Goal: Task Accomplishment & Management: Manage account settings

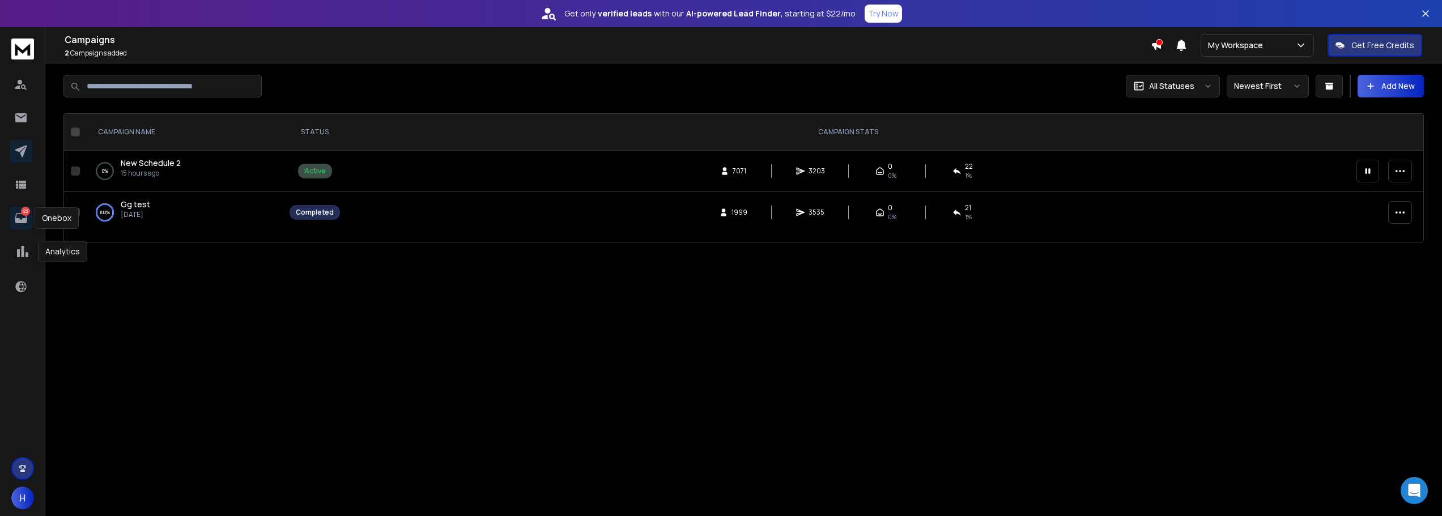
click at [18, 215] on icon at bounding box center [21, 218] width 14 height 14
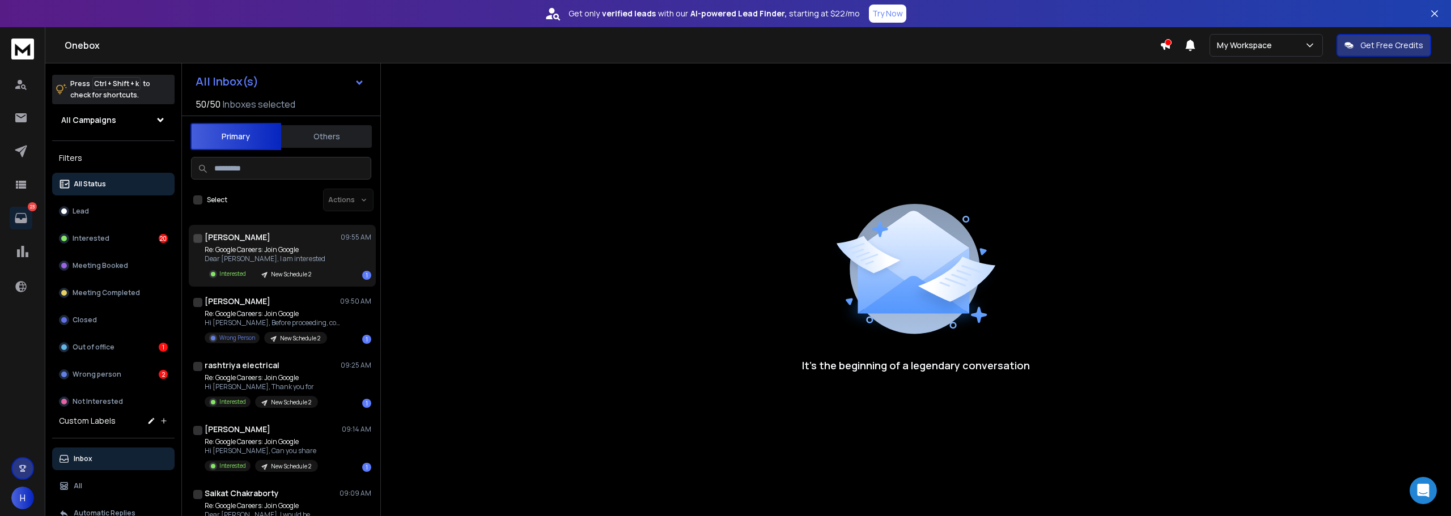
click at [285, 261] on p "Dear sir, I am interested" at bounding box center [265, 258] width 121 height 9
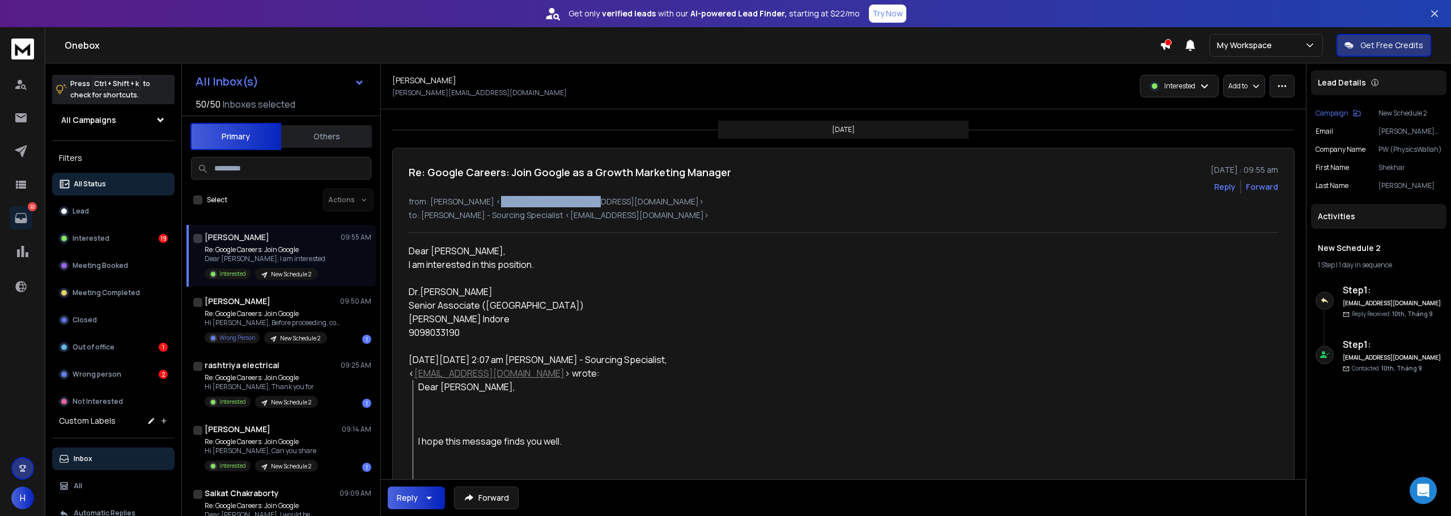
drag, startPoint x: 571, startPoint y: 202, endPoint x: 489, endPoint y: 202, distance: 82.2
click at [489, 202] on p "from: Shekhar Singh <shekhar.singh@pw.live>" at bounding box center [843, 201] width 869 height 11
copy p "shekhar.singh@pw.live"
click at [1283, 94] on button "button" at bounding box center [1281, 86] width 25 height 23
click at [1270, 112] on div "Mark as unread" at bounding box center [1253, 111] width 72 height 11
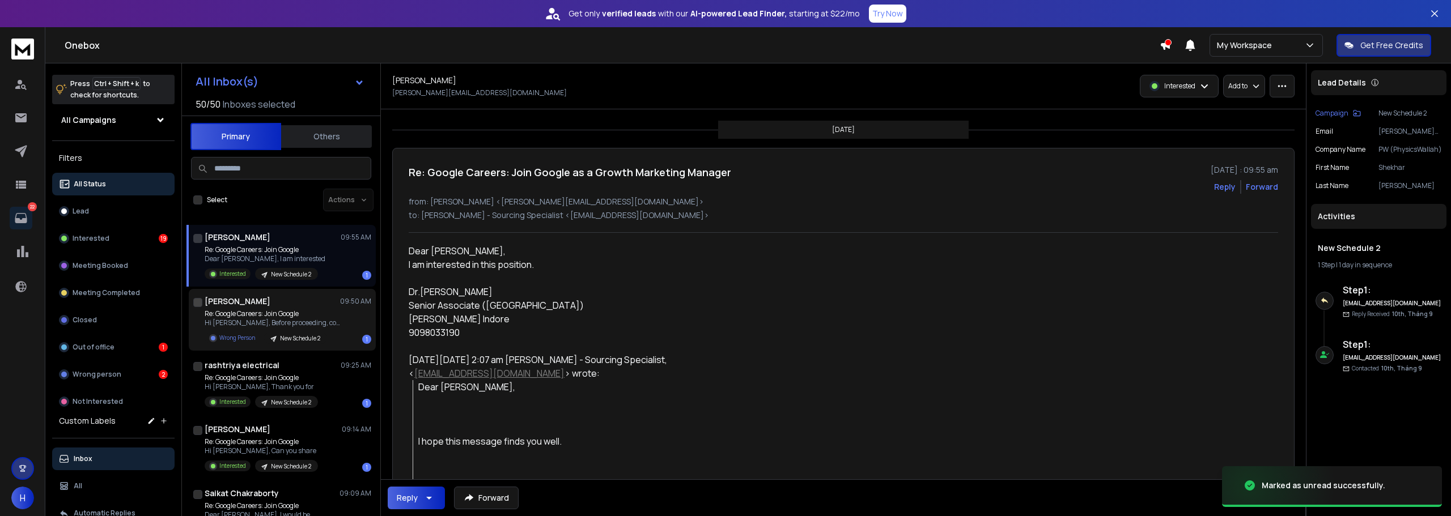
click at [275, 320] on p "Hi Mattie, Before proceeding, could" at bounding box center [273, 322] width 136 height 9
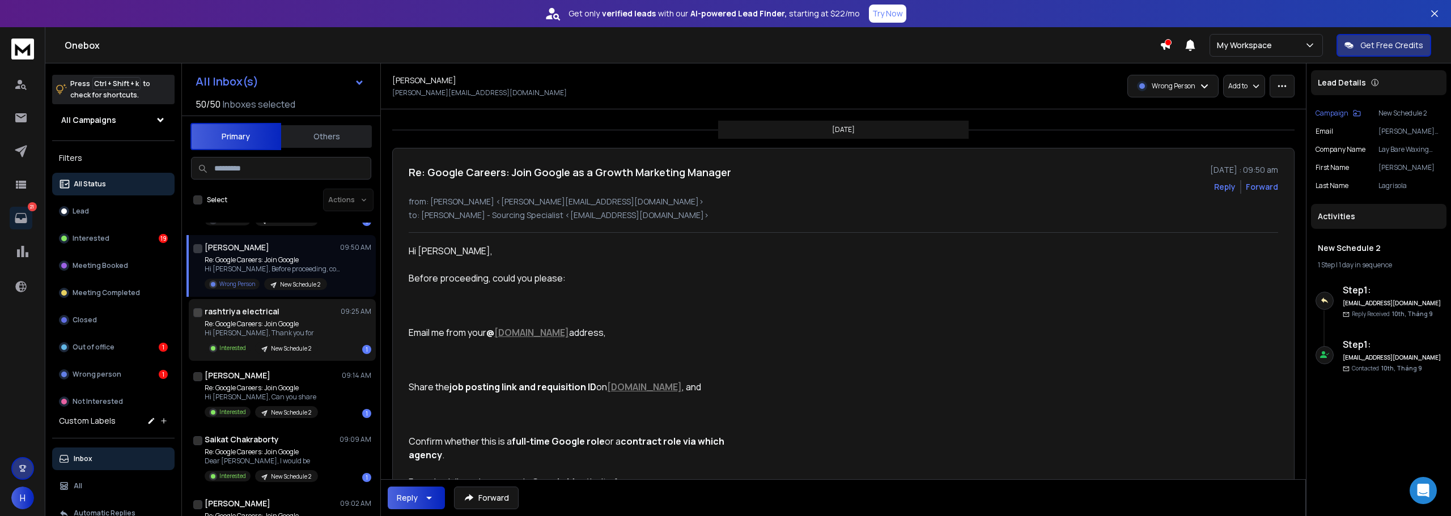
scroll to position [57, 0]
click at [265, 328] on p "Hi Mattie, Thank you for" at bounding box center [261, 330] width 113 height 9
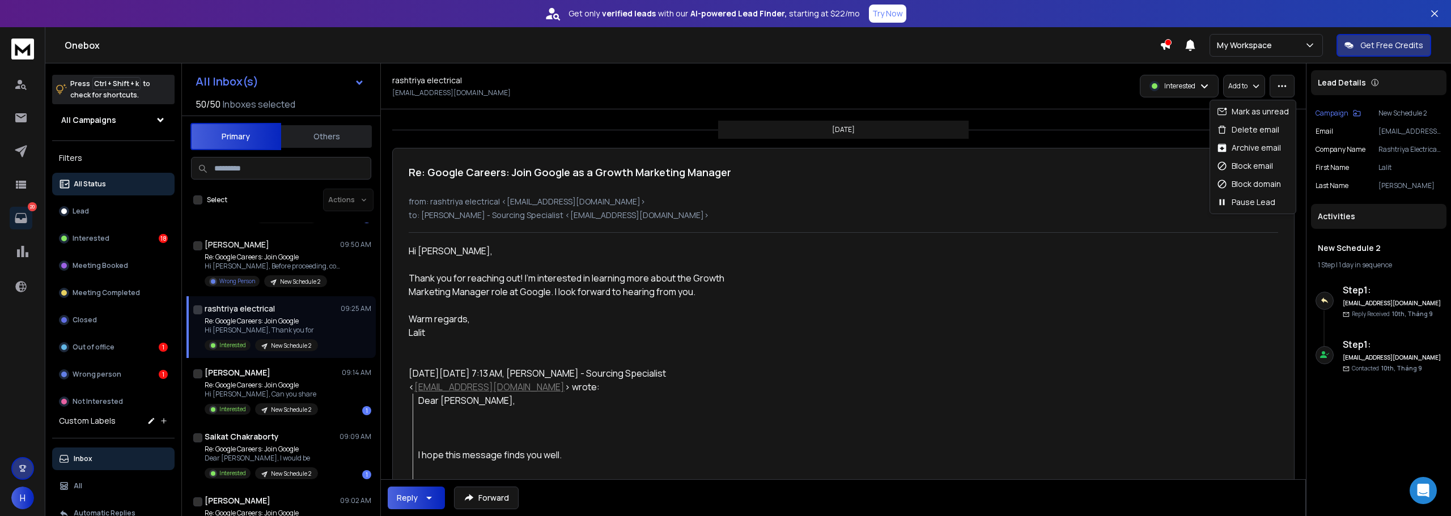
click at [1287, 88] on button "button" at bounding box center [1281, 86] width 25 height 23
click at [1259, 112] on div "Mark as unread" at bounding box center [1253, 111] width 72 height 11
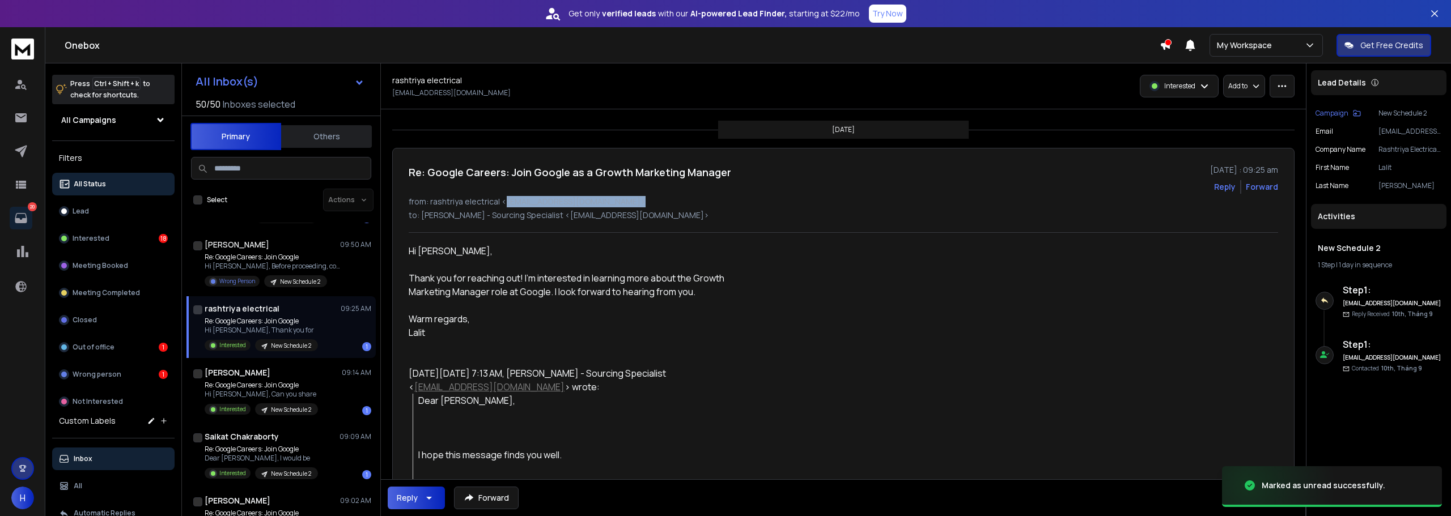
drag, startPoint x: 607, startPoint y: 201, endPoint x: 504, endPoint y: 203, distance: 103.7
click at [504, 203] on p "from: rashtriya electrical <lalit@rashtriyaelectrical.com>" at bounding box center [843, 201] width 869 height 11
copy p "lalit@rashtriyaelectrical.com"
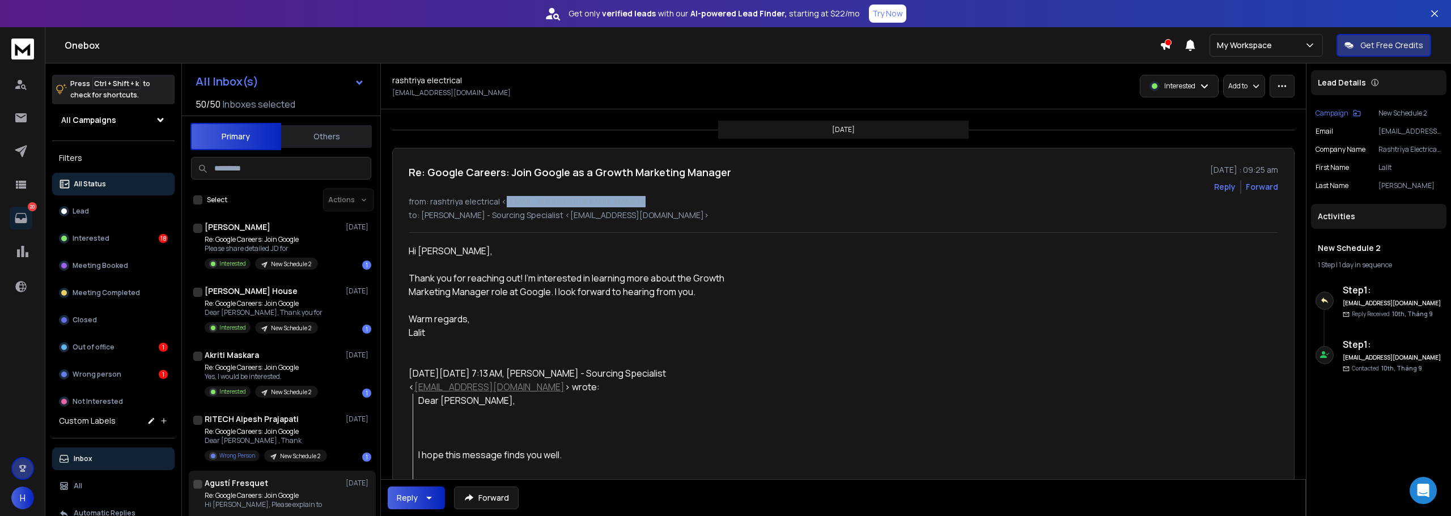
scroll to position [1190, 0]
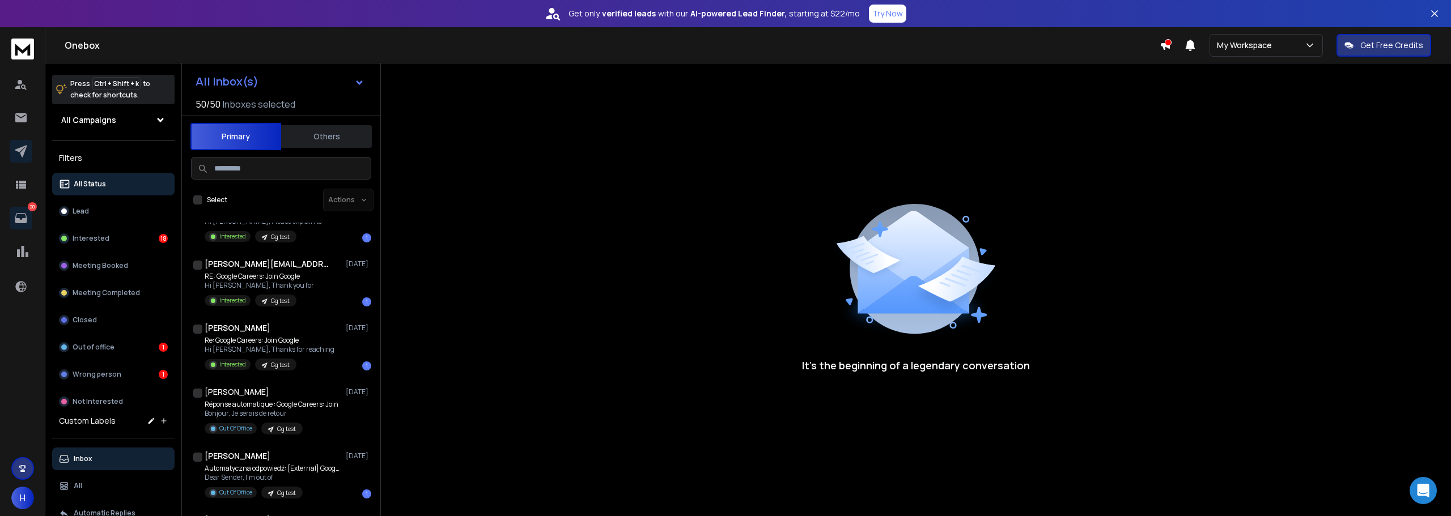
click at [22, 148] on icon at bounding box center [21, 151] width 12 height 12
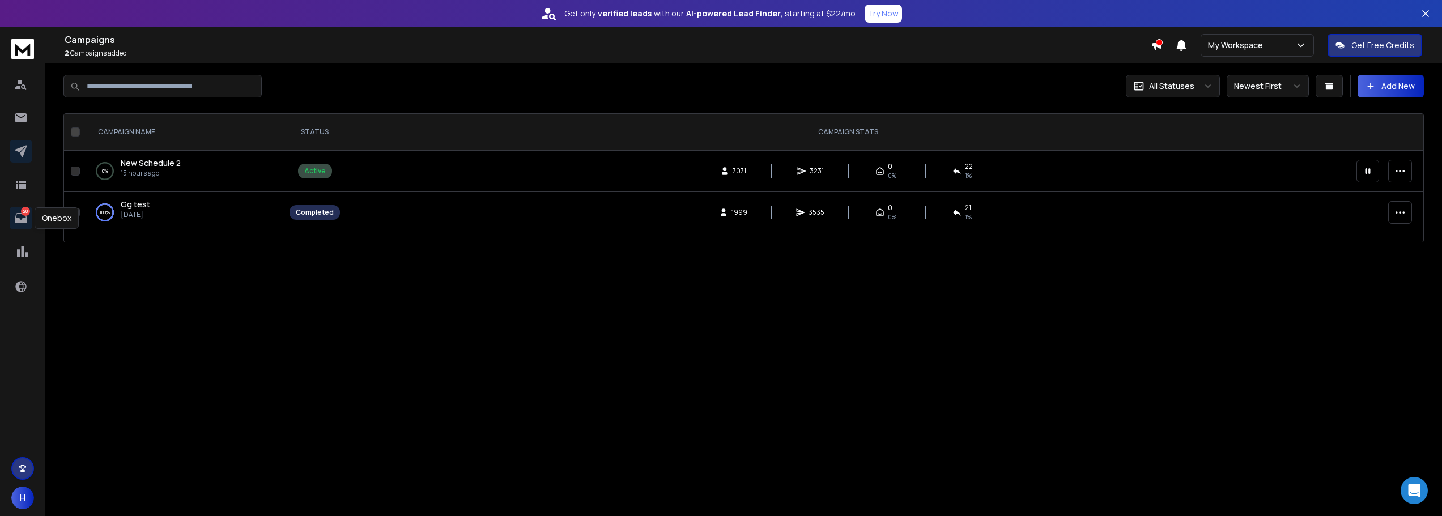
click at [24, 213] on p "20" at bounding box center [25, 211] width 9 height 9
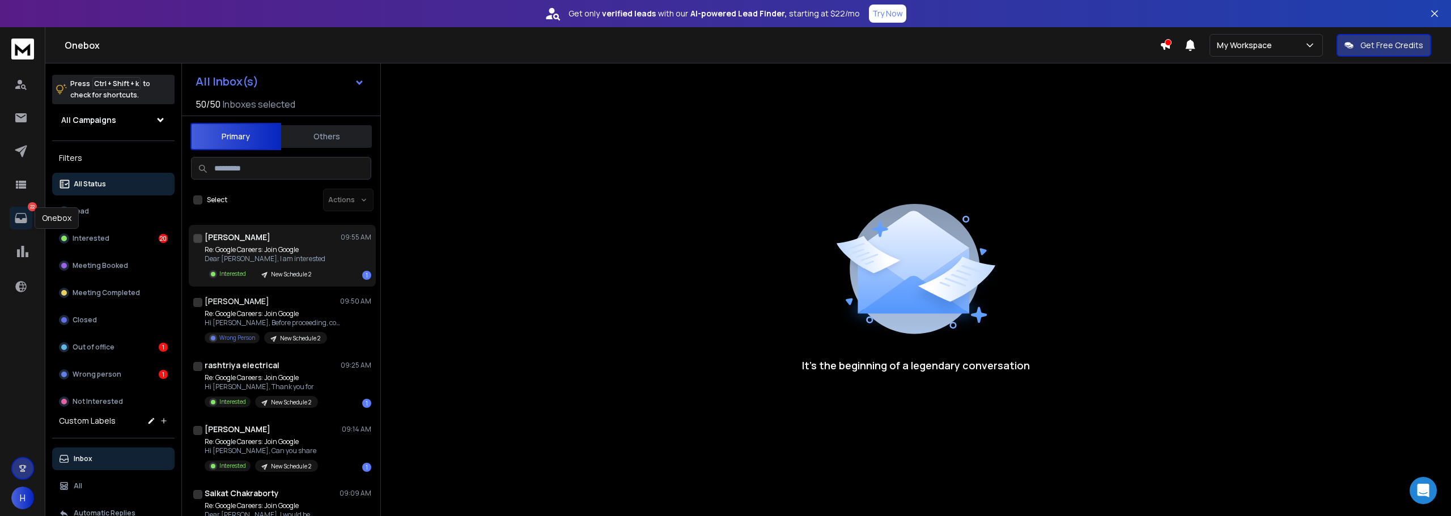
click at [283, 250] on p "Re: Google Careers: Join Google" at bounding box center [265, 249] width 121 height 9
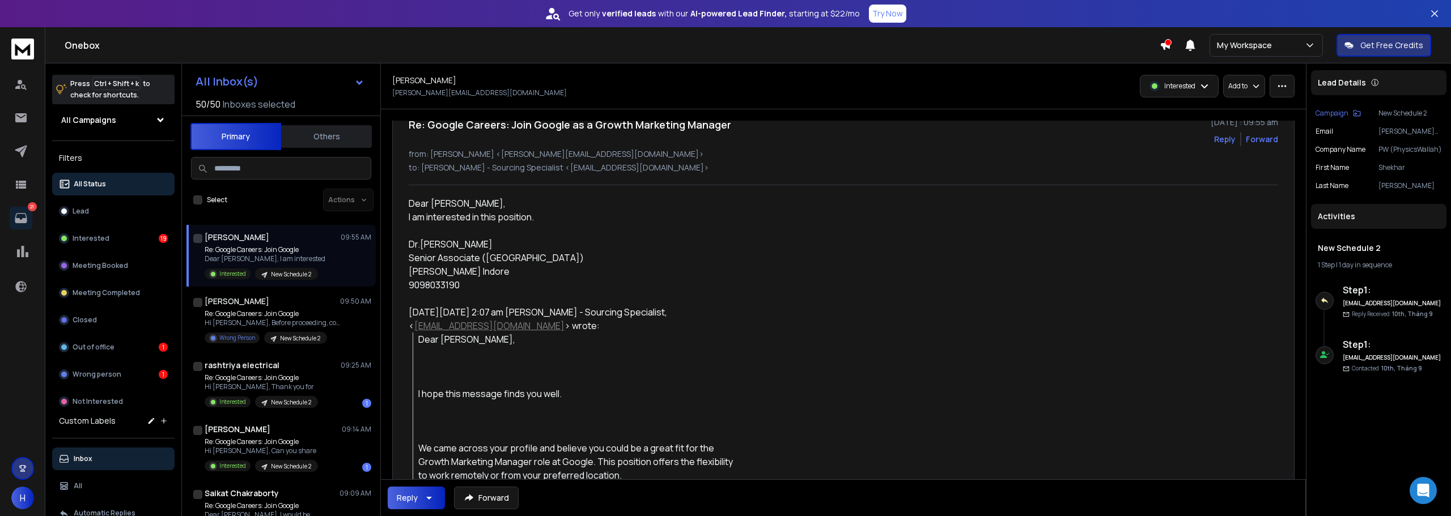
scroll to position [170, 0]
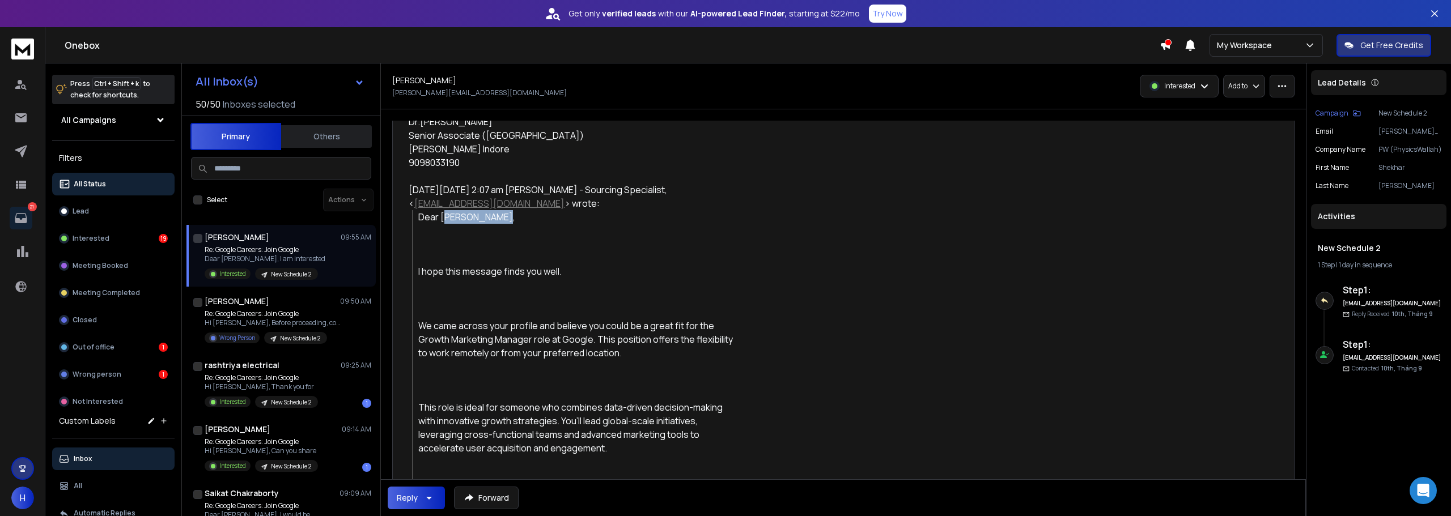
drag, startPoint x: 449, startPoint y: 220, endPoint x: 498, endPoint y: 219, distance: 48.7
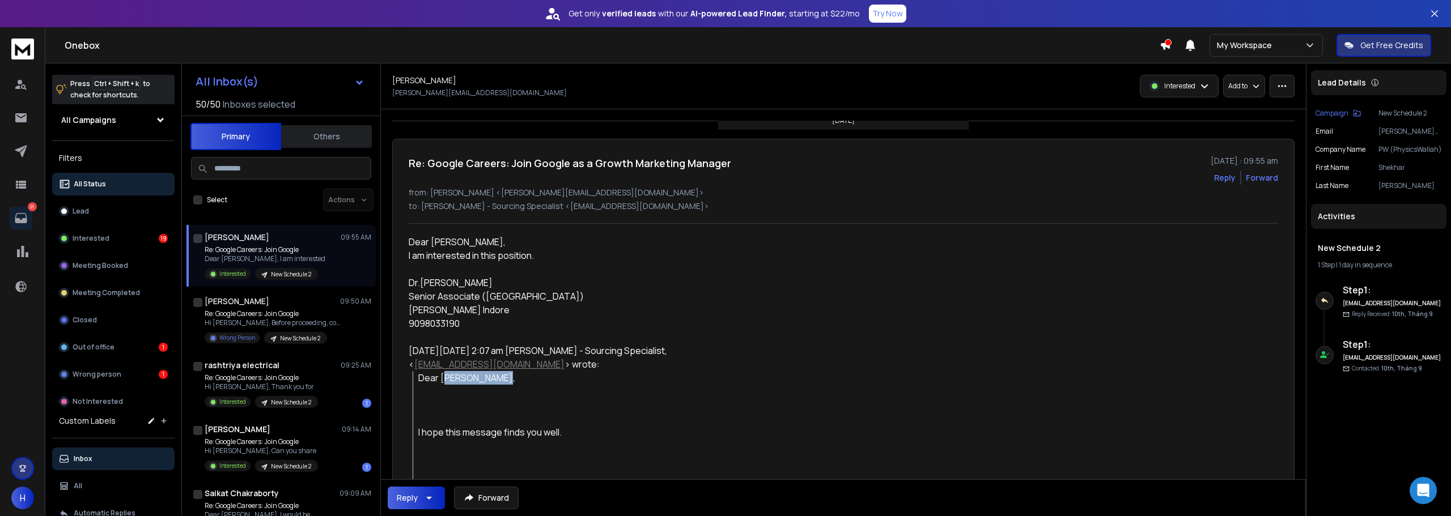
scroll to position [0, 0]
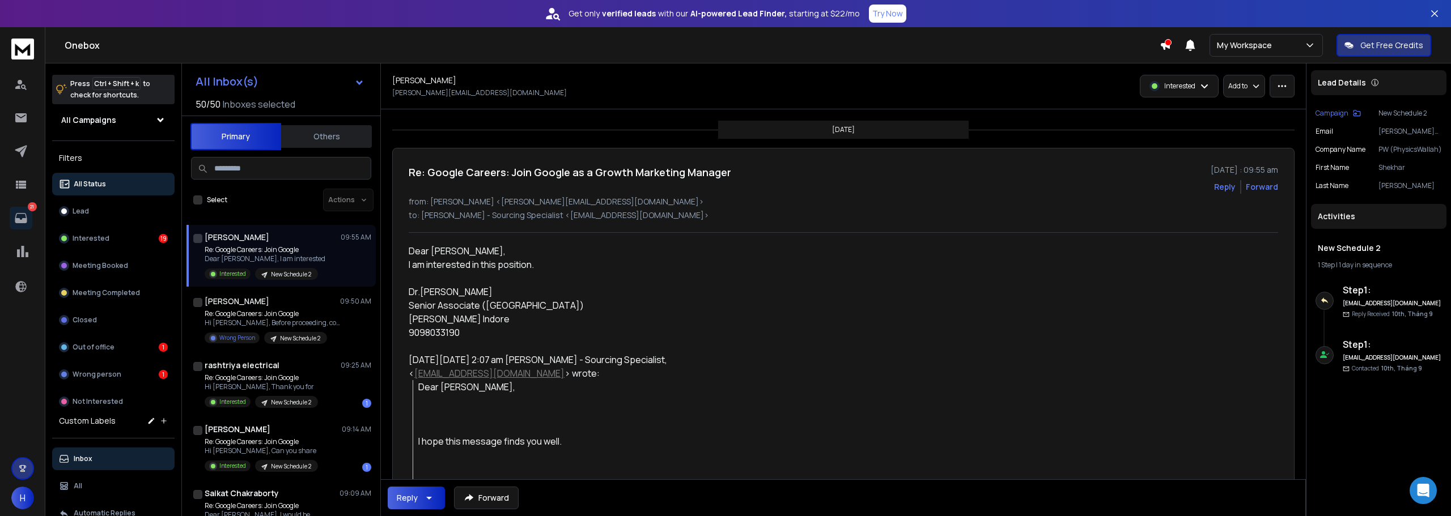
click at [411, 495] on div "Reply" at bounding box center [407, 497] width 21 height 11
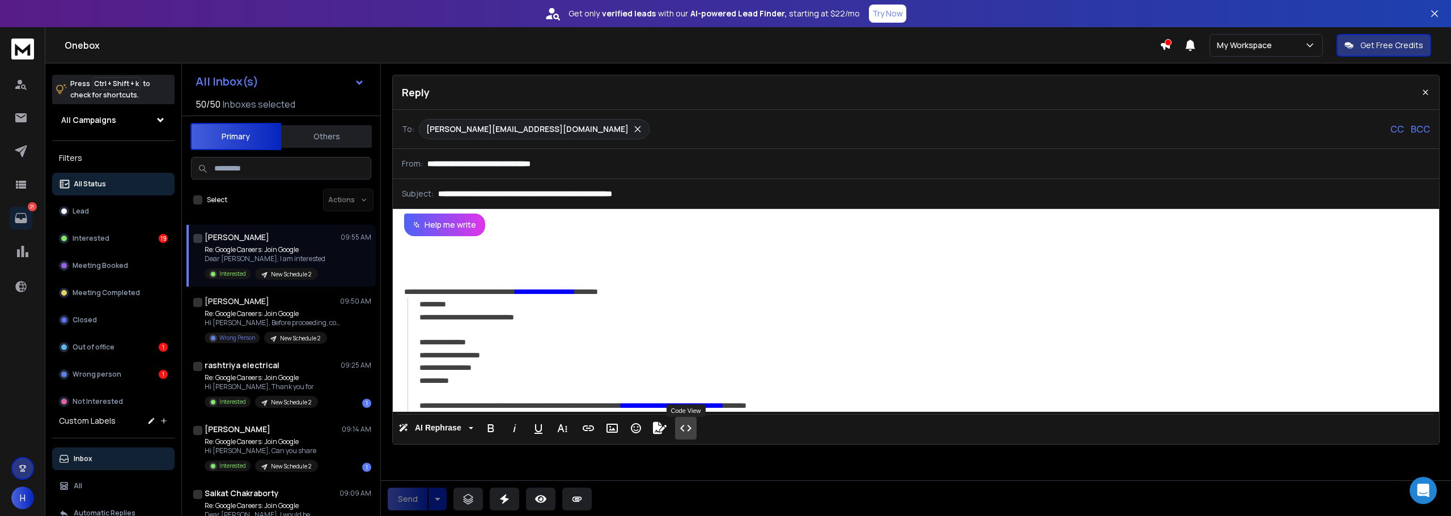
click at [685, 432] on icon "button" at bounding box center [686, 429] width 14 height 14
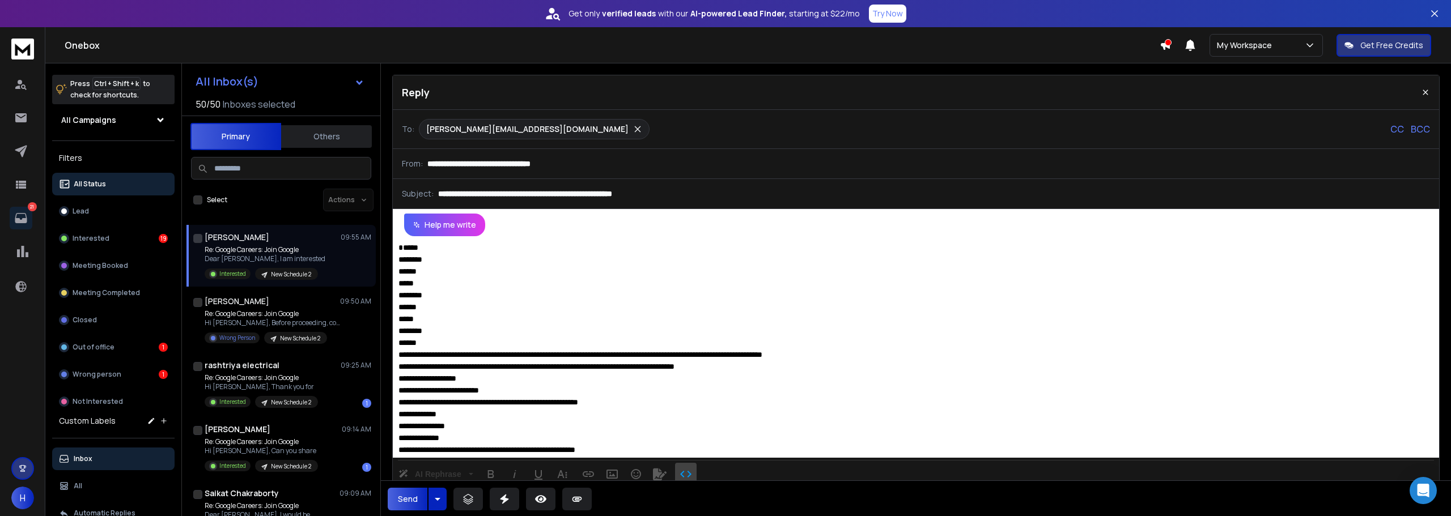
scroll to position [885, 0]
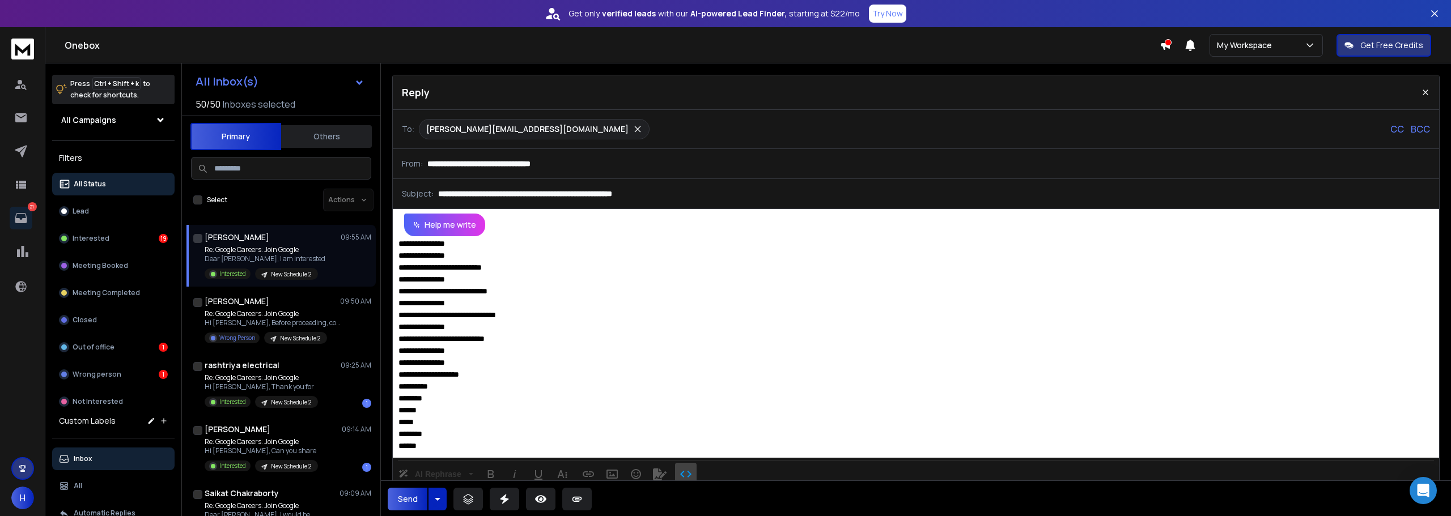
click at [683, 469] on icon "button" at bounding box center [686, 475] width 14 height 14
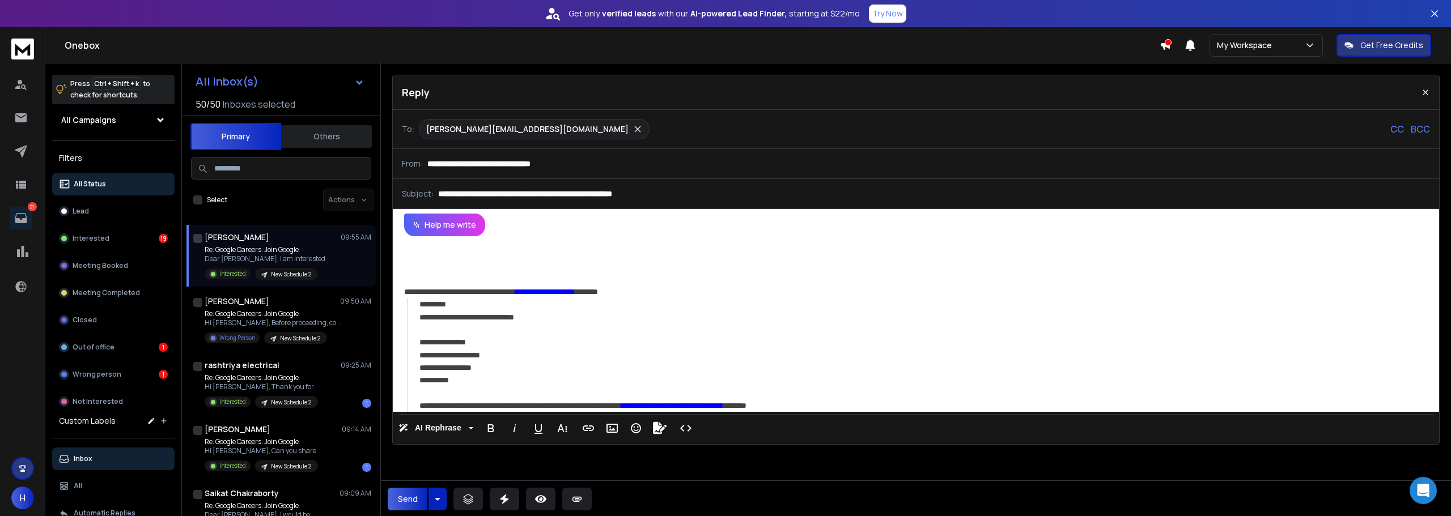
click at [432, 497] on icon "button" at bounding box center [438, 499] width 14 height 14
click at [432, 498] on icon "button" at bounding box center [438, 499] width 14 height 14
click at [464, 434] on button "AI Rephrase AI Rephrase" at bounding box center [435, 428] width 79 height 23
click at [466, 433] on button "AI Rephrase AI Rephrase" at bounding box center [435, 428] width 79 height 23
click at [660, 428] on icon "button" at bounding box center [660, 428] width 14 height 12
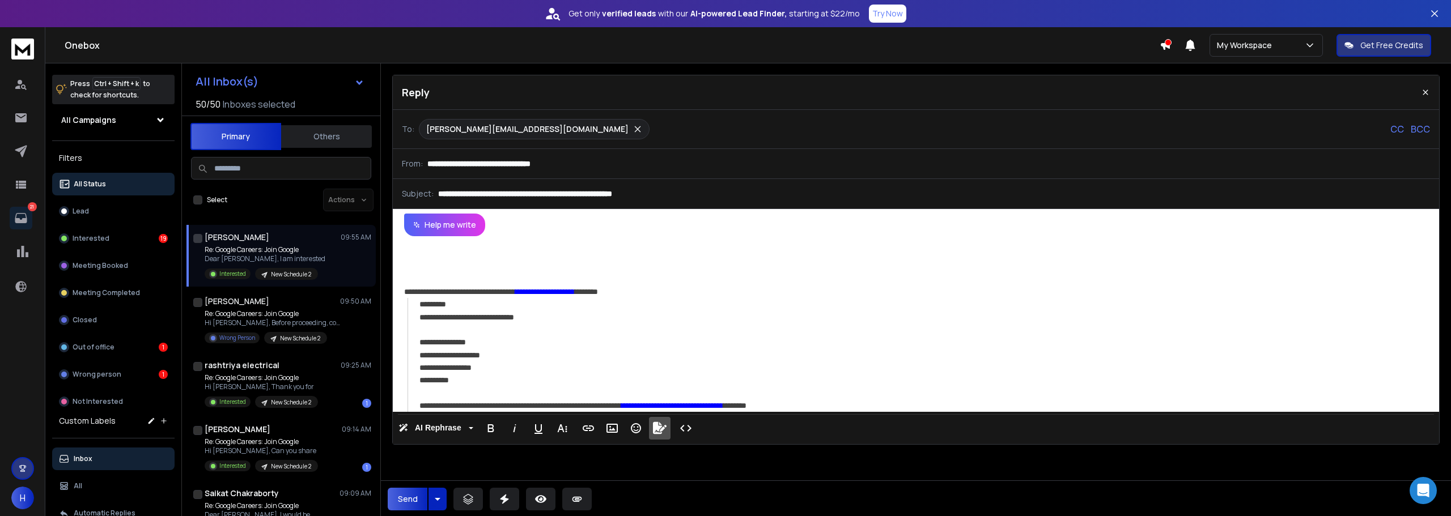
click at [657, 431] on icon "button" at bounding box center [660, 428] width 14 height 12
click at [634, 429] on icon "button" at bounding box center [636, 429] width 14 height 14
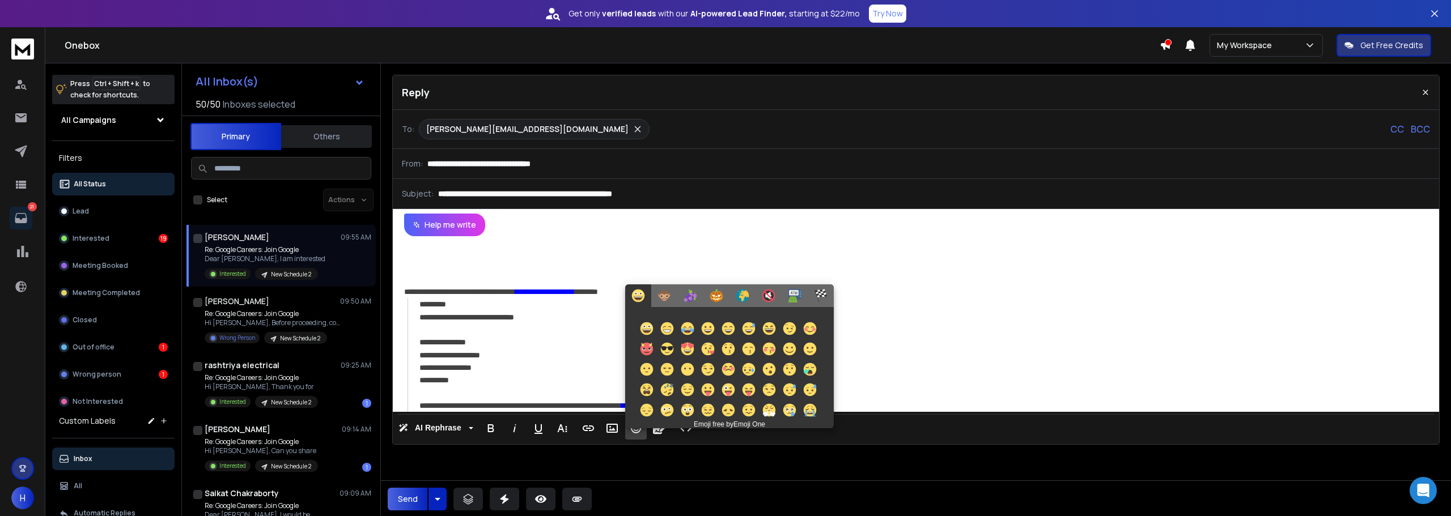
click at [634, 429] on icon "button" at bounding box center [636, 429] width 14 height 14
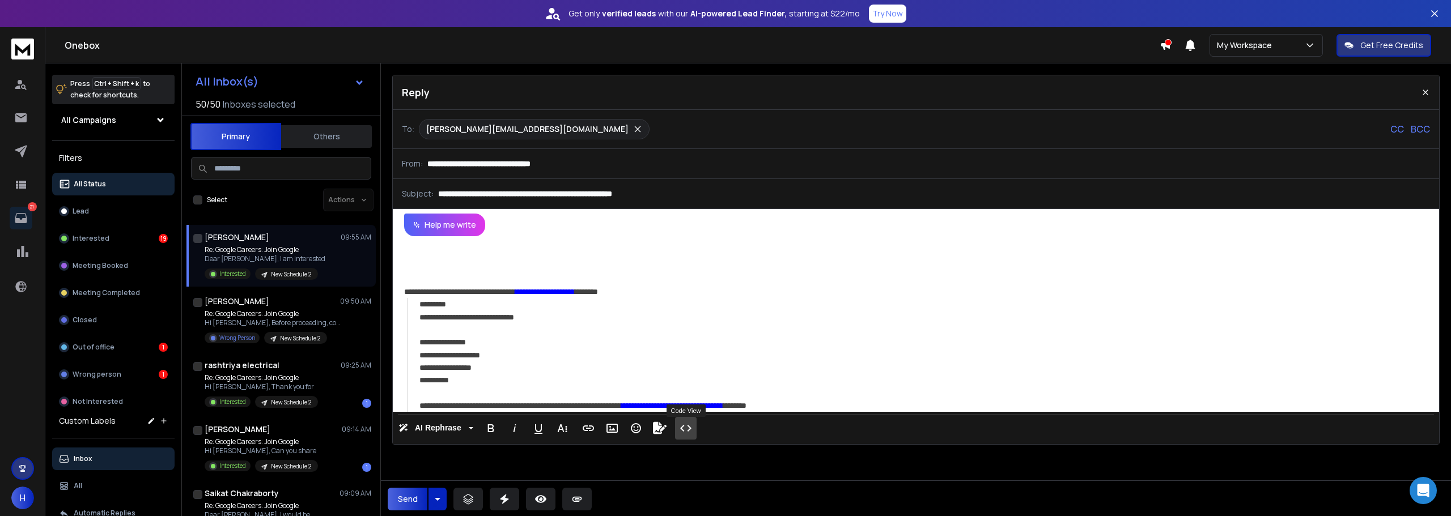
type textarea "**********"
click at [690, 432] on icon "button" at bounding box center [686, 429] width 14 height 14
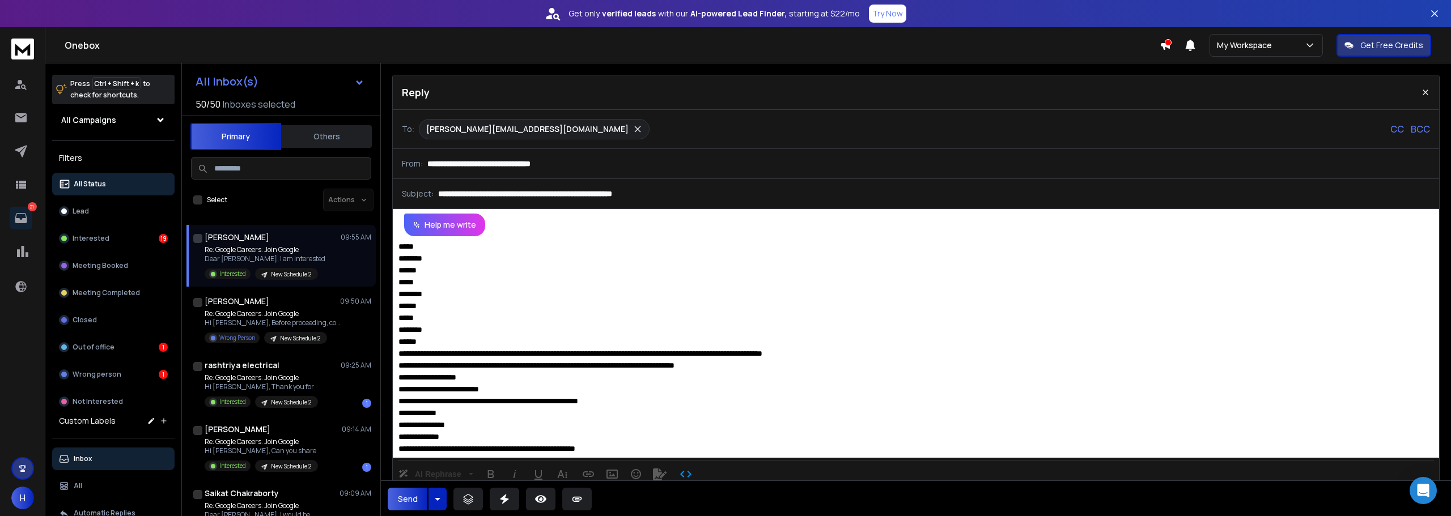
scroll to position [0, 0]
click at [692, 477] on icon "button" at bounding box center [686, 475] width 14 height 14
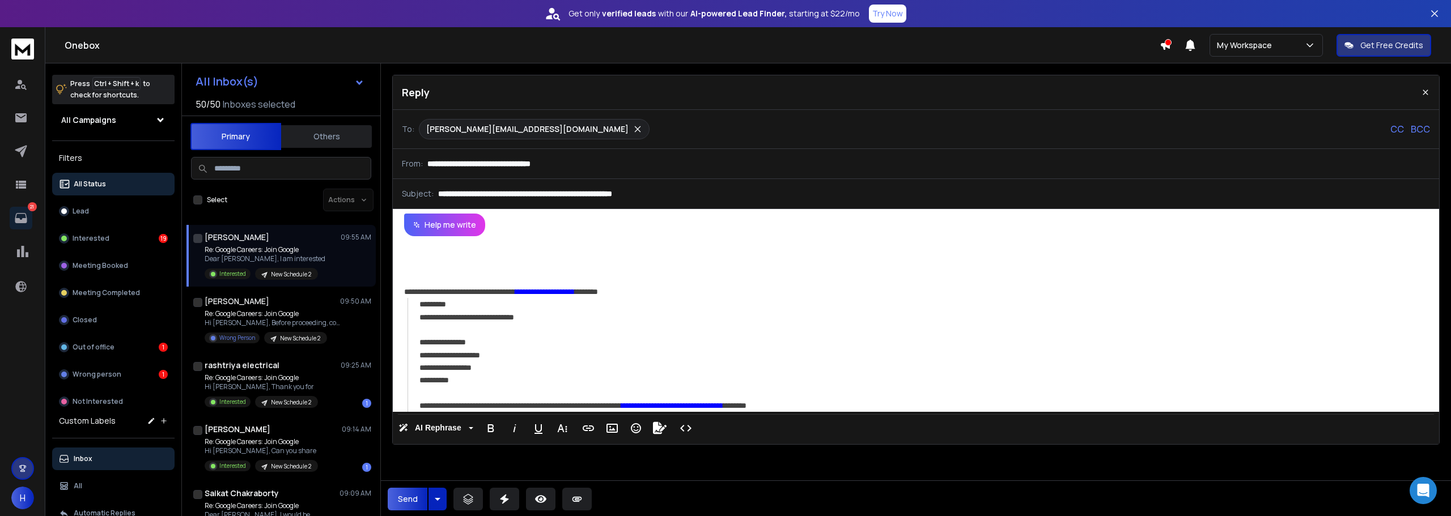
click at [428, 253] on div at bounding box center [914, 254] width 1020 height 12
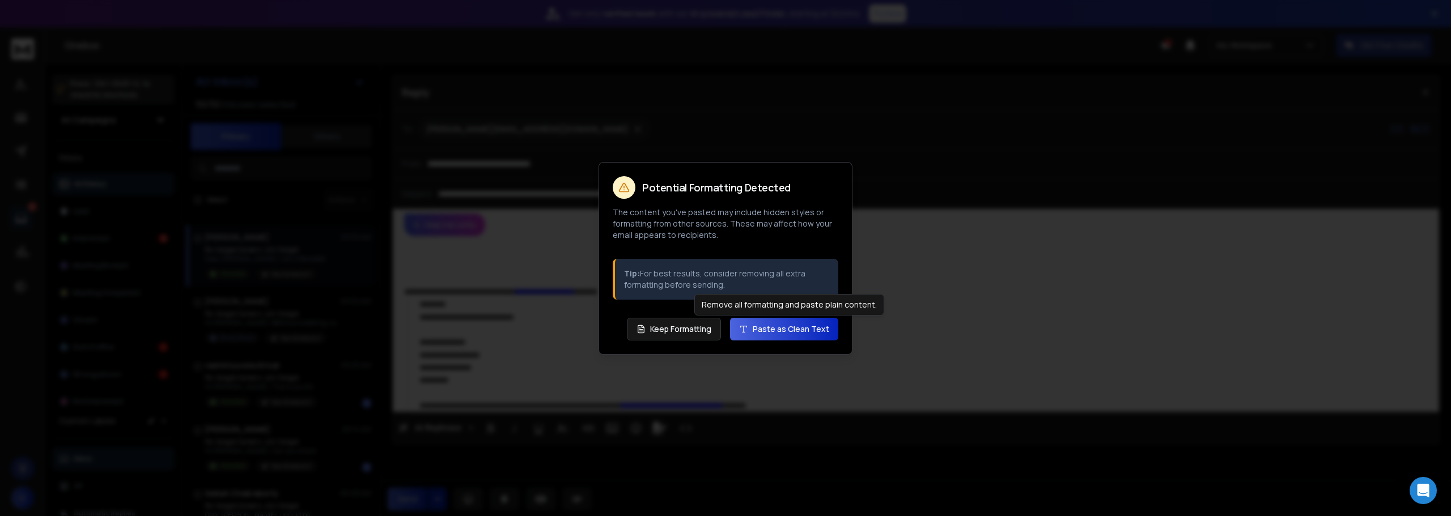
click at [805, 326] on button "Paste as Clean Text" at bounding box center [784, 329] width 108 height 23
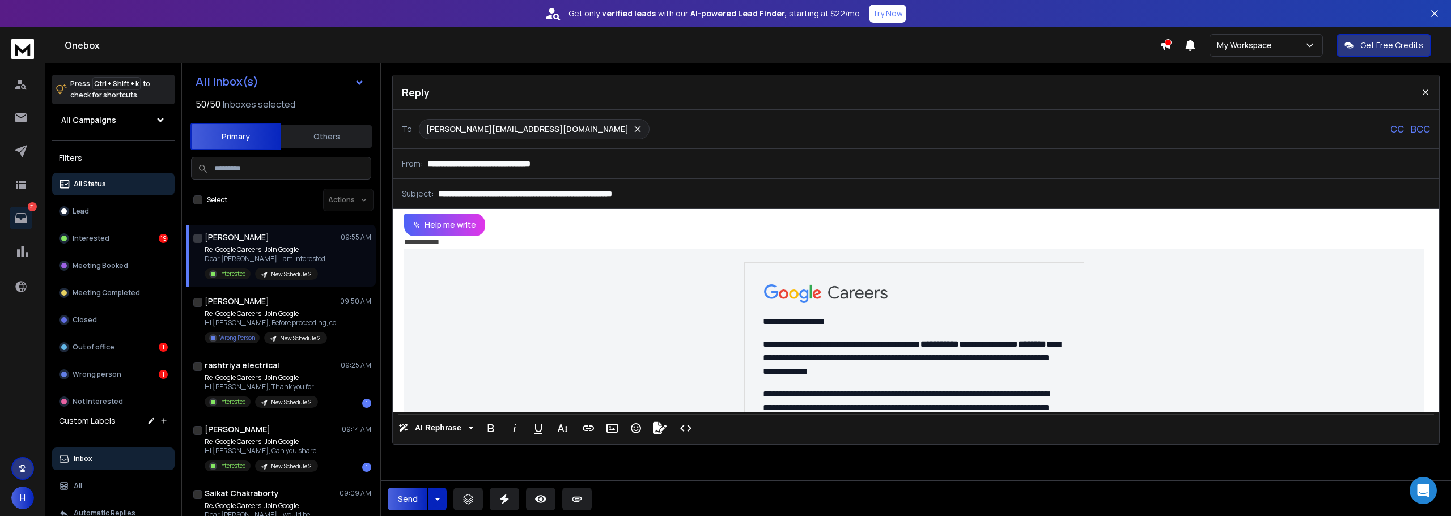
scroll to position [908, 0]
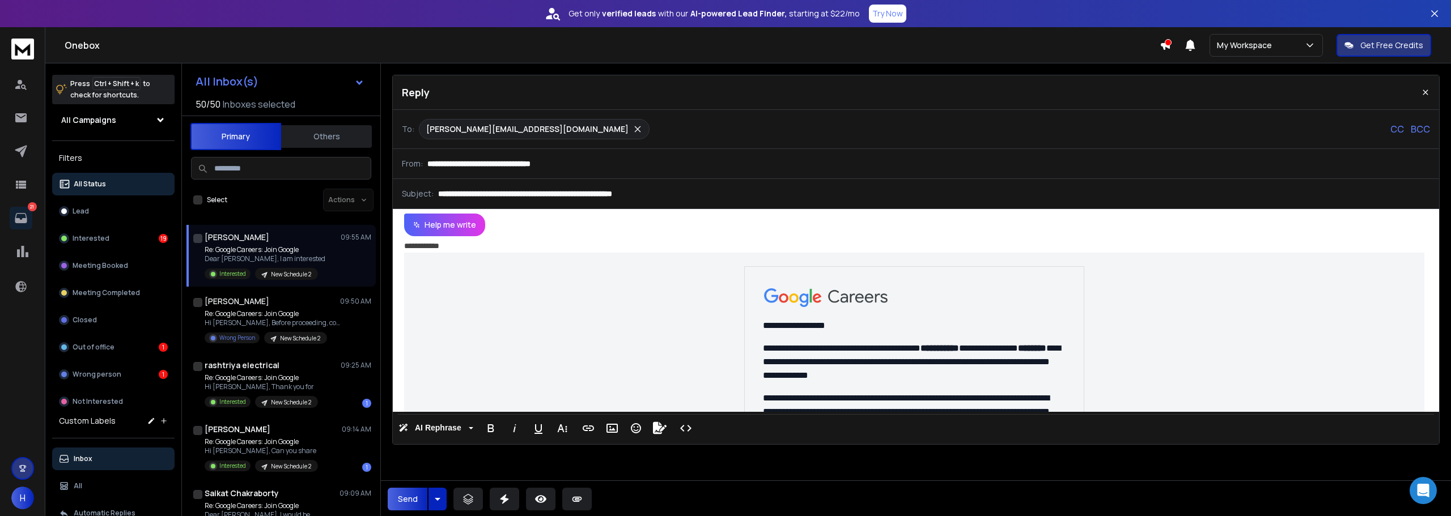
click at [456, 252] on div "**********" at bounding box center [910, 246] width 1012 height 12
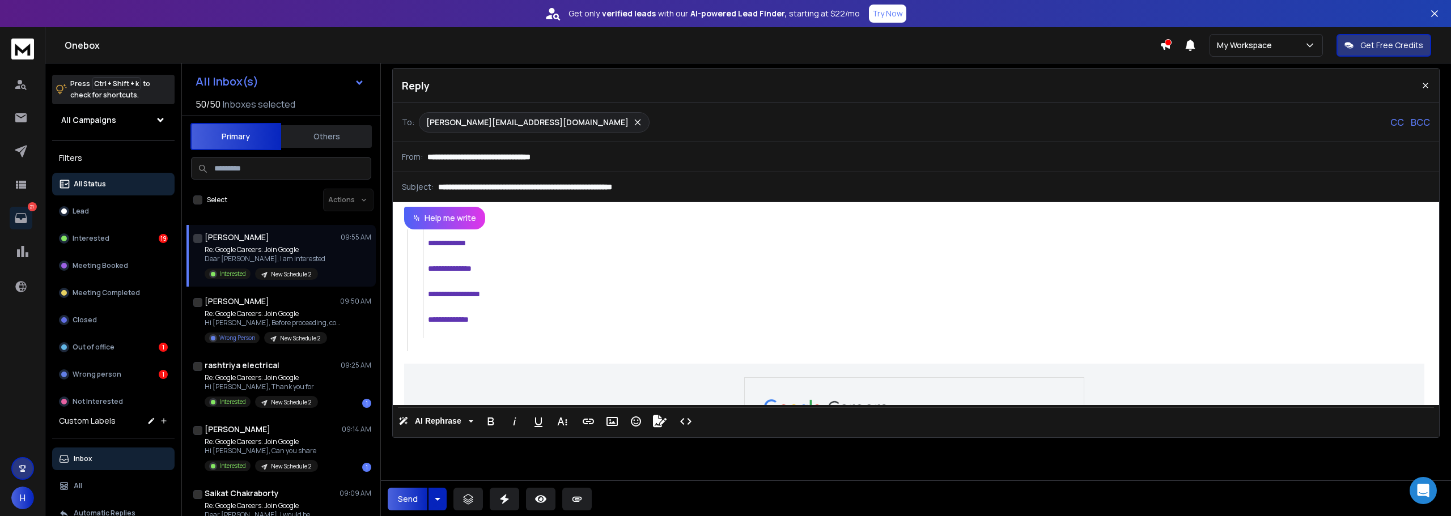
scroll to position [782, 0]
drag, startPoint x: 486, startPoint y: 266, endPoint x: 413, endPoint y: 264, distance: 73.2
copy blockquote "**********"
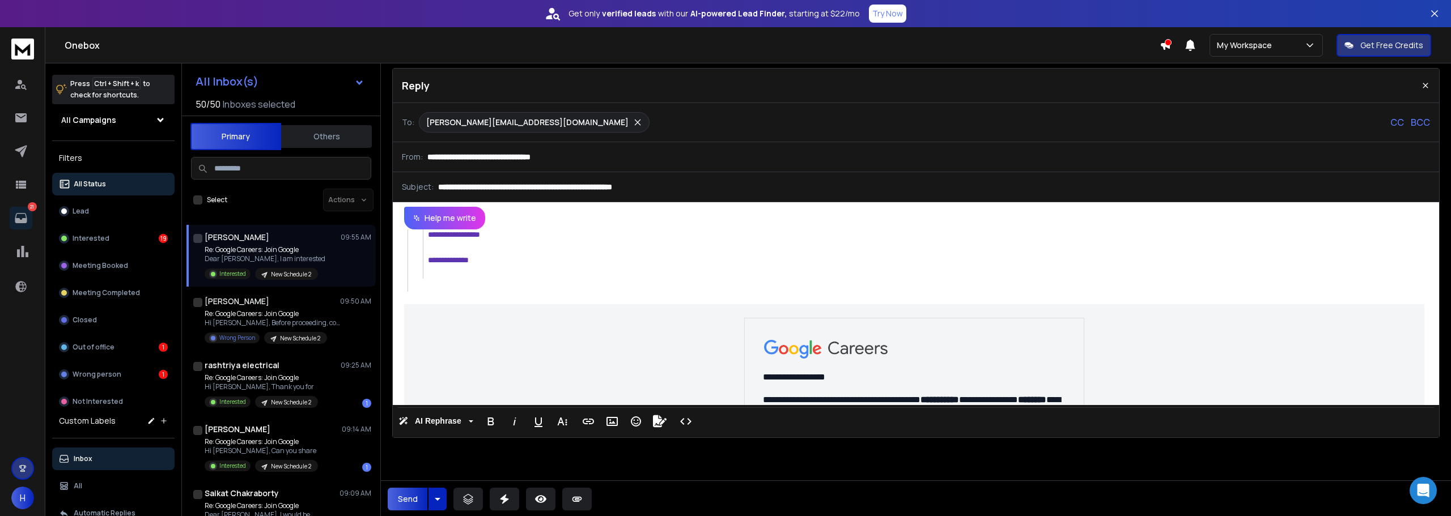
scroll to position [1179, 0]
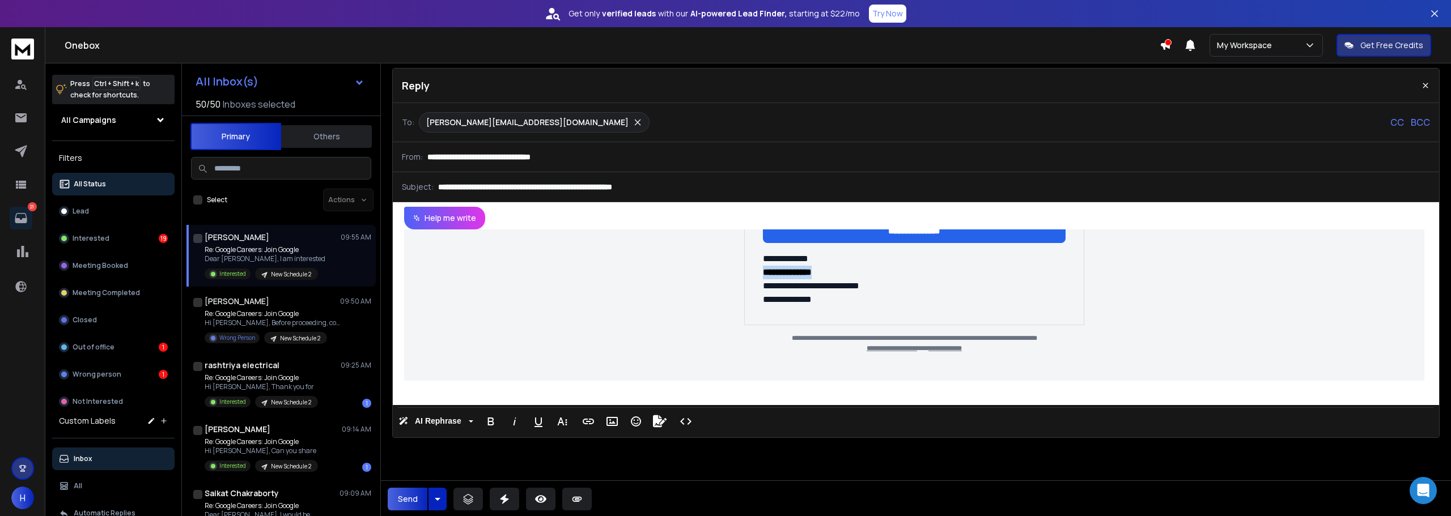
drag, startPoint x: 832, startPoint y: 273, endPoint x: 760, endPoint y: 270, distance: 72.6
click at [763, 270] on p "**********" at bounding box center [914, 279] width 303 height 54
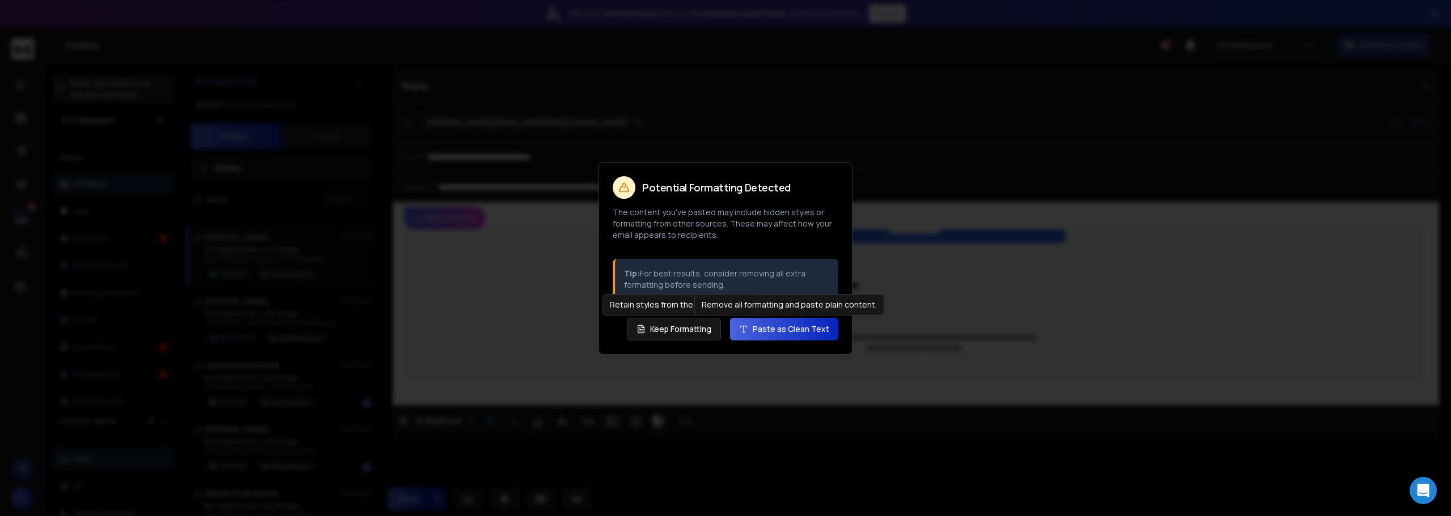
click at [754, 330] on button "Paste as Clean Text" at bounding box center [784, 329] width 108 height 23
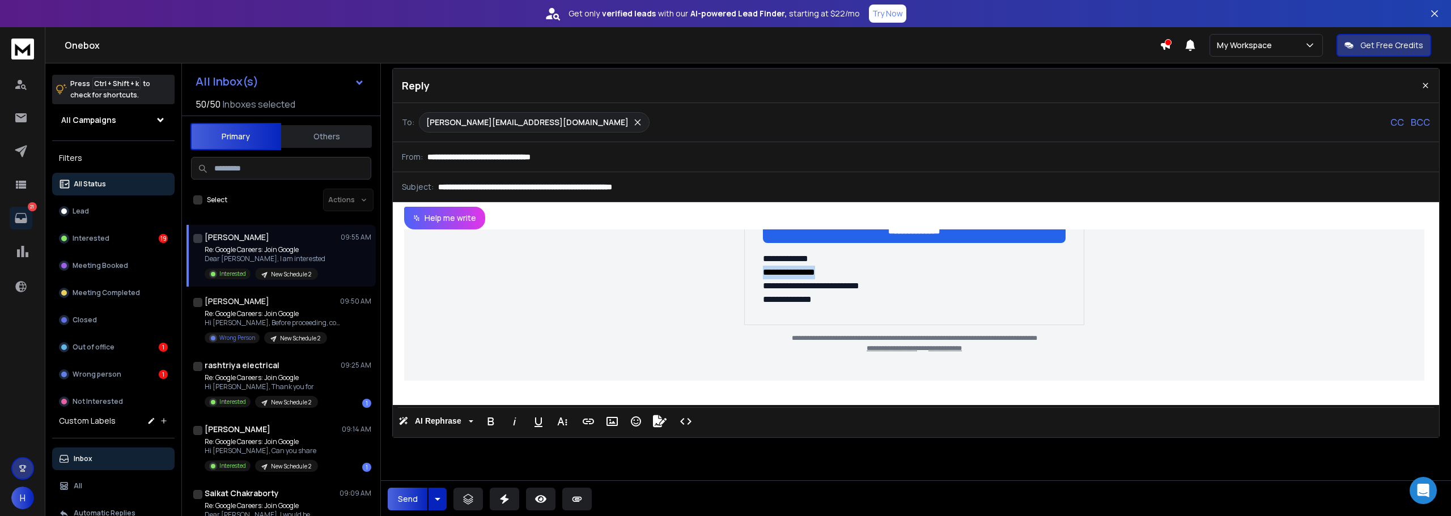
drag, startPoint x: 831, startPoint y: 272, endPoint x: 753, endPoint y: 273, distance: 78.2
click at [753, 273] on td "**********" at bounding box center [914, 151] width 339 height 349
click at [490, 422] on icon "button" at bounding box center [491, 422] width 6 height 8
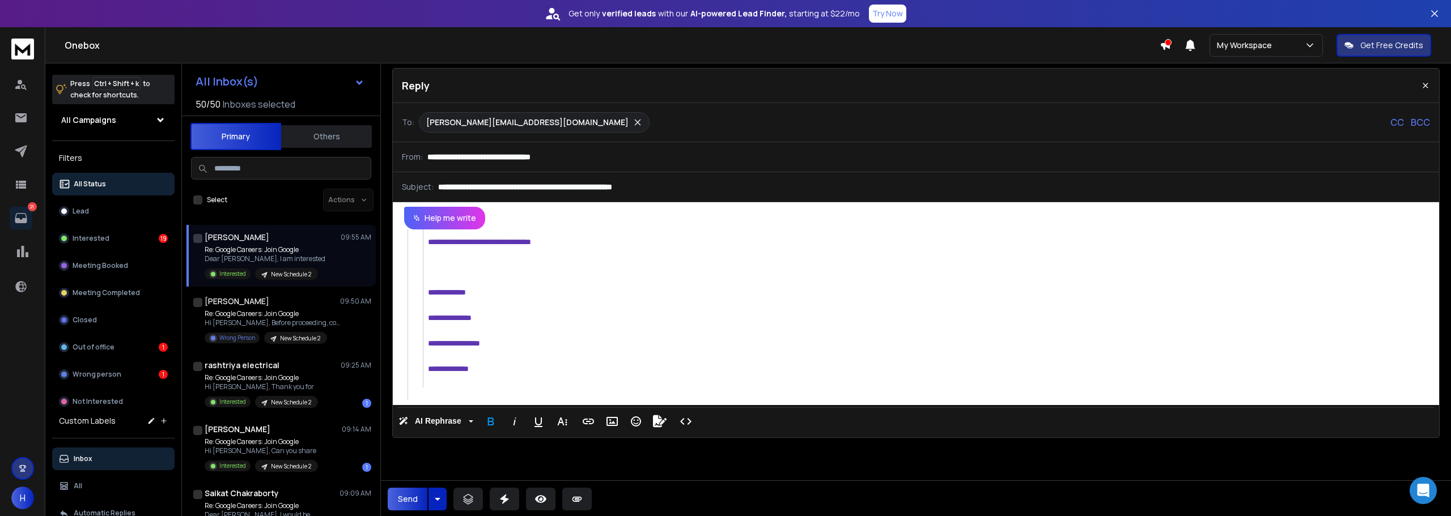
scroll to position [725, 0]
drag, startPoint x: 511, startPoint y: 350, endPoint x: 426, endPoint y: 347, distance: 84.5
click at [426, 347] on blockquote "**********" at bounding box center [920, 35] width 994 height 711
copy blockquote "**********"
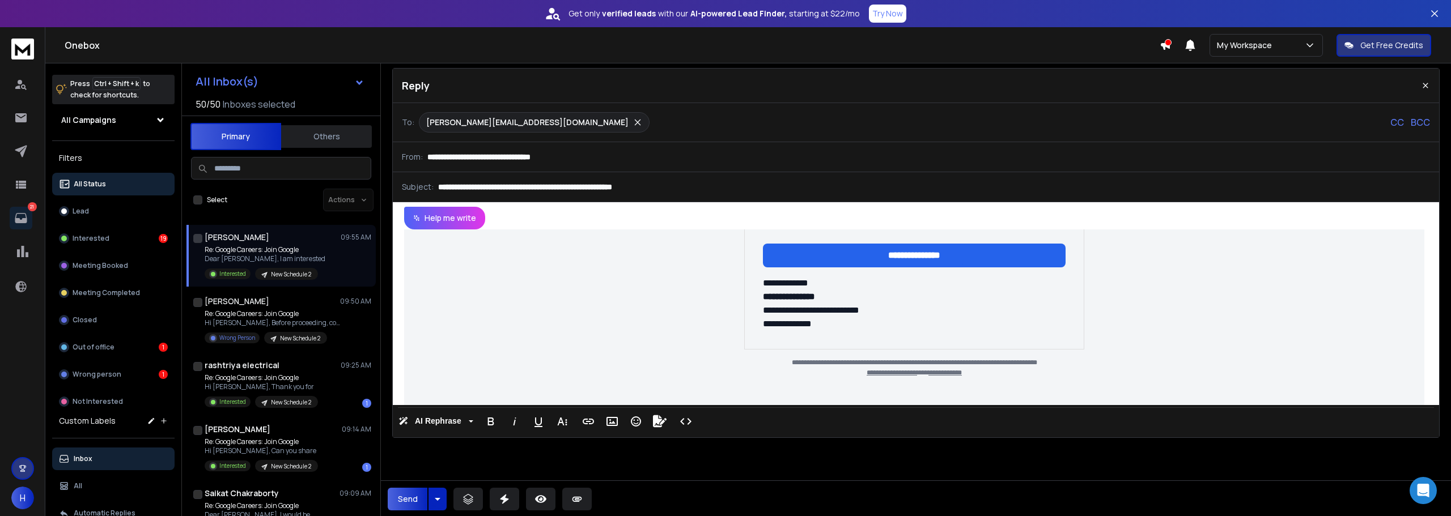
scroll to position [1122, 0]
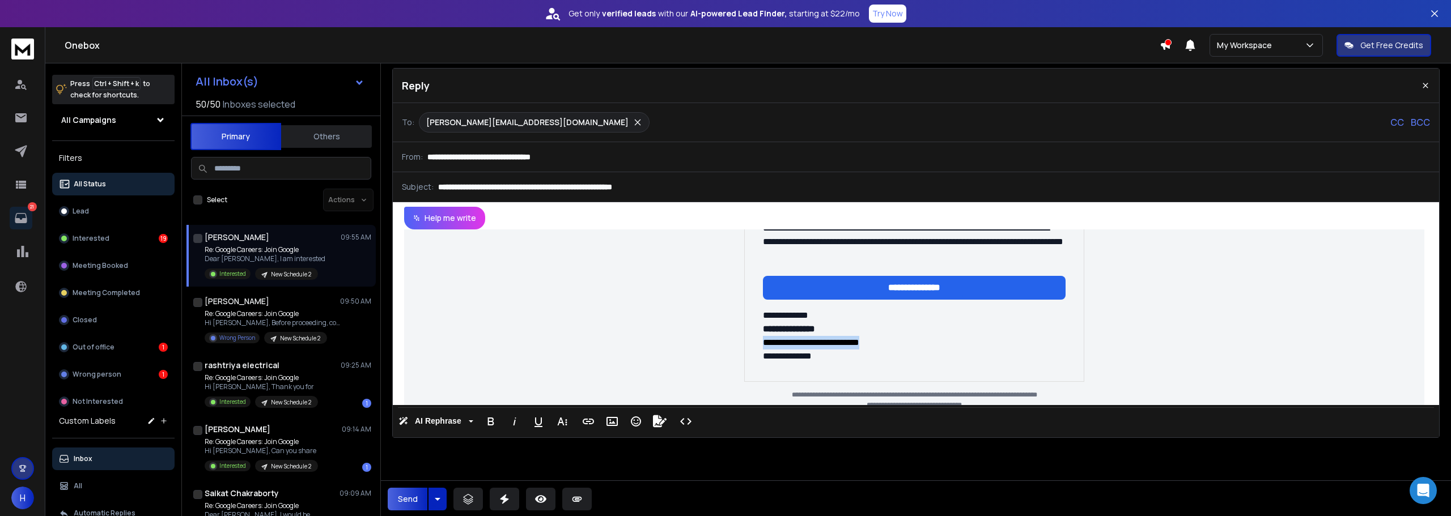
drag, startPoint x: 882, startPoint y: 346, endPoint x: 753, endPoint y: 343, distance: 129.2
click at [753, 343] on td "**********" at bounding box center [914, 207] width 339 height 349
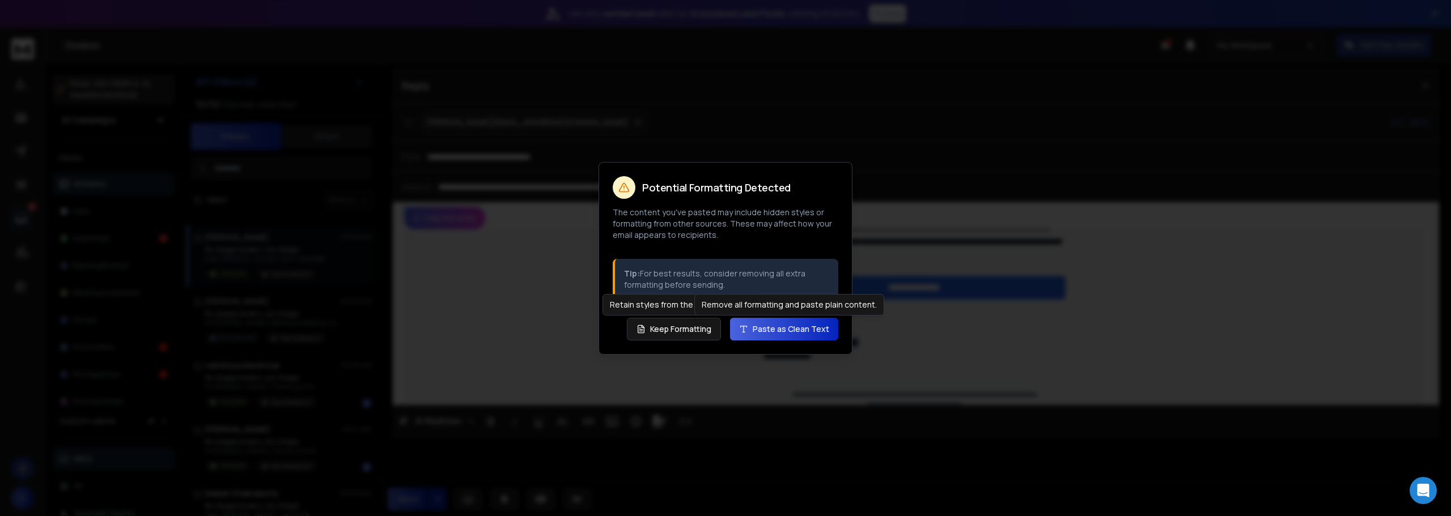
click at [776, 330] on button "Paste as Clean Text" at bounding box center [784, 329] width 108 height 23
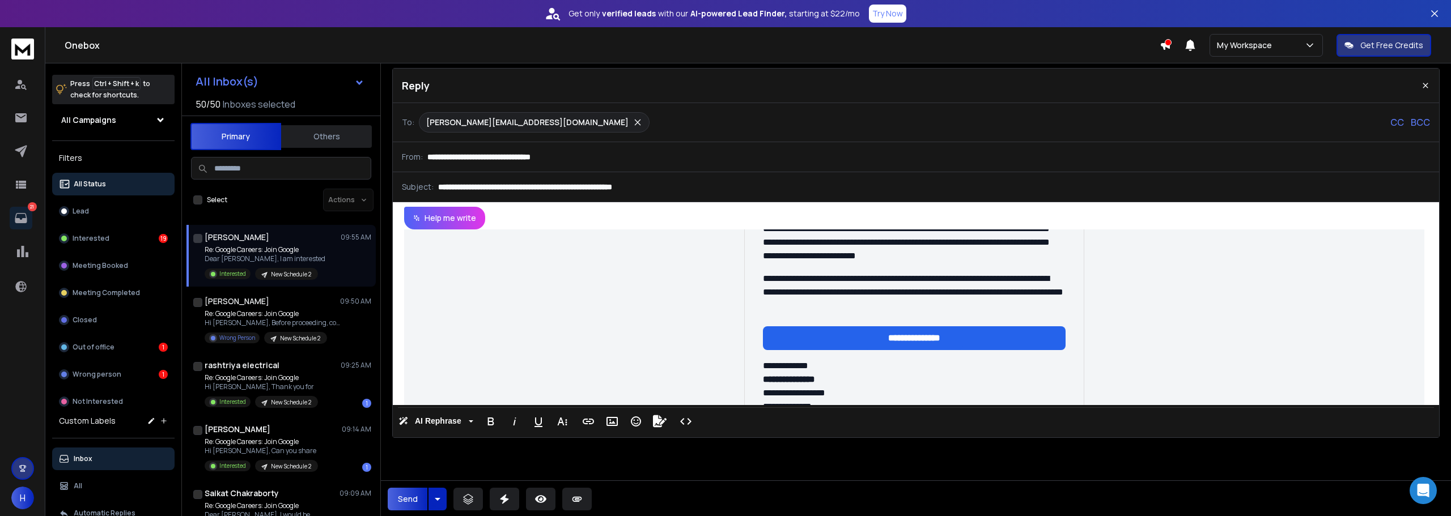
scroll to position [1065, 0]
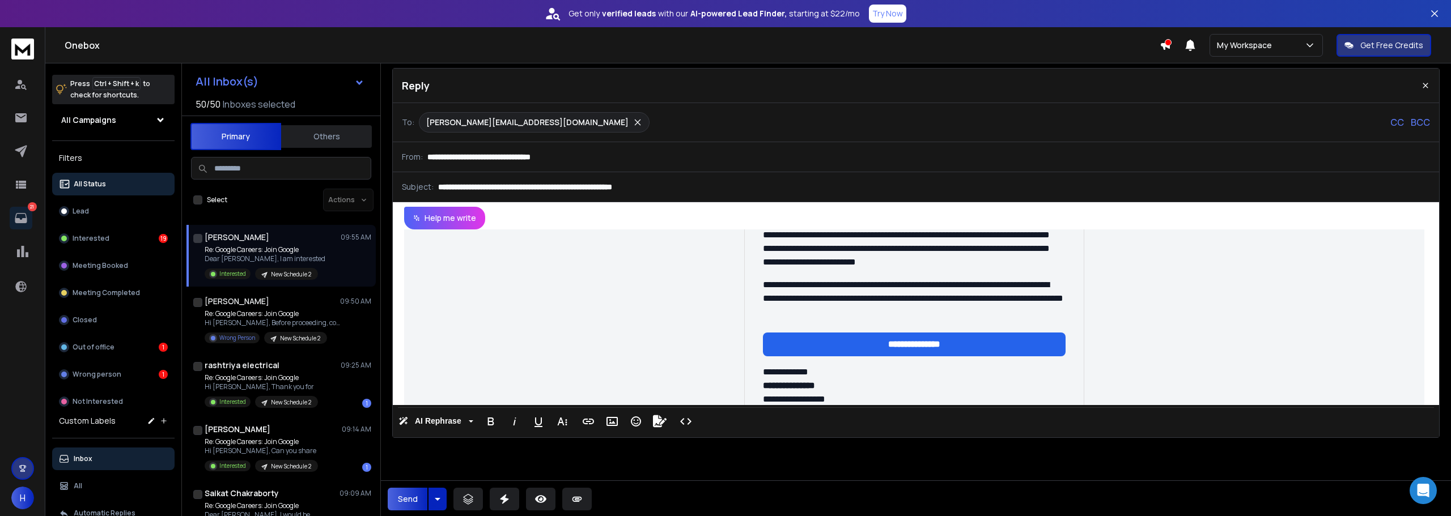
click at [913, 332] on td "**********" at bounding box center [914, 264] width 339 height 349
click at [913, 349] on link "**********" at bounding box center [913, 345] width 97 height 24
click at [921, 381] on icon "button" at bounding box center [923, 379] width 14 height 14
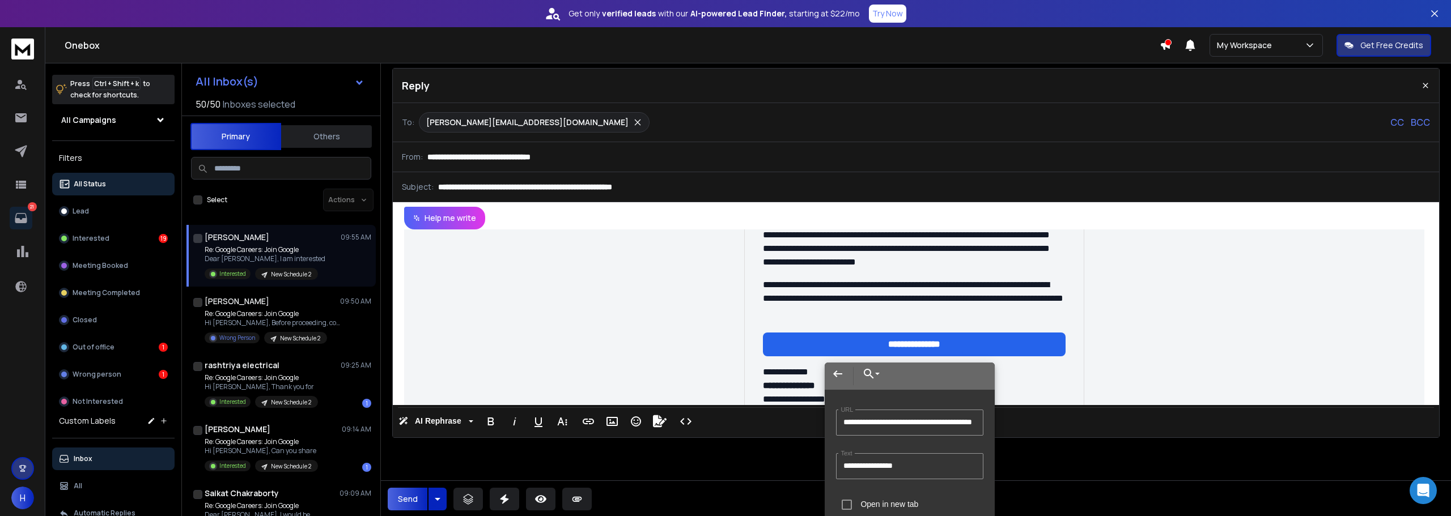
scroll to position [0, 0]
click at [1127, 331] on td "**********" at bounding box center [914, 285] width 1020 height 418
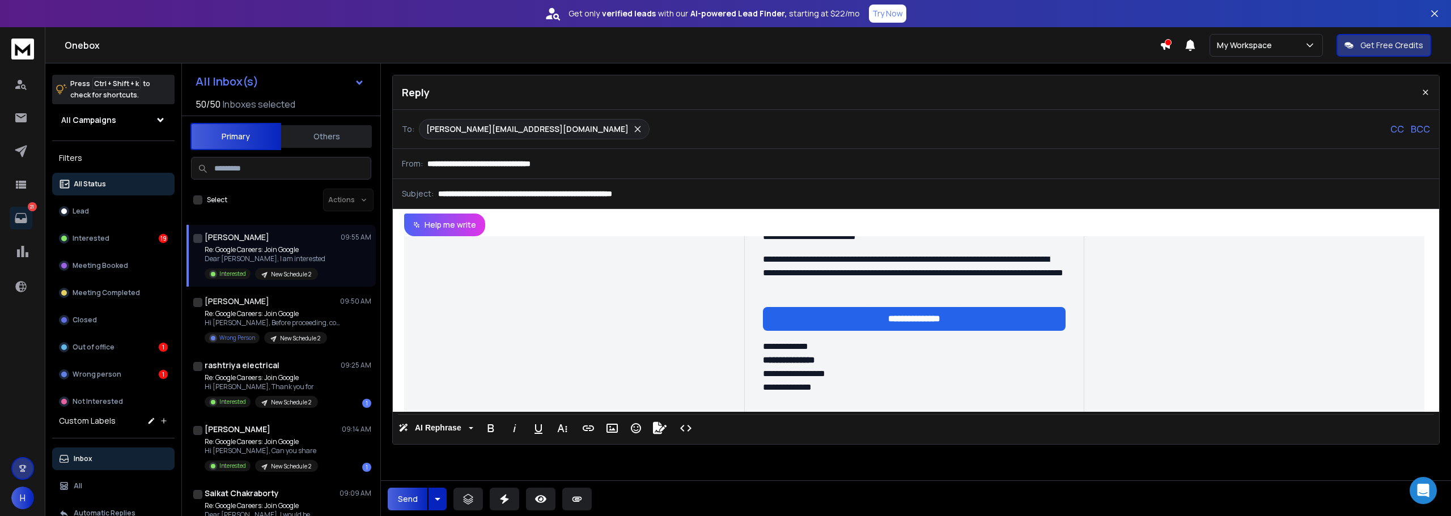
scroll to position [1179, 0]
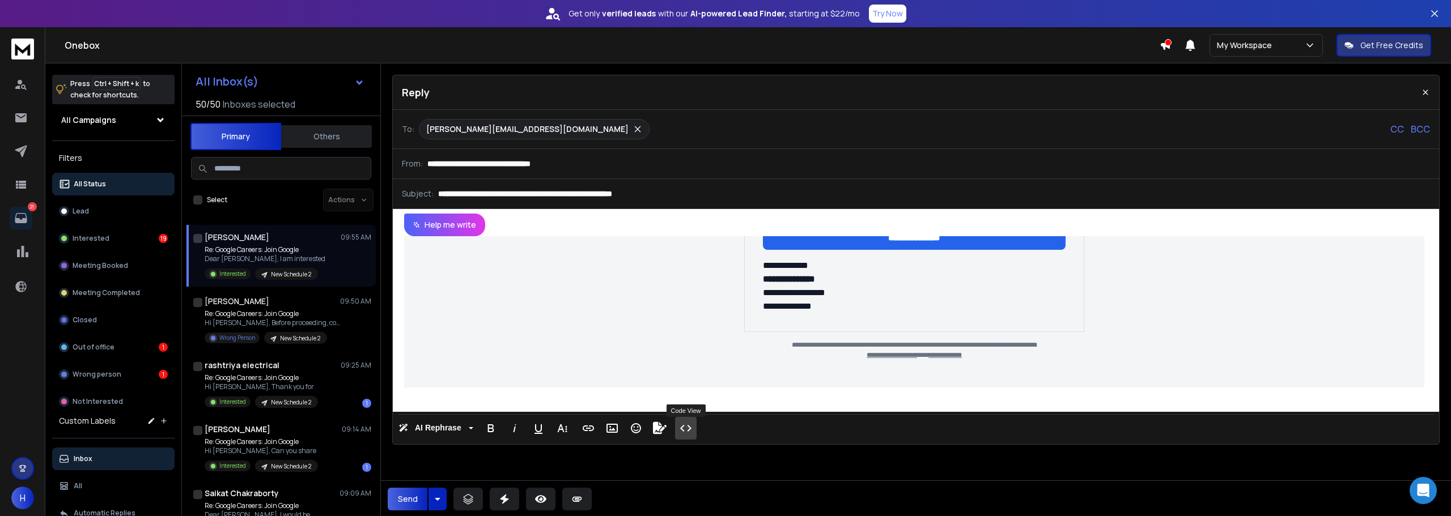
type textarea "**********"
click at [687, 422] on icon "button" at bounding box center [686, 429] width 14 height 14
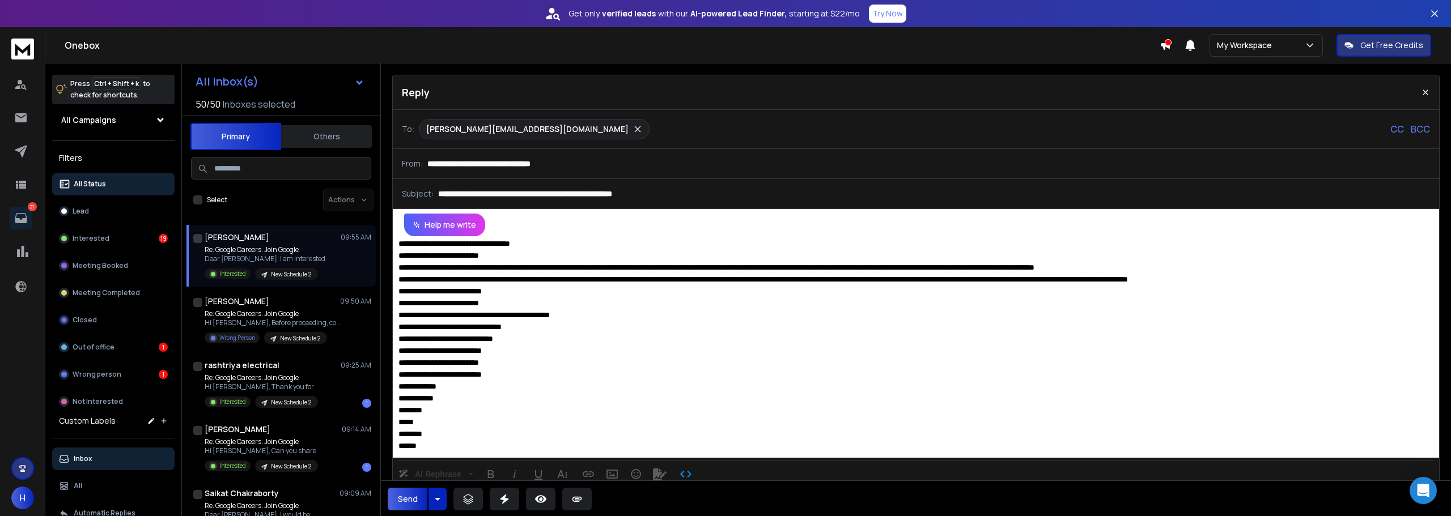
scroll to position [1753, 0]
click at [690, 471] on icon "button" at bounding box center [686, 475] width 14 height 14
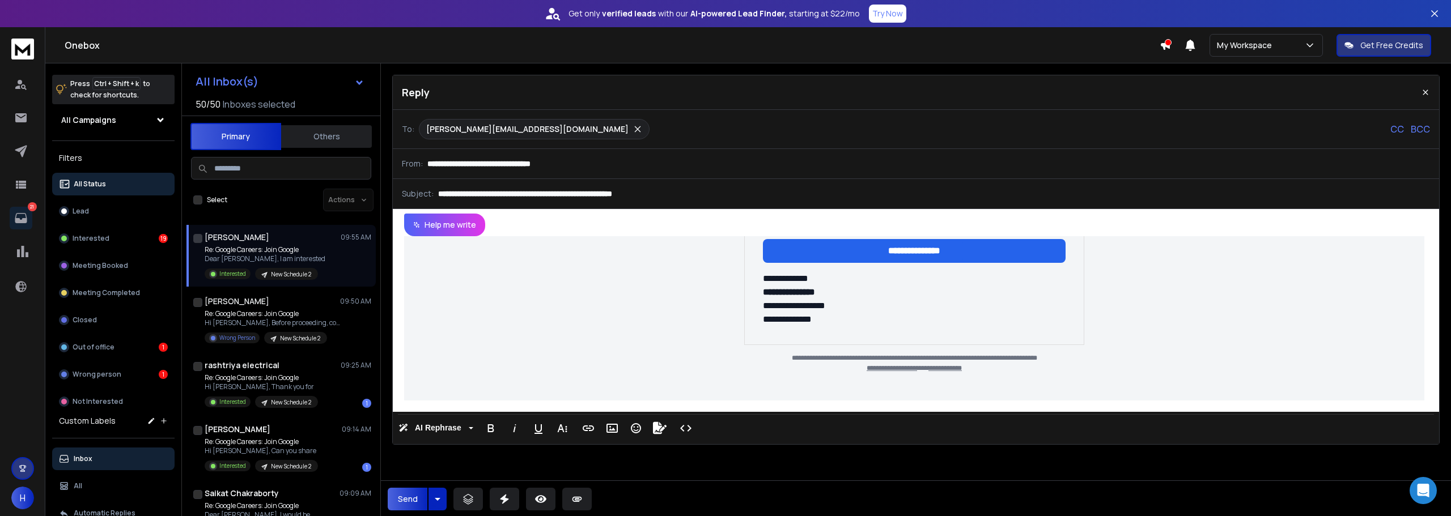
scroll to position [1179, 0]
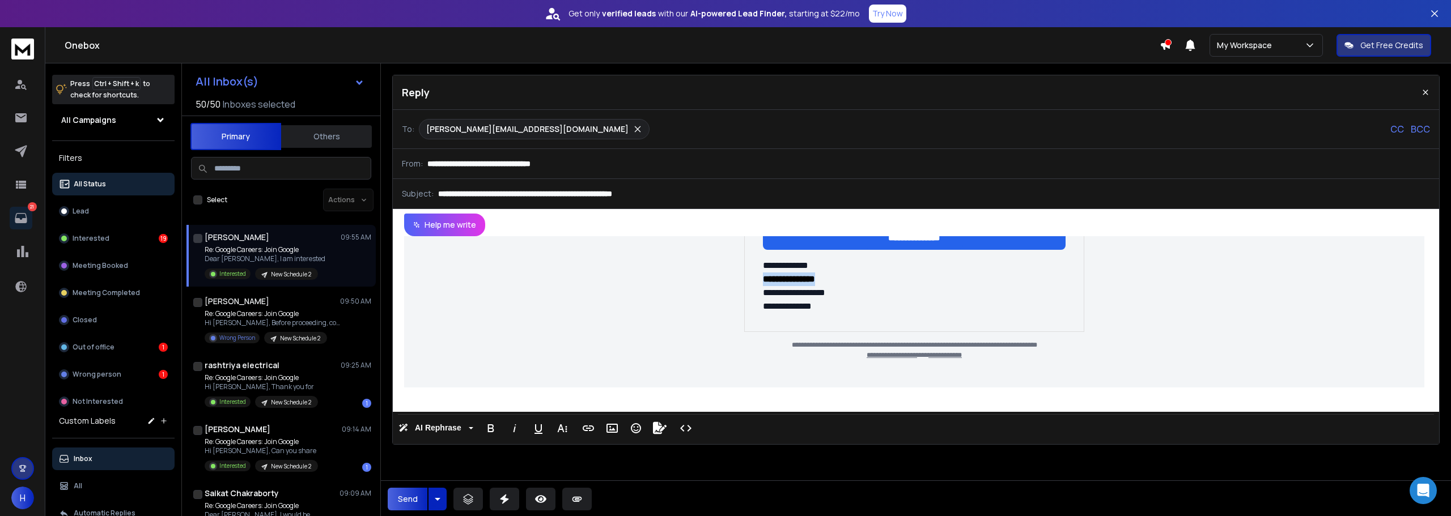
drag, startPoint x: 835, startPoint y: 281, endPoint x: 748, endPoint y: 282, distance: 86.7
click at [748, 282] on td "**********" at bounding box center [914, 158] width 339 height 349
copy strong "**********"
drag, startPoint x: 836, startPoint y: 292, endPoint x: 755, endPoint y: 295, distance: 81.1
click at [755, 295] on td "**********" at bounding box center [914, 158] width 339 height 349
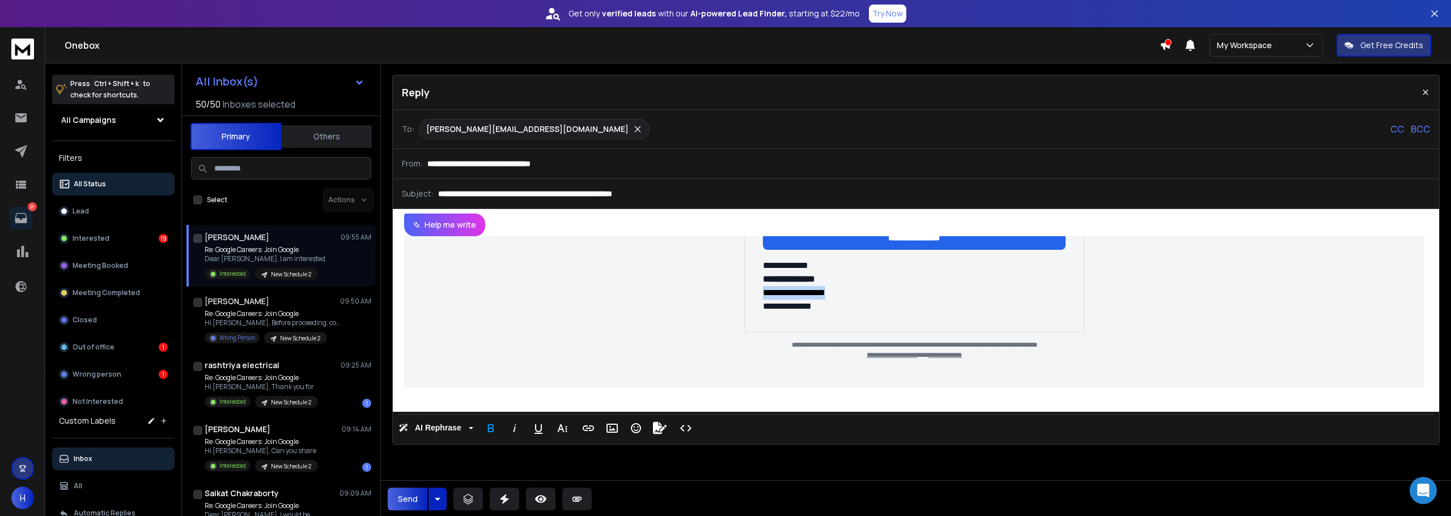
copy p "**********"
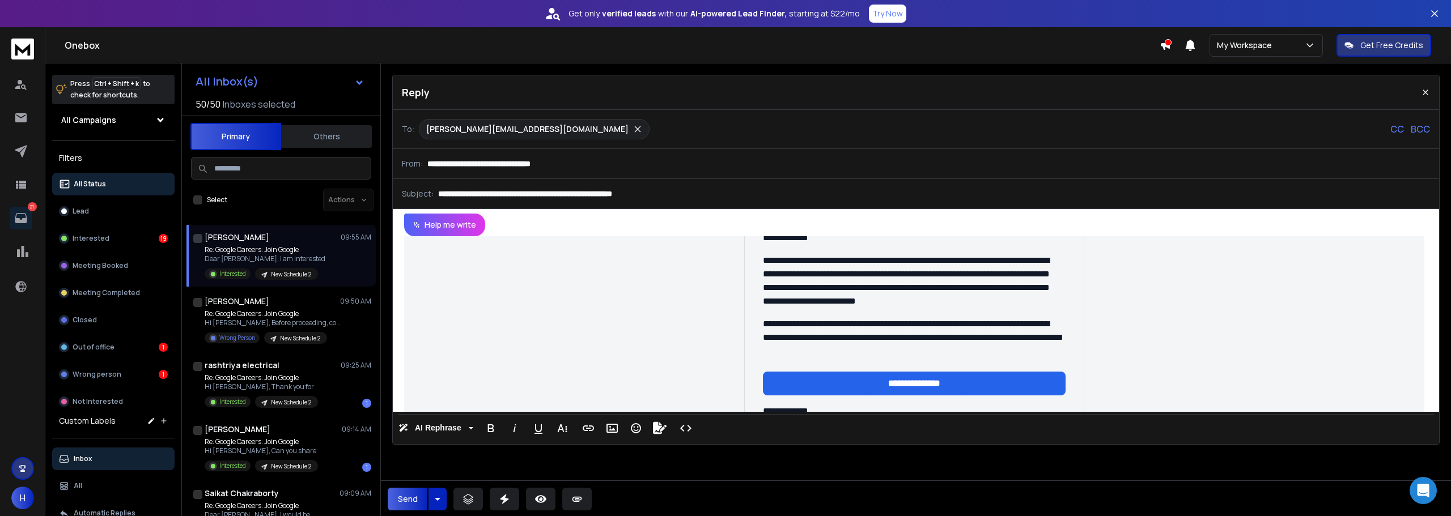
scroll to position [952, 0]
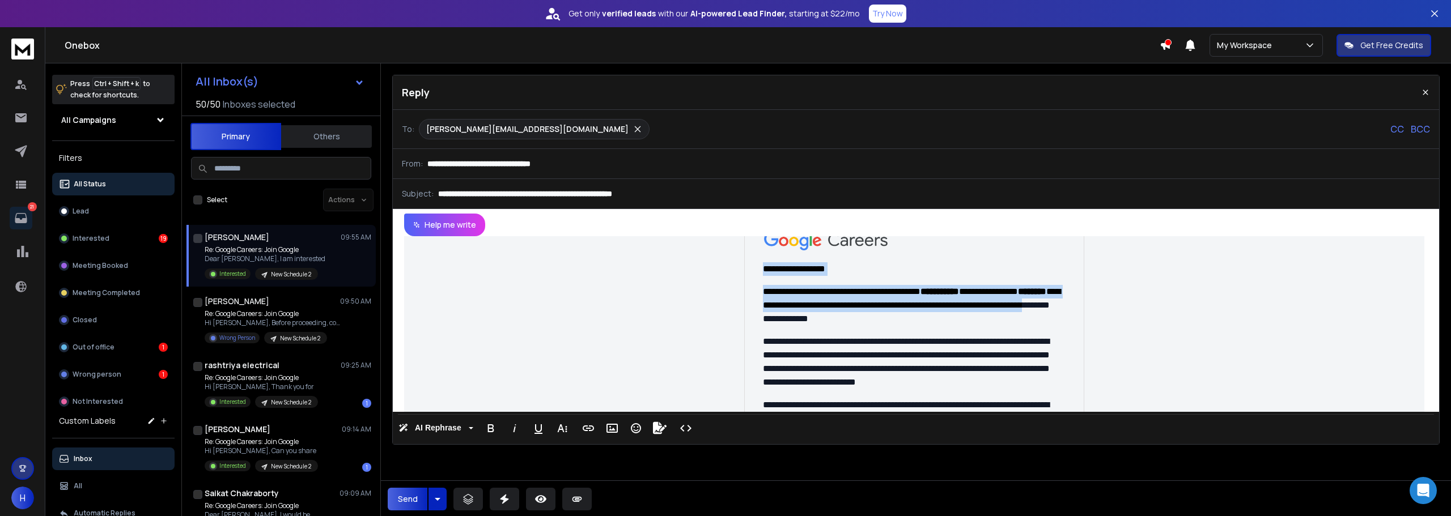
drag, startPoint x: 758, startPoint y: 267, endPoint x: 828, endPoint y: 313, distance: 84.7
click at [829, 313] on td "**********" at bounding box center [914, 384] width 339 height 349
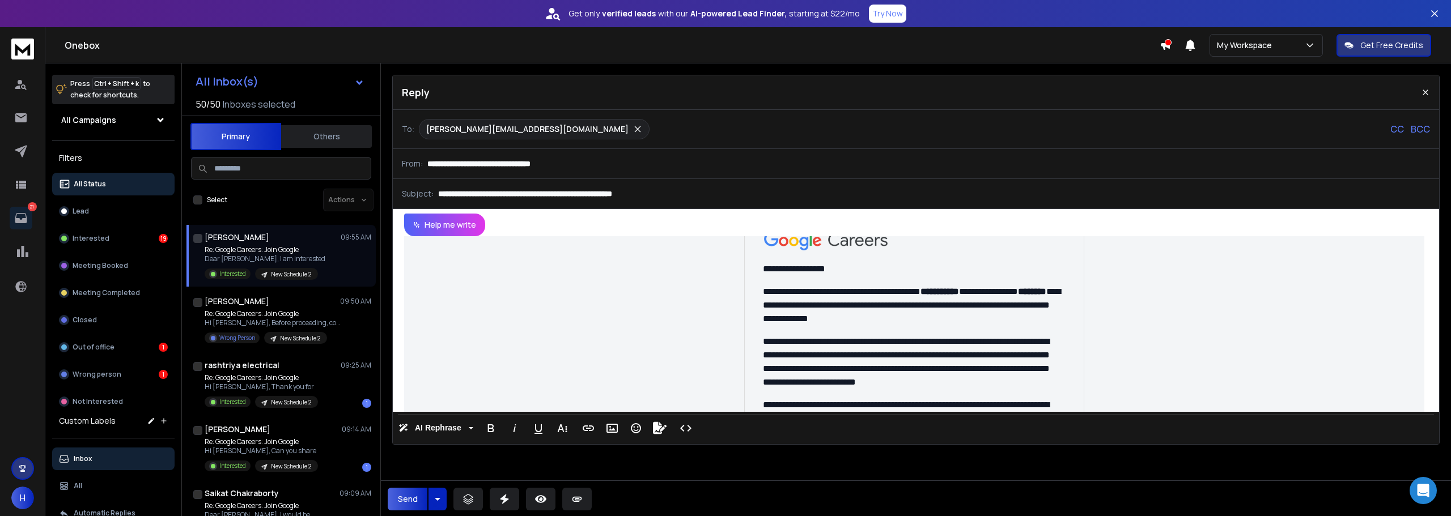
click at [836, 346] on p "**********" at bounding box center [914, 362] width 303 height 54
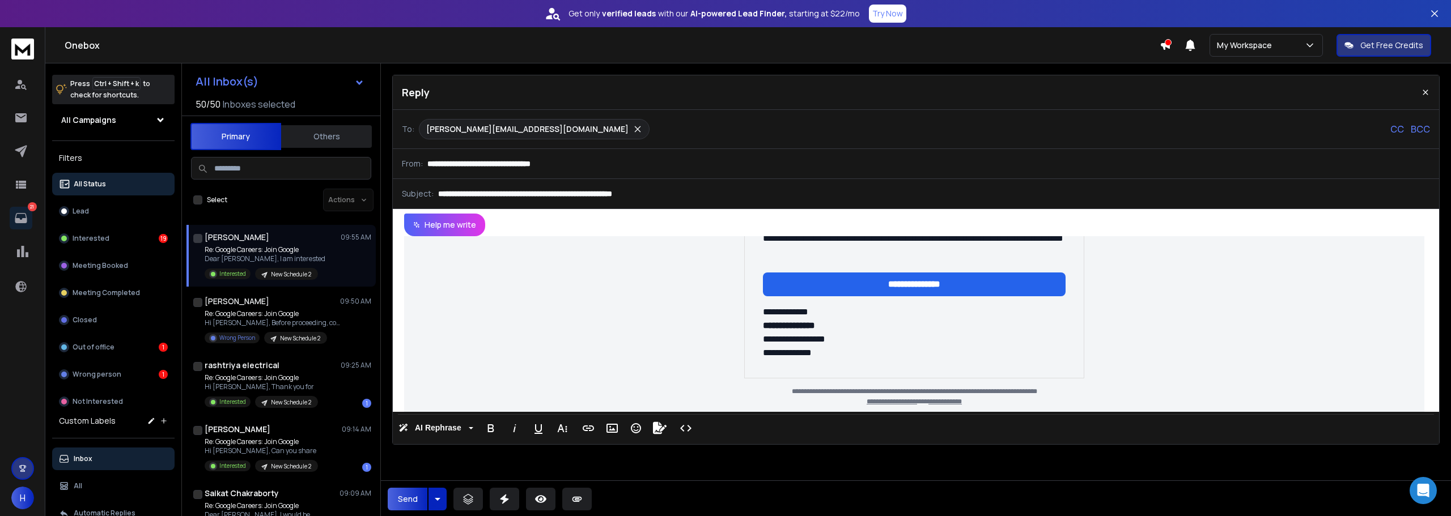
scroll to position [1133, 0]
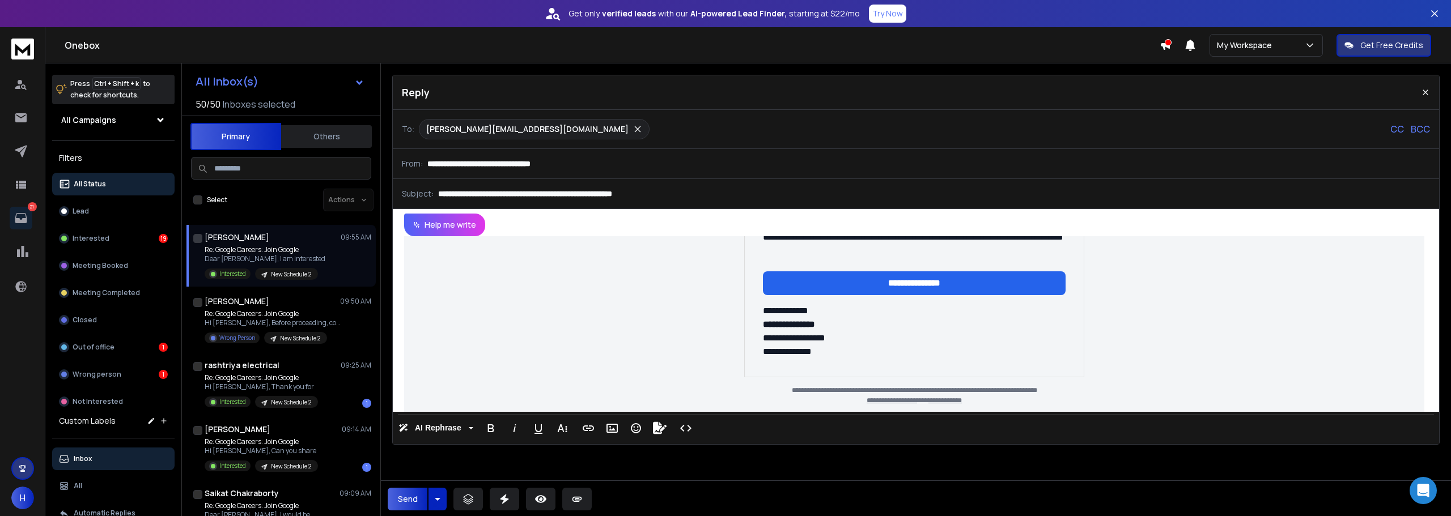
click at [1419, 98] on div "Reply" at bounding box center [916, 92] width 1046 height 34
click at [1421, 93] on icon at bounding box center [1425, 92] width 9 height 9
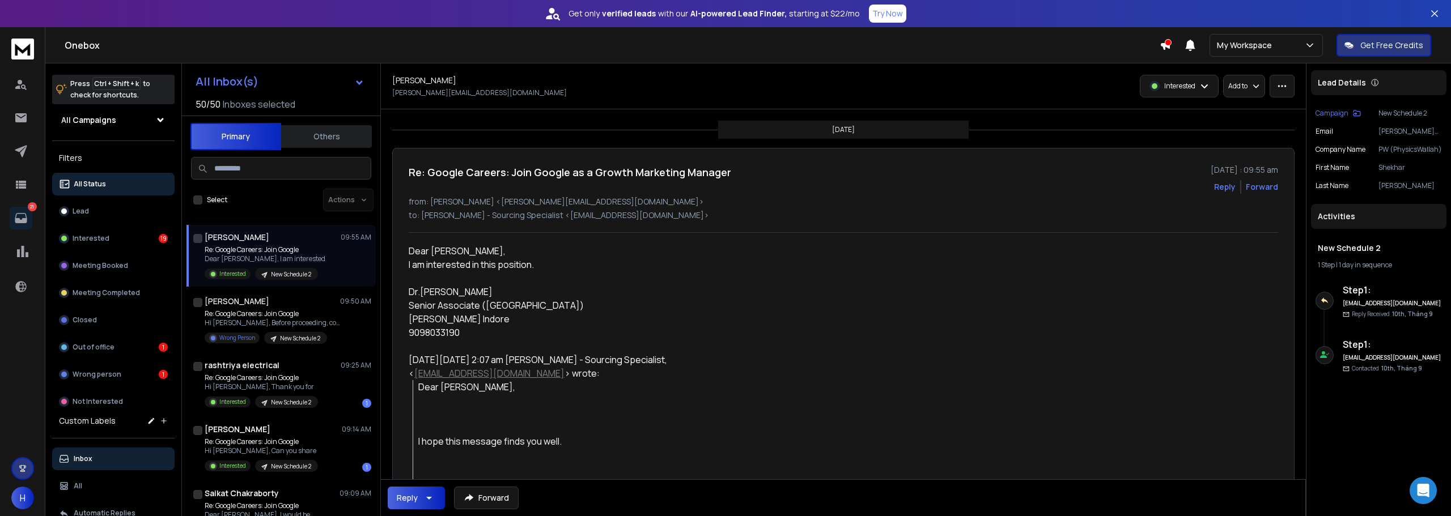
click at [1282, 86] on icon "button" at bounding box center [1282, 86] width 9 height 2
click at [1231, 114] on div "Mark as unread" at bounding box center [1253, 111] width 72 height 11
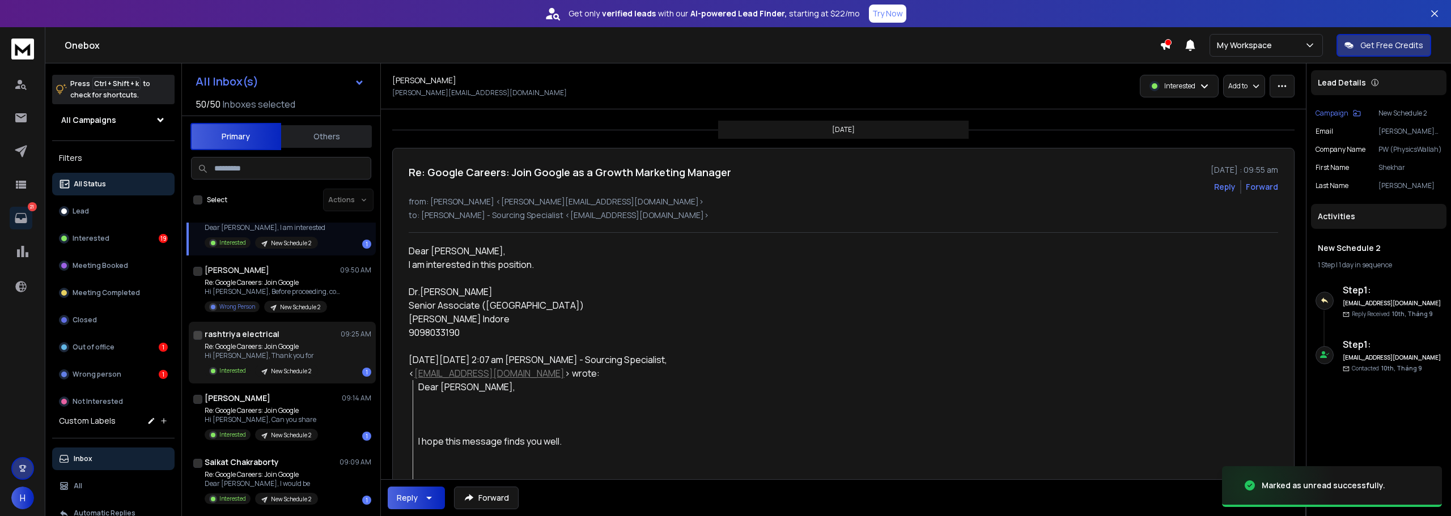
scroll to position [0, 0]
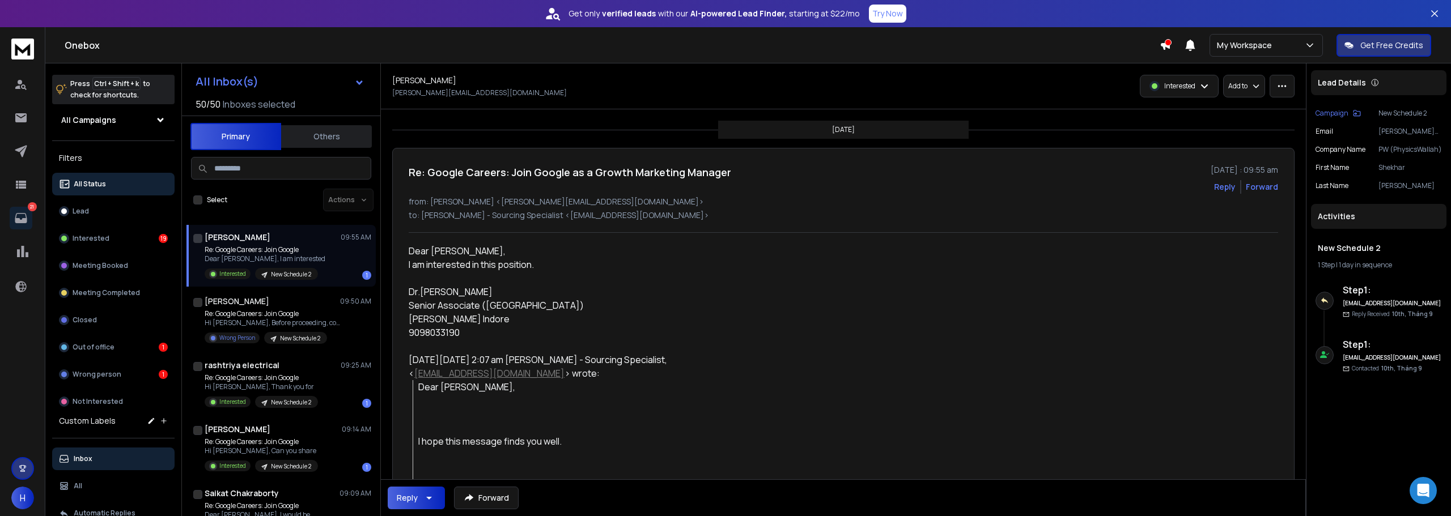
click at [413, 495] on div "Reply" at bounding box center [407, 497] width 21 height 11
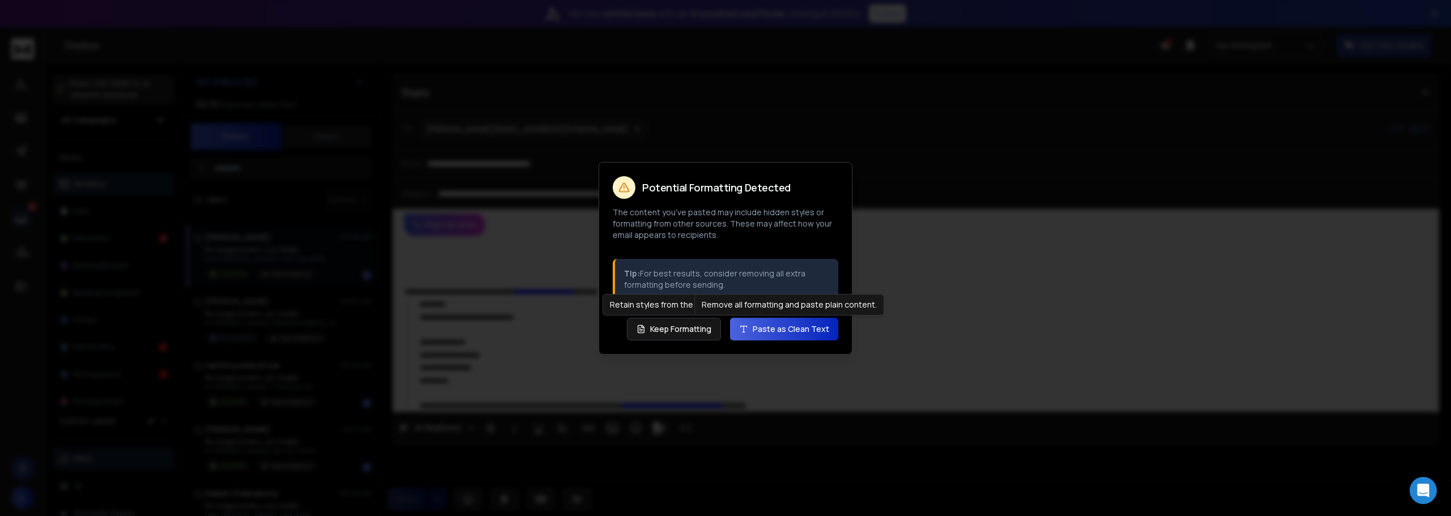
click at [772, 335] on button "Paste as Clean Text" at bounding box center [784, 329] width 108 height 23
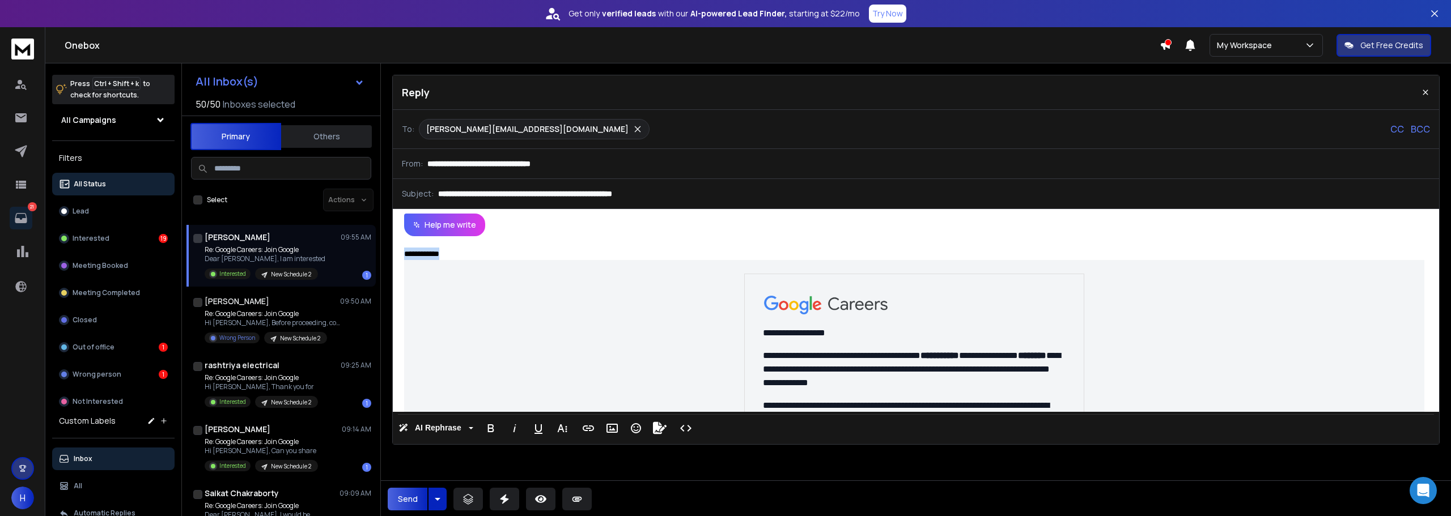
drag, startPoint x: 465, startPoint y: 253, endPoint x: 390, endPoint y: 245, distance: 75.2
click at [390, 245] on div "**********" at bounding box center [916, 324] width 1070 height 523
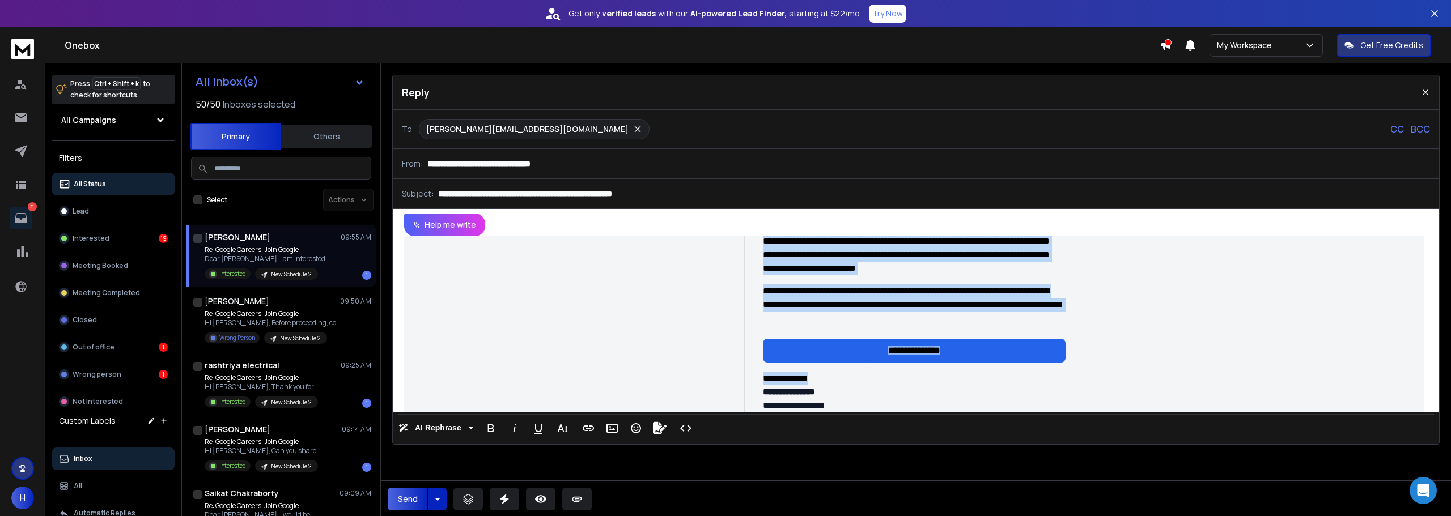
scroll to position [227, 0]
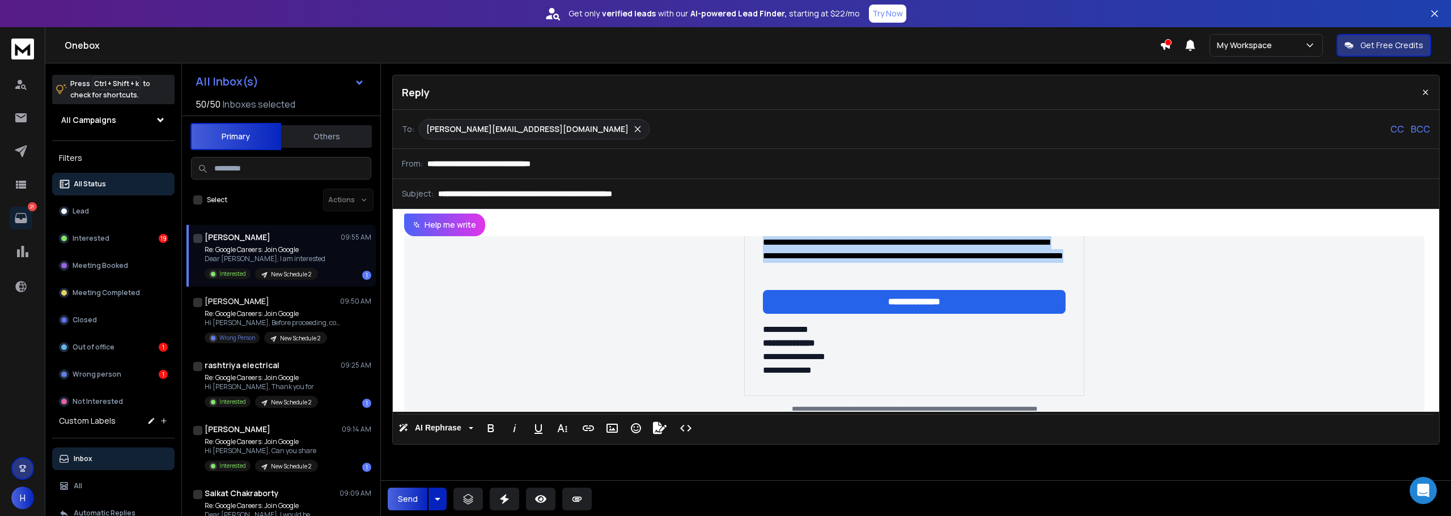
drag, startPoint x: 760, startPoint y: 274, endPoint x: 929, endPoint y: 265, distance: 169.1
click at [929, 265] on td "**********" at bounding box center [914, 222] width 339 height 349
copy td "**********"
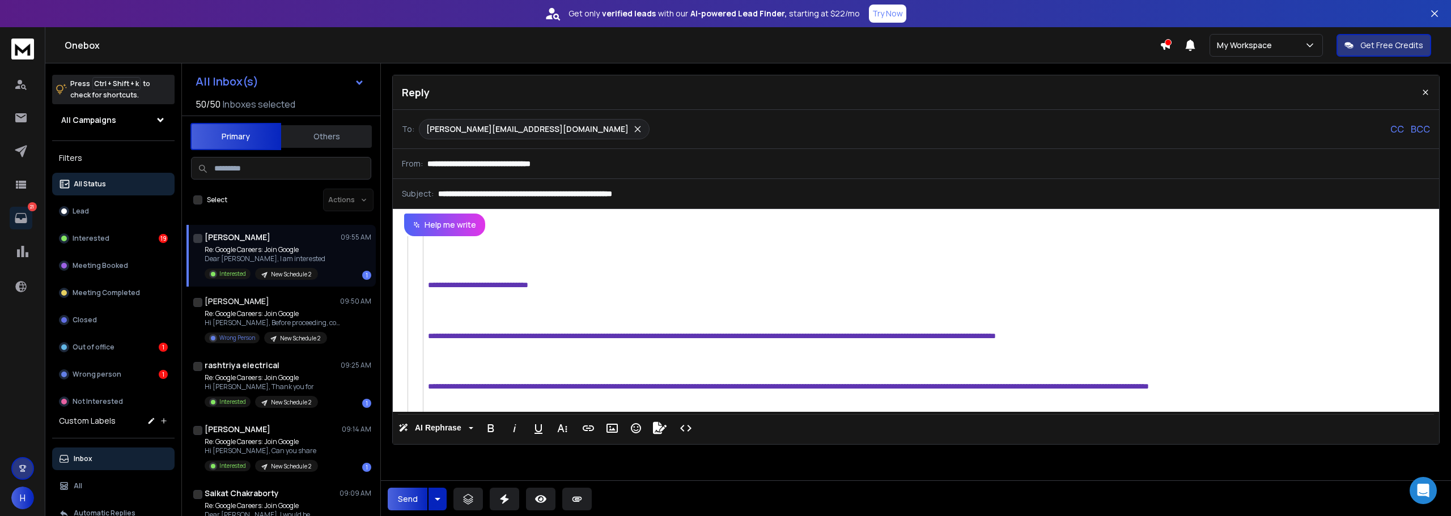
scroll to position [623, 0]
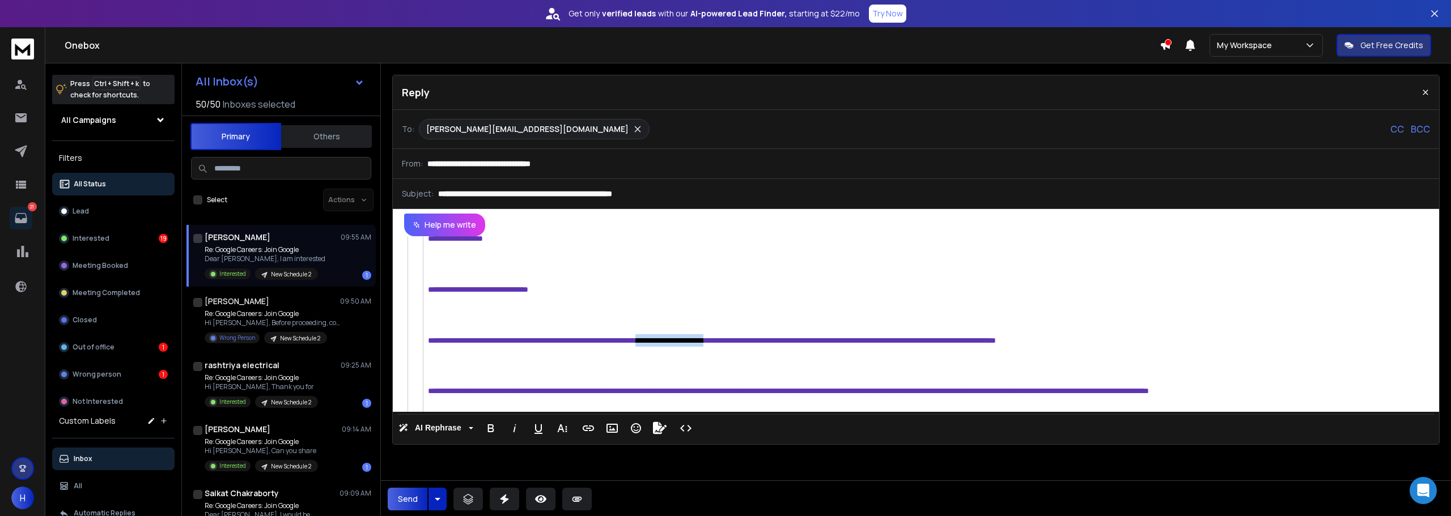
drag, startPoint x: 681, startPoint y: 340, endPoint x: 774, endPoint y: 343, distance: 93.5
copy blockquote "**********"
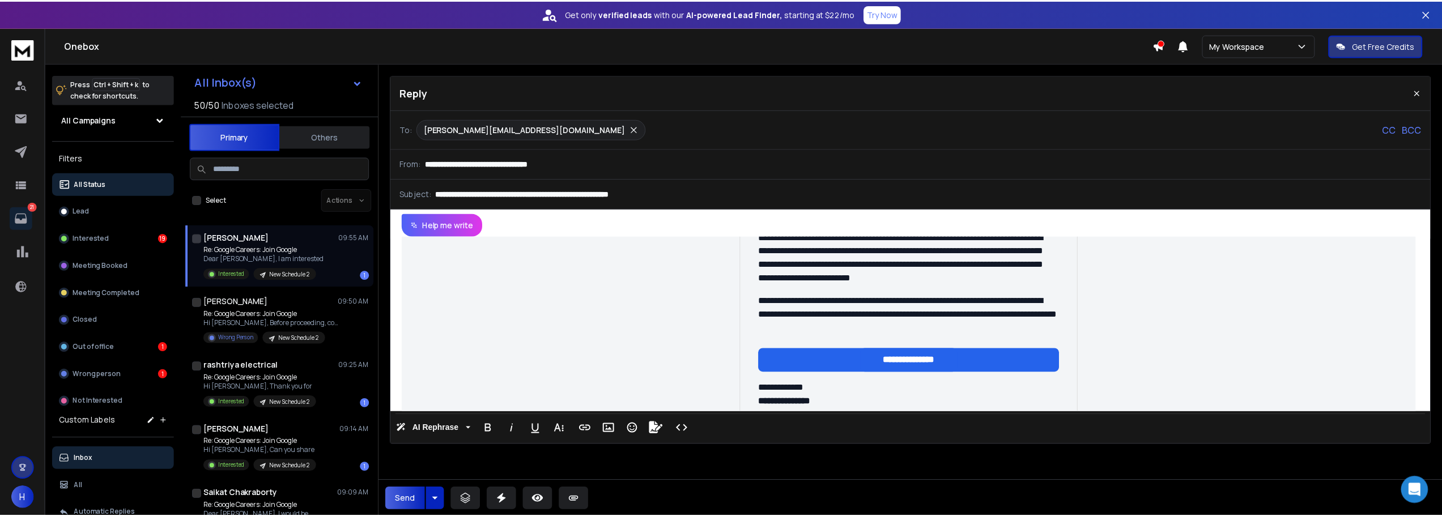
scroll to position [170, 0]
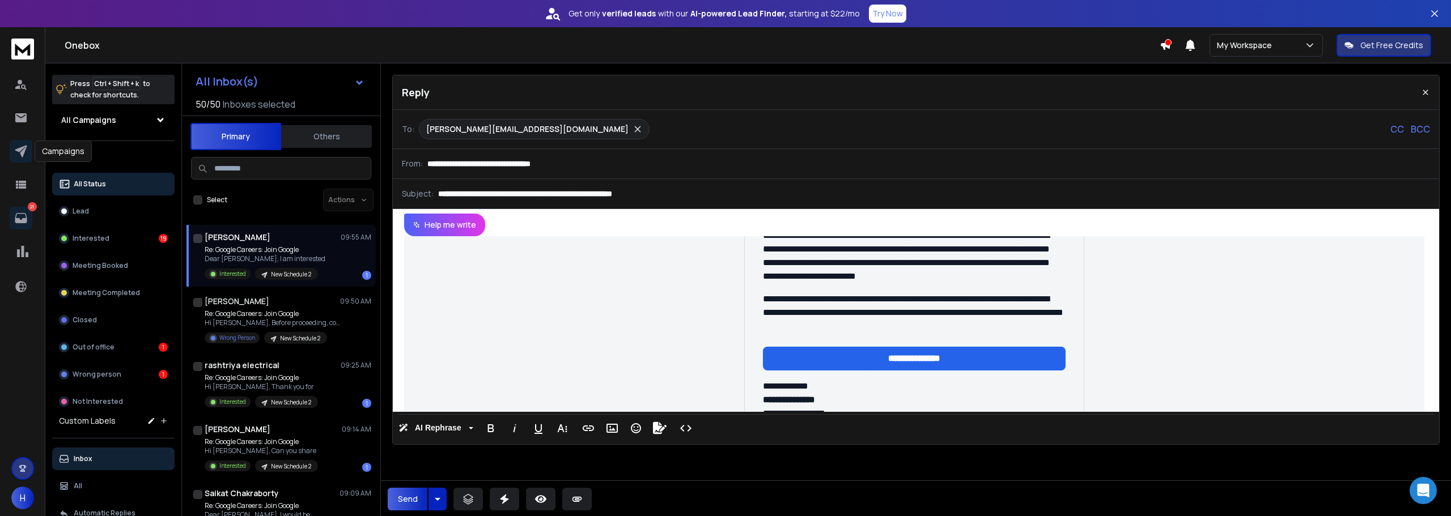
click at [26, 152] on icon at bounding box center [21, 152] width 14 height 14
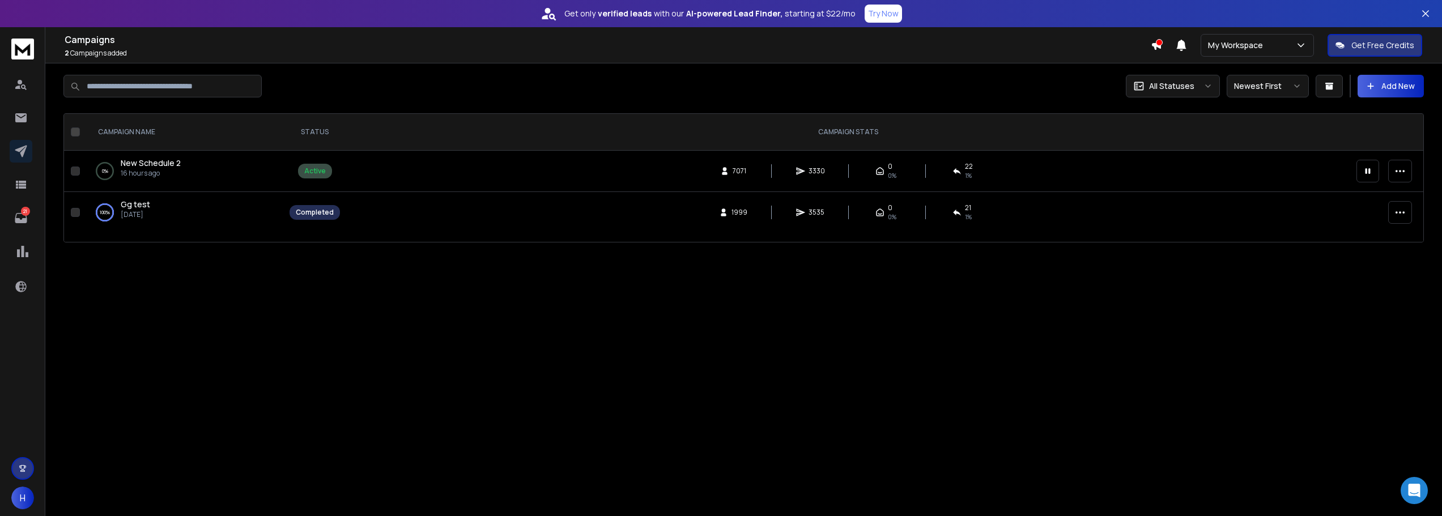
click at [1406, 176] on button "button" at bounding box center [1400, 171] width 24 height 23
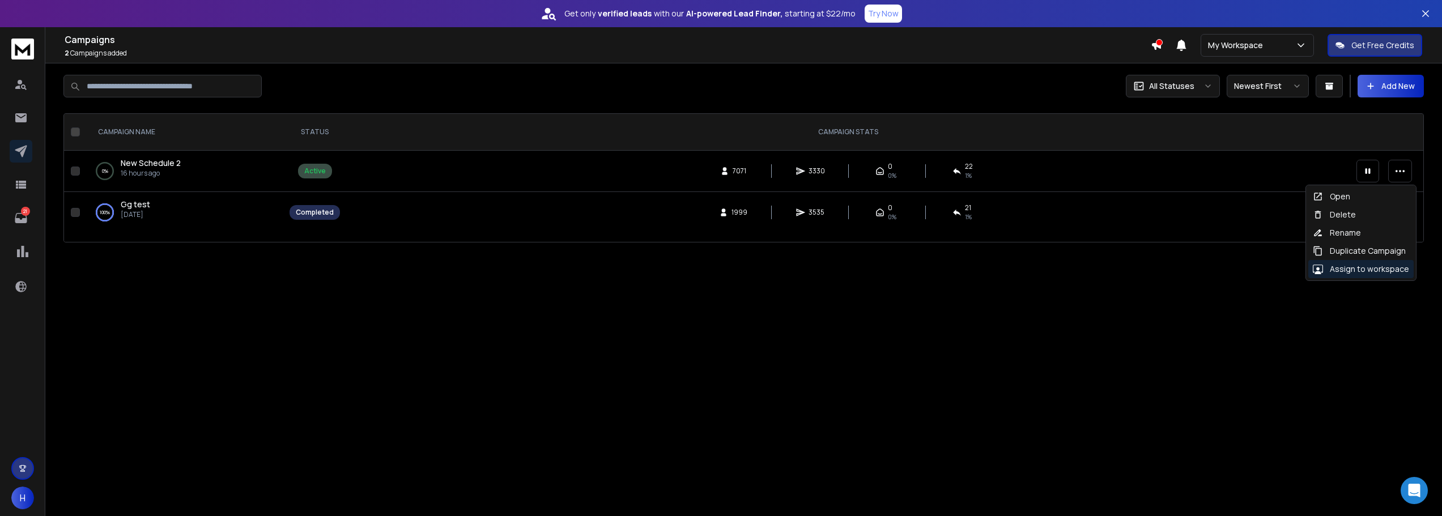
click at [715, 299] on div "Campaigns 2 Campaigns Added All Statuses Newest First Add New CAMPAIGN NAME STA…" at bounding box center [743, 333] width 1361 height 516
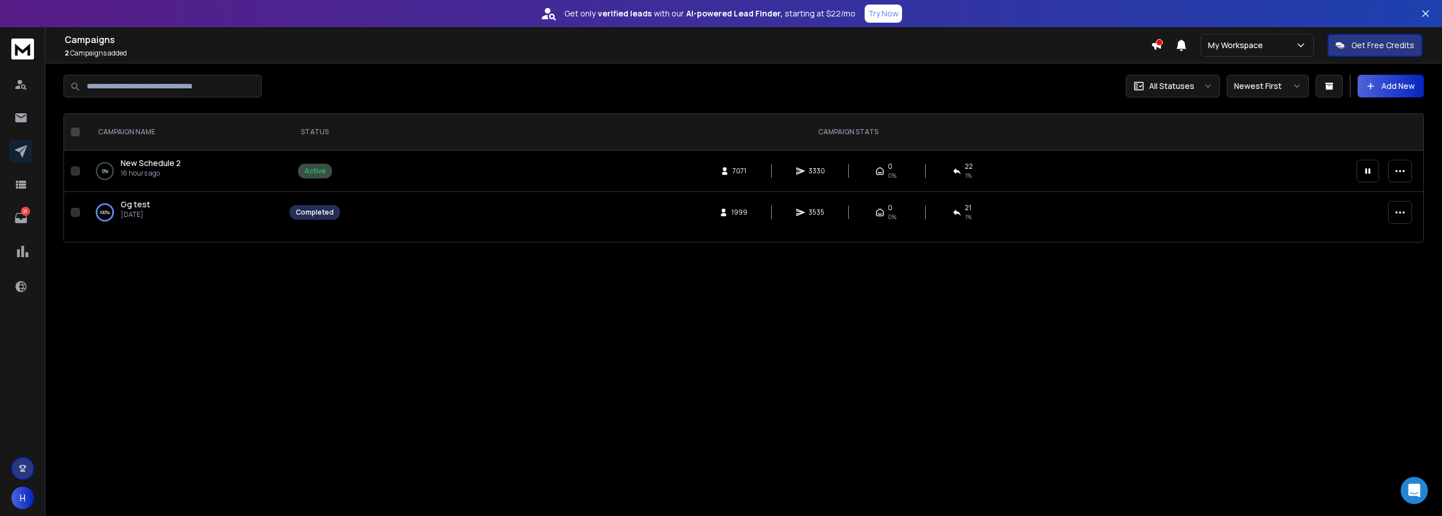
click at [1048, 330] on div "Campaigns 2 Campaigns Added All Statuses Newest First Add New CAMPAIGN NAME STA…" at bounding box center [743, 333] width 1361 height 516
click at [1399, 171] on icon "button" at bounding box center [1400, 170] width 11 height 11
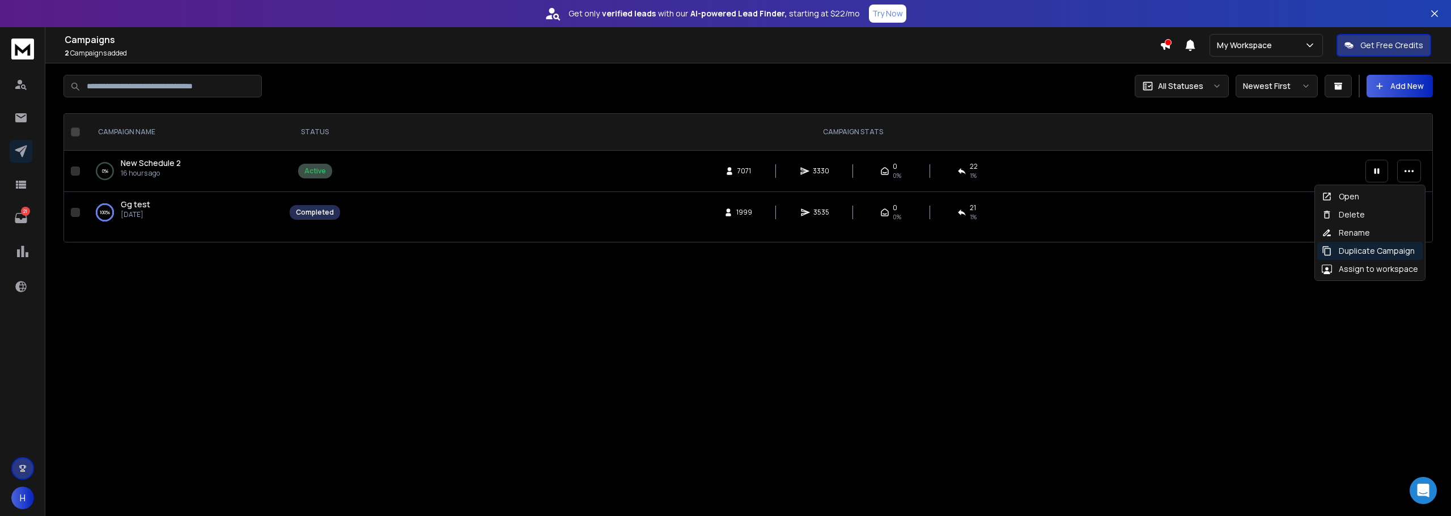
click at [1008, 322] on div "Campaigns 2 Campaigns Added All Statuses Newest First Add New CAMPAIGN NAME STA…" at bounding box center [747, 333] width 1369 height 516
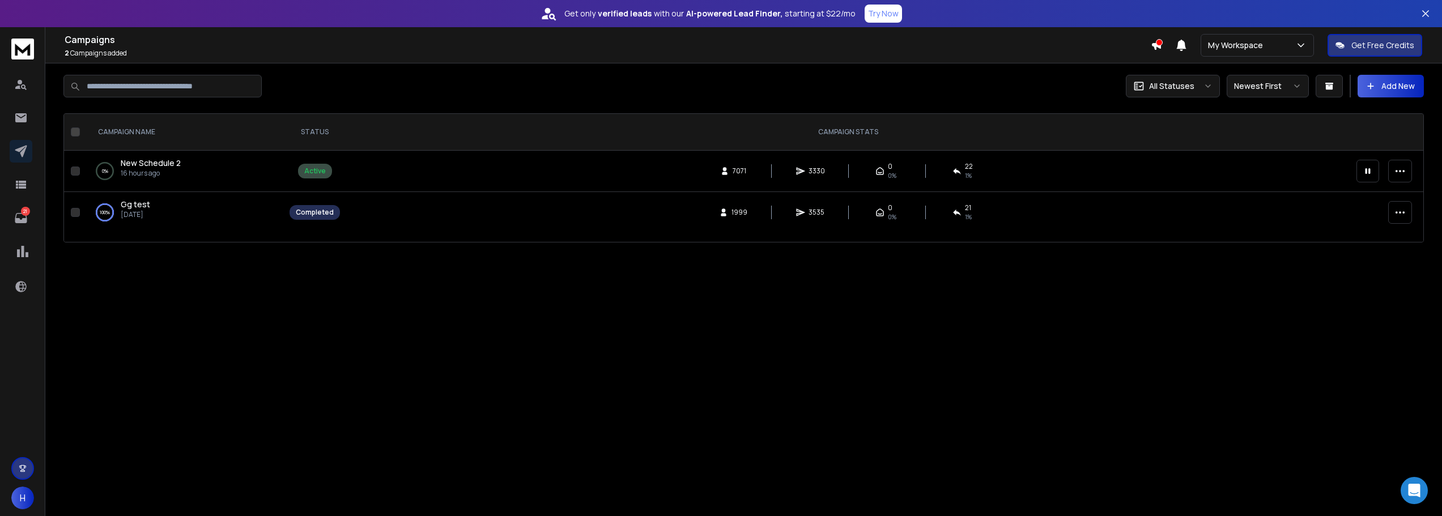
click at [1391, 85] on button "Add New" at bounding box center [1391, 86] width 66 height 23
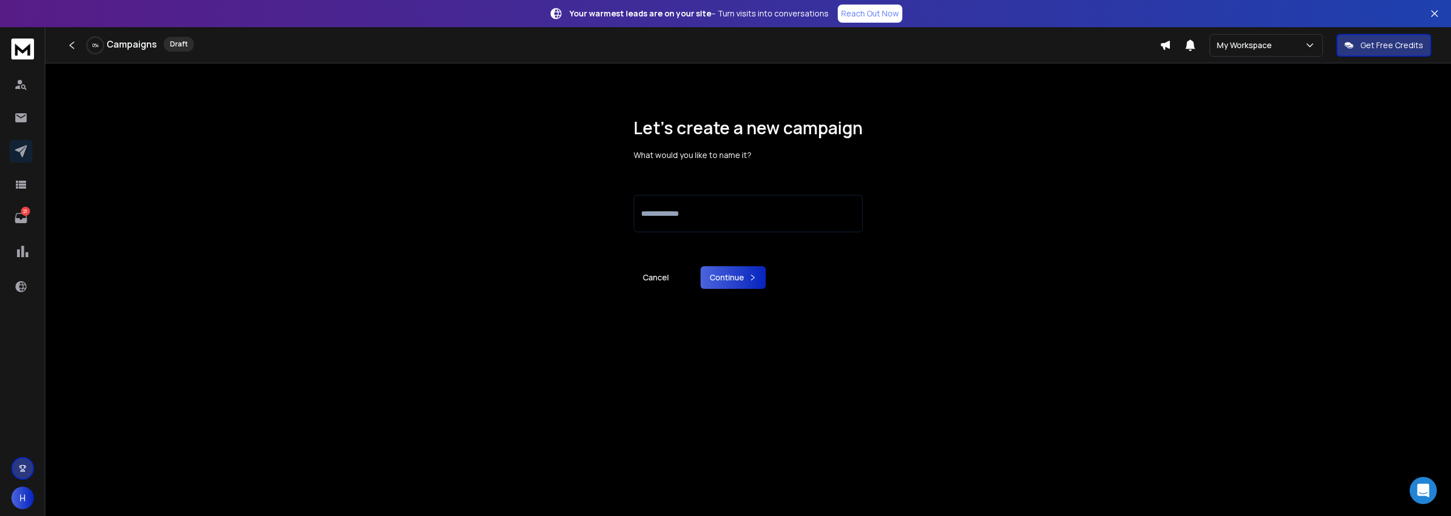
click at [679, 210] on input at bounding box center [748, 213] width 229 height 37
type input "**********"
click at [725, 282] on button "Continue" at bounding box center [732, 277] width 65 height 23
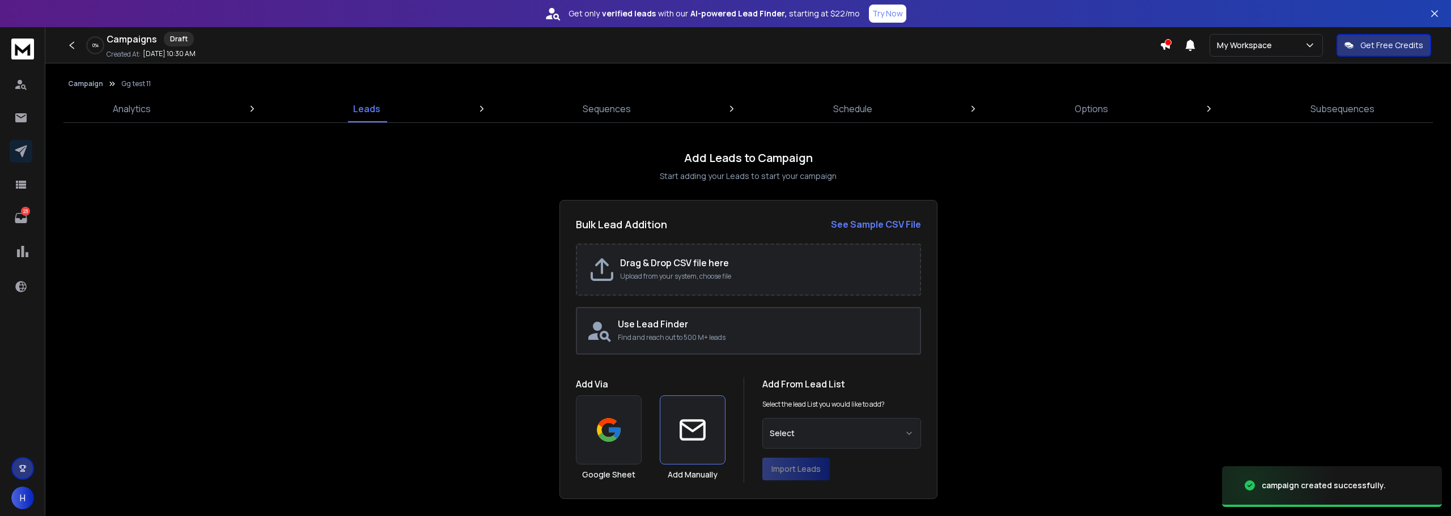
click at [678, 447] on icon at bounding box center [692, 430] width 28 height 34
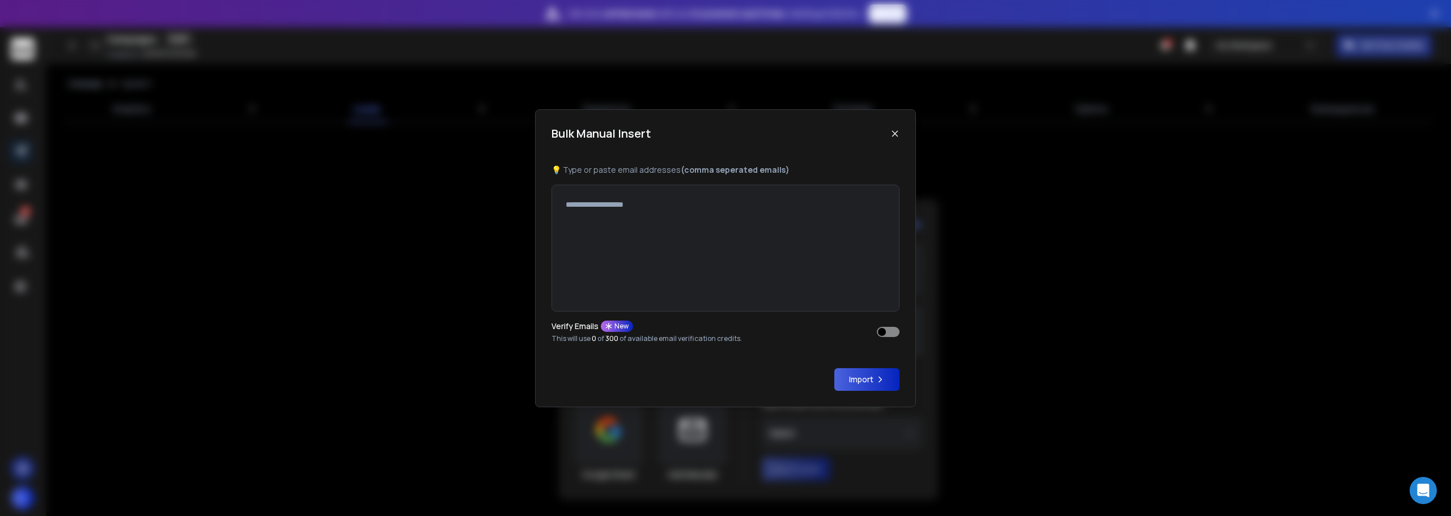
click at [623, 224] on textarea at bounding box center [725, 248] width 348 height 127
paste textarea "**********"
type textarea "**********"
click at [872, 376] on button "Import" at bounding box center [866, 379] width 65 height 23
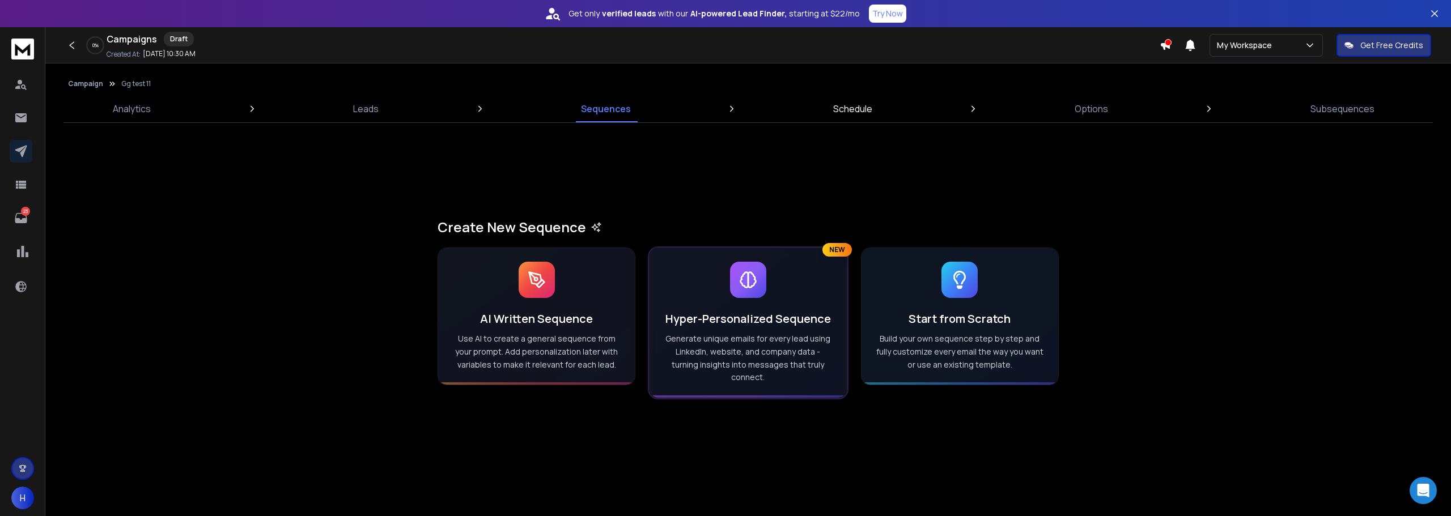
click at [851, 104] on p "Schedule" at bounding box center [852, 109] width 39 height 14
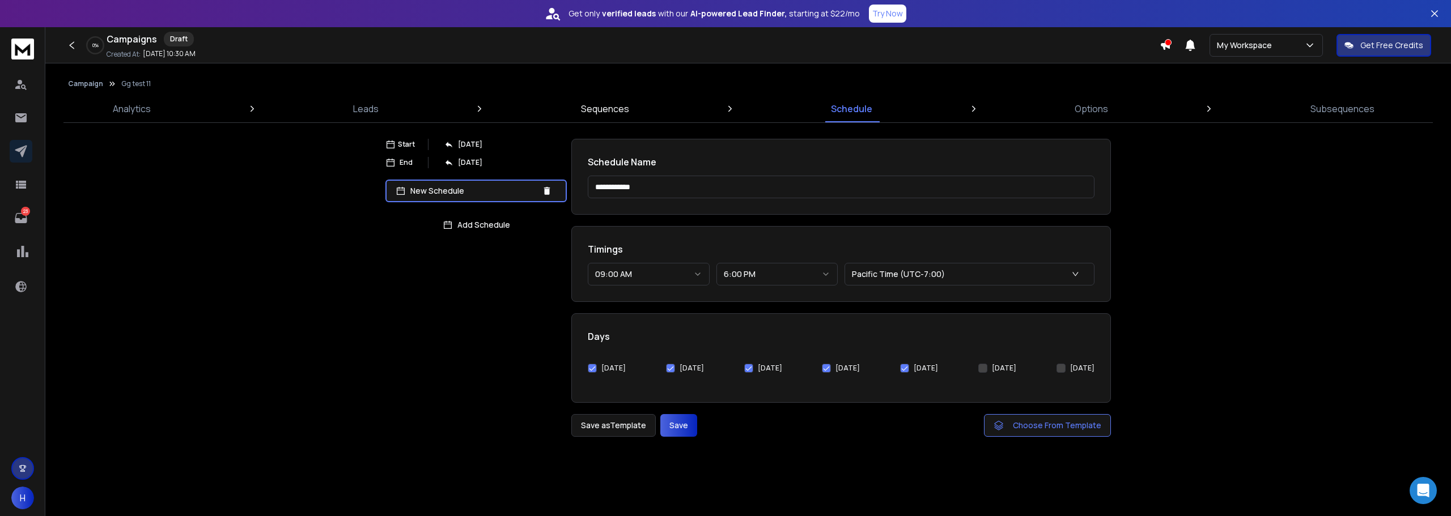
click at [588, 105] on p "Sequences" at bounding box center [605, 109] width 48 height 14
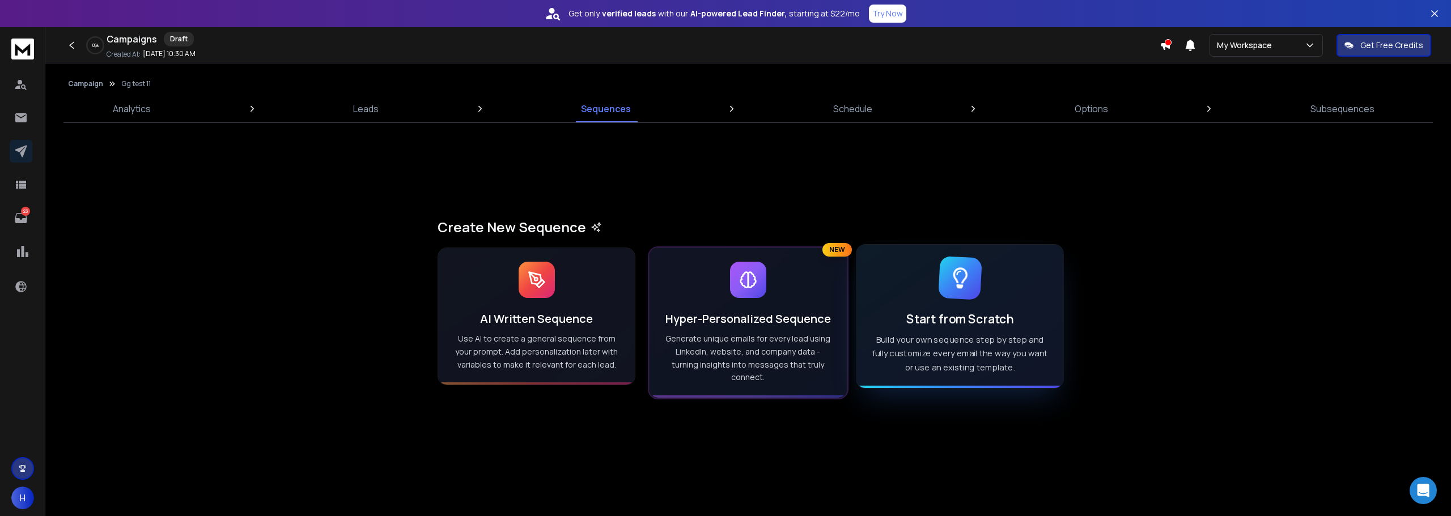
click at [964, 317] on h3 "Start from Scratch" at bounding box center [959, 319] width 178 height 15
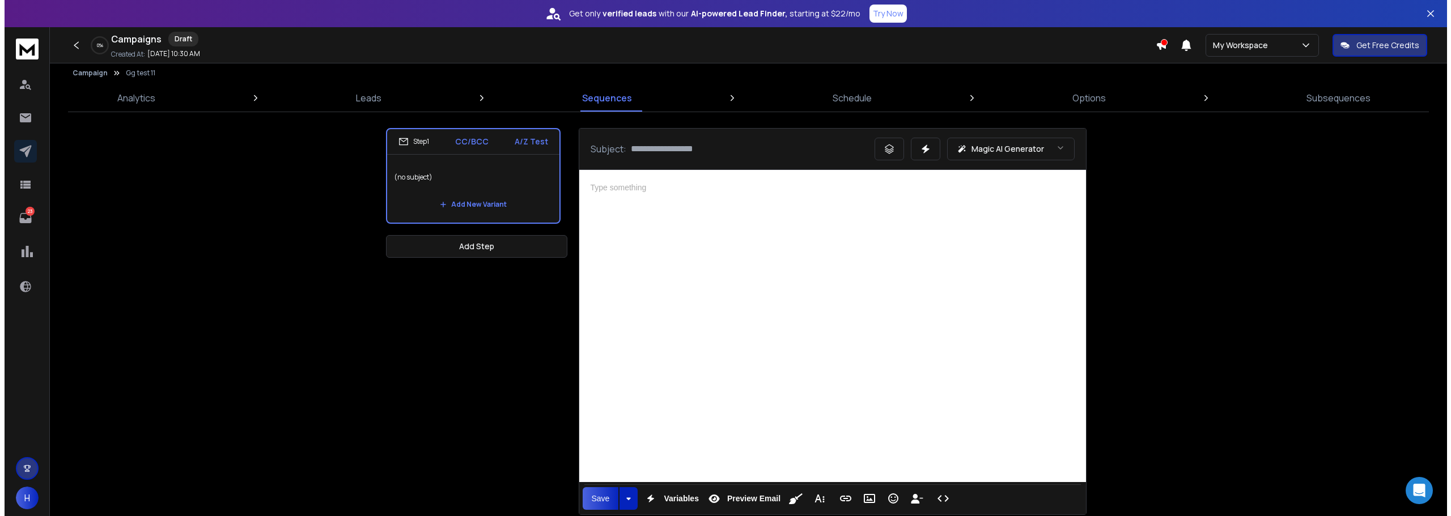
scroll to position [26, 0]
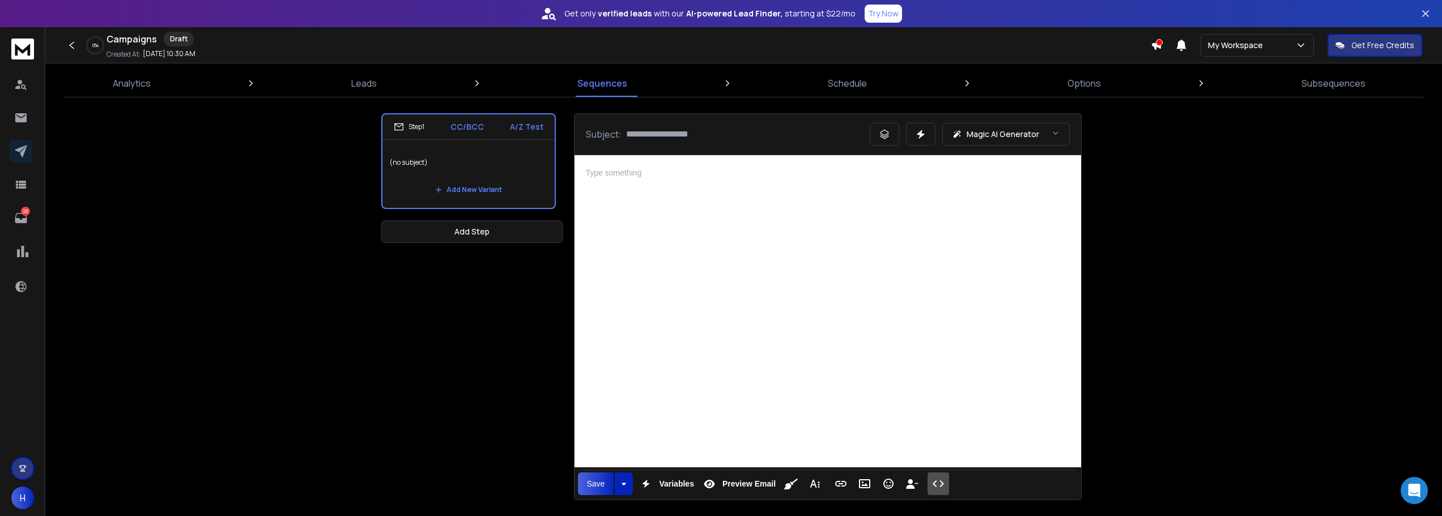
click at [932, 483] on icon "button" at bounding box center [939, 484] width 14 height 14
click at [793, 486] on icon "button" at bounding box center [791, 484] width 14 height 11
click at [663, 267] on div at bounding box center [828, 310] width 507 height 310
click at [1040, 128] on button "Magic AI Generator" at bounding box center [1006, 134] width 128 height 23
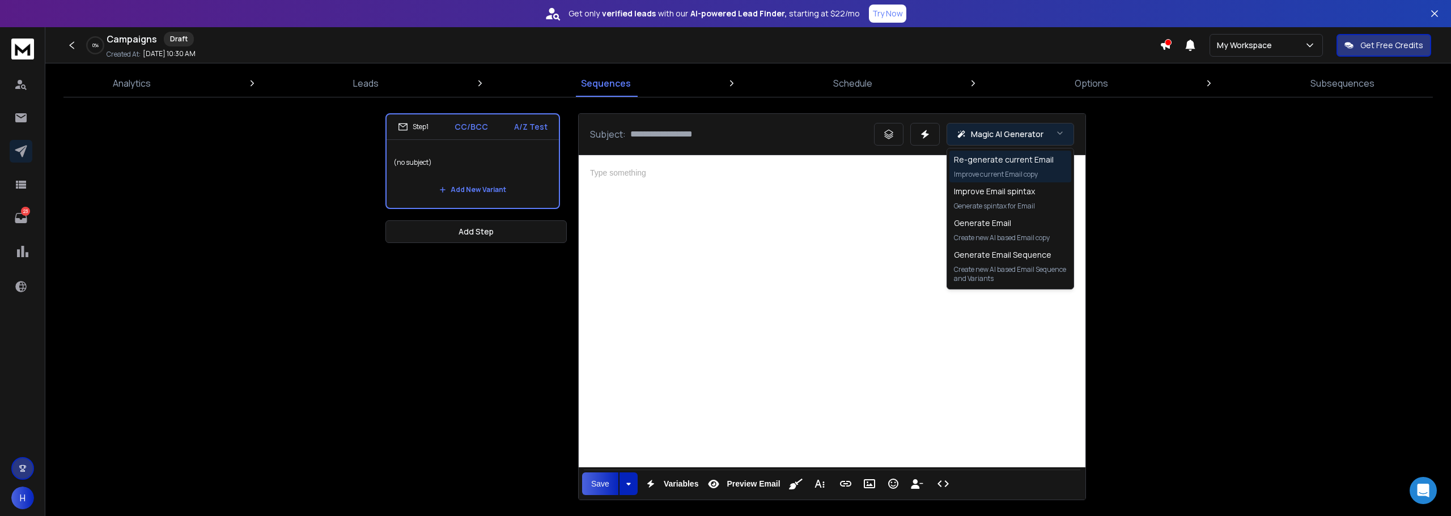
click at [984, 124] on button "Magic AI Generator" at bounding box center [1010, 134] width 128 height 23
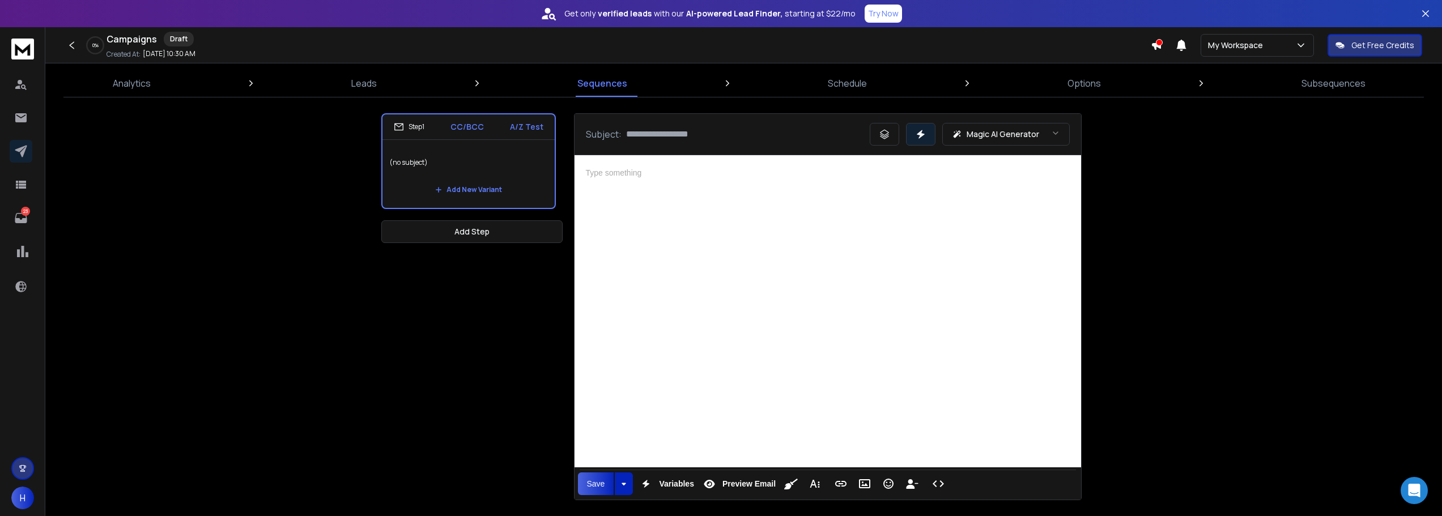
click at [919, 134] on icon "button" at bounding box center [920, 134] width 7 height 9
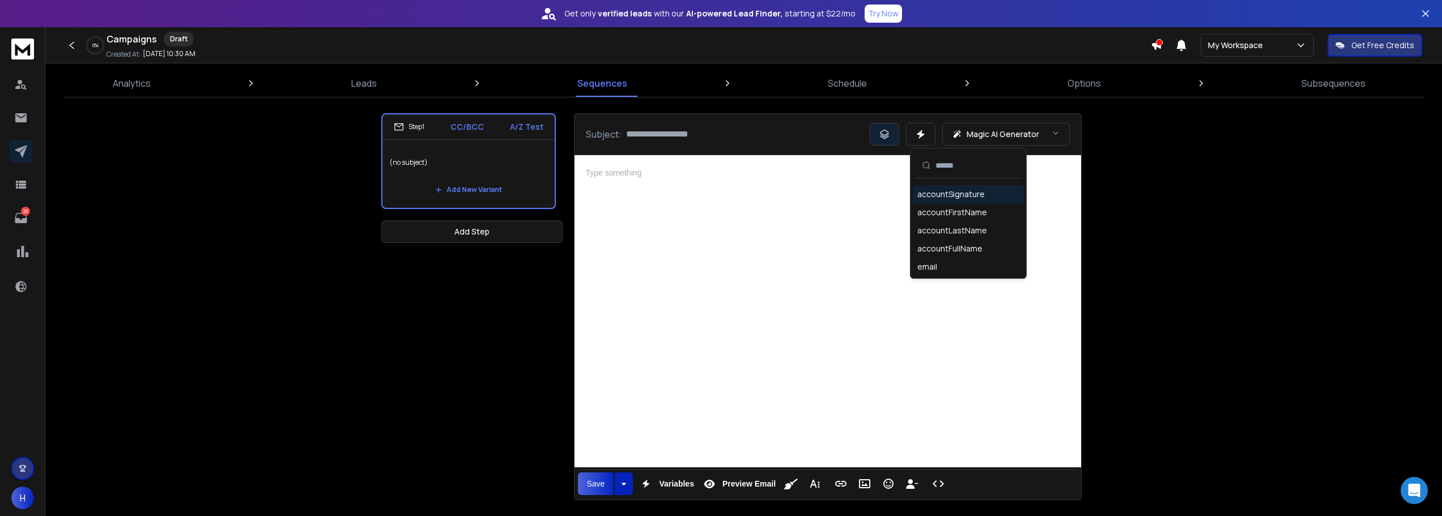
click at [894, 131] on button at bounding box center [884, 134] width 29 height 23
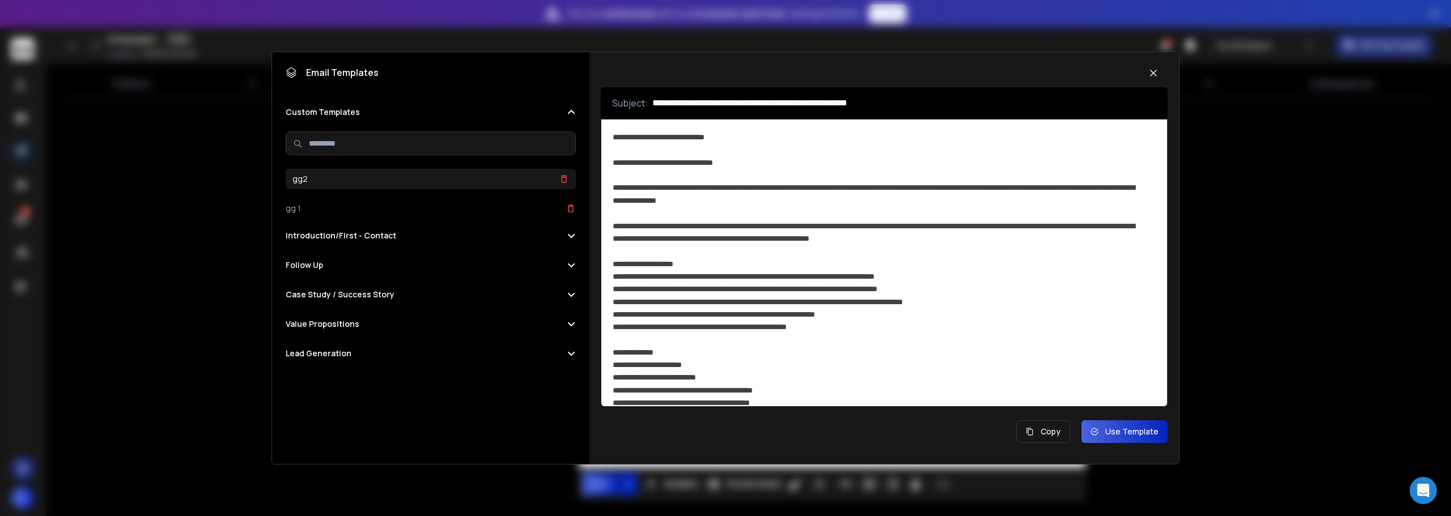
click at [1154, 70] on icon at bounding box center [1153, 73] width 10 height 10
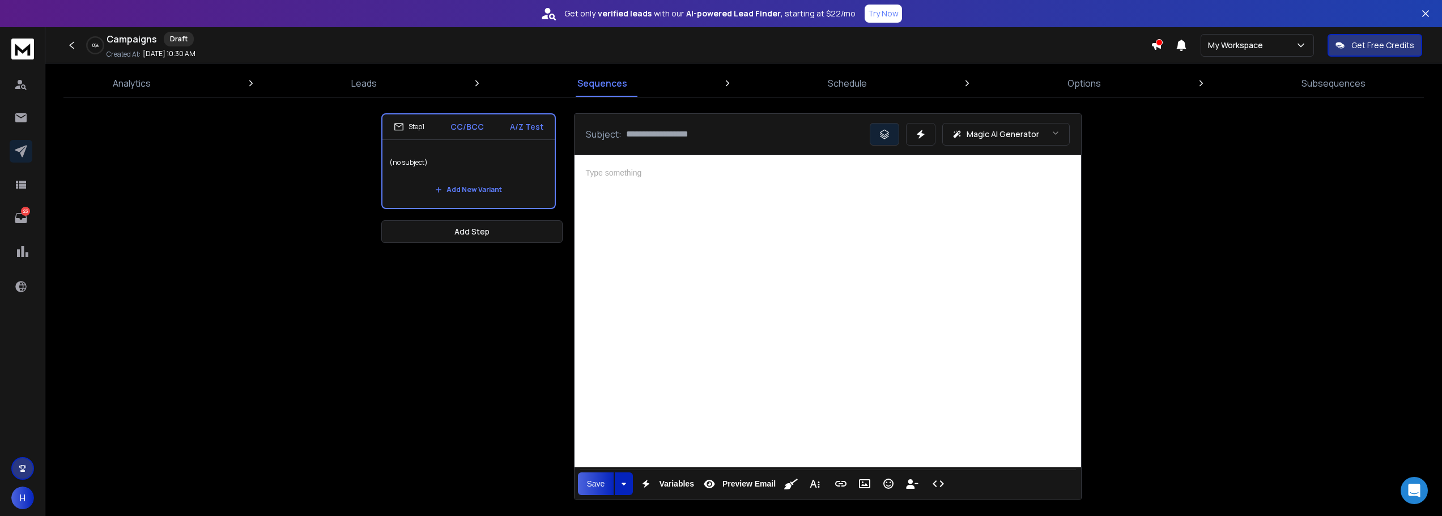
click at [881, 134] on icon at bounding box center [884, 134] width 10 height 10
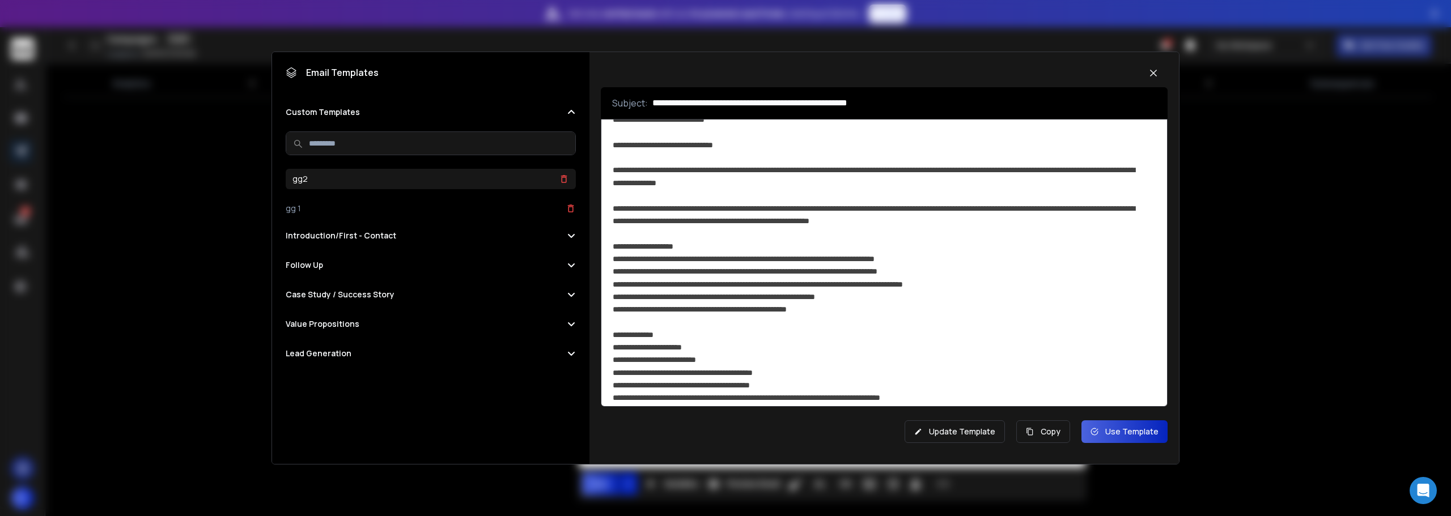
scroll to position [0, 0]
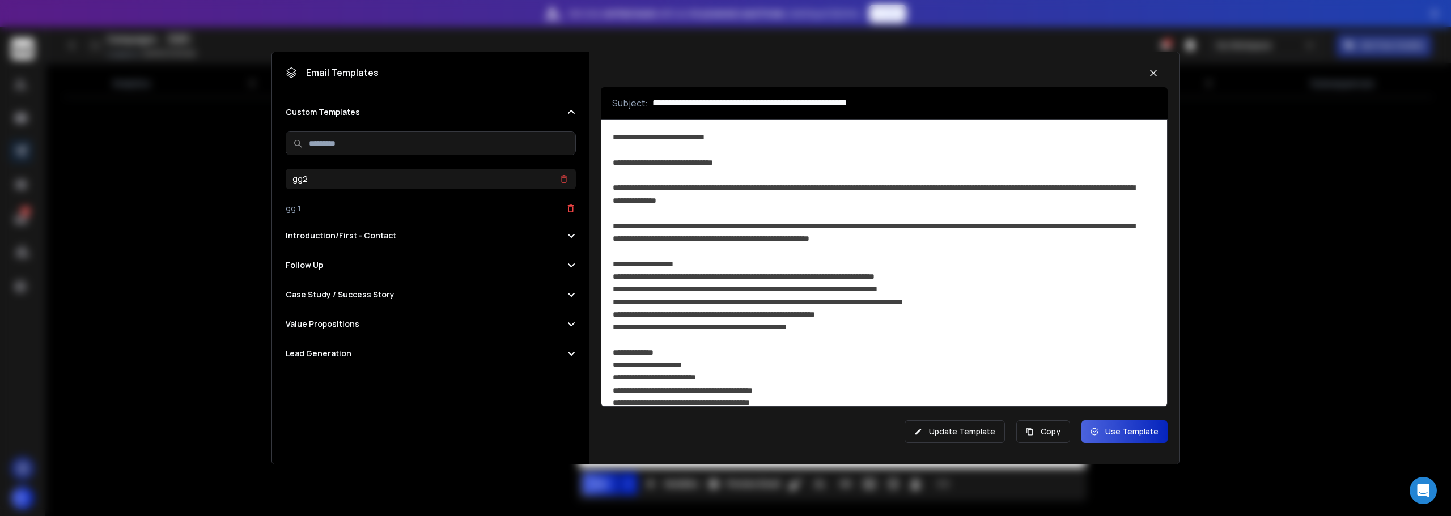
click at [1151, 77] on icon at bounding box center [1153, 73] width 10 height 10
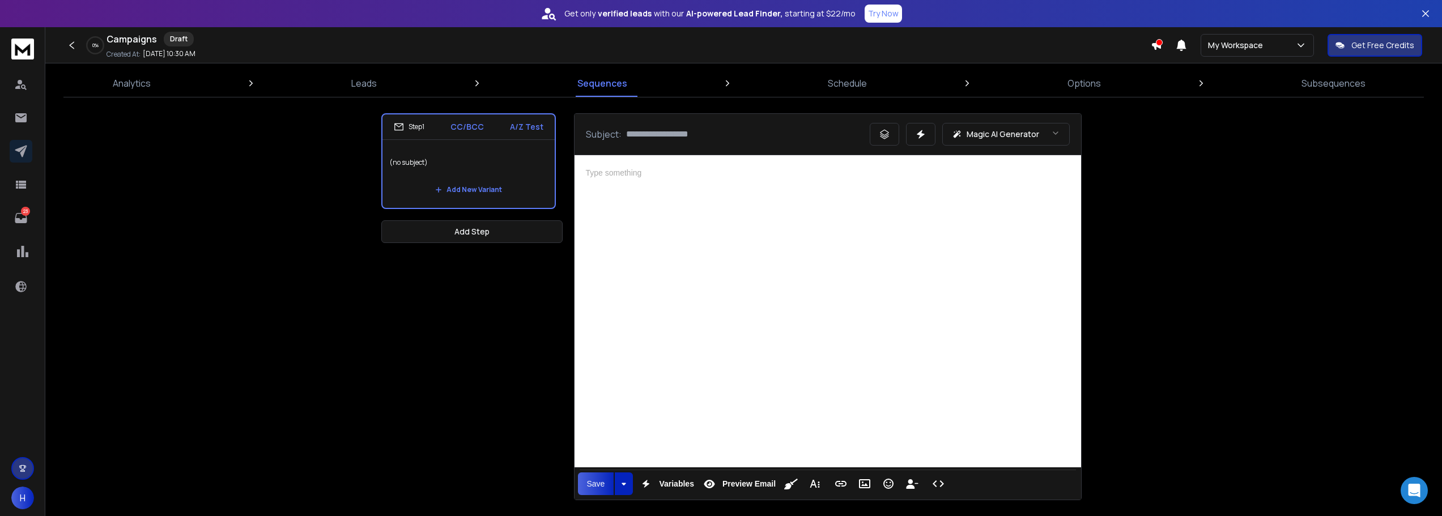
click at [733, 256] on div at bounding box center [828, 310] width 507 height 310
click at [702, 128] on input at bounding box center [742, 135] width 232 height 14
click at [473, 339] on div "Step 1 CC/BCC A/Z Test (no subject) Add New Variant Add Step" at bounding box center [471, 306] width 181 height 387
click at [814, 364] on div at bounding box center [828, 310] width 507 height 310
click at [654, 308] on div at bounding box center [828, 310] width 507 height 310
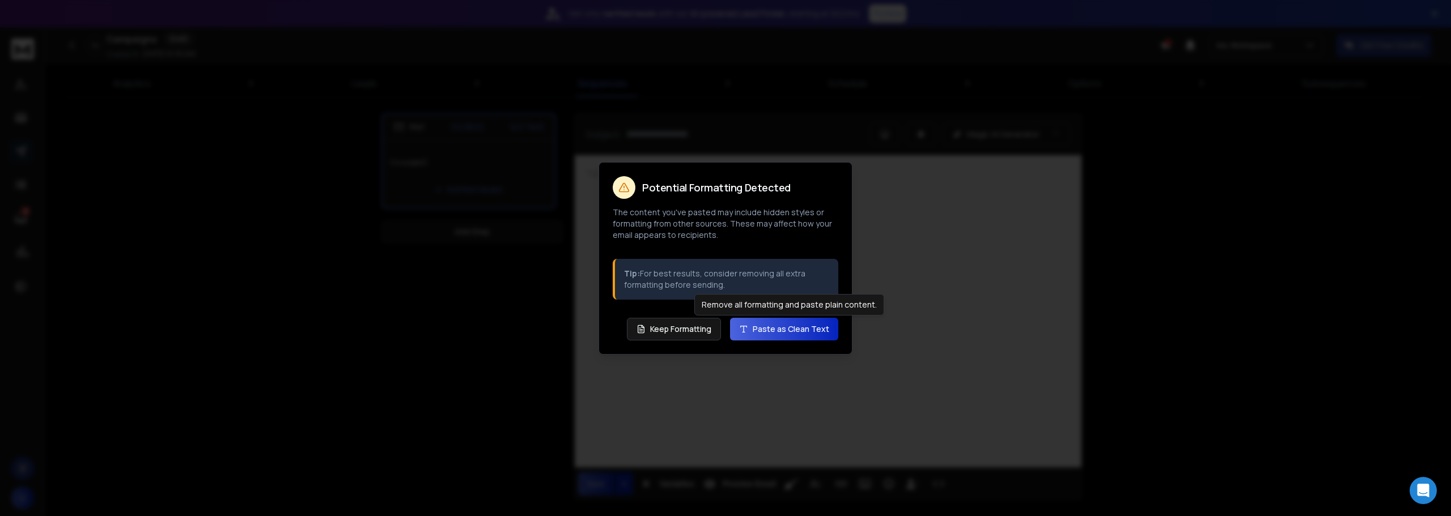
click at [781, 332] on button "Paste as Clean Text" at bounding box center [784, 329] width 108 height 23
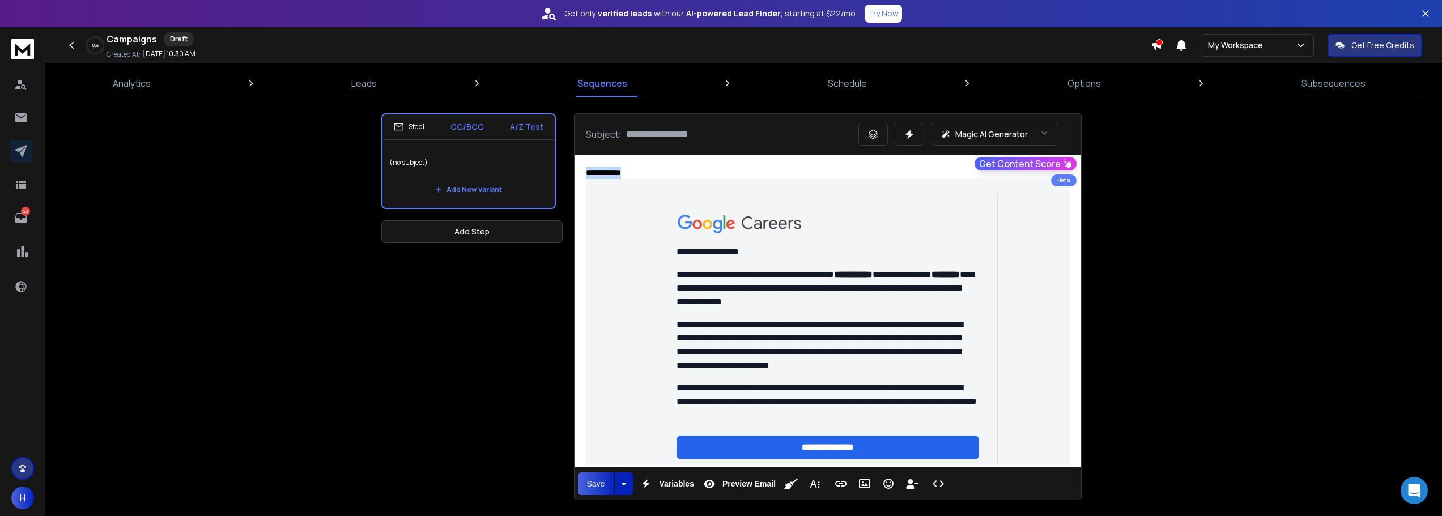
drag, startPoint x: 638, startPoint y: 175, endPoint x: 525, endPoint y: 176, distance: 112.8
click at [525, 175] on div "**********" at bounding box center [743, 306] width 725 height 387
click at [586, 181] on td "**********" at bounding box center [828, 388] width 484 height 418
click at [610, 161] on div "**********" at bounding box center [828, 310] width 507 height 310
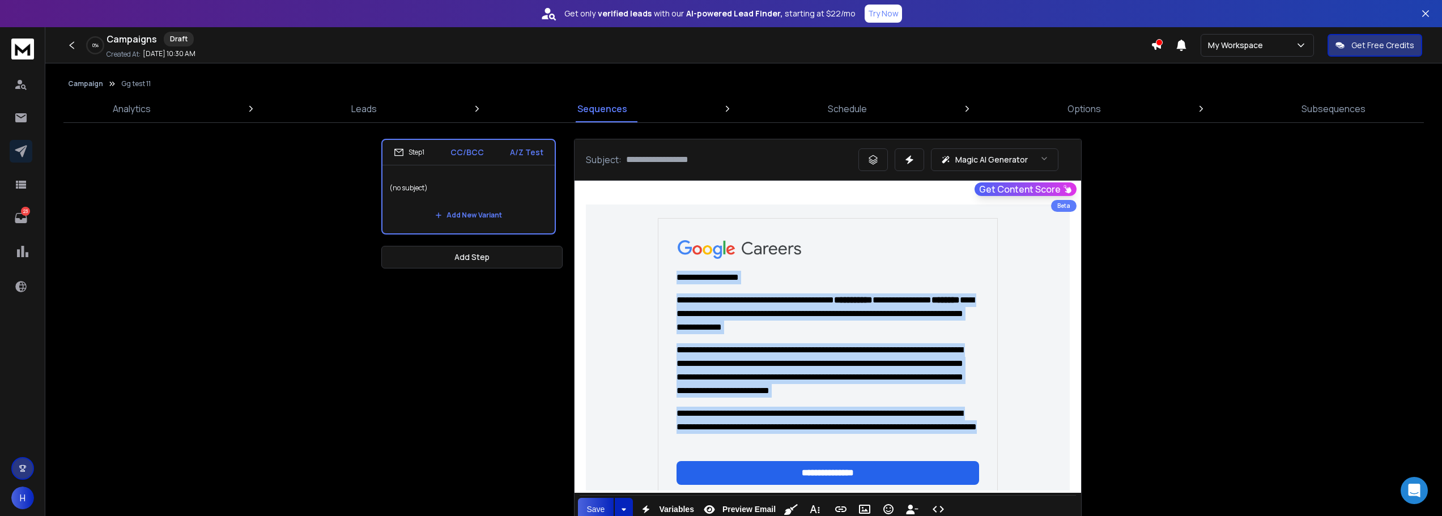
drag, startPoint x: 762, startPoint y: 445, endPoint x: 665, endPoint y: 278, distance: 192.9
click at [665, 278] on td "**********" at bounding box center [827, 393] width 339 height 349
copy td "**********"
click at [853, 329] on p "**********" at bounding box center [828, 314] width 303 height 41
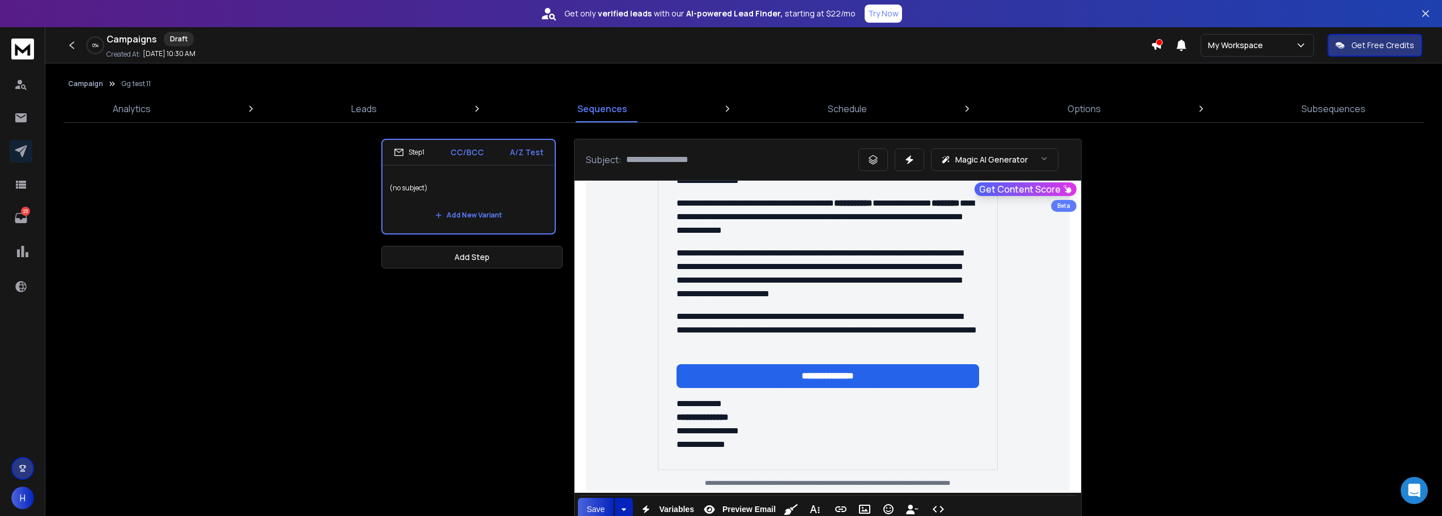
scroll to position [100, 0]
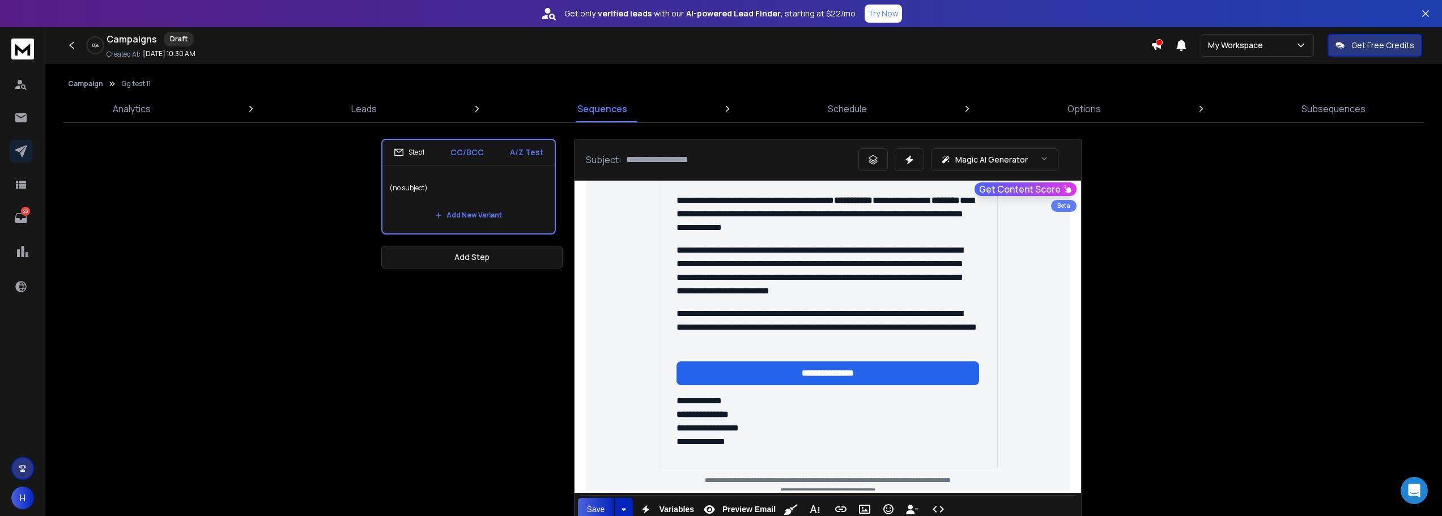
click at [772, 343] on p "**********" at bounding box center [828, 327] width 303 height 41
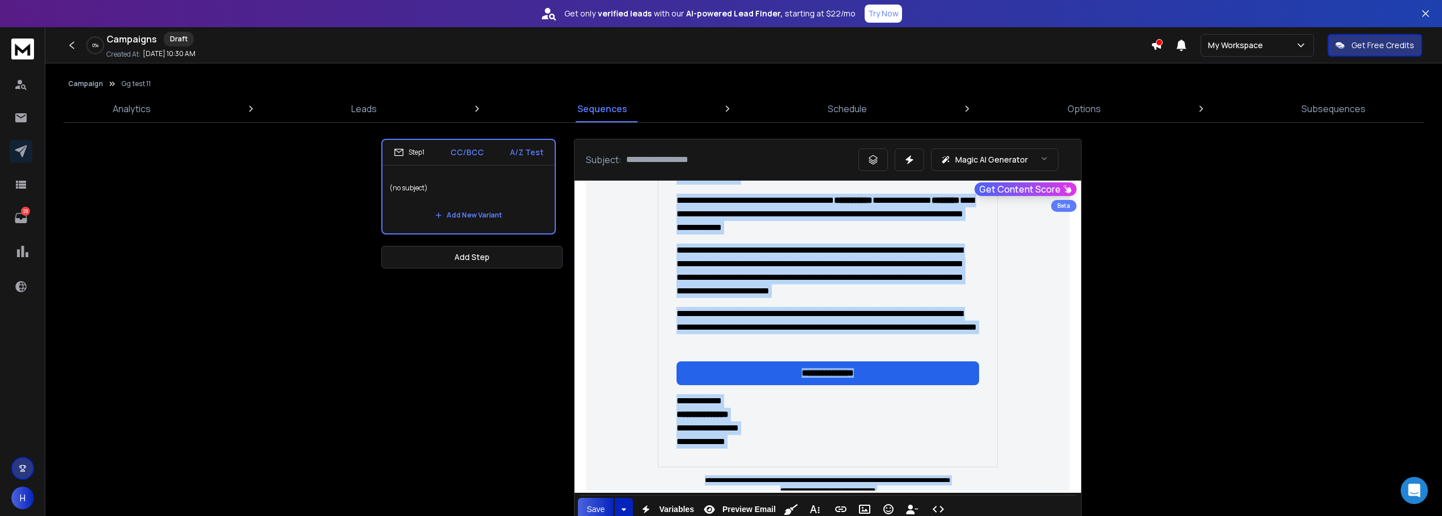
copy div "**********"
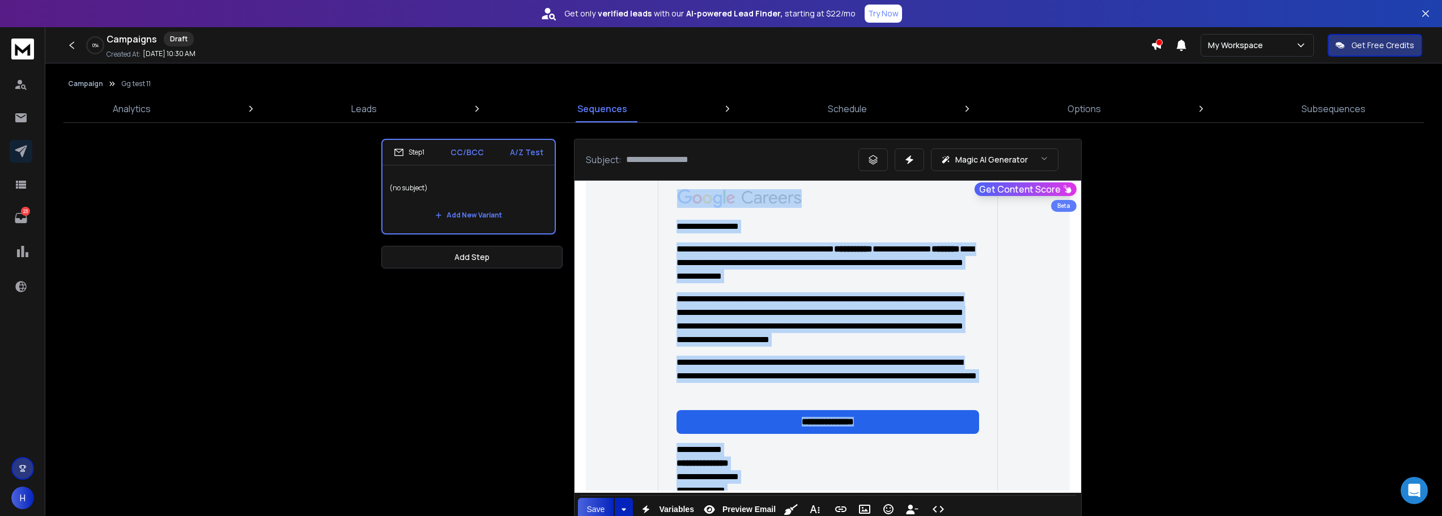
scroll to position [156, 0]
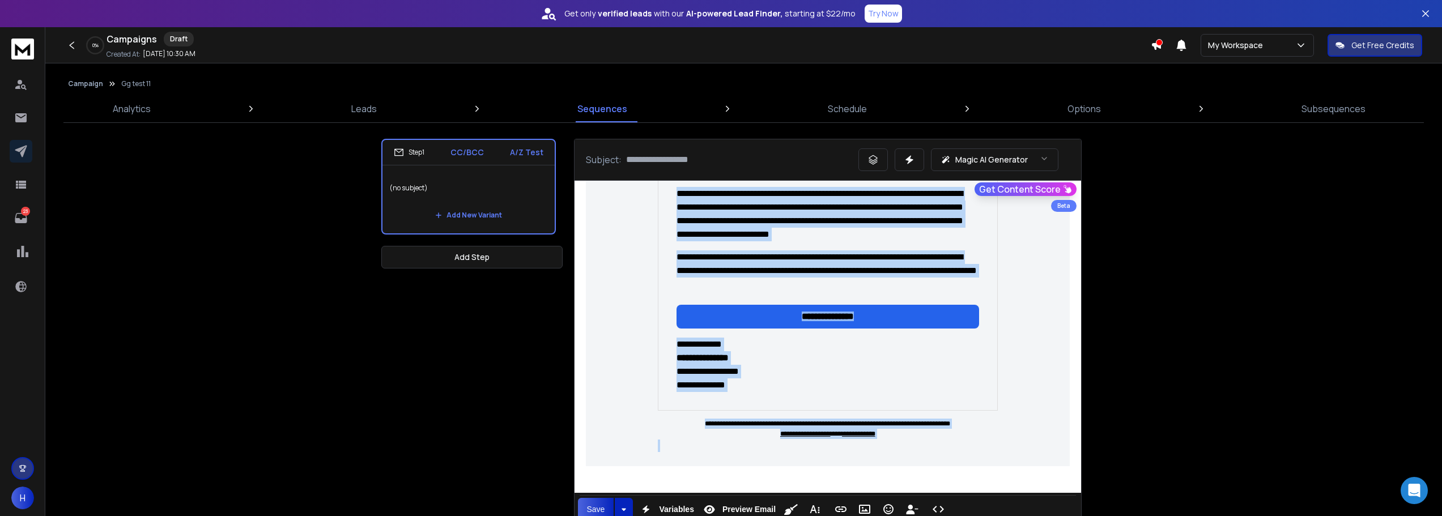
click at [809, 355] on p "**********" at bounding box center [828, 365] width 303 height 54
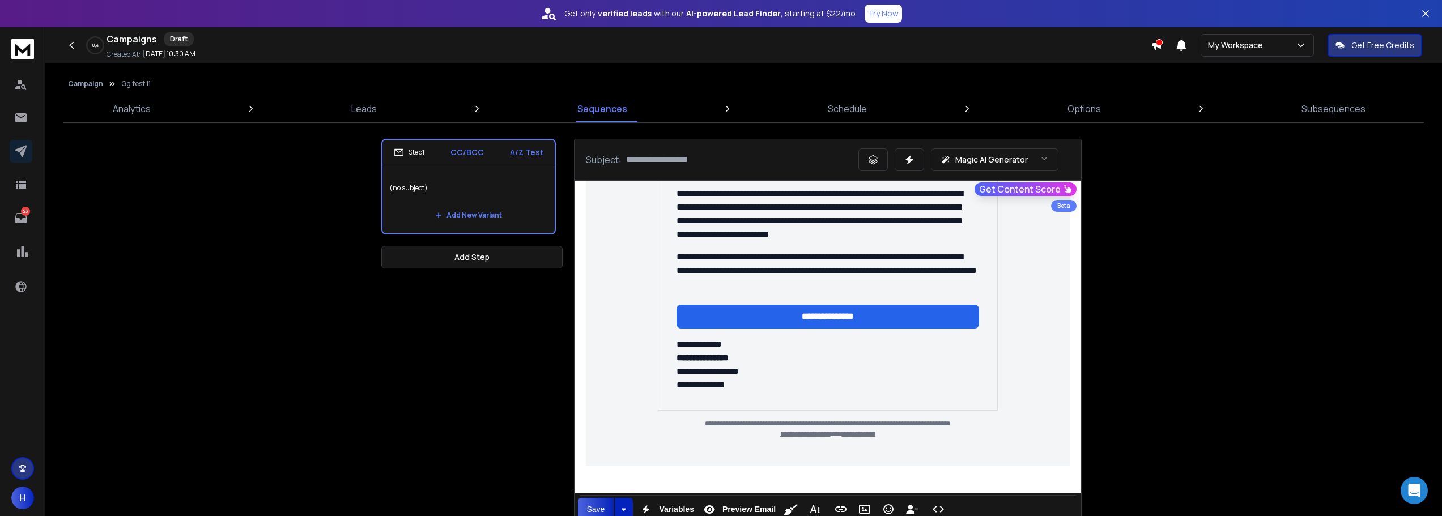
click at [766, 283] on p "**********" at bounding box center [828, 270] width 303 height 41
click at [762, 389] on p "**********" at bounding box center [828, 365] width 303 height 54
click at [907, 248] on td "**********" at bounding box center [827, 236] width 339 height 349
click at [995, 311] on td "**********" at bounding box center [828, 257] width 484 height 418
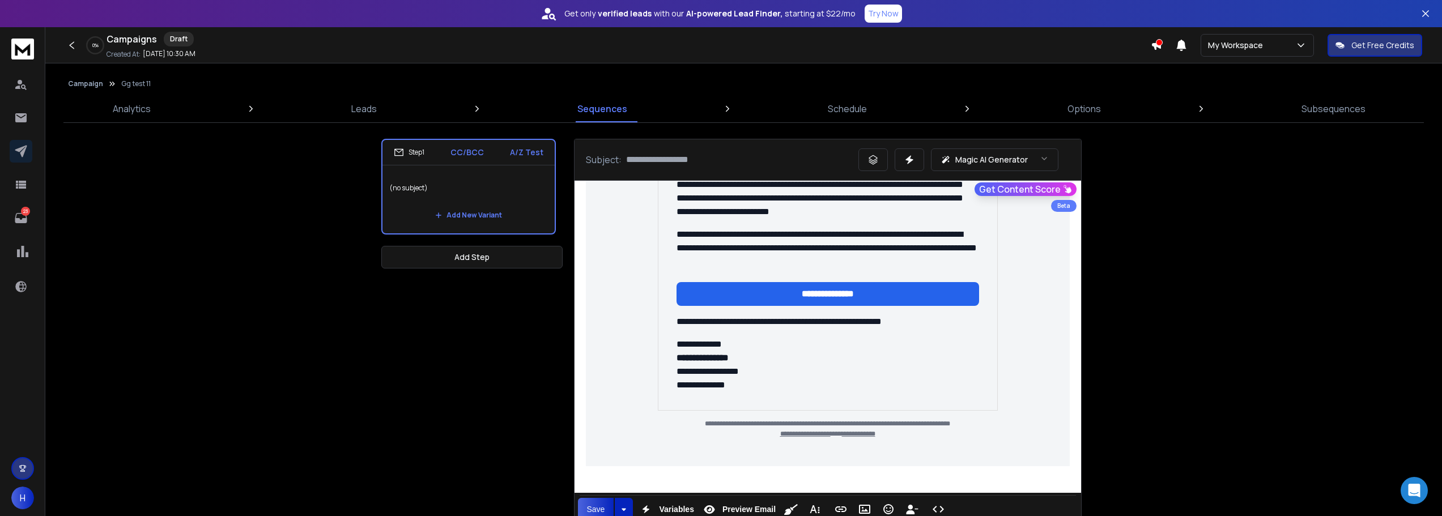
scroll to position [0, 0]
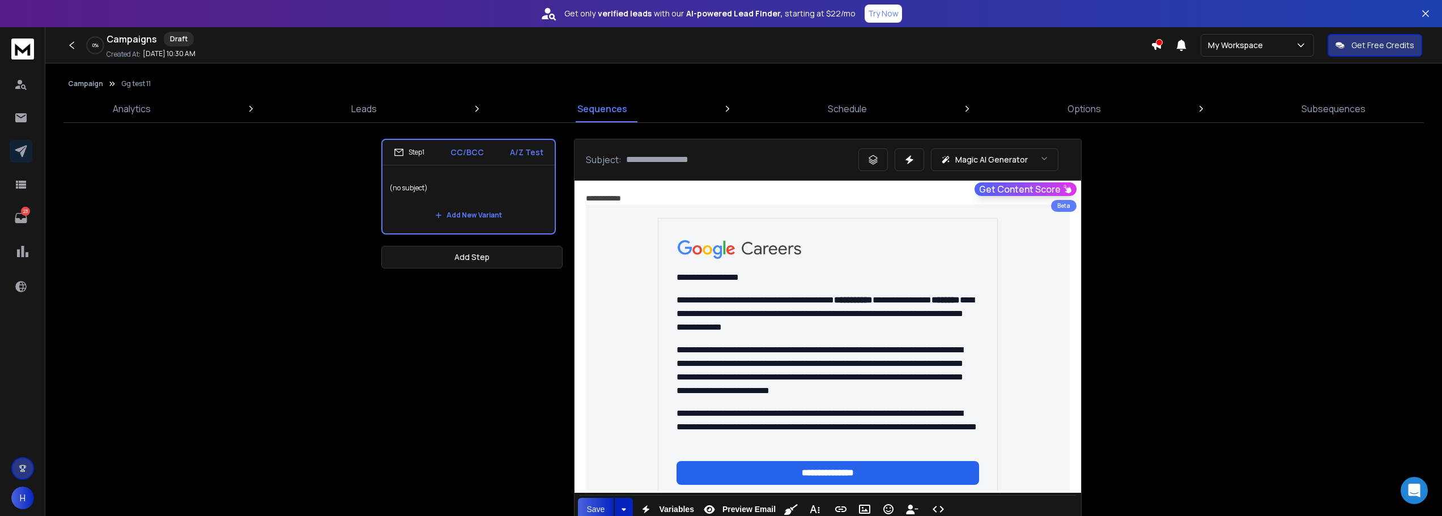
drag, startPoint x: 627, startPoint y: 194, endPoint x: 640, endPoint y: 195, distance: 12.5
click at [628, 195] on div "**********" at bounding box center [823, 198] width 475 height 12
drag, startPoint x: 634, startPoint y: 195, endPoint x: 510, endPoint y: 189, distance: 123.7
click at [510, 189] on div "**********" at bounding box center [743, 332] width 725 height 387
click at [852, 328] on p "**********" at bounding box center [828, 314] width 303 height 41
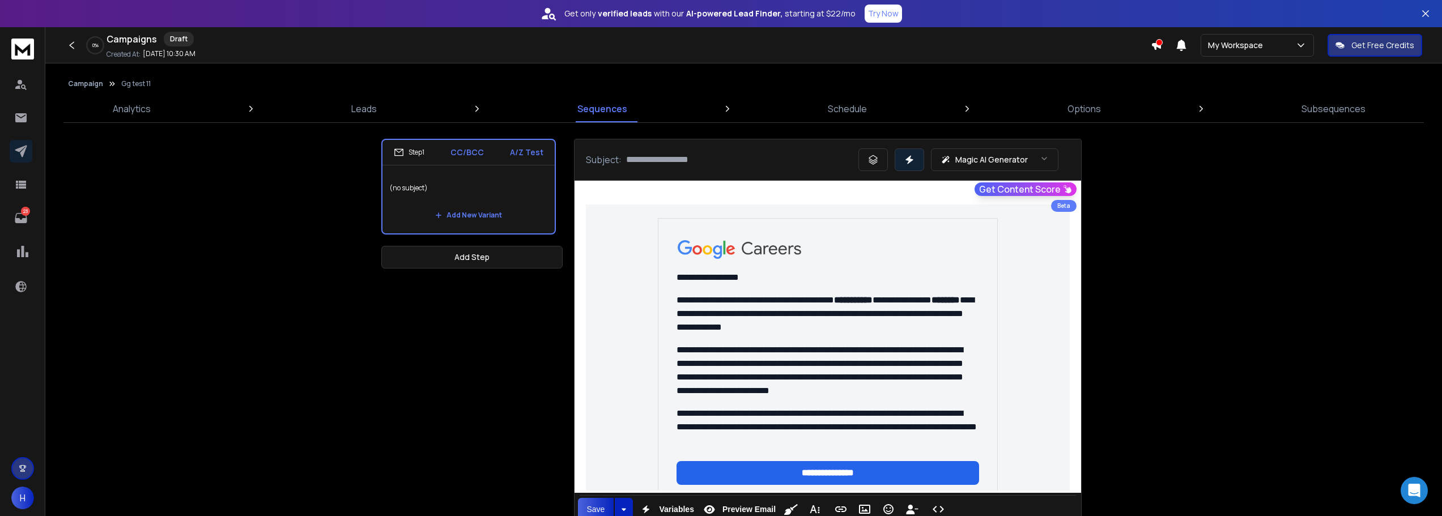
drag, startPoint x: 863, startPoint y: 160, endPoint x: 903, endPoint y: 156, distance: 40.4
click at [903, 156] on div "Magic AI Generator" at bounding box center [959, 159] width 200 height 23
click at [903, 156] on button "button" at bounding box center [909, 159] width 29 height 23
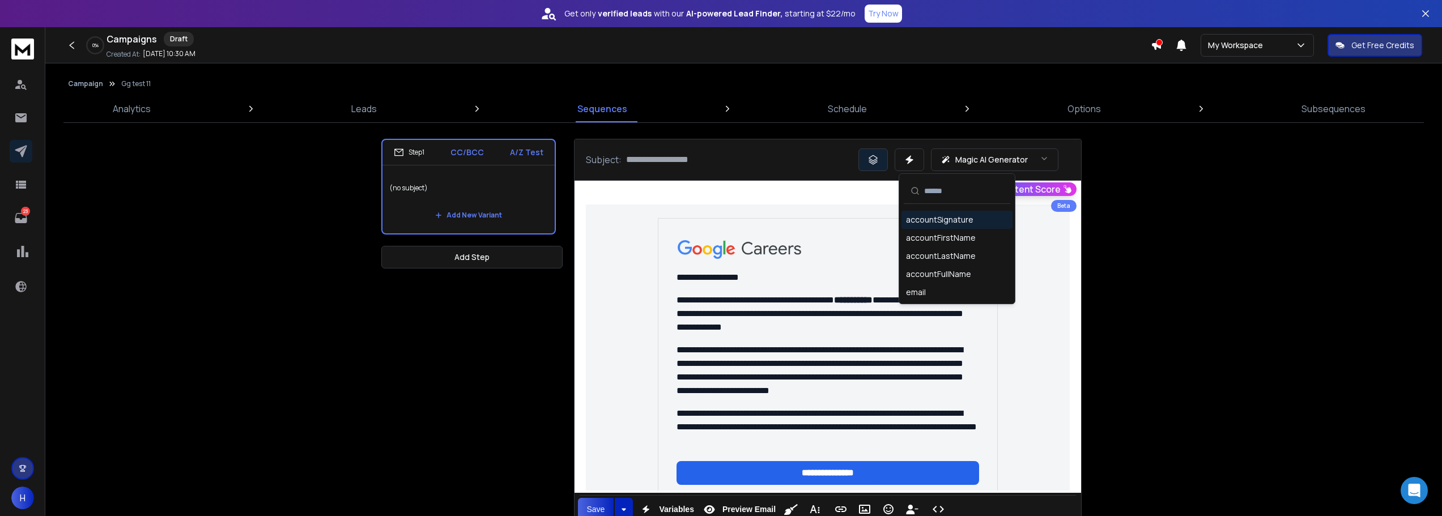
click at [884, 158] on button at bounding box center [873, 159] width 29 height 23
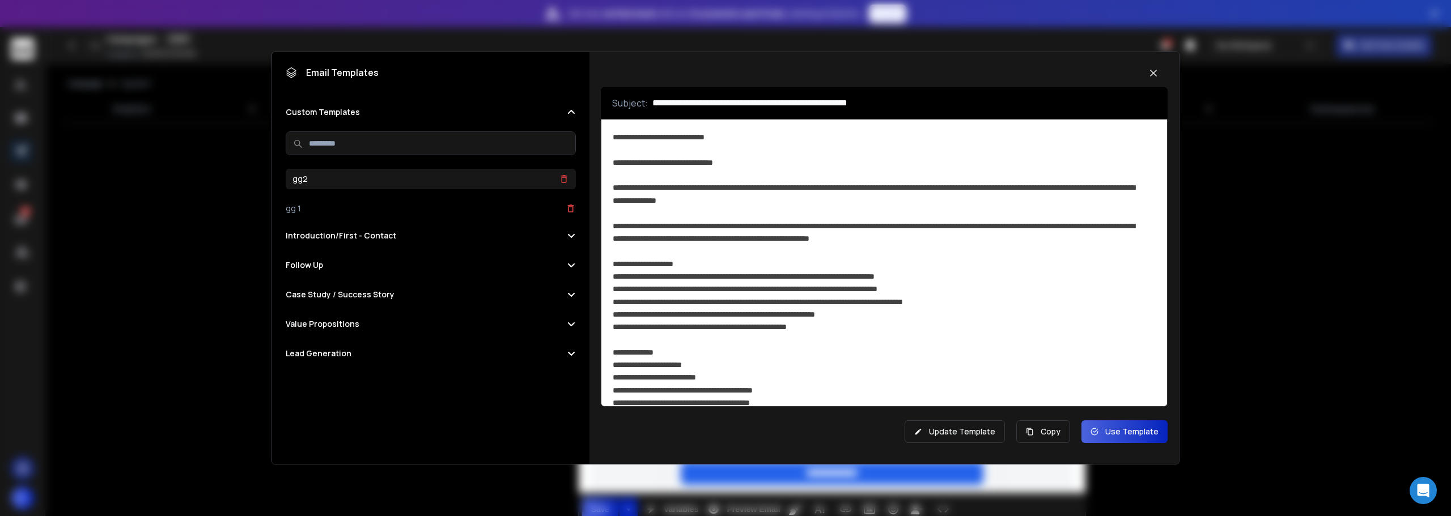
click at [737, 139] on div "**********" at bounding box center [876, 137] width 526 height 12
drag, startPoint x: 723, startPoint y: 135, endPoint x: 632, endPoint y: 139, distance: 90.7
click at [632, 139] on div "**********" at bounding box center [876, 137] width 526 height 12
click at [1151, 74] on icon at bounding box center [1153, 73] width 10 height 10
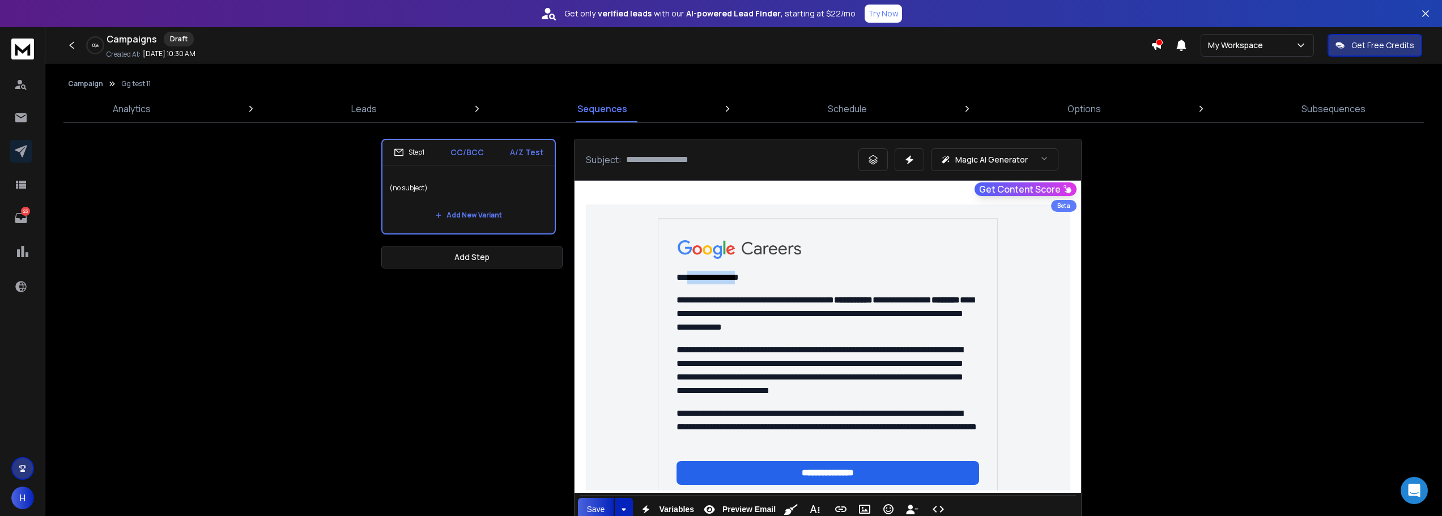
drag, startPoint x: 684, startPoint y: 281, endPoint x: 753, endPoint y: 279, distance: 69.2
click at [753, 279] on p "**********" at bounding box center [828, 278] width 303 height 14
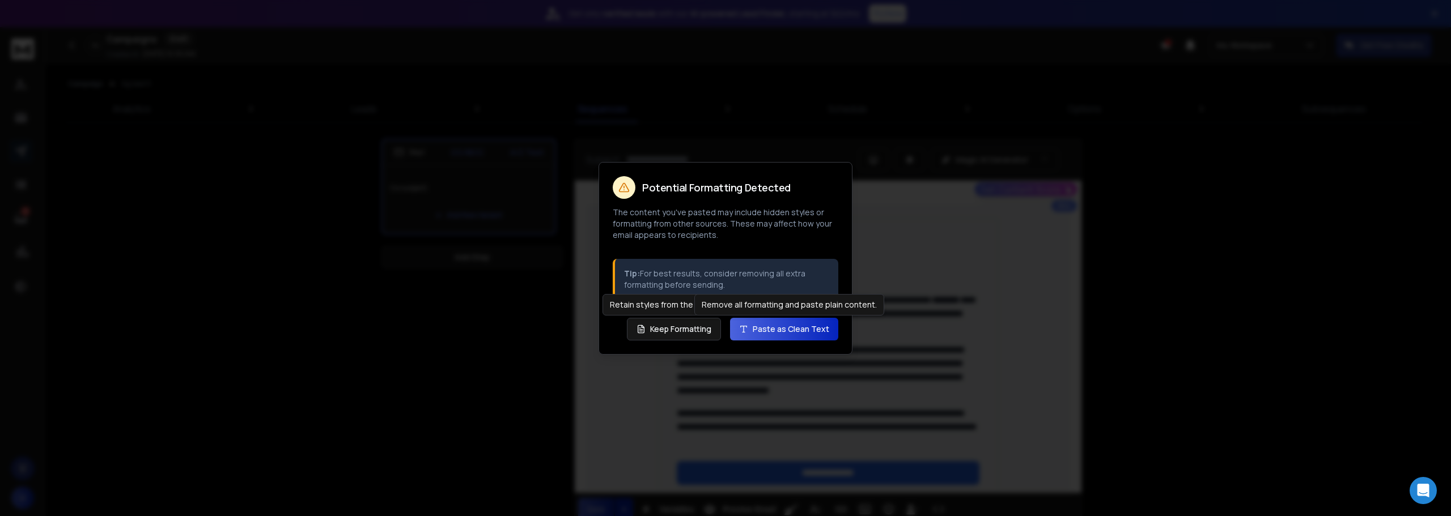
click at [774, 324] on button "Paste as Clean Text" at bounding box center [784, 329] width 108 height 23
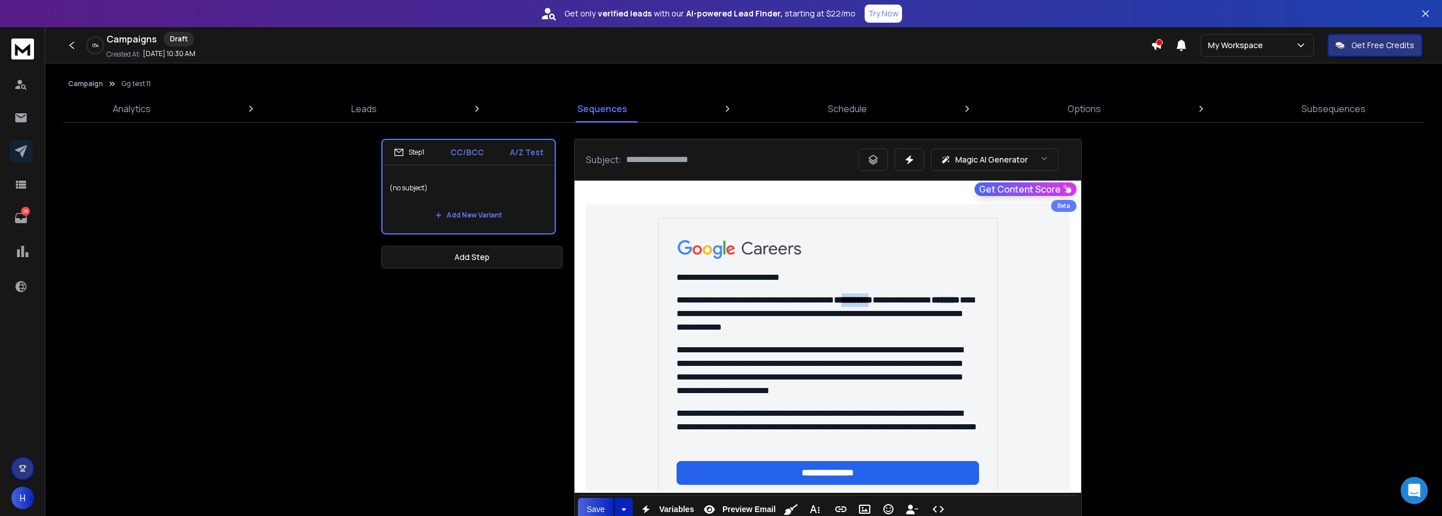
drag, startPoint x: 911, startPoint y: 298, endPoint x: 866, endPoint y: 299, distance: 44.8
click at [860, 300] on strong "**********" at bounding box center [853, 300] width 39 height 9
drag, startPoint x: 912, startPoint y: 301, endPoint x: 853, endPoint y: 301, distance: 58.9
click at [853, 301] on strong "**********" at bounding box center [853, 300] width 39 height 9
click at [912, 304] on strong "********" at bounding box center [926, 300] width 28 height 9
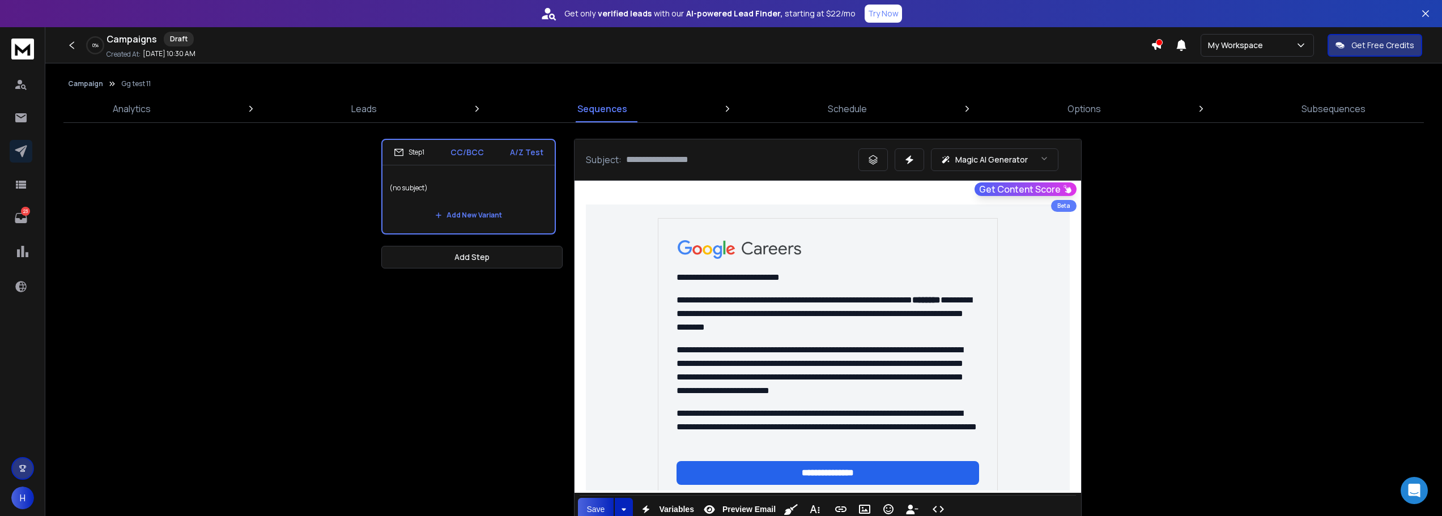
click at [758, 272] on p "**********" at bounding box center [828, 278] width 303 height 14
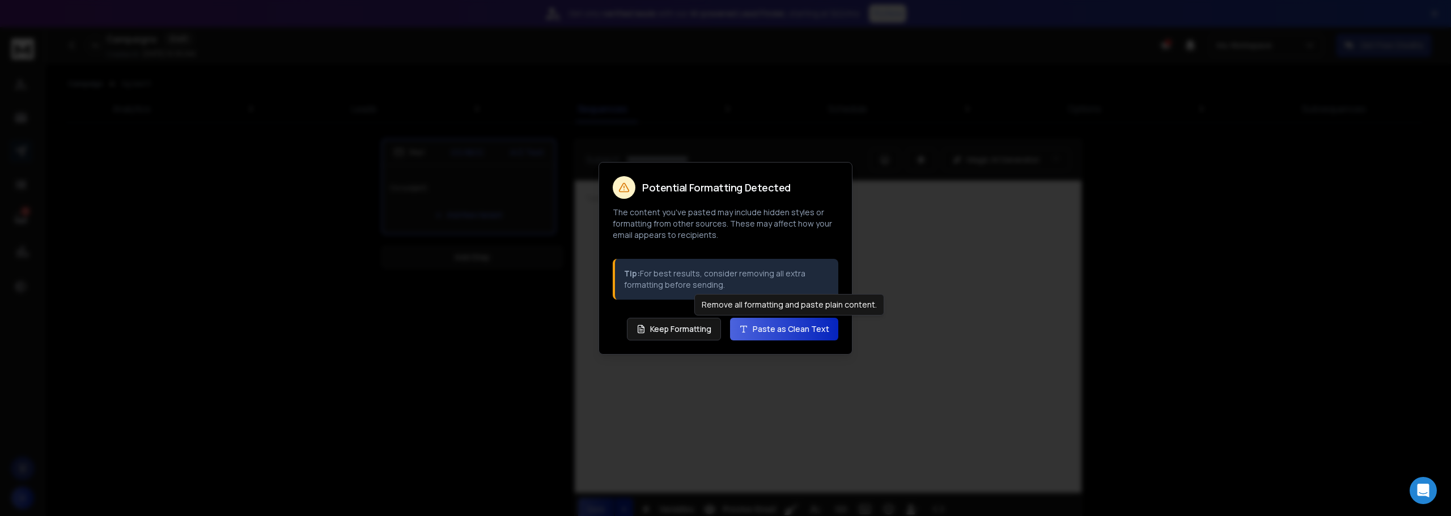
click at [770, 329] on button "Paste as Clean Text" at bounding box center [784, 329] width 108 height 23
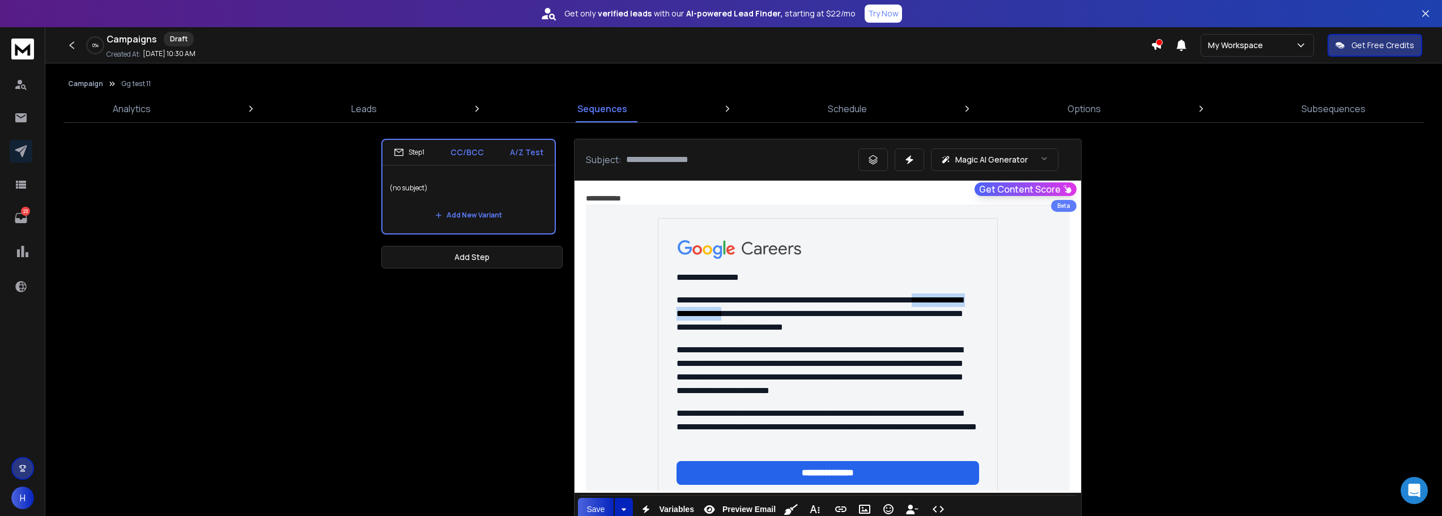
drag, startPoint x: 941, startPoint y: 299, endPoint x: 749, endPoint y: 313, distance: 192.6
click at [749, 313] on p "**********" at bounding box center [828, 314] width 303 height 41
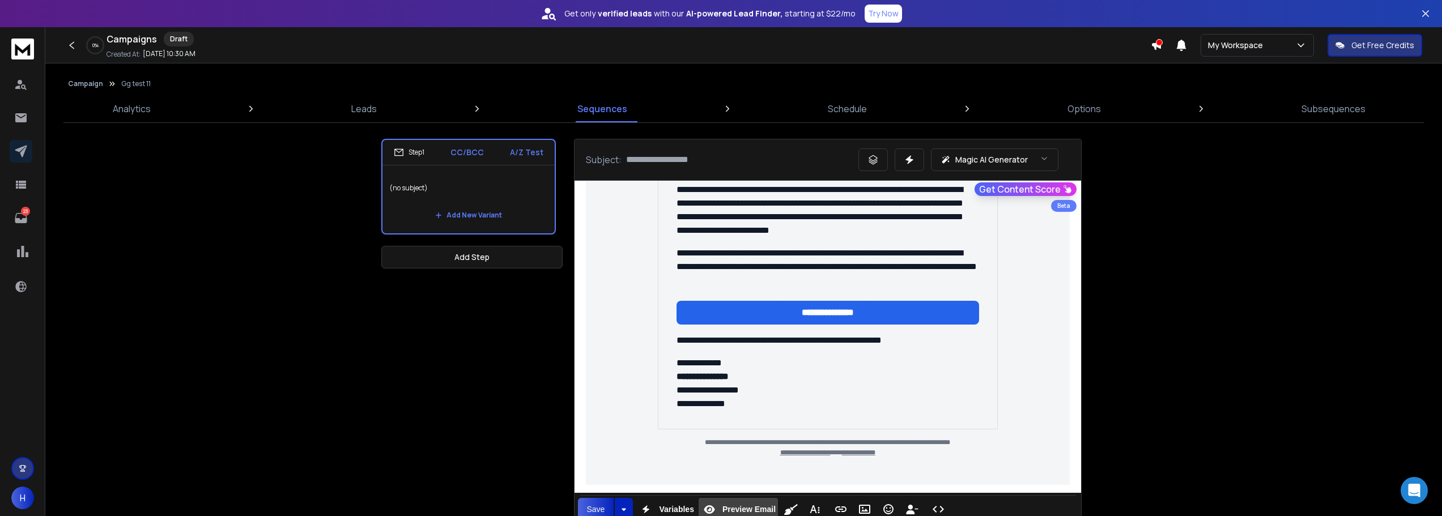
scroll to position [170, 0]
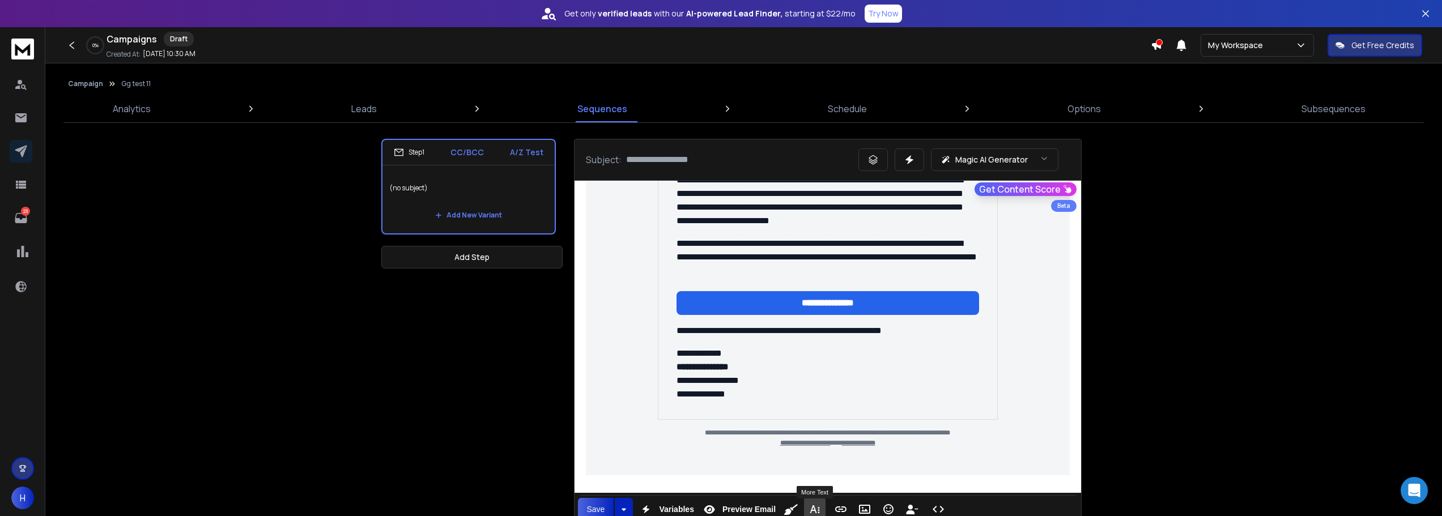
click at [816, 509] on icon "button" at bounding box center [815, 510] width 14 height 14
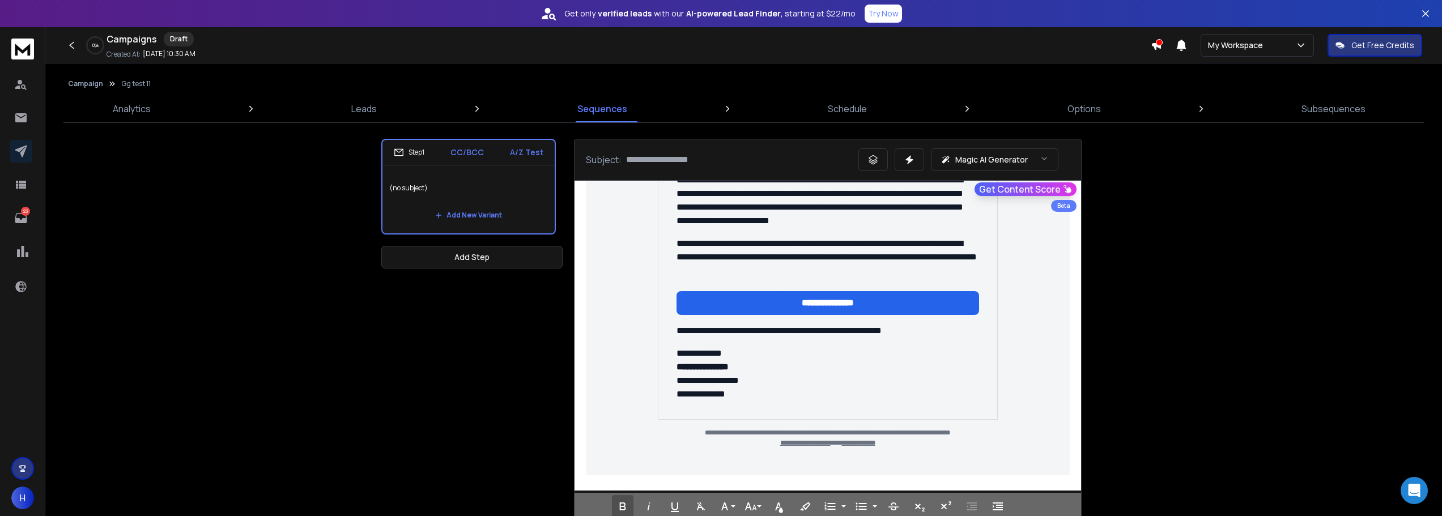
click at [626, 502] on icon "button" at bounding box center [623, 507] width 14 height 14
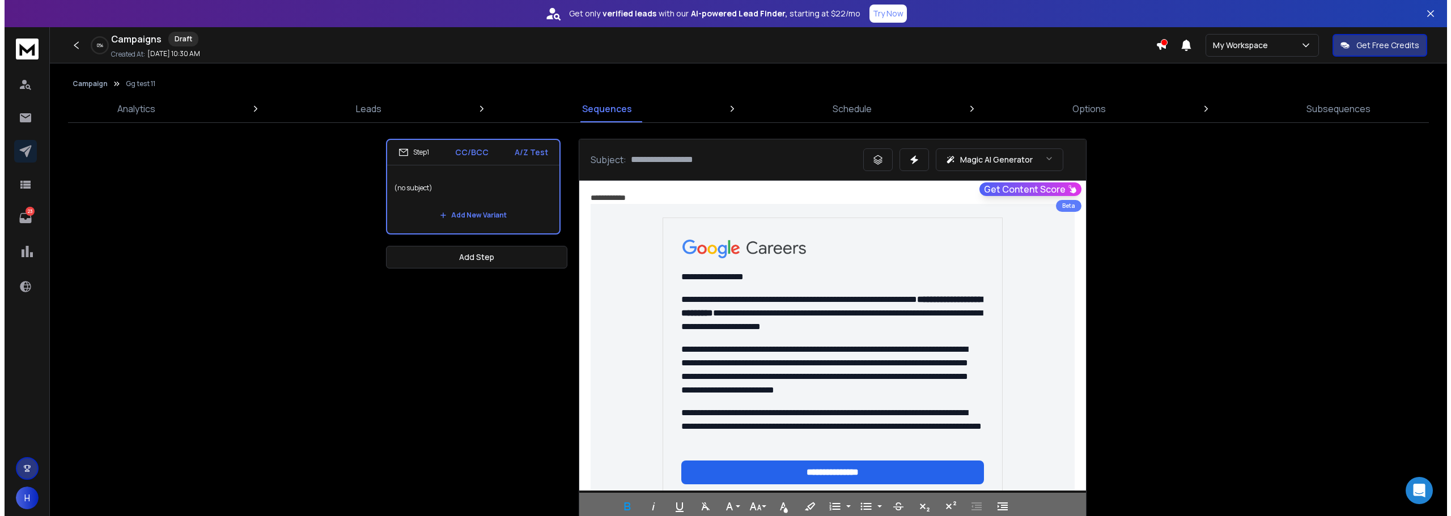
scroll to position [0, 0]
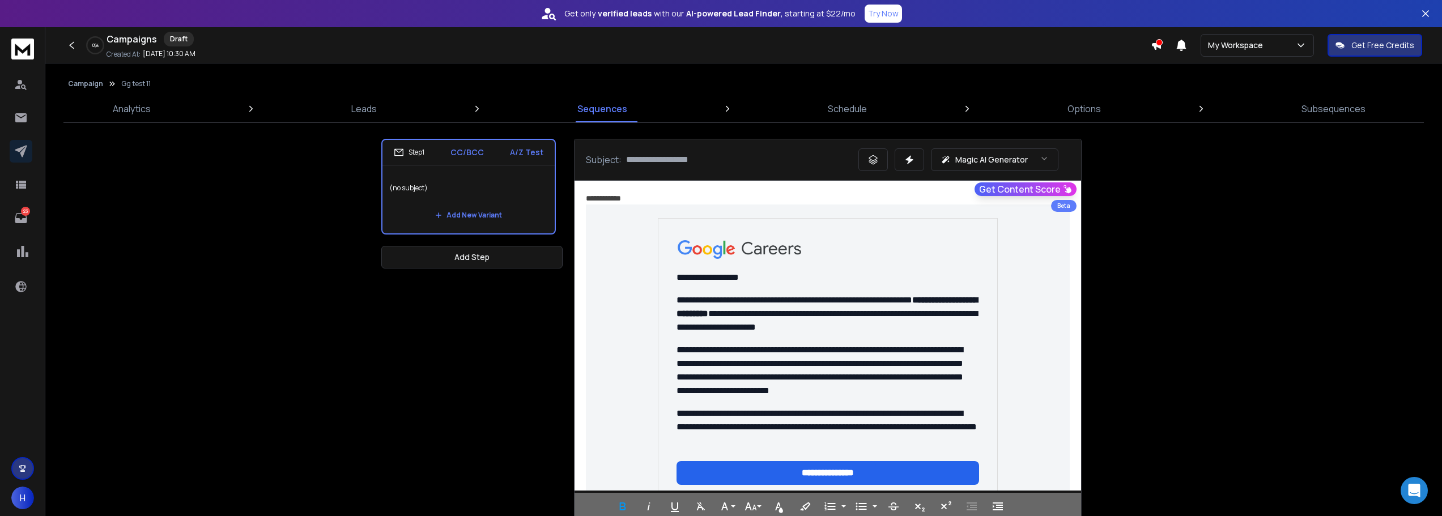
click at [451, 378] on div "Step 1 CC/BCC A/Z Test (no subject) Add New Variant Add Step" at bounding box center [471, 345] width 181 height 412
click at [914, 325] on p "**********" at bounding box center [828, 314] width 303 height 41
drag, startPoint x: 648, startPoint y: 196, endPoint x: 526, endPoint y: 193, distance: 122.4
click at [526, 193] on div "**********" at bounding box center [743, 345] width 725 height 412
click at [874, 159] on icon at bounding box center [873, 160] width 10 height 10
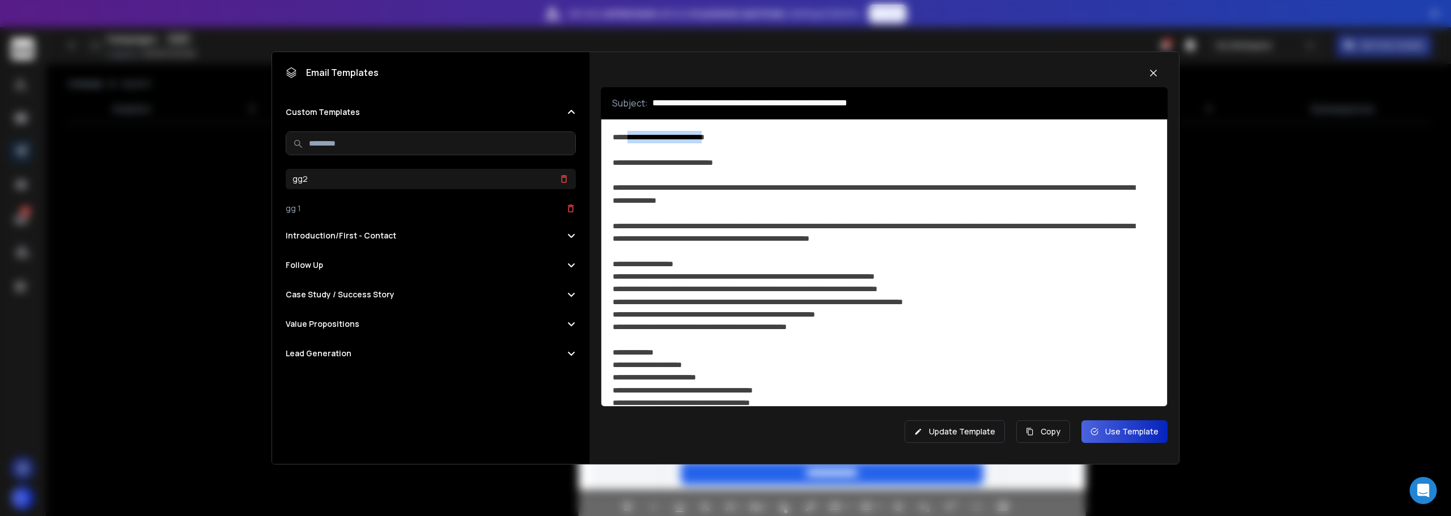
drag, startPoint x: 723, startPoint y: 137, endPoint x: 632, endPoint y: 141, distance: 90.2
click at [632, 141] on div "**********" at bounding box center [876, 137] width 526 height 12
click at [1151, 74] on icon at bounding box center [1153, 73] width 10 height 10
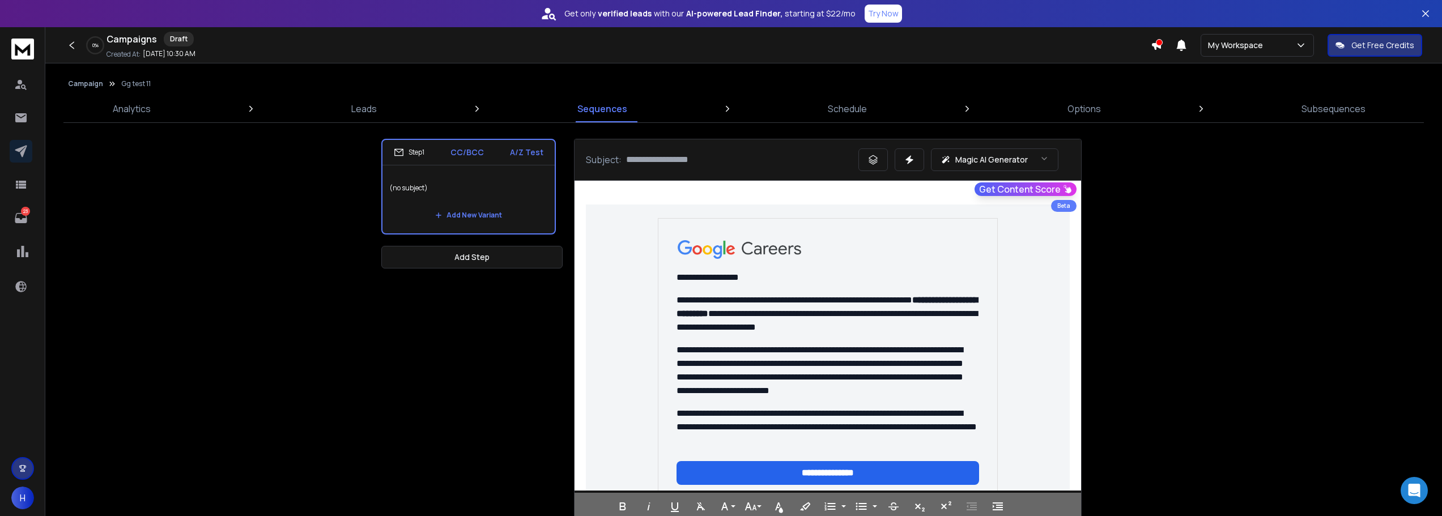
click at [834, 274] on p "**********" at bounding box center [828, 278] width 303 height 14
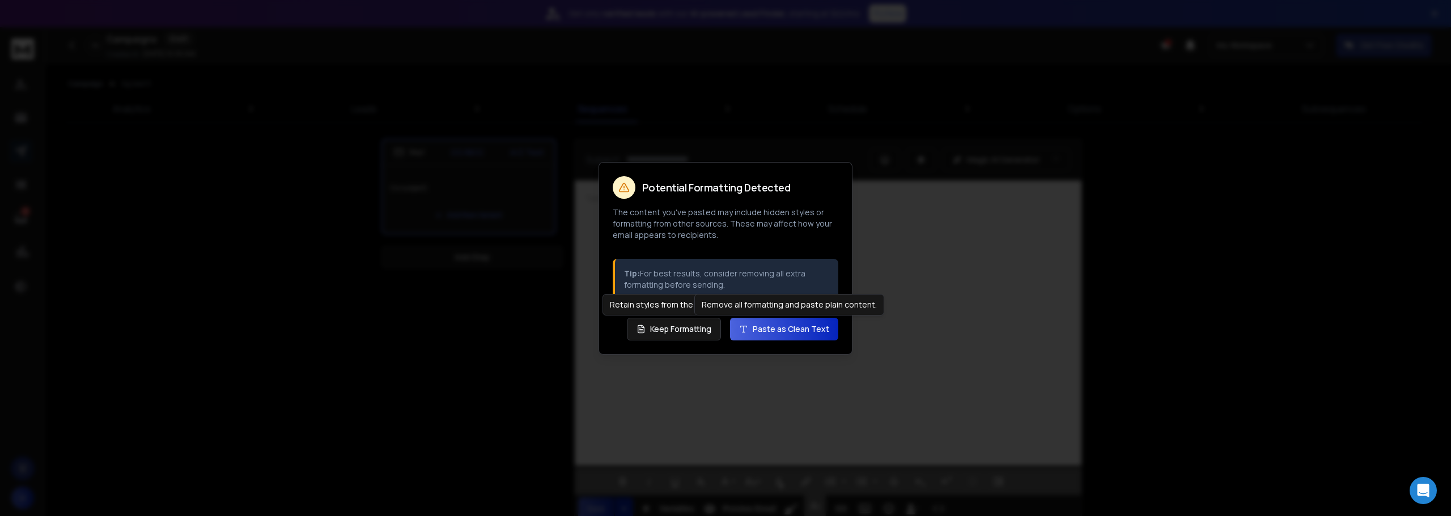
click at [797, 338] on button "Paste as Clean Text" at bounding box center [784, 329] width 108 height 23
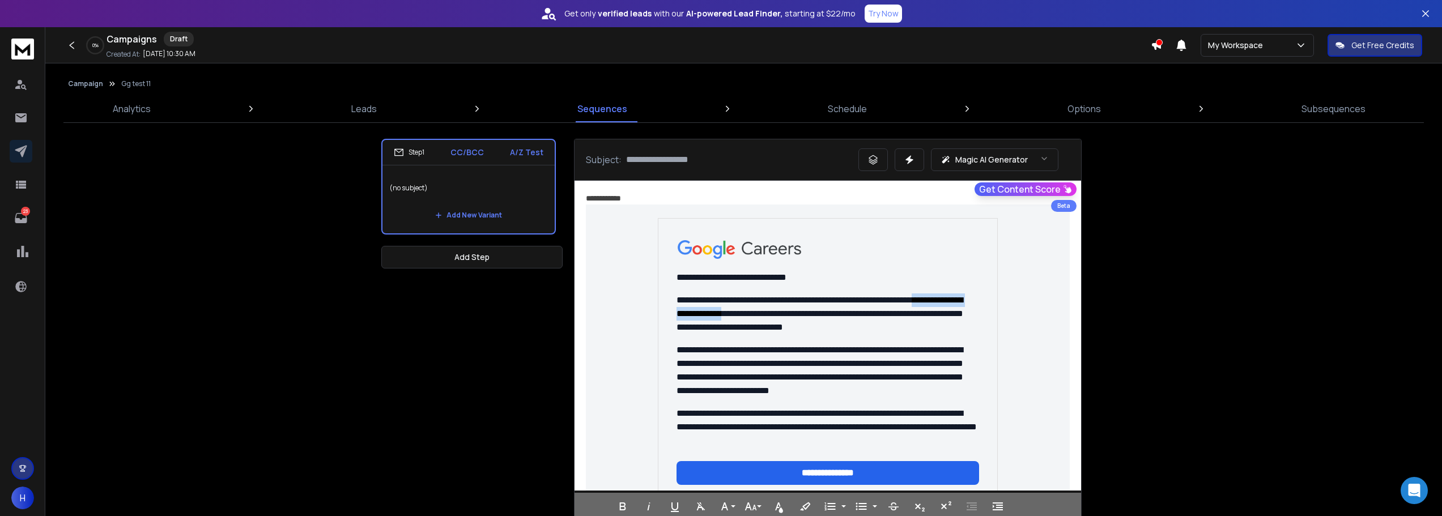
drag, startPoint x: 942, startPoint y: 298, endPoint x: 749, endPoint y: 313, distance: 193.8
click at [749, 313] on p "**********" at bounding box center [828, 314] width 303 height 41
click at [625, 506] on icon "button" at bounding box center [623, 507] width 14 height 14
drag, startPoint x: 642, startPoint y: 202, endPoint x: 540, endPoint y: 196, distance: 102.2
click at [532, 195] on div "**********" at bounding box center [743, 345] width 725 height 412
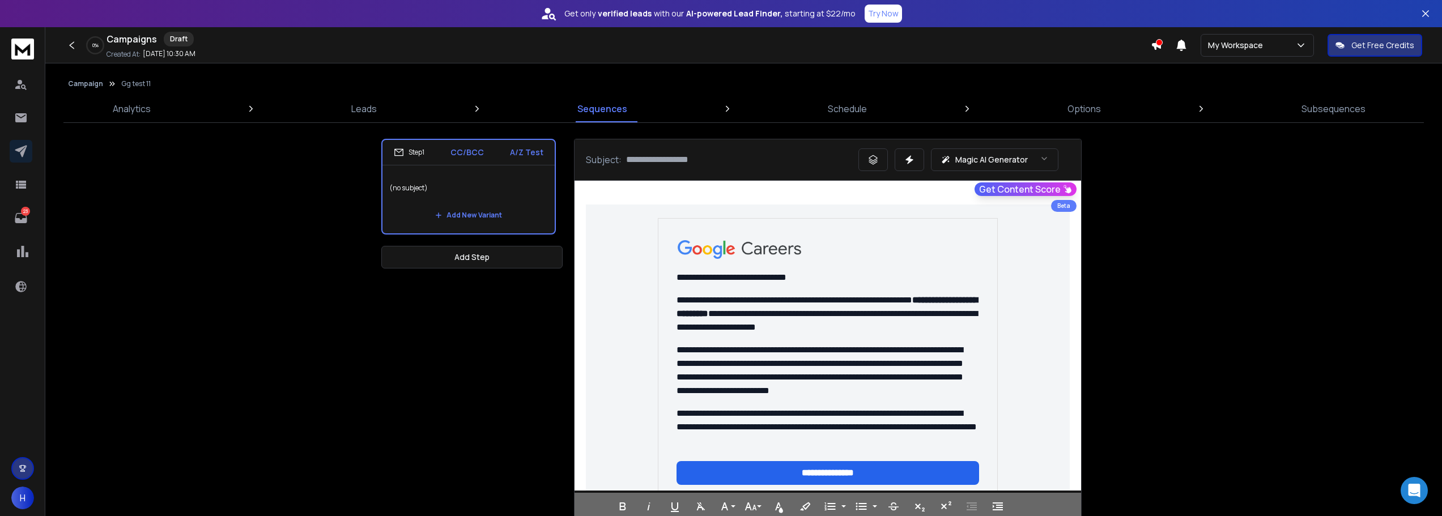
click at [586, 207] on td "**********" at bounding box center [828, 425] width 484 height 441
click at [601, 190] on div "**********" at bounding box center [828, 336] width 507 height 310
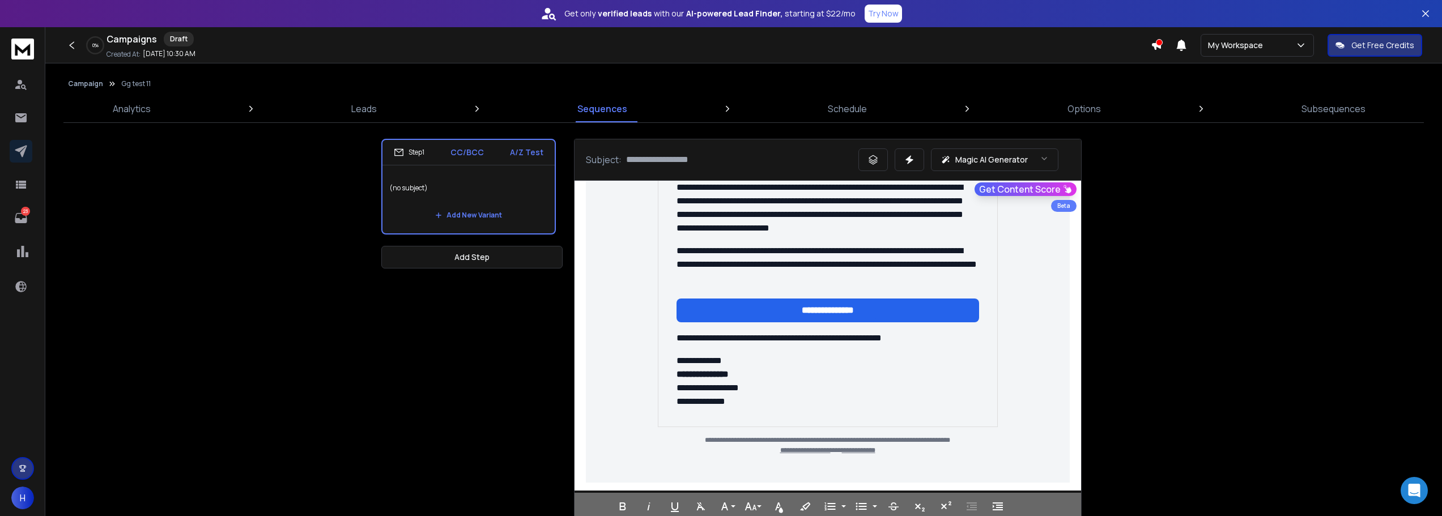
scroll to position [179, 0]
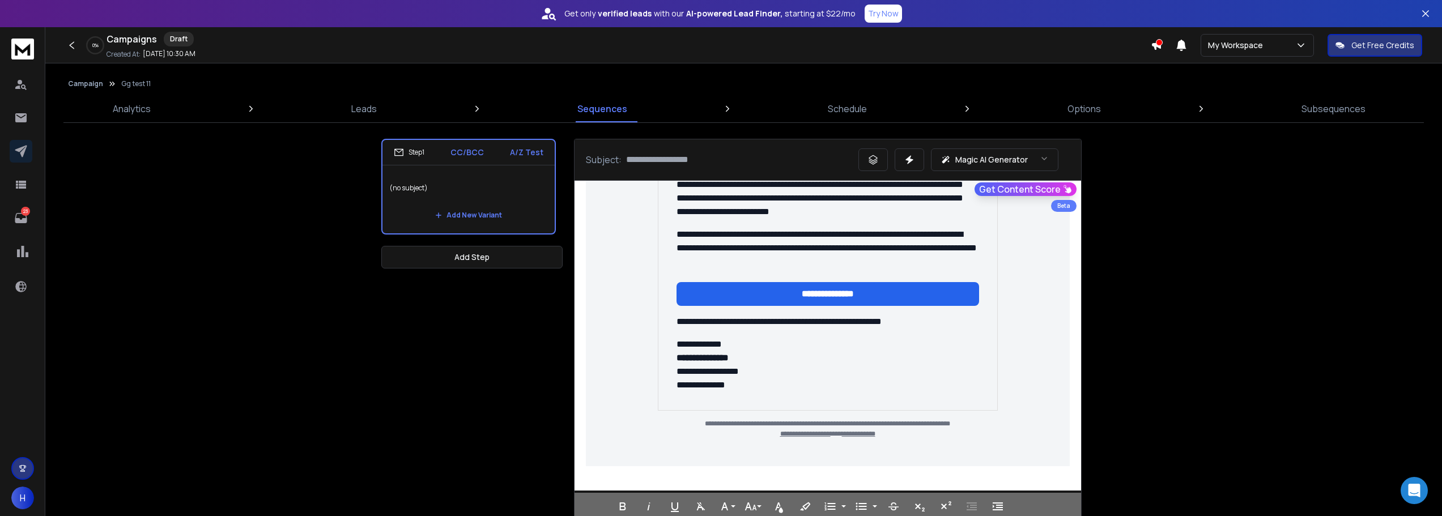
click at [826, 296] on link "**********" at bounding box center [827, 294] width 97 height 24
click at [836, 330] on icon "button" at bounding box center [836, 328] width 8 height 8
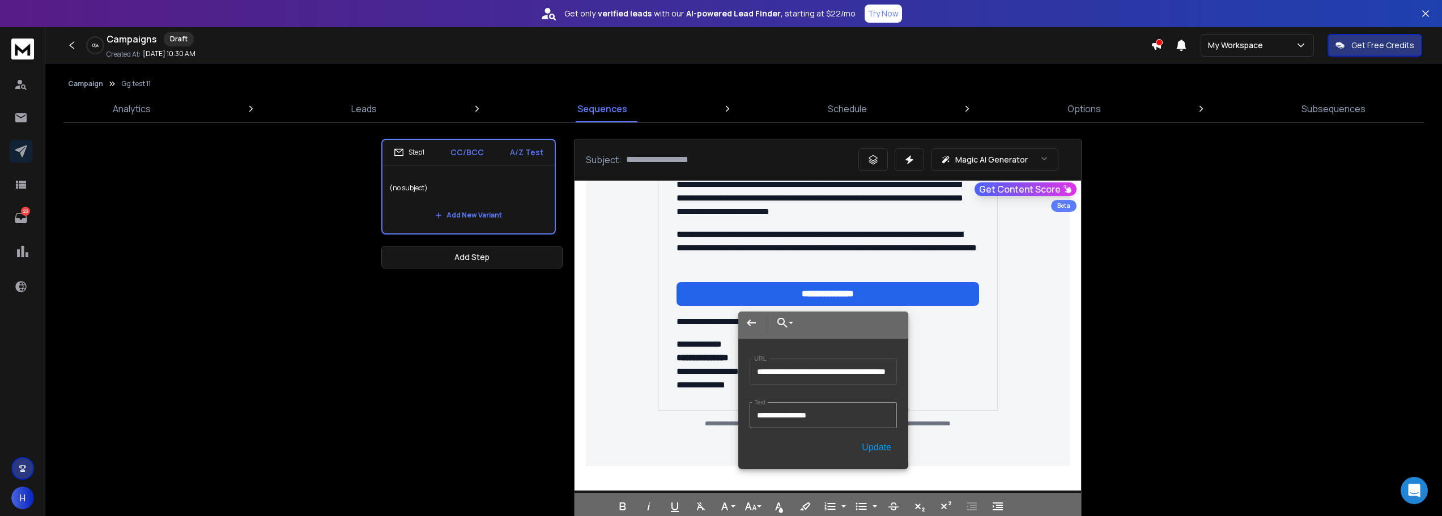
scroll to position [0, 30]
click at [879, 445] on button "Update" at bounding box center [876, 447] width 41 height 20
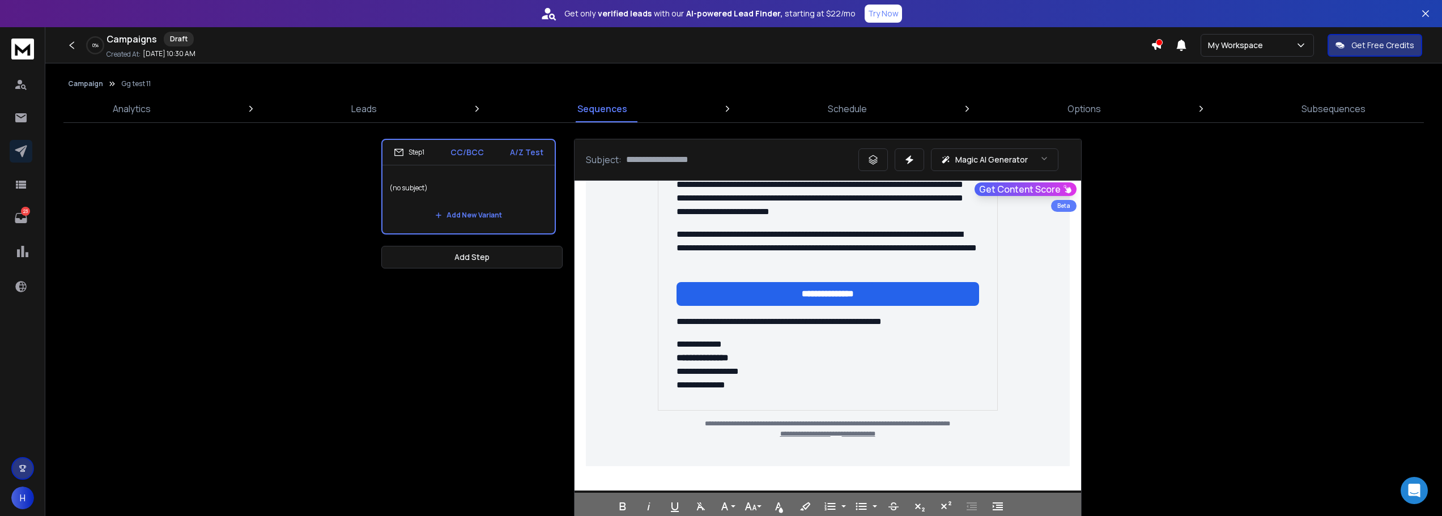
click at [445, 387] on div "Step 1 CC/BCC A/Z Test (no subject) Add New Variant Add Step" at bounding box center [471, 345] width 181 height 412
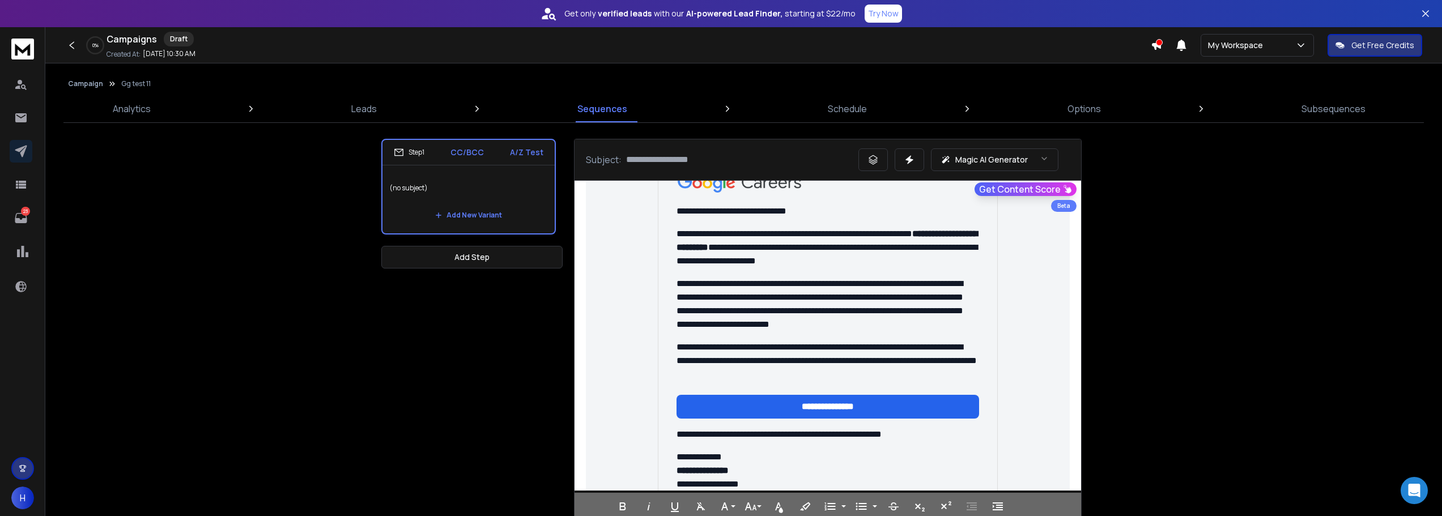
scroll to position [57, 0]
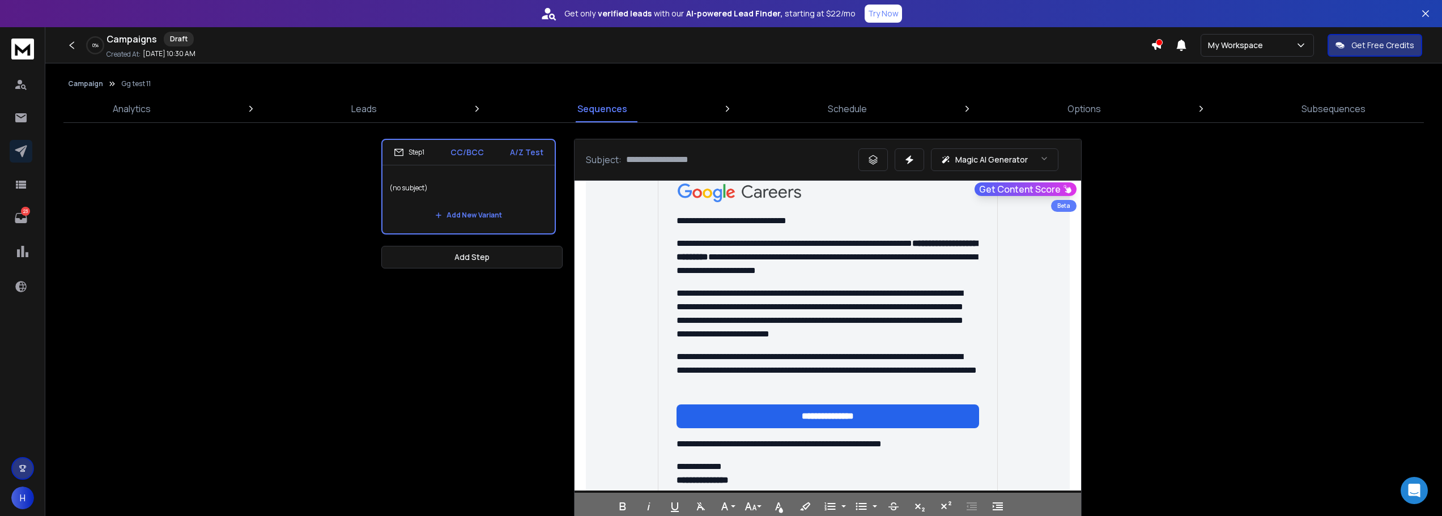
click at [658, 157] on input at bounding box center [736, 160] width 221 height 14
click at [716, 164] on input at bounding box center [736, 160] width 221 height 14
click at [978, 161] on p "Magic AI Generator" at bounding box center [991, 159] width 73 height 11
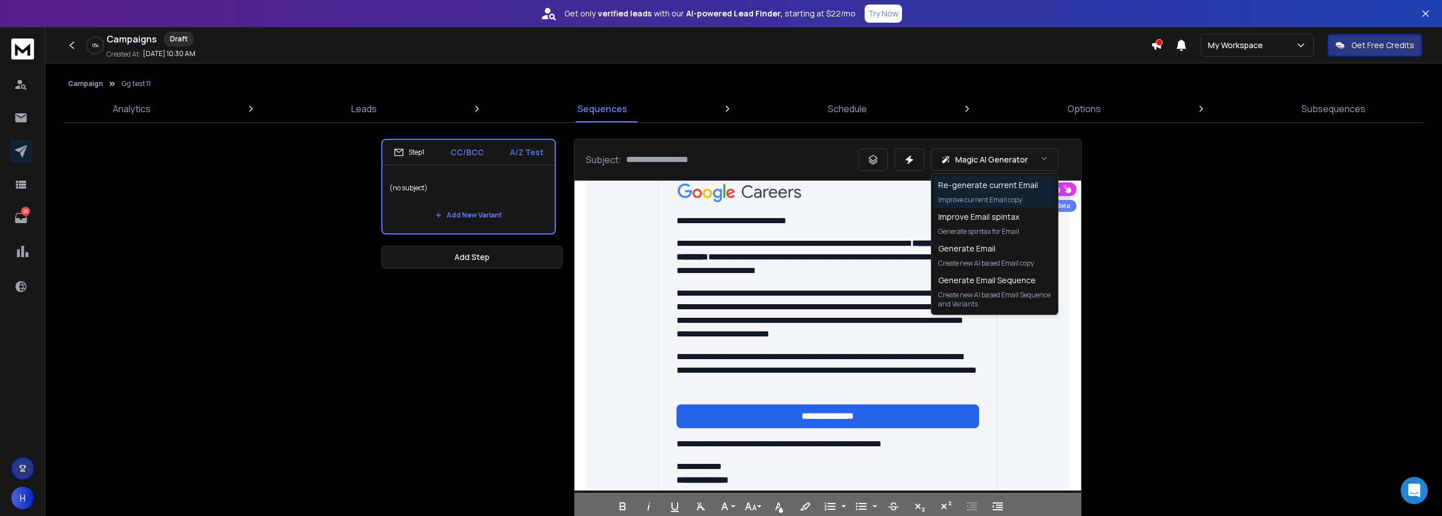
click at [747, 154] on input at bounding box center [736, 160] width 221 height 14
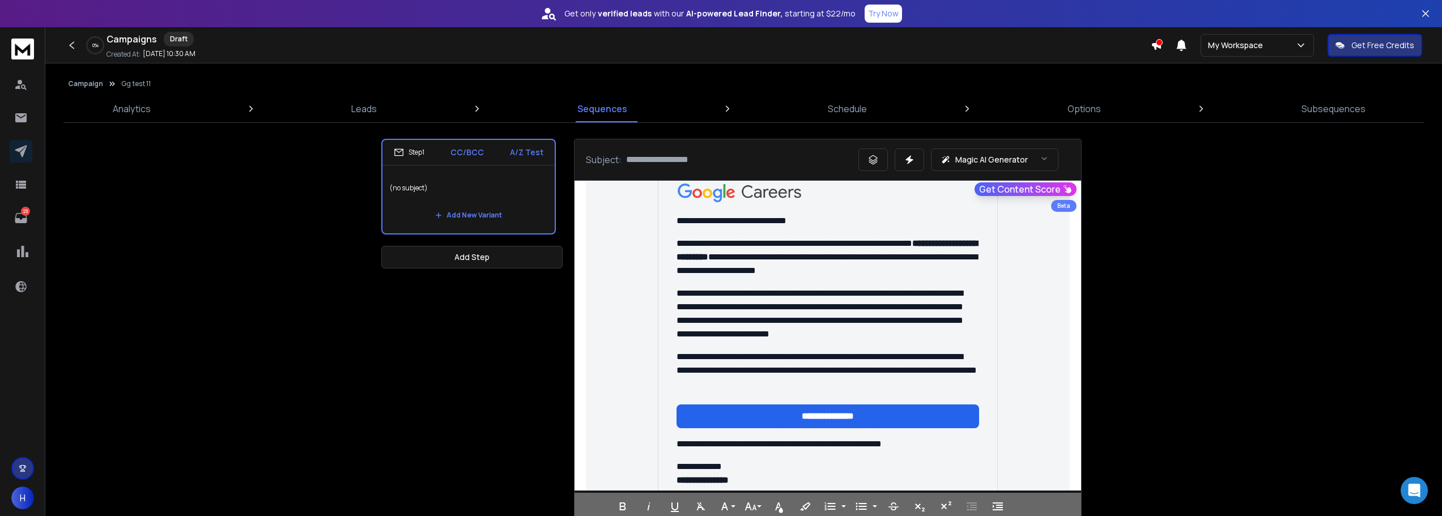
click at [711, 163] on input at bounding box center [736, 160] width 221 height 14
click at [581, 155] on div "Subject: Magic AI Generator Get Content Score Beta" at bounding box center [828, 159] width 507 height 41
click at [591, 160] on p "Subject:" at bounding box center [604, 160] width 36 height 14
click at [688, 163] on input at bounding box center [736, 160] width 221 height 14
paste input "**********"
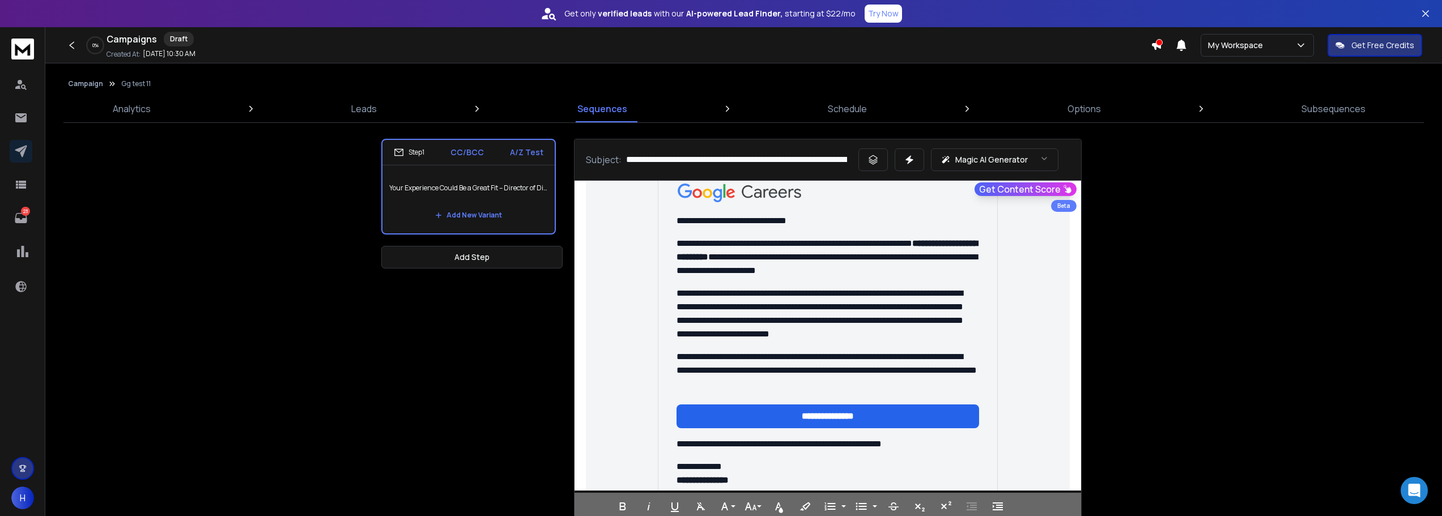
scroll to position [0, 96]
type input "**********"
click at [517, 342] on div "Step 1 CC/BCC A/Z Test Your Experience Could Be a Great Fit – Director of Digit…" at bounding box center [471, 345] width 181 height 412
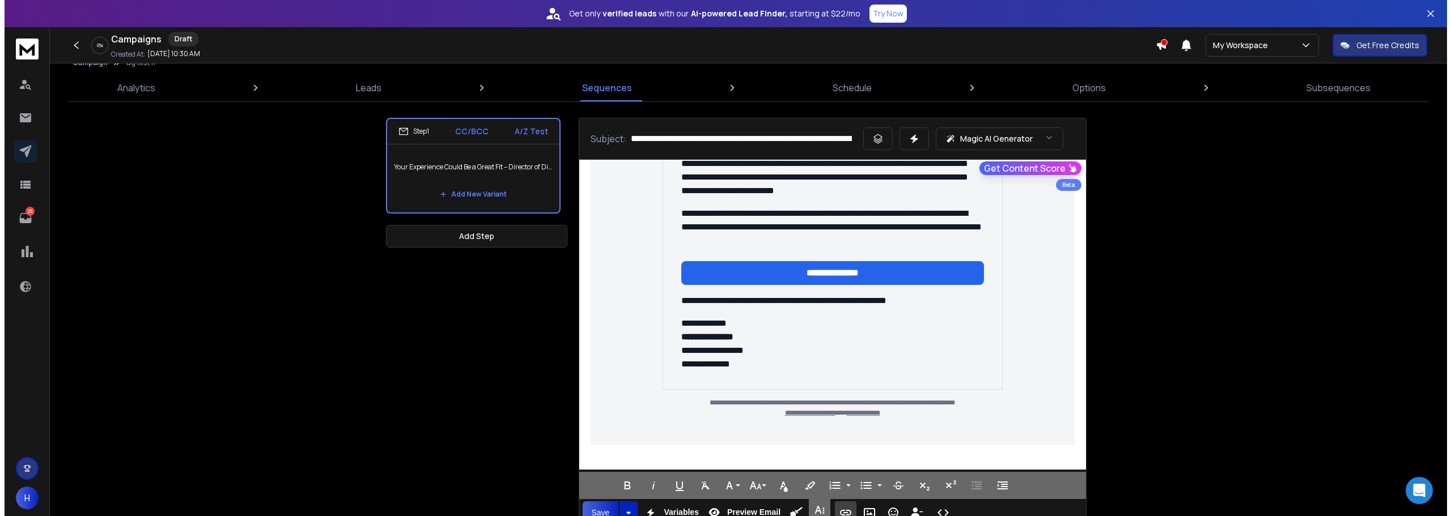
scroll to position [50, 0]
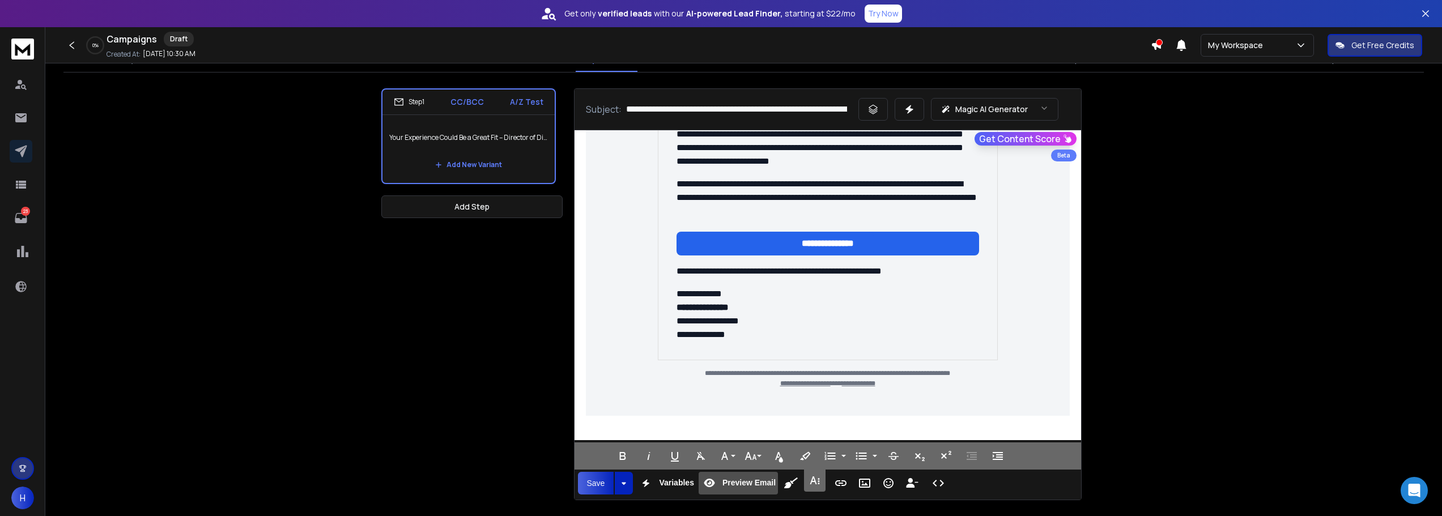
click at [715, 485] on icon "button" at bounding box center [710, 483] width 14 height 10
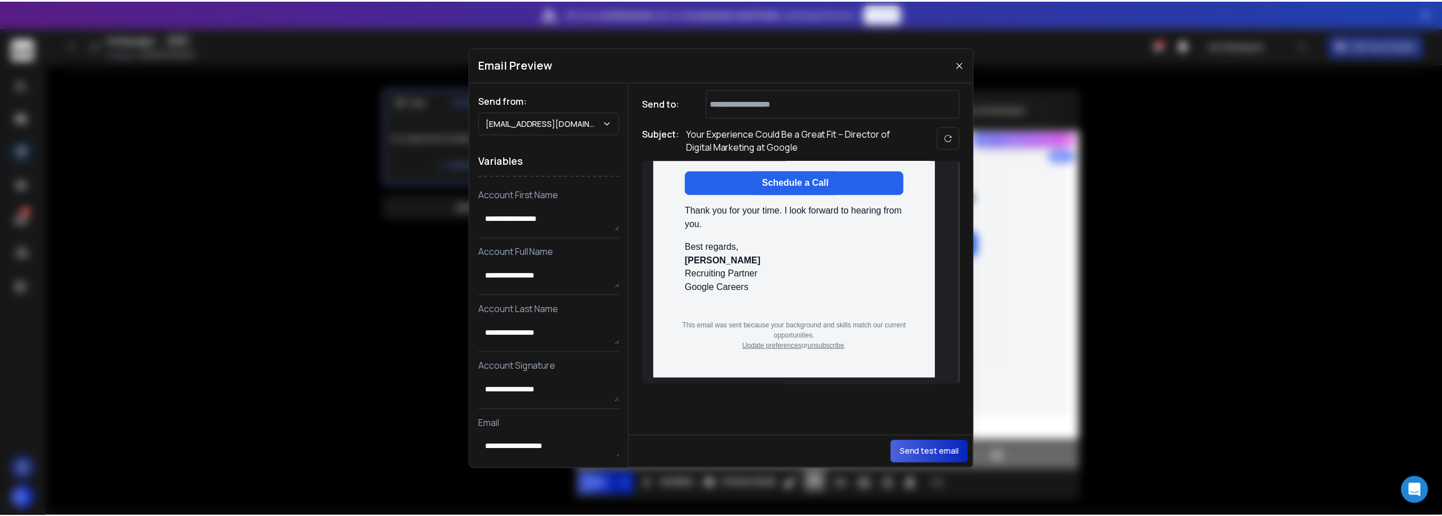
scroll to position [326, 0]
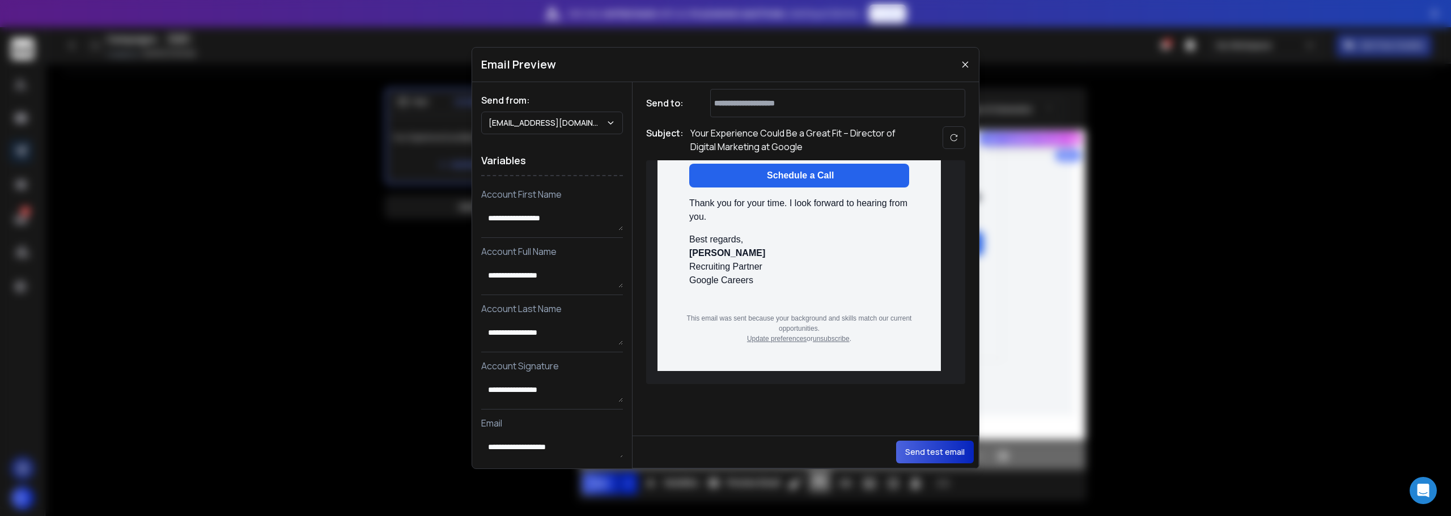
click at [965, 65] on icon at bounding box center [965, 64] width 9 height 9
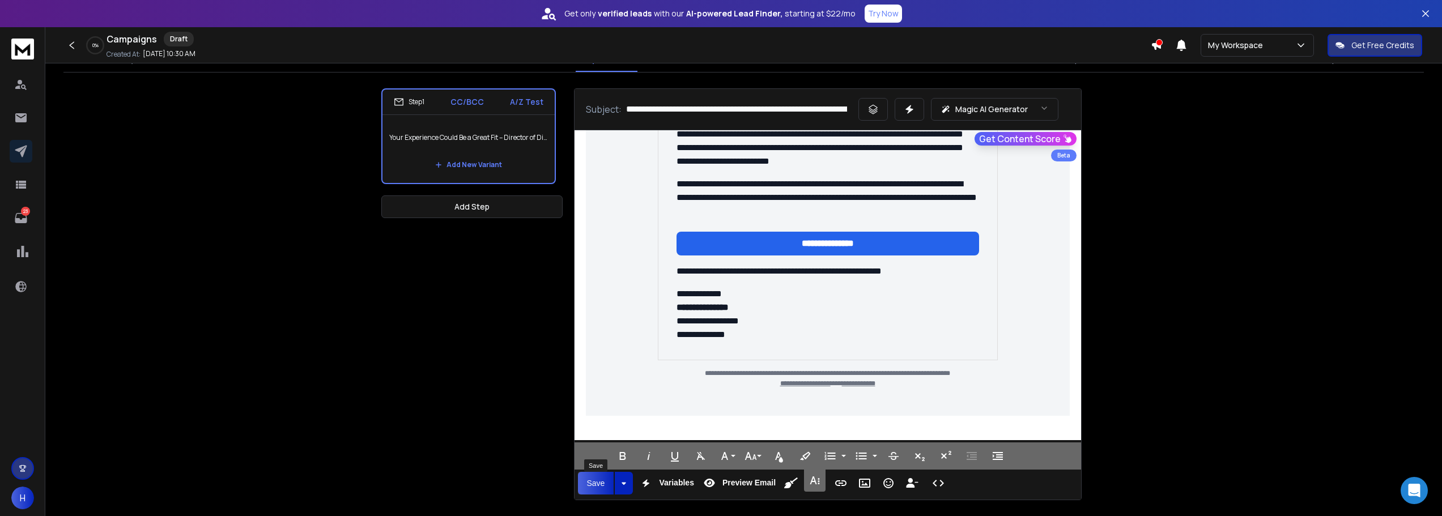
scroll to position [125, 0]
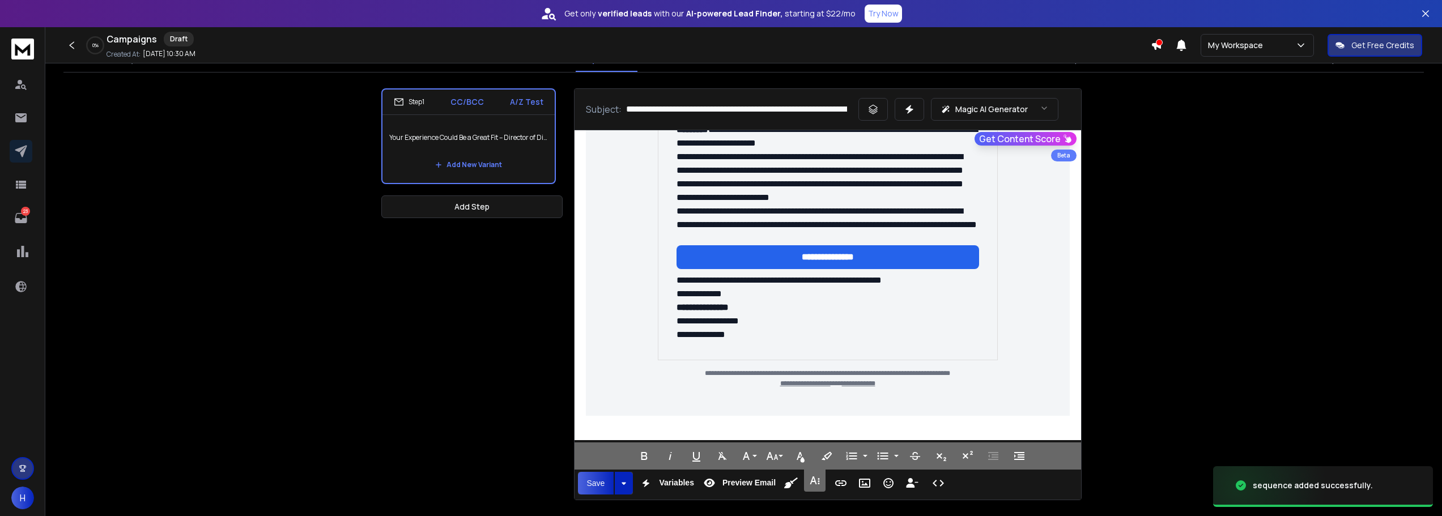
click at [623, 486] on icon "button" at bounding box center [624, 483] width 14 height 7
click at [638, 461] on link "Save as Template" at bounding box center [660, 459] width 90 height 17
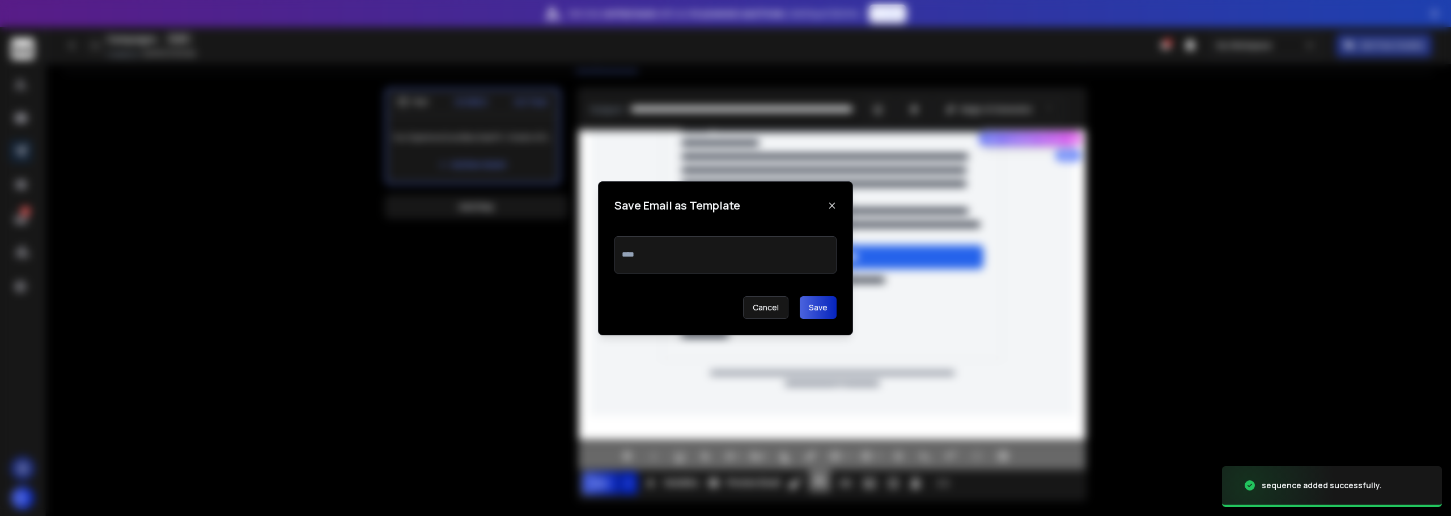
click at [682, 243] on input at bounding box center [725, 254] width 222 height 37
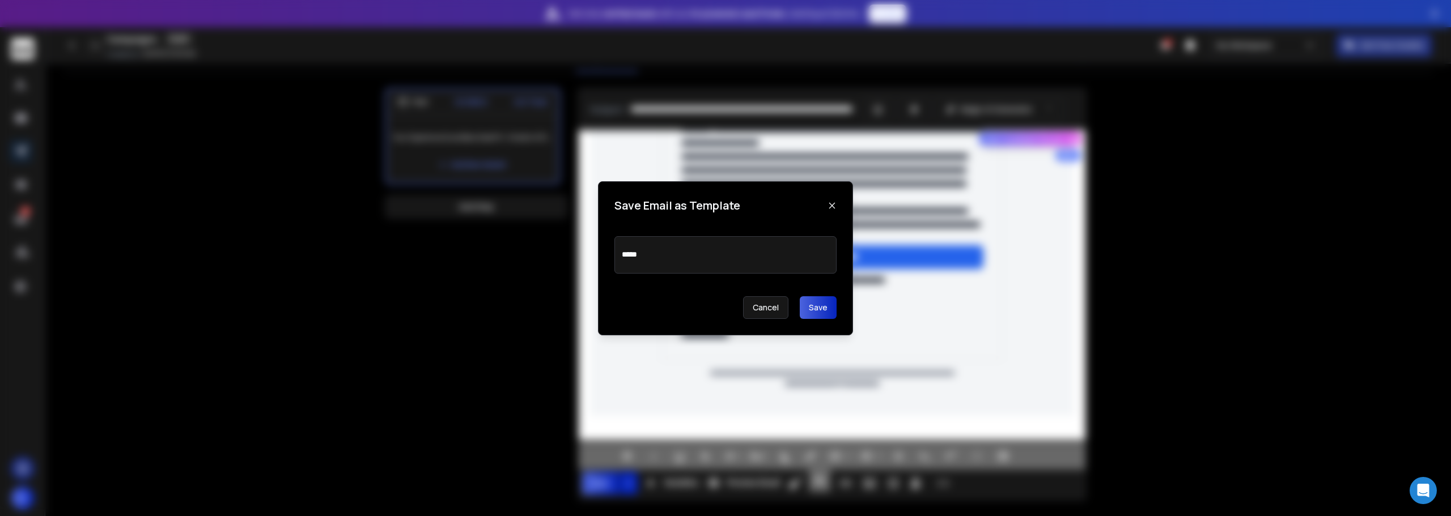
type input "*****"
click at [817, 309] on button "Save" at bounding box center [818, 307] width 37 height 23
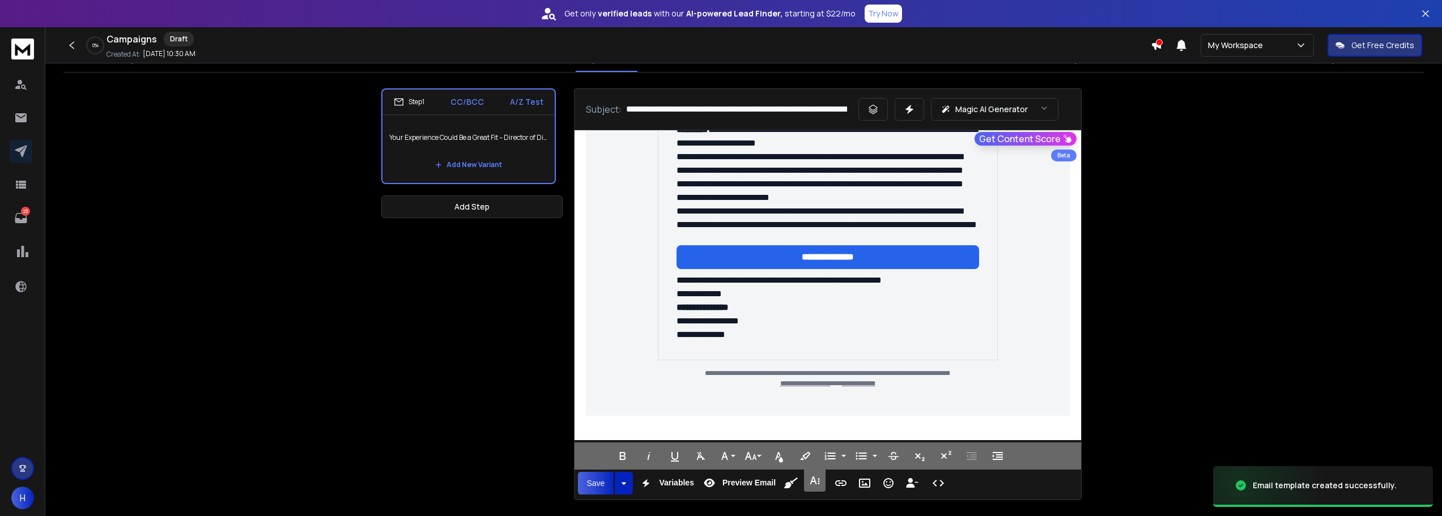
click at [423, 274] on div "Step 1 CC/BCC A/Z Test Your Experience Could Be a Great Fit – Director of Digit…" at bounding box center [471, 294] width 181 height 412
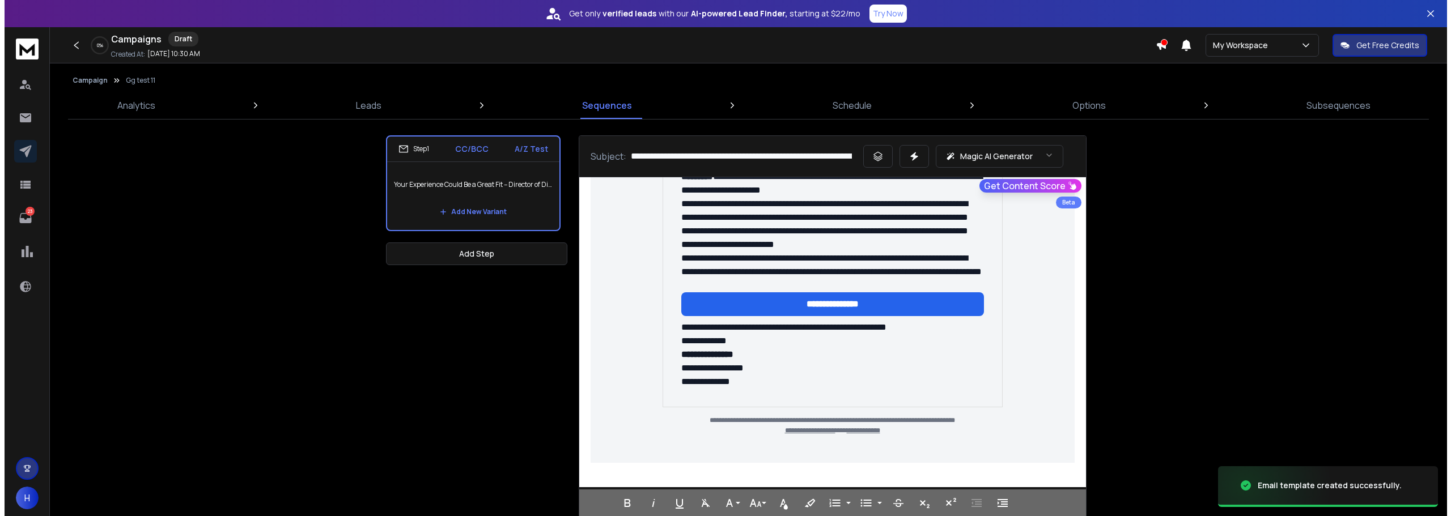
scroll to position [0, 0]
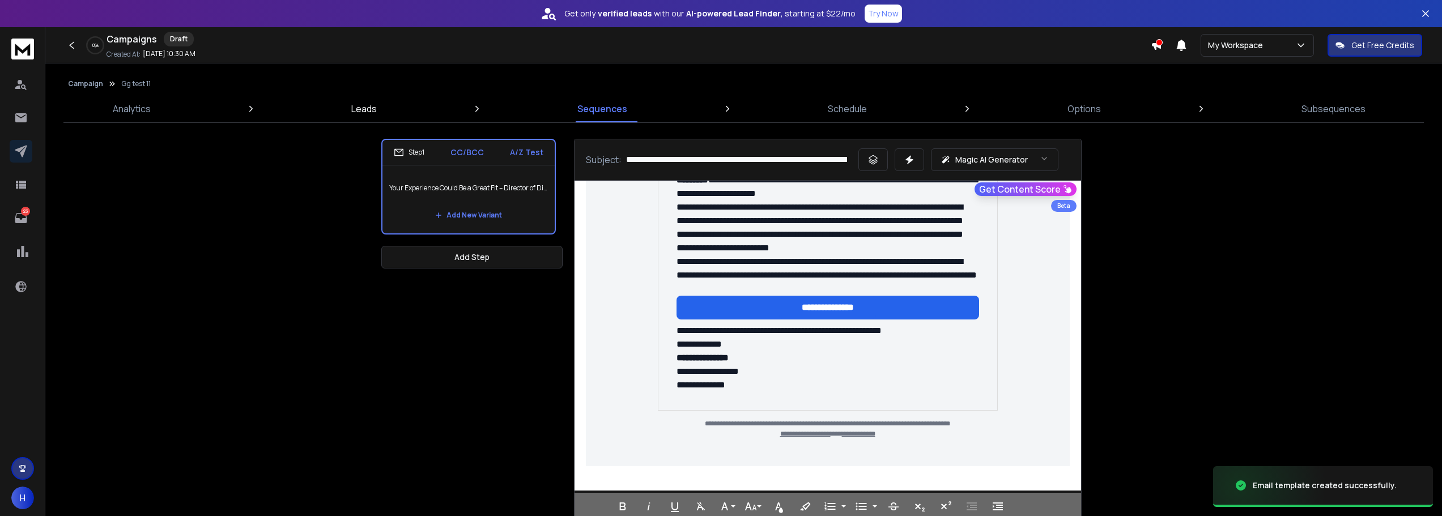
click at [384, 107] on link "Leads" at bounding box center [364, 108] width 39 height 27
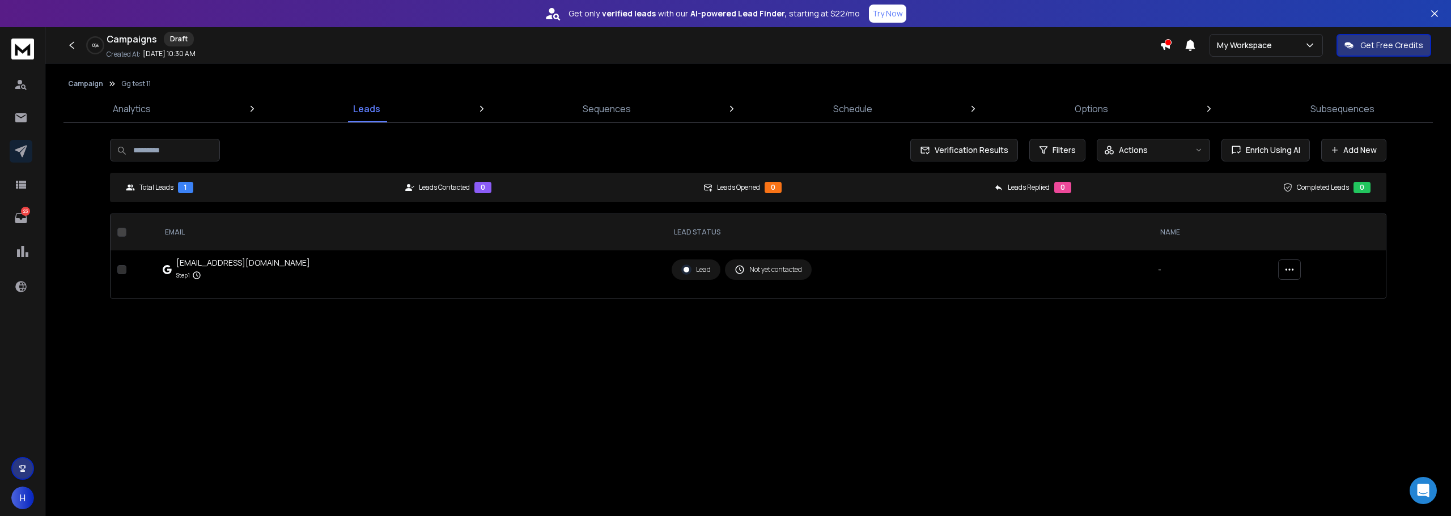
click at [1284, 271] on icon "button" at bounding box center [1289, 270] width 10 height 10
click at [1036, 265] on div "Lead Not yet contacted" at bounding box center [908, 270] width 473 height 20
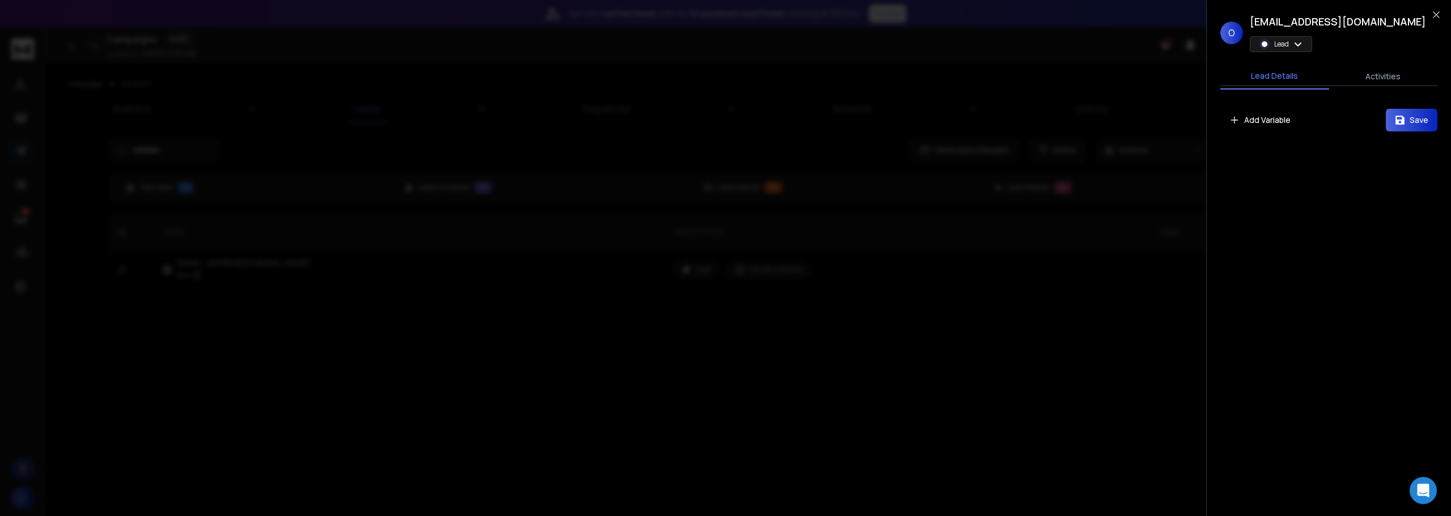
click at [1362, 77] on button "Activities" at bounding box center [1383, 76] width 109 height 25
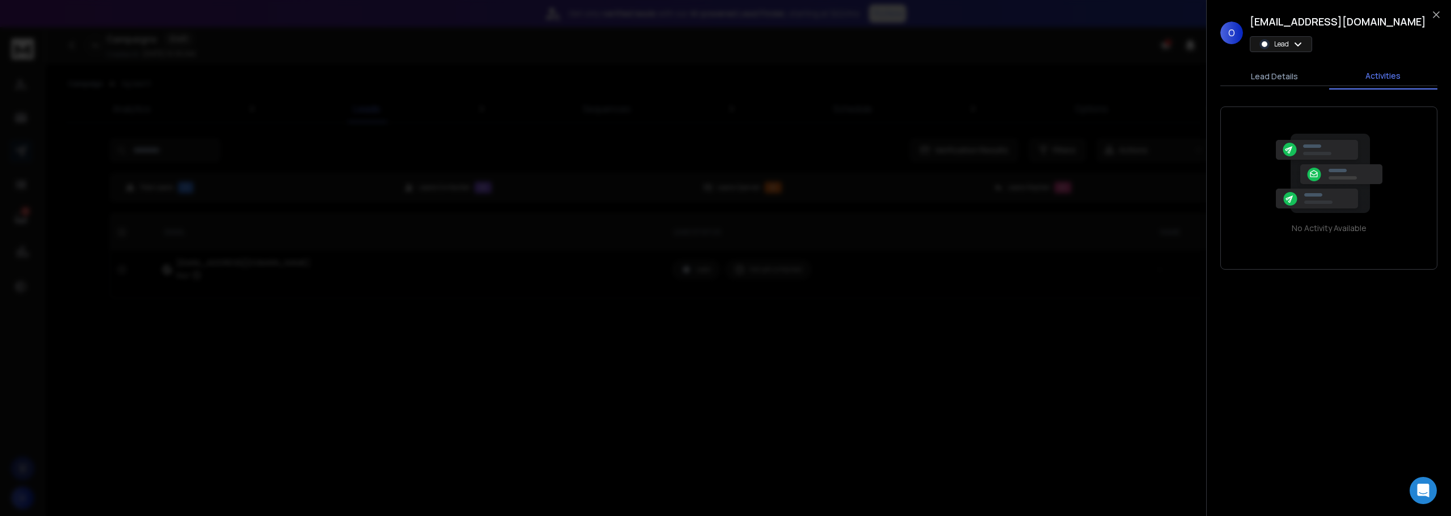
click at [1289, 80] on button "Lead Details" at bounding box center [1274, 76] width 109 height 25
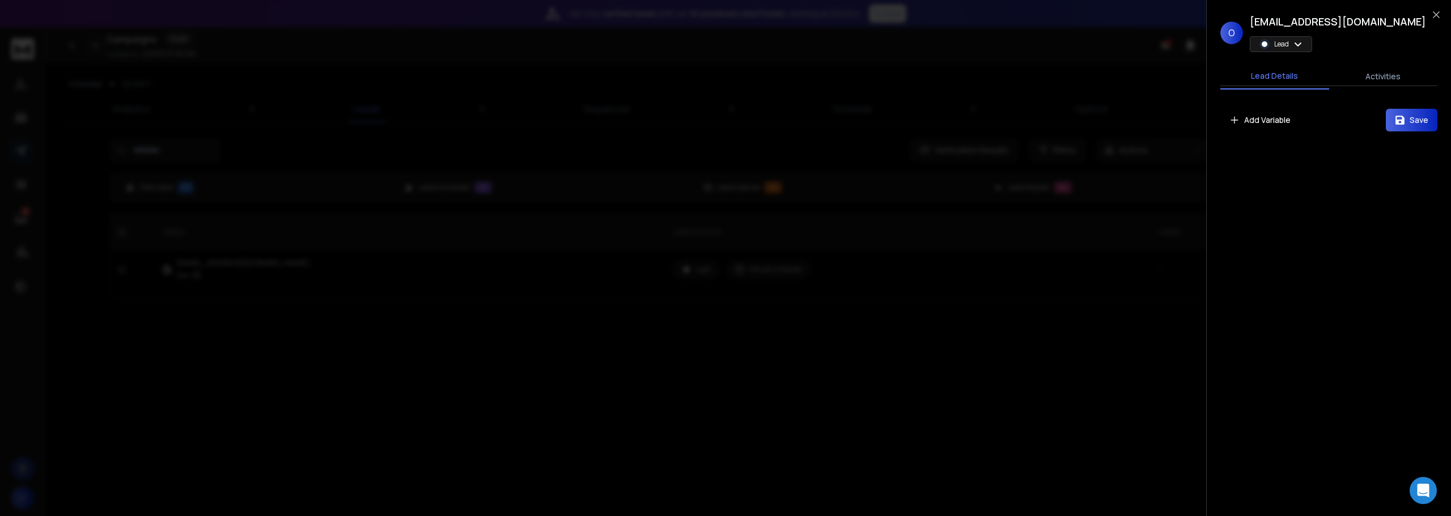
drag, startPoint x: 1273, startPoint y: 117, endPoint x: 1070, endPoint y: 286, distance: 263.6
click at [1187, 239] on body "Get only verified leads with our AI-powered Lead Finder, starting at $22/mo Try…" at bounding box center [725, 258] width 1451 height 516
click at [1070, 286] on div at bounding box center [725, 258] width 1451 height 516
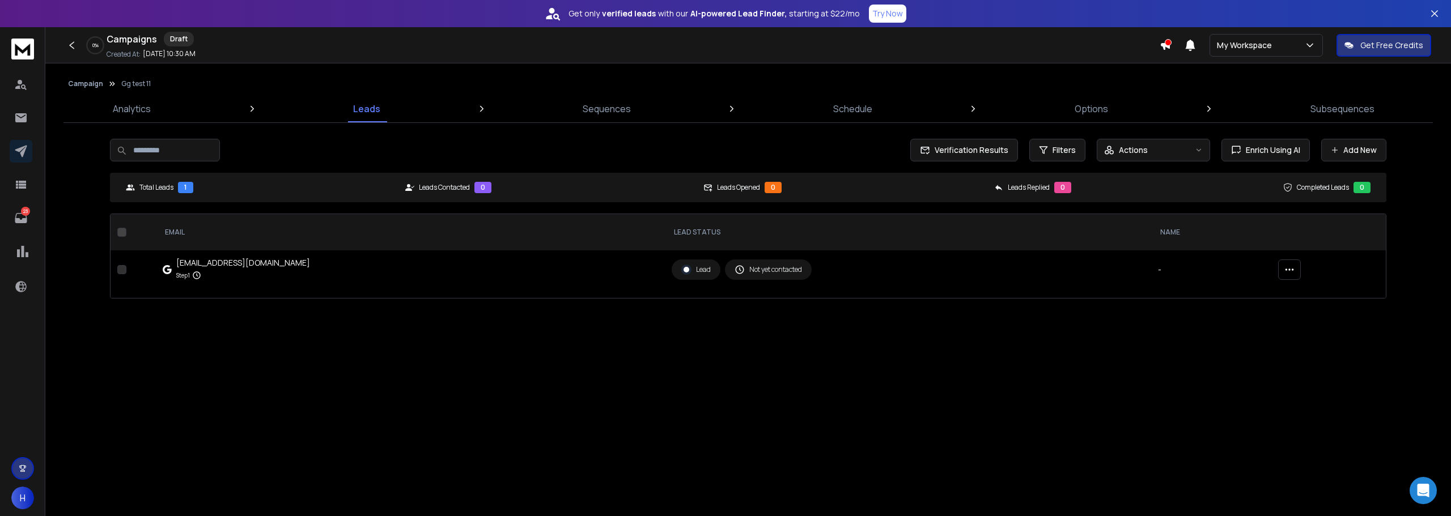
click at [820, 114] on div "Analytics Leads Sequences Schedule Options Subsequences" at bounding box center [743, 108] width 1360 height 27
click at [852, 113] on p "Schedule" at bounding box center [852, 109] width 39 height 14
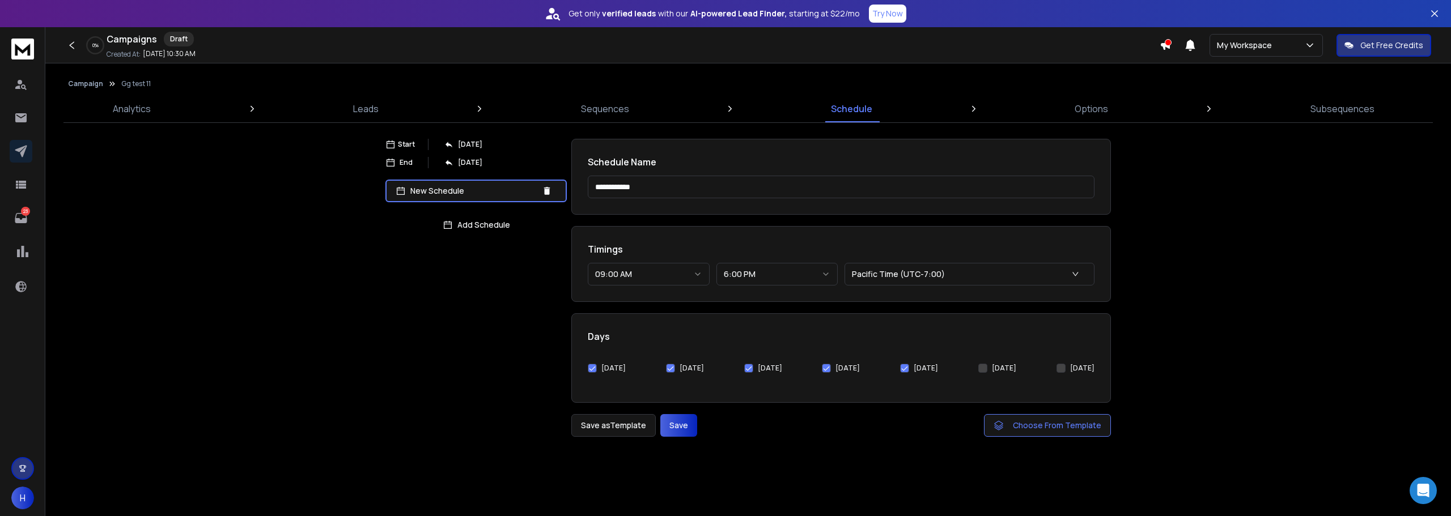
click at [984, 369] on button "Saturday" at bounding box center [982, 368] width 9 height 9
click at [1059, 370] on button "Sunday" at bounding box center [1060, 368] width 9 height 9
click at [974, 281] on button "Pacific Time (UTC-7:00)" at bounding box center [969, 274] width 250 height 23
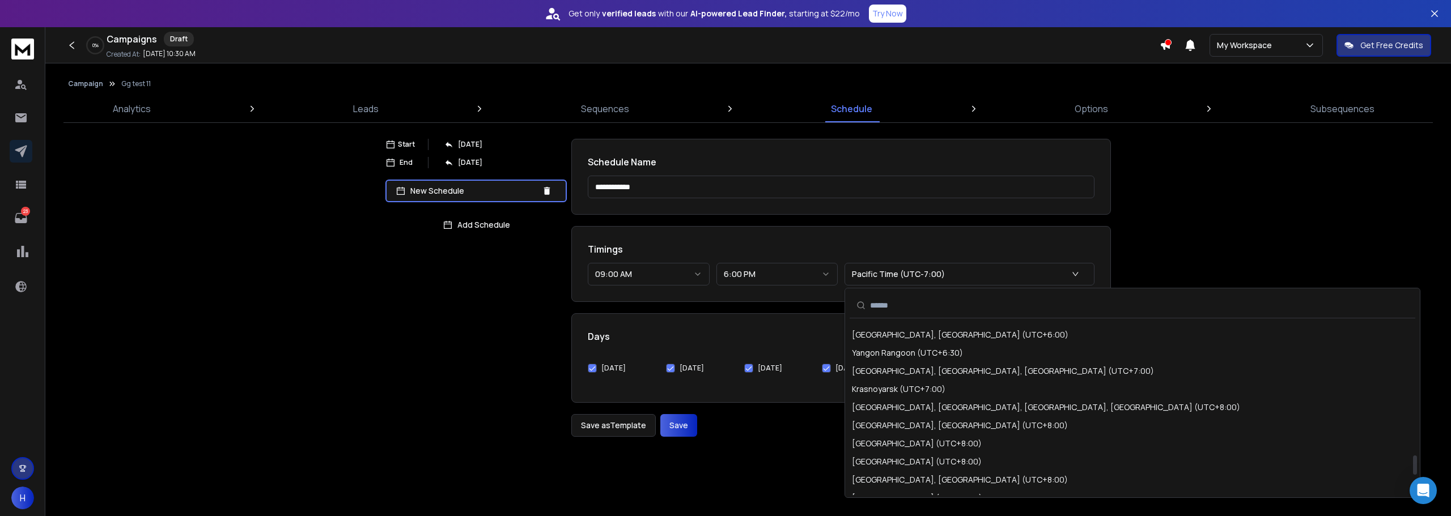
scroll to position [1015, 0]
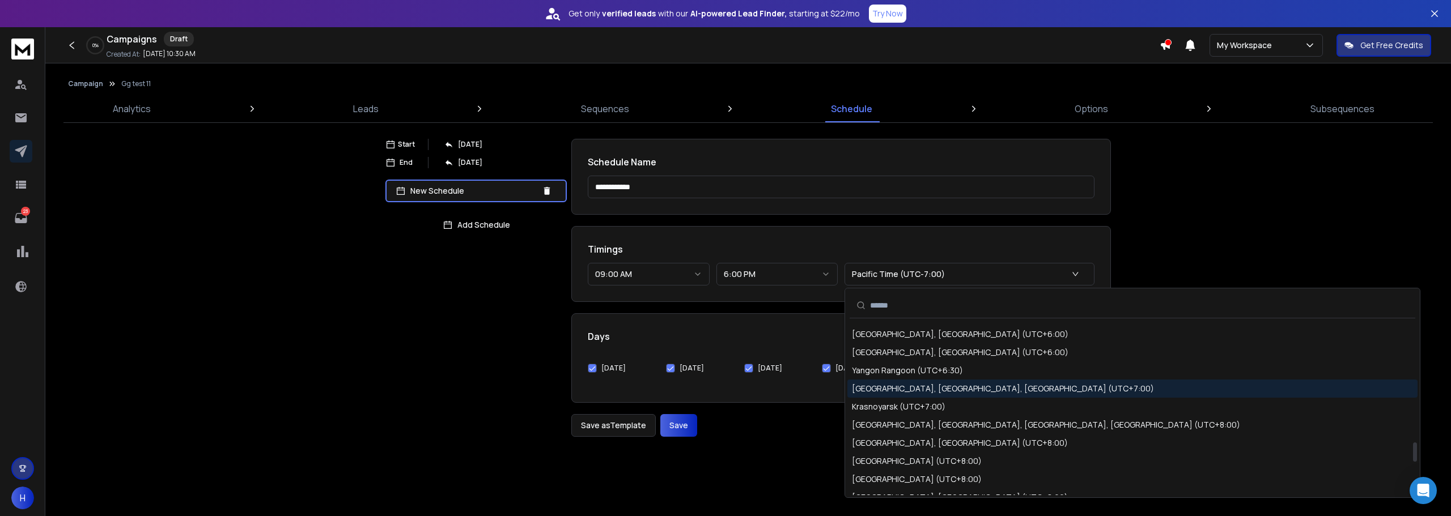
click at [969, 393] on div "Bangkok, Hanoi, Jakarta (UTC+7:00)" at bounding box center [1003, 388] width 302 height 11
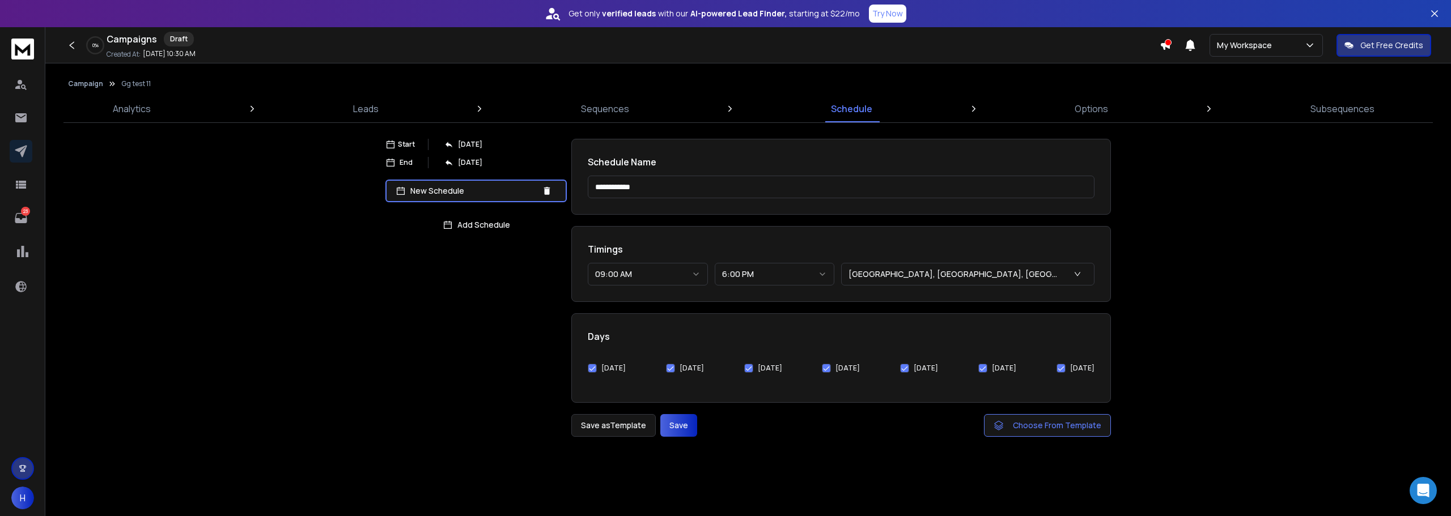
click at [418, 308] on div "**********" at bounding box center [747, 288] width 725 height 298
click at [597, 271] on button "09:00 AM" at bounding box center [648, 274] width 120 height 23
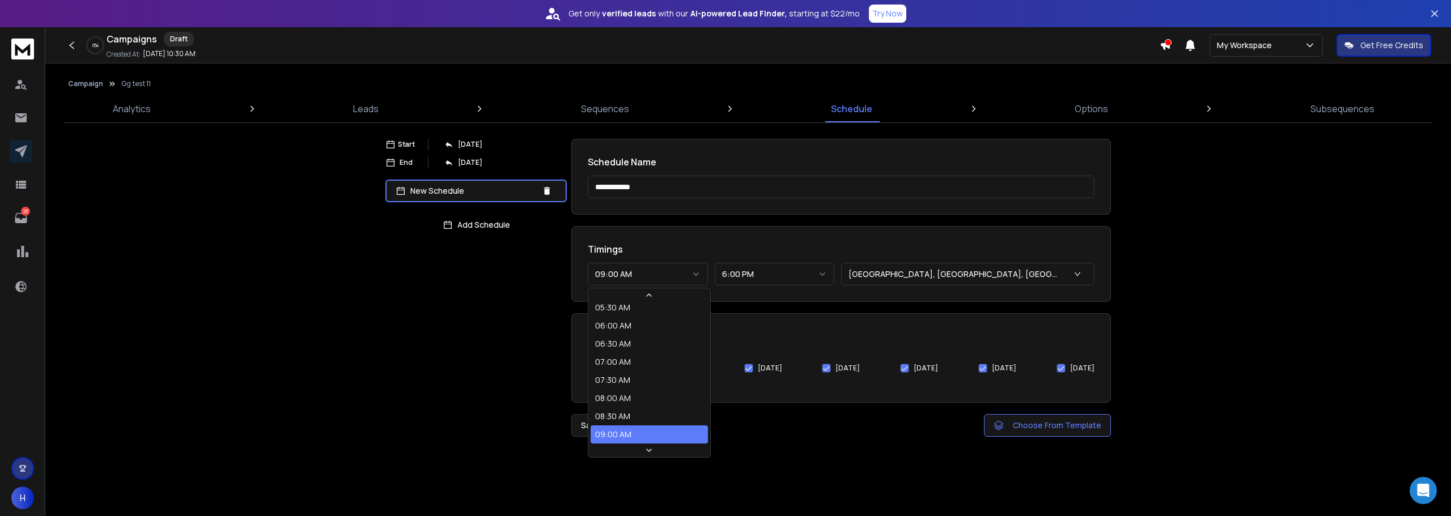
scroll to position [187, 0]
select select "********"
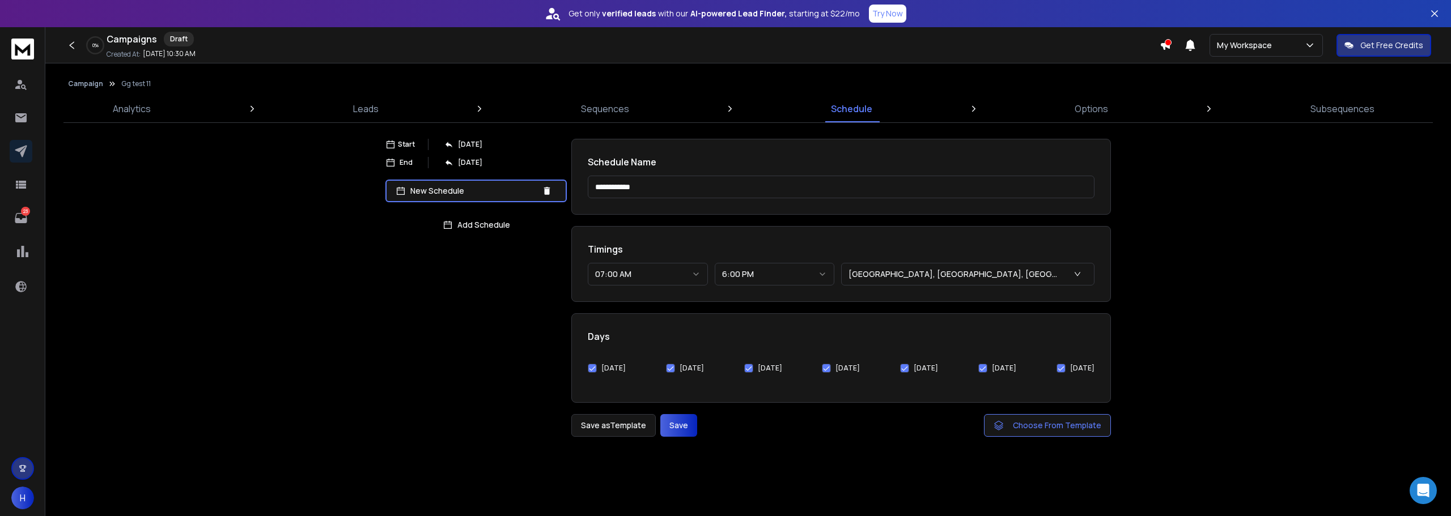
click at [760, 273] on button "6:00 PM" at bounding box center [775, 274] width 120 height 23
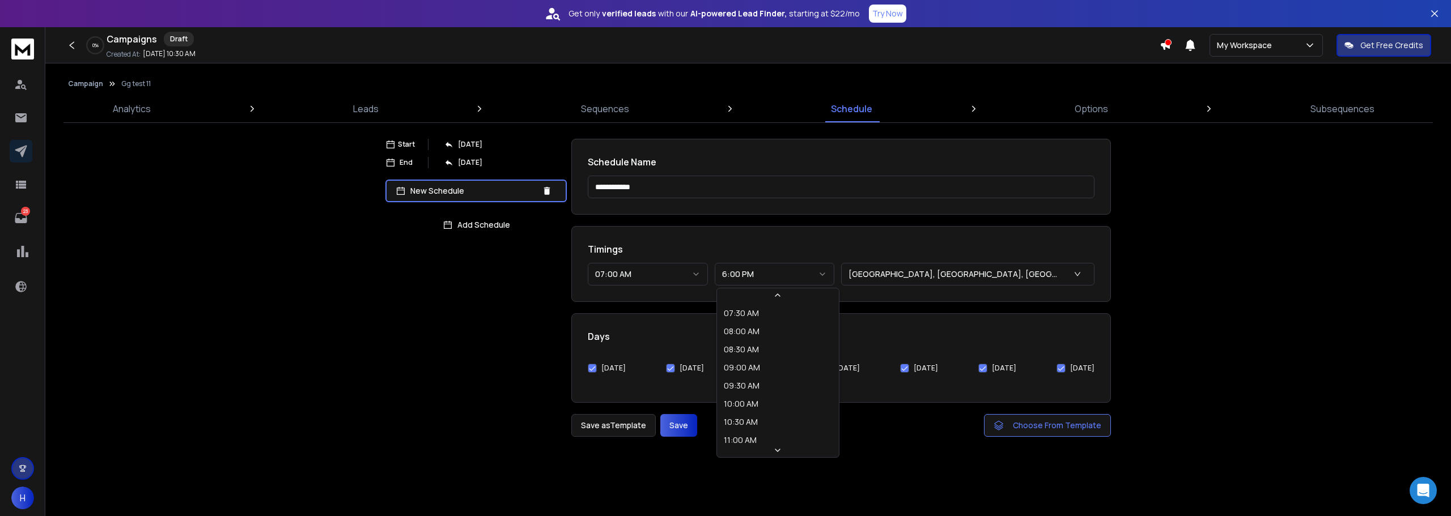
scroll to position [260, 0]
click at [760, 273] on button "6:00 PM" at bounding box center [775, 274] width 120 height 23
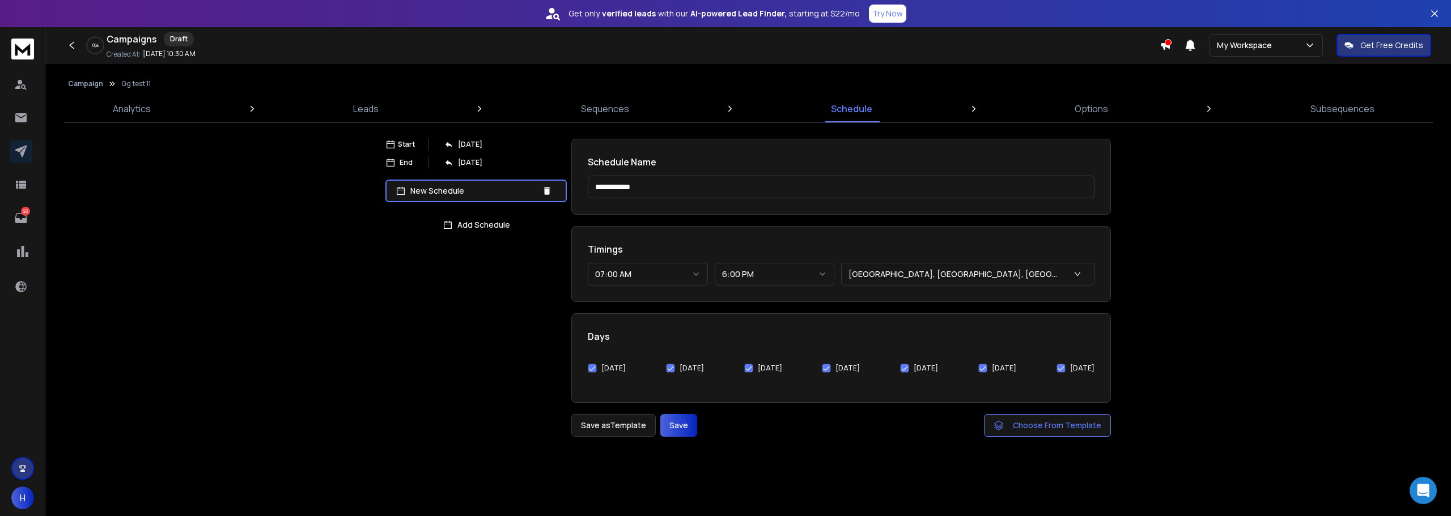
click at [458, 314] on div "**********" at bounding box center [747, 288] width 725 height 298
click at [1082, 110] on p "Options" at bounding box center [1090, 109] width 33 height 14
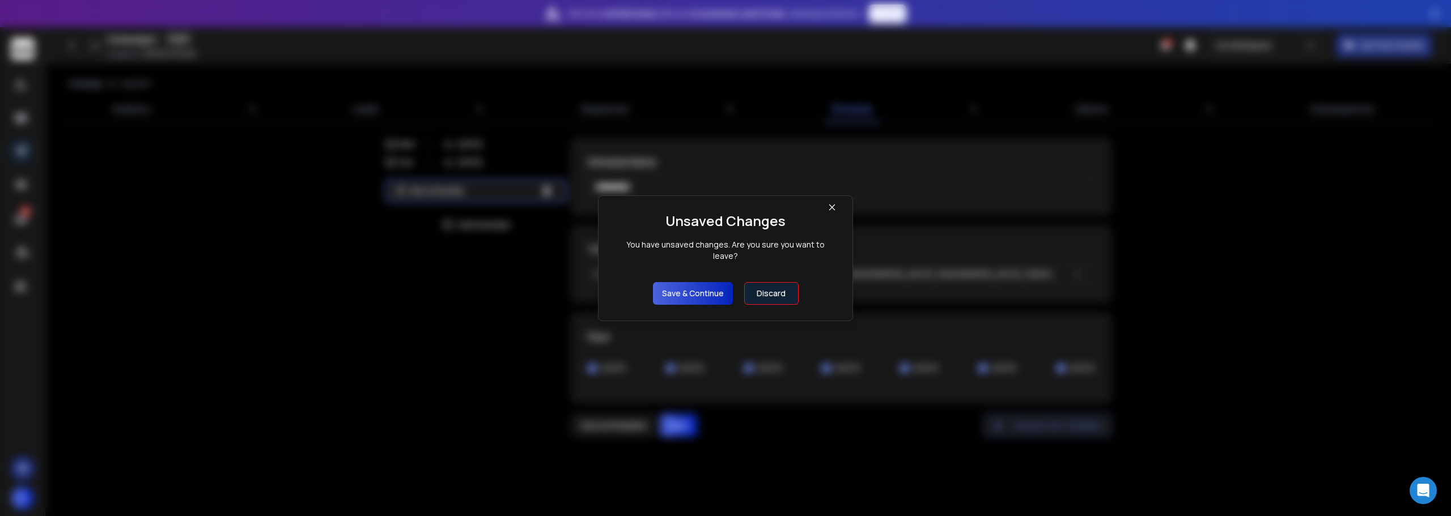
click at [713, 287] on button "Save & Continue" at bounding box center [693, 293] width 80 height 23
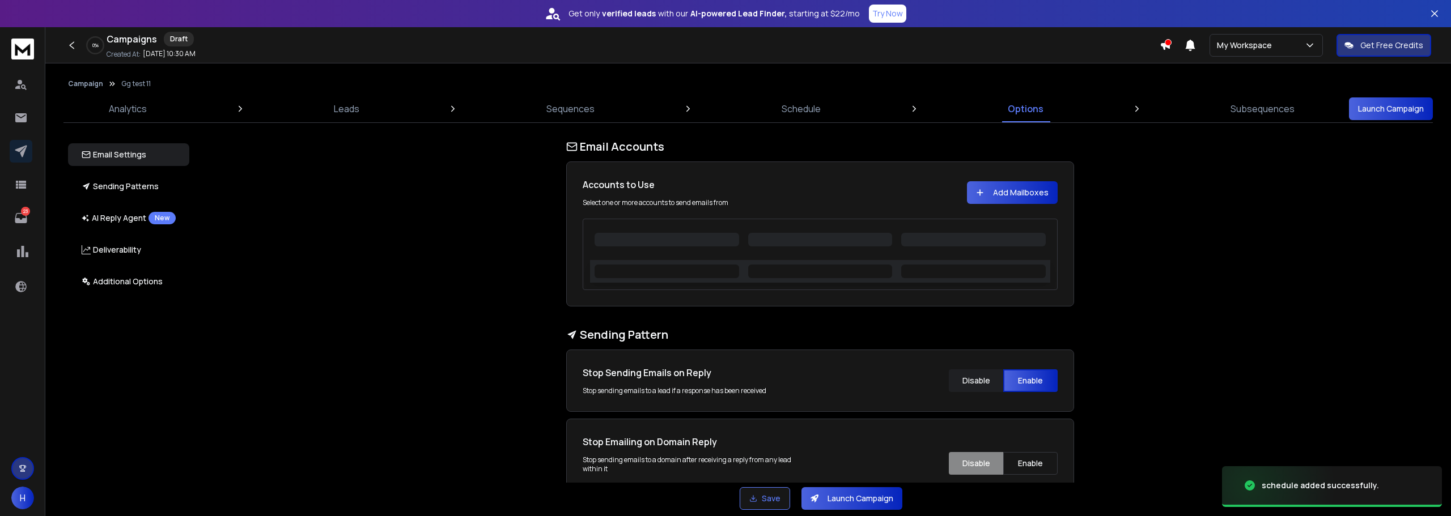
click at [1011, 186] on button "Add Mailboxes" at bounding box center [1012, 192] width 91 height 23
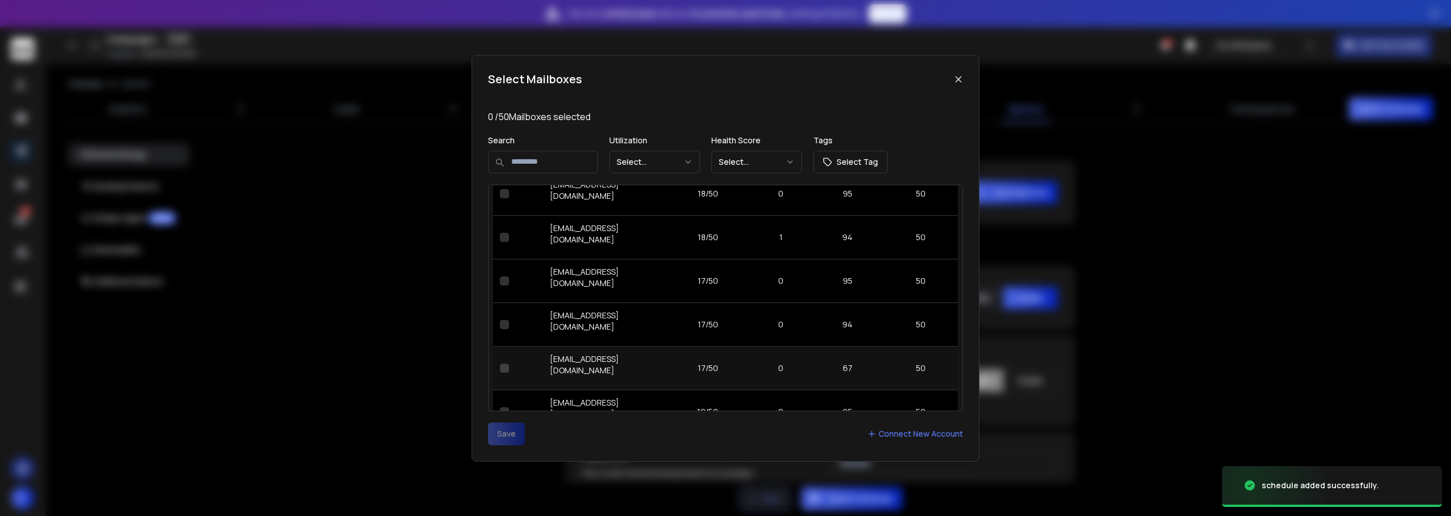
scroll to position [959, 0]
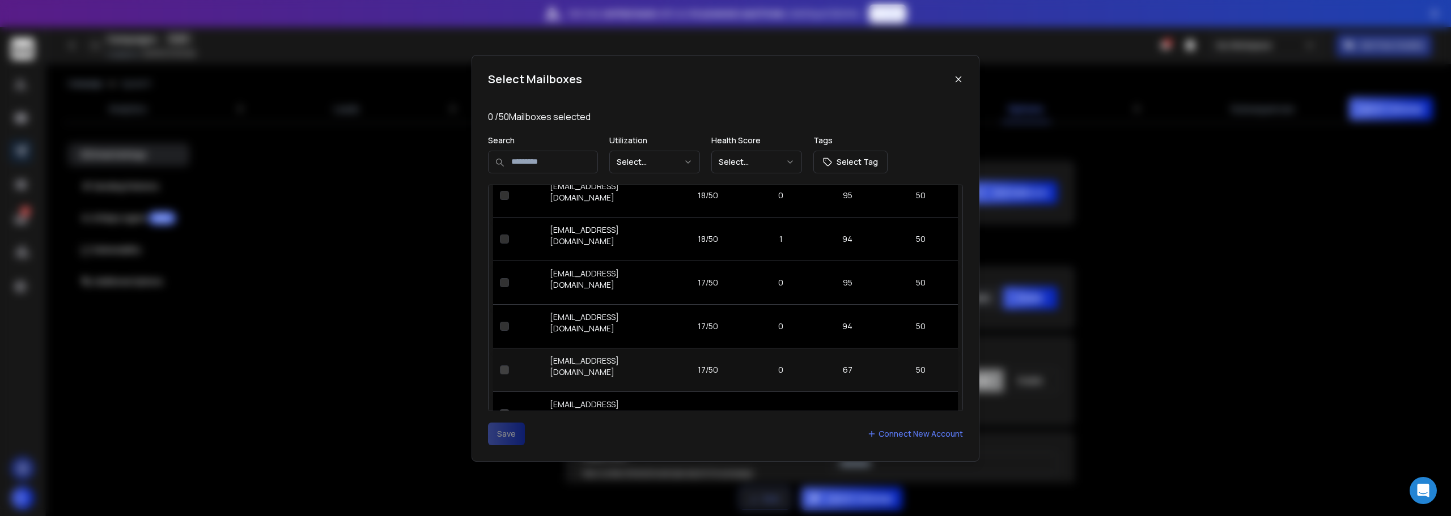
click at [506, 349] on td at bounding box center [515, 371] width 45 height 44
click at [504, 366] on button "button" at bounding box center [504, 370] width 9 height 9
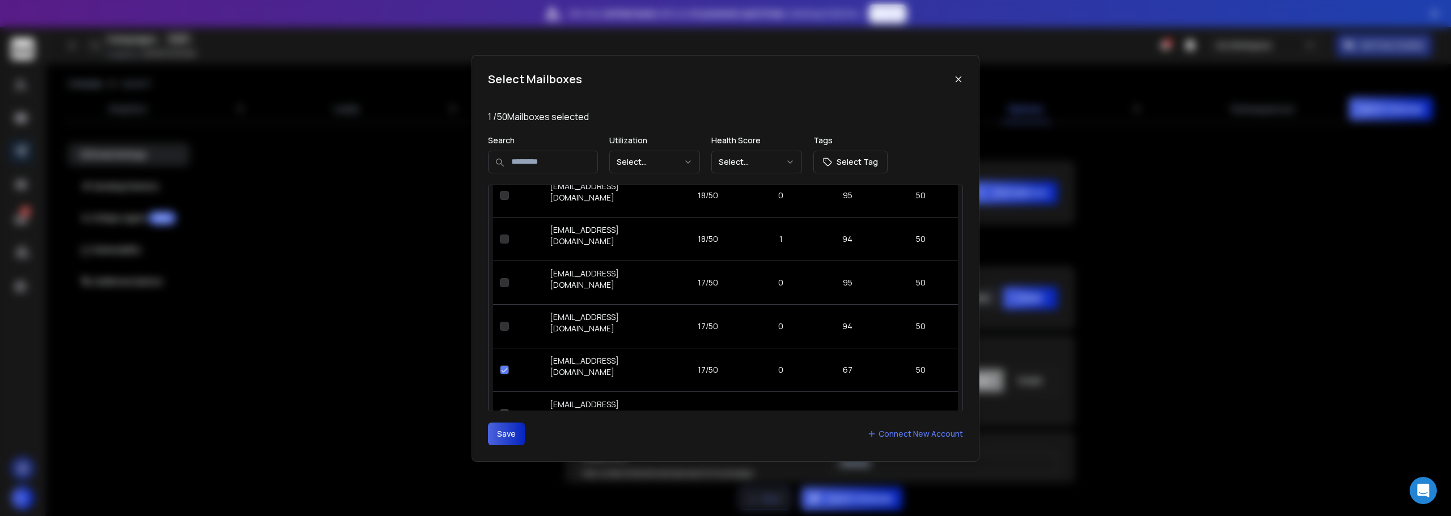
click at [511, 428] on button "Save" at bounding box center [506, 434] width 37 height 23
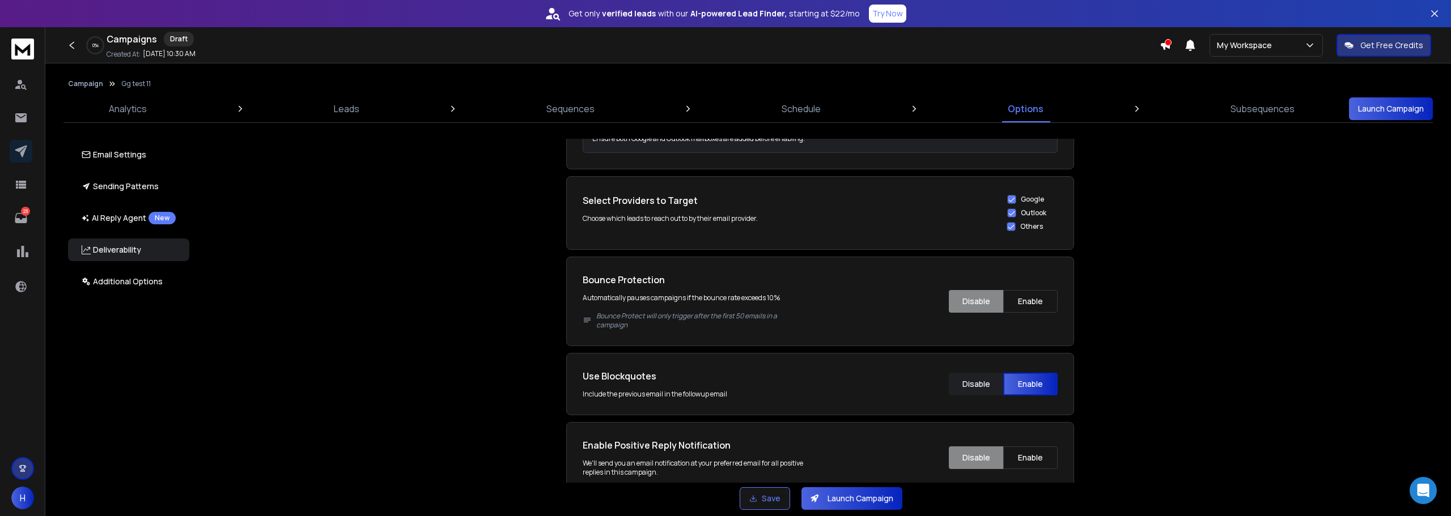
scroll to position [1700, 0]
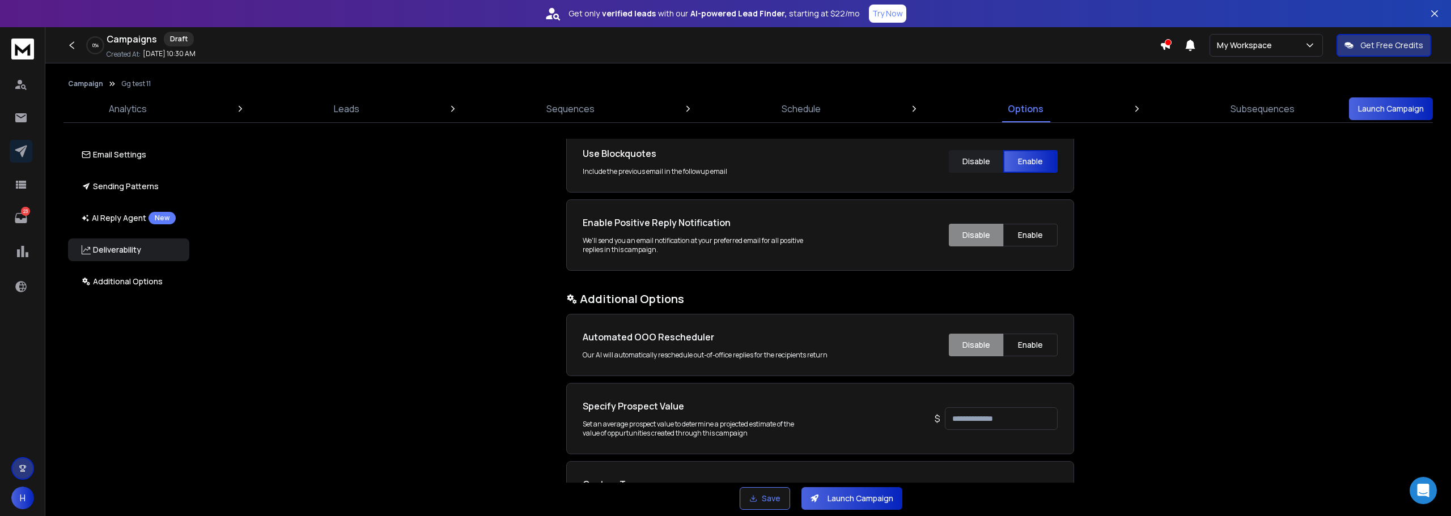
click at [865, 502] on button "Launch Campaign" at bounding box center [851, 498] width 101 height 23
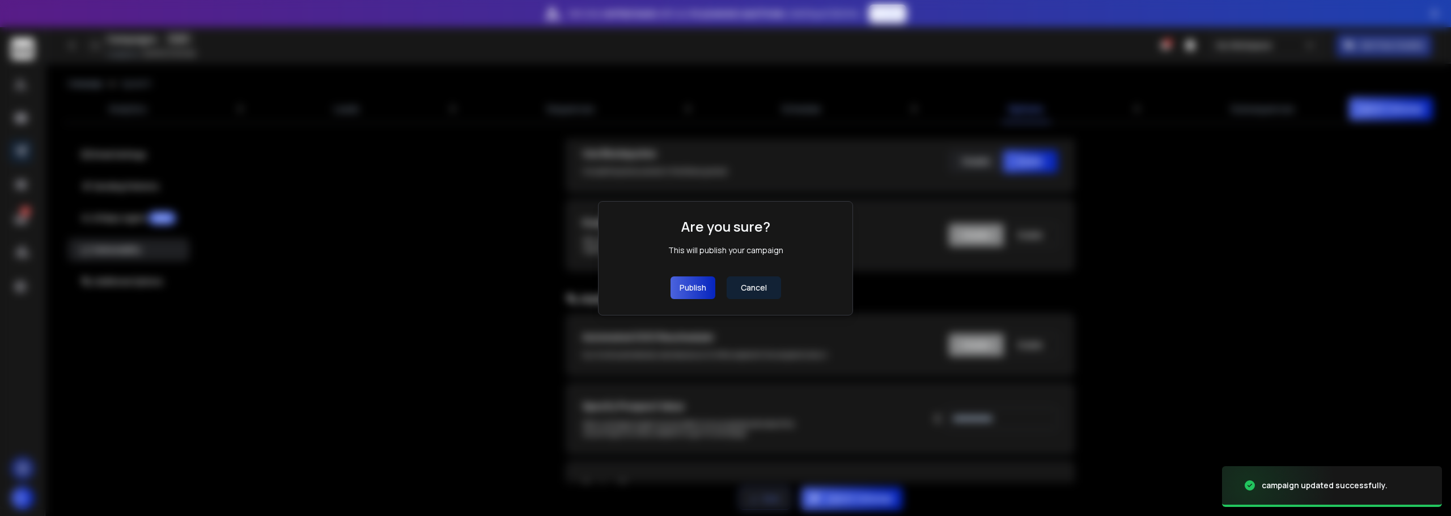
click at [757, 286] on button "Cancel" at bounding box center [753, 288] width 54 height 23
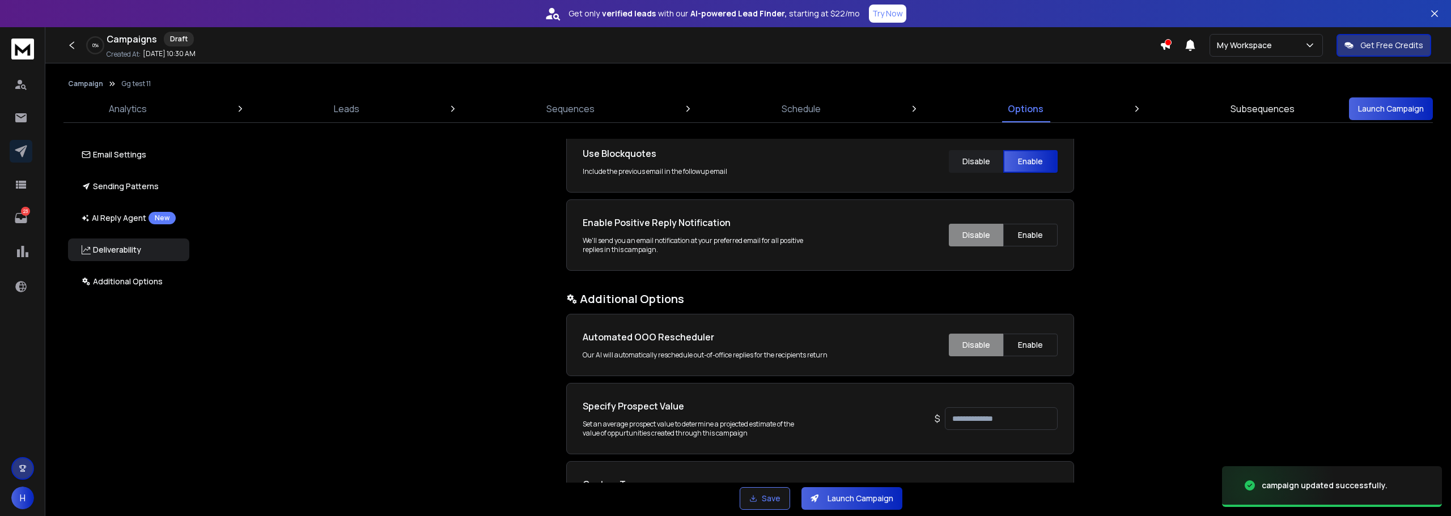
click at [1253, 109] on p "Subsequences" at bounding box center [1262, 109] width 64 height 14
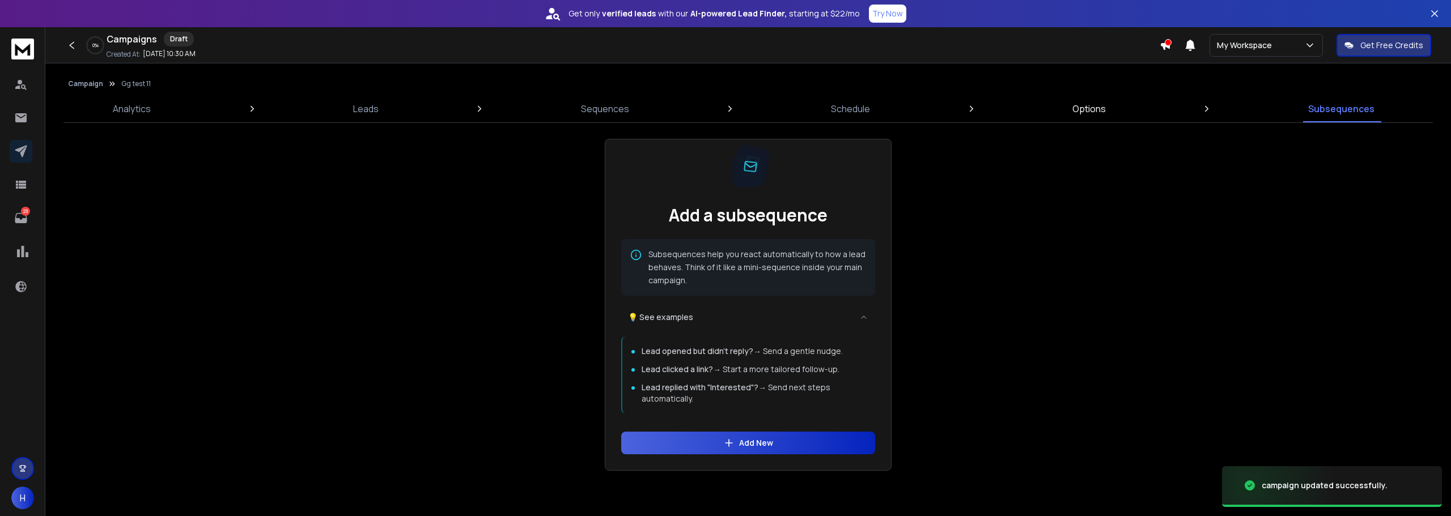
click at [1112, 114] on link "Options" at bounding box center [1088, 108] width 47 height 27
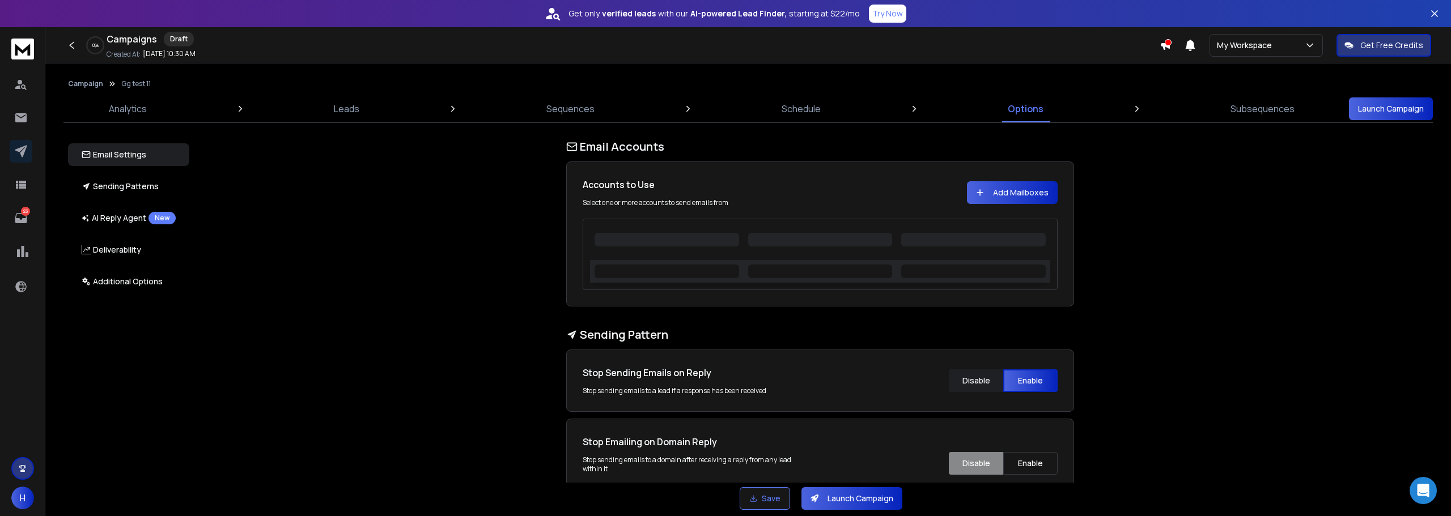
click at [1378, 108] on button "Launch Campaign" at bounding box center [1391, 108] width 84 height 23
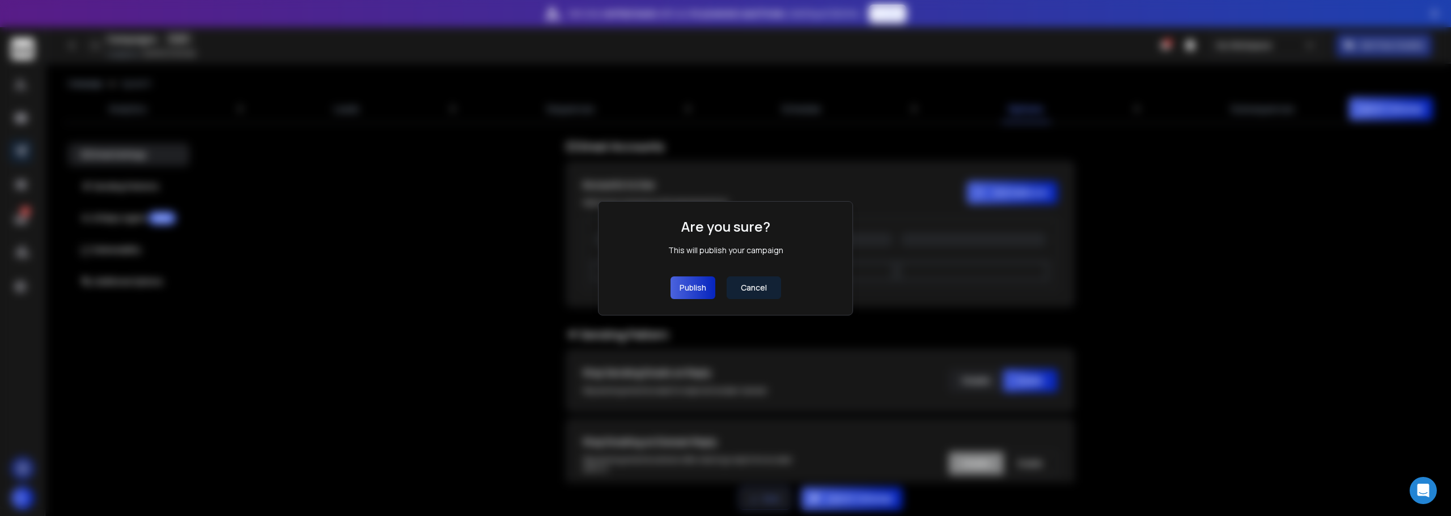
click at [690, 294] on button "Publish" at bounding box center [692, 288] width 45 height 23
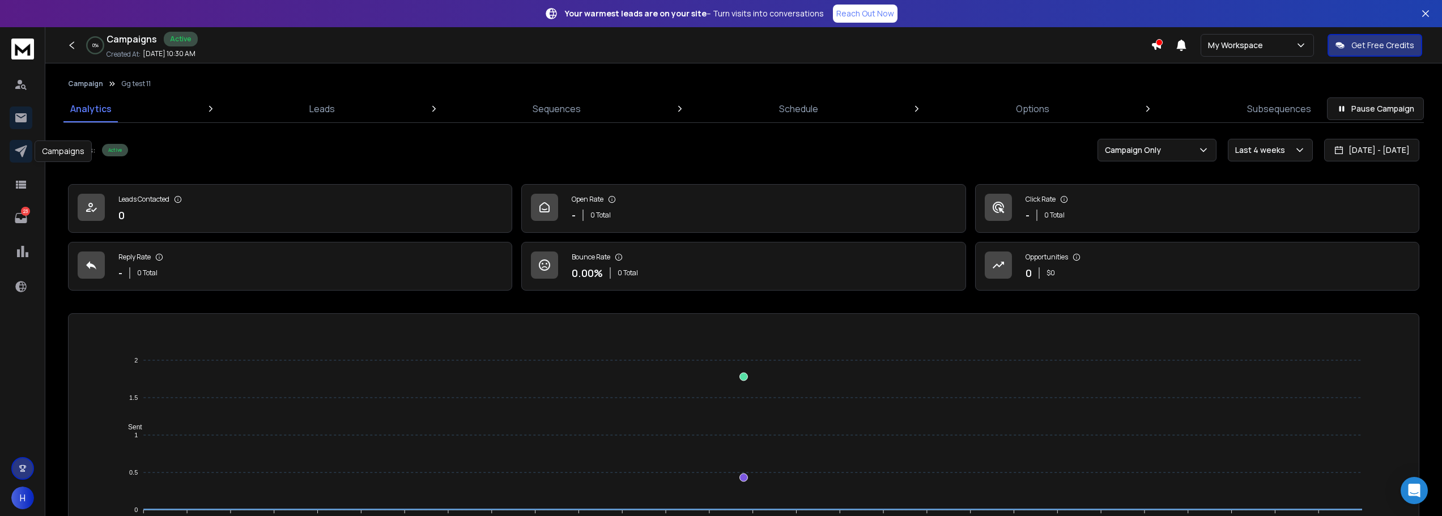
click at [17, 122] on icon at bounding box center [21, 118] width 14 height 14
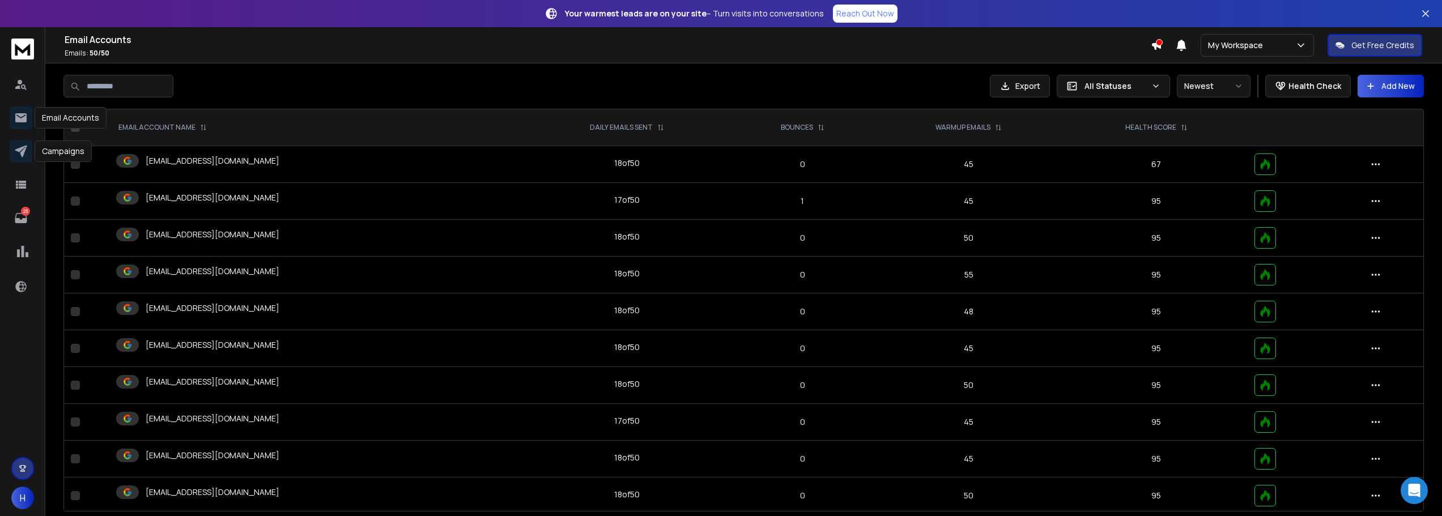
click at [21, 152] on icon at bounding box center [21, 151] width 12 height 12
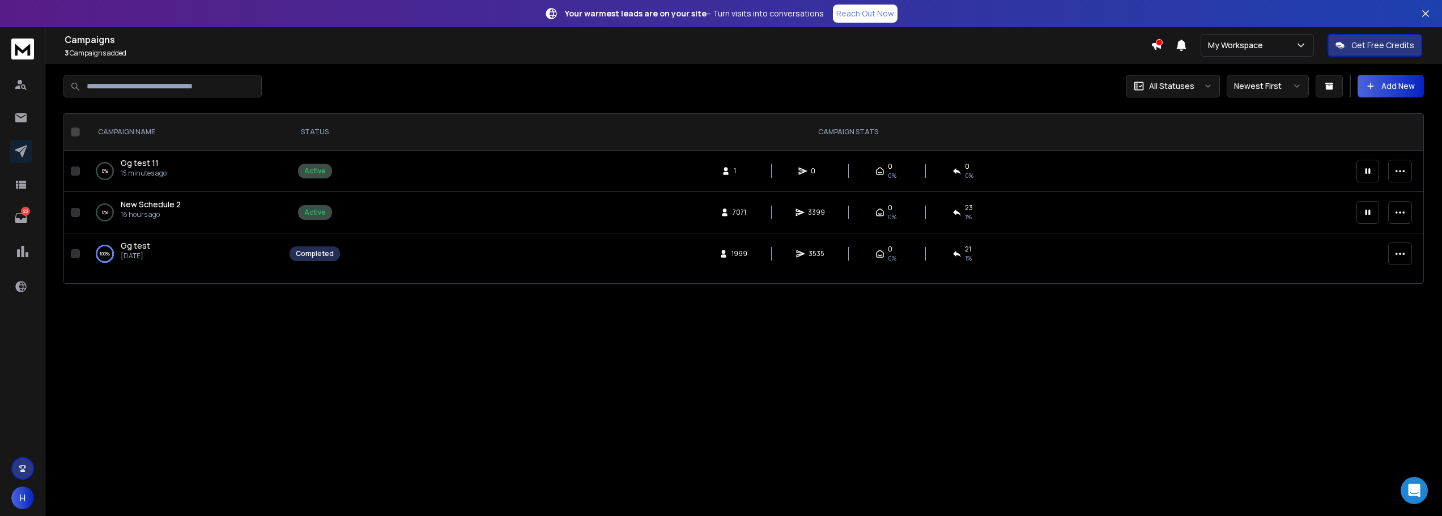
click at [1016, 364] on div "Campaigns 3 Campaigns Added All Statuses Newest First Add New CAMPAIGN NAME STA…" at bounding box center [743, 333] width 1361 height 516
click at [660, 419] on div "Campaigns 3 Campaigns Added All Statuses Newest First Add New CAMPAIGN NAME STA…" at bounding box center [743, 333] width 1361 height 516
click at [872, 409] on div "Campaigns 3 Campaigns Added All Statuses Newest First Add New CAMPAIGN NAME STA…" at bounding box center [743, 333] width 1361 height 516
click at [19, 214] on icon at bounding box center [21, 218] width 12 height 10
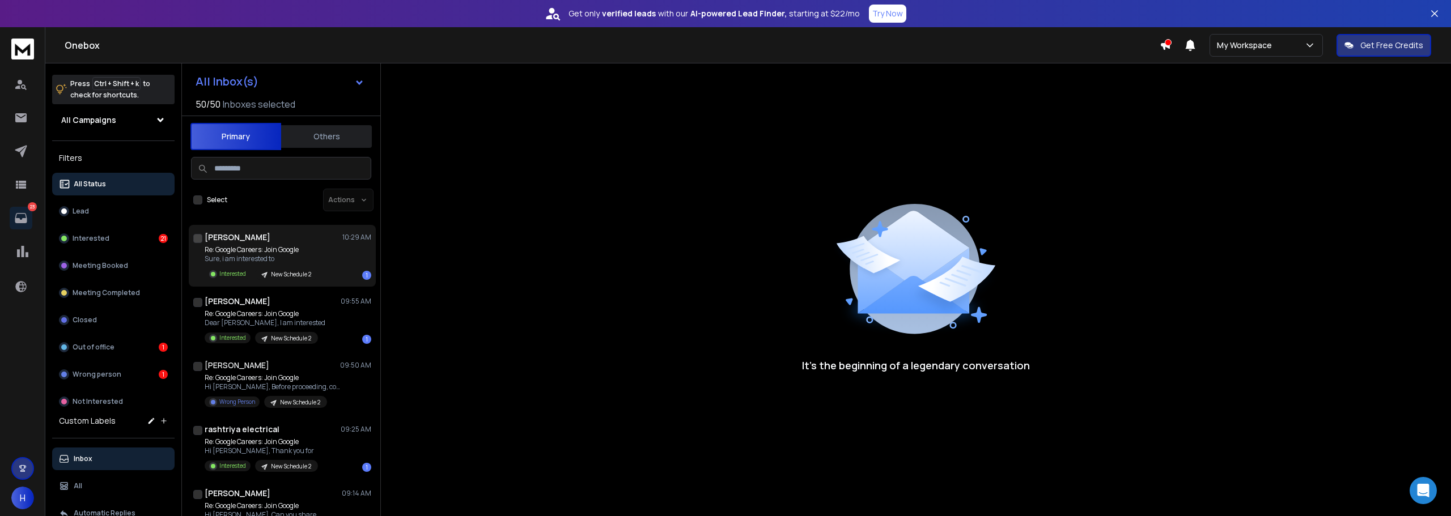
click at [303, 253] on p "Re: Google Careers: Join Google" at bounding box center [261, 249] width 113 height 9
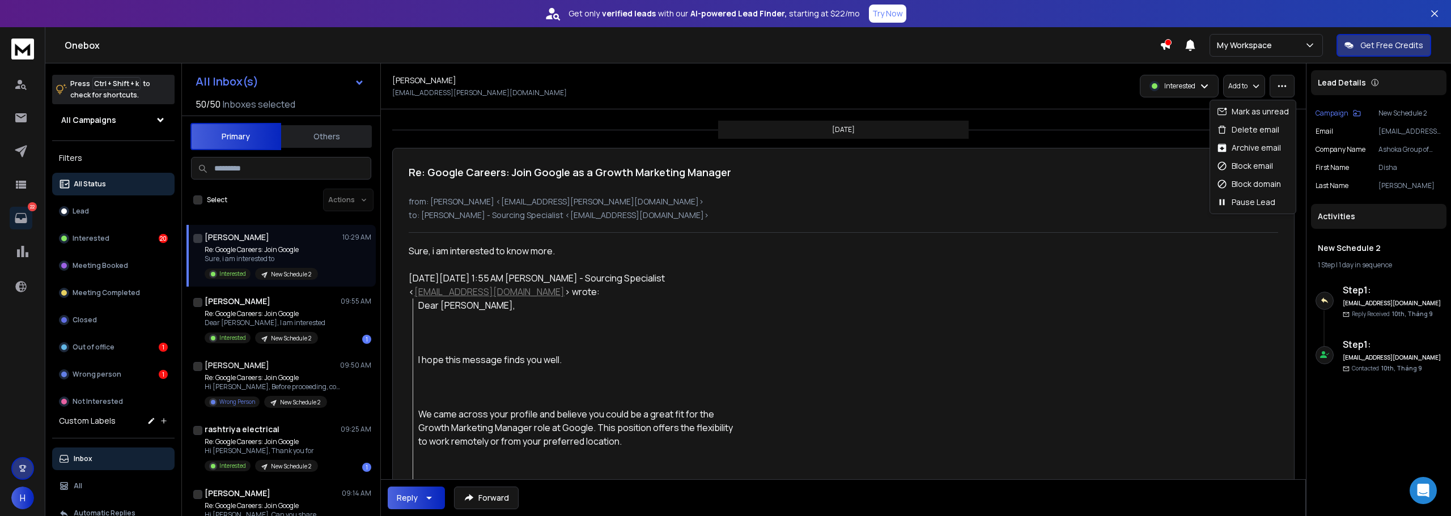
click at [1289, 88] on button "button" at bounding box center [1281, 86] width 25 height 23
click at [1248, 113] on div "Mark as unread" at bounding box center [1253, 111] width 72 height 11
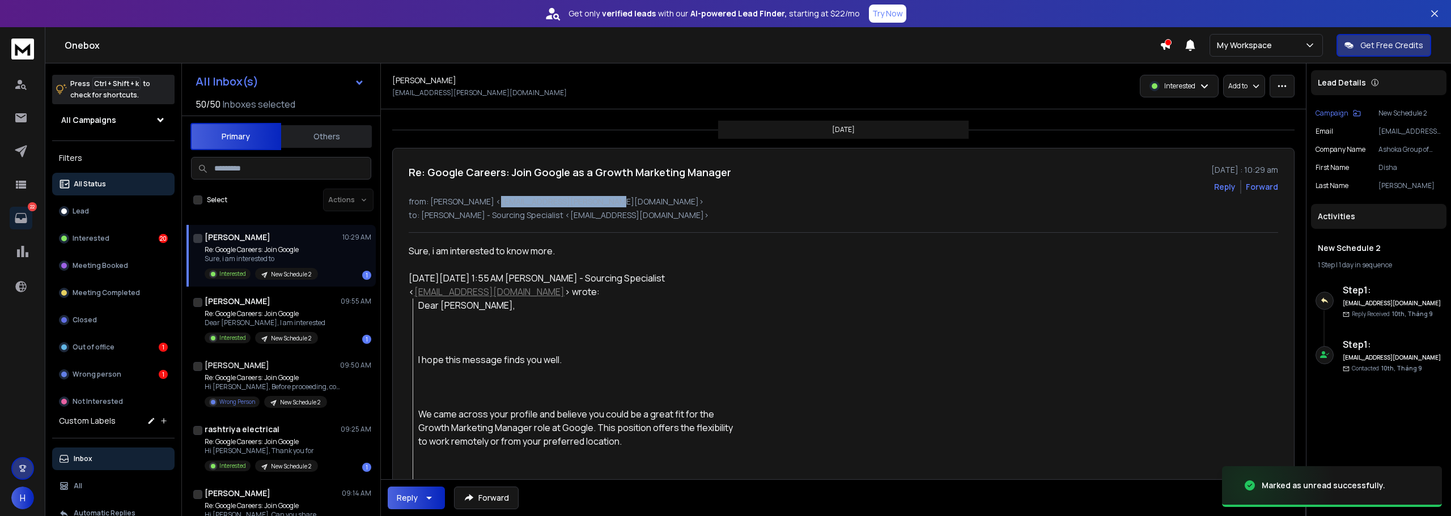
drag, startPoint x: 486, startPoint y: 202, endPoint x: 588, endPoint y: 202, distance: 101.4
click at [588, 202] on p "from: Disha Thakkar <disha.thakkar@ausindia.org>" at bounding box center [843, 201] width 869 height 11
copy p "disha.thakkar@ausindia.org"
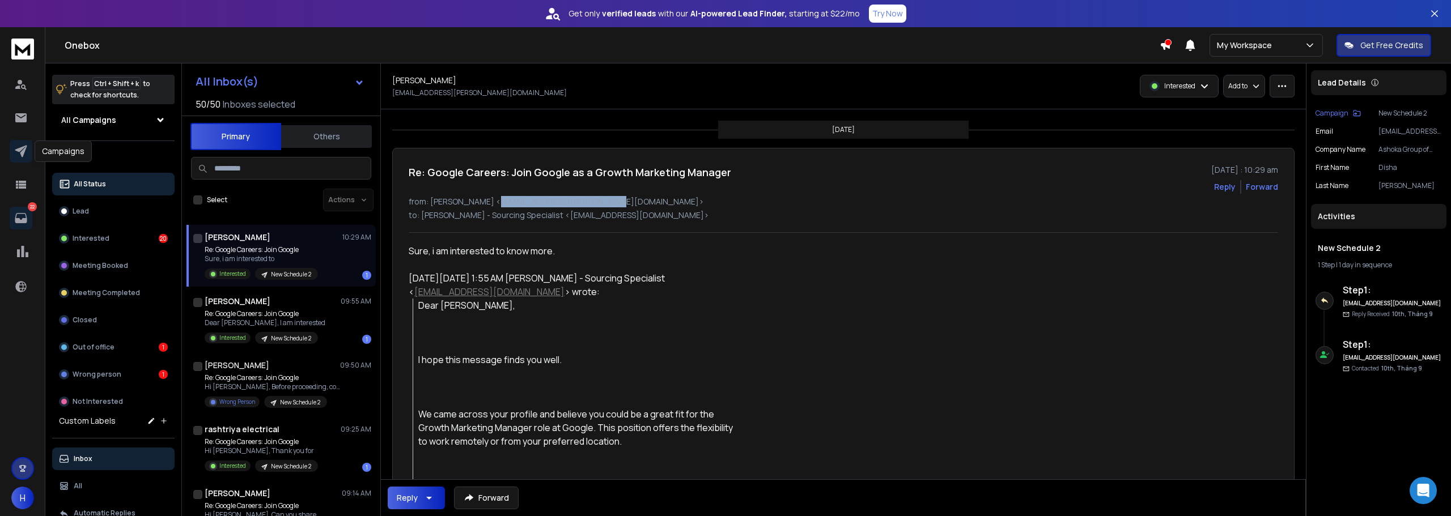
click at [30, 147] on link at bounding box center [21, 151] width 23 height 23
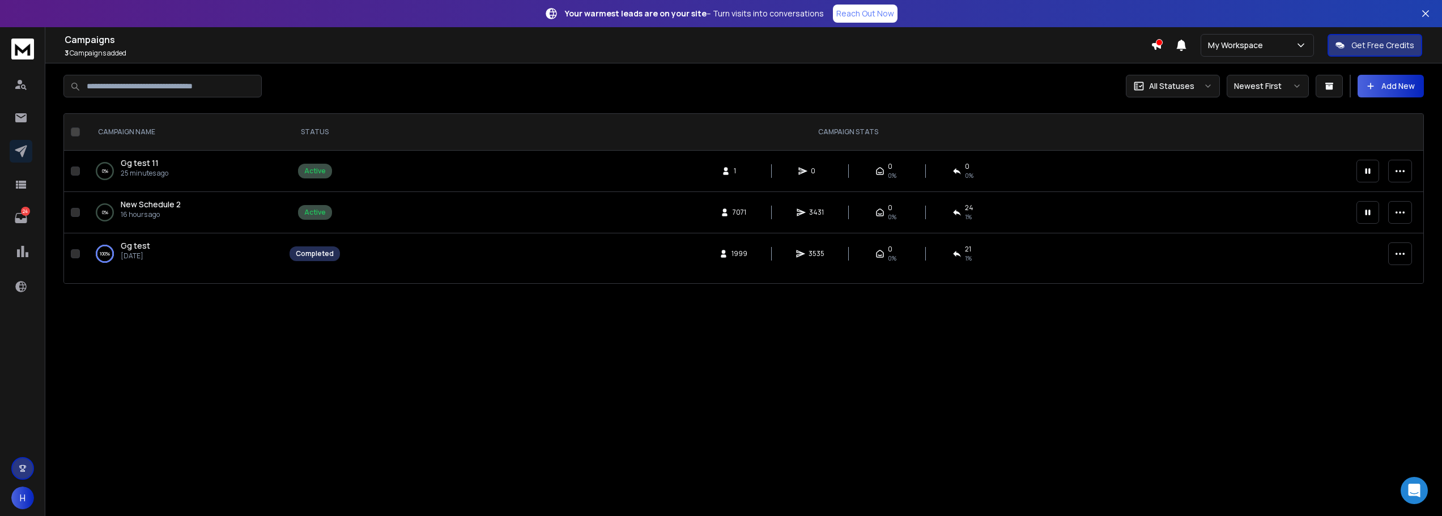
click at [529, 181] on td "1 0 0 0% 0 0%" at bounding box center [848, 171] width 1003 height 41
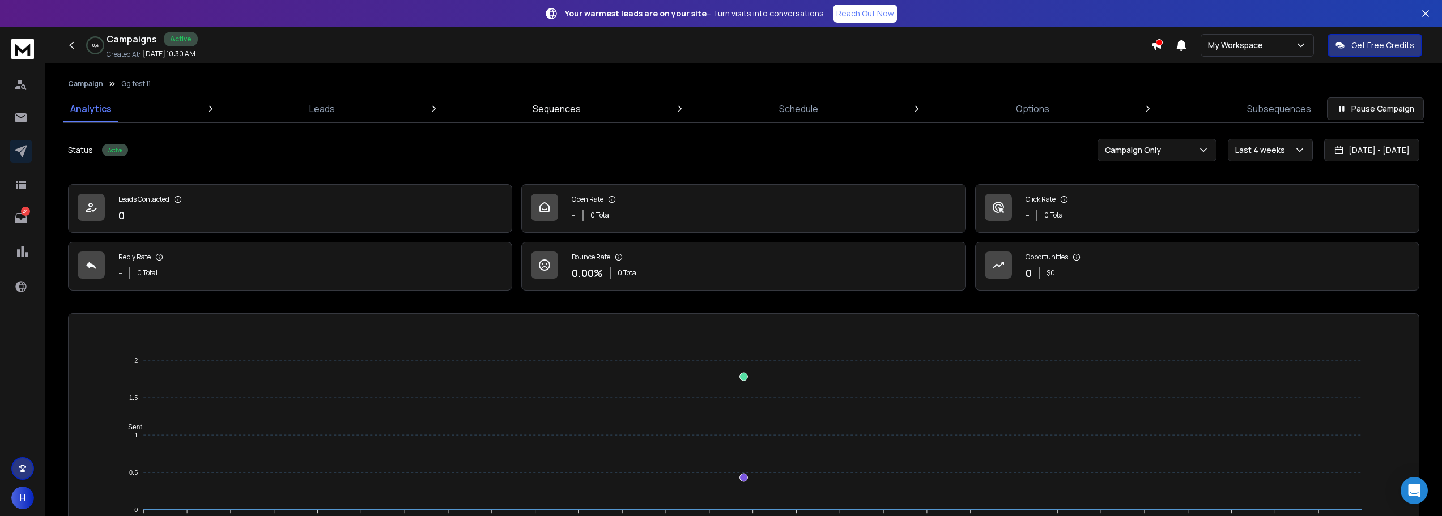
click at [545, 112] on p "Sequences" at bounding box center [557, 109] width 48 height 14
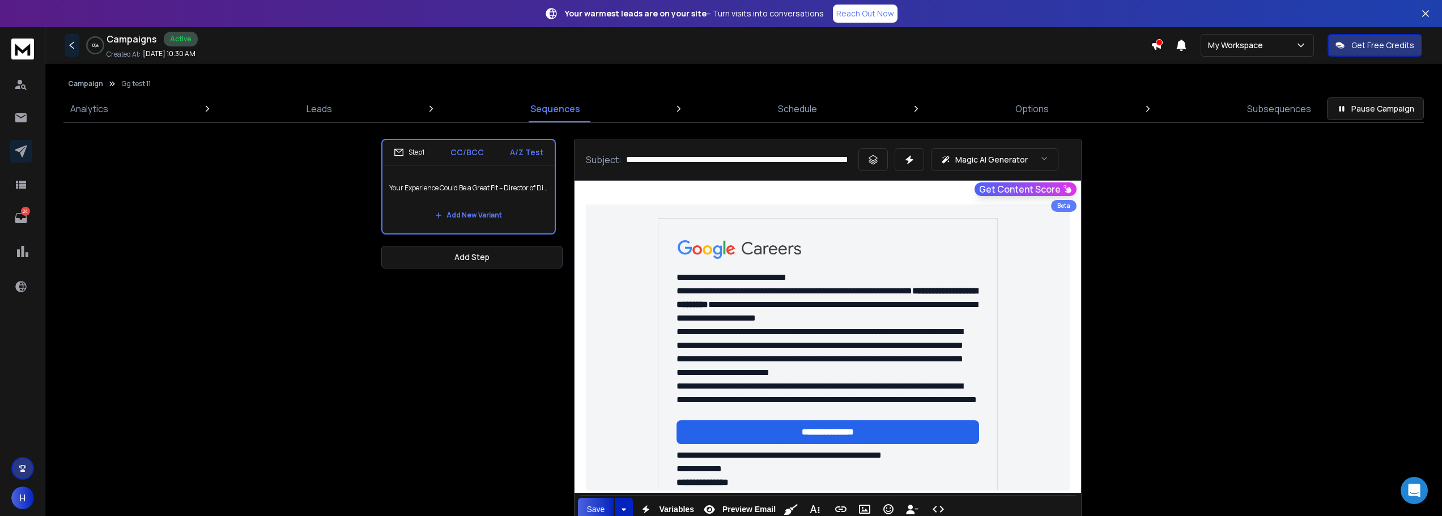
click at [71, 39] on button at bounding box center [72, 45] width 15 height 23
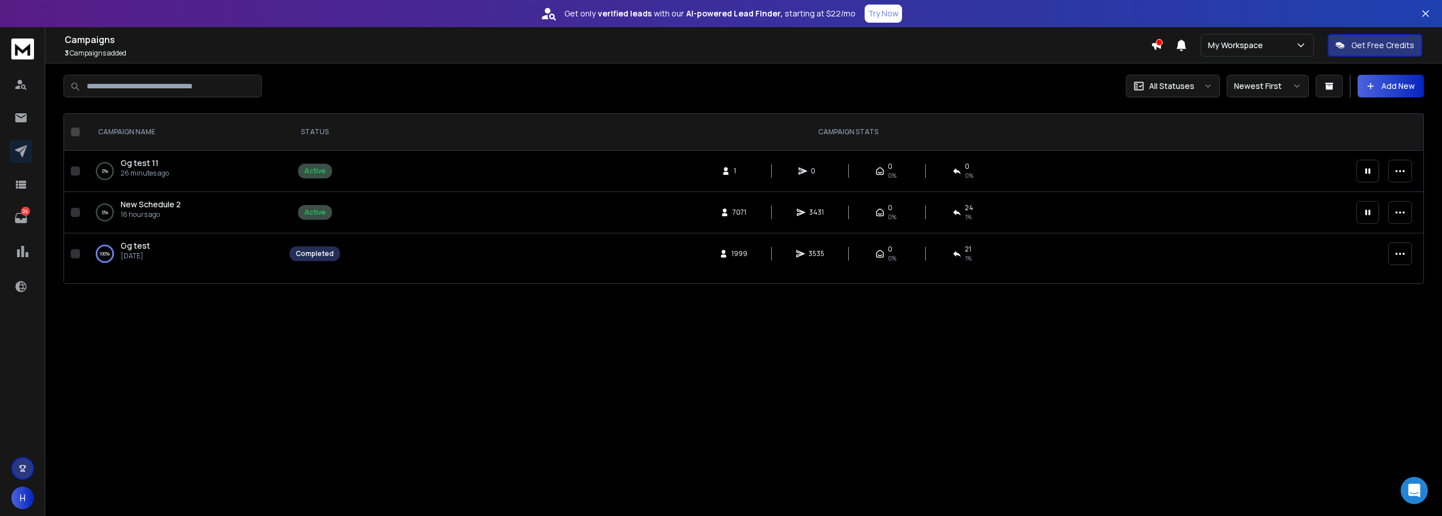
click at [308, 169] on div "Active" at bounding box center [315, 171] width 22 height 9
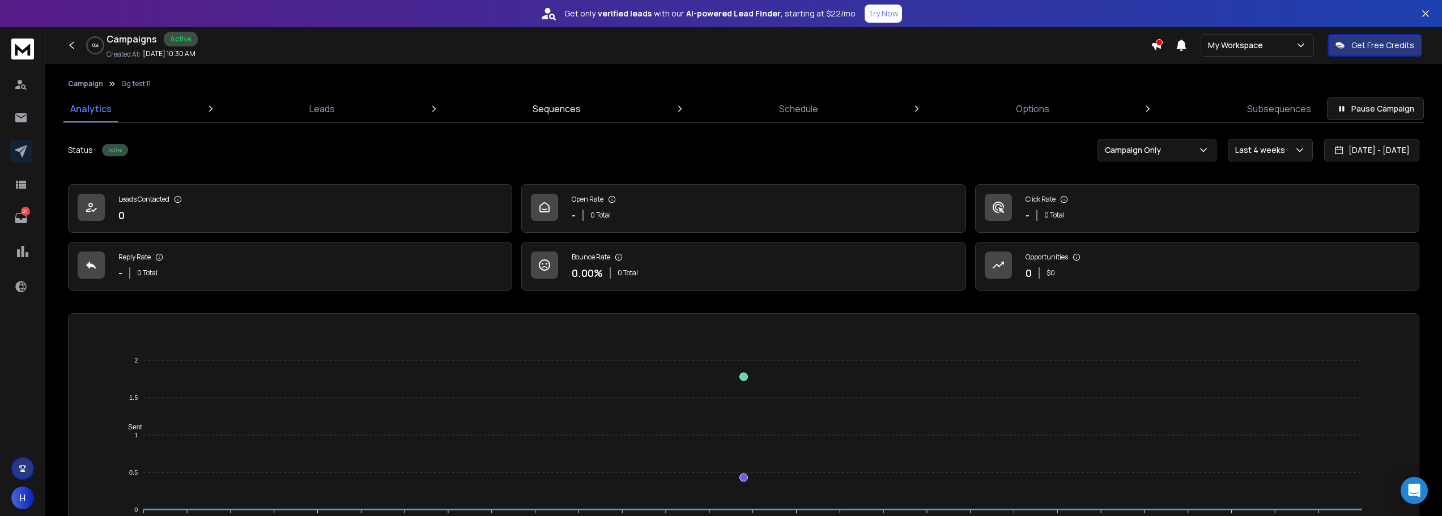
click at [564, 104] on p "Sequences" at bounding box center [557, 109] width 48 height 14
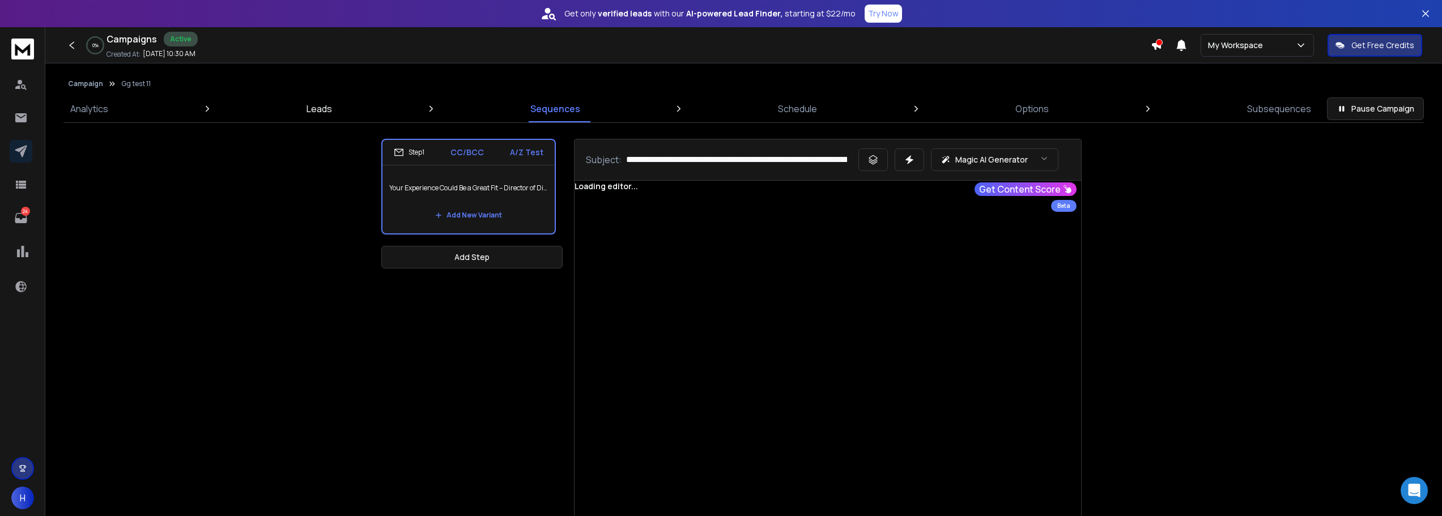
click at [326, 112] on p "Leads" at bounding box center [320, 109] width 26 height 14
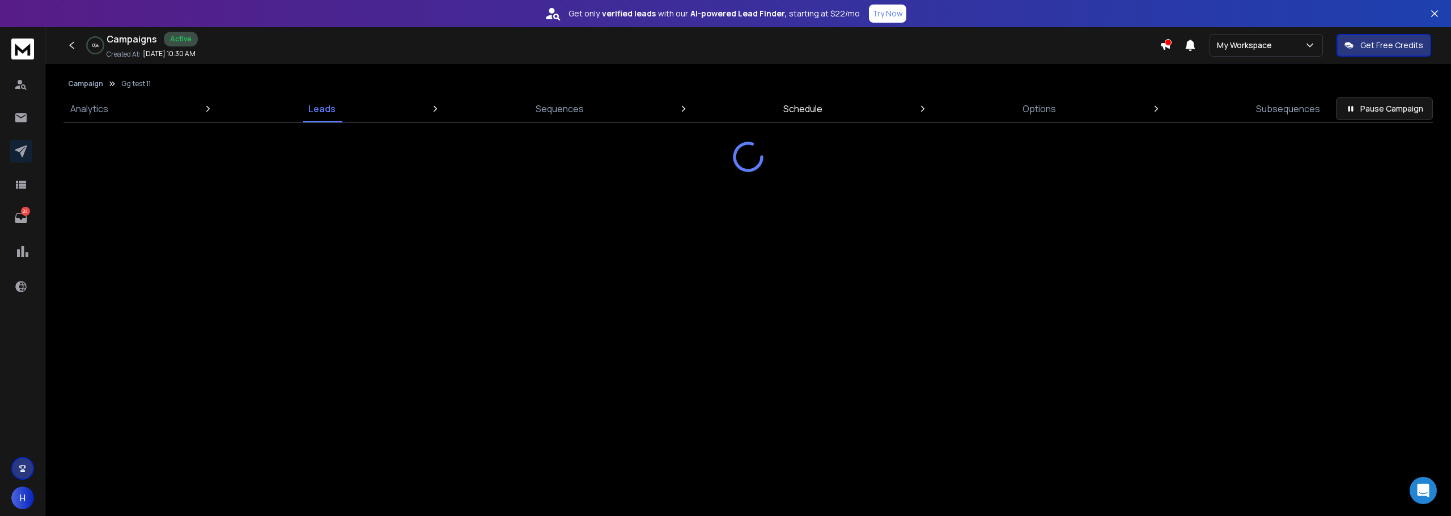
click at [793, 119] on link "Schedule" at bounding box center [802, 108] width 53 height 27
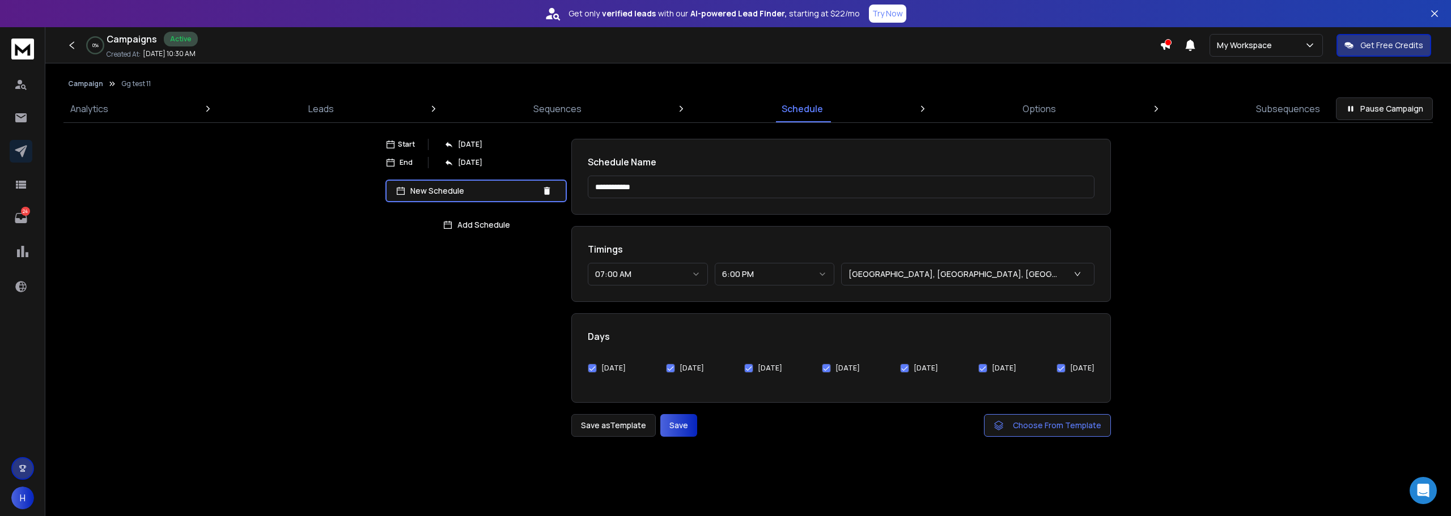
click at [80, 40] on div "0 % Campaigns Active Created At: Sep 10, 2025, 10:30 AM" at bounding box center [131, 45] width 133 height 27
click at [66, 44] on button at bounding box center [72, 45] width 15 height 23
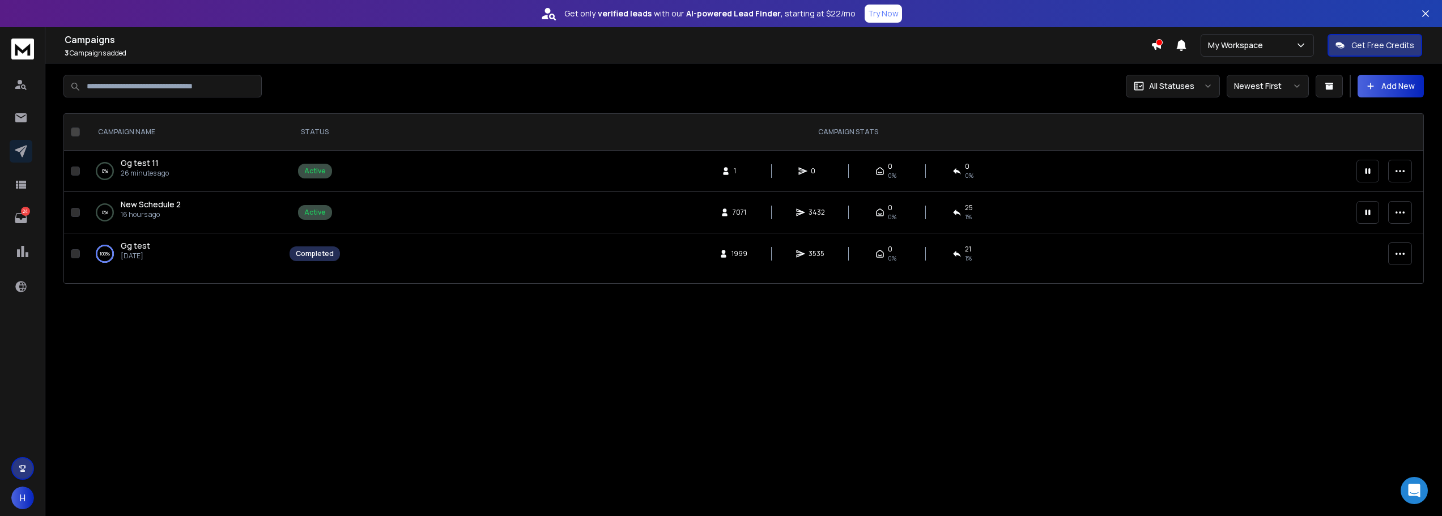
click at [415, 207] on div "7071 3432 0 0% 25 1 %" at bounding box center [848, 212] width 989 height 18
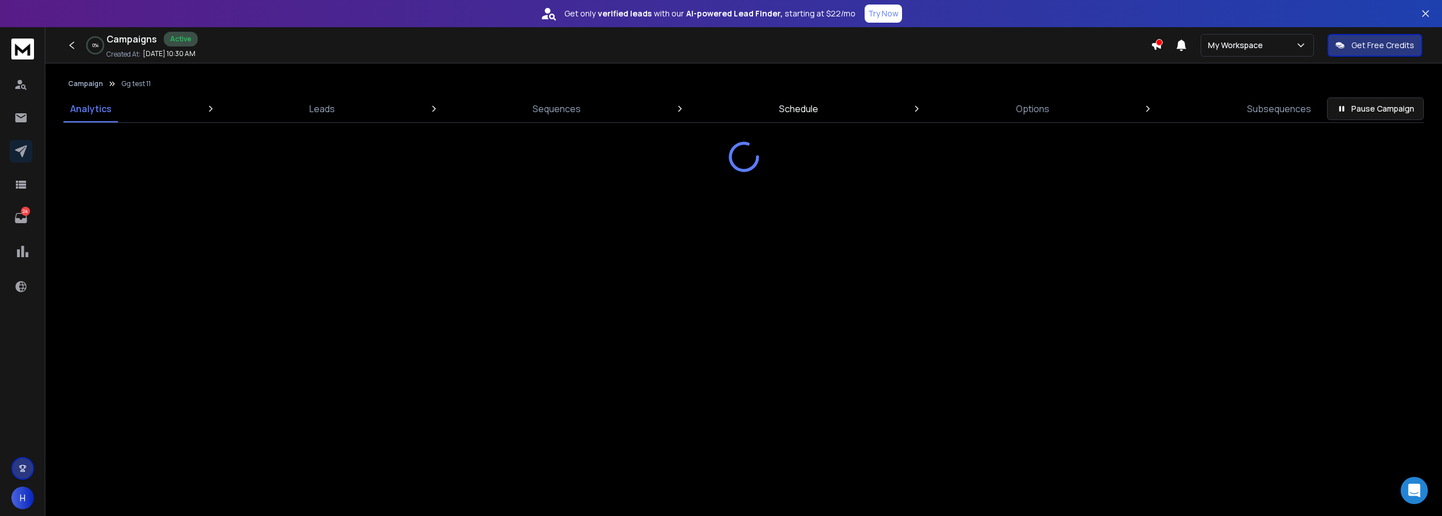
click at [804, 104] on p "Schedule" at bounding box center [798, 109] width 39 height 14
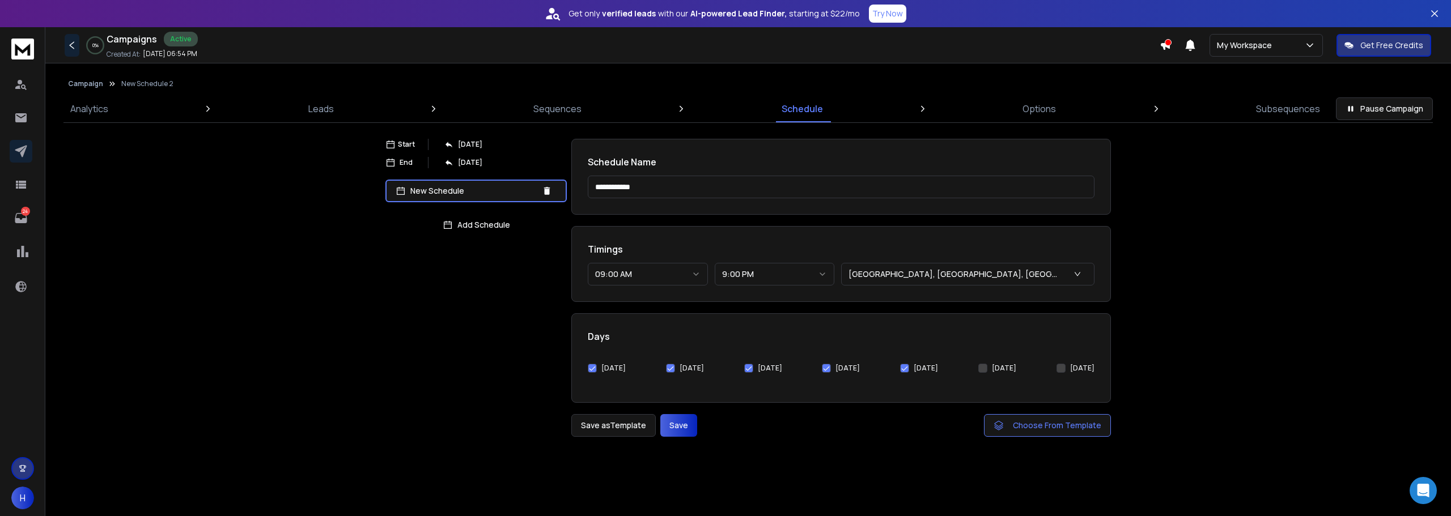
click at [74, 48] on icon at bounding box center [72, 45] width 10 height 10
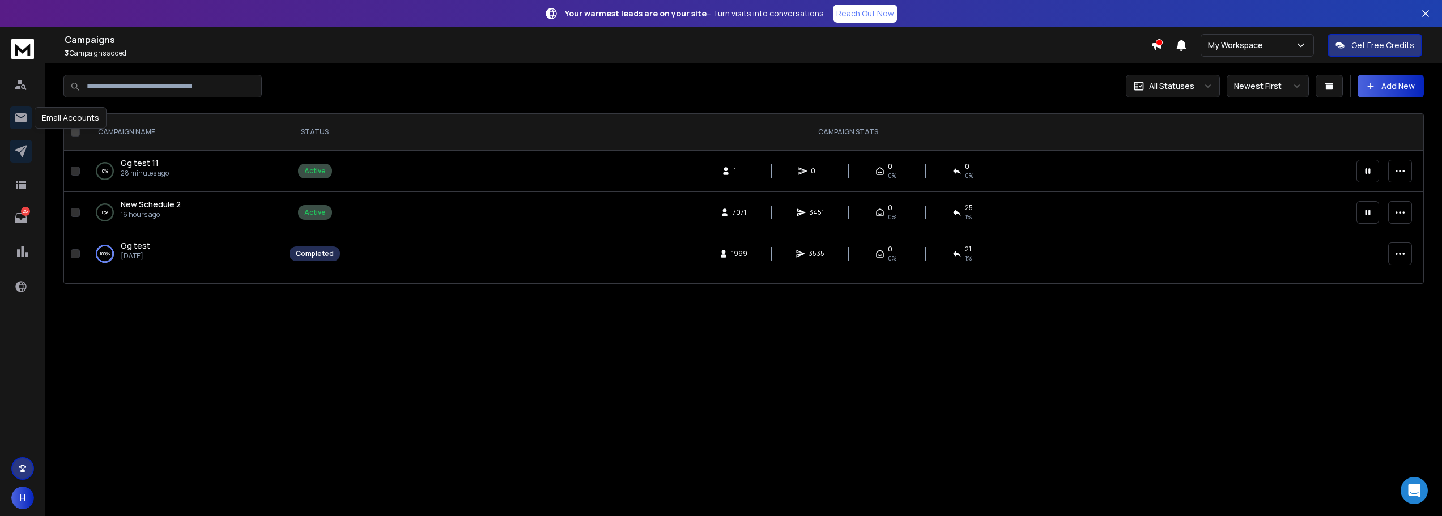
click at [24, 122] on icon at bounding box center [21, 118] width 14 height 14
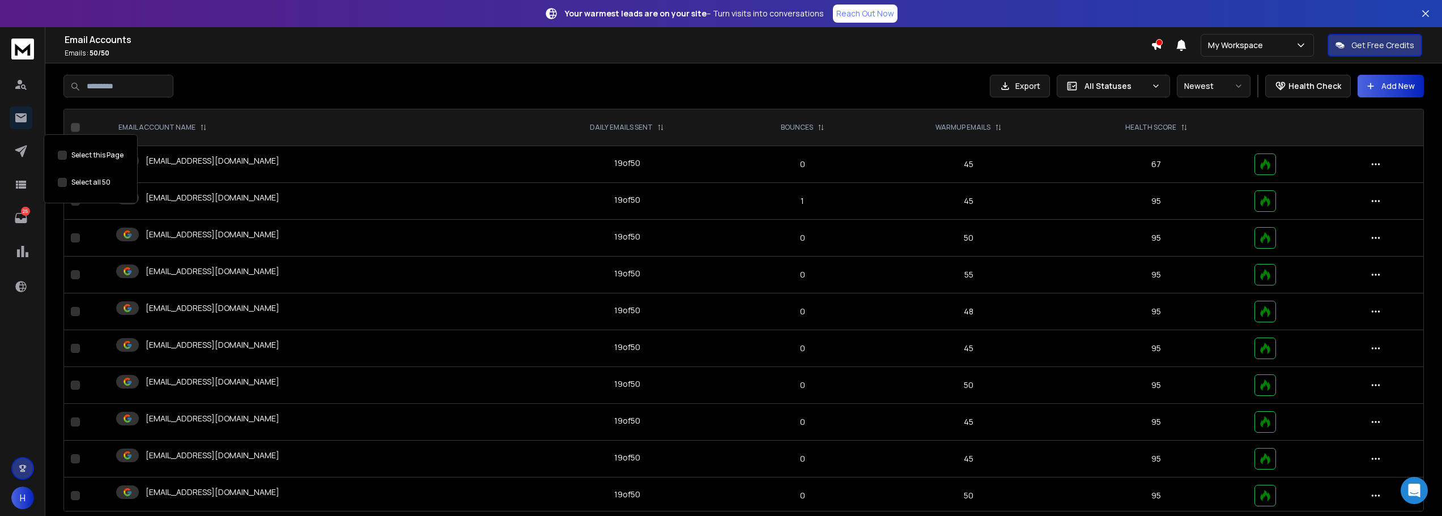
click at [66, 184] on button "Select this Page" at bounding box center [62, 182] width 9 height 9
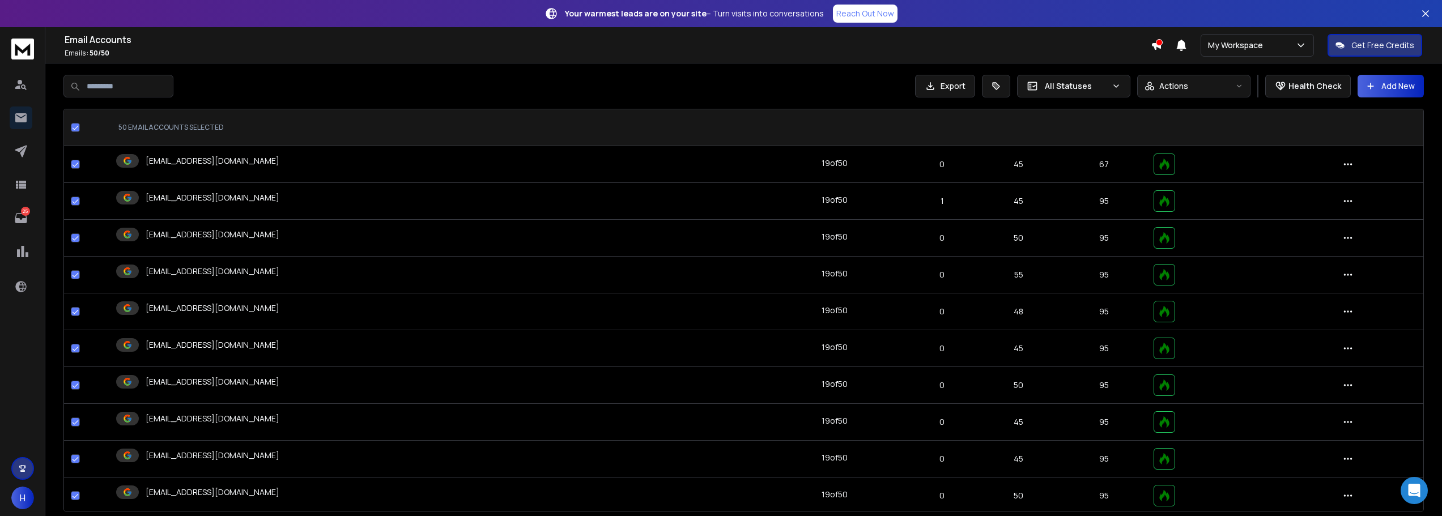
click at [754, 163] on div "[EMAIL_ADDRESS][DOMAIN_NAME]" at bounding box center [435, 161] width 638 height 14
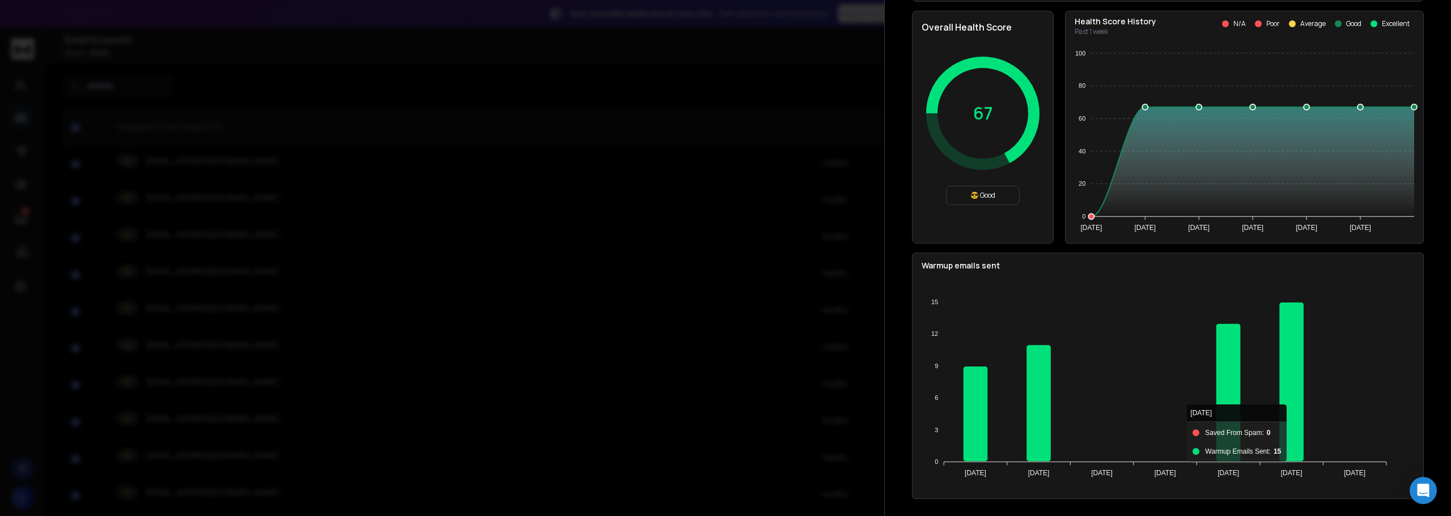
scroll to position [461, 0]
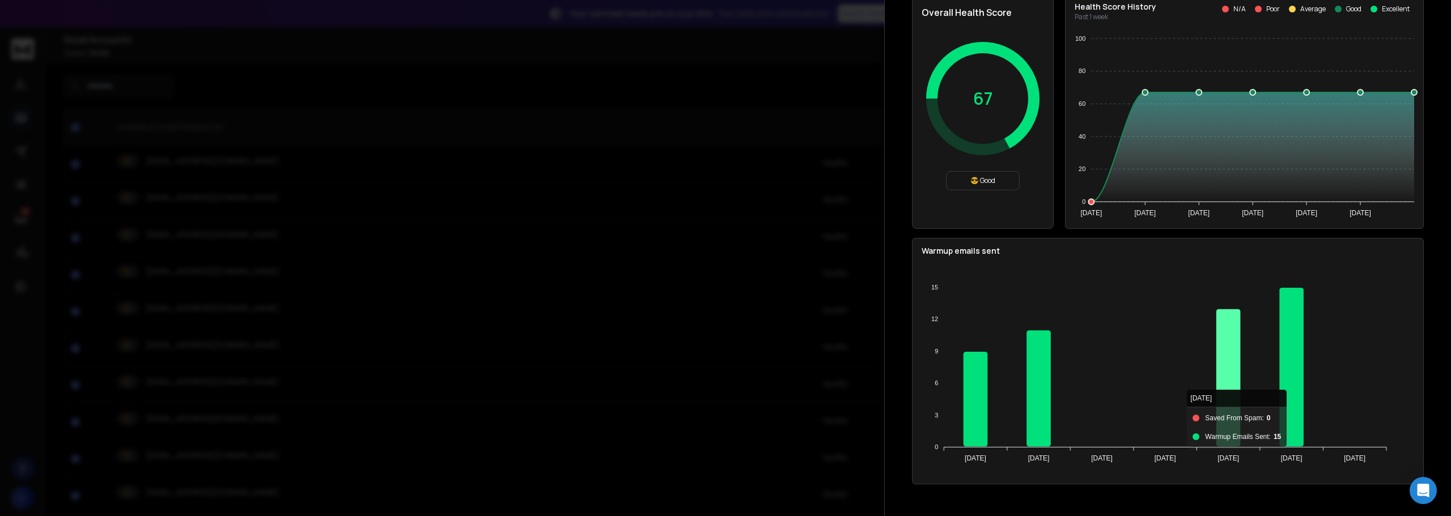
click at [682, 337] on div at bounding box center [725, 258] width 1451 height 516
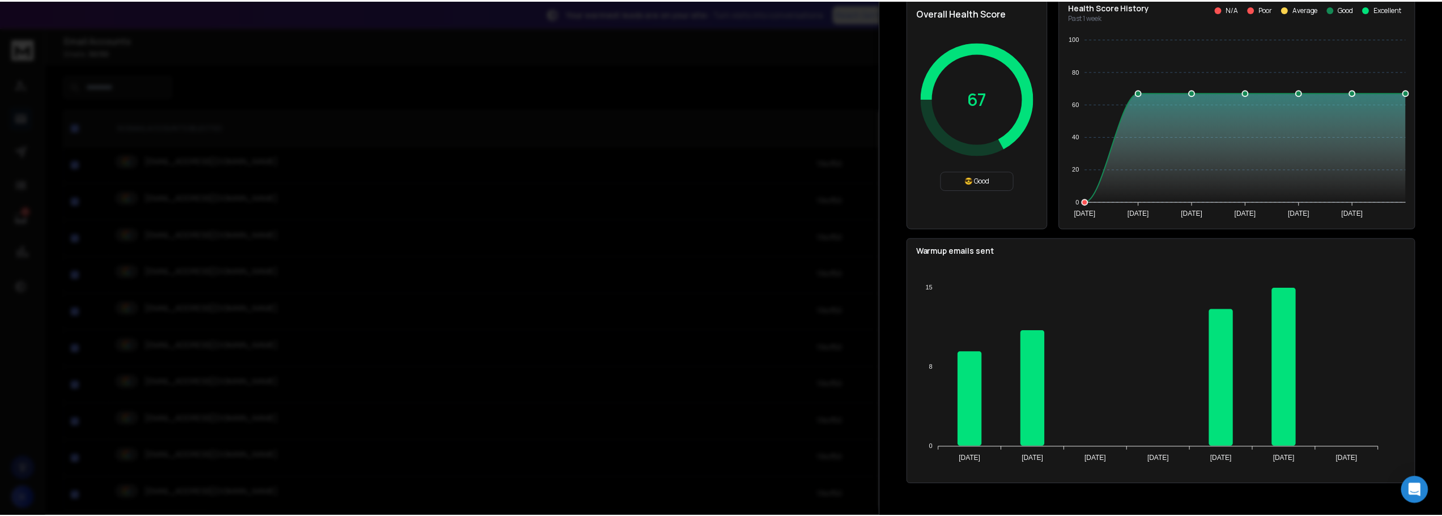
scroll to position [383, 0]
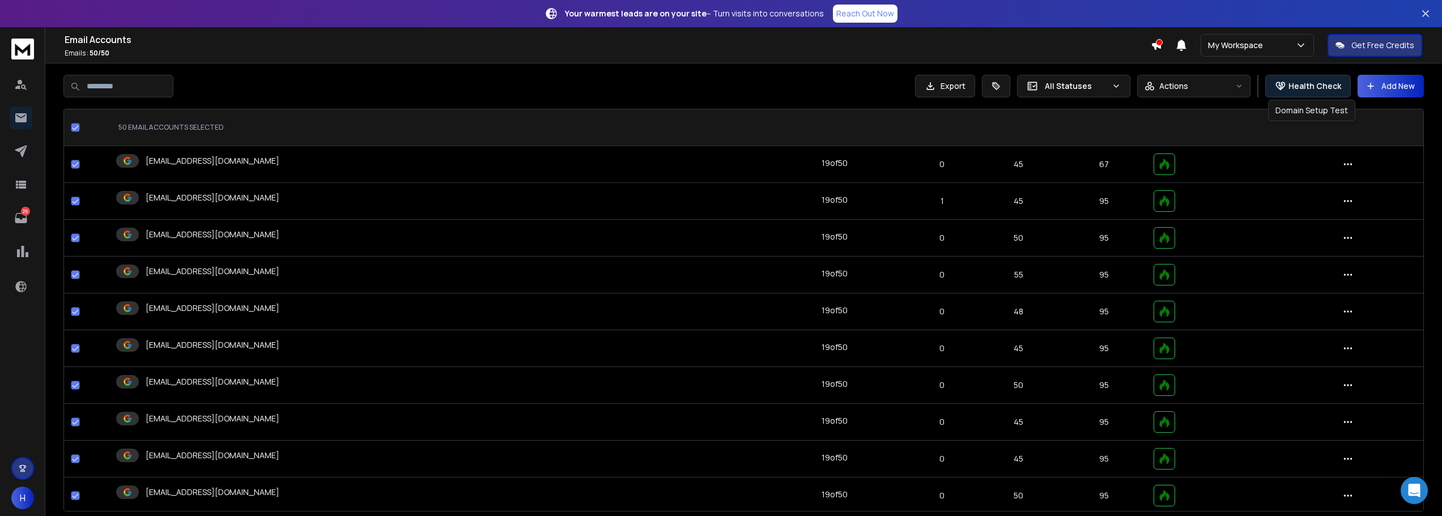
click at [1310, 89] on p "Health Check" at bounding box center [1315, 85] width 53 height 11
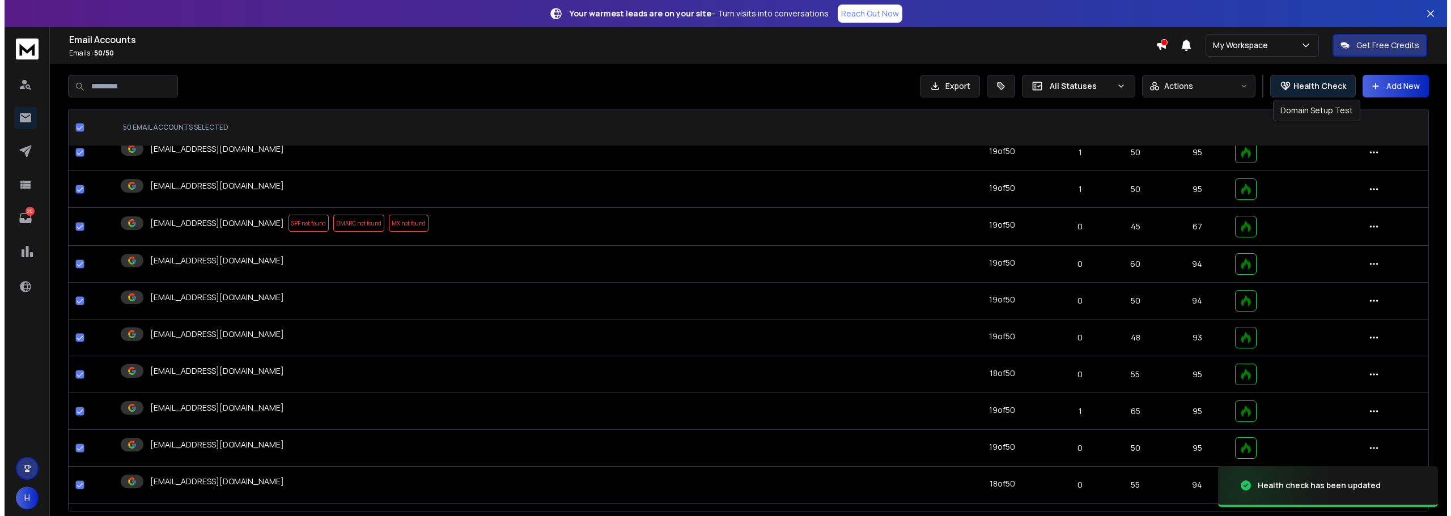
scroll to position [1020, 0]
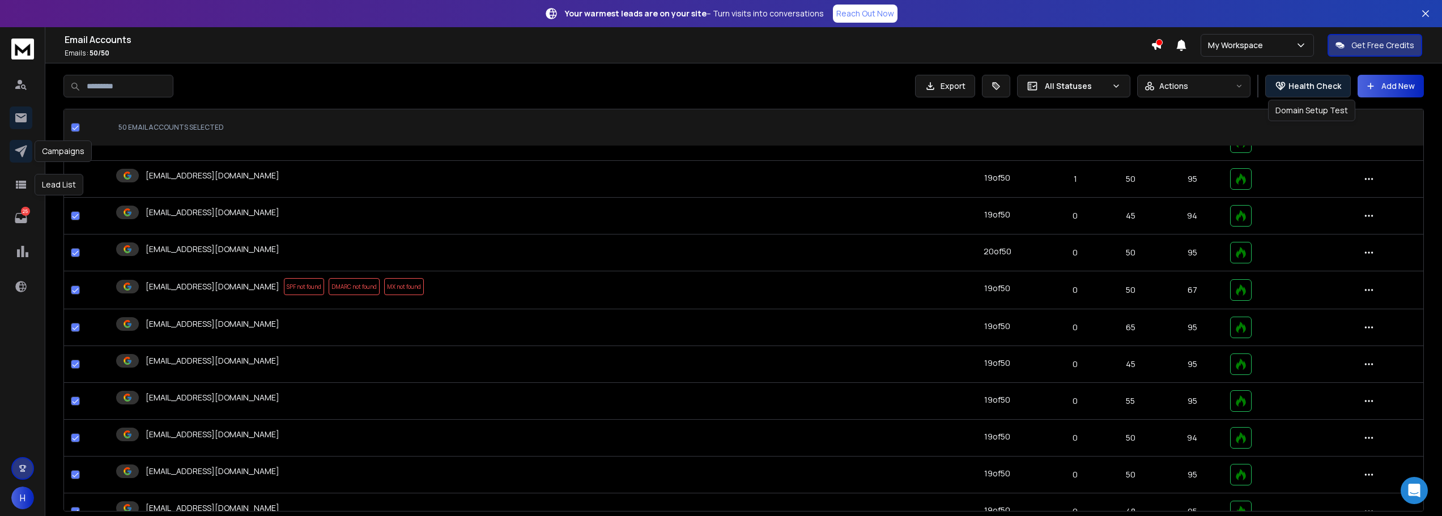
click at [16, 159] on link at bounding box center [21, 151] width 23 height 23
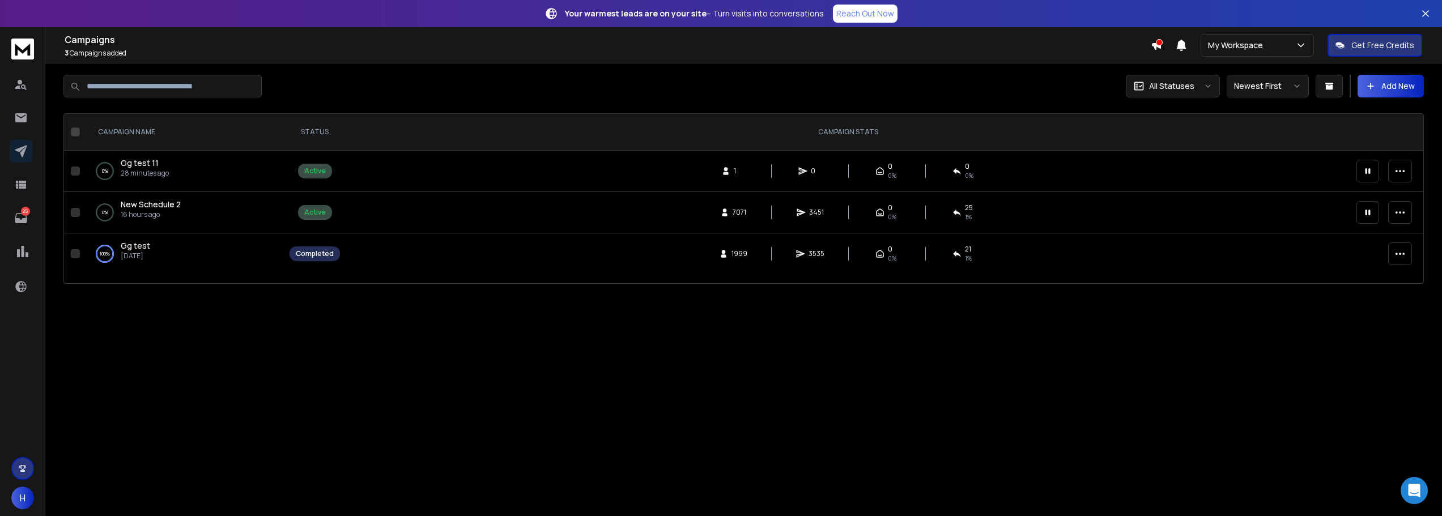
click at [606, 172] on div "1 0 0 0% 0 0%" at bounding box center [848, 171] width 989 height 18
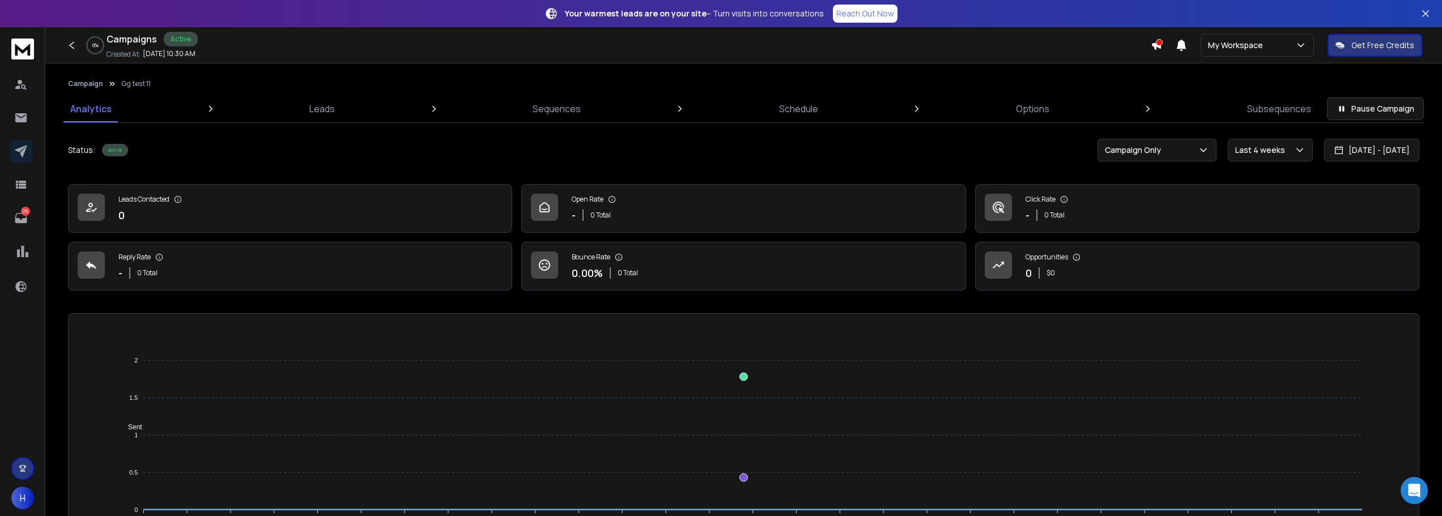
drag, startPoint x: 1076, startPoint y: 101, endPoint x: 1061, endPoint y: 109, distance: 17.2
click at [1076, 102] on div "Analytics Leads Sequences Schedule Options Subsequences" at bounding box center [690, 108] width 1255 height 27
click at [1048, 105] on p "Options" at bounding box center [1032, 109] width 33 height 14
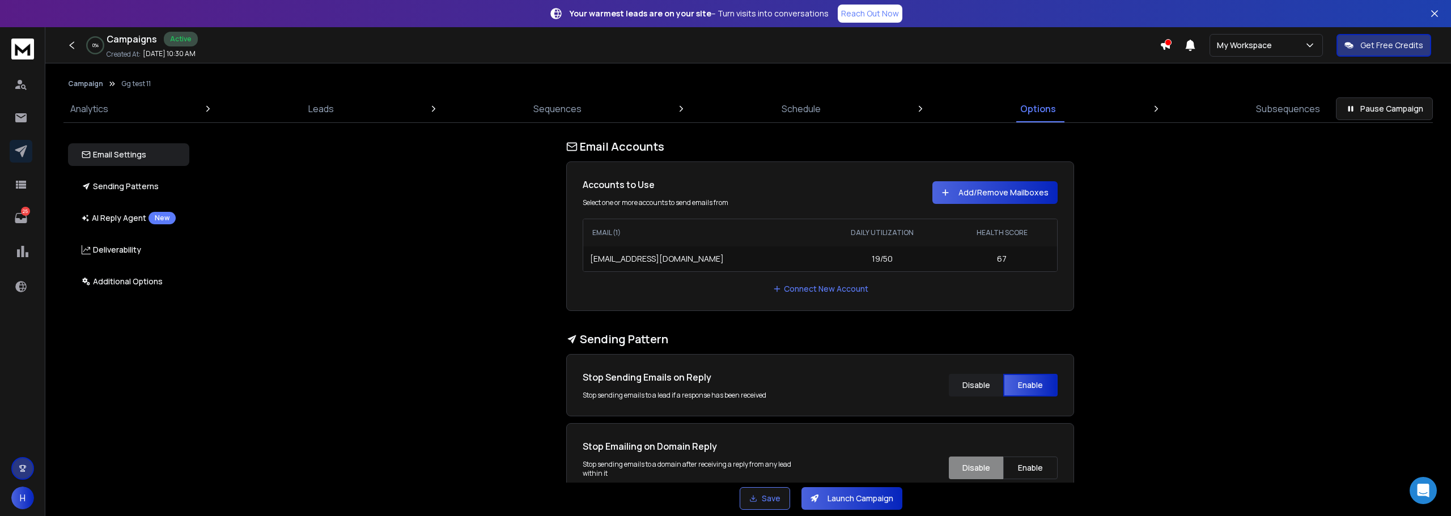
click at [1007, 261] on td "67" at bounding box center [1002, 259] width 110 height 25
click at [894, 270] on td "19/50" at bounding box center [882, 259] width 129 height 25
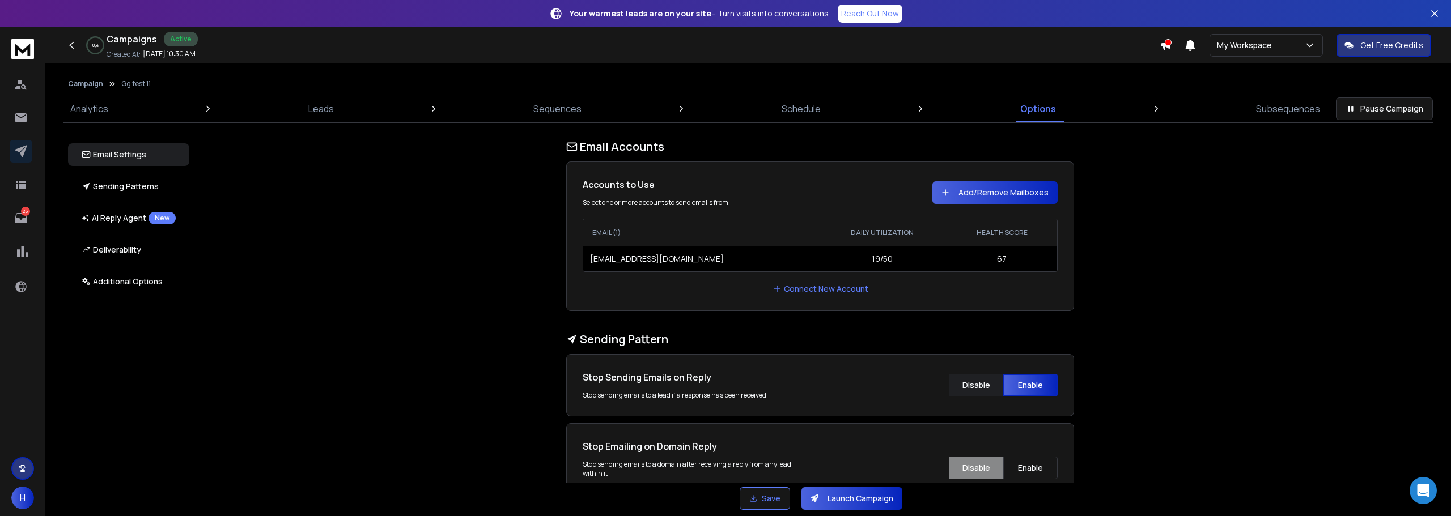
click at [984, 196] on button "Add/Remove Mailboxes" at bounding box center [994, 192] width 125 height 23
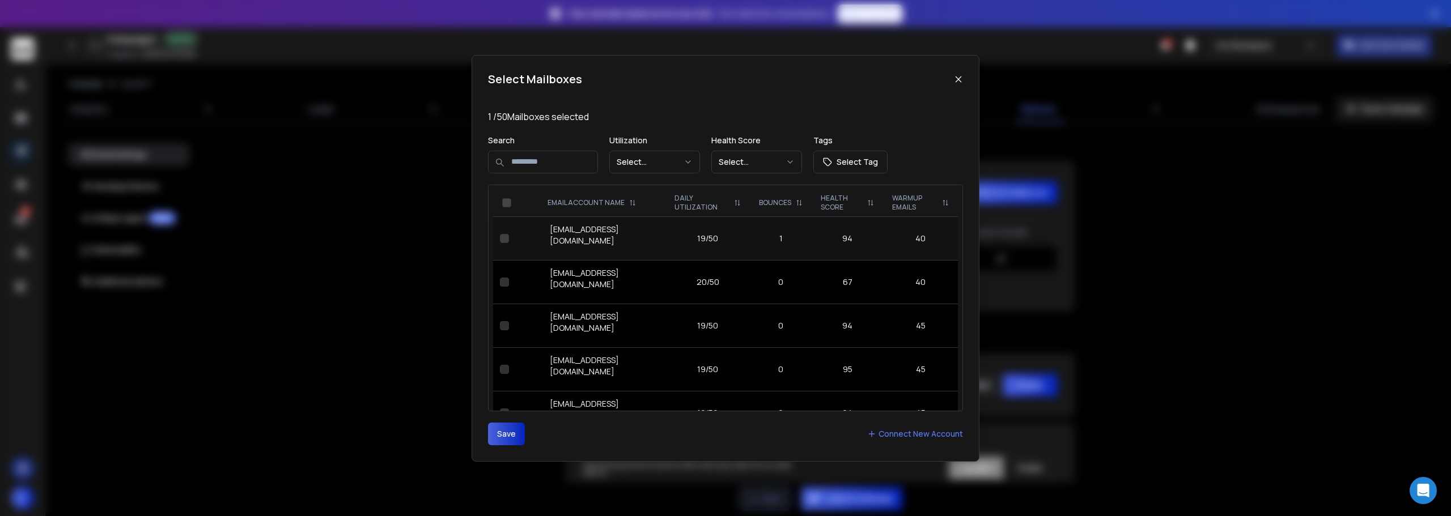
click at [502, 240] on button "button" at bounding box center [504, 238] width 9 height 9
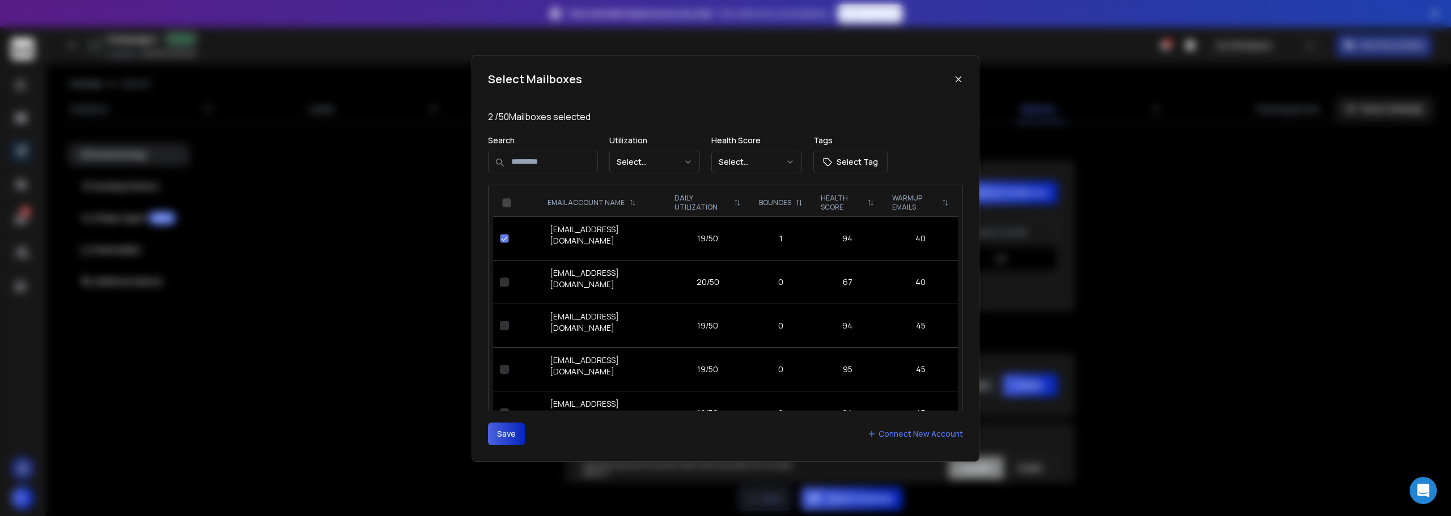
click at [511, 439] on button "Save" at bounding box center [506, 434] width 37 height 23
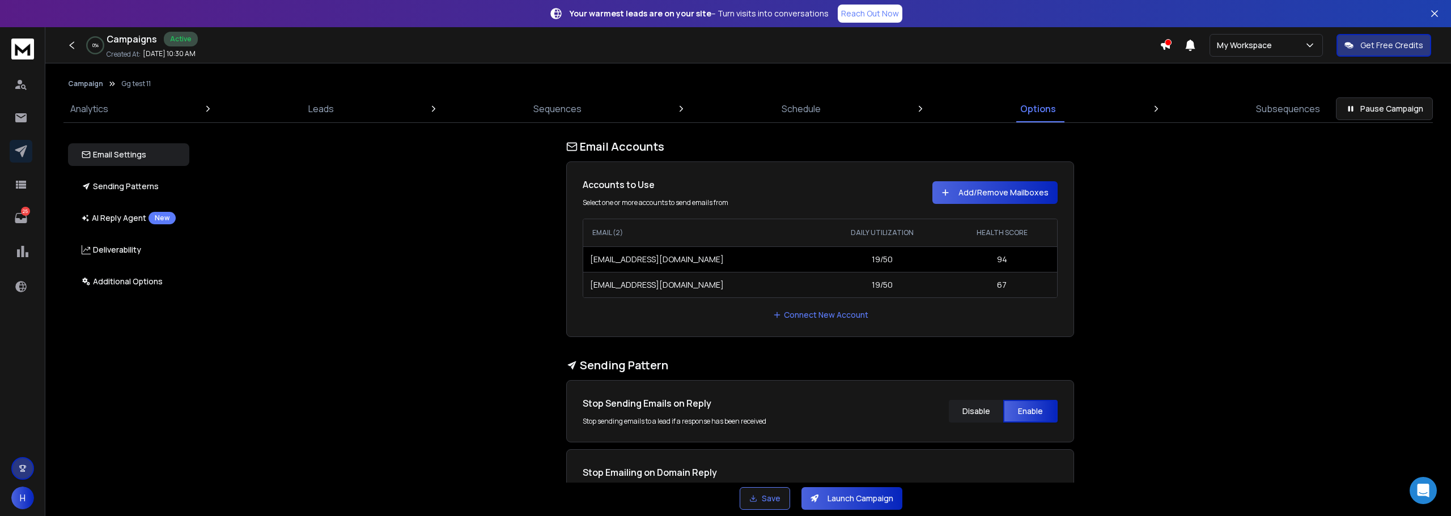
click at [811, 289] on div "hr@ggcareersconnects-prospect.com" at bounding box center [700, 284] width 221 height 11
click at [878, 281] on td "19/50" at bounding box center [882, 285] width 129 height 26
click at [865, 287] on td "19/50" at bounding box center [882, 285] width 129 height 26
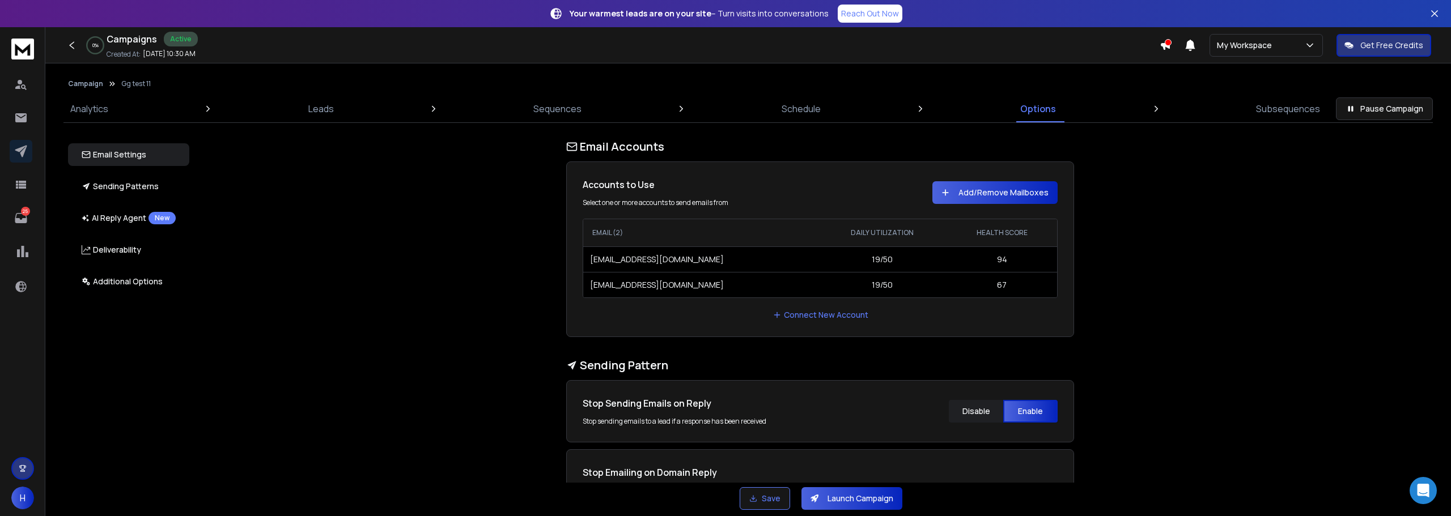
click at [832, 500] on button "Launch Campaign" at bounding box center [851, 498] width 101 height 23
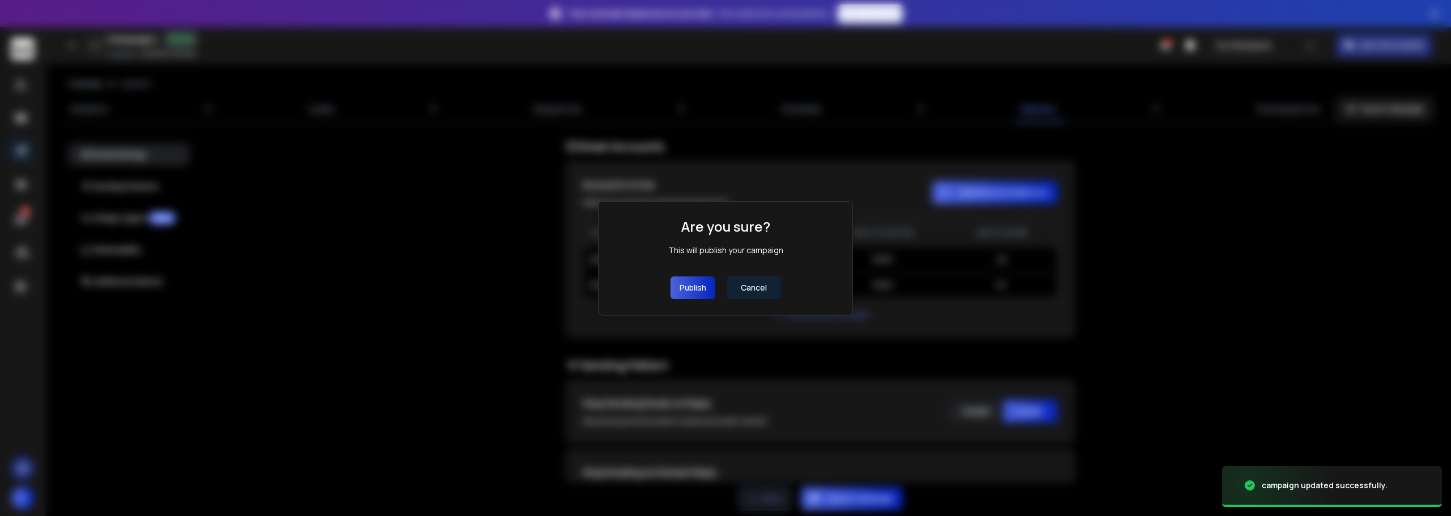
click at [695, 288] on button "Publish" at bounding box center [692, 288] width 45 height 23
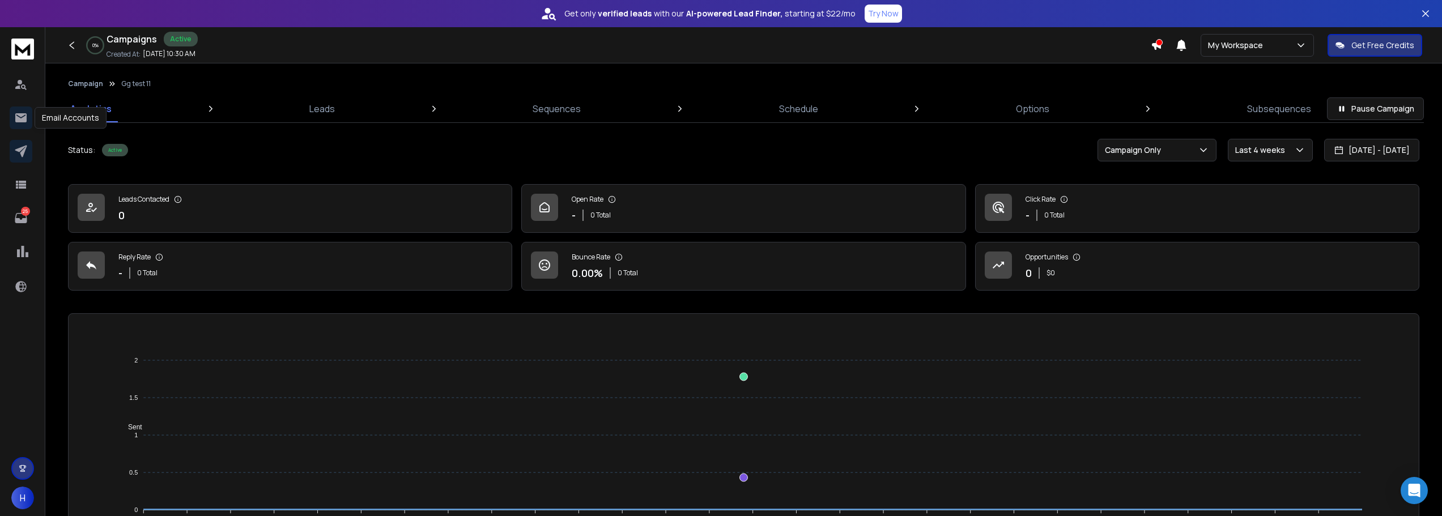
click at [19, 108] on link at bounding box center [21, 118] width 23 height 23
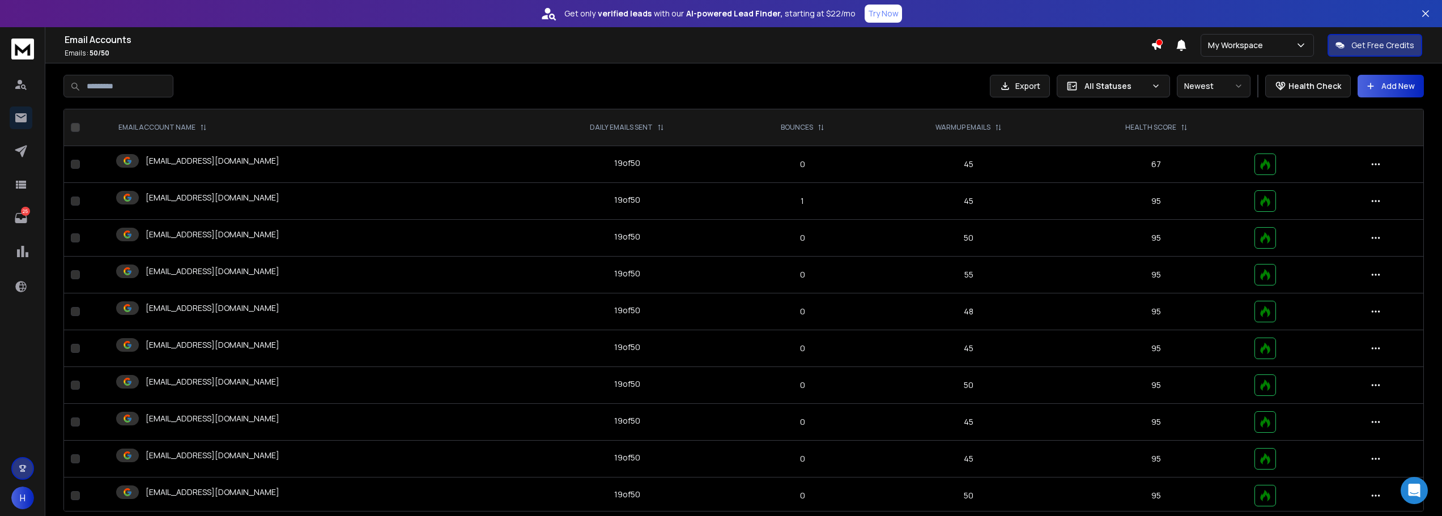
click at [21, 134] on div "25" at bounding box center [23, 187] width 26 height 229
click at [18, 147] on icon at bounding box center [21, 152] width 14 height 14
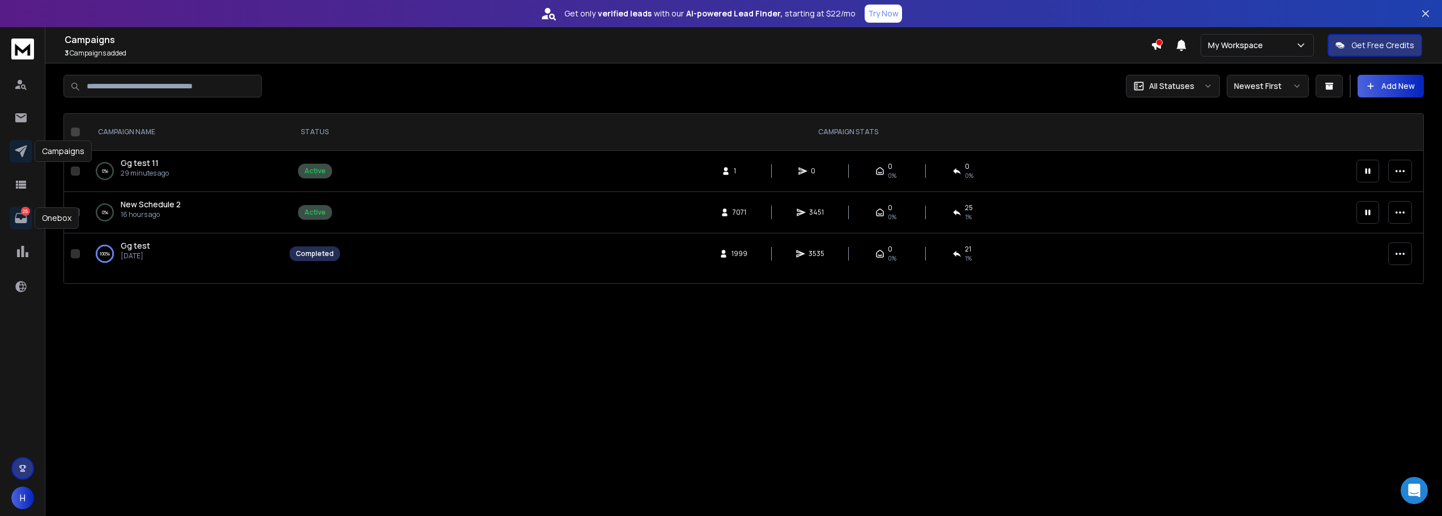
click at [21, 222] on icon at bounding box center [21, 218] width 12 height 10
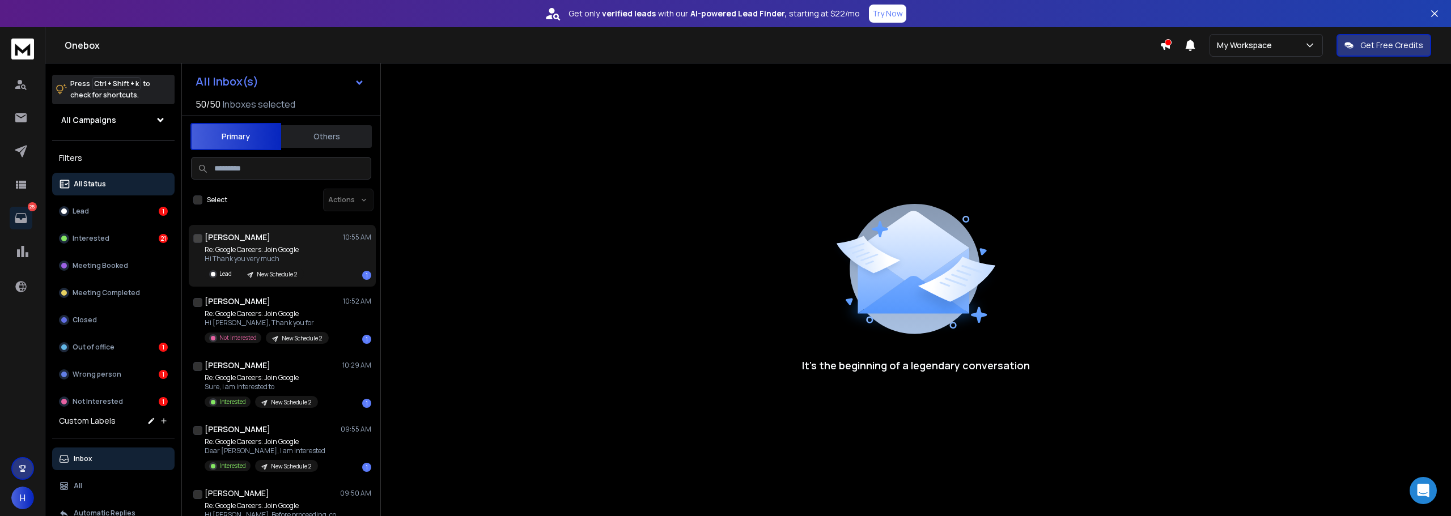
click at [301, 261] on p "Hi Thank you very much" at bounding box center [254, 258] width 99 height 9
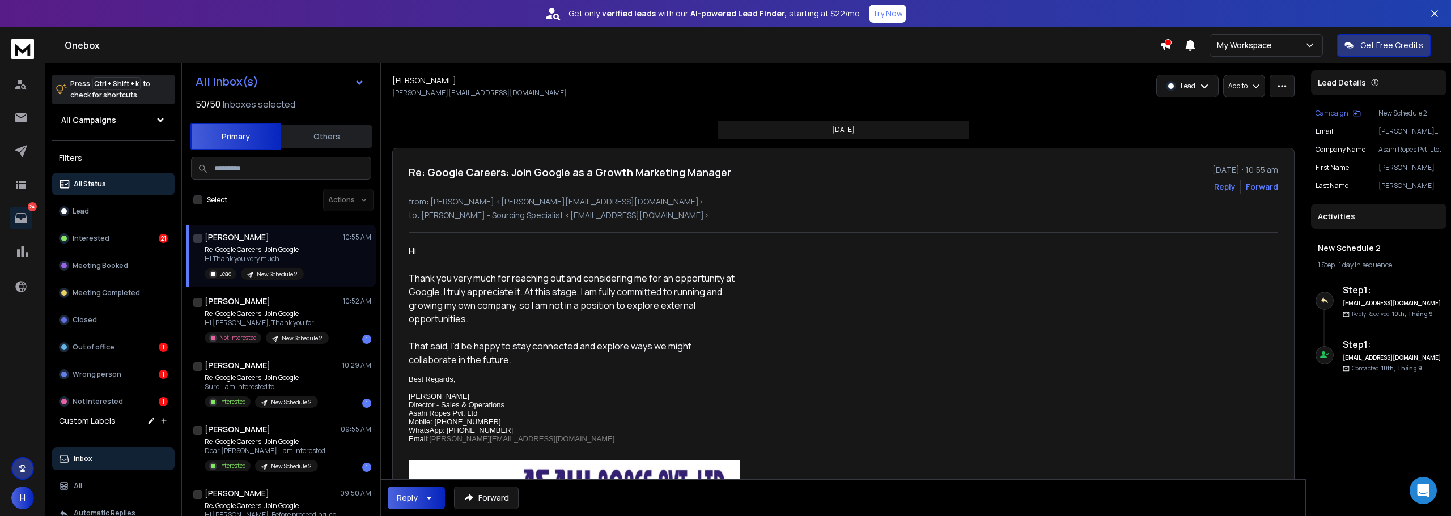
click at [611, 278] on div "Thank you very much for reaching out and considering me for an opportunity at G…" at bounding box center [574, 298] width 331 height 54
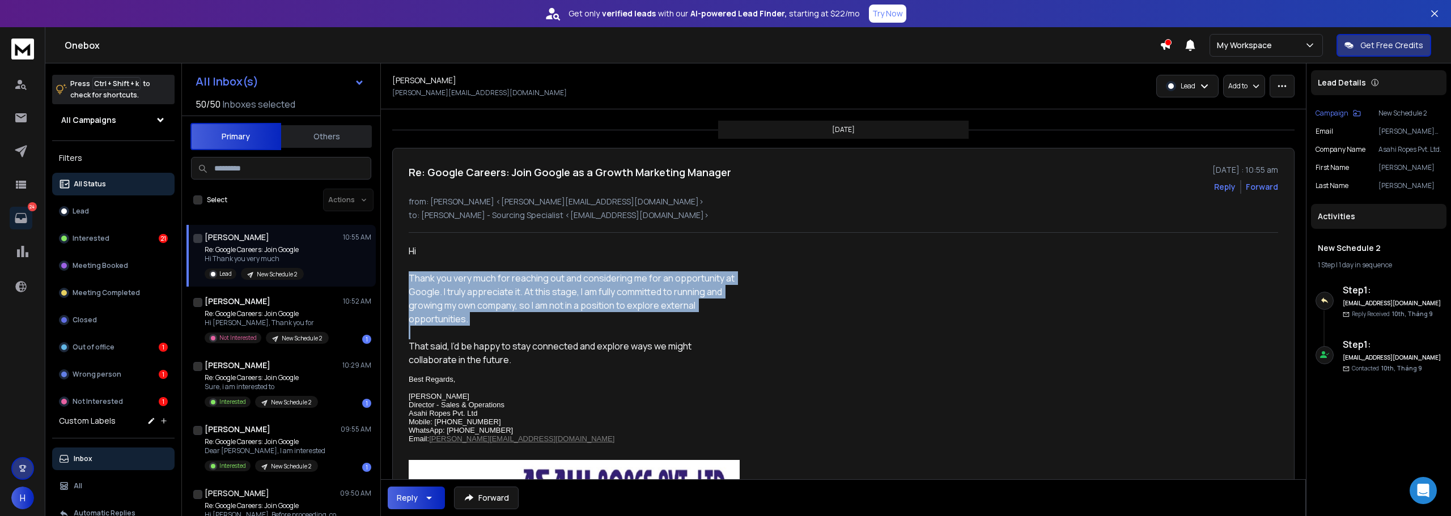
click at [611, 278] on div "Thank you very much for reaching out and considering me for an opportunity at G…" at bounding box center [574, 298] width 331 height 54
click at [542, 296] on div "Thank you very much for reaching out and considering me for an opportunity at G…" at bounding box center [574, 298] width 331 height 54
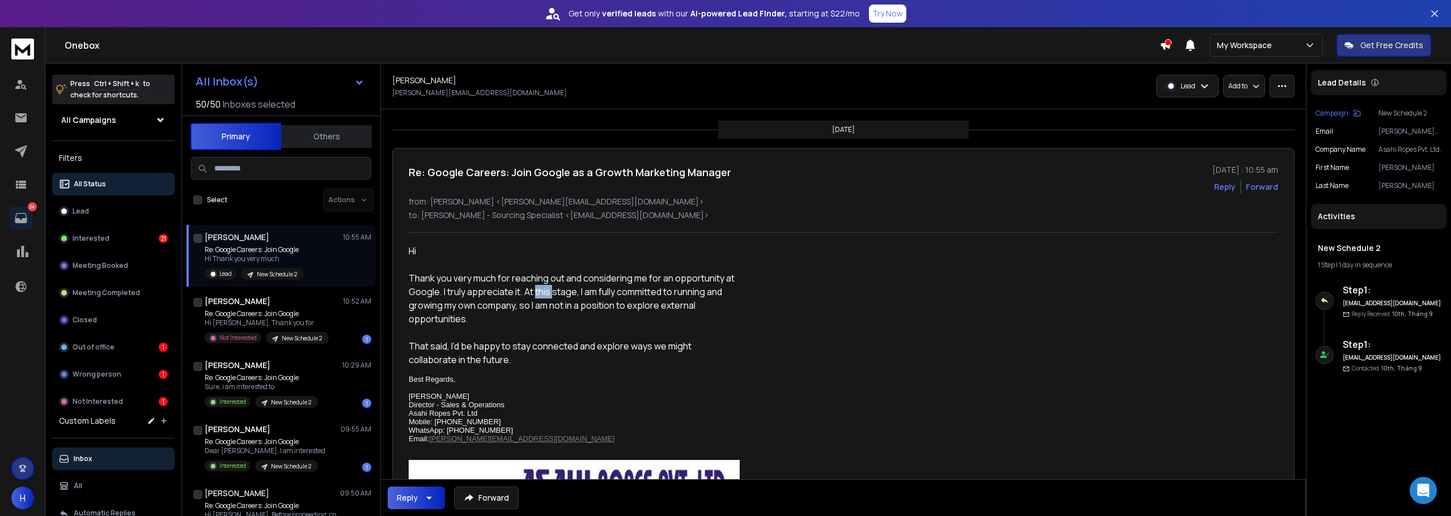
click at [542, 297] on div "Thank you very much for reaching out and considering me for an opportunity at G…" at bounding box center [574, 298] width 331 height 54
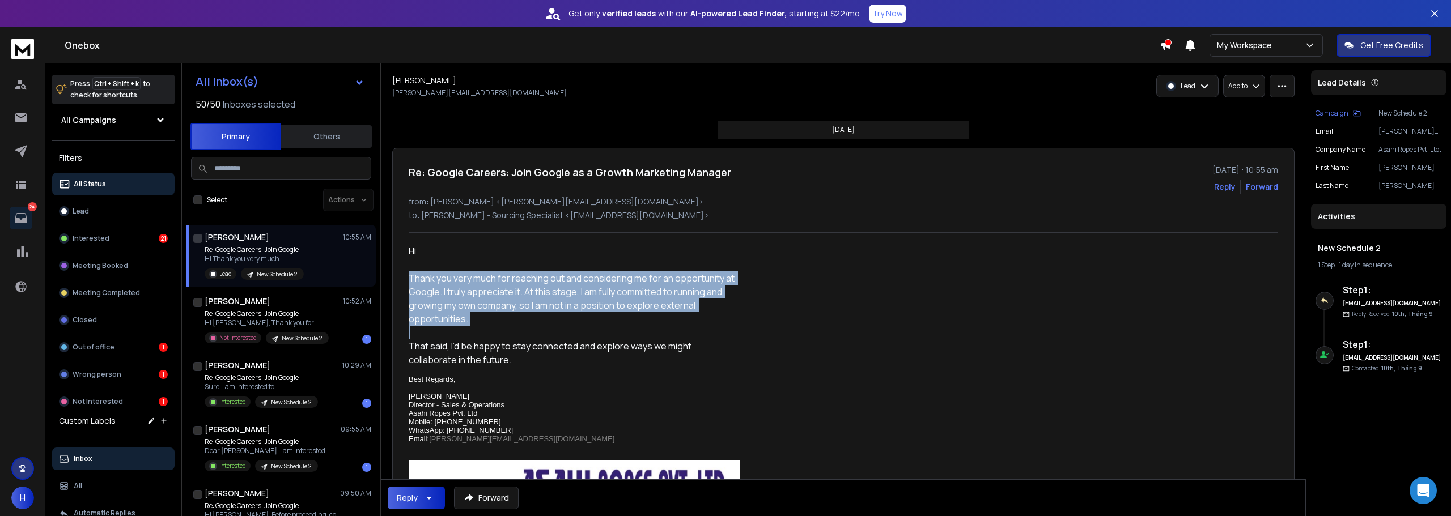
click at [542, 297] on div "Thank you very much for reaching out and considering me for an opportunity at G…" at bounding box center [574, 298] width 331 height 54
click at [590, 295] on div "Thank you very much for reaching out and considering me for an opportunity at G…" at bounding box center [574, 298] width 331 height 54
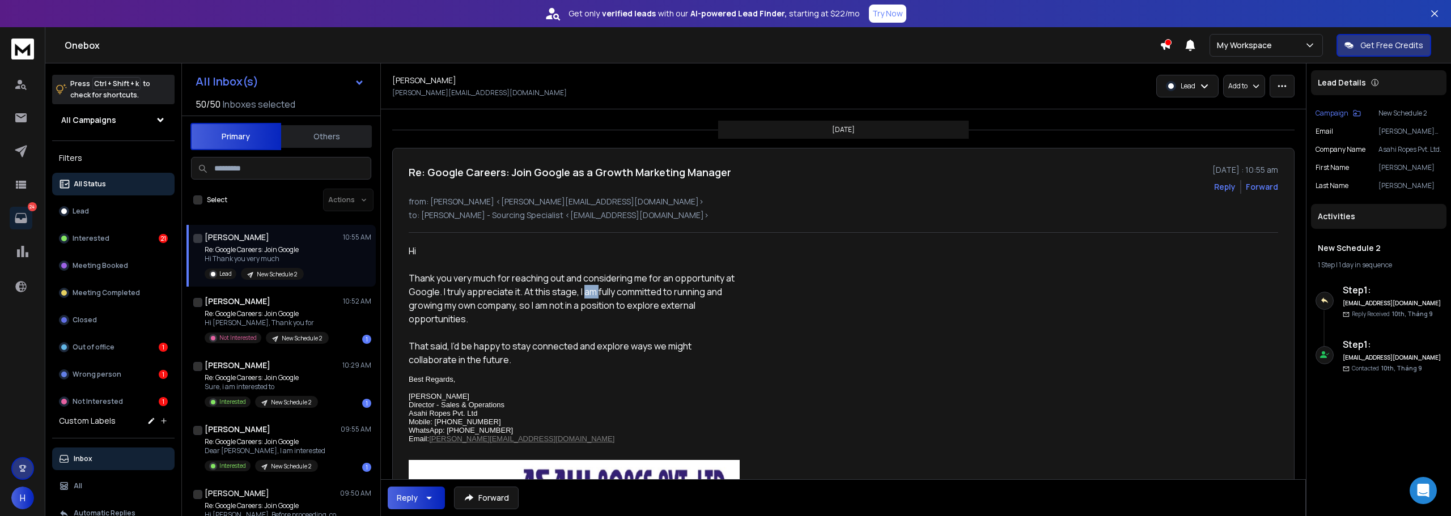
click at [590, 295] on div "Thank you very much for reaching out and considering me for an opportunity at G…" at bounding box center [574, 298] width 331 height 54
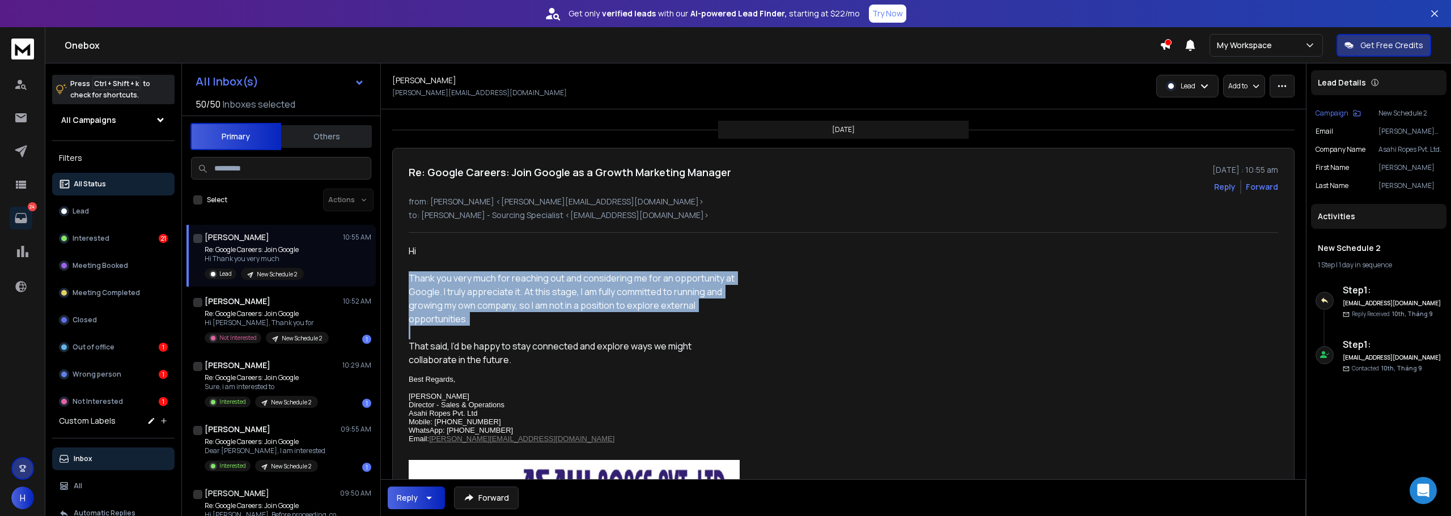
click at [590, 295] on div "Thank you very much for reaching out and considering me for an opportunity at G…" at bounding box center [574, 298] width 331 height 54
click at [523, 302] on div "Thank you very much for reaching out and considering me for an opportunity at G…" at bounding box center [574, 298] width 331 height 54
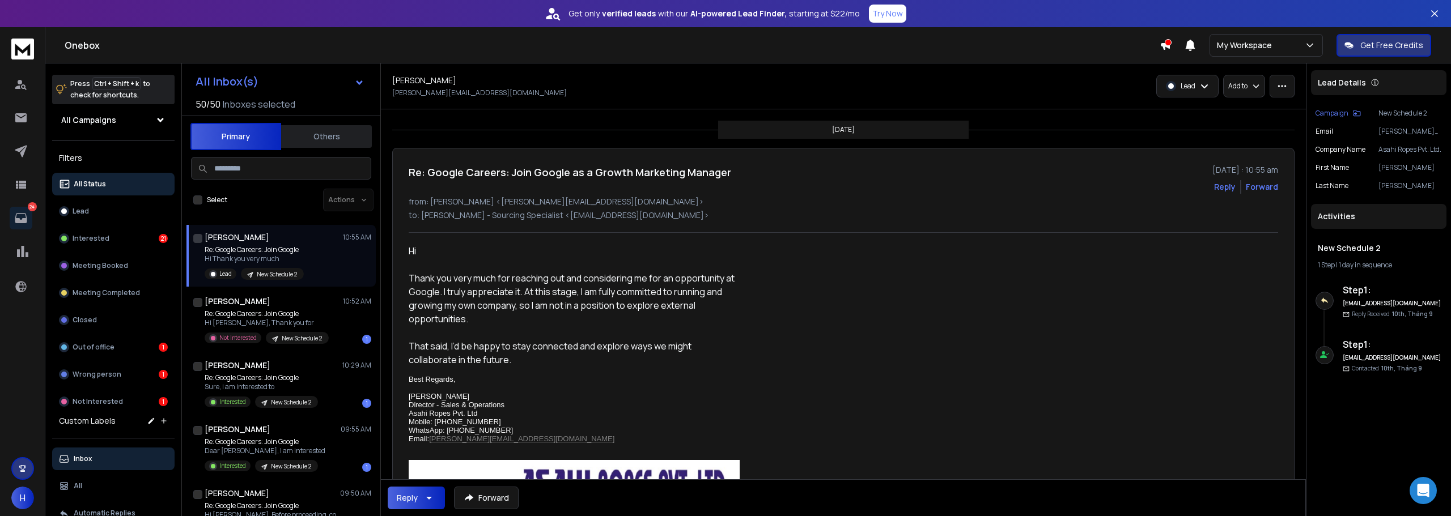
click at [1283, 84] on icon "button" at bounding box center [1282, 86] width 10 height 10
click at [1253, 111] on div "Mark as unread" at bounding box center [1253, 111] width 72 height 11
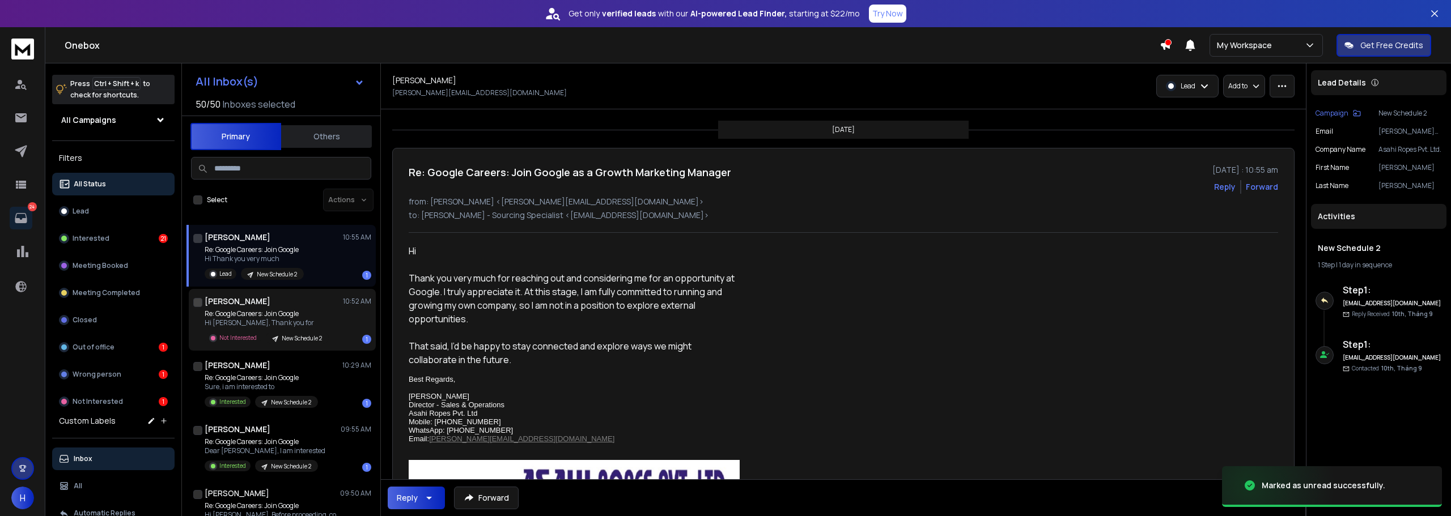
click at [257, 317] on p "Re: Google Careers: Join Google" at bounding box center [267, 313] width 124 height 9
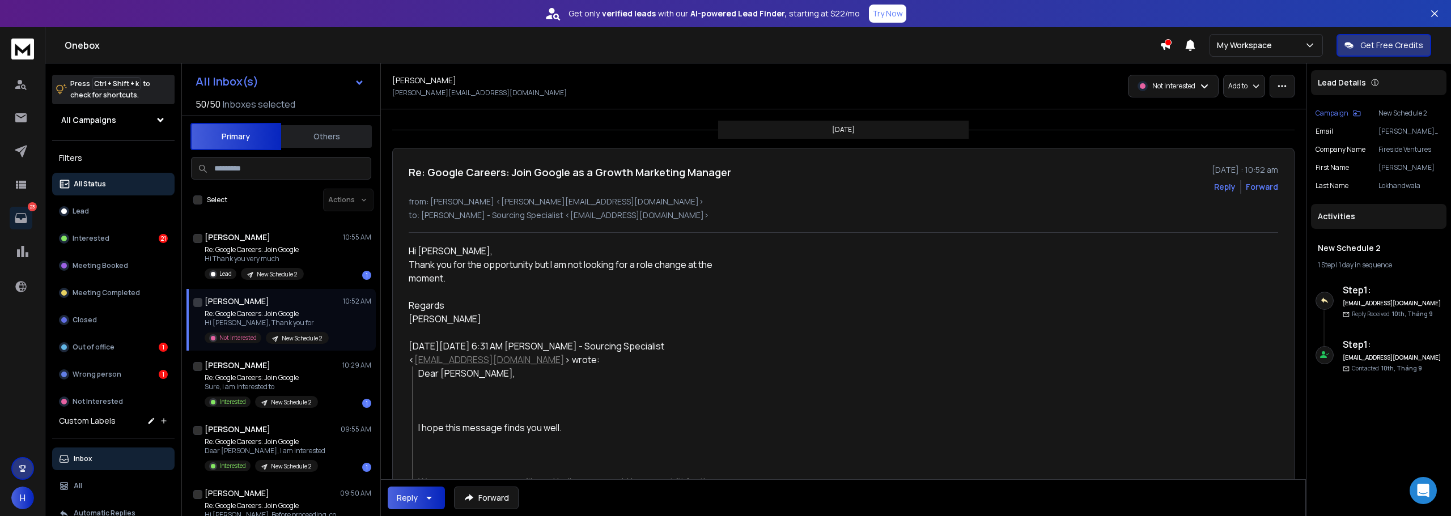
click at [1282, 89] on icon "button" at bounding box center [1282, 86] width 10 height 10
click at [1254, 112] on div "Mark as unread" at bounding box center [1253, 111] width 72 height 11
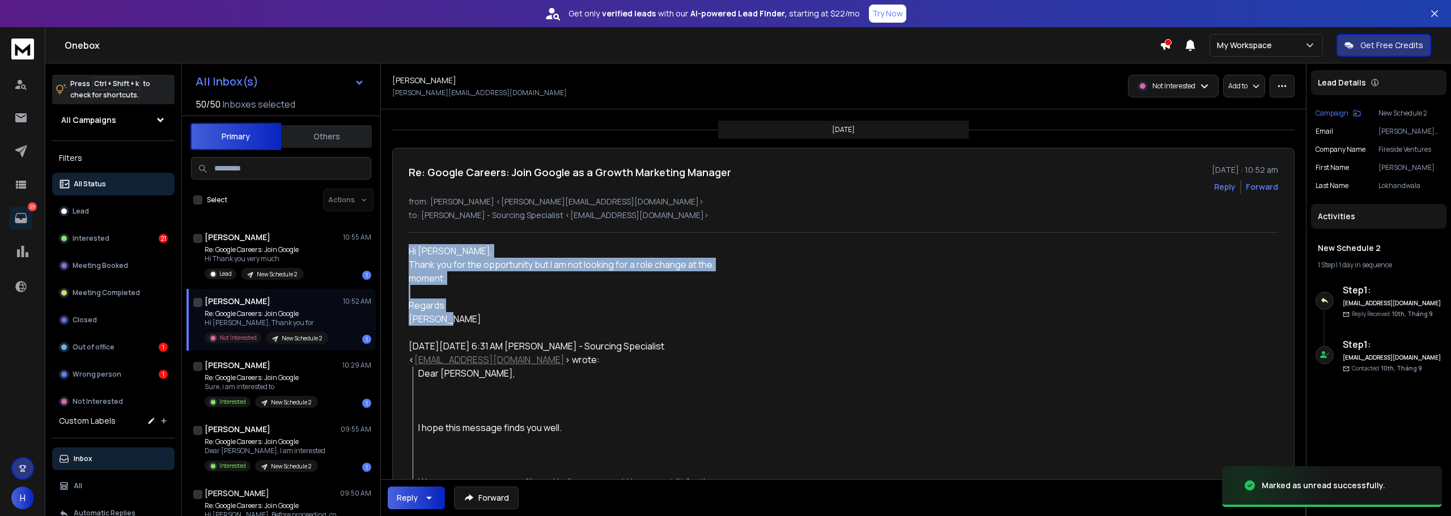
copy div "Hi Mattie, Thank you for the opportunity but I am not looking for a role change…"
click at [1287, 84] on button "button" at bounding box center [1281, 86] width 25 height 23
click at [1259, 109] on div "Mark as unread" at bounding box center [1253, 111] width 72 height 11
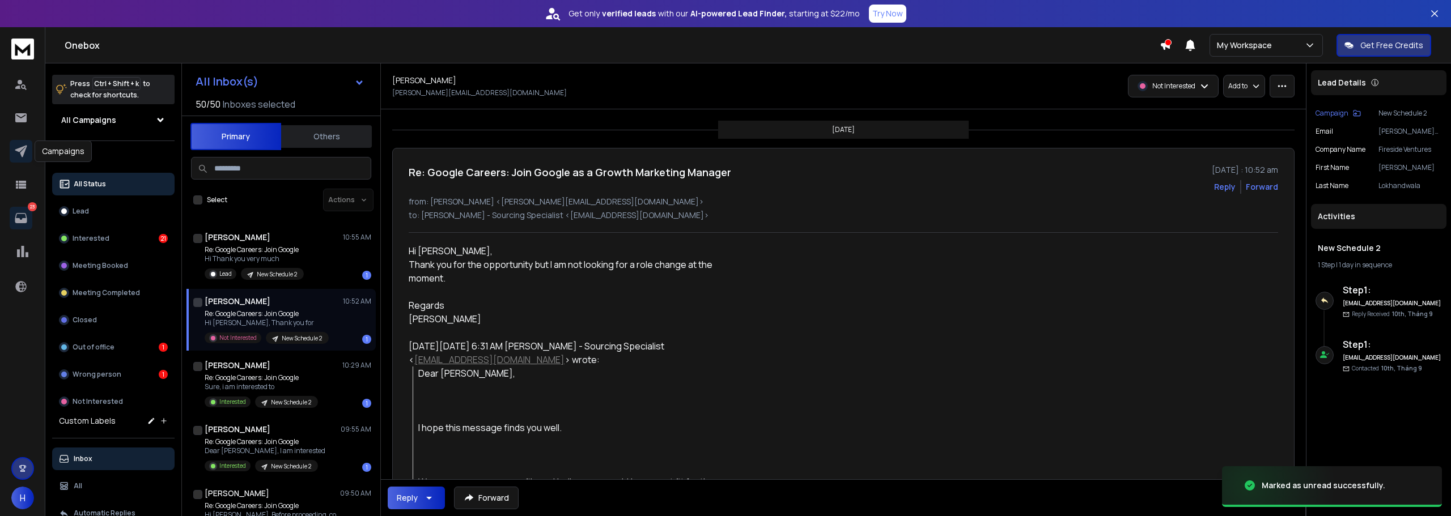
click at [18, 161] on link at bounding box center [21, 151] width 23 height 23
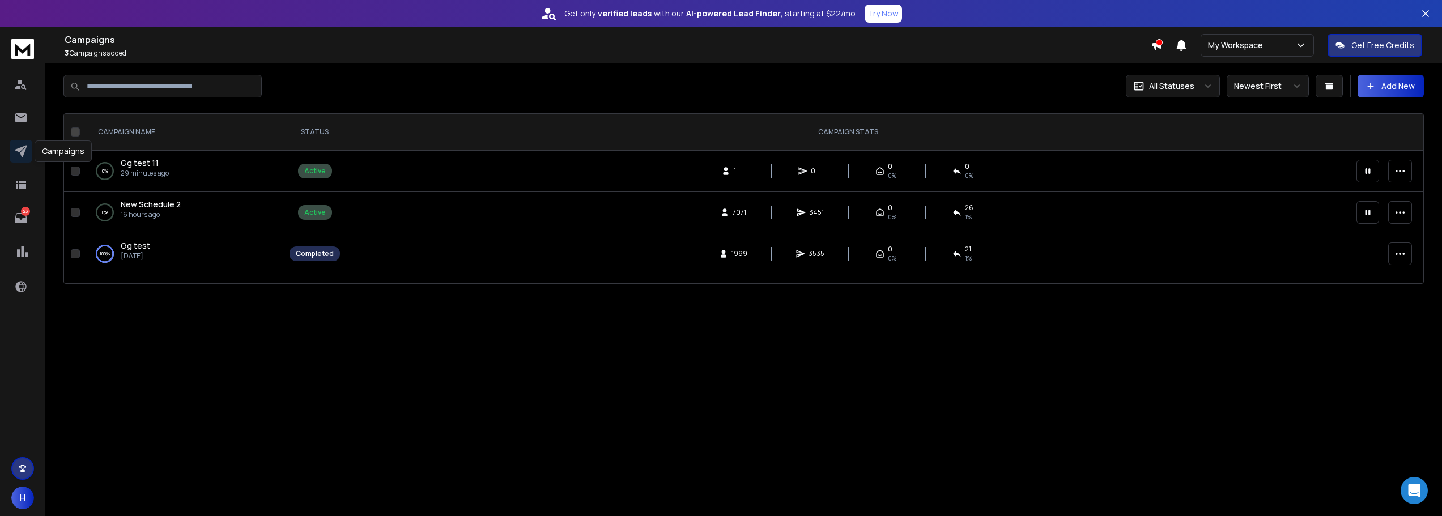
drag, startPoint x: 479, startPoint y: 61, endPoint x: 481, endPoint y: 70, distance: 9.8
click at [589, 166] on div "1 0 0 0% 0 0%" at bounding box center [848, 171] width 989 height 18
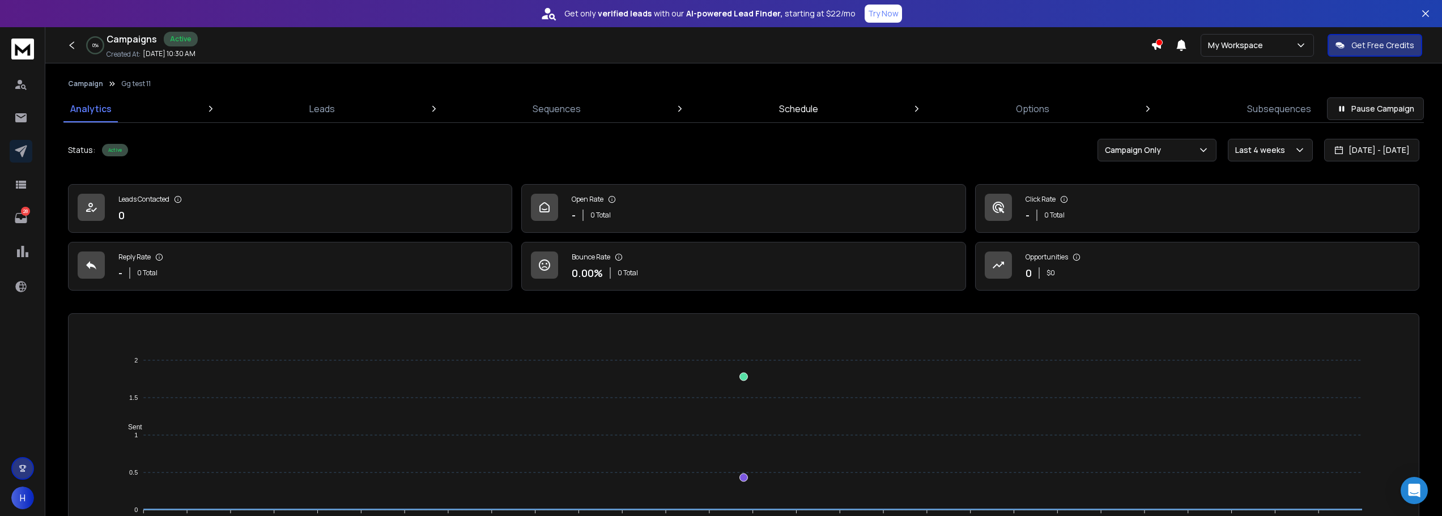
click at [817, 117] on link "Schedule" at bounding box center [798, 108] width 53 height 27
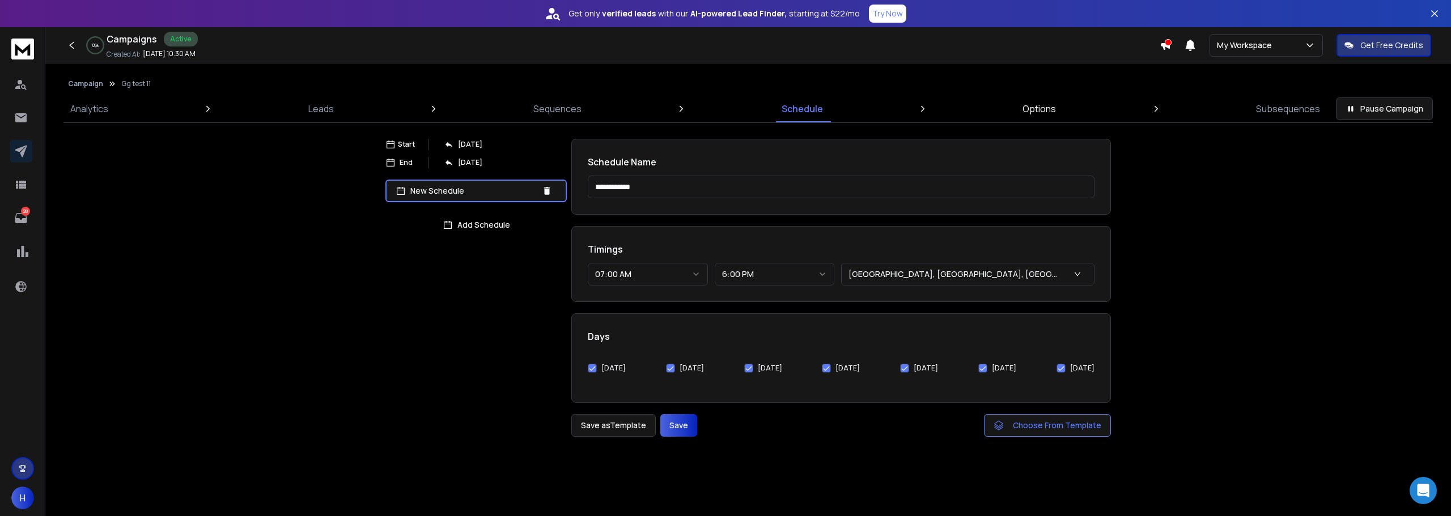
click at [1037, 112] on p "Options" at bounding box center [1038, 109] width 33 height 14
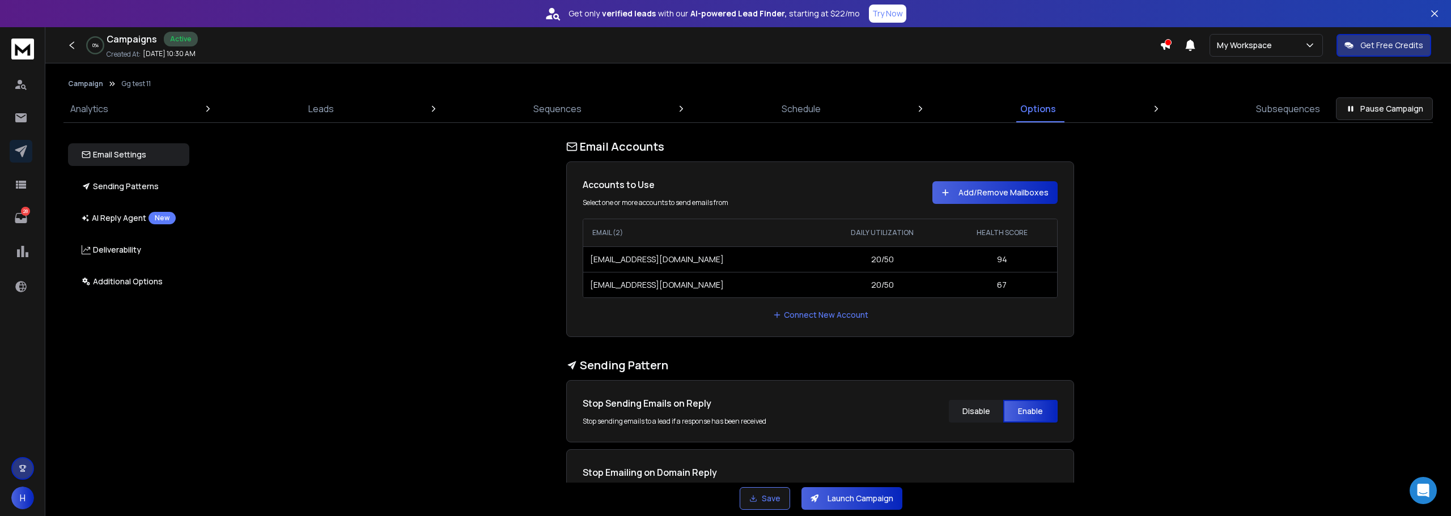
click at [1008, 193] on button "Add/Remove Mailboxes" at bounding box center [994, 192] width 125 height 23
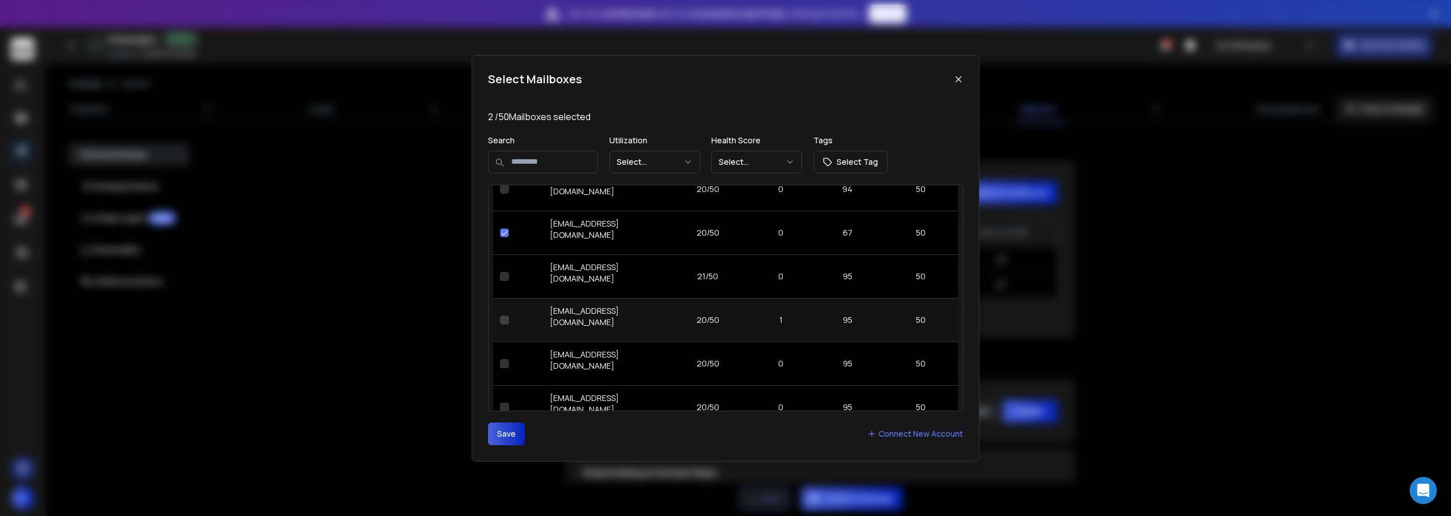
scroll to position [1077, 0]
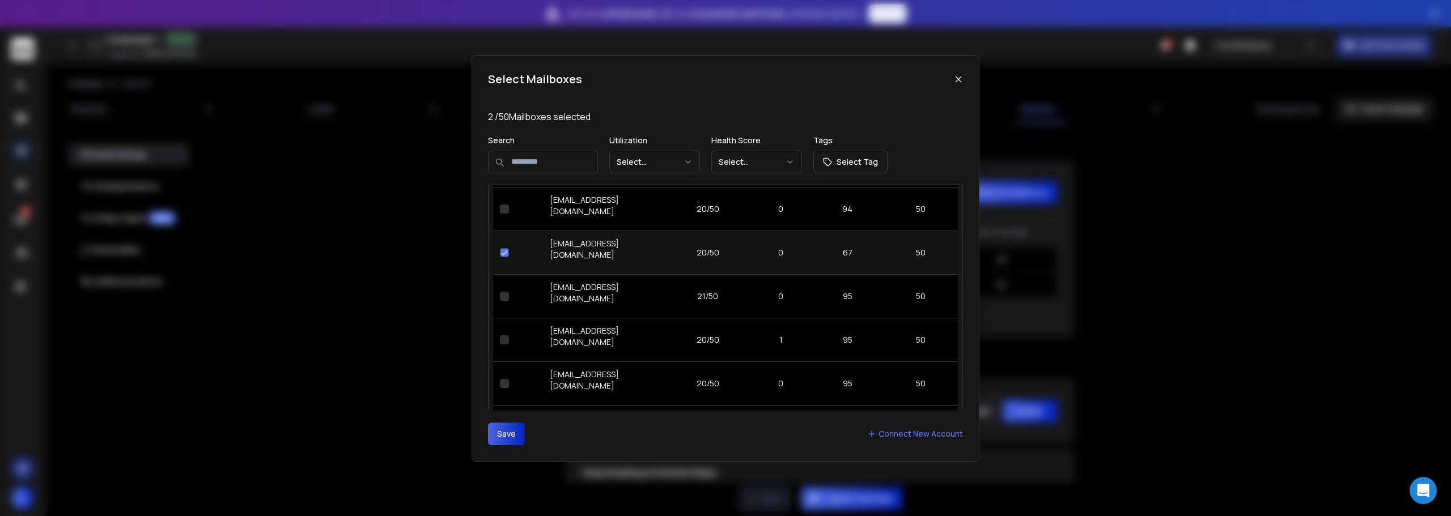
click at [502, 248] on button "button" at bounding box center [504, 252] width 9 height 9
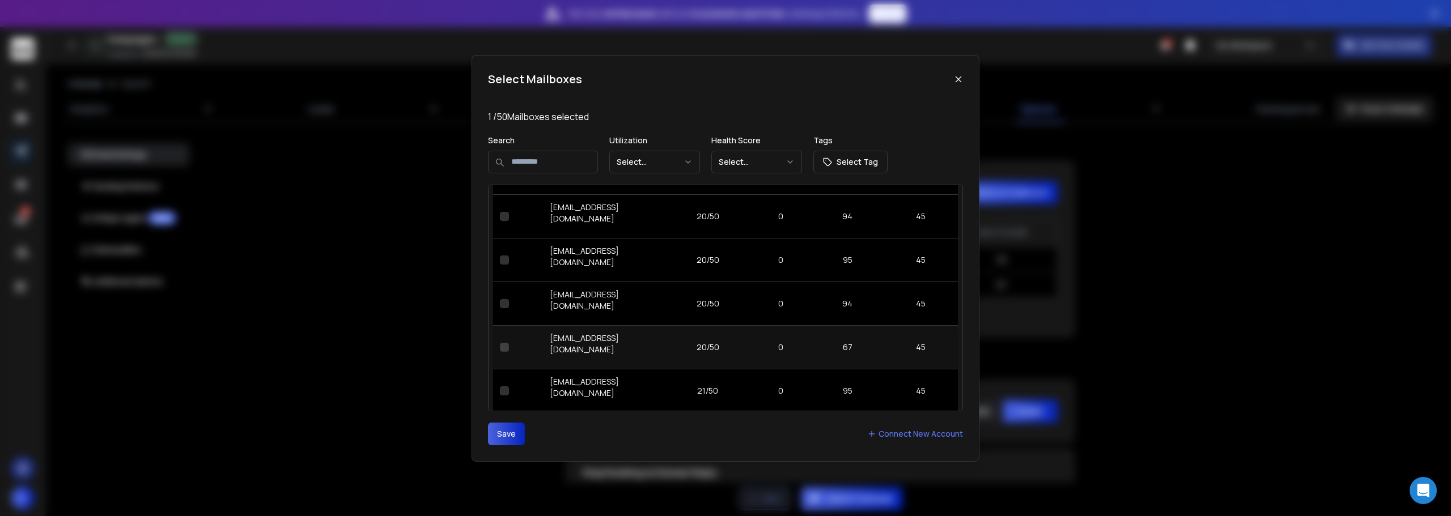
scroll to position [0, 0]
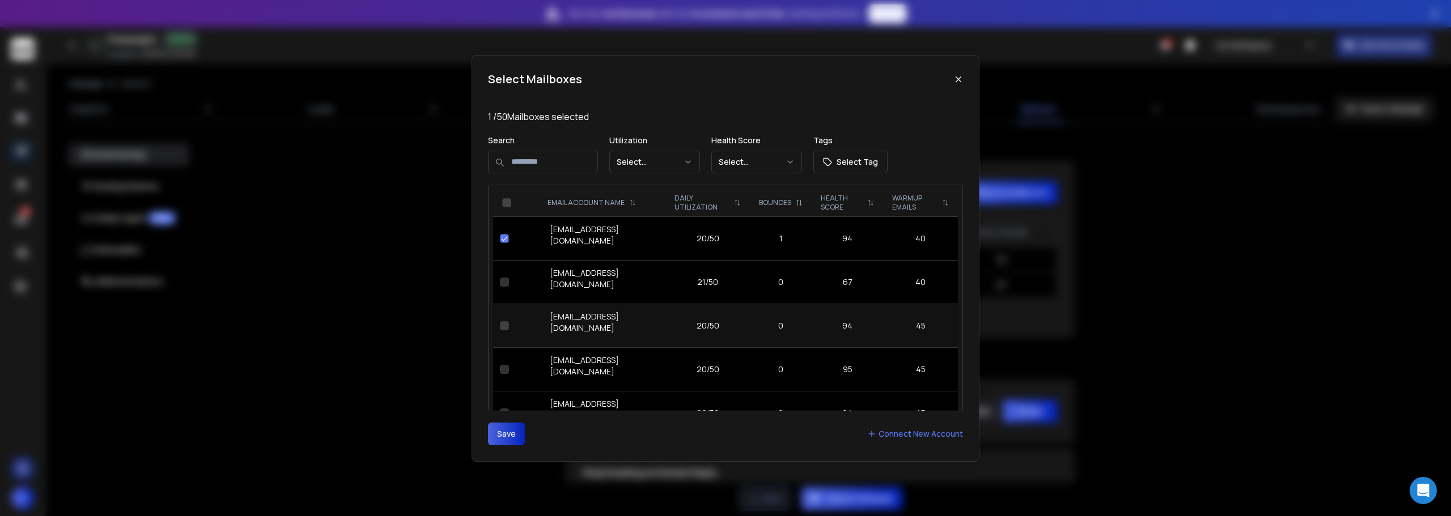
click at [505, 322] on button "button" at bounding box center [504, 325] width 9 height 9
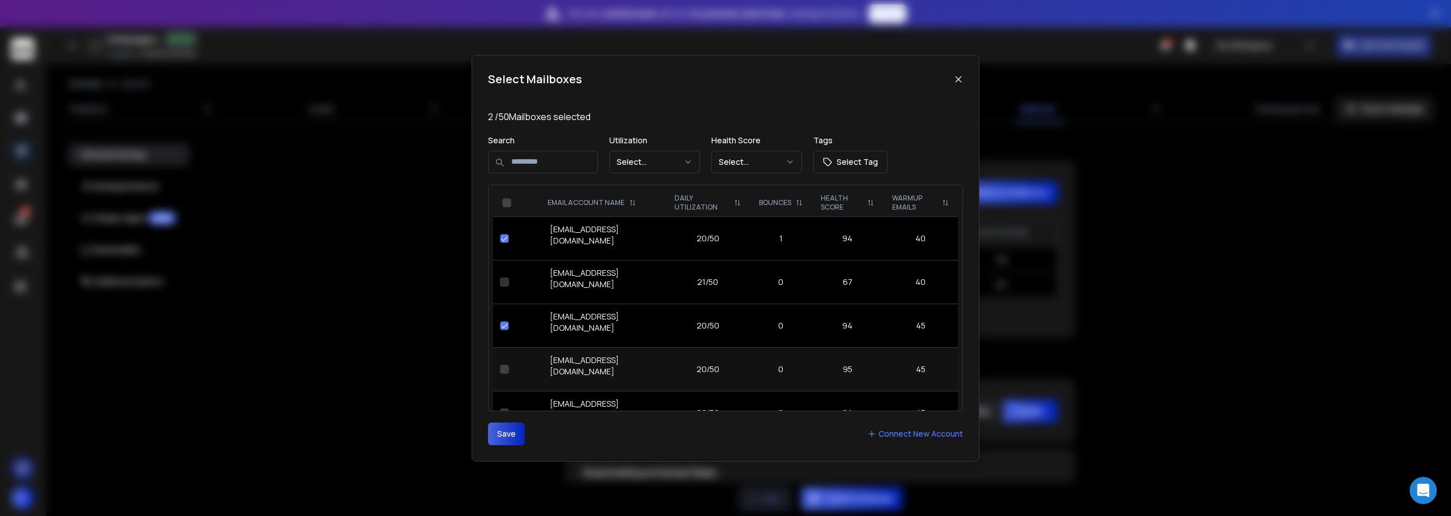
click at [504, 365] on button "button" at bounding box center [504, 369] width 9 height 9
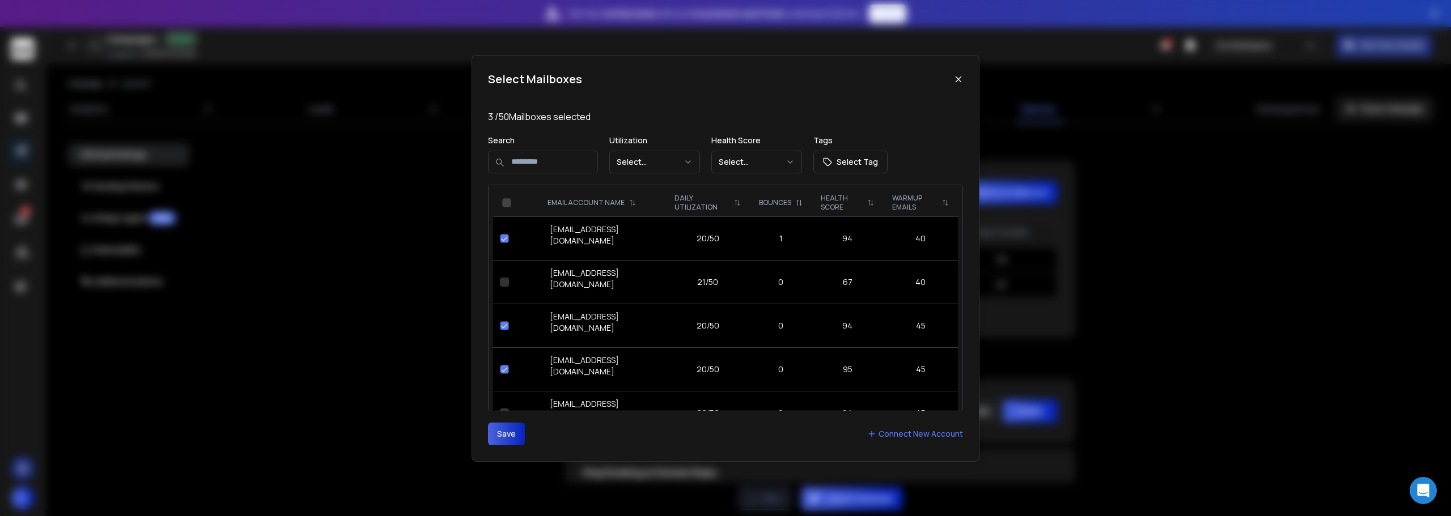
click at [504, 435] on button "Save" at bounding box center [506, 434] width 37 height 23
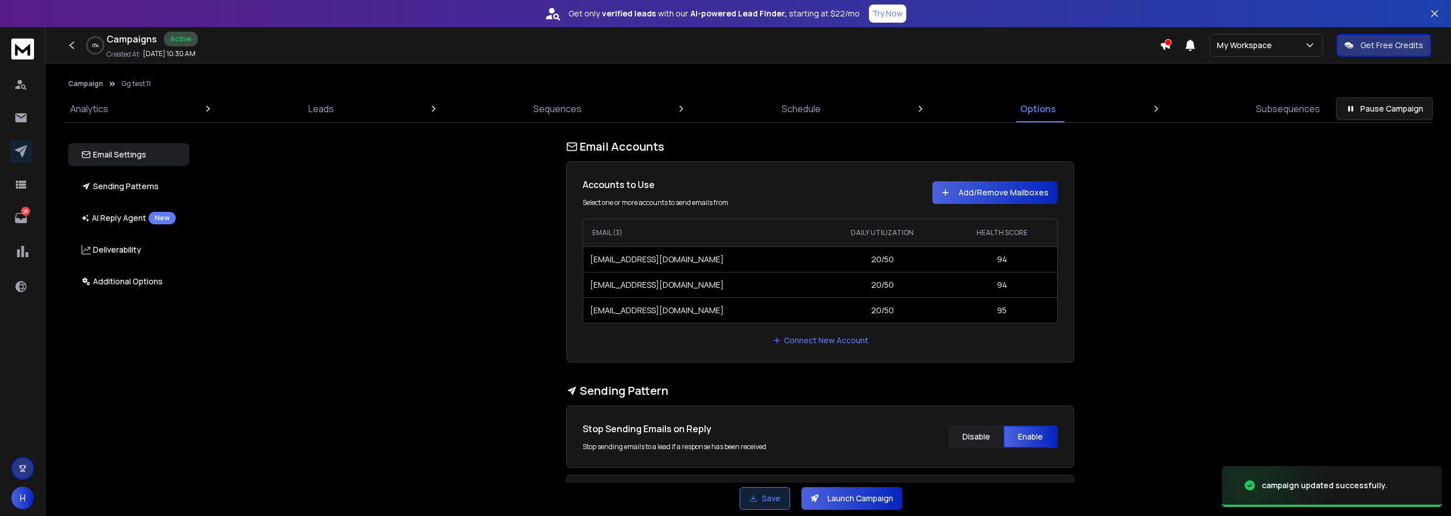
click at [764, 495] on button "Save" at bounding box center [765, 498] width 50 height 23
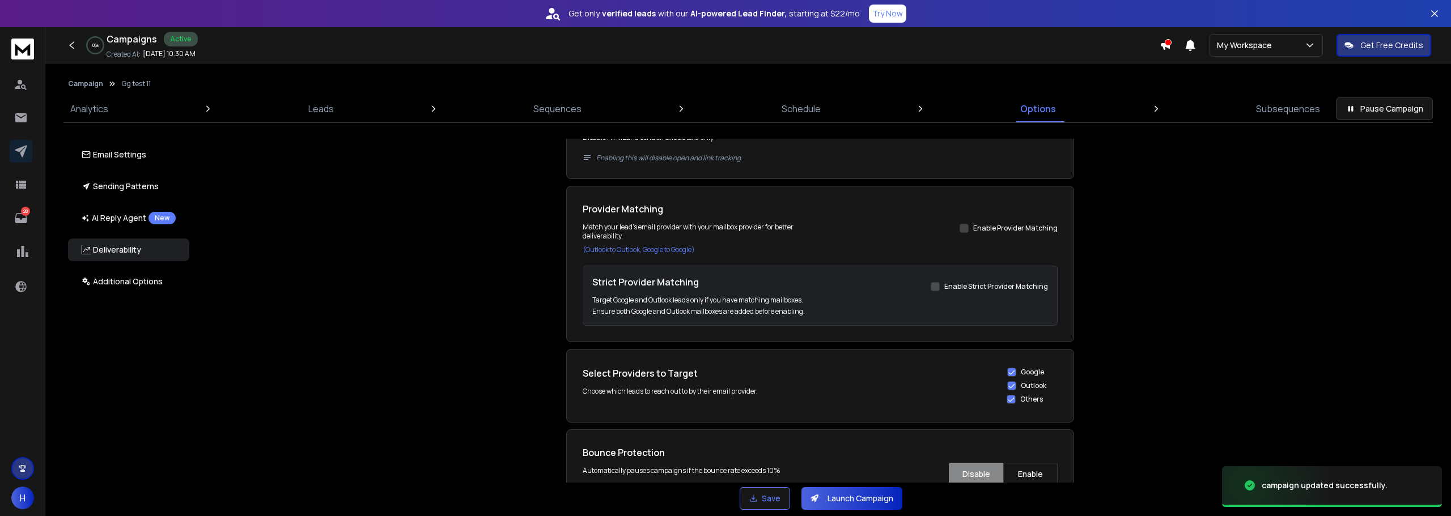
scroll to position [1360, 0]
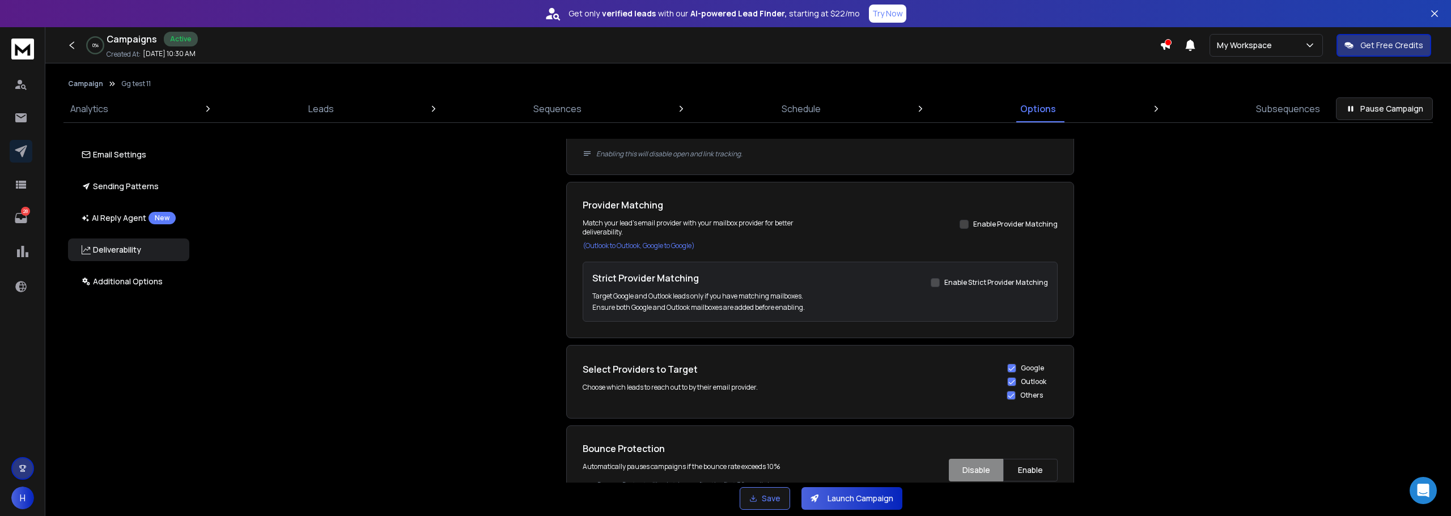
click at [842, 499] on button "Launch Campaign" at bounding box center [851, 498] width 101 height 23
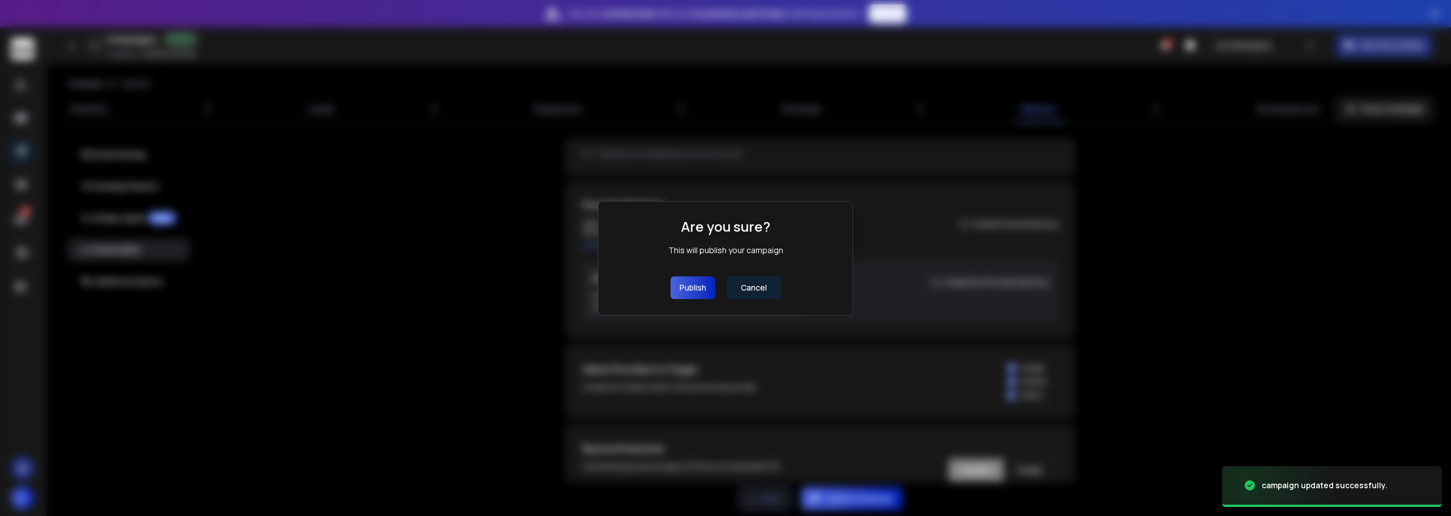
click at [685, 283] on button "Publish" at bounding box center [692, 288] width 45 height 23
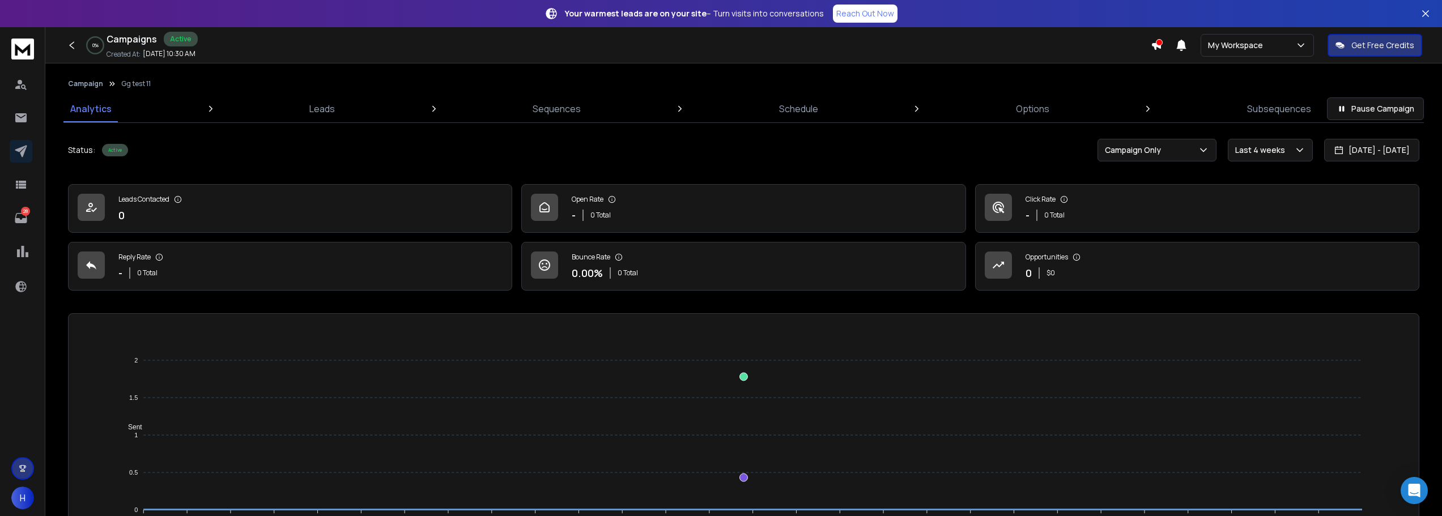
click at [827, 114] on div "Analytics Leads Sequences Schedule Options Subsequences" at bounding box center [690, 108] width 1255 height 27
click at [998, 109] on div "Analytics Leads Sequences Schedule Options Subsequences" at bounding box center [690, 108] width 1255 height 27
click at [1026, 107] on p "Options" at bounding box center [1032, 109] width 33 height 14
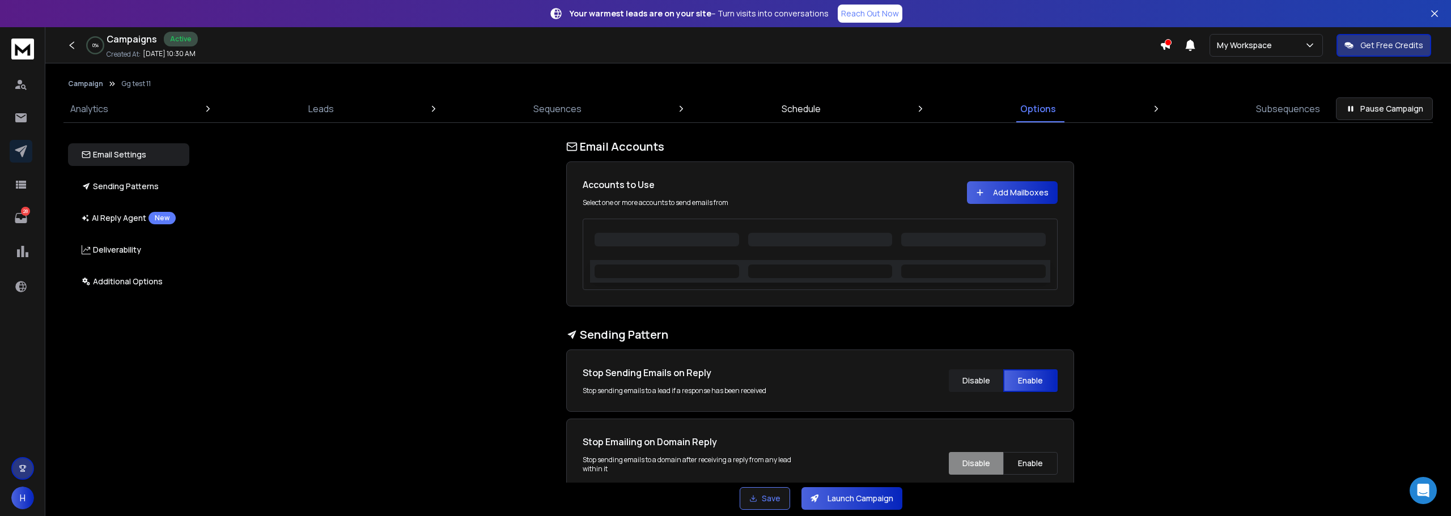
click at [820, 111] on p "Schedule" at bounding box center [800, 109] width 39 height 14
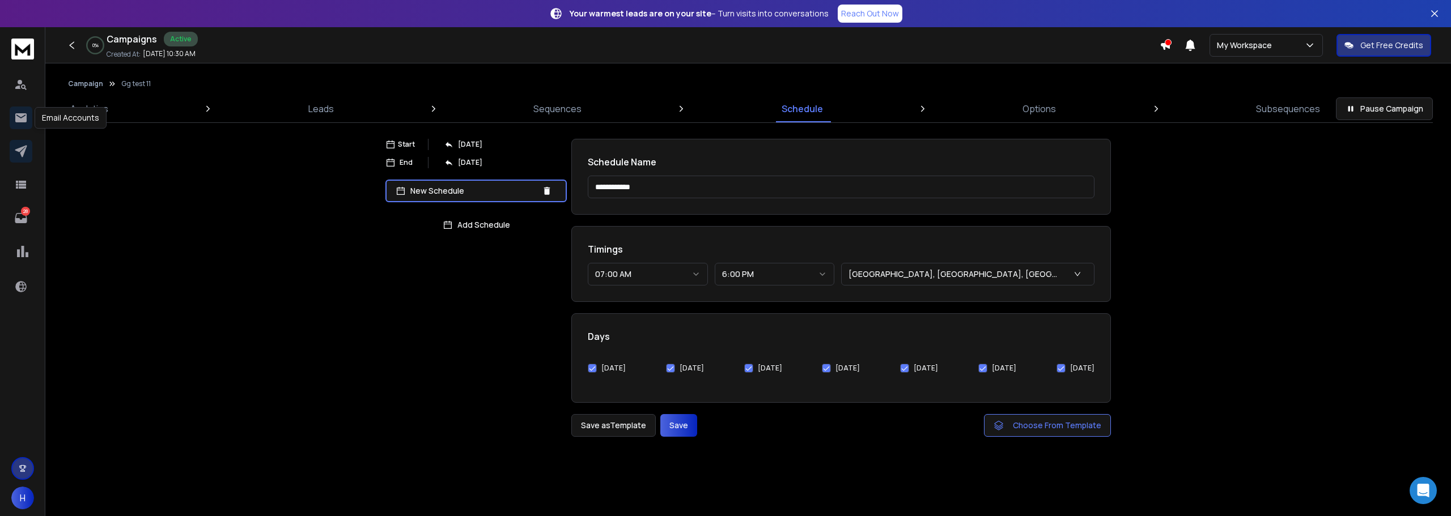
click at [24, 120] on icon at bounding box center [20, 117] width 11 height 9
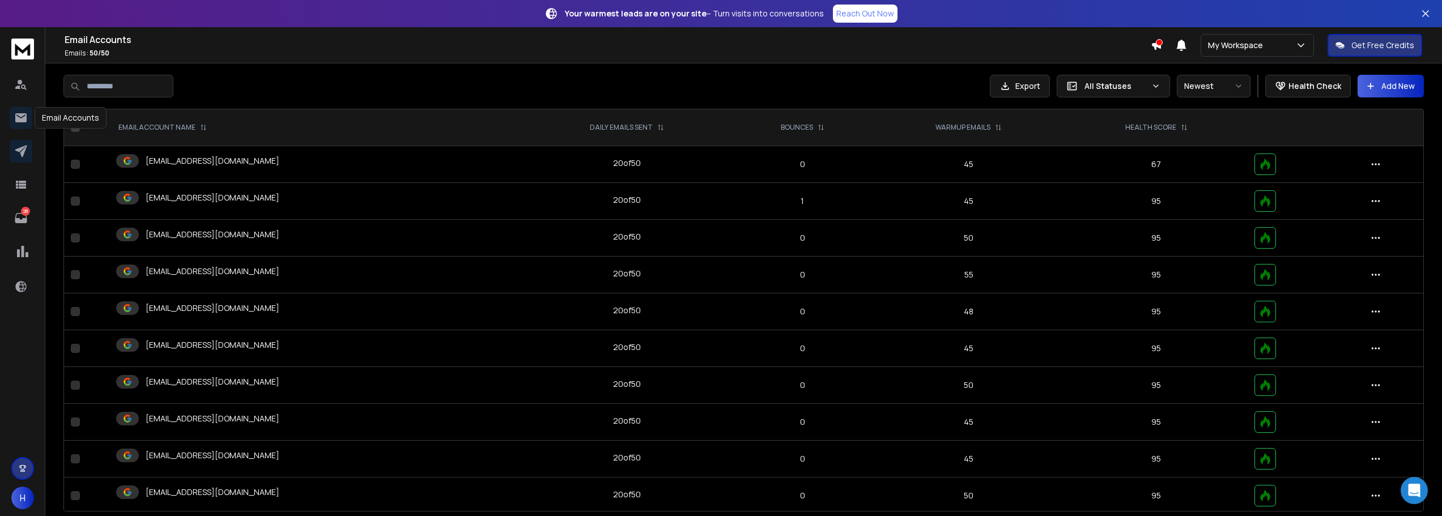
click at [10, 159] on link at bounding box center [21, 151] width 23 height 23
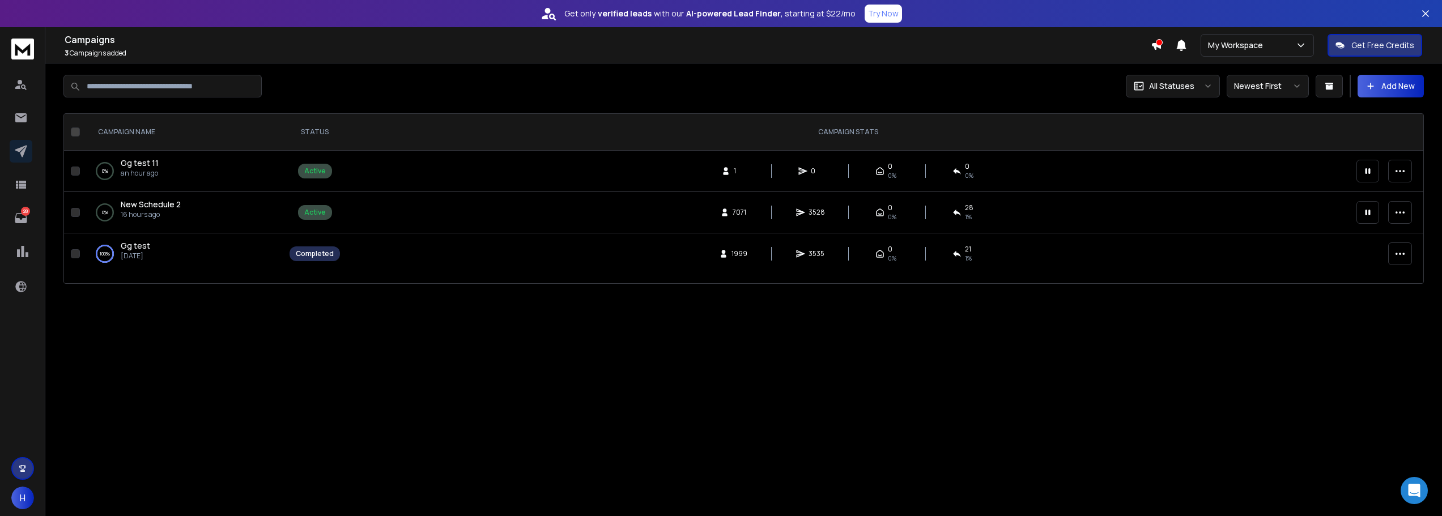
click at [935, 377] on div "Campaigns 3 Campaigns Added All Statuses Newest First Add New CAMPAIGN NAME STA…" at bounding box center [743, 333] width 1361 height 516
click at [1024, 385] on div "Campaigns 3 Campaigns Added All Statuses Newest First Add New CAMPAIGN NAME STA…" at bounding box center [743, 333] width 1361 height 516
drag, startPoint x: 1367, startPoint y: 216, endPoint x: 1267, endPoint y: 354, distance: 170.2
click at [1267, 354] on div "Campaigns 3 Campaigns Added All Statuses Newest First Add New CAMPAIGN NAME STA…" at bounding box center [743, 333] width 1361 height 516
click at [954, 369] on div "Campaigns 3 Campaigns Added All Statuses Newest First Add New CAMPAIGN NAME STA…" at bounding box center [743, 333] width 1361 height 516
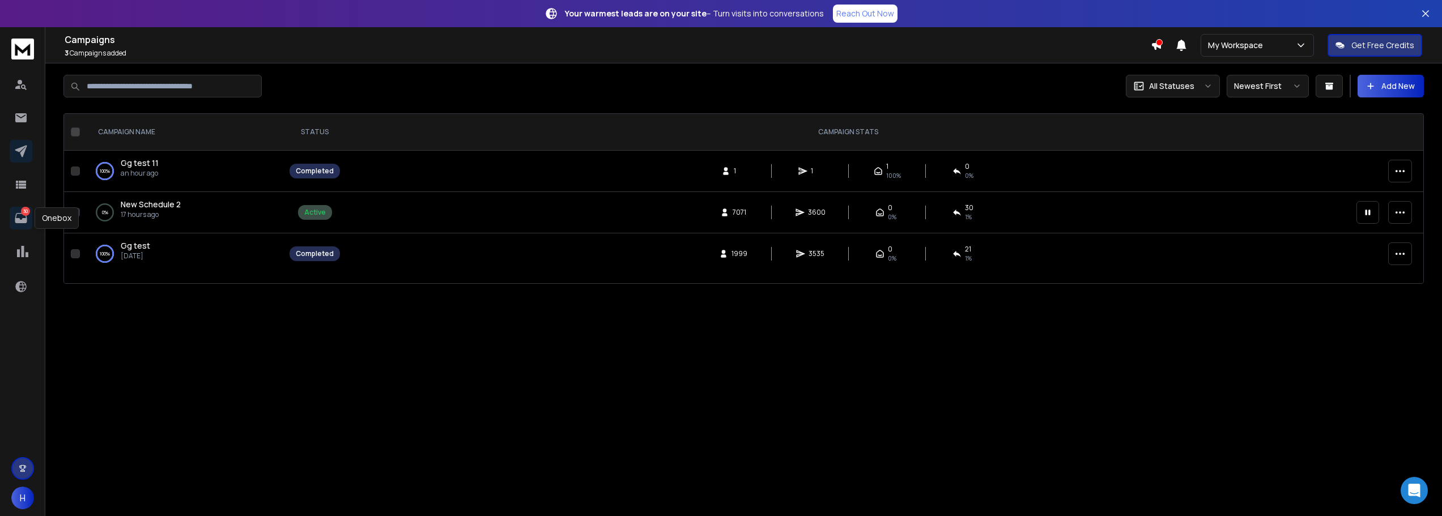
click at [16, 215] on icon at bounding box center [21, 218] width 14 height 14
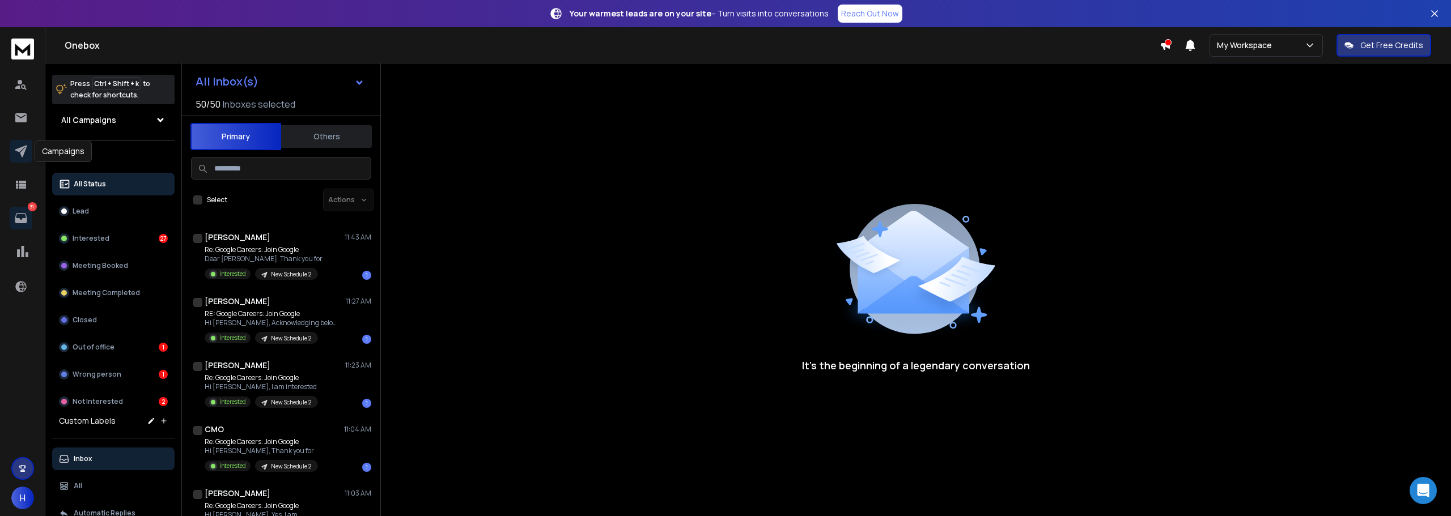
click at [27, 152] on icon at bounding box center [21, 152] width 14 height 14
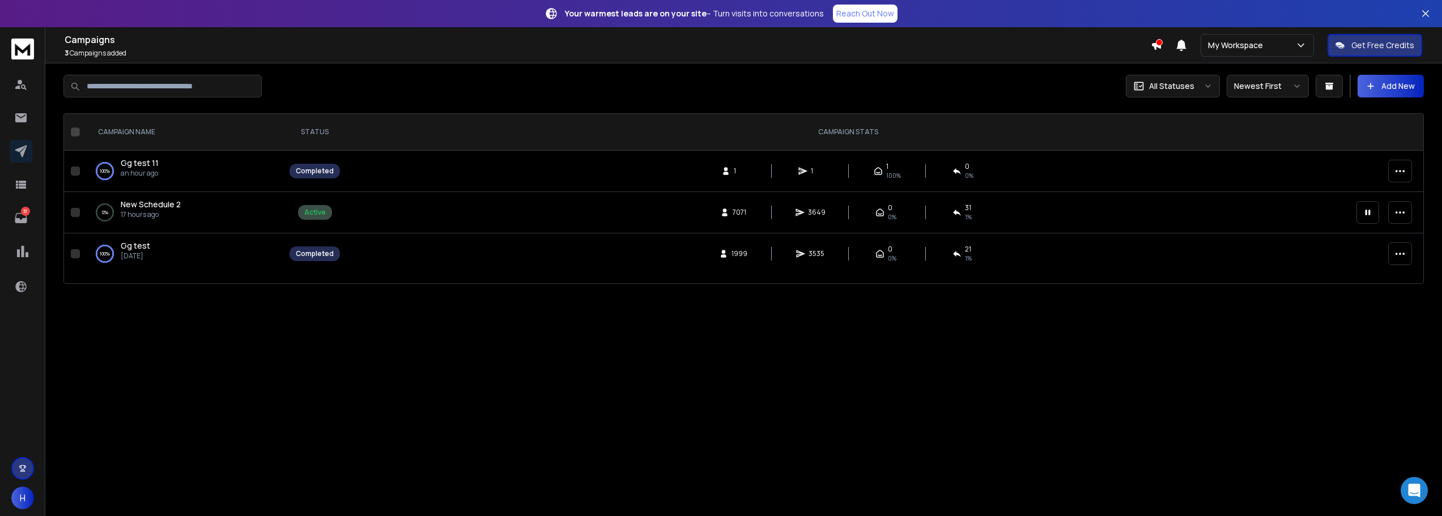
click at [1367, 211] on icon at bounding box center [1368, 212] width 10 height 10
click at [17, 221] on icon at bounding box center [21, 218] width 12 height 10
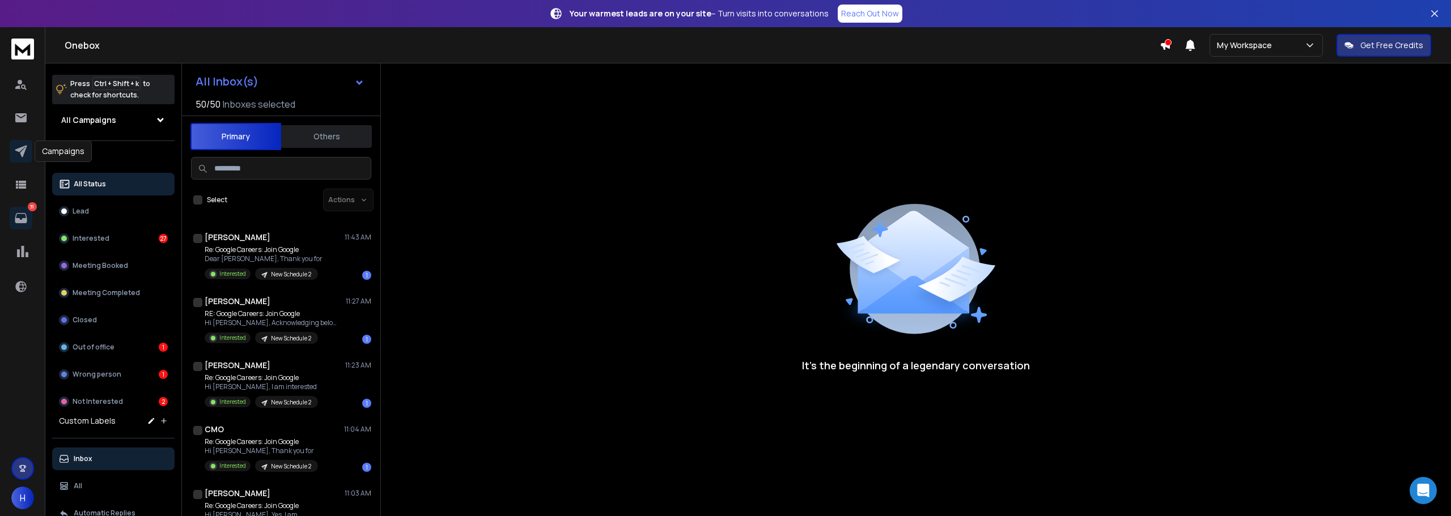
click at [24, 153] on icon at bounding box center [21, 152] width 14 height 14
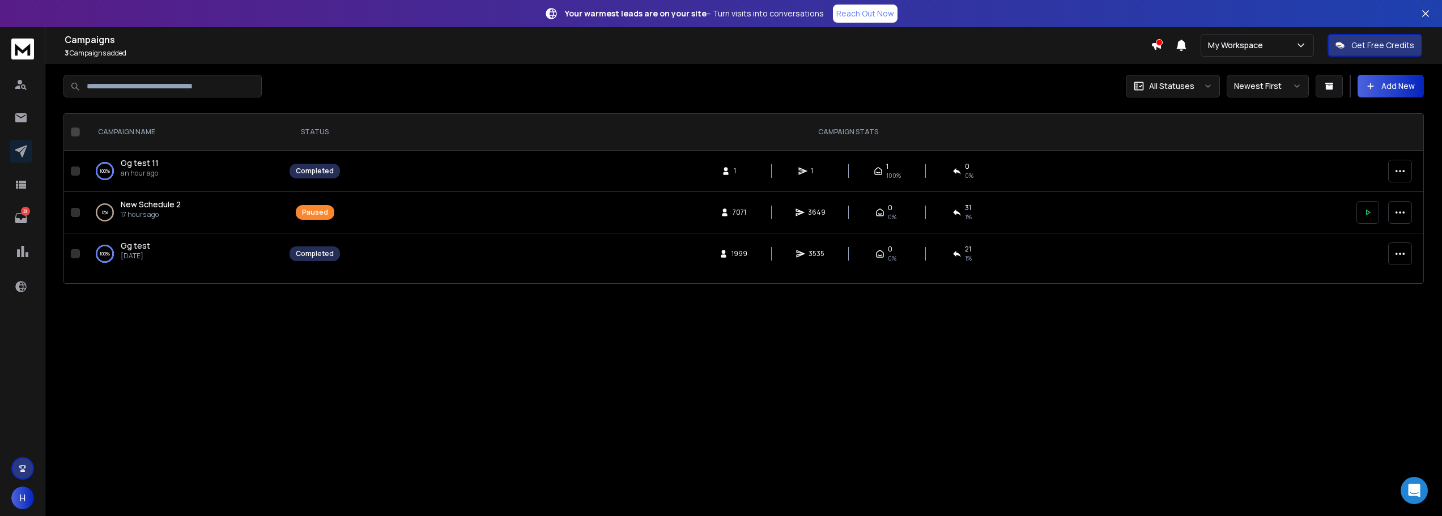
click at [883, 402] on div "Campaigns 3 Campaigns Added All Statuses Newest First Add New CAMPAIGN NAME STA…" at bounding box center [743, 333] width 1361 height 516
click at [1408, 172] on button "button" at bounding box center [1400, 171] width 24 height 23
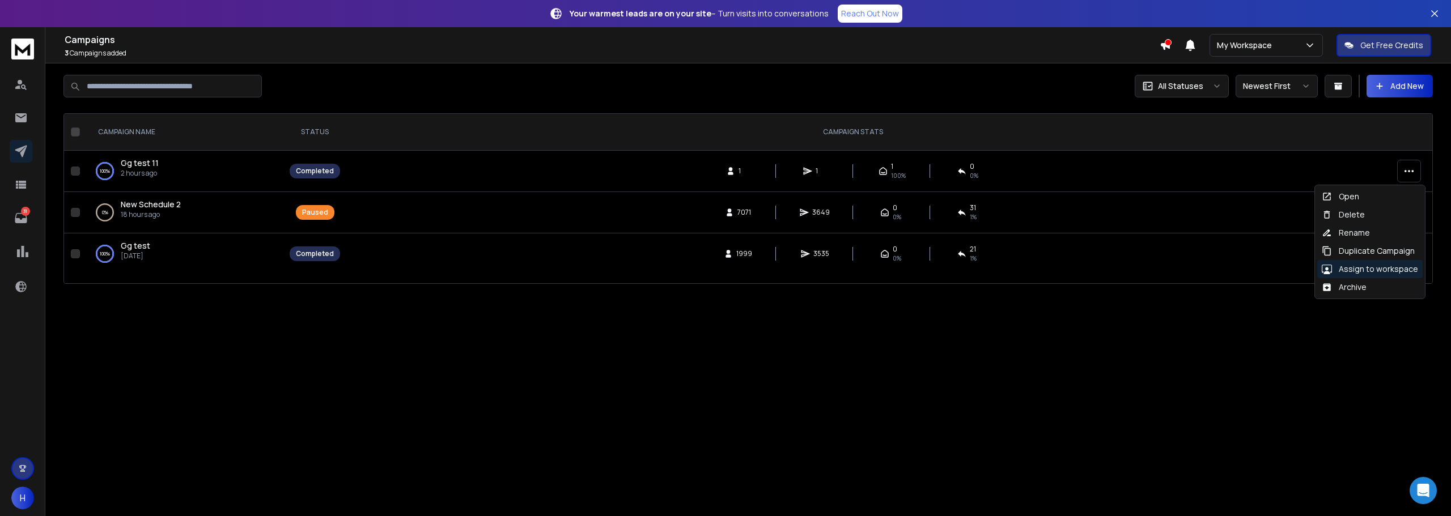
drag, startPoint x: 1362, startPoint y: 256, endPoint x: 792, endPoint y: 359, distance: 579.8
click at [806, 358] on body "Your warmest leads are on your site – Turn visits into conversations Reach Out …" at bounding box center [725, 258] width 1451 height 516
drag, startPoint x: 668, startPoint y: 363, endPoint x: 674, endPoint y: 364, distance: 6.3
click at [669, 363] on div "Campaigns 3 Campaigns Added All Statuses Newest First Add New CAMPAIGN NAME STA…" at bounding box center [743, 333] width 1361 height 516
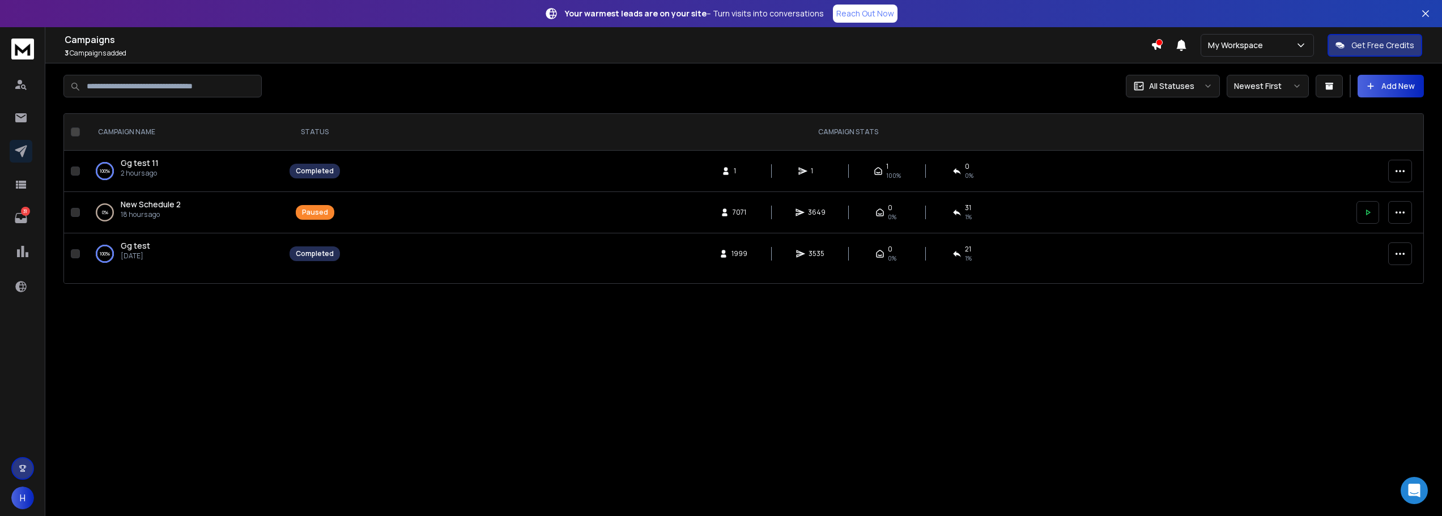
click at [1404, 171] on icon "button" at bounding box center [1400, 171] width 9 height 2
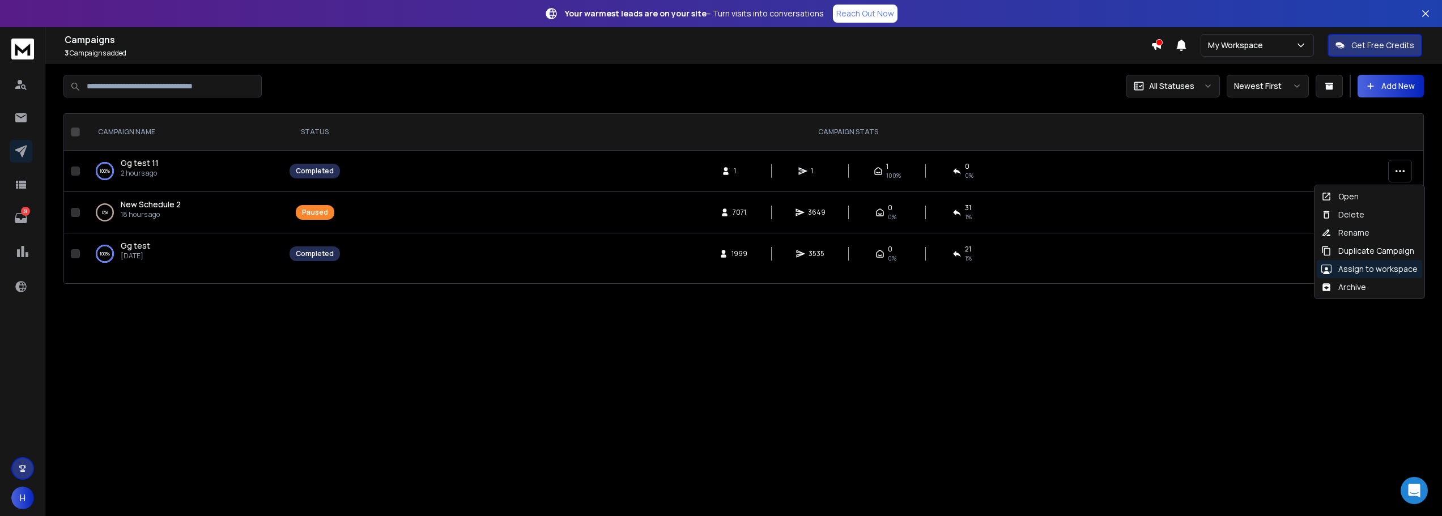
click at [867, 359] on div "Campaigns 3 Campaigns Added All Statuses Newest First Add New CAMPAIGN NAME STA…" at bounding box center [743, 333] width 1361 height 516
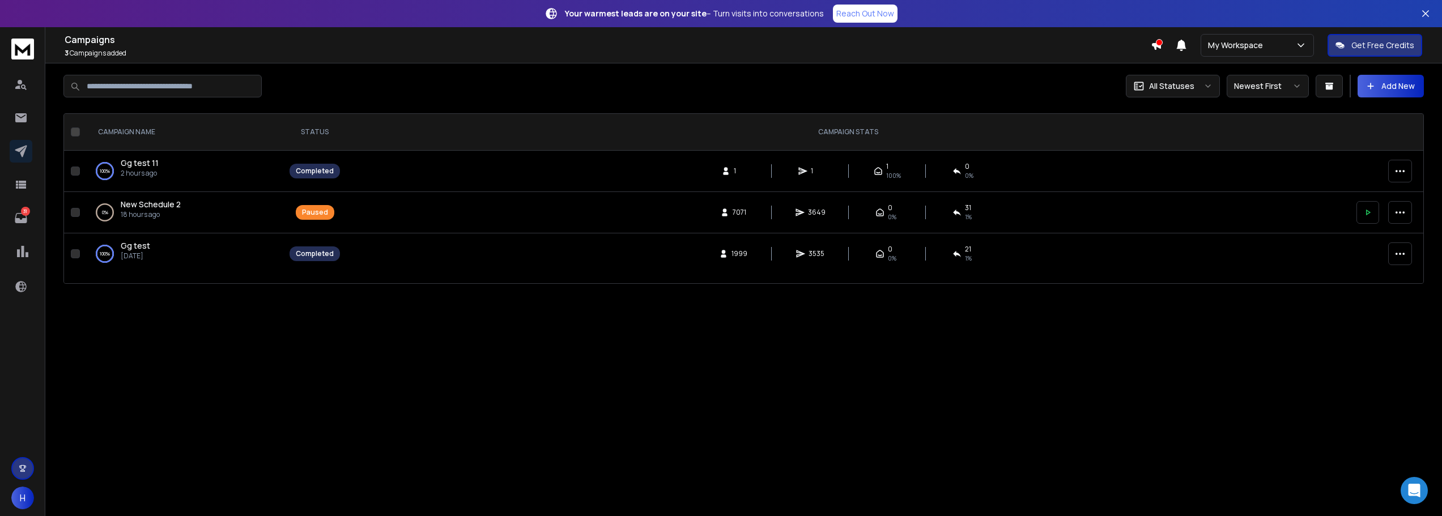
click at [1060, 341] on div "Campaigns 3 Campaigns Added All Statuses Newest First Add New CAMPAIGN NAME STA…" at bounding box center [743, 333] width 1361 height 516
click at [1410, 165] on button "button" at bounding box center [1400, 171] width 24 height 23
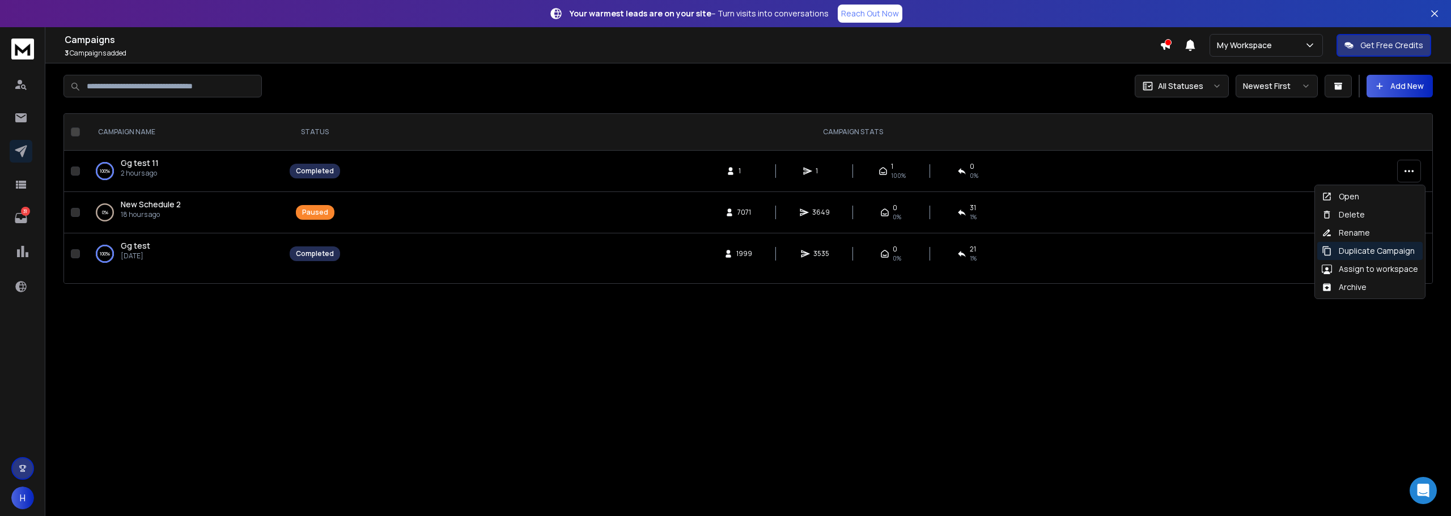
click at [536, 172] on div "1 1 1 100 % 0 0 %" at bounding box center [853, 171] width 998 height 18
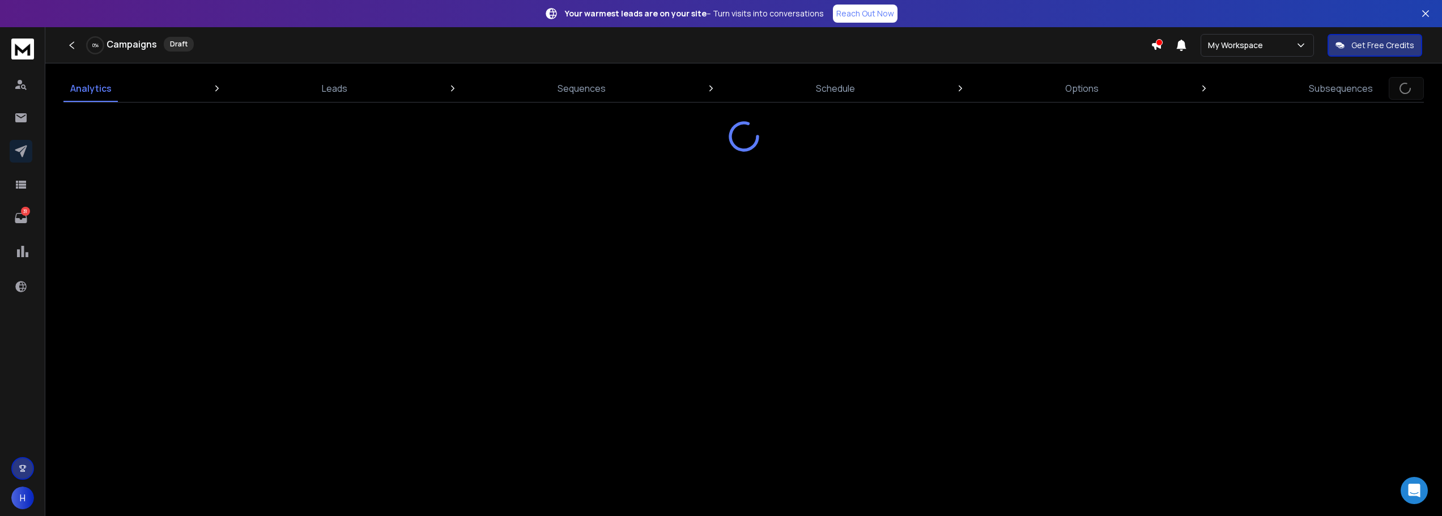
click at [536, 172] on div at bounding box center [744, 376] width 1352 height 516
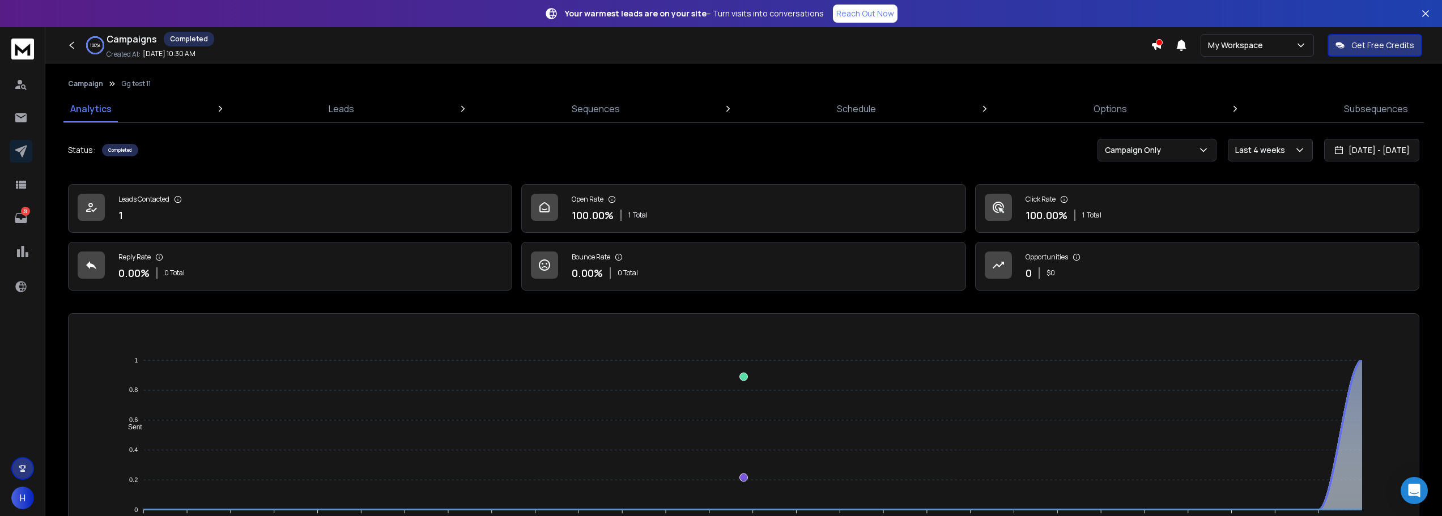
click at [823, 88] on div "Campaign Gg test 11" at bounding box center [743, 84] width 1361 height 18
click at [869, 113] on p "Schedule" at bounding box center [856, 109] width 39 height 14
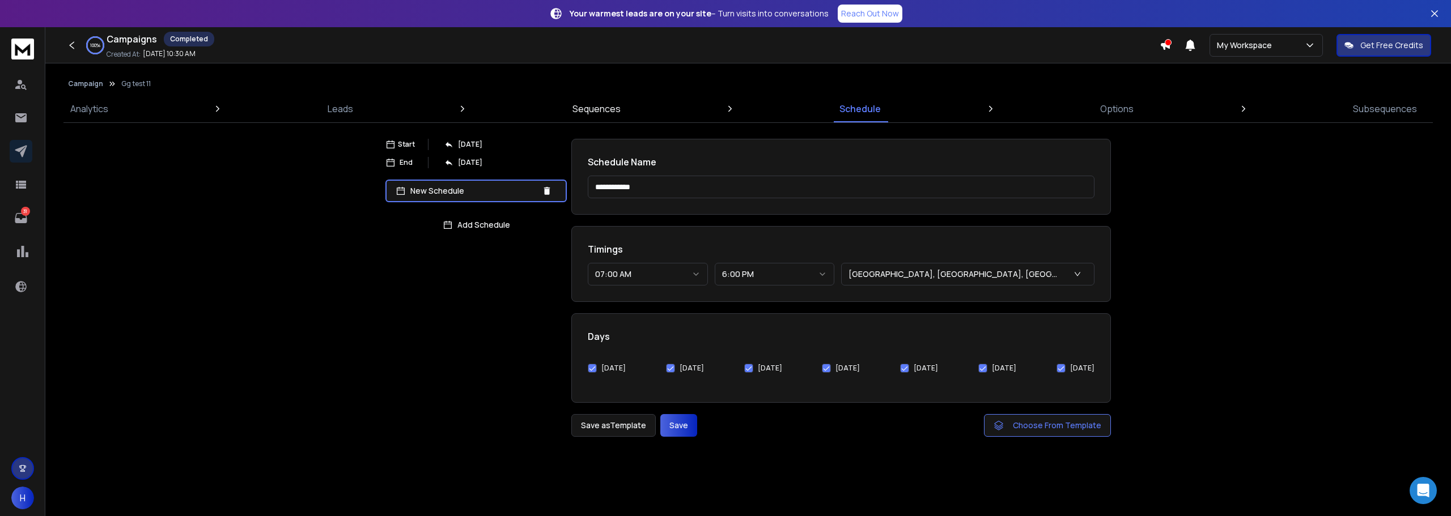
click at [608, 108] on p "Sequences" at bounding box center [596, 109] width 48 height 14
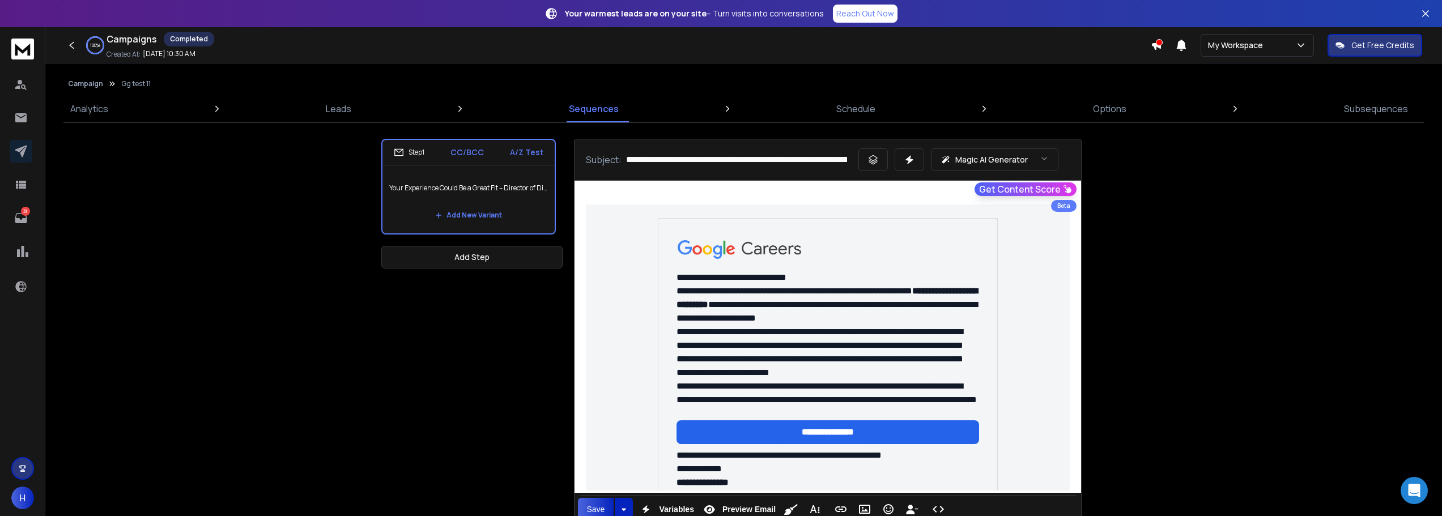
click at [809, 278] on div "**********" at bounding box center [828, 278] width 303 height 14
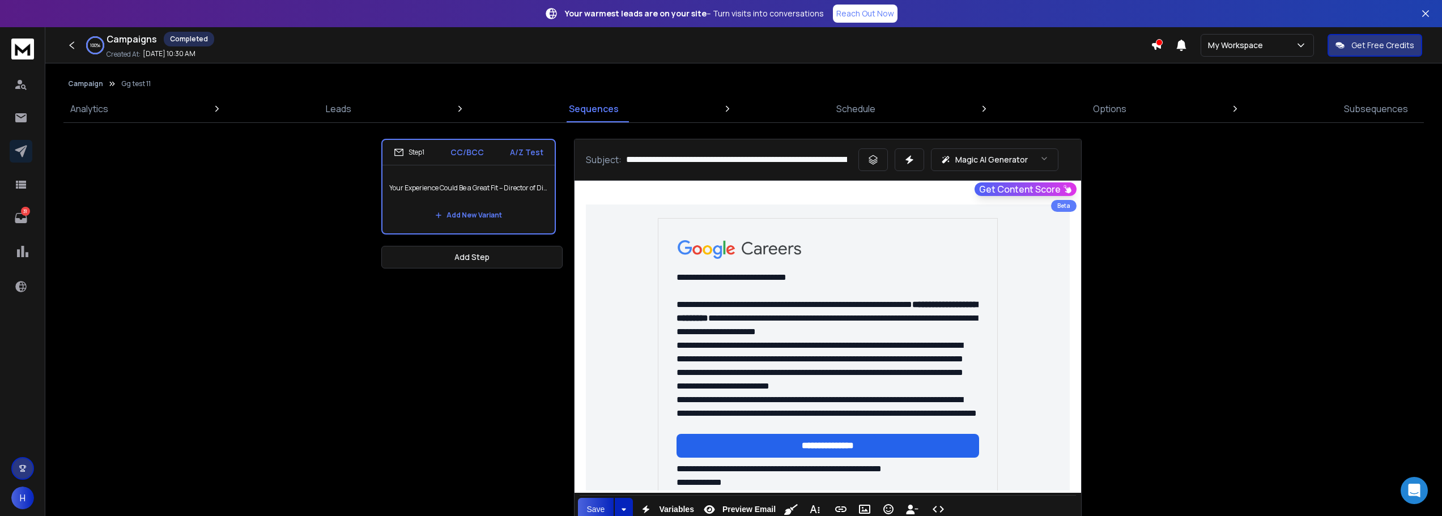
click at [917, 333] on div "**********" at bounding box center [828, 318] width 303 height 41
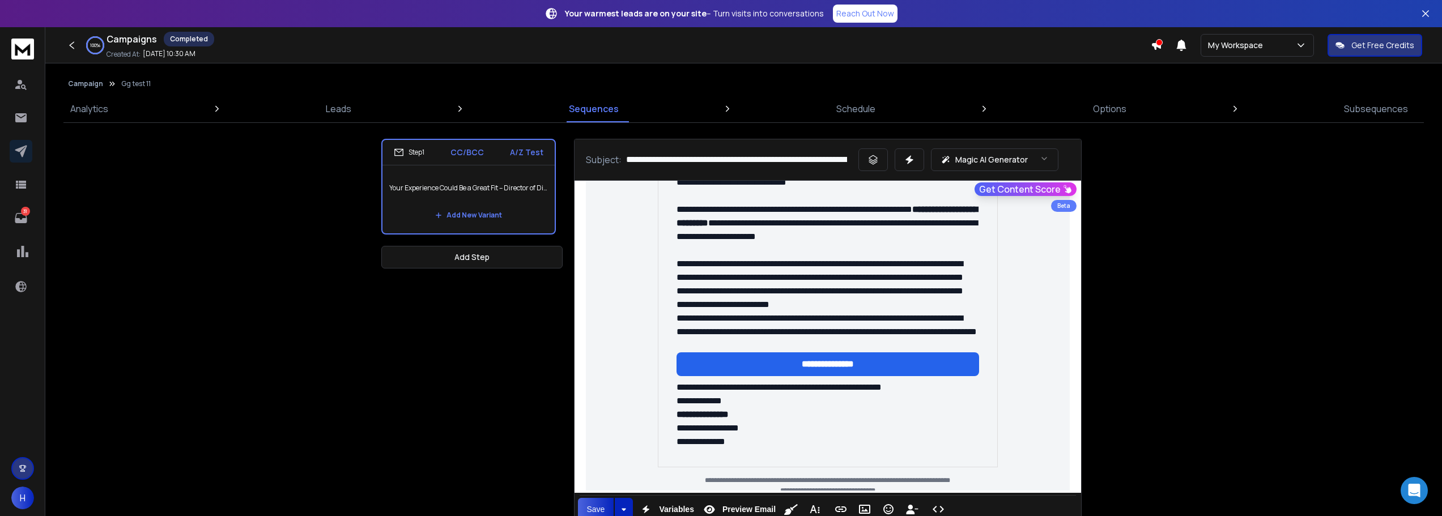
scroll to position [113, 0]
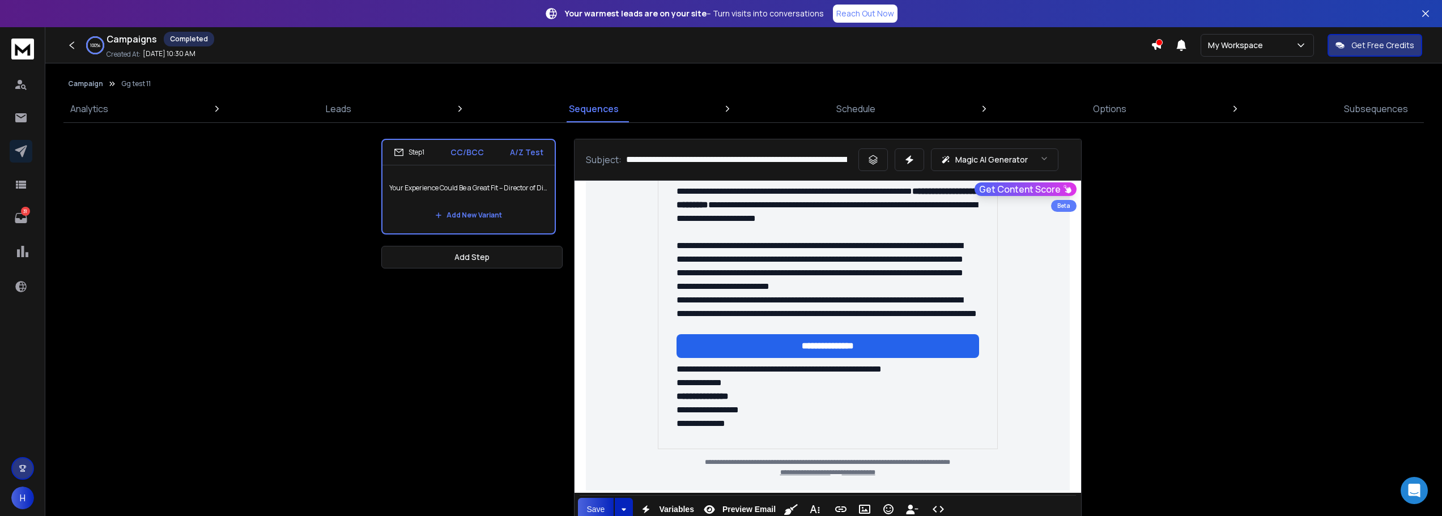
click at [902, 287] on div "**********" at bounding box center [828, 266] width 303 height 54
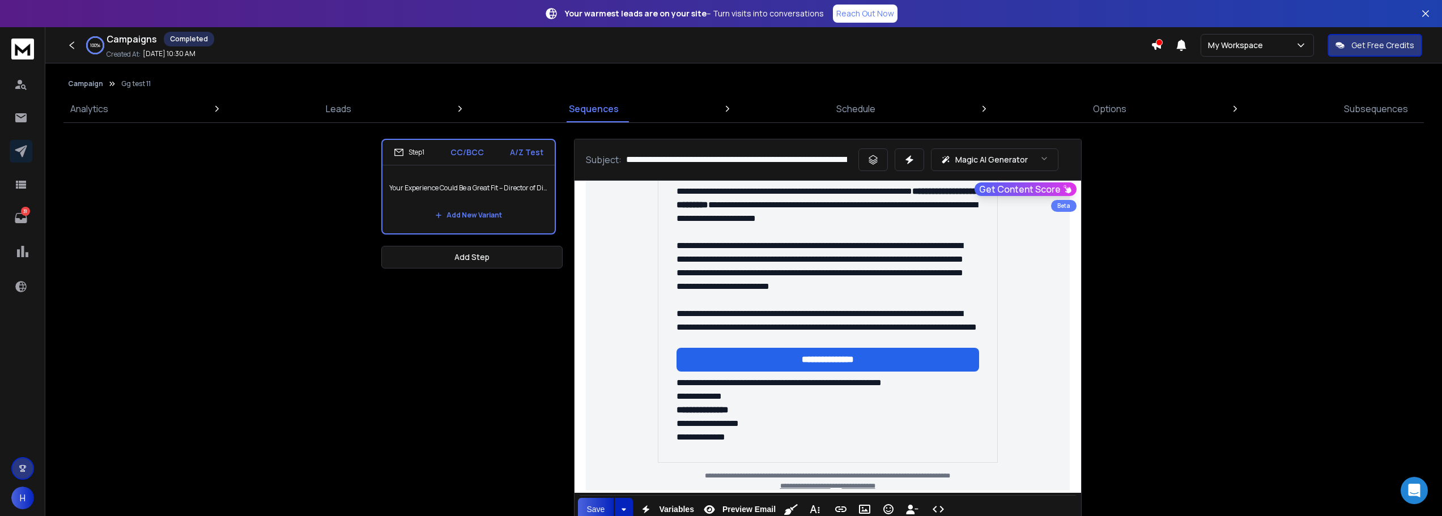
click at [783, 344] on div "**********" at bounding box center [828, 327] width 303 height 41
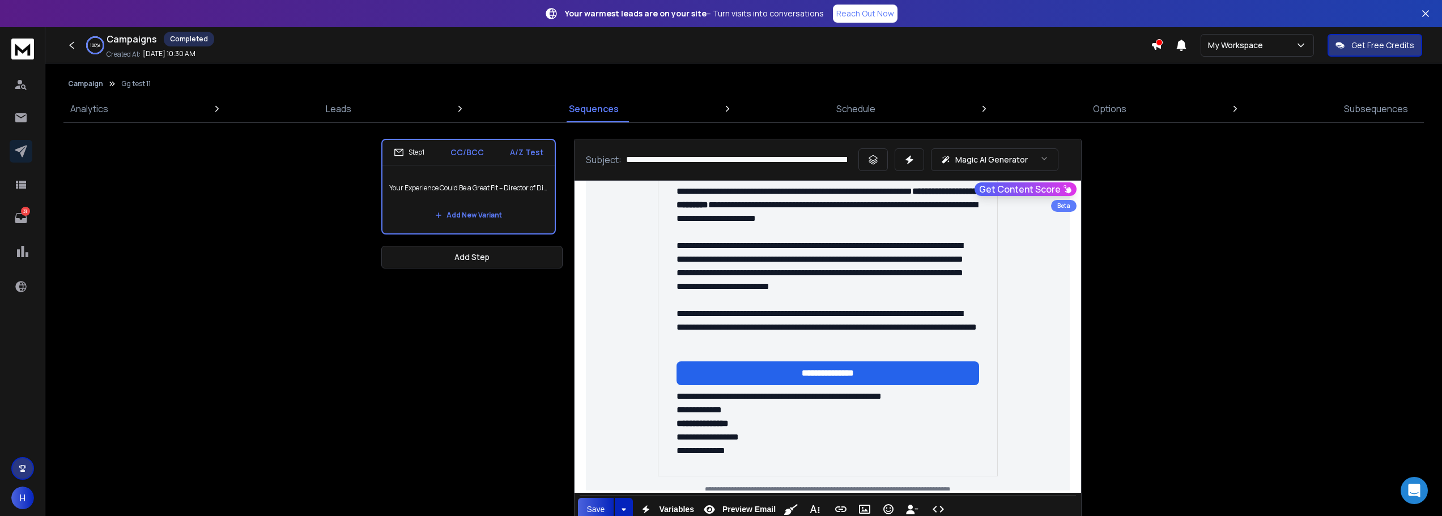
click at [927, 396] on div "**********" at bounding box center [828, 397] width 303 height 14
click at [983, 384] on td "**********" at bounding box center [827, 290] width 339 height 371
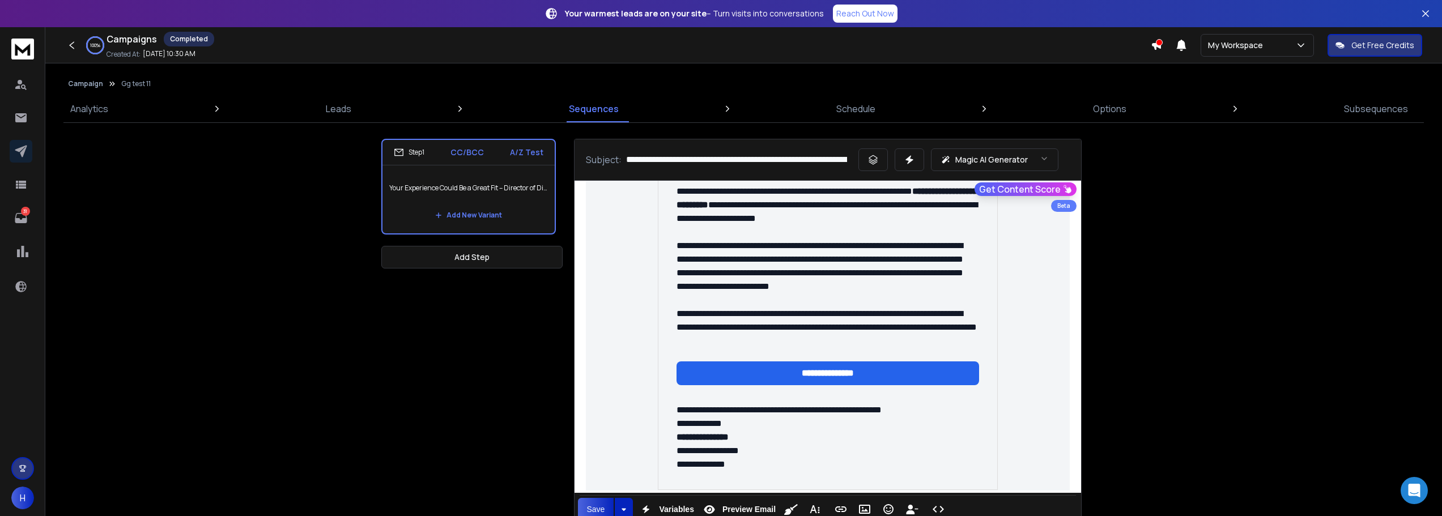
click at [759, 428] on div "**********" at bounding box center [828, 444] width 303 height 54
click at [938, 407] on div "**********" at bounding box center [828, 410] width 303 height 14
click at [752, 451] on div "**********" at bounding box center [828, 458] width 303 height 54
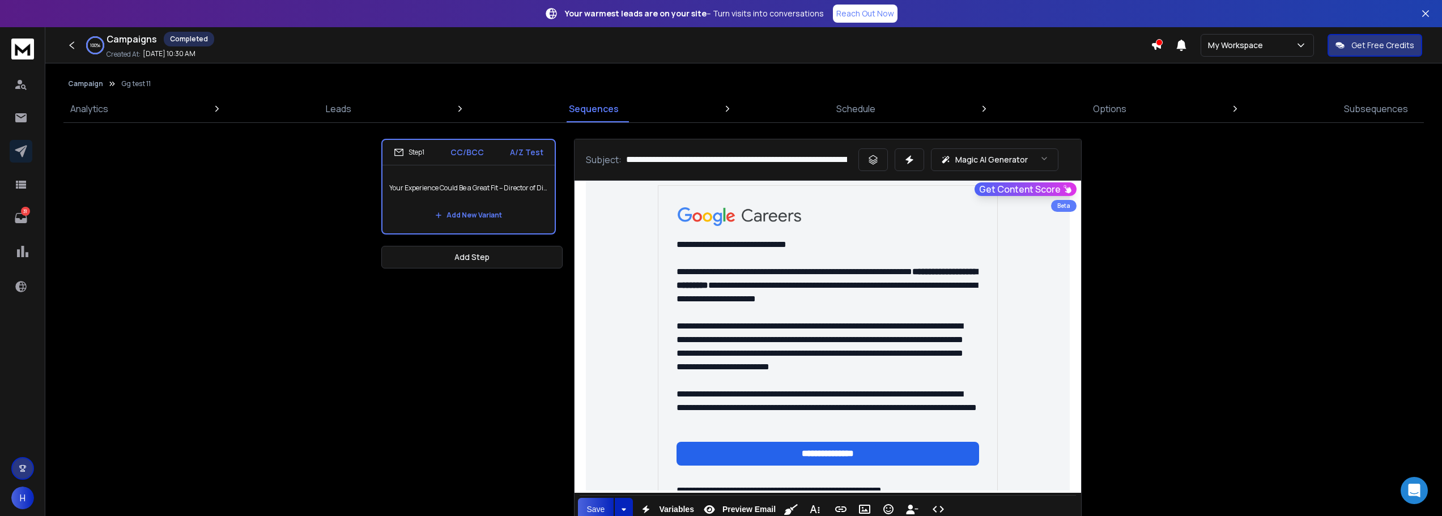
scroll to position [0, 0]
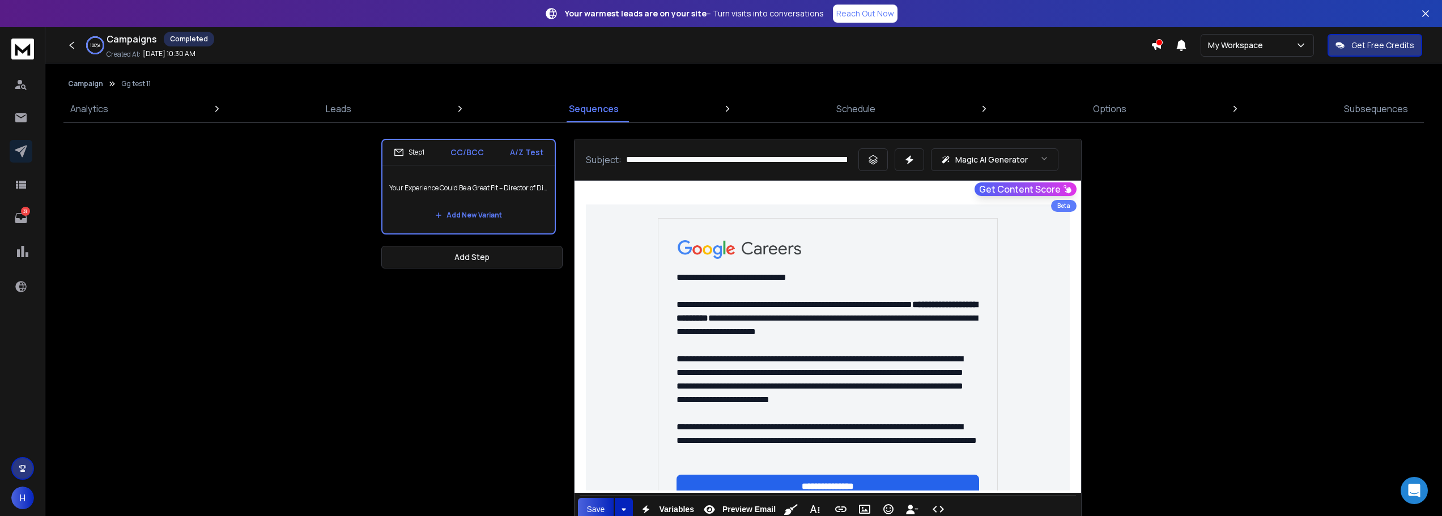
click at [367, 384] on div "**********" at bounding box center [743, 332] width 1361 height 396
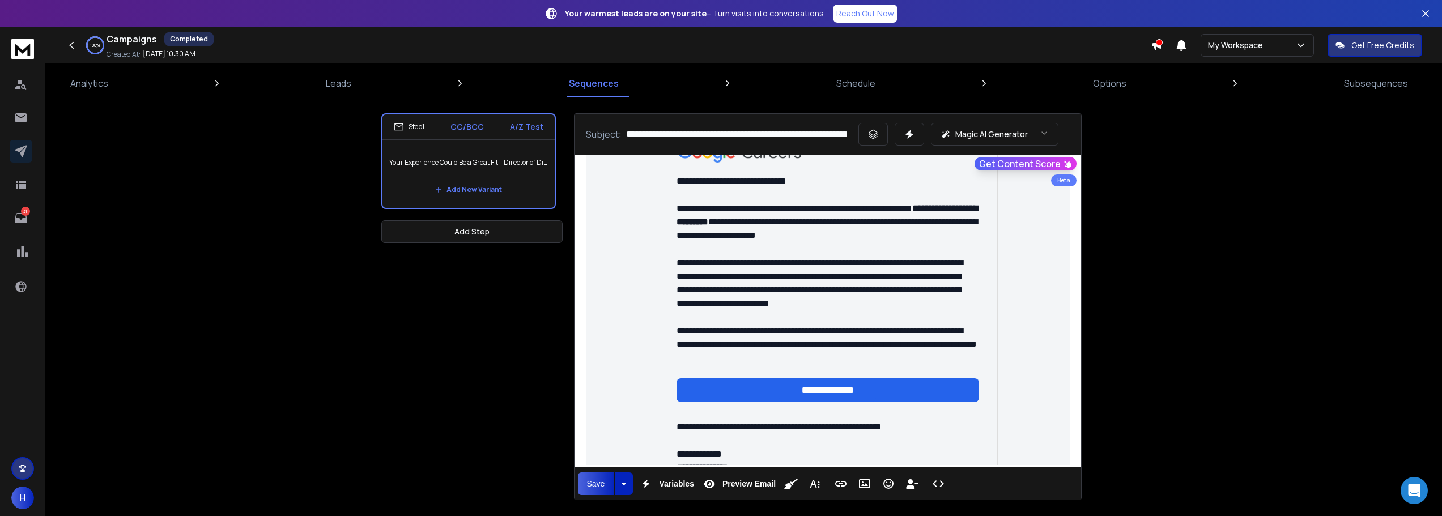
scroll to position [206, 0]
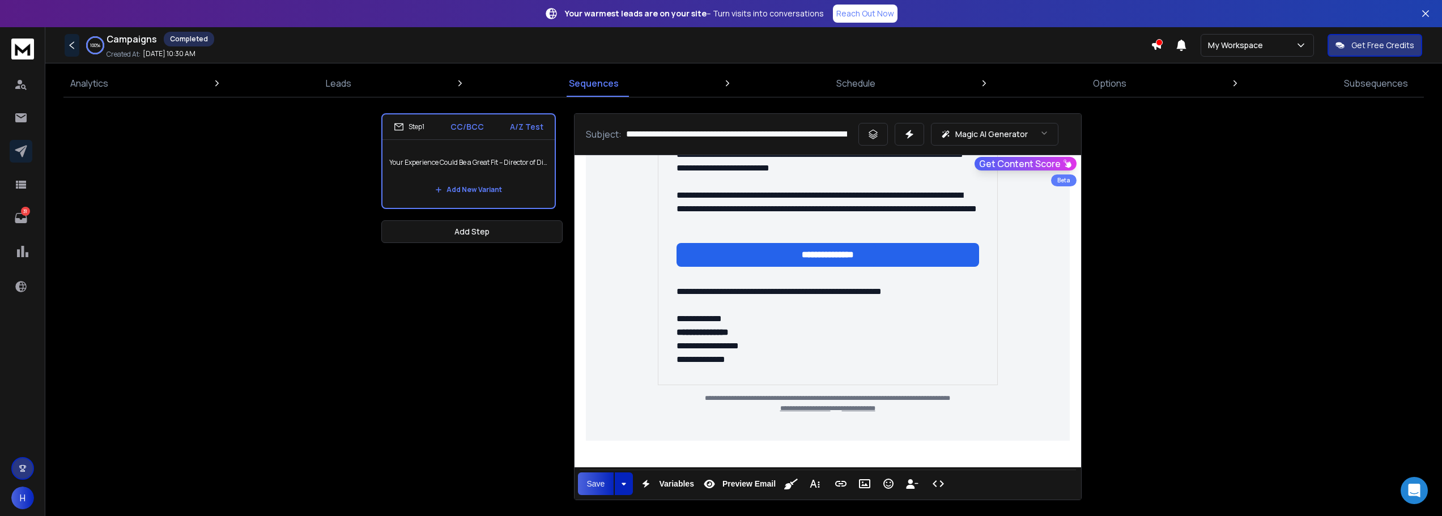
click at [73, 44] on icon at bounding box center [72, 45] width 10 height 10
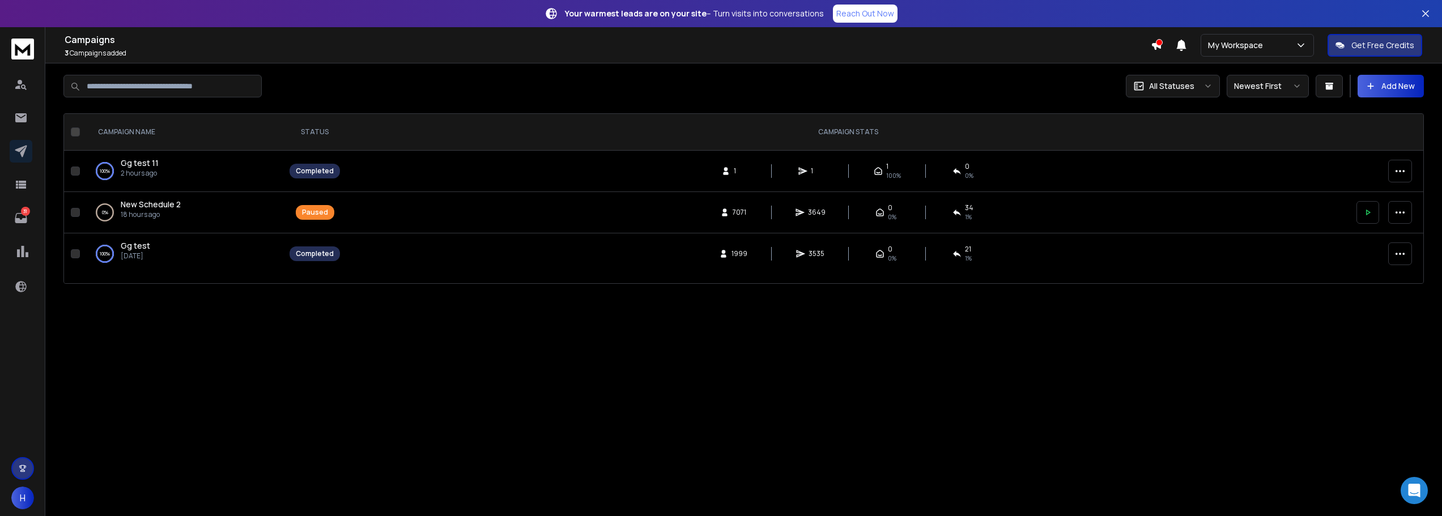
click at [1405, 171] on icon "button" at bounding box center [1400, 171] width 9 height 2
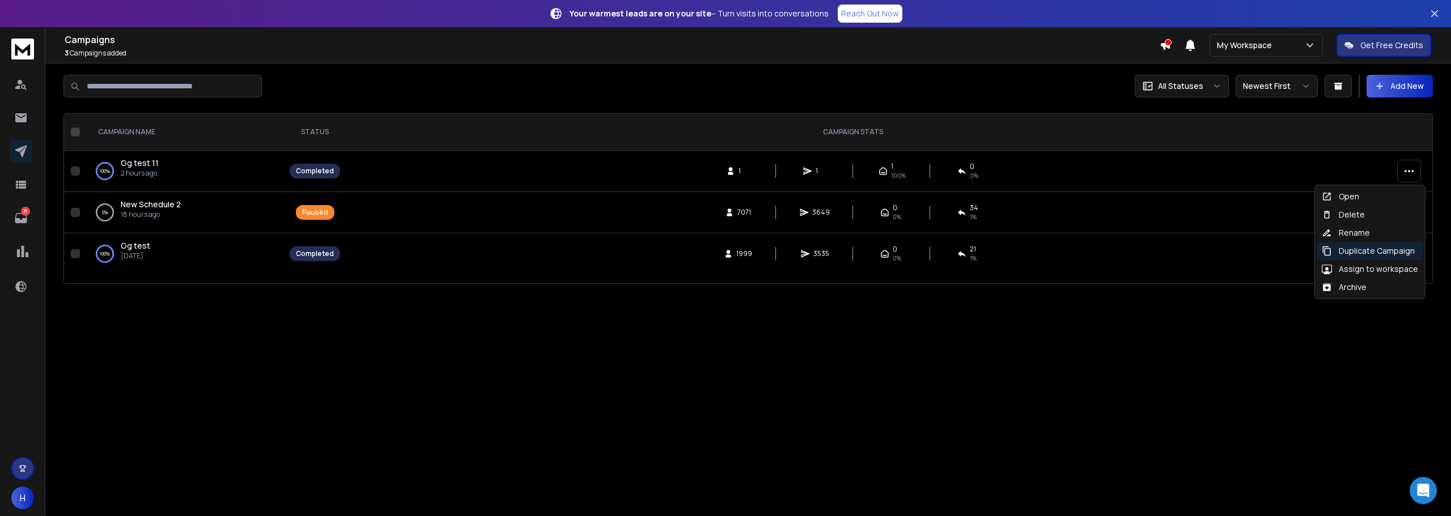
click at [1358, 252] on div "Duplicate Campaign" at bounding box center [1367, 250] width 93 height 11
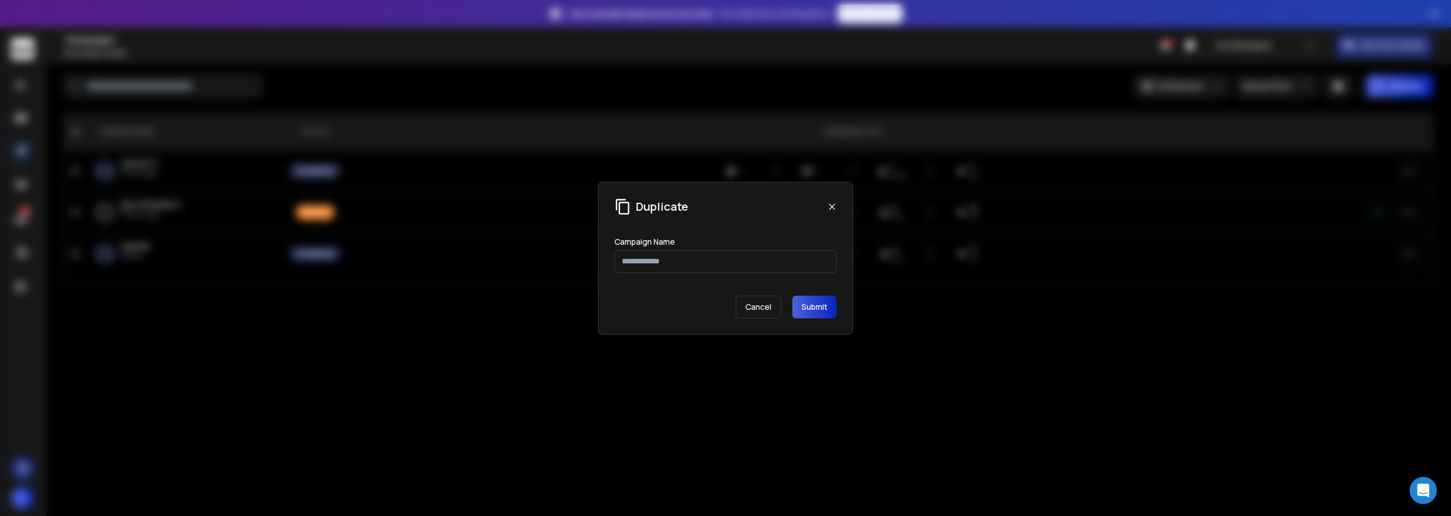
click at [725, 261] on input "text" at bounding box center [725, 261] width 222 height 23
type input "****"
click at [810, 305] on button "Submit" at bounding box center [814, 307] width 44 height 23
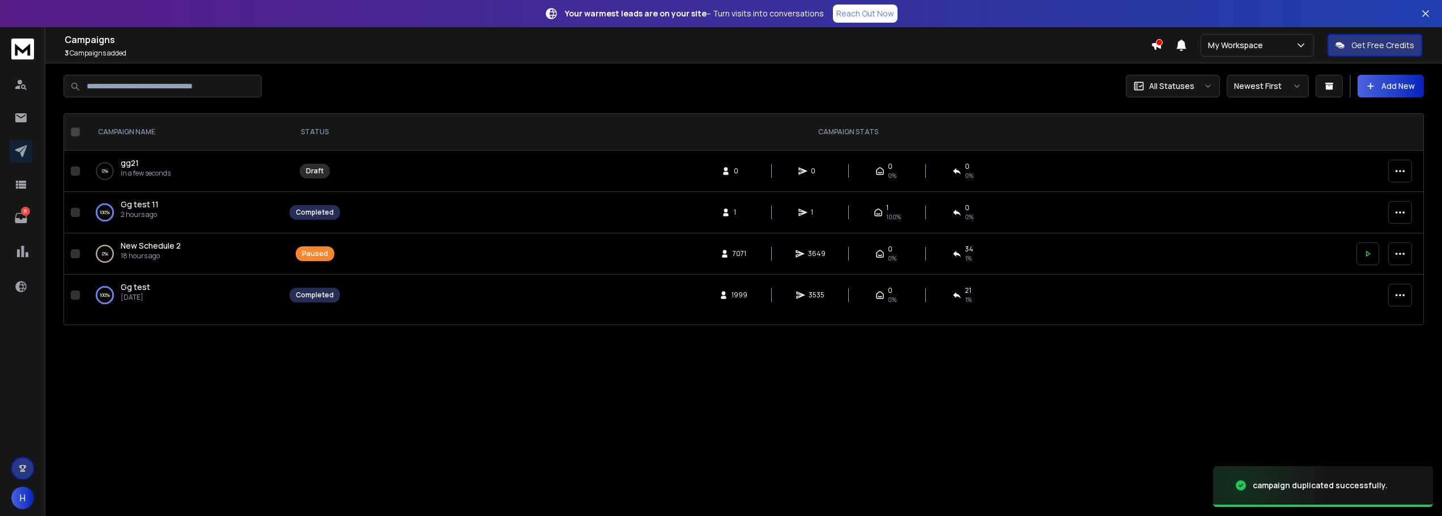
click at [678, 168] on div "0 0 0 0% 0 0%" at bounding box center [848, 171] width 989 height 18
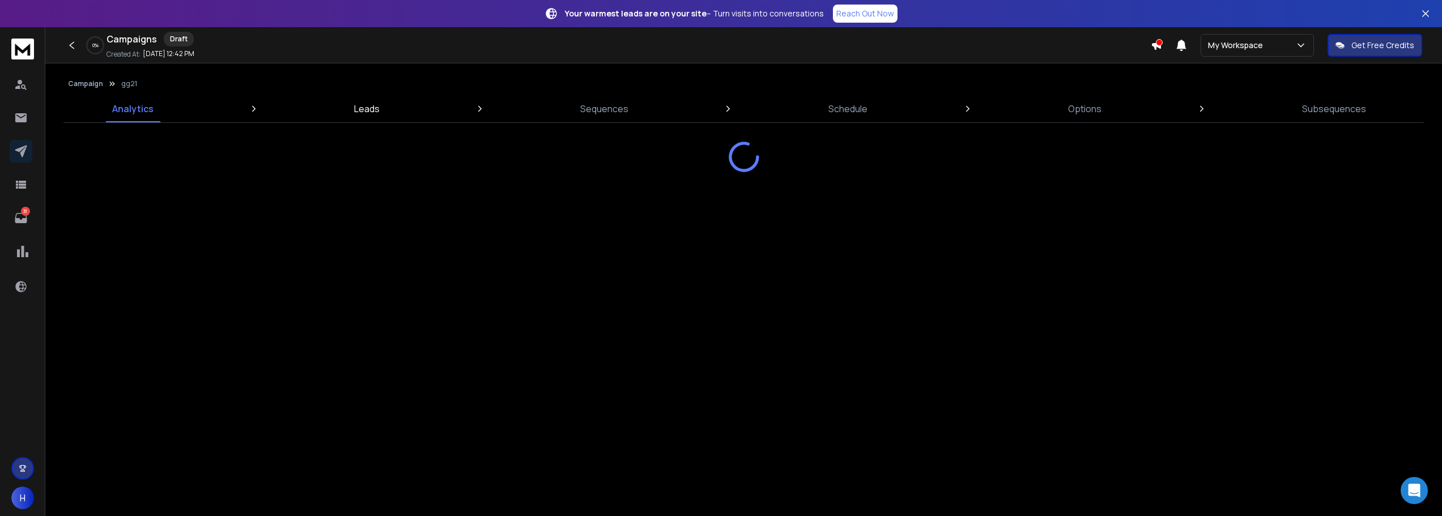
click at [362, 111] on p "Leads" at bounding box center [367, 109] width 26 height 14
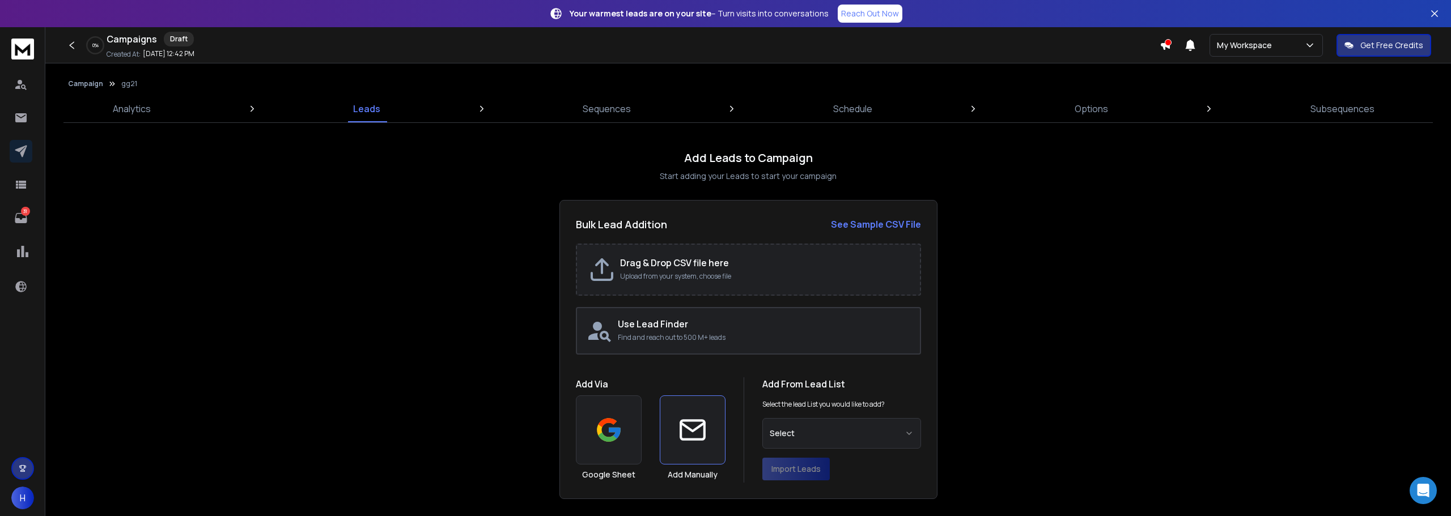
click at [699, 443] on icon at bounding box center [692, 430] width 28 height 34
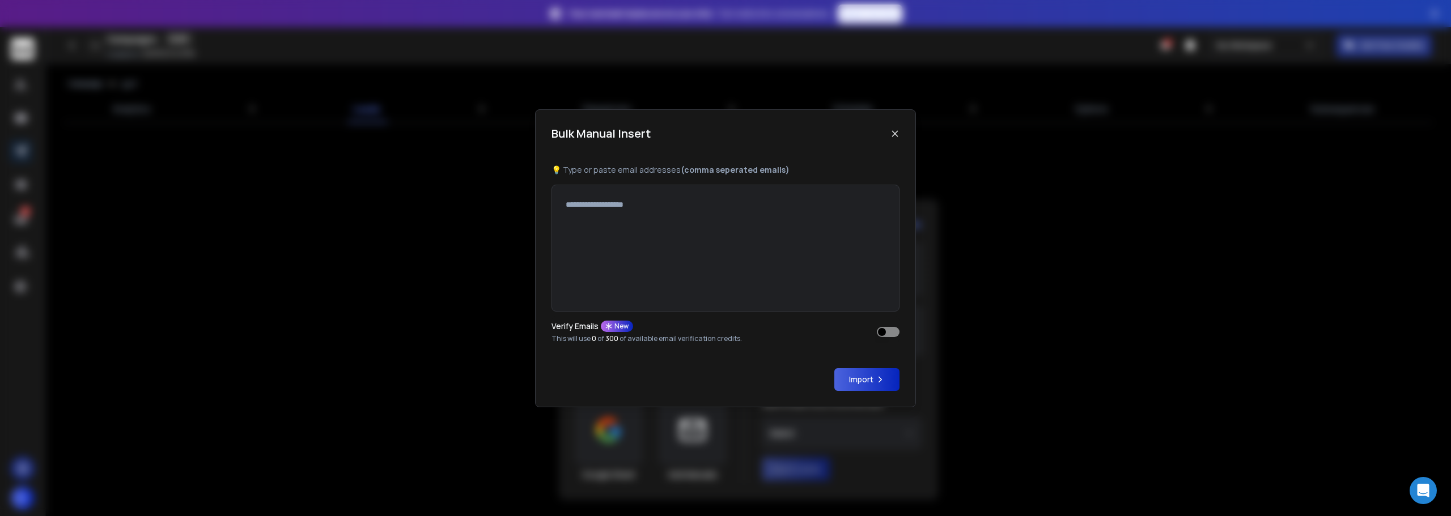
click at [698, 238] on textarea at bounding box center [725, 248] width 348 height 127
paste textarea "**********"
type textarea "**********"
click at [872, 375] on button "Import" at bounding box center [866, 379] width 65 height 23
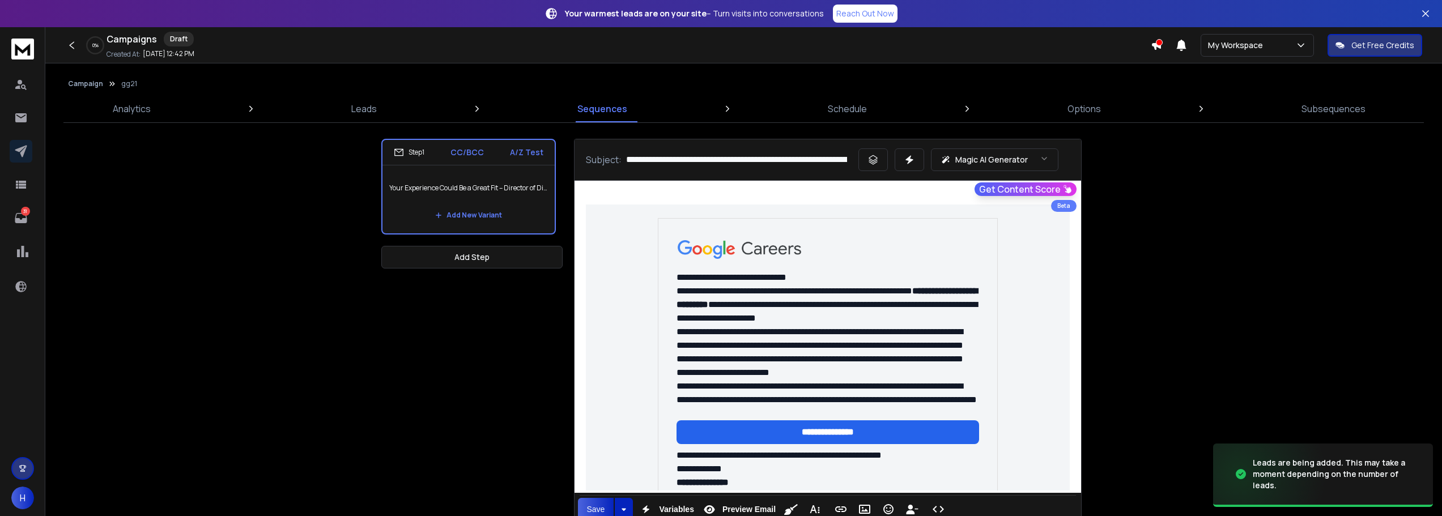
click at [821, 280] on div "**********" at bounding box center [828, 278] width 303 height 14
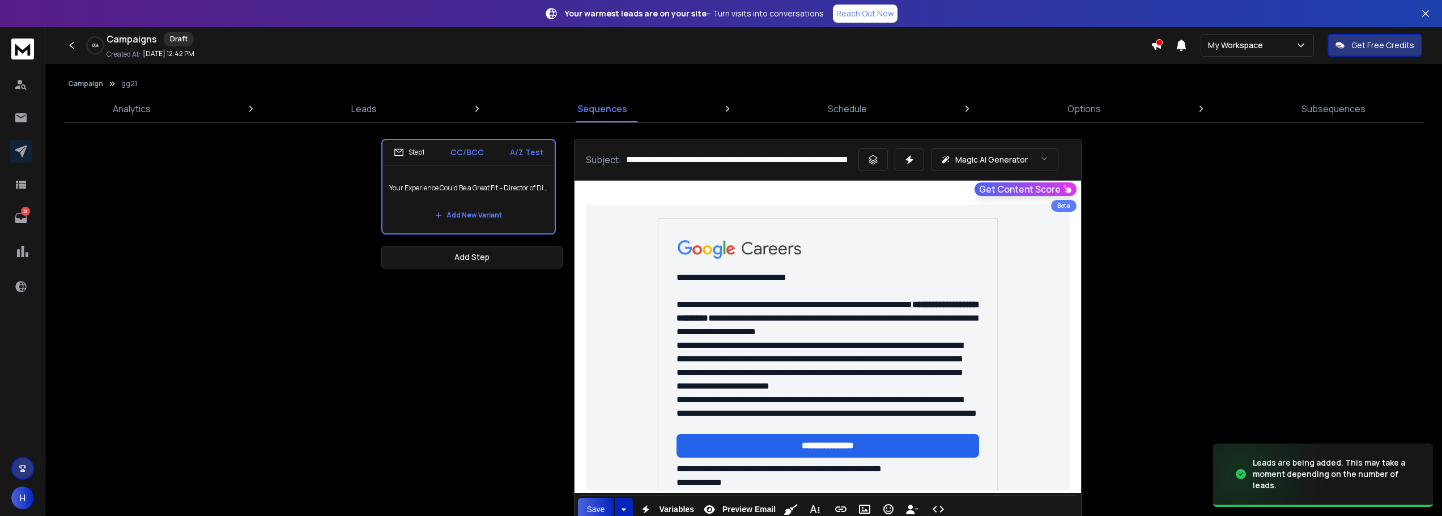
click at [920, 328] on div "**********" at bounding box center [828, 318] width 303 height 41
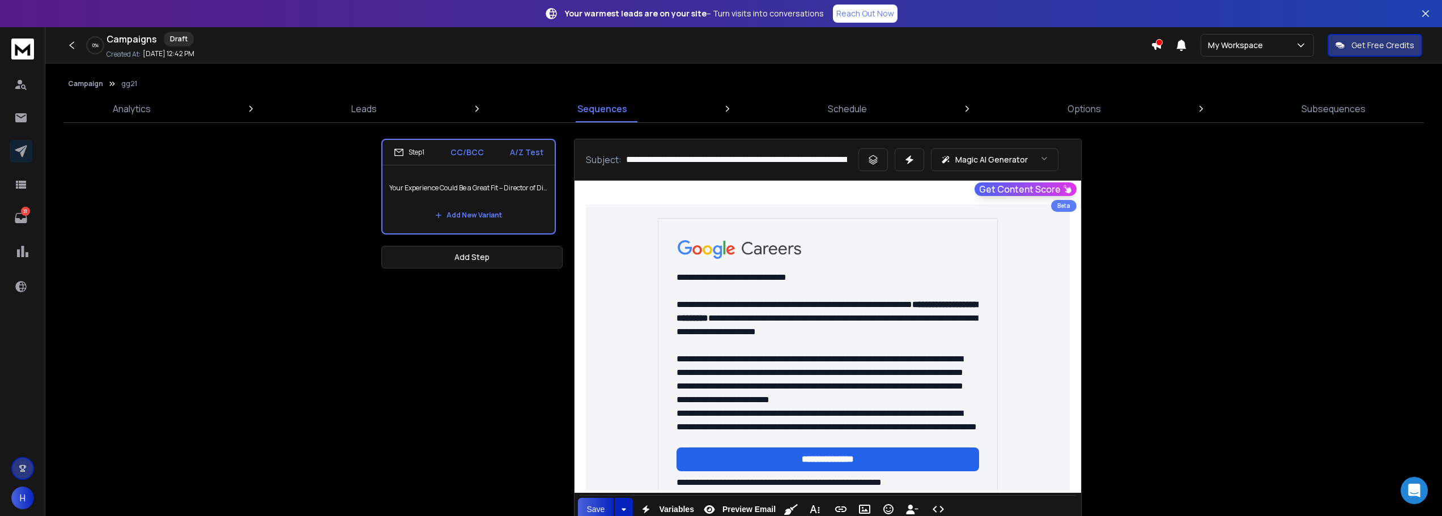
click at [904, 403] on div "**********" at bounding box center [828, 379] width 303 height 54
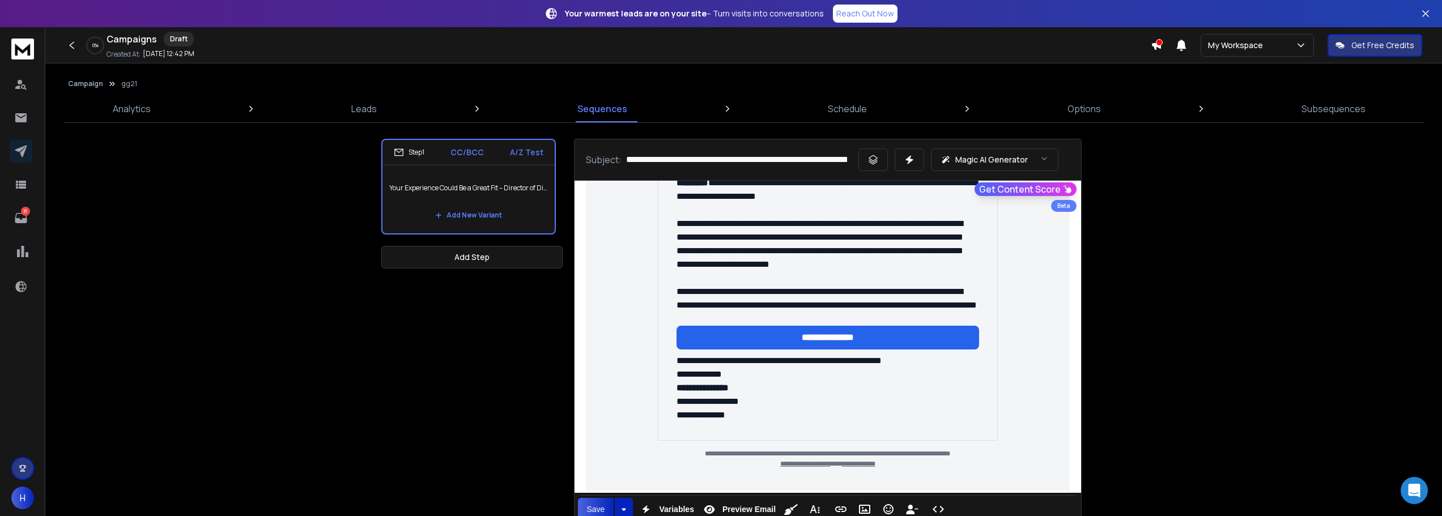
scroll to position [165, 0]
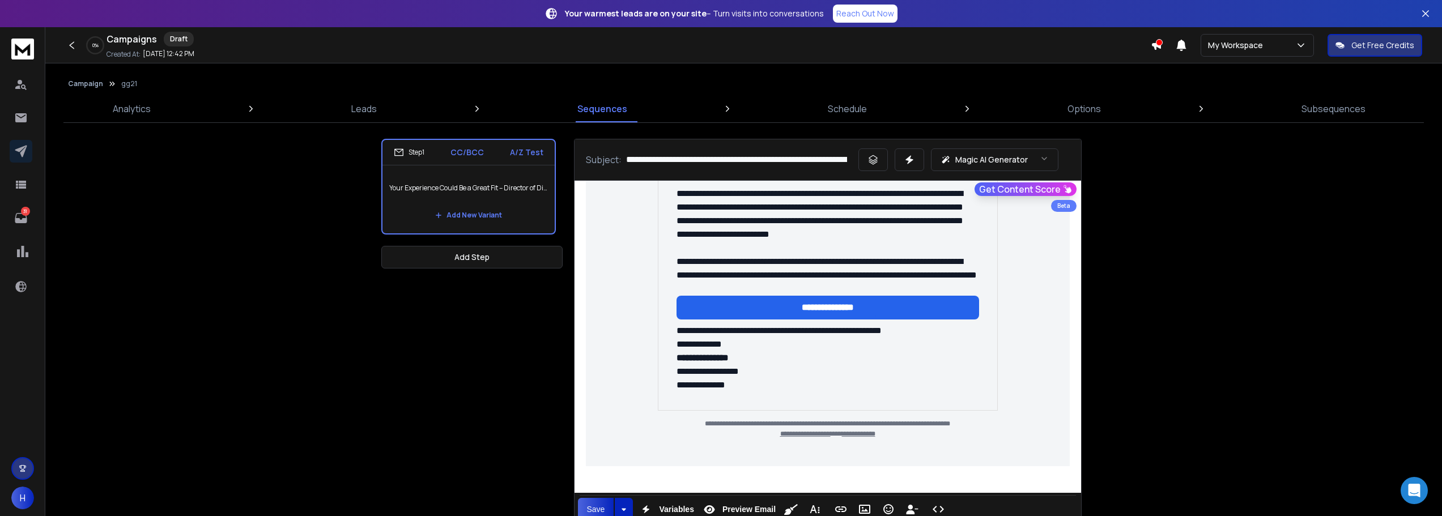
click at [775, 286] on div "**********" at bounding box center [828, 275] width 303 height 41
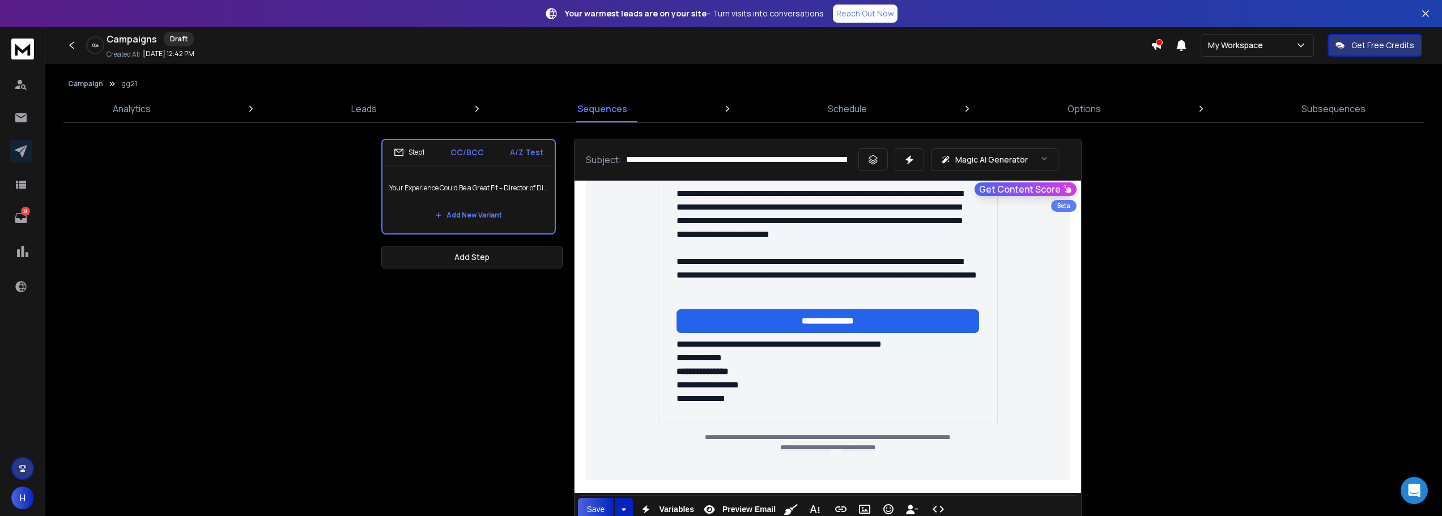
click at [997, 325] on td "**********" at bounding box center [828, 259] width 484 height 441
click at [981, 325] on td "**********" at bounding box center [827, 238] width 339 height 371
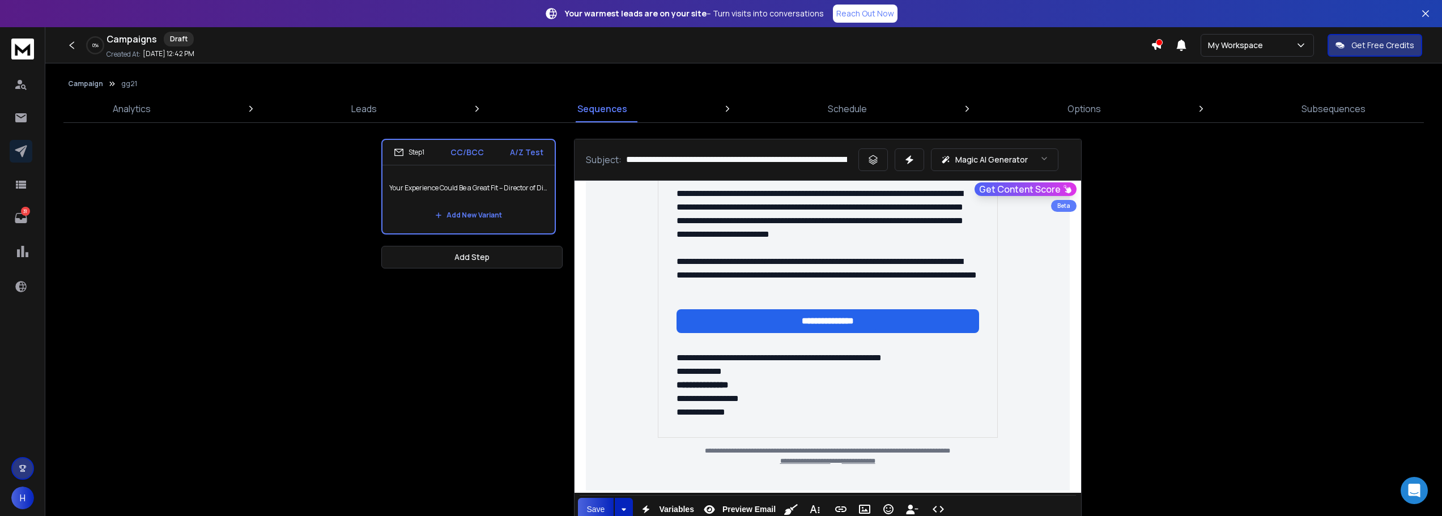
click at [946, 356] on div "**********" at bounding box center [828, 358] width 303 height 14
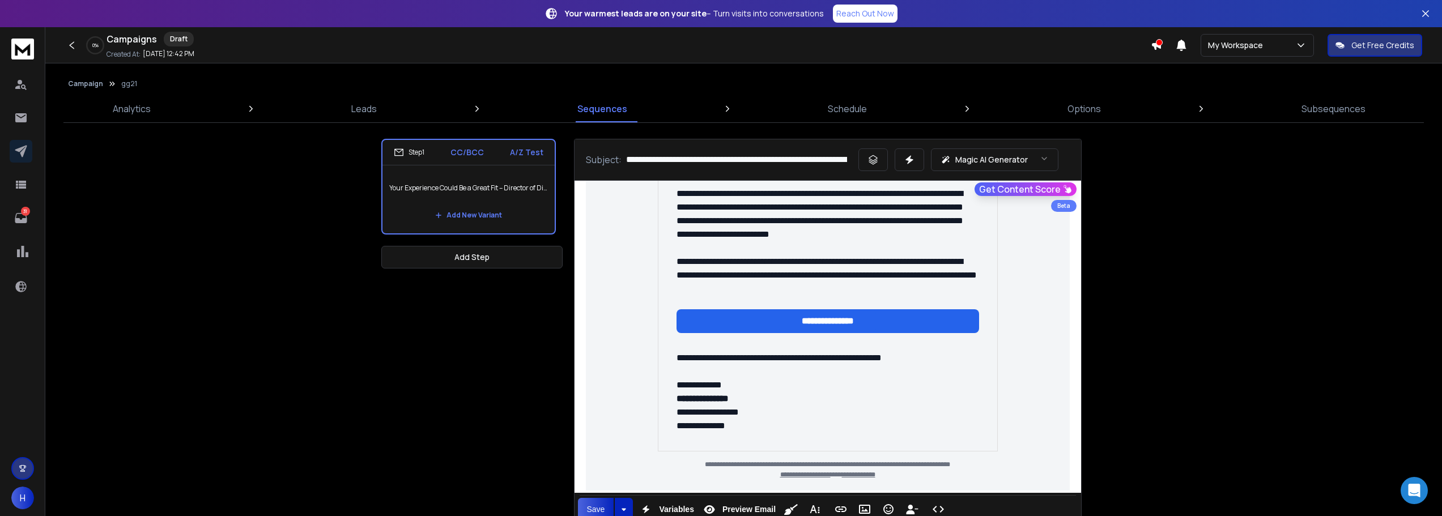
click at [399, 402] on div "Step 1 CC/BCC A/Z Test Your Experience Could Be a Great Fit – Director of Digit…" at bounding box center [471, 332] width 181 height 387
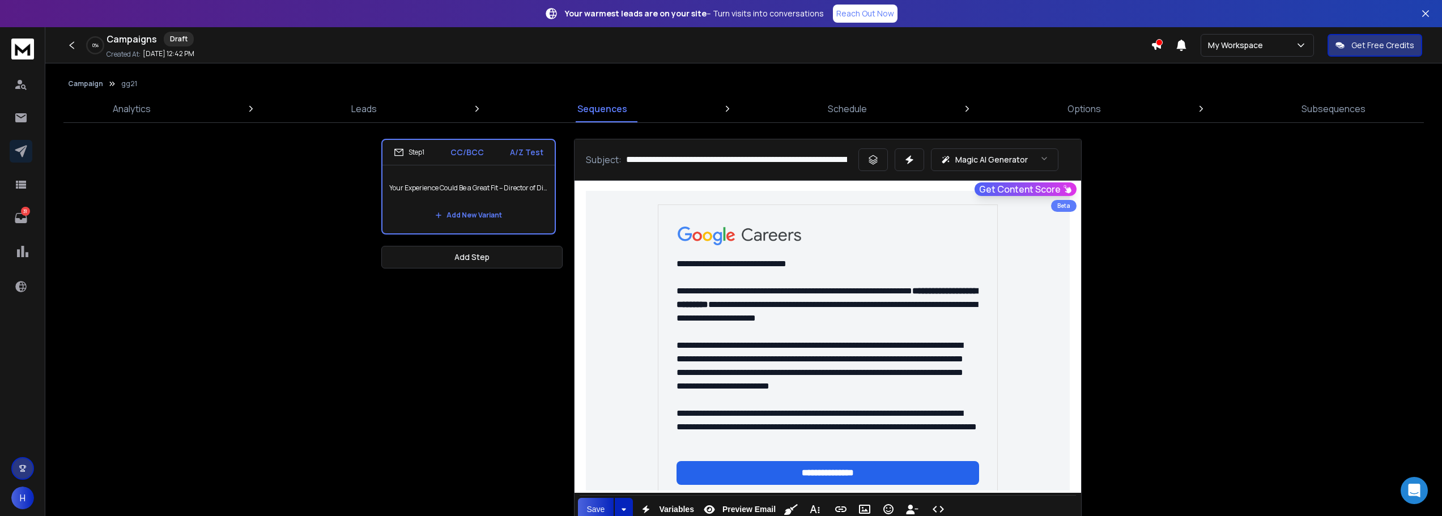
scroll to position [0, 0]
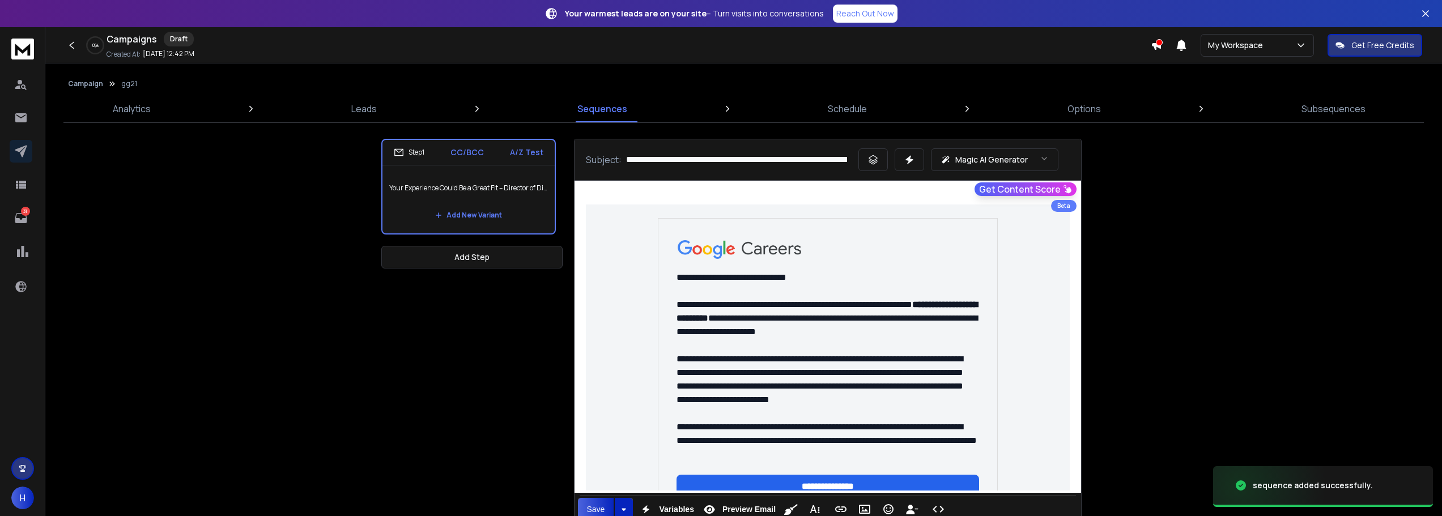
click at [627, 510] on icon "button" at bounding box center [624, 509] width 14 height 7
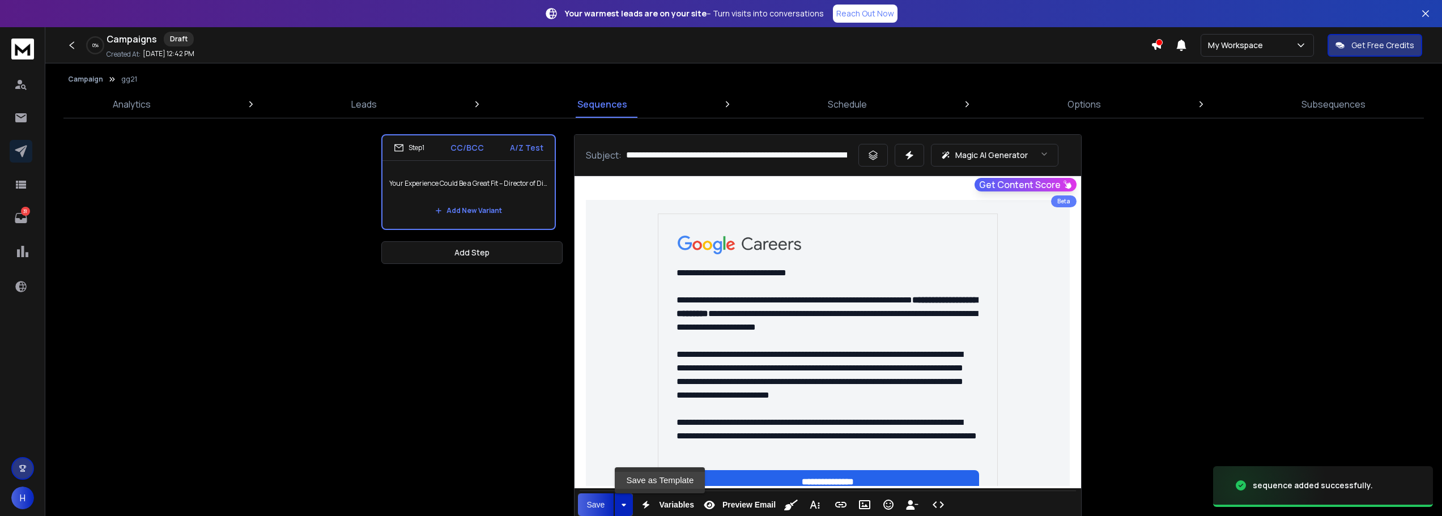
click at [630, 483] on link "Save as Template" at bounding box center [660, 480] width 90 height 17
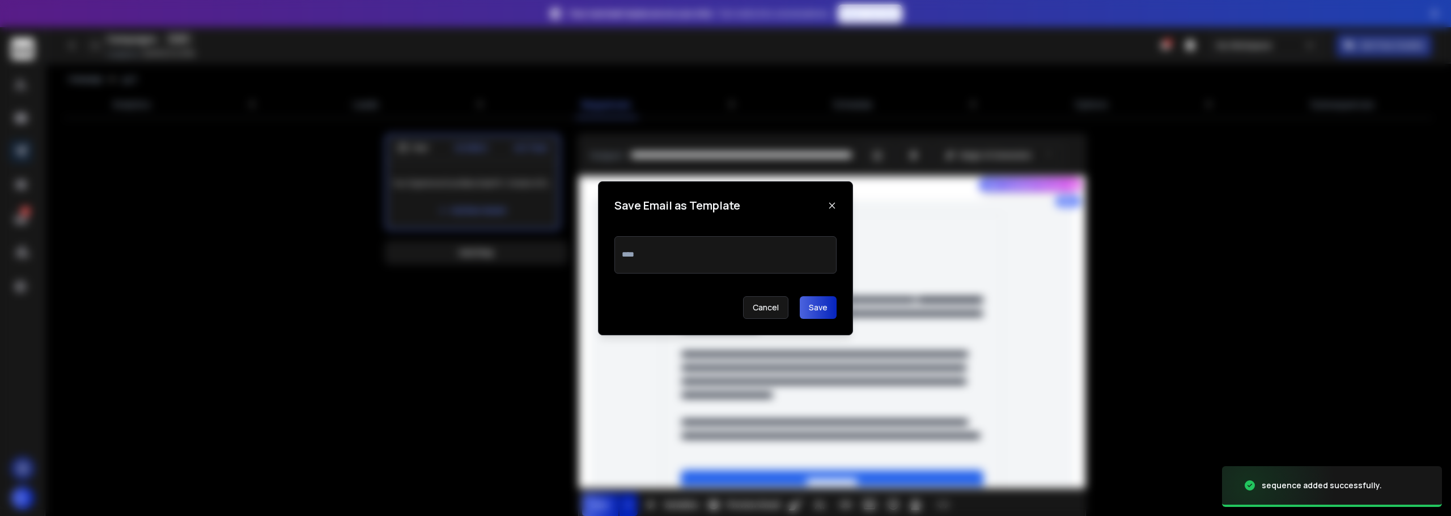
click at [672, 244] on input at bounding box center [725, 254] width 222 height 37
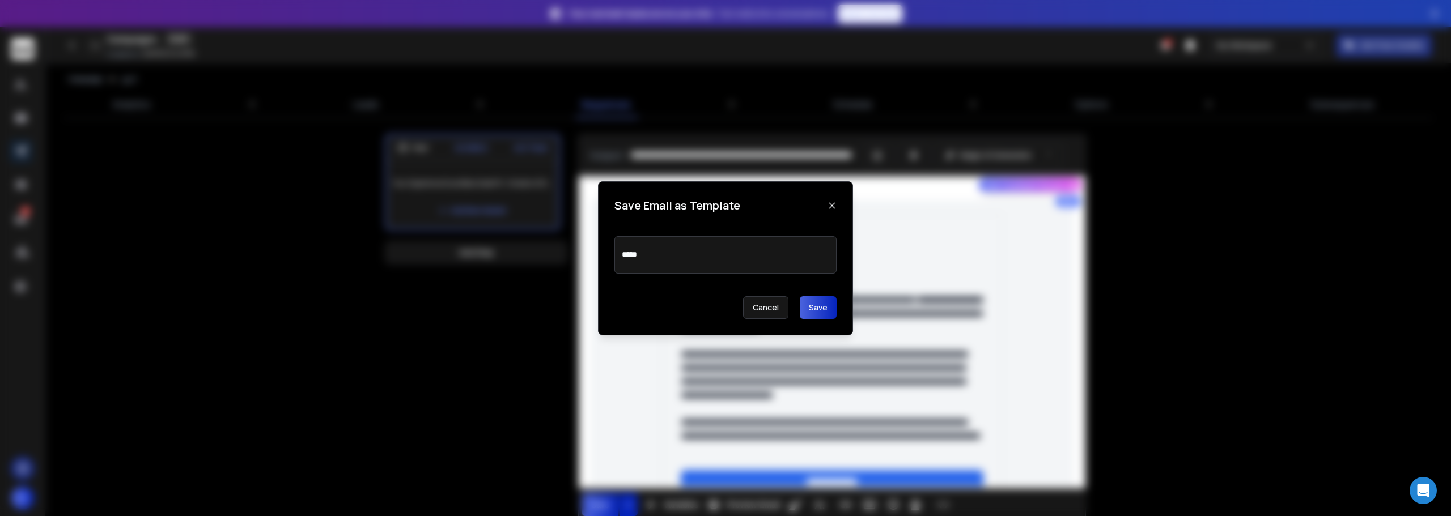
type input "*****"
click at [821, 310] on button "Save" at bounding box center [818, 307] width 37 height 23
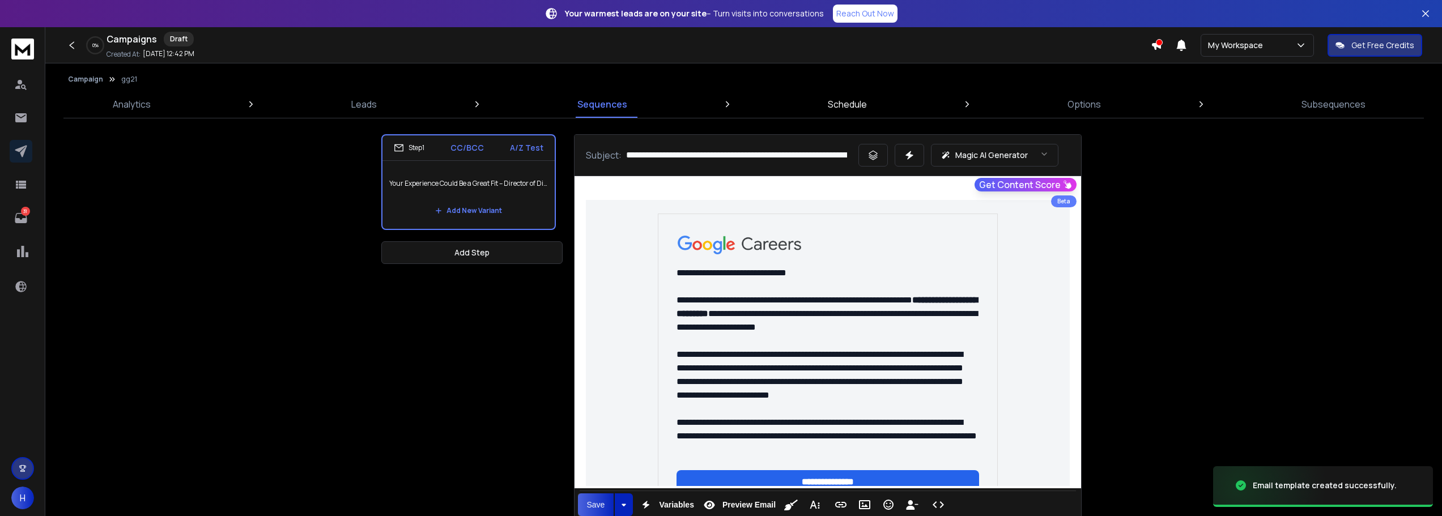
click at [834, 109] on p "Schedule" at bounding box center [847, 104] width 39 height 14
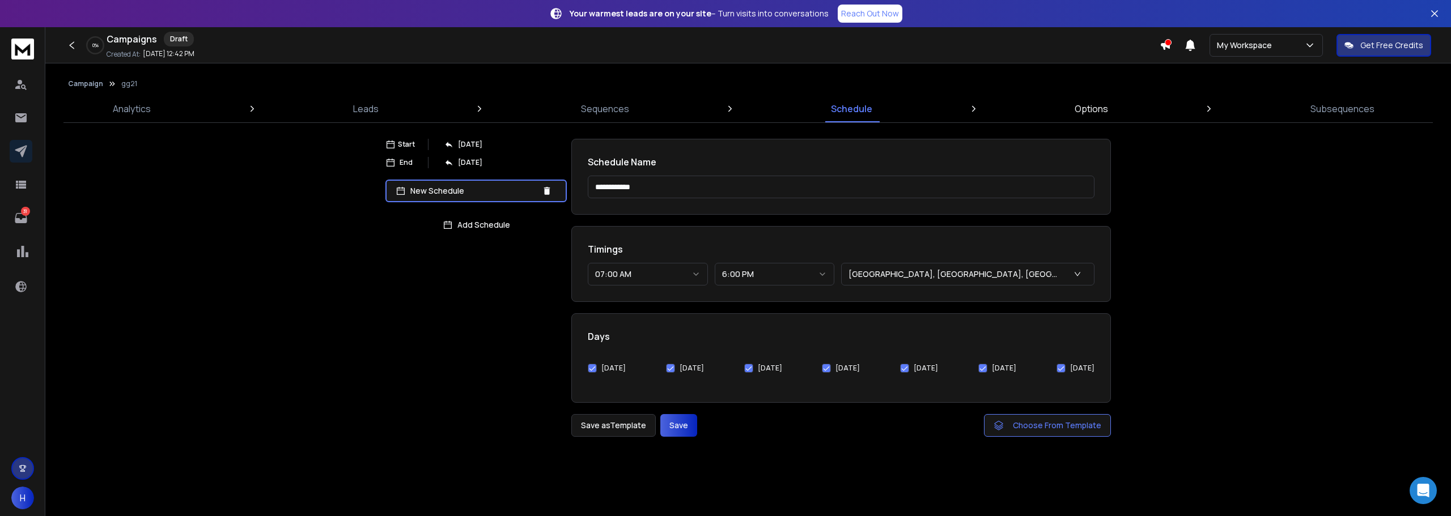
click at [1081, 110] on p "Options" at bounding box center [1090, 109] width 33 height 14
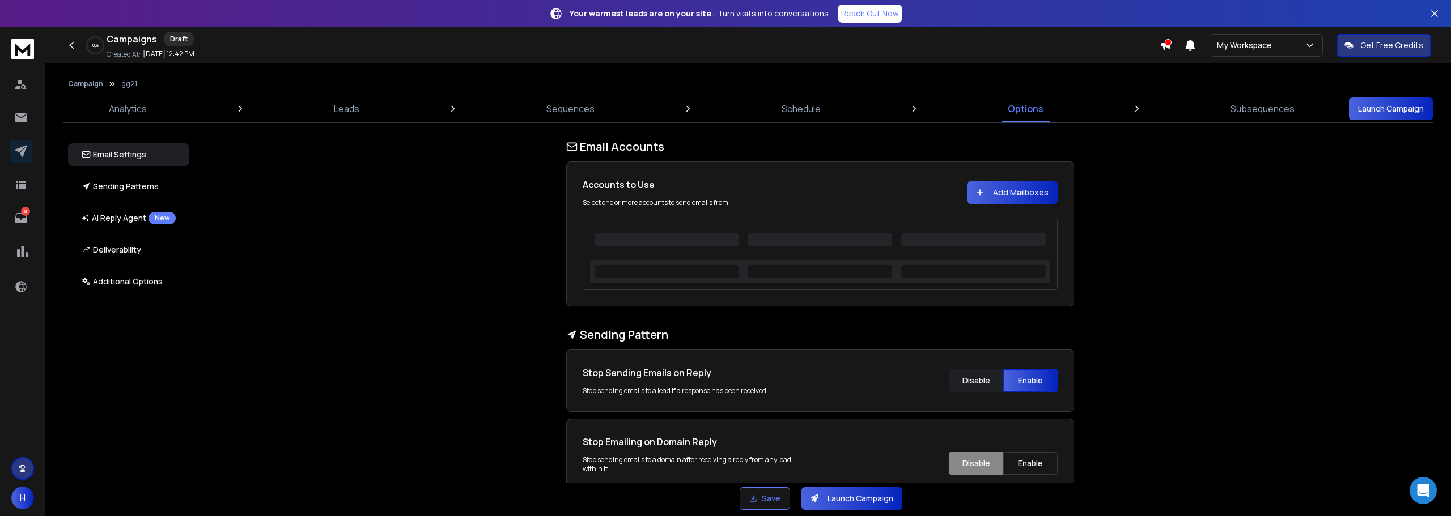
click at [996, 195] on button "Add Mailboxes" at bounding box center [1012, 192] width 91 height 23
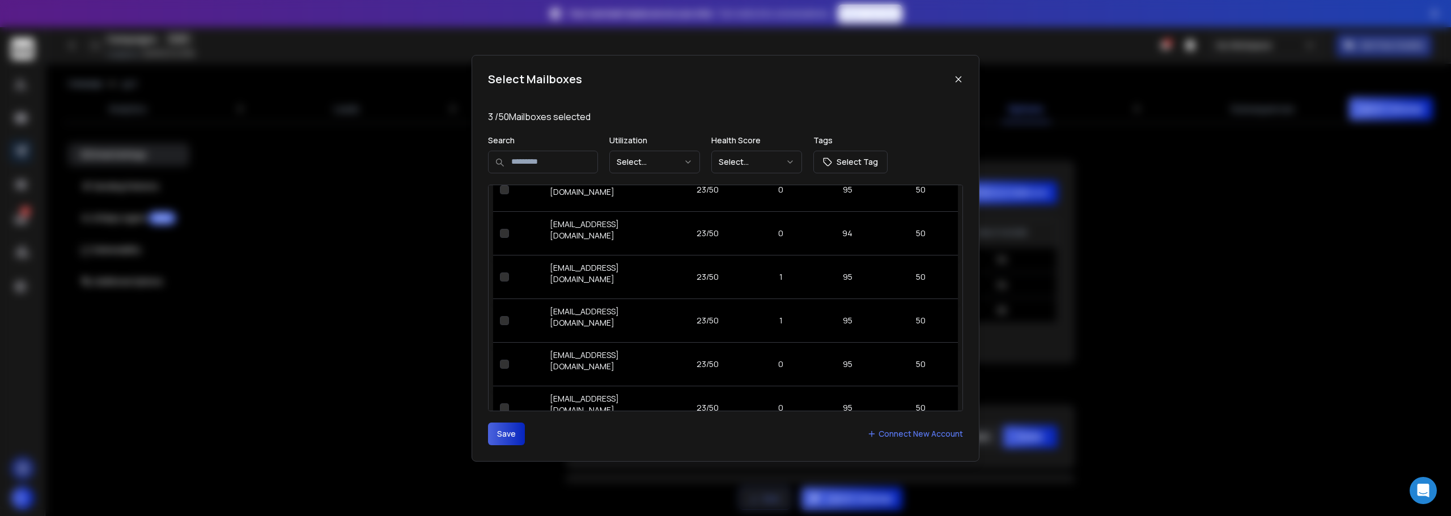
scroll to position [1360, 0]
click at [962, 77] on icon at bounding box center [958, 79] width 9 height 9
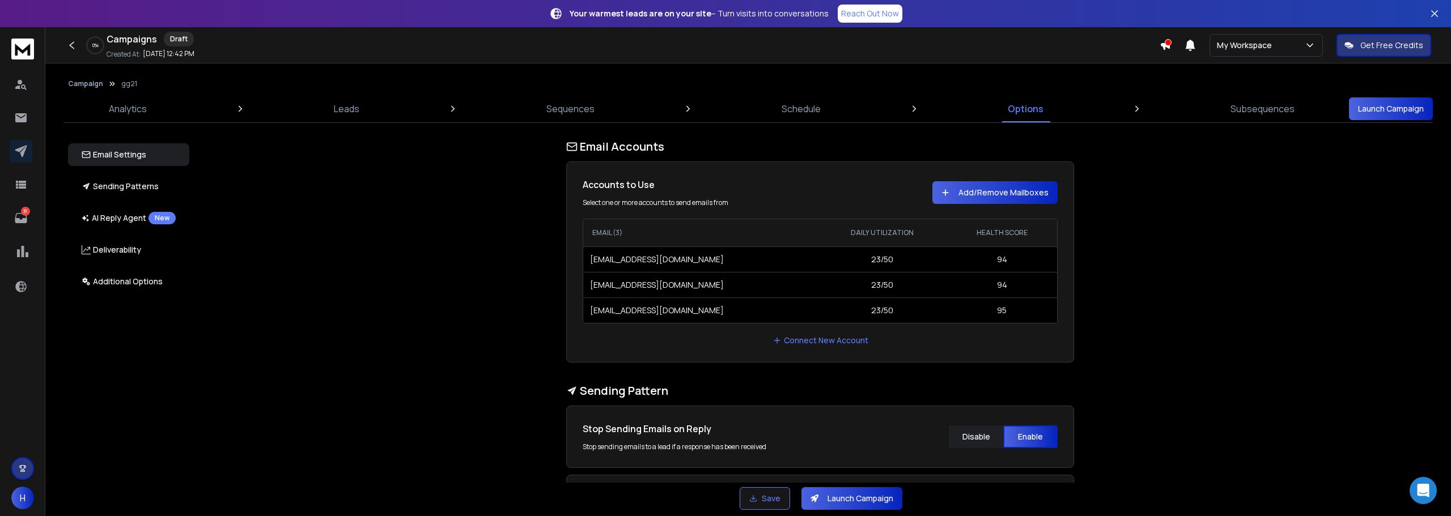
click at [991, 185] on button "Add/Remove Mailboxes" at bounding box center [994, 192] width 125 height 23
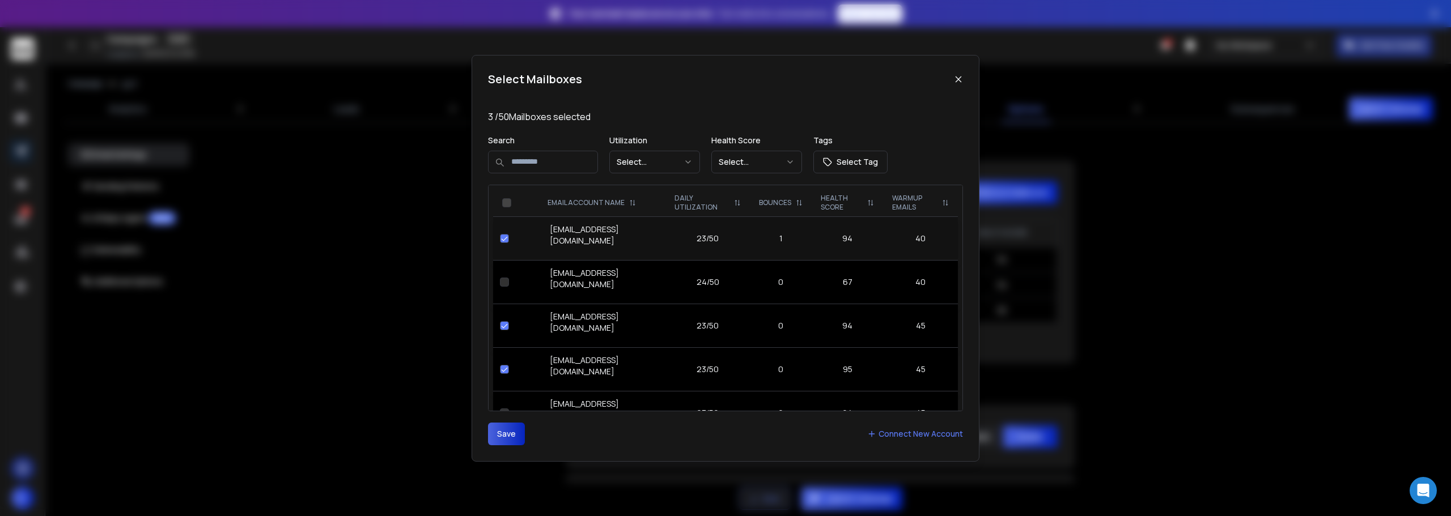
click at [504, 245] on td at bounding box center [515, 239] width 45 height 44
click at [504, 238] on button "button" at bounding box center [504, 238] width 9 height 9
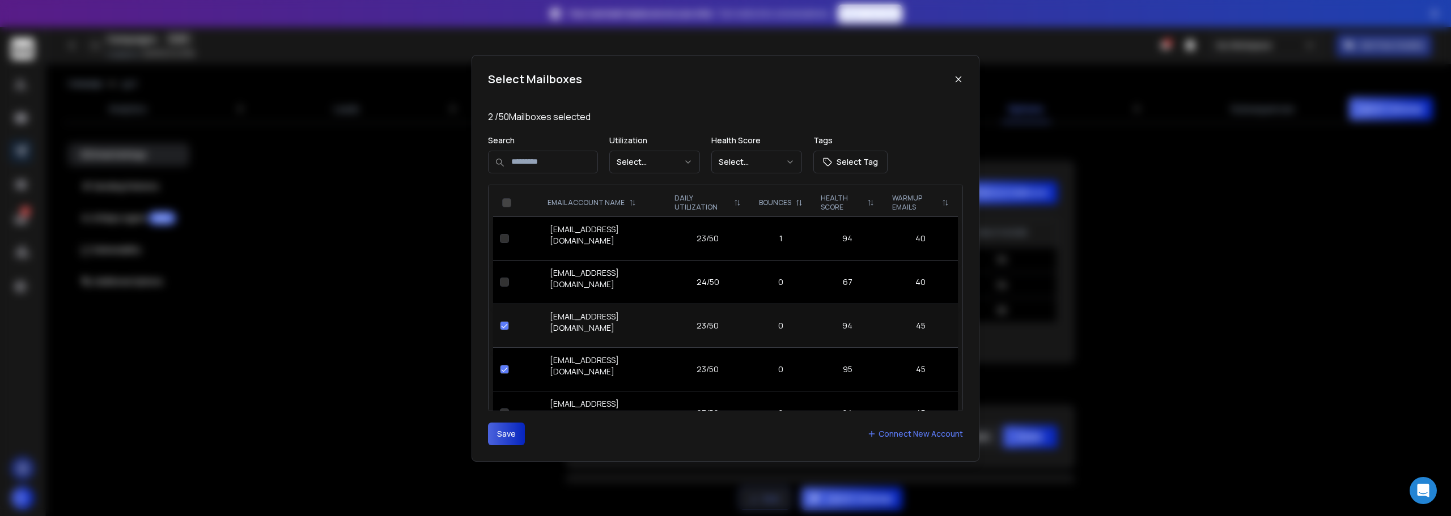
click at [505, 321] on button "button" at bounding box center [504, 325] width 9 height 9
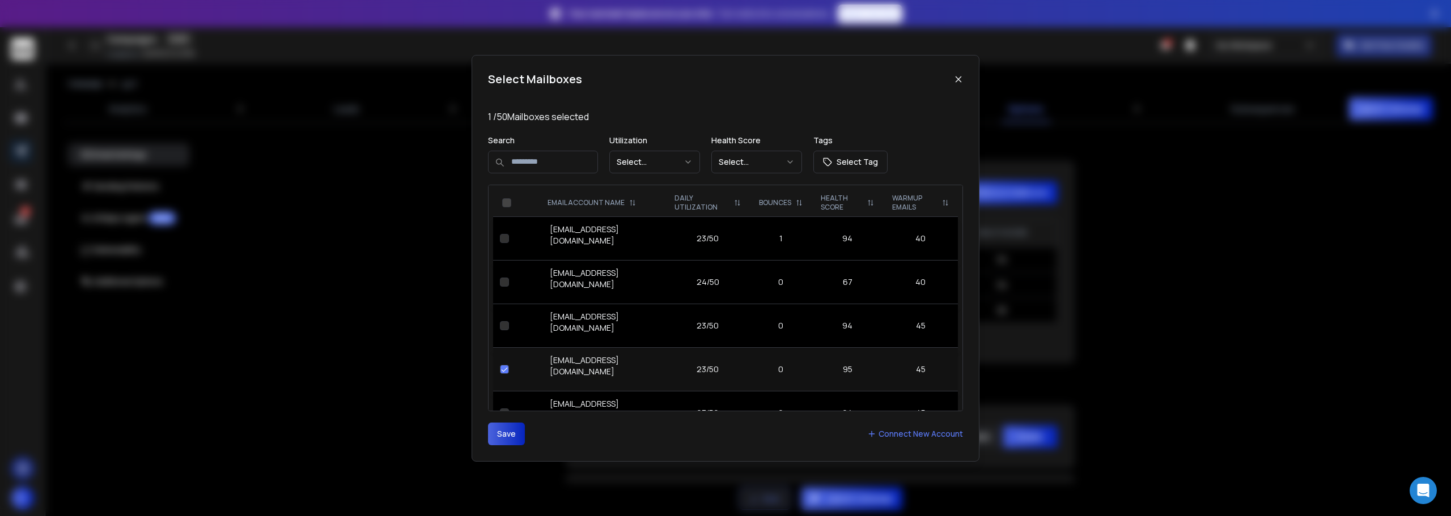
click at [504, 364] on td at bounding box center [515, 370] width 45 height 44
click at [509, 365] on div at bounding box center [519, 369] width 39 height 9
click at [506, 365] on button "button" at bounding box center [504, 369] width 9 height 9
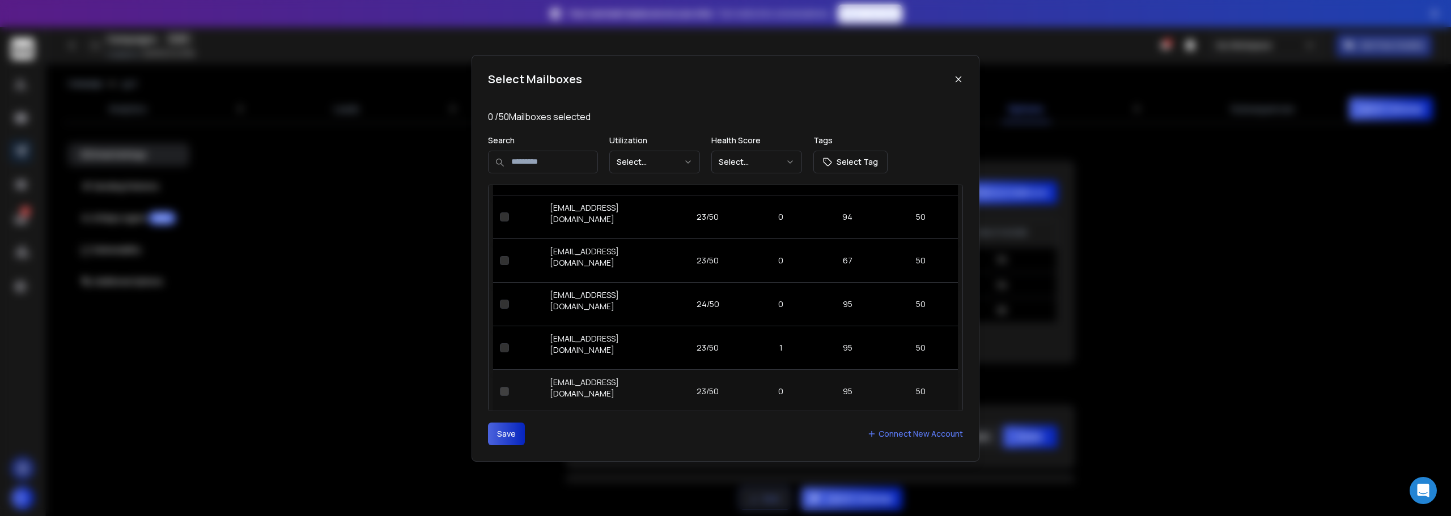
scroll to position [1077, 0]
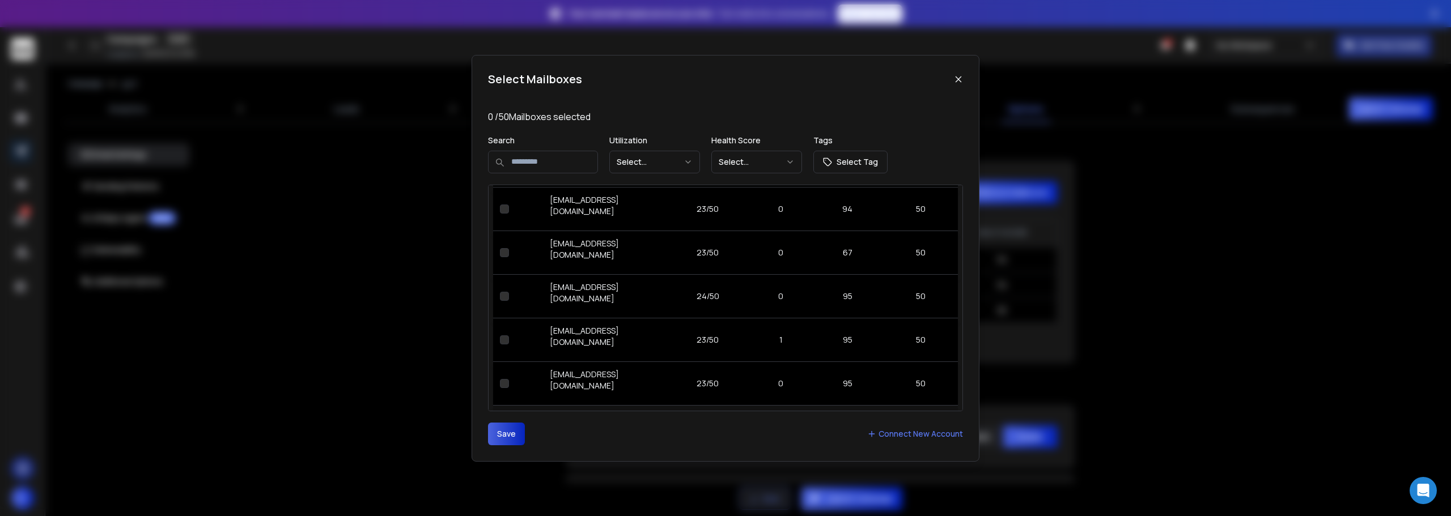
click at [506, 423] on button "button" at bounding box center [504, 427] width 9 height 9
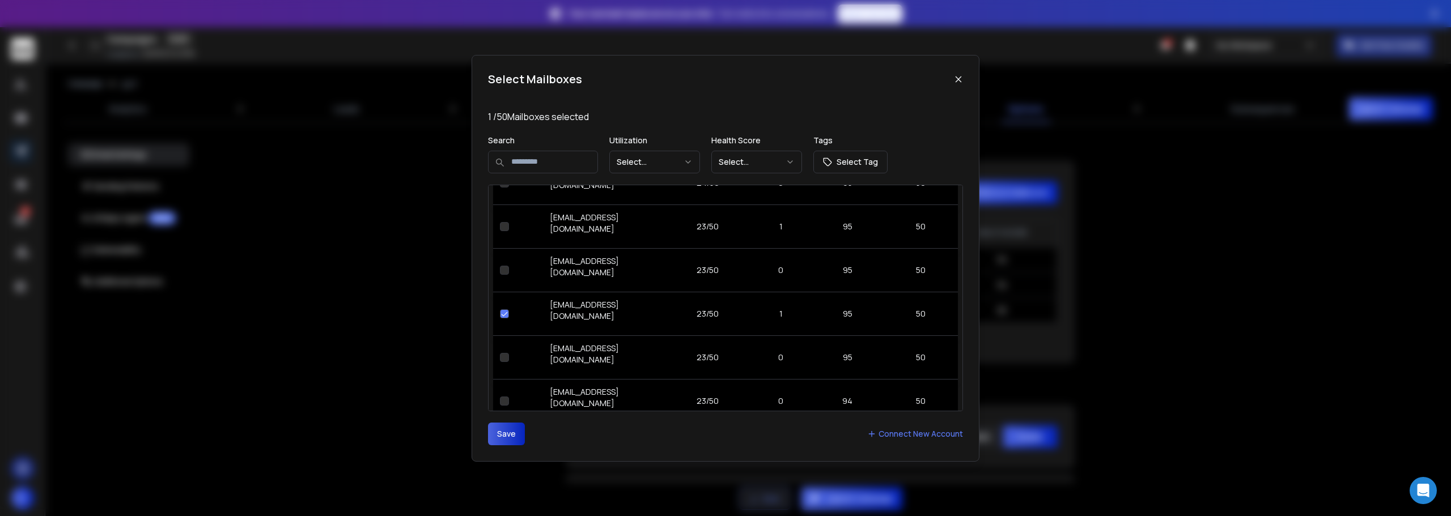
click at [502, 435] on button "Save" at bounding box center [506, 434] width 37 height 23
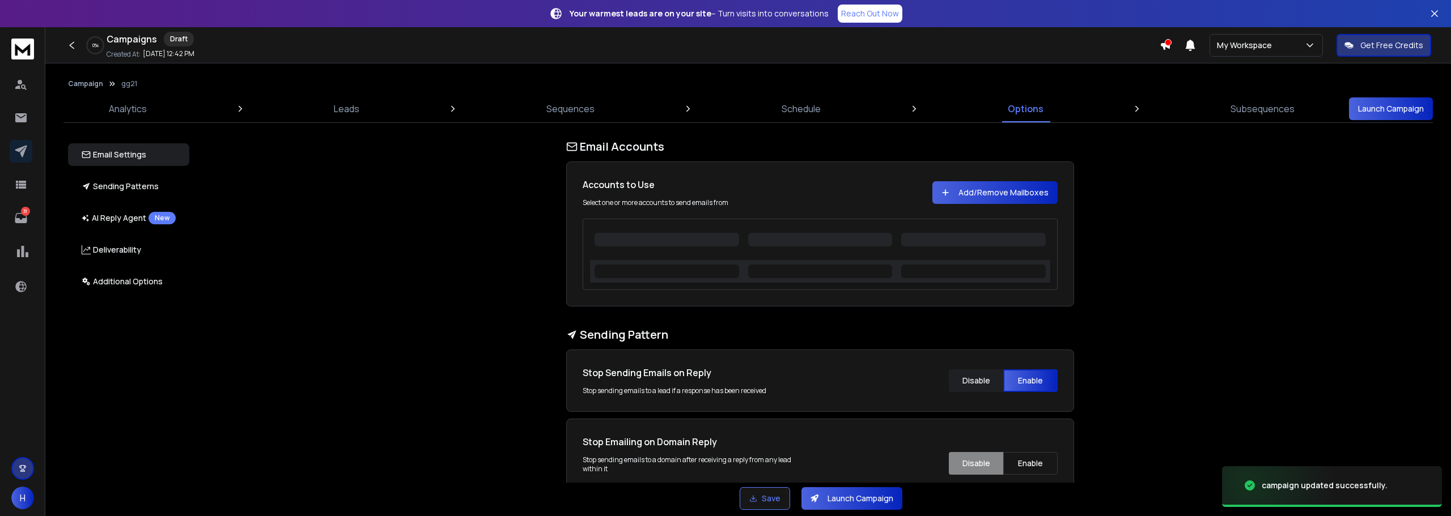
click at [488, 304] on div "Email Accounts Accounts to Use Select one or more accounts to send emails from …" at bounding box center [826, 311] width 1239 height 344
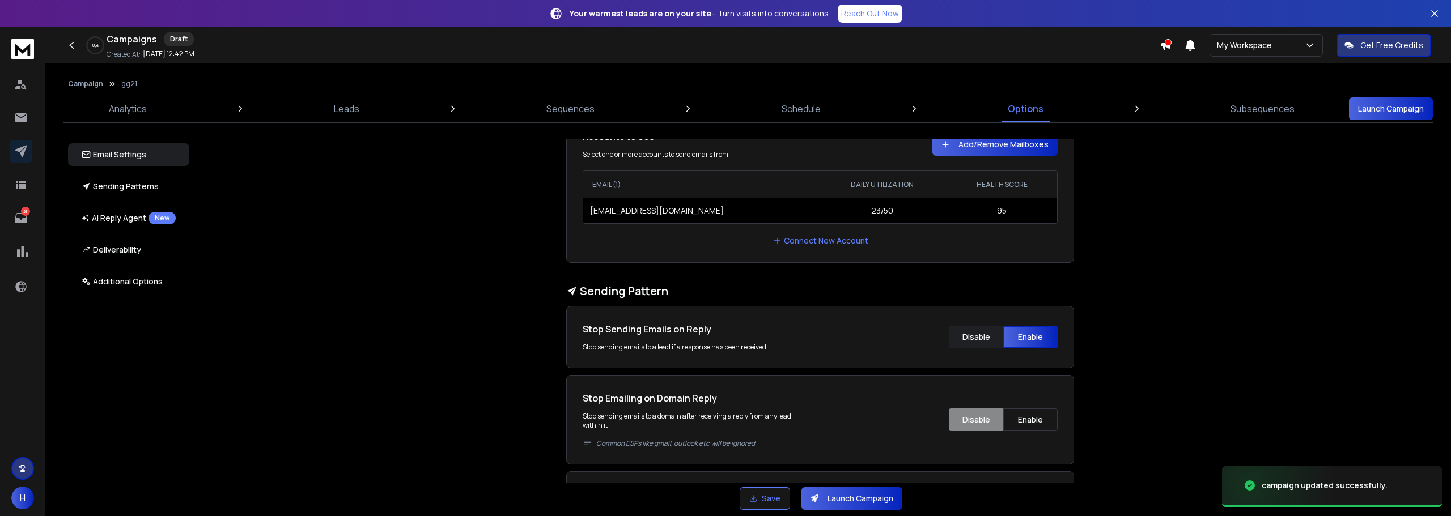
scroll to position [57, 0]
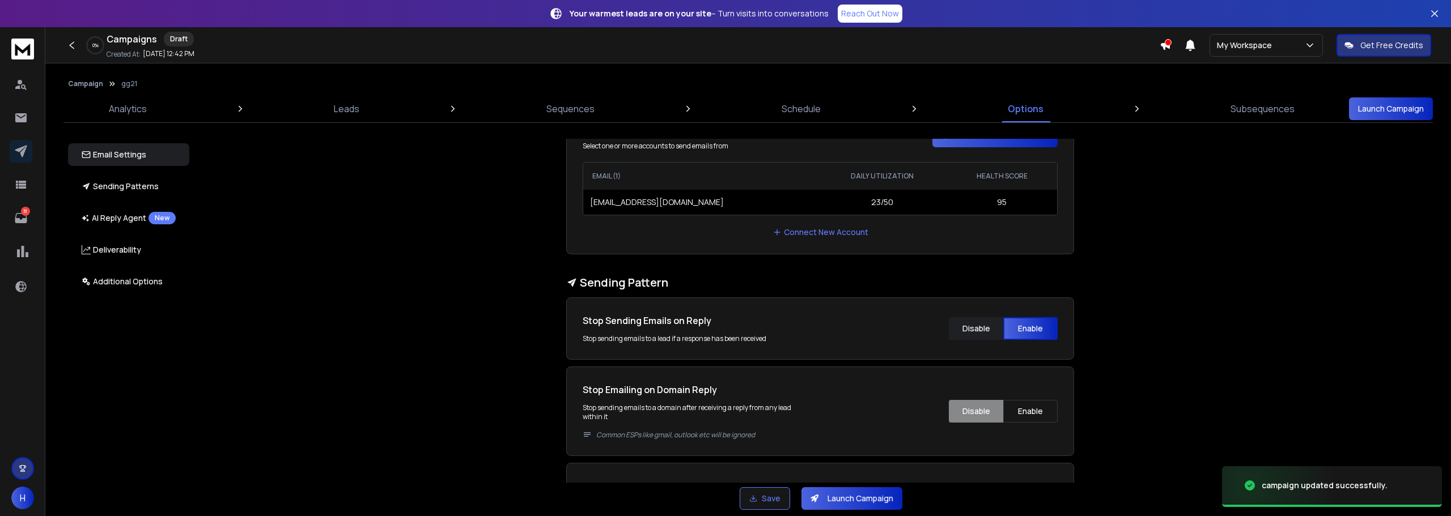
click at [845, 493] on button "Launch Campaign" at bounding box center [851, 498] width 101 height 23
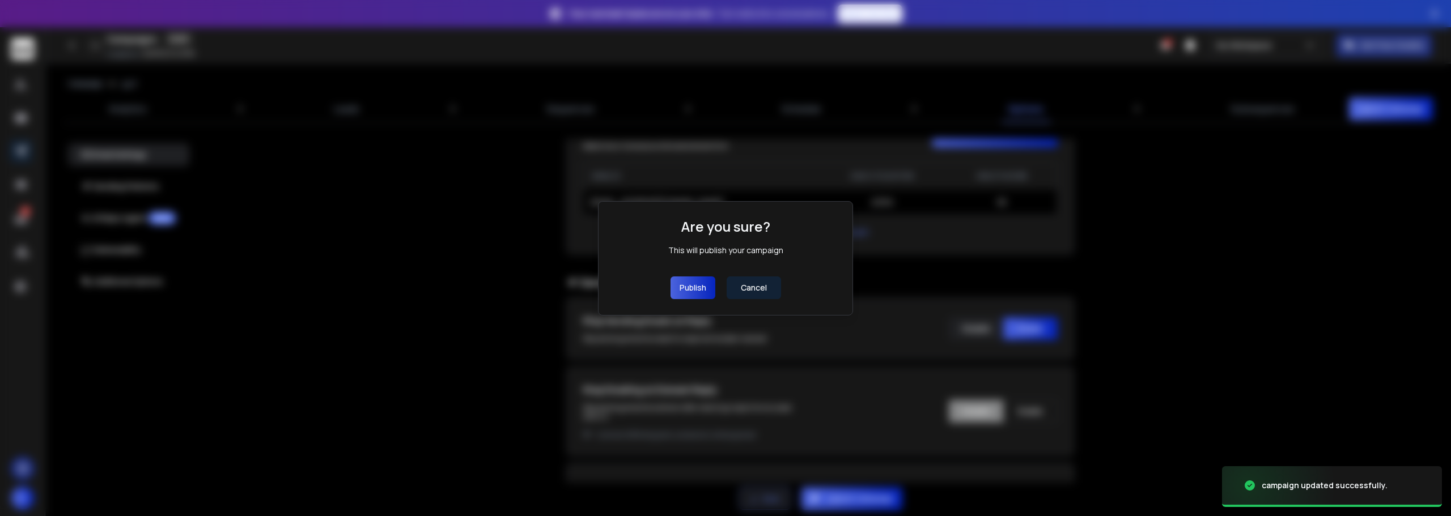
click at [687, 288] on button "Publish" at bounding box center [692, 288] width 45 height 23
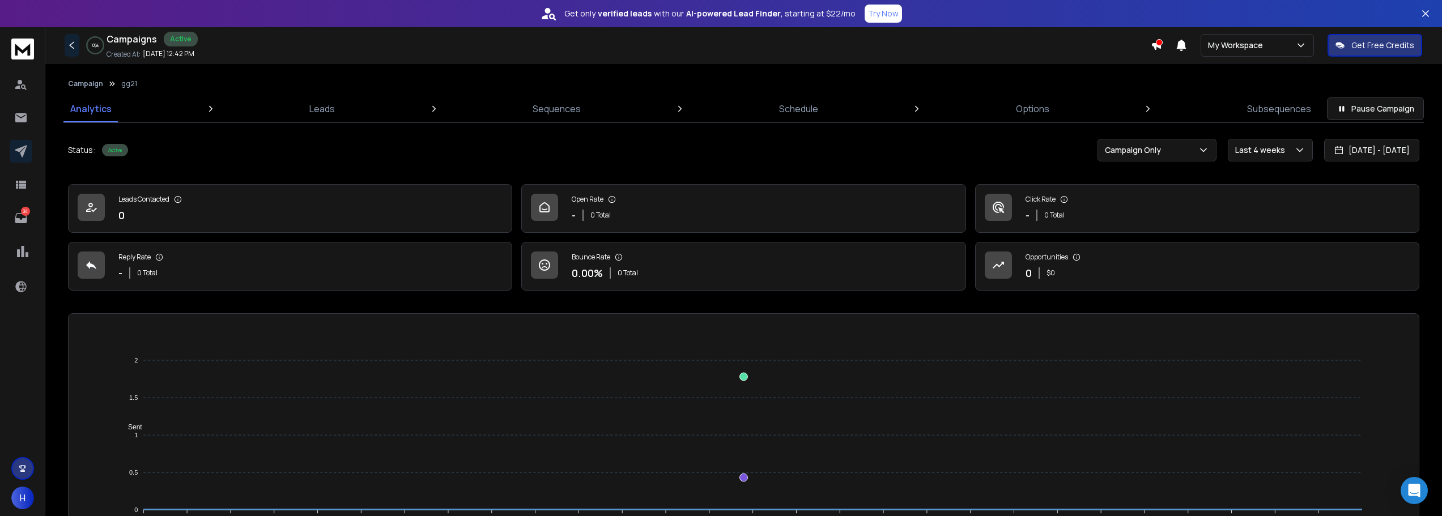
click at [66, 48] on button at bounding box center [72, 45] width 15 height 23
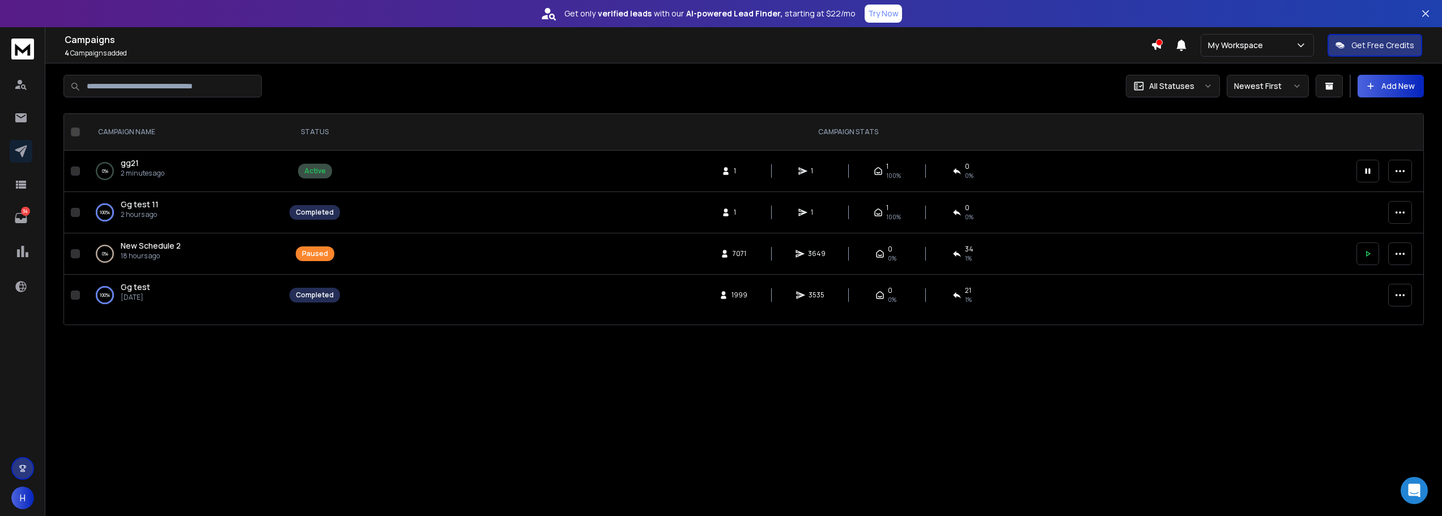
click at [1403, 251] on icon "button" at bounding box center [1400, 253] width 11 height 11
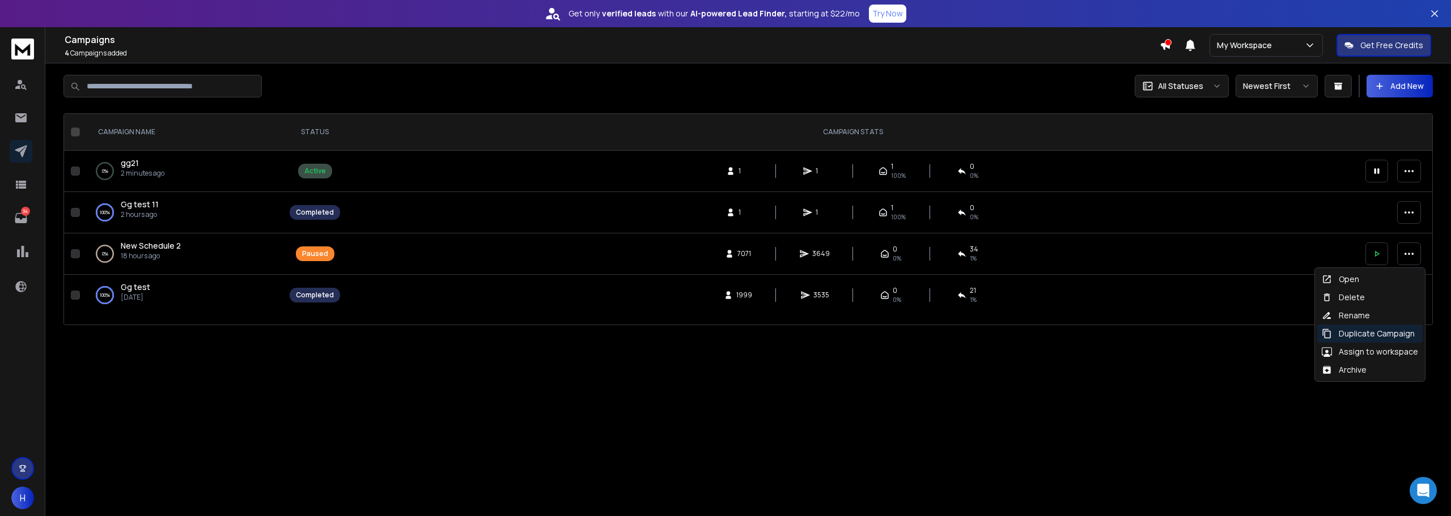
click at [1354, 332] on div "Duplicate Campaign" at bounding box center [1367, 333] width 93 height 11
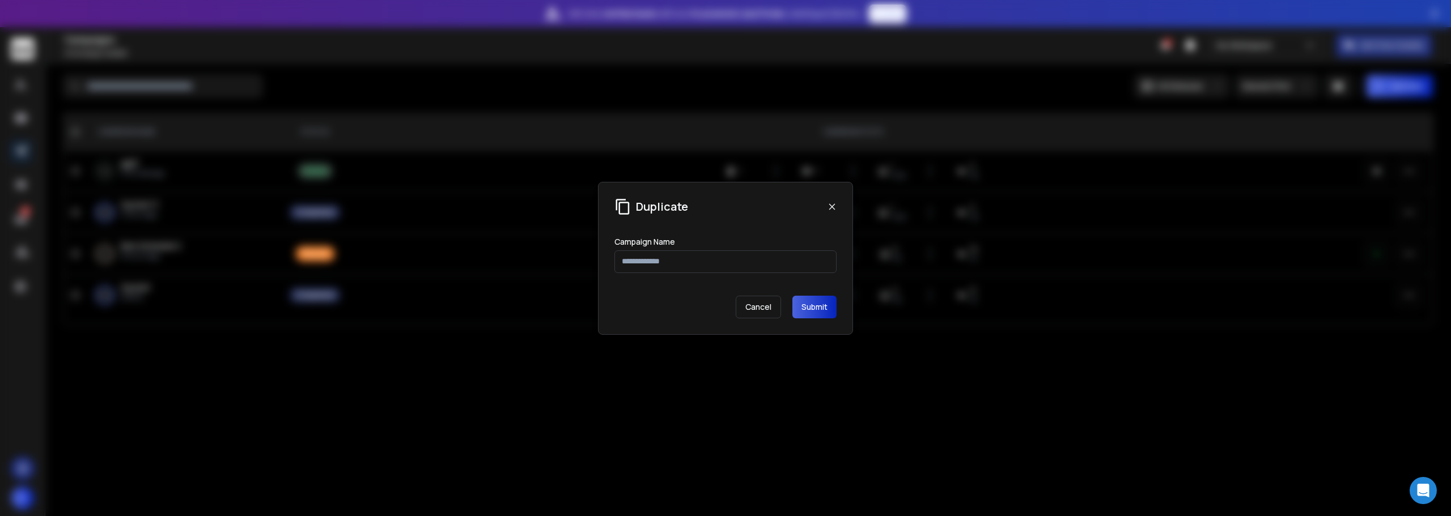
click at [742, 262] on input "text" at bounding box center [725, 261] width 222 height 23
click at [825, 206] on div "Duplicate" at bounding box center [725, 206] width 222 height 17
click at [831, 206] on icon at bounding box center [832, 206] width 6 height 6
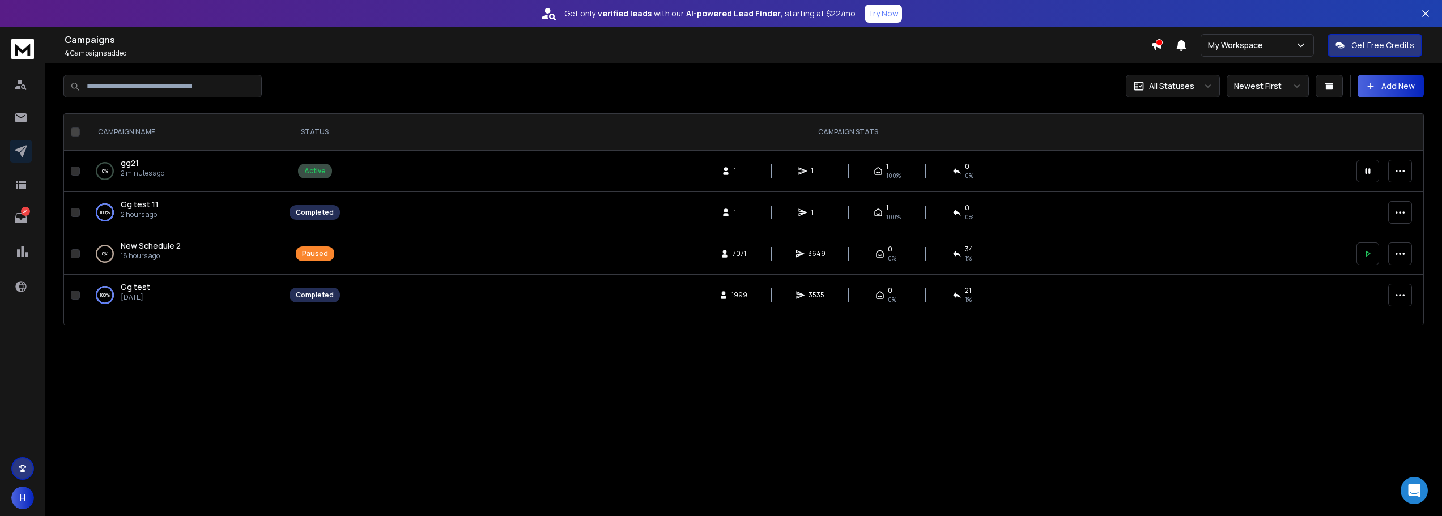
click at [77, 211] on button "button" at bounding box center [75, 212] width 9 height 9
click at [1402, 215] on icon "button" at bounding box center [1400, 212] width 11 height 11
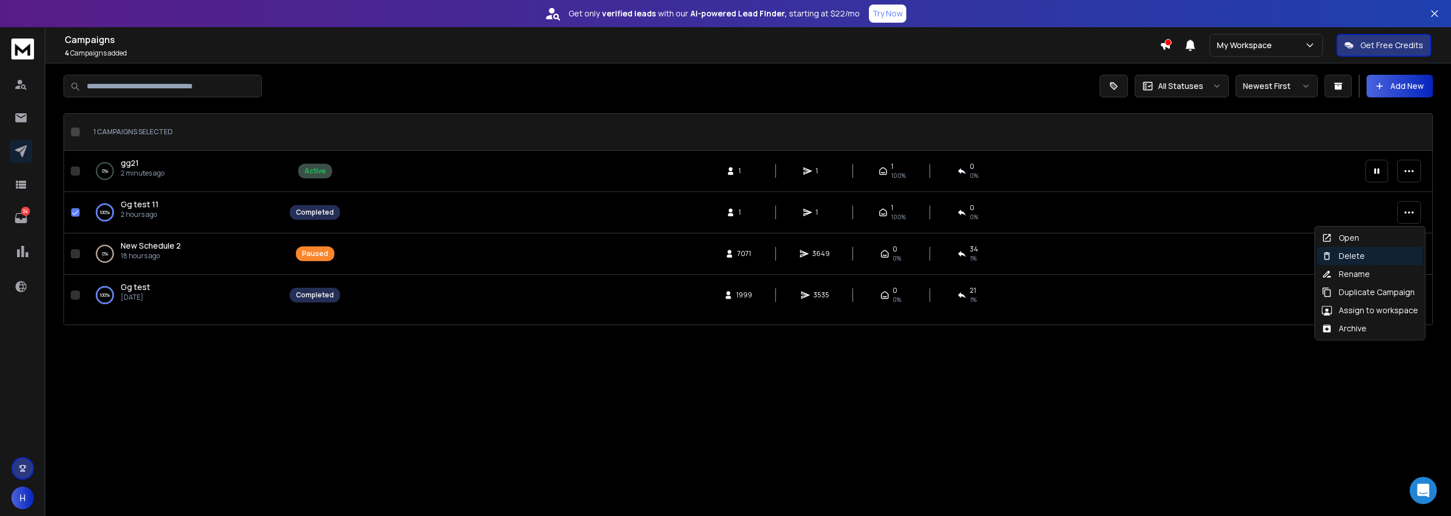
drag, startPoint x: 1349, startPoint y: 269, endPoint x: 1349, endPoint y: 257, distance: 12.5
click at [1349, 257] on div "Open Delete Rename Duplicate Campaign Assign to workspace Archive" at bounding box center [1369, 283] width 105 height 109
click at [1349, 257] on div "Delete" at bounding box center [1342, 255] width 43 height 11
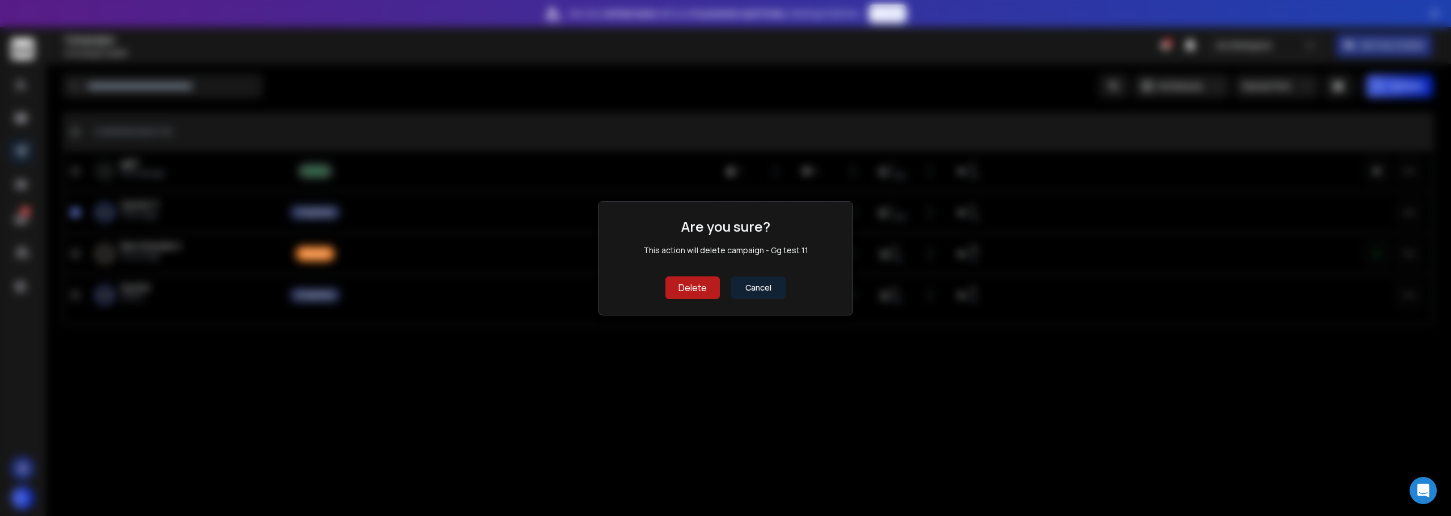
click at [681, 292] on button "Delete" at bounding box center [692, 288] width 54 height 23
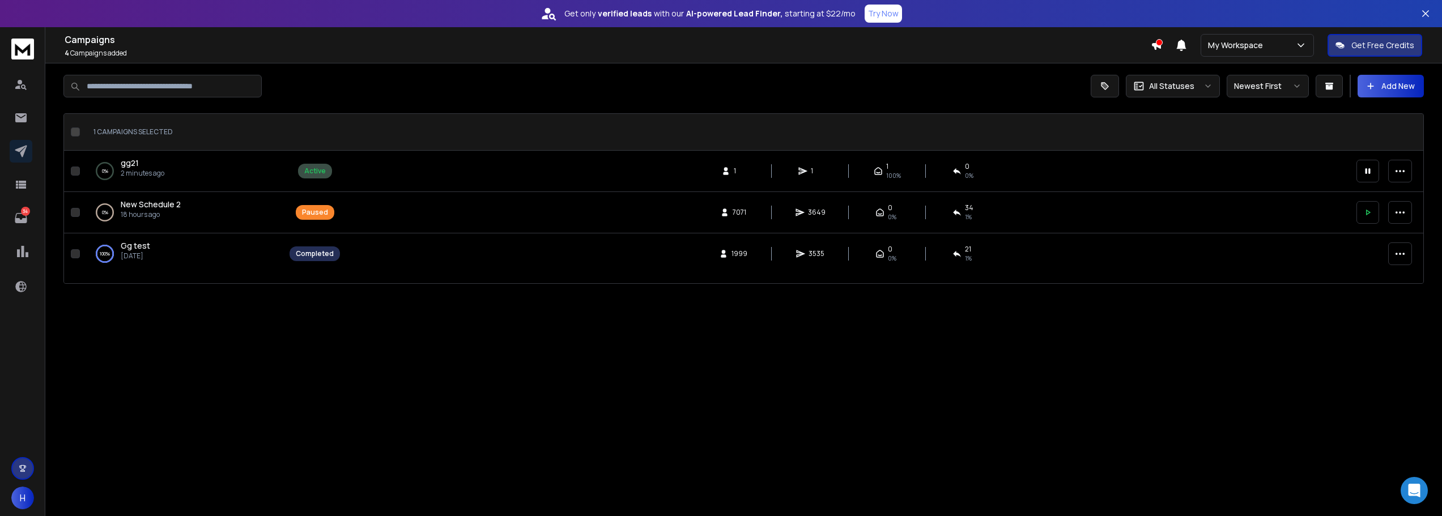
click at [1405, 172] on icon "button" at bounding box center [1400, 170] width 11 height 11
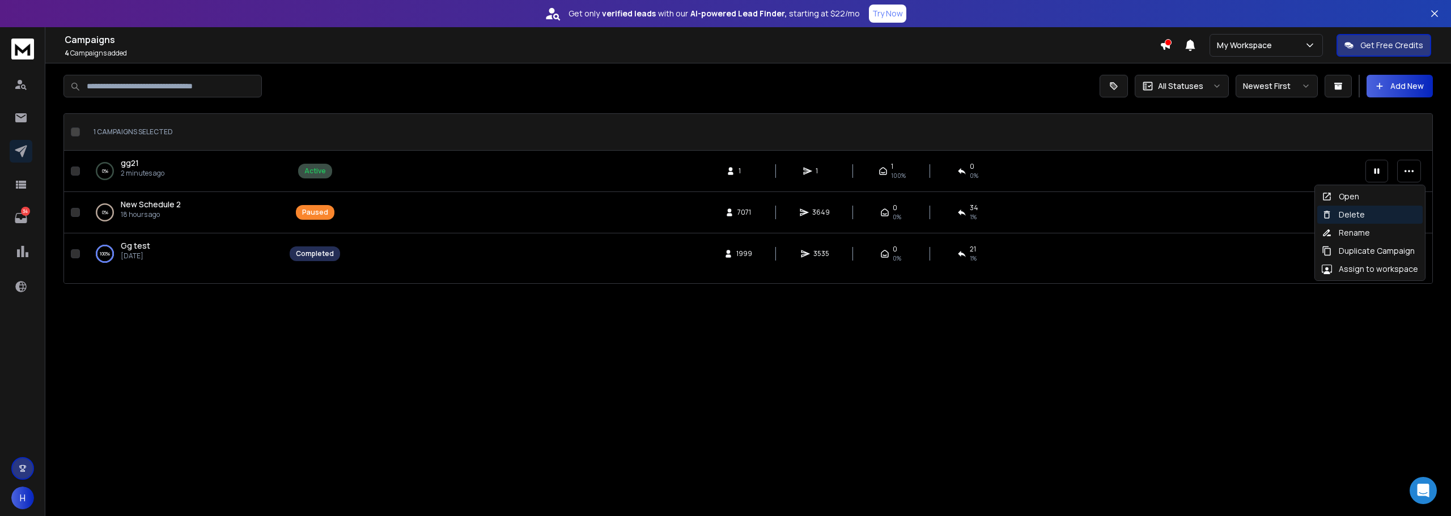
click at [1345, 216] on div "Delete" at bounding box center [1342, 214] width 43 height 11
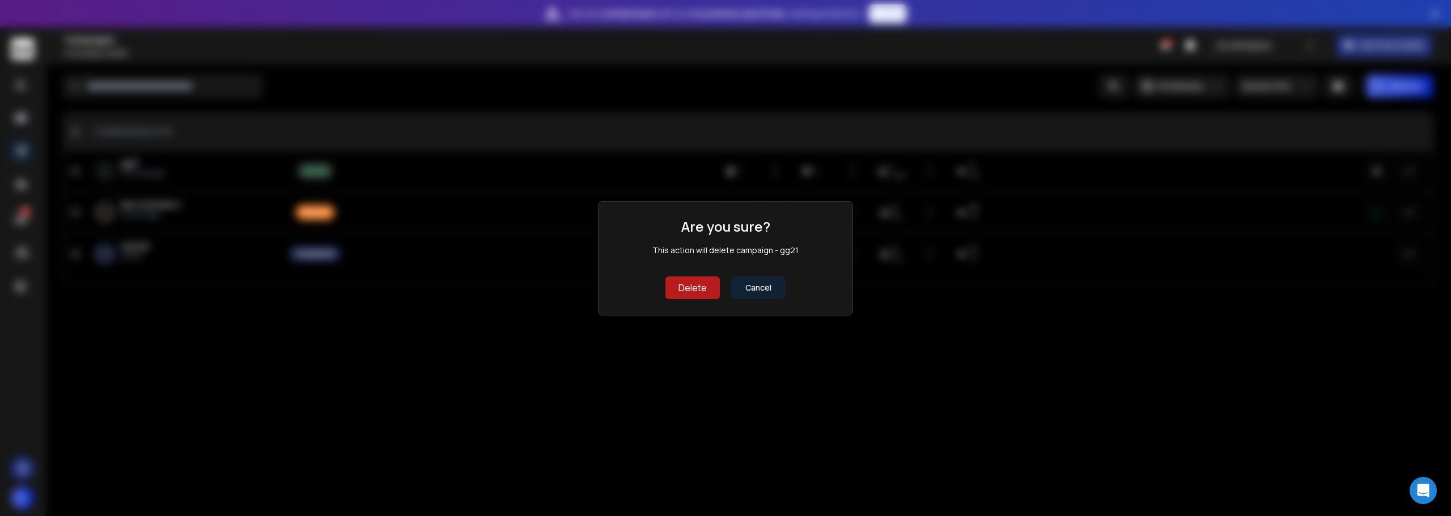
click at [686, 290] on button "Delete" at bounding box center [692, 288] width 54 height 23
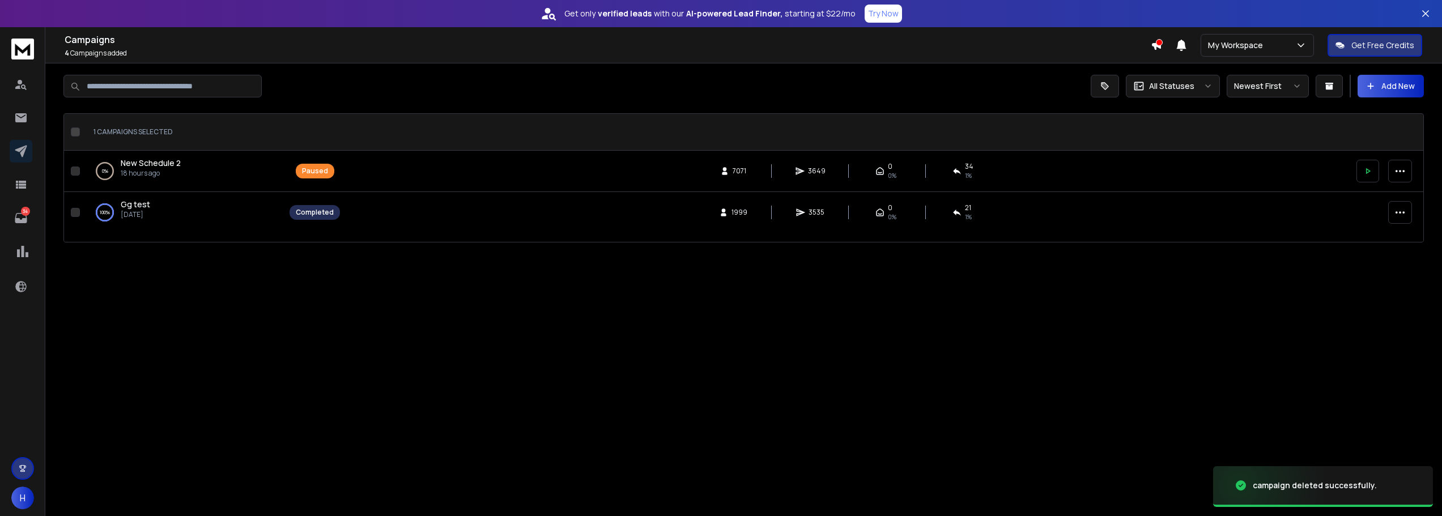
click at [1403, 173] on icon "button" at bounding box center [1400, 170] width 11 height 11
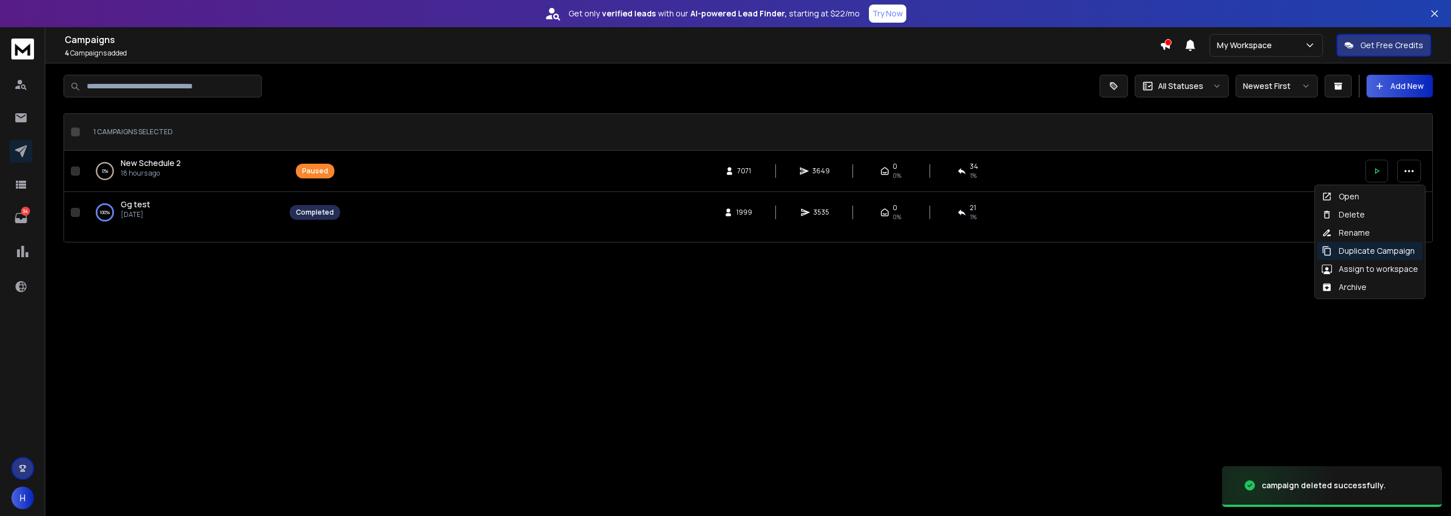
click at [1367, 253] on div "Duplicate Campaign" at bounding box center [1367, 250] width 93 height 11
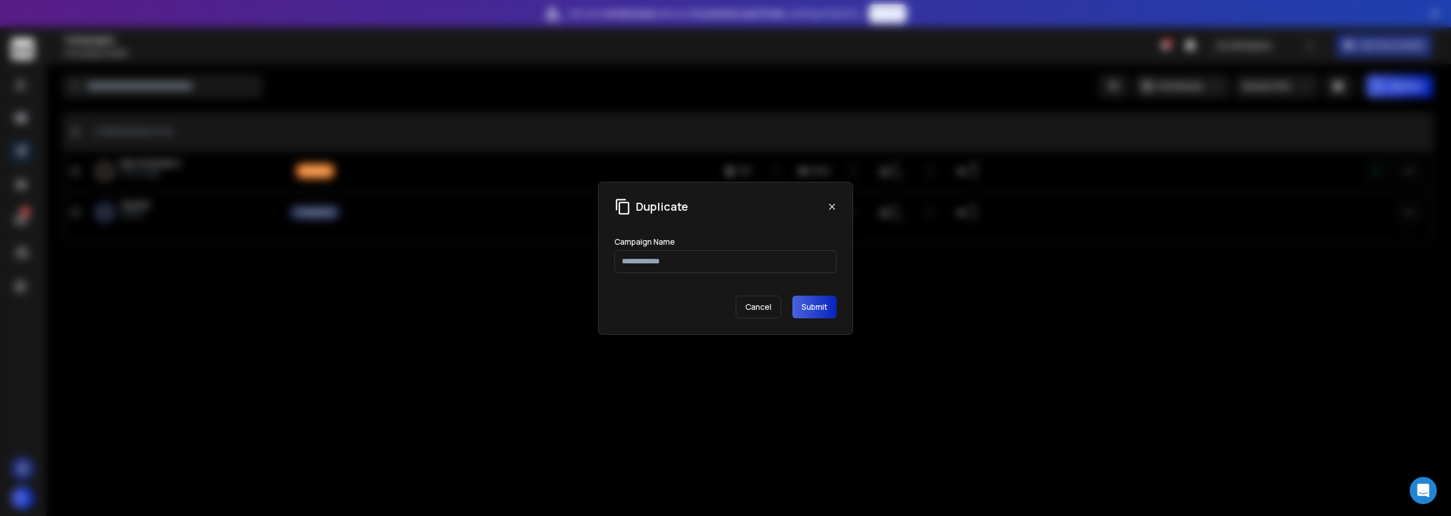
click at [720, 270] on input "text" at bounding box center [725, 261] width 222 height 23
type input "**********"
click at [806, 298] on button "Submit" at bounding box center [814, 307] width 44 height 23
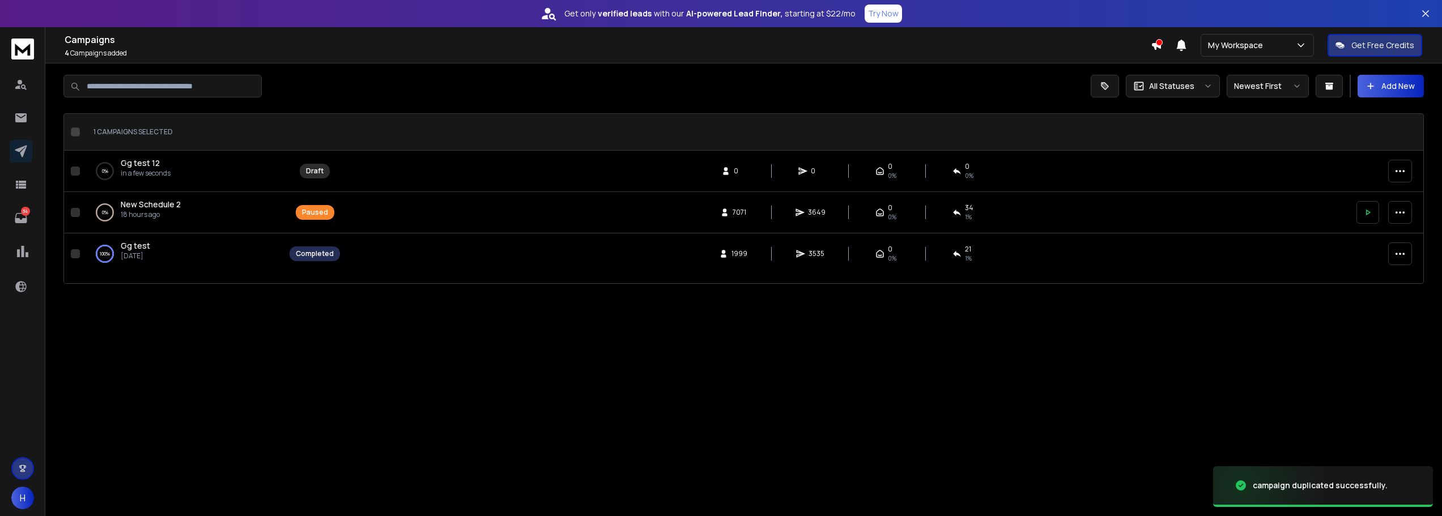
click at [500, 170] on div "0 0 0 0% 0 0%" at bounding box center [848, 171] width 989 height 18
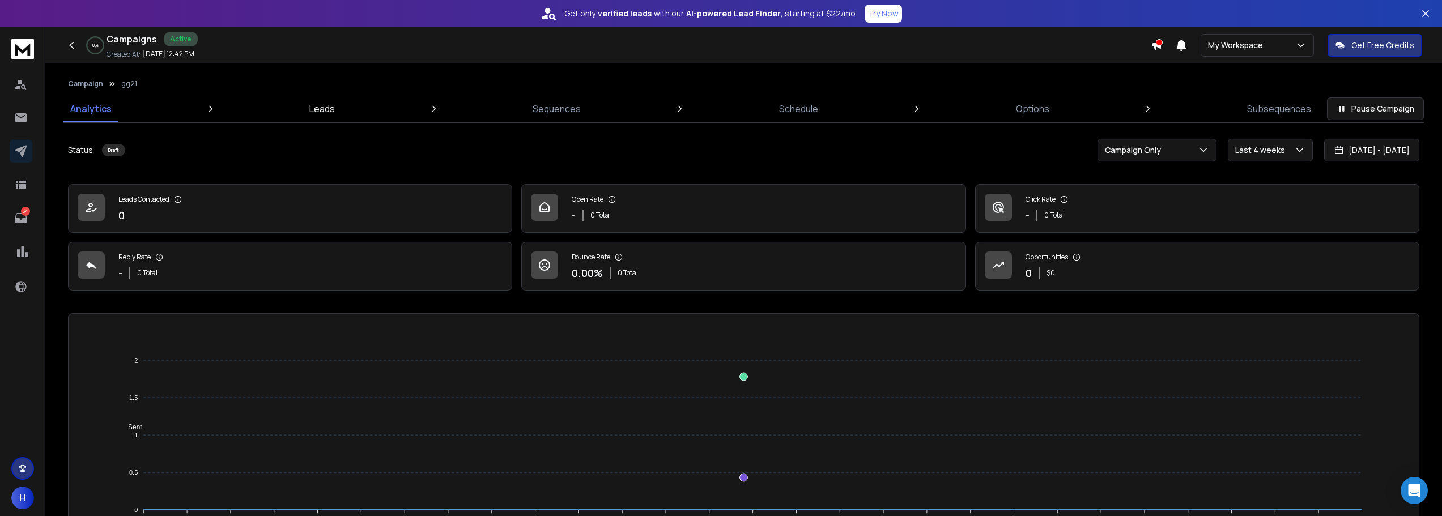
click at [321, 109] on p "Leads" at bounding box center [322, 109] width 26 height 14
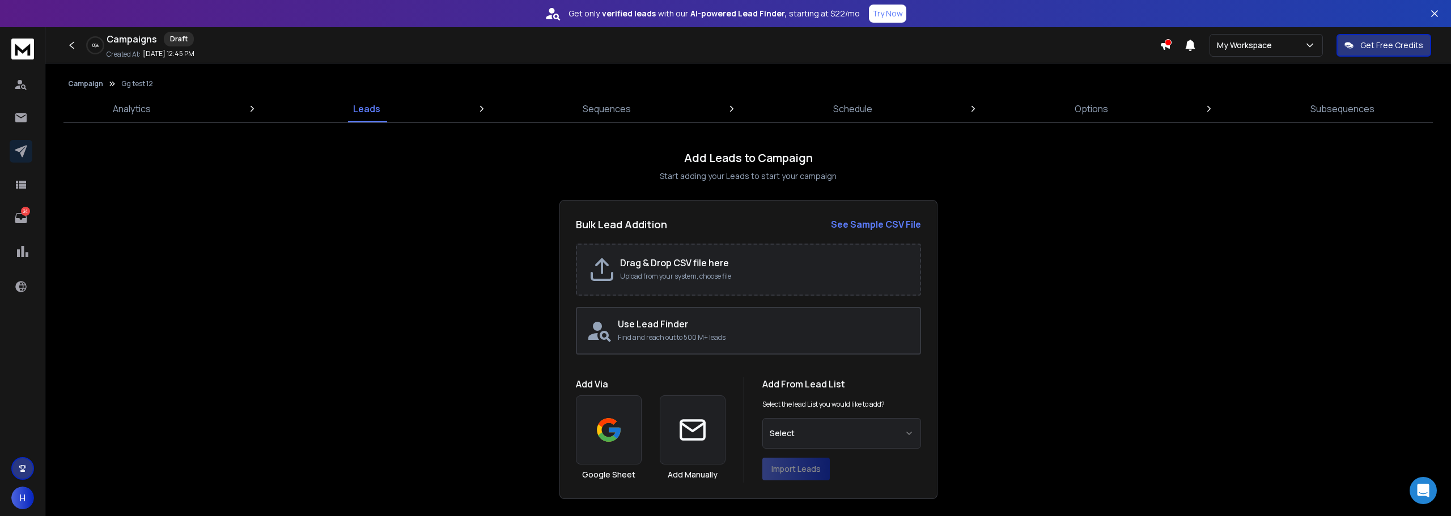
click at [766, 254] on div "Drag & Drop CSV file here Upload from your system, choose file" at bounding box center [748, 270] width 345 height 52
type input "**********"
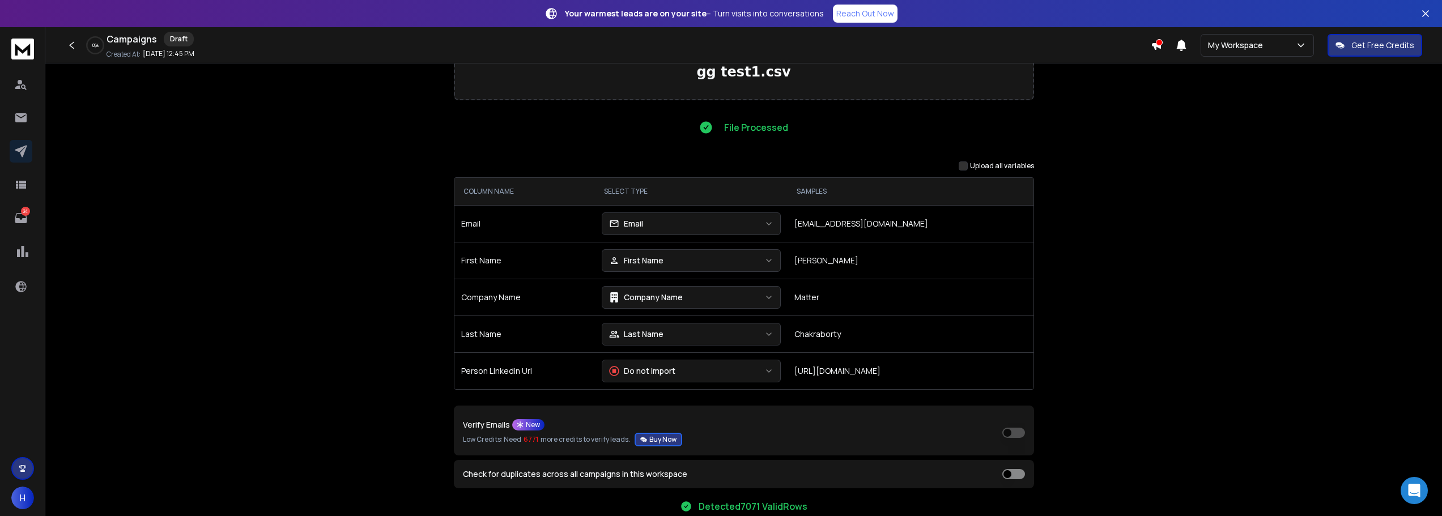
scroll to position [114, 0]
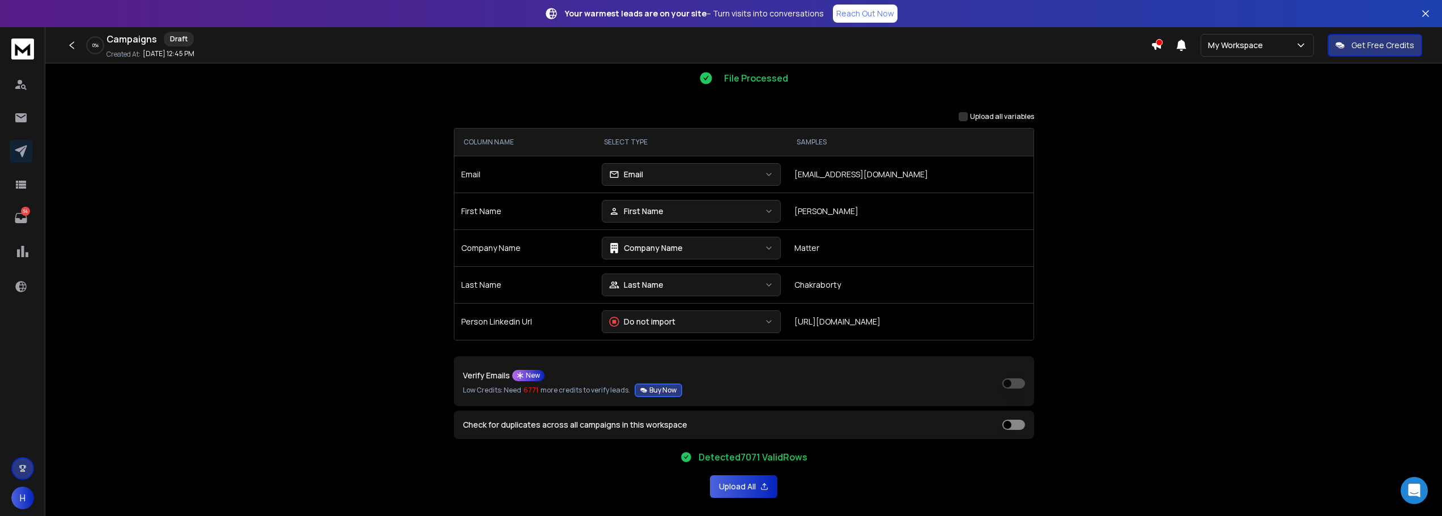
click at [756, 482] on button "Upload All" at bounding box center [743, 486] width 67 height 23
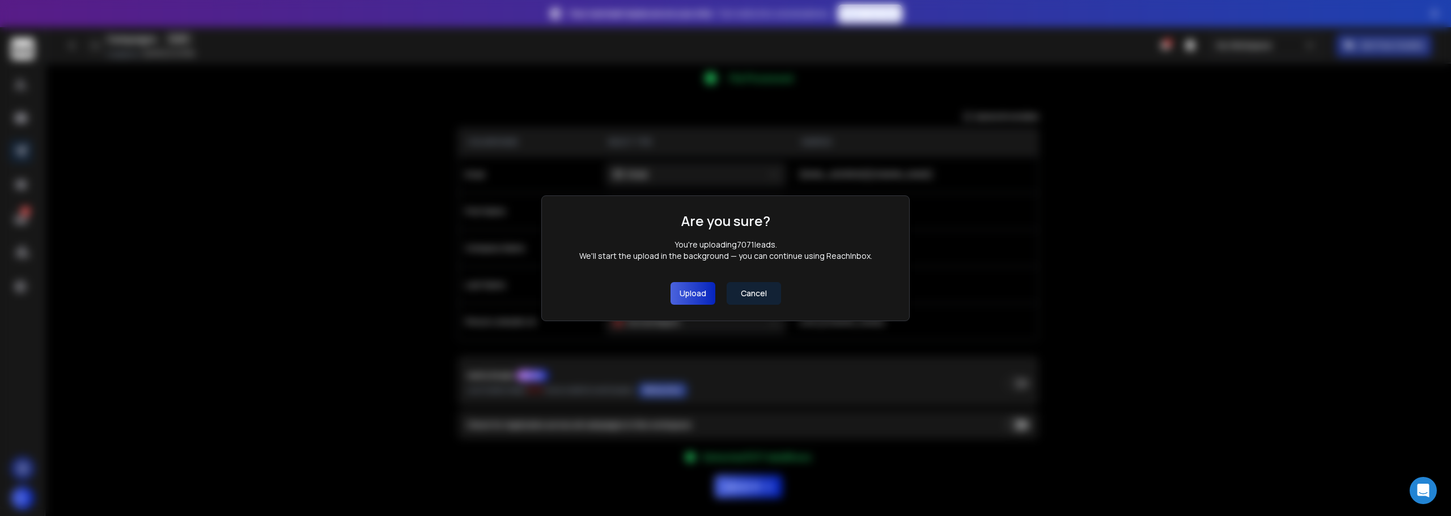
click at [690, 303] on button "Upload" at bounding box center [692, 293] width 45 height 23
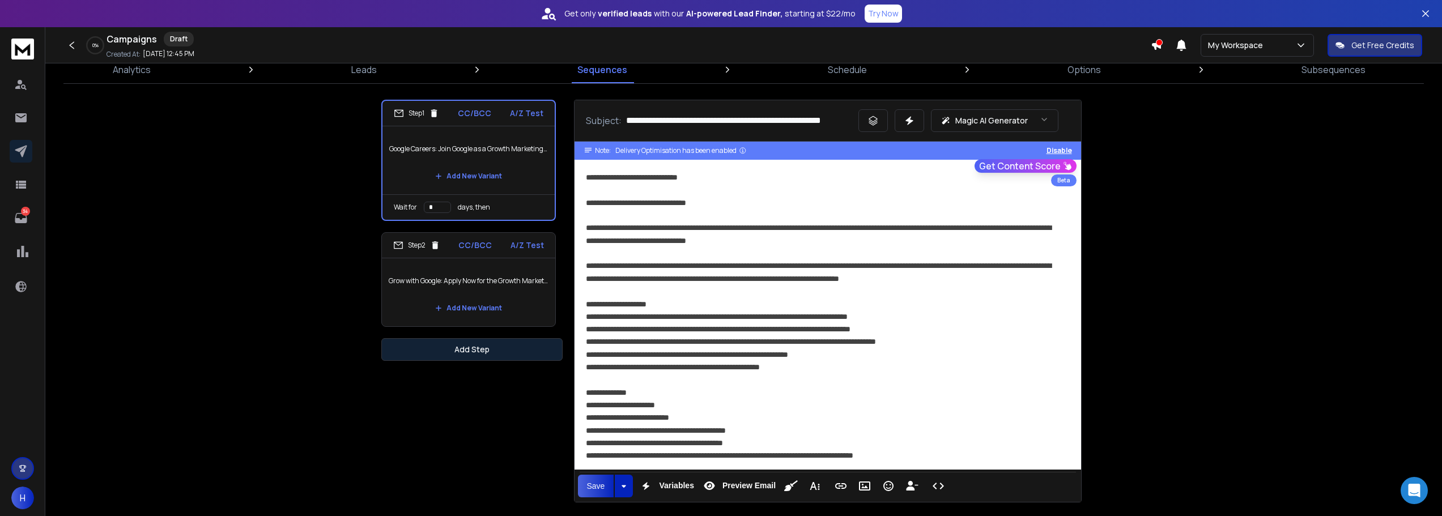
scroll to position [41, 0]
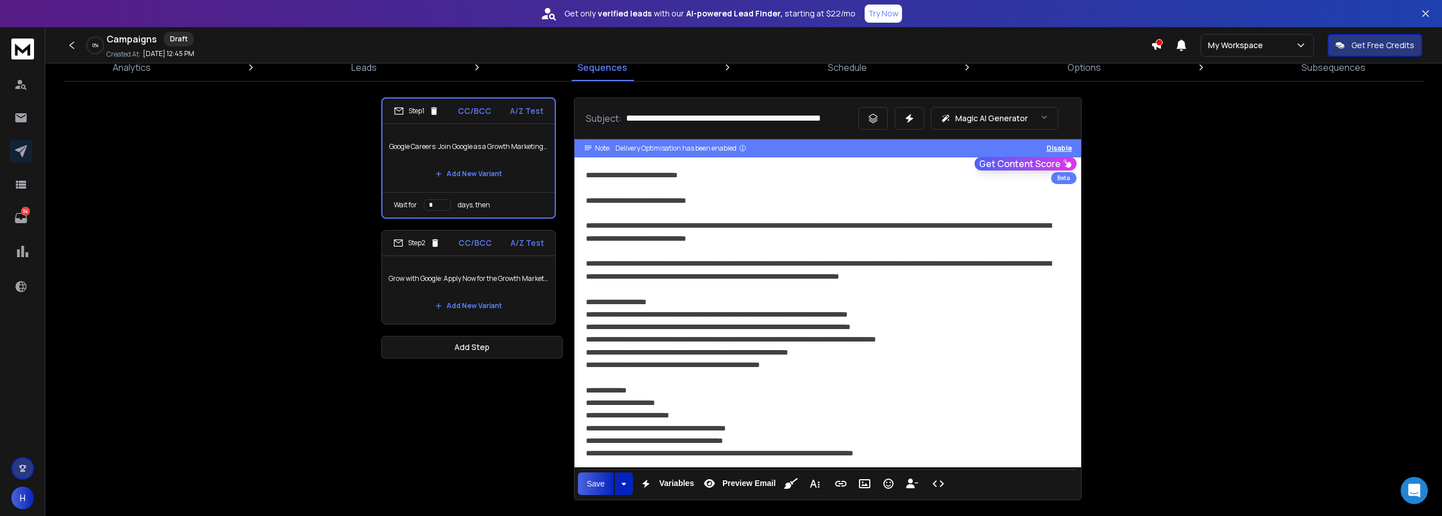
click at [437, 112] on icon at bounding box center [434, 111] width 6 height 8
type input "**********"
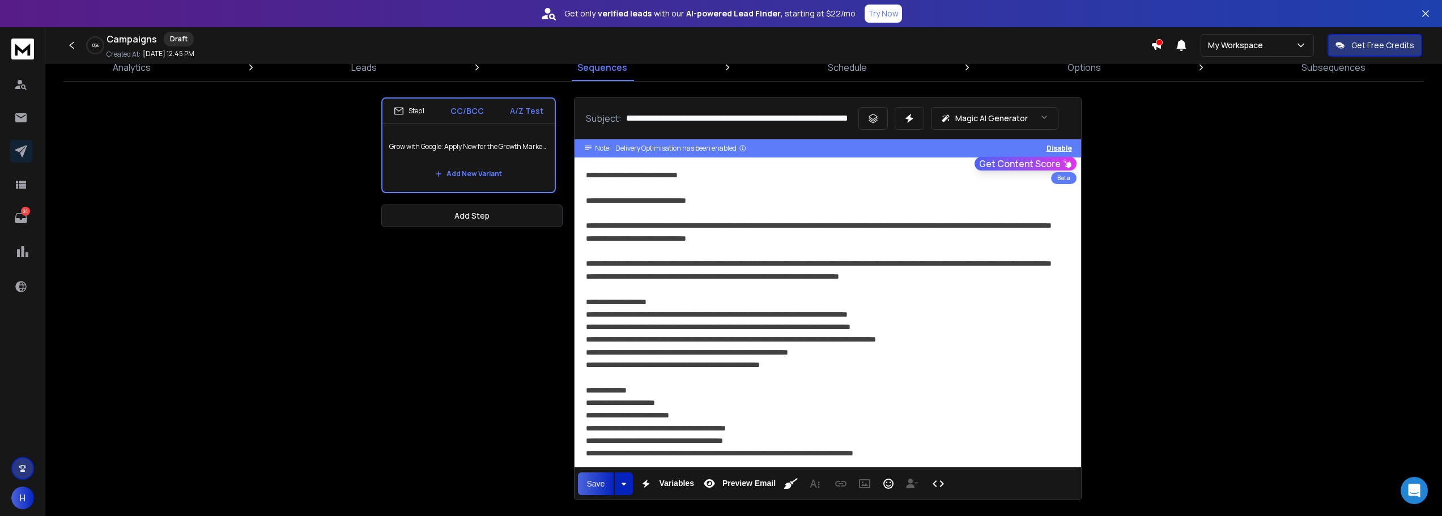
click at [439, 114] on div "Step 1 CC/BCC A/Z Test" at bounding box center [469, 112] width 172 height 26
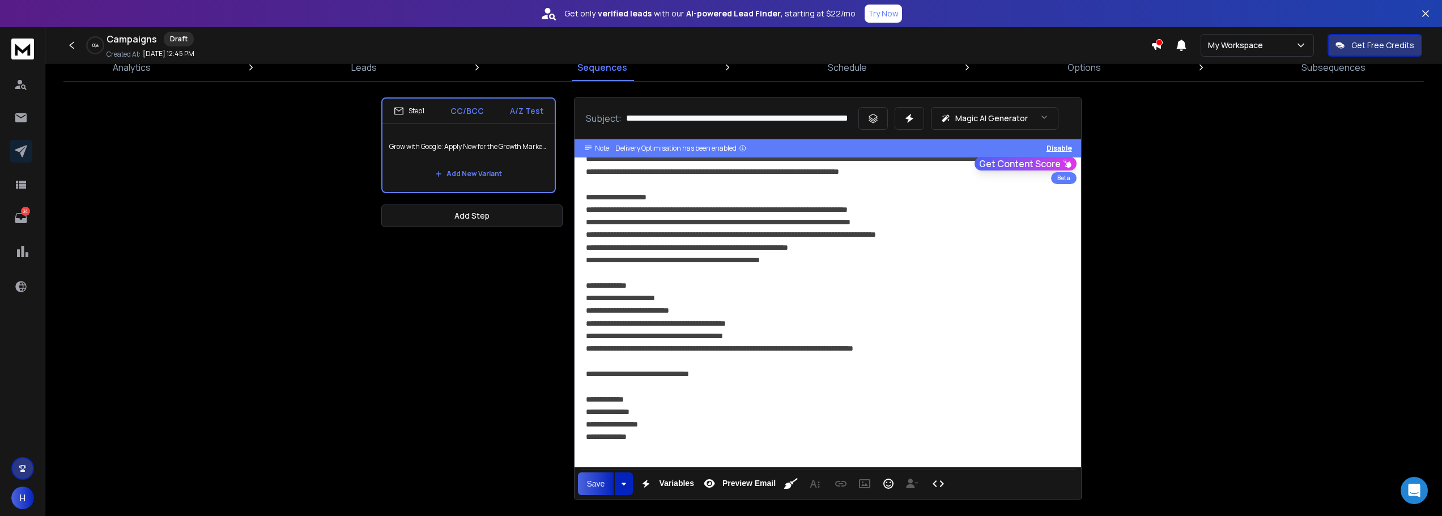
click at [771, 447] on div at bounding box center [828, 450] width 484 height 12
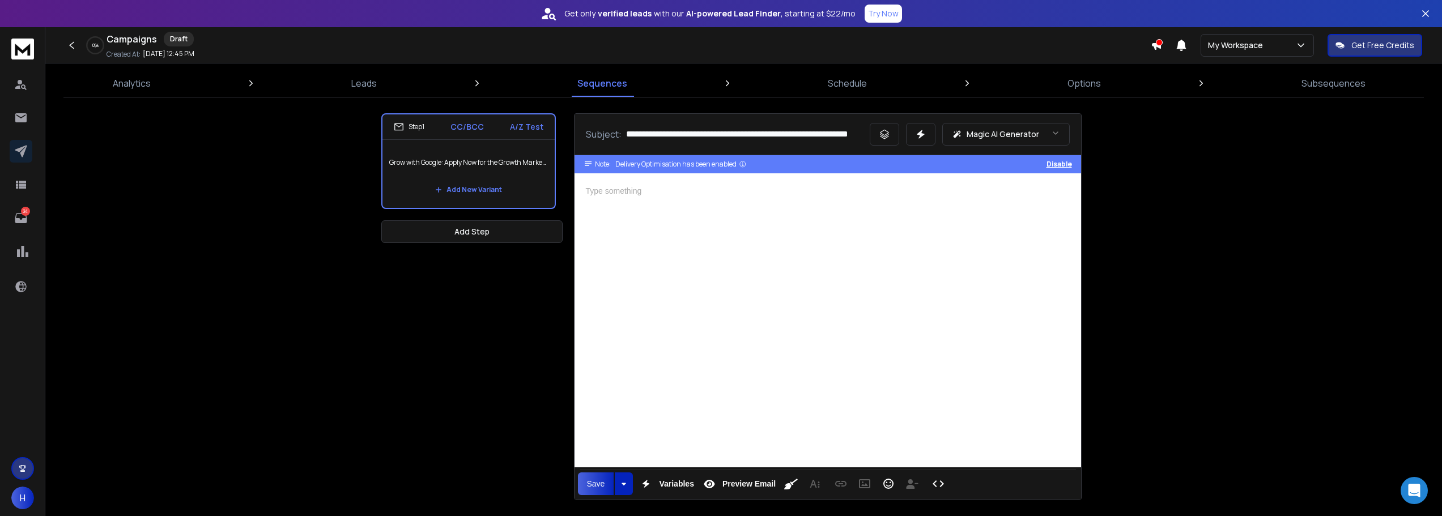
click at [774, 295] on div at bounding box center [828, 320] width 507 height 294
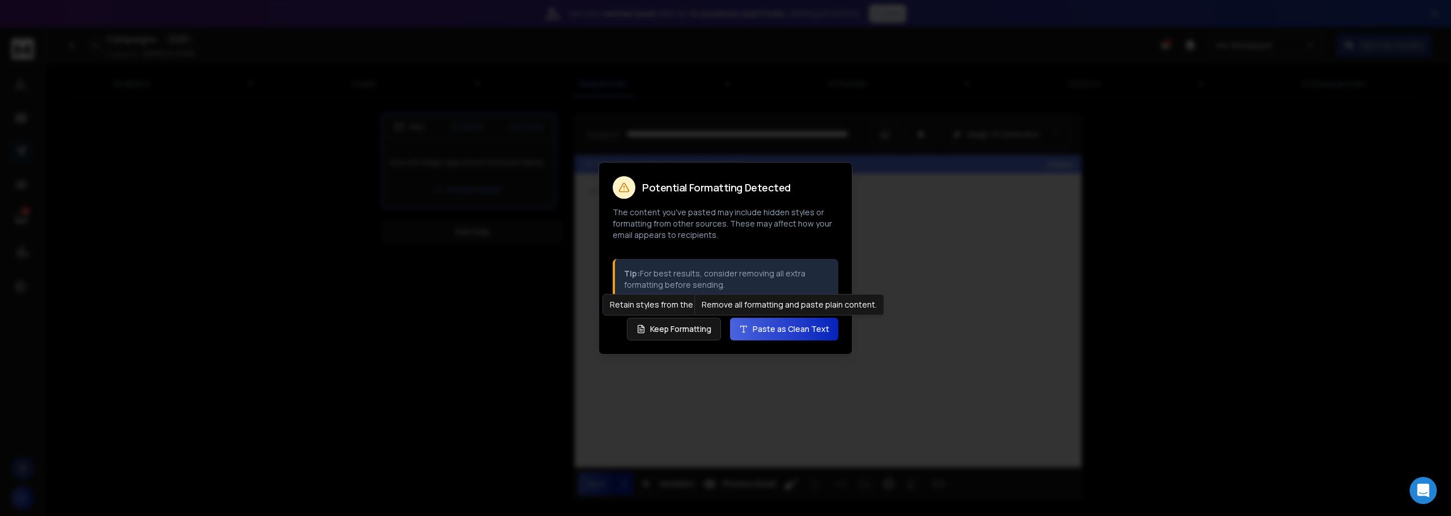
click at [794, 329] on button "Paste as Clean Text" at bounding box center [784, 329] width 108 height 23
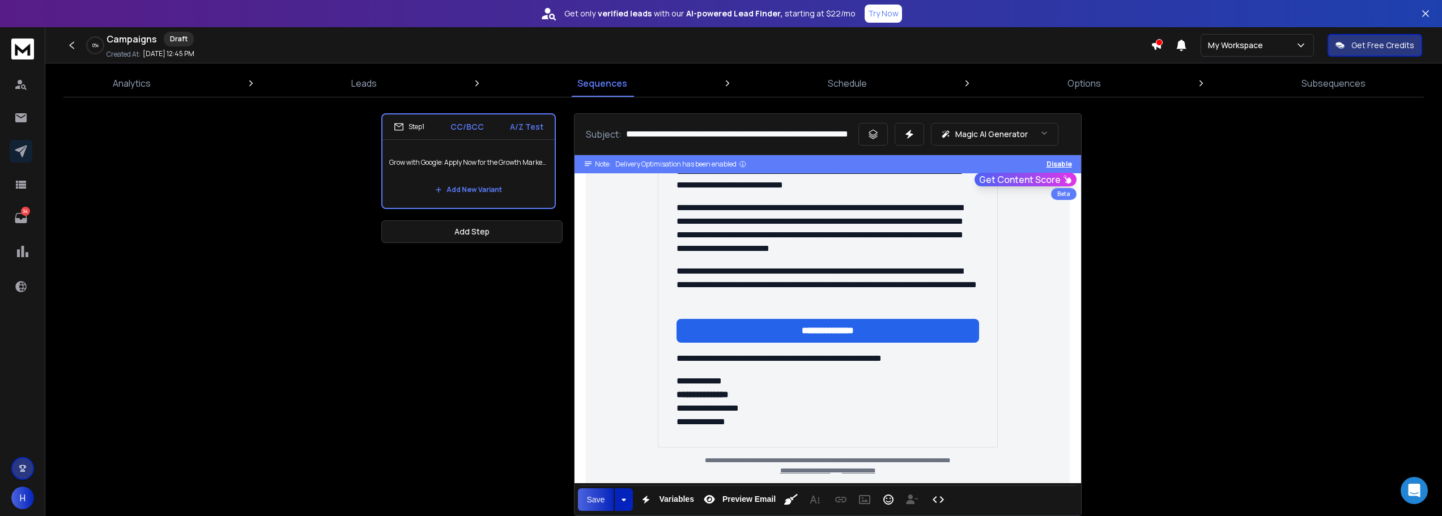
scroll to position [0, 0]
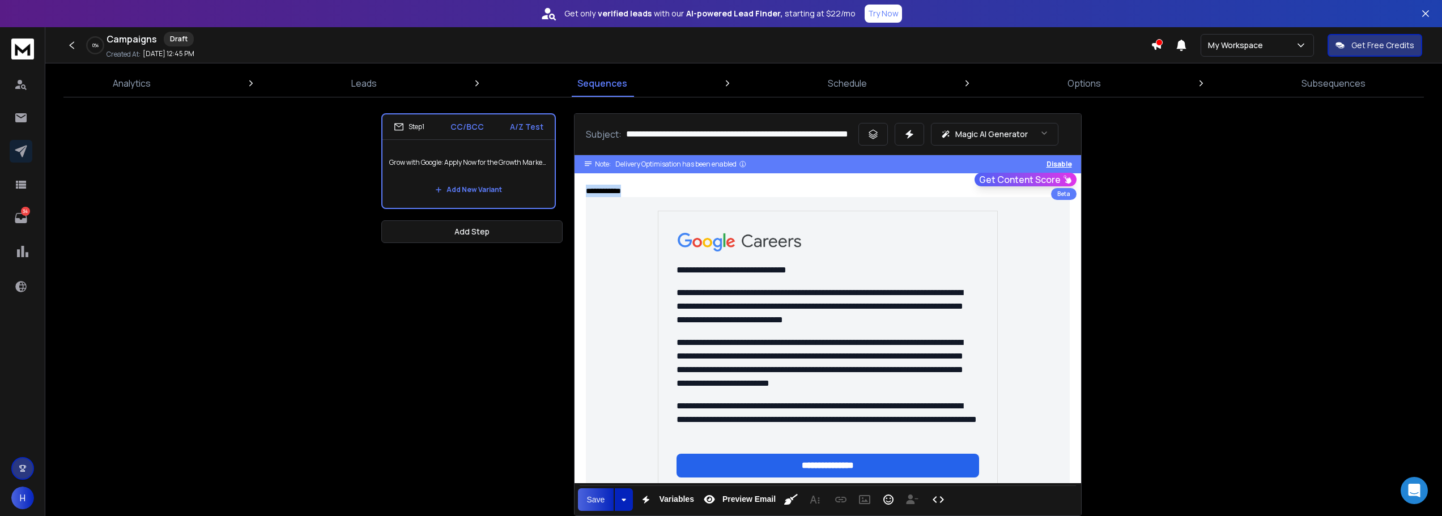
drag, startPoint x: 614, startPoint y: 189, endPoint x: 534, endPoint y: 182, distance: 79.6
click at [534, 182] on div "**********" at bounding box center [743, 314] width 725 height 403
drag, startPoint x: 941, startPoint y: 291, endPoint x: 748, endPoint y: 307, distance: 193.4
click at [748, 307] on p "**********" at bounding box center [828, 306] width 303 height 41
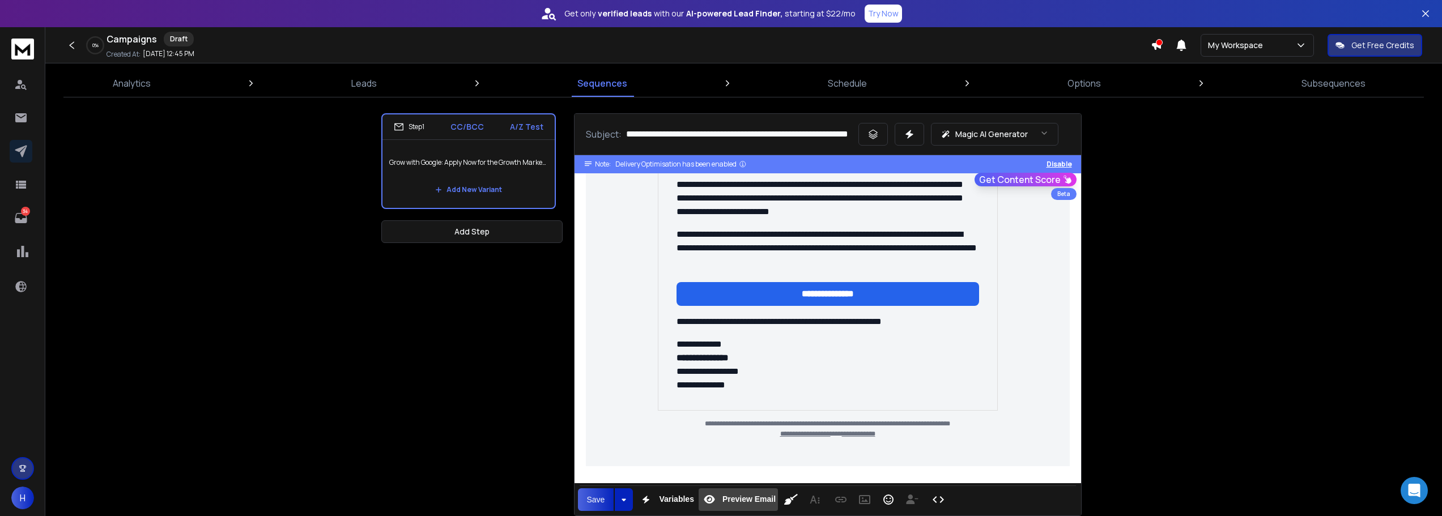
scroll to position [179, 0]
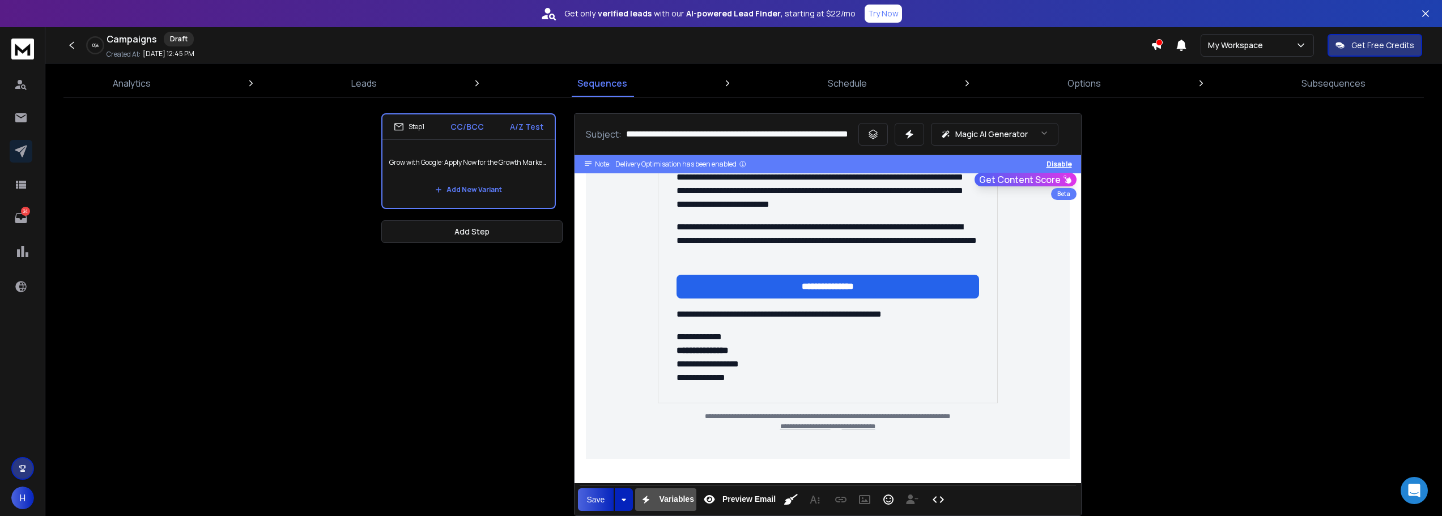
click at [683, 498] on span "Variables" at bounding box center [677, 500] width 40 height 10
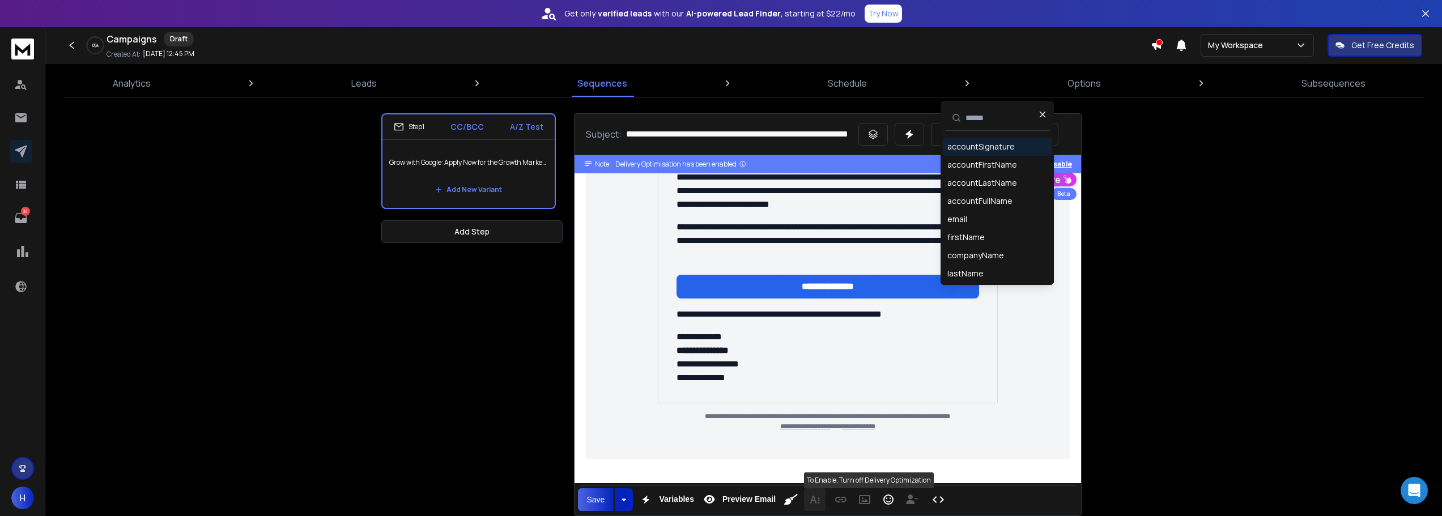
click at [813, 500] on icon "button" at bounding box center [815, 500] width 10 height 8
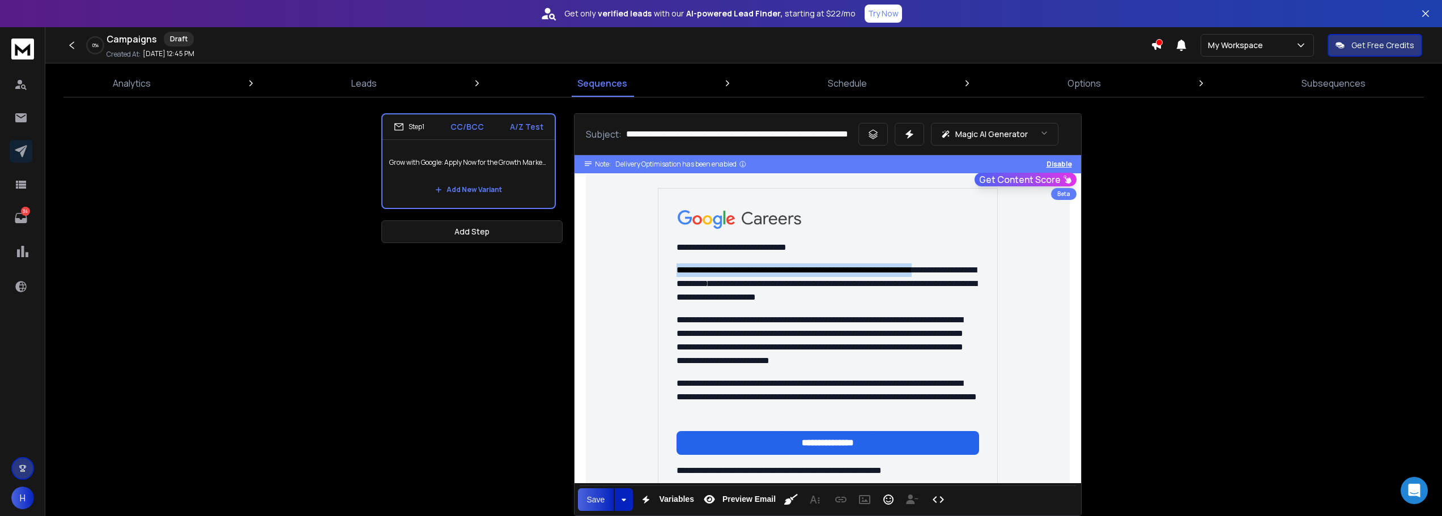
scroll to position [170, 0]
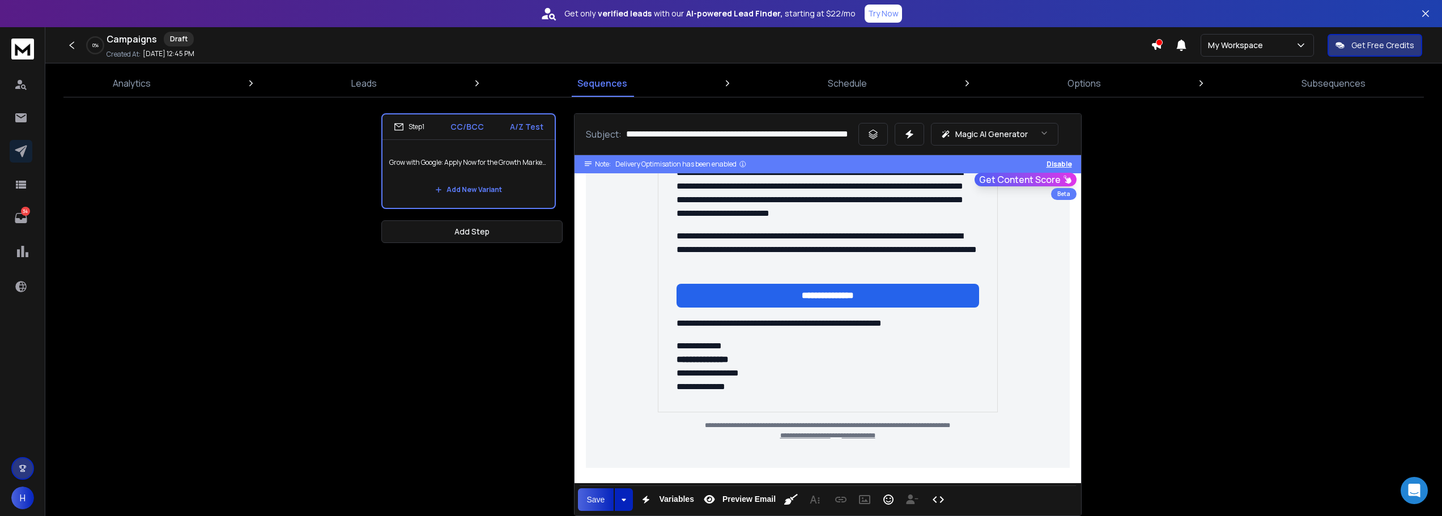
click at [471, 387] on div "Step 1 CC/BCC A/Z Test Grow with Google: Apply Now for the Growth Marketing Man…" at bounding box center [471, 314] width 181 height 403
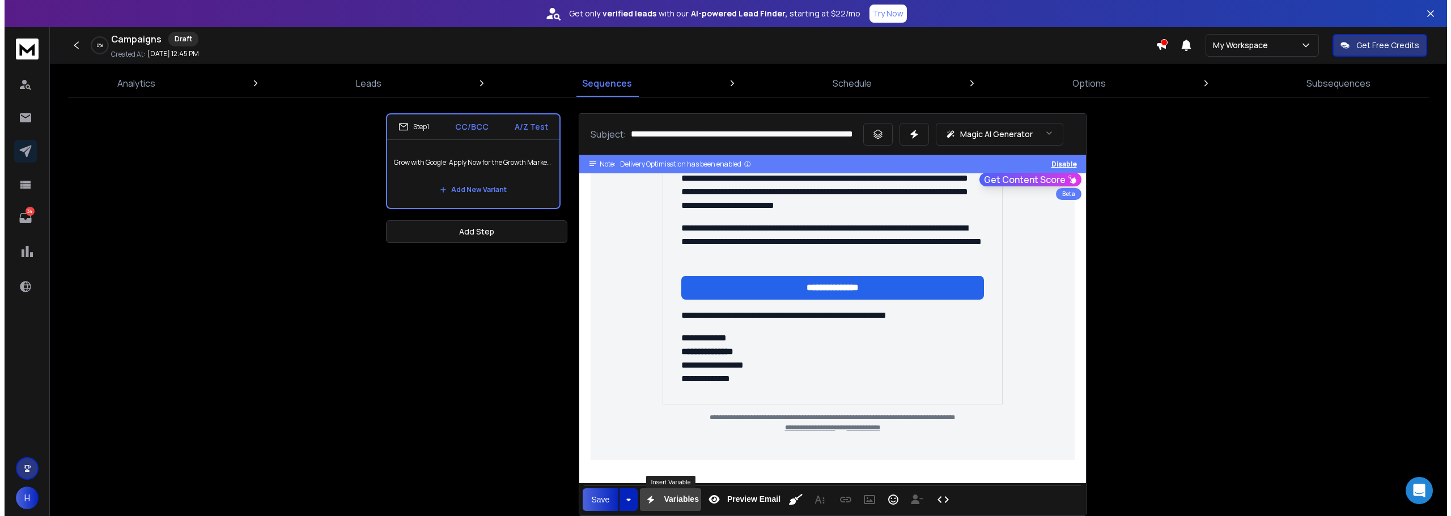
scroll to position [179, 0]
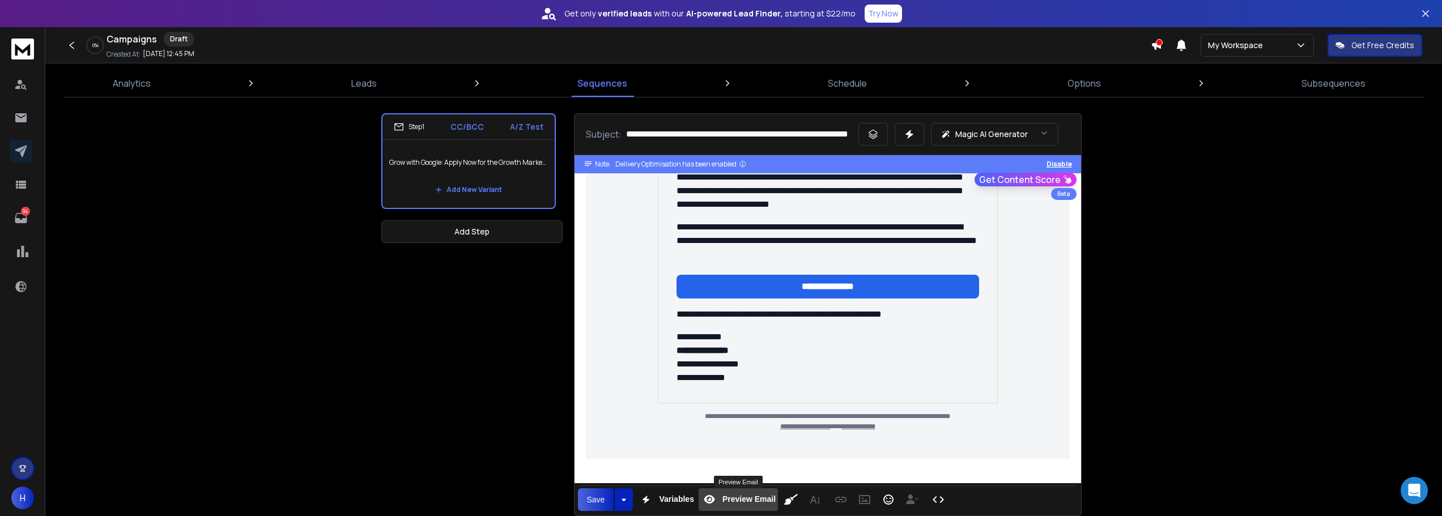
click at [733, 496] on span "Preview Email" at bounding box center [749, 500] width 58 height 10
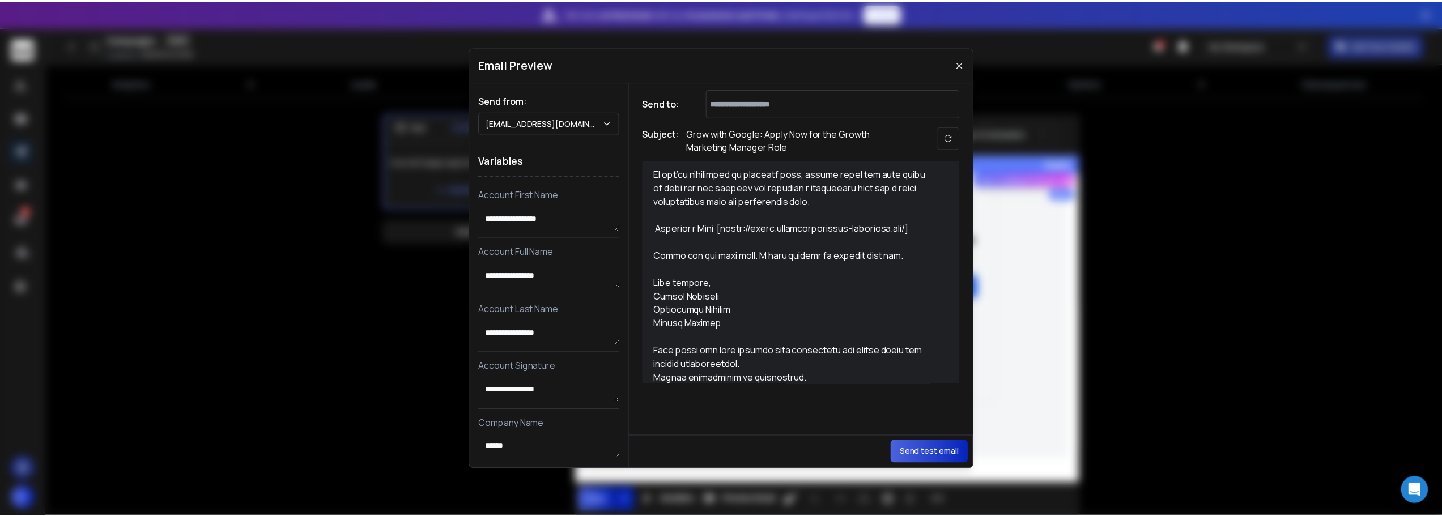
scroll to position [222, 0]
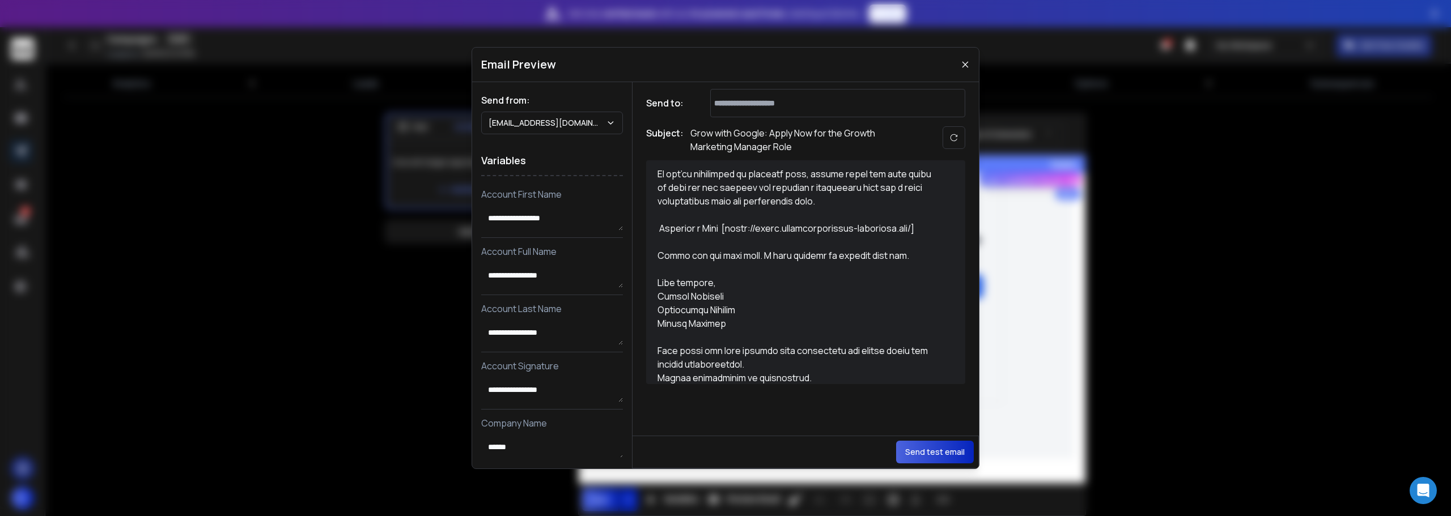
click at [964, 65] on icon at bounding box center [965, 64] width 9 height 9
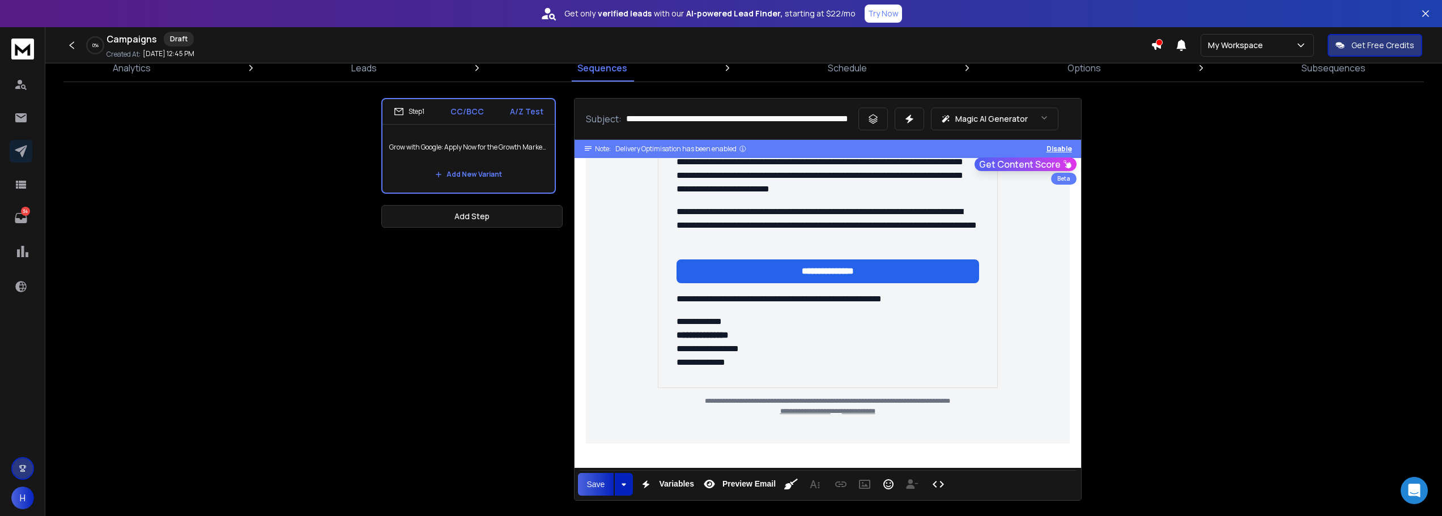
scroll to position [41, 0]
click at [811, 484] on icon "button" at bounding box center [815, 484] width 10 height 8
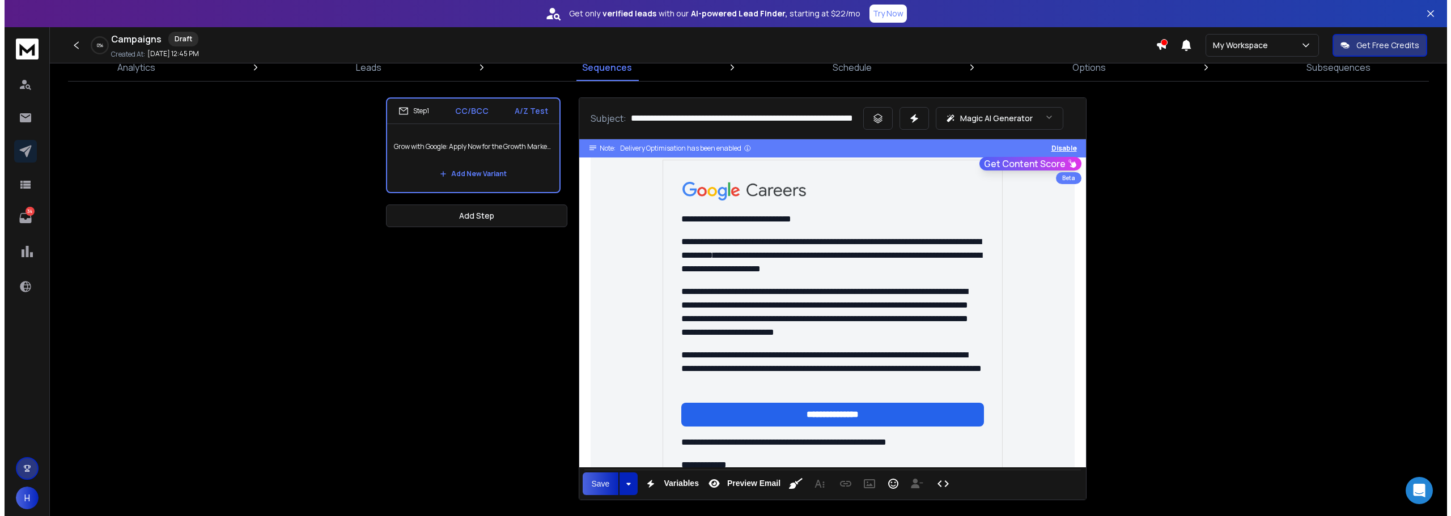
scroll to position [0, 0]
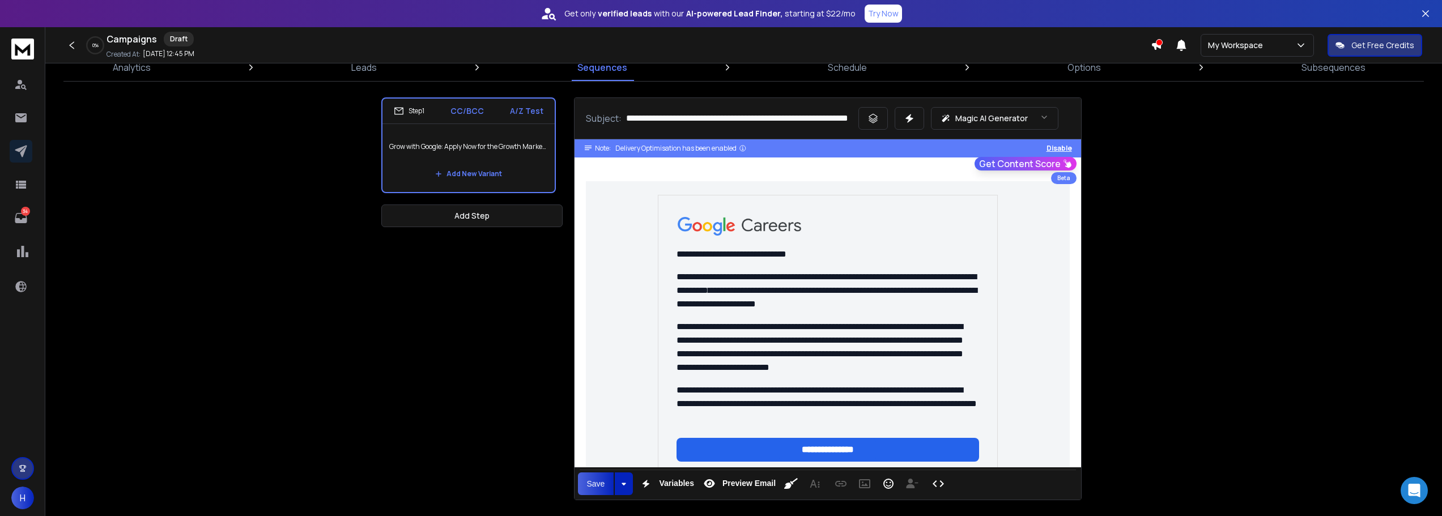
click at [1062, 147] on button "Disable" at bounding box center [1060, 148] width 26 height 9
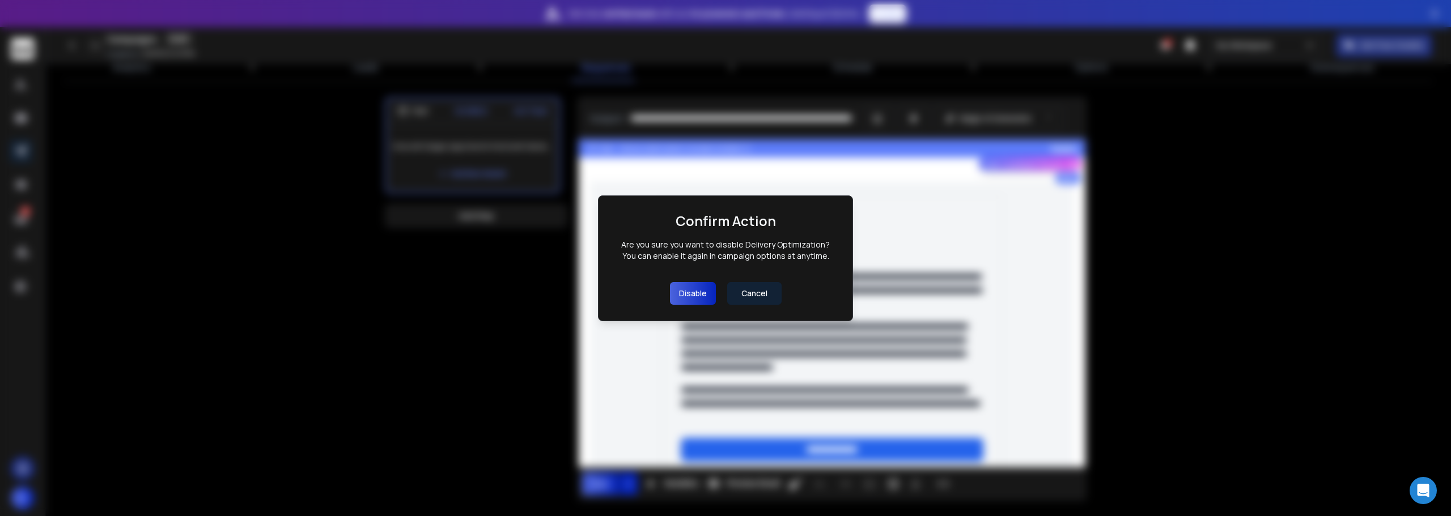
click at [695, 291] on button "Disable" at bounding box center [693, 293] width 46 height 23
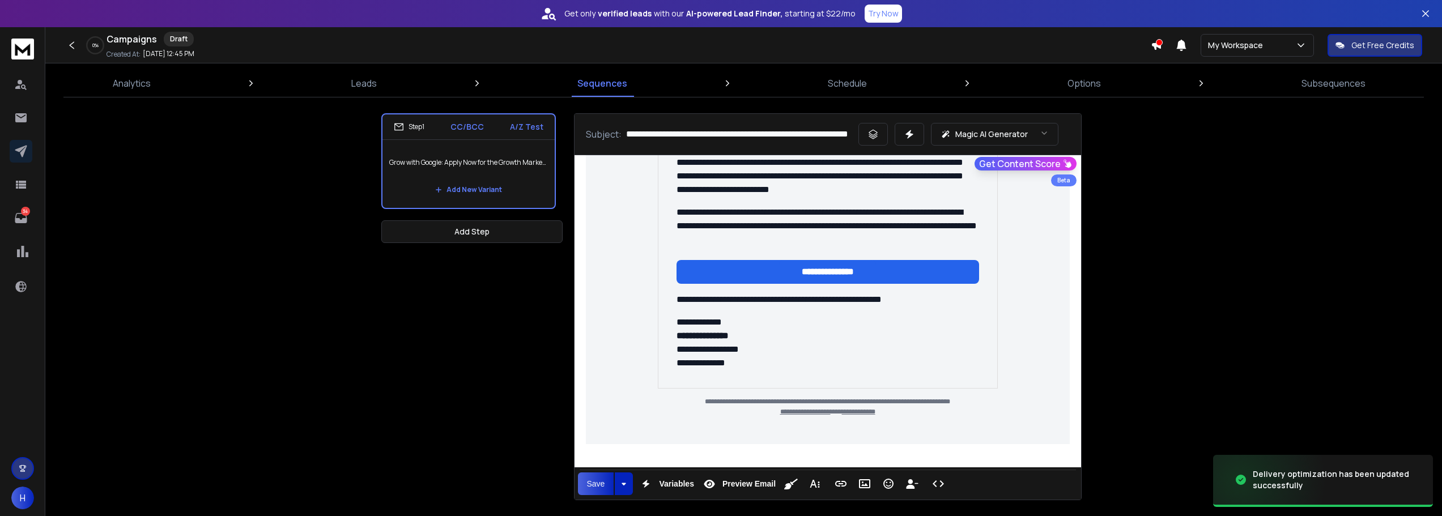
scroll to position [179, 0]
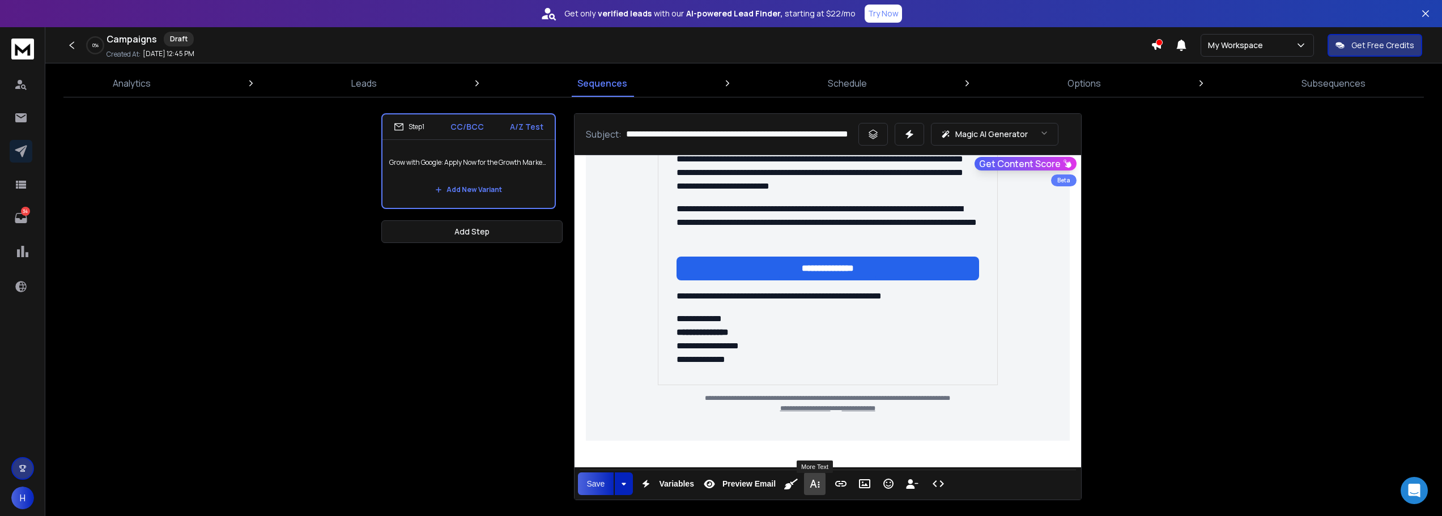
click at [811, 486] on icon "button" at bounding box center [815, 484] width 10 height 8
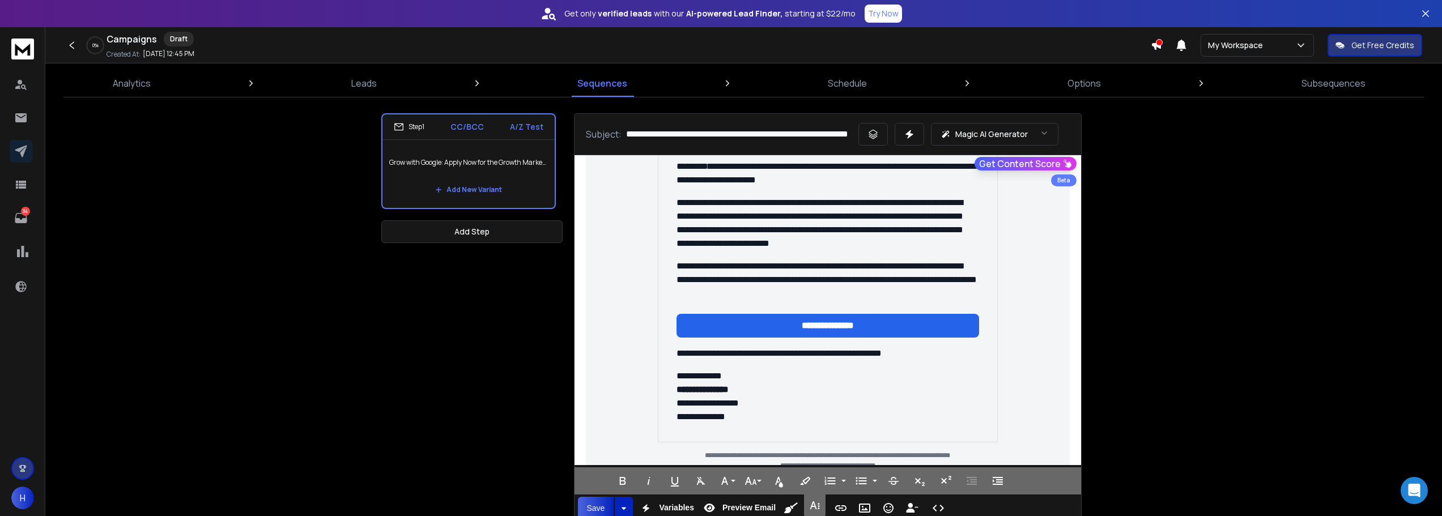
scroll to position [0, 0]
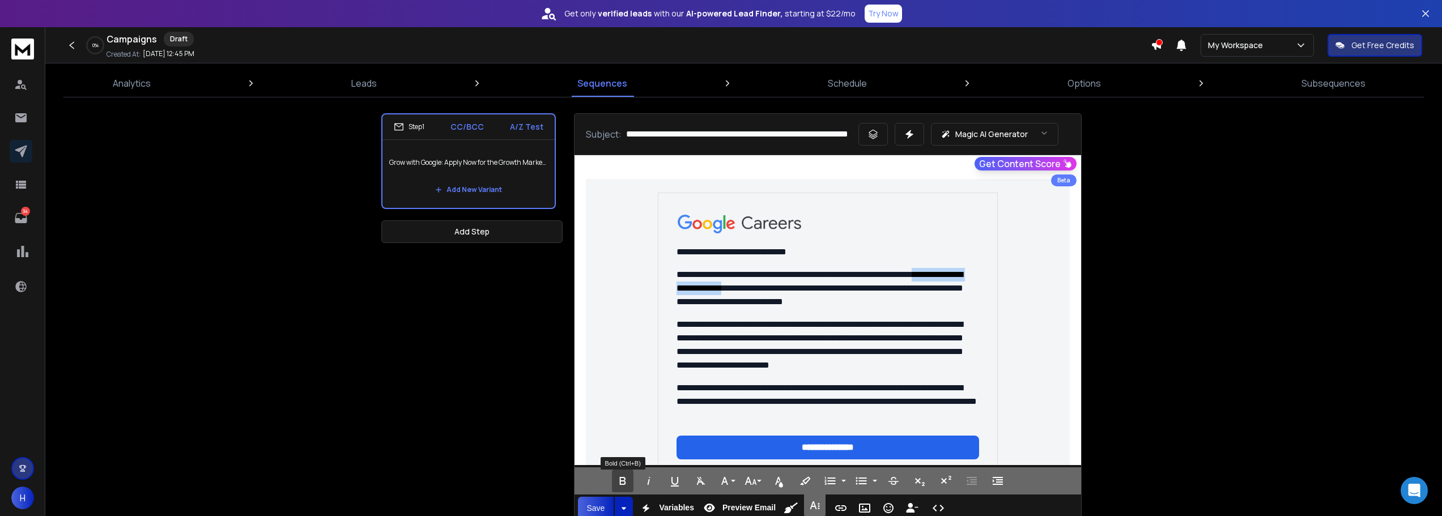
click at [619, 477] on icon "button" at bounding box center [623, 481] width 14 height 14
click at [954, 264] on td "**********" at bounding box center [827, 378] width 339 height 371
click at [667, 290] on td "**********" at bounding box center [827, 378] width 339 height 371
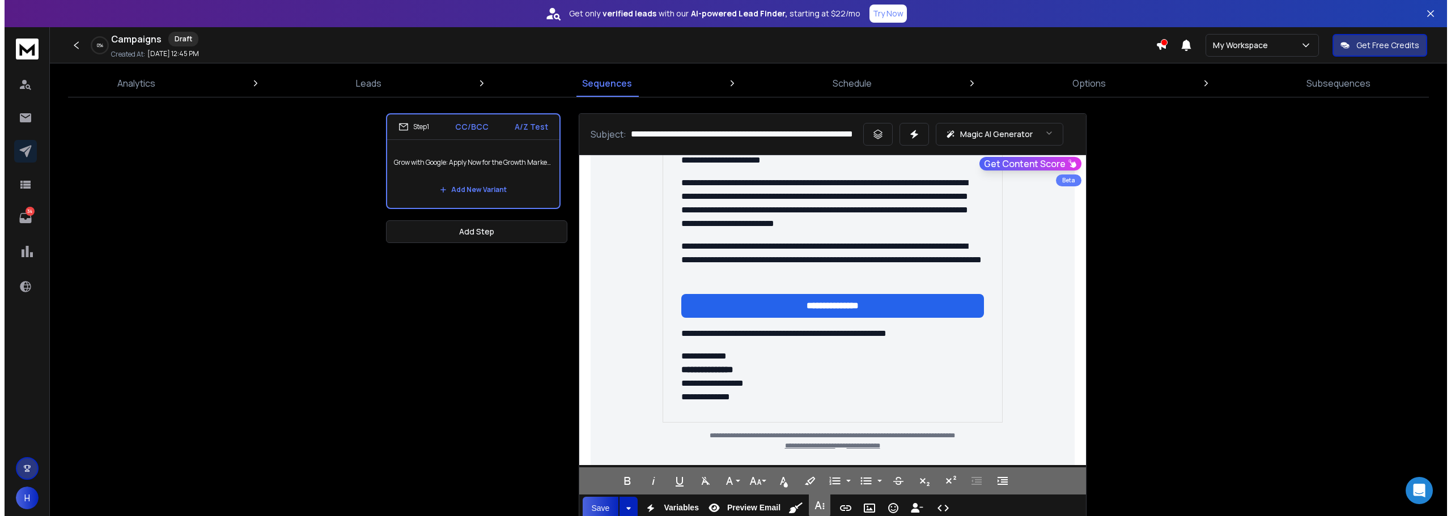
scroll to position [170, 0]
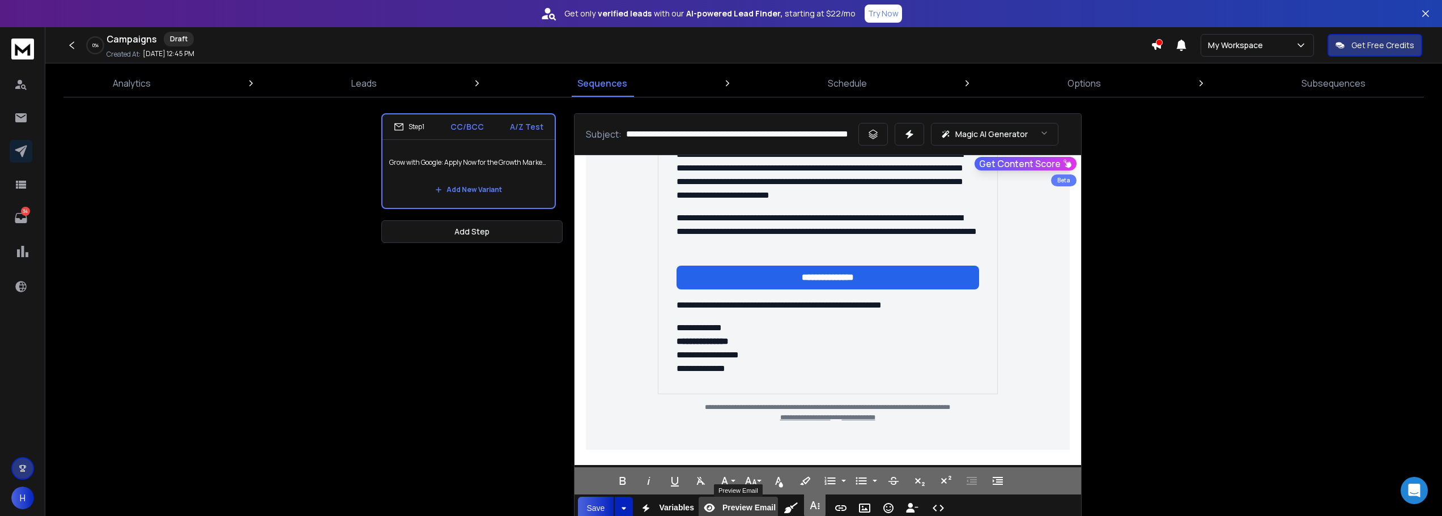
click at [743, 506] on span "Preview Email" at bounding box center [749, 508] width 58 height 10
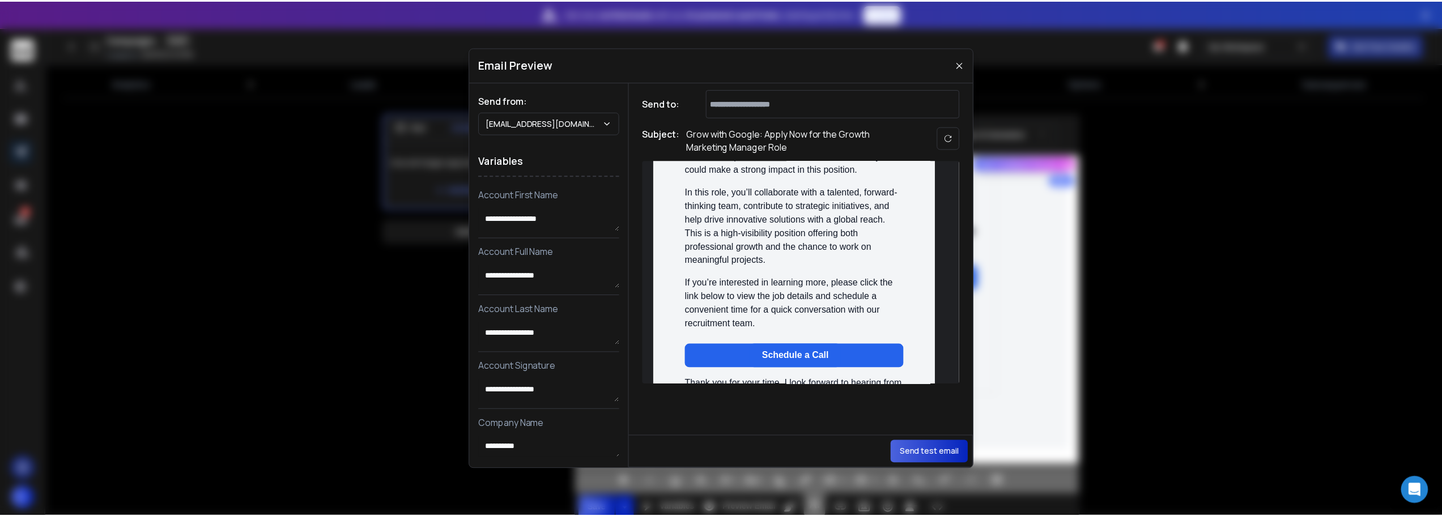
scroll to position [0, 0]
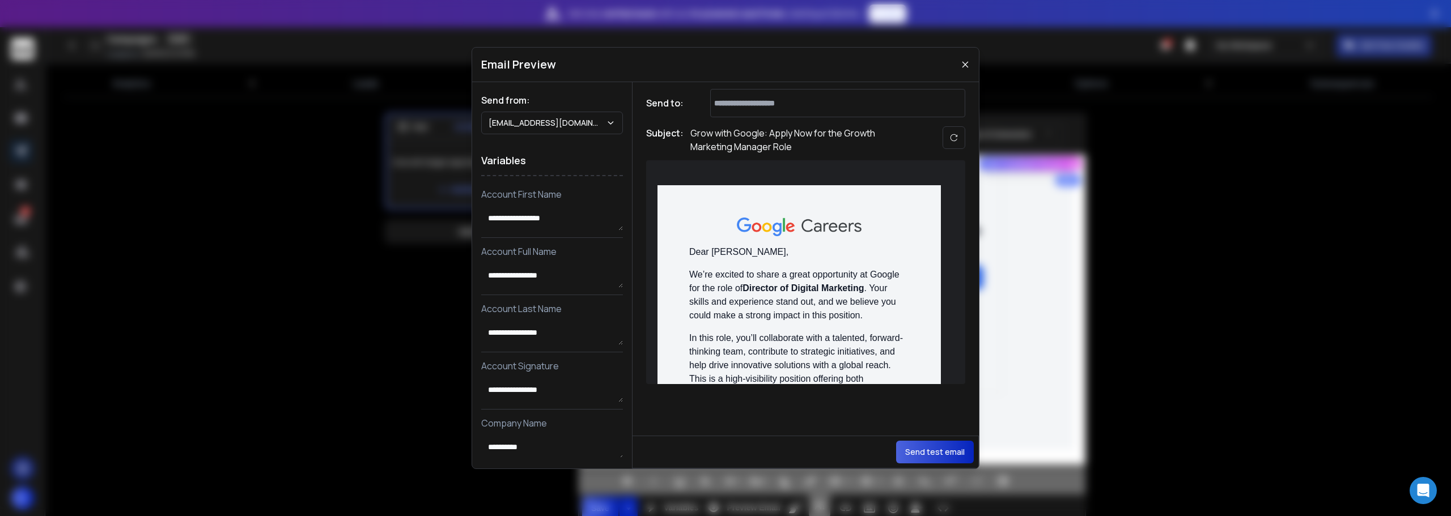
click at [963, 69] on icon at bounding box center [965, 64] width 9 height 9
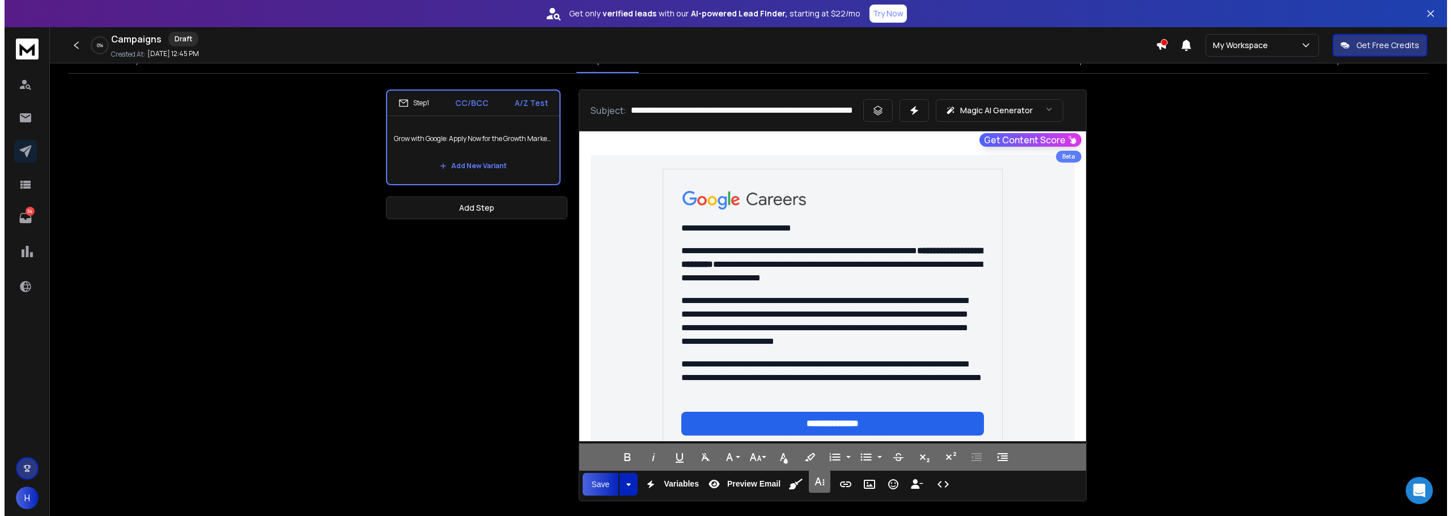
scroll to position [50, 0]
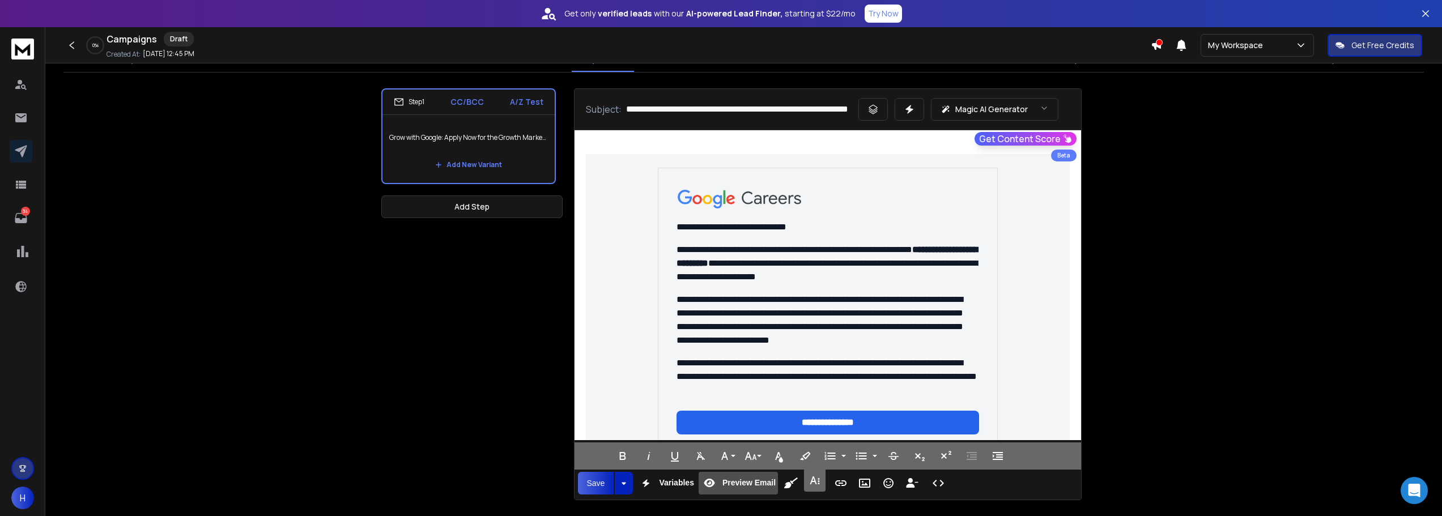
click at [739, 482] on span "Preview Email" at bounding box center [749, 483] width 58 height 10
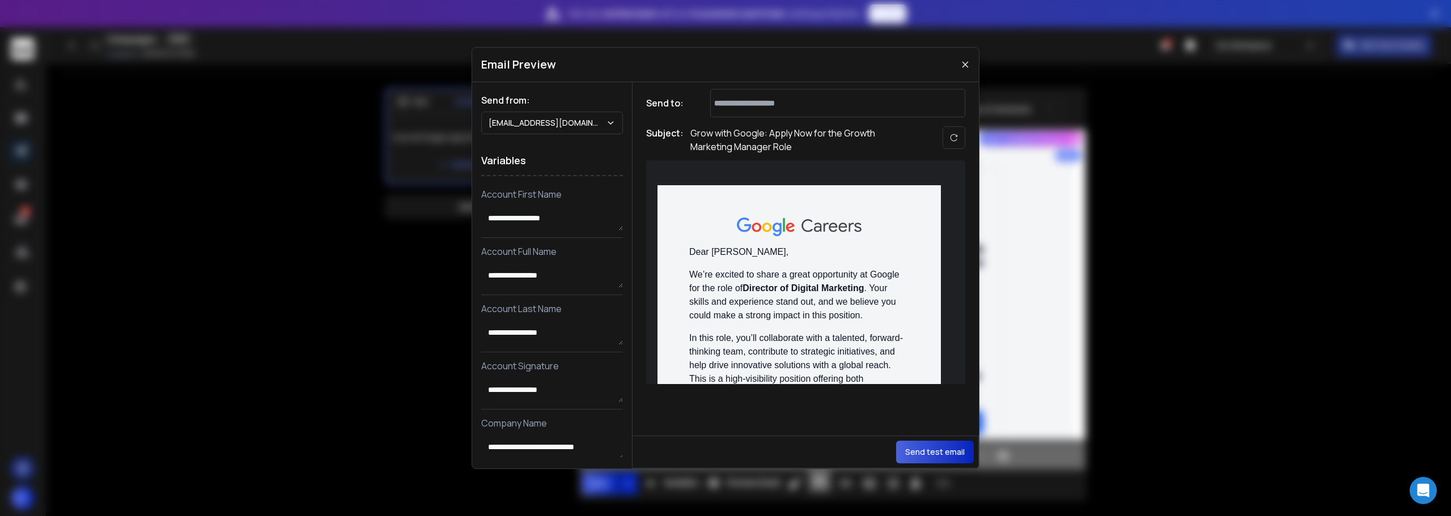
click at [768, 103] on input at bounding box center [837, 103] width 247 height 20
click at [749, 102] on input at bounding box center [837, 103] width 247 height 20
click at [927, 451] on button "Send test email" at bounding box center [935, 452] width 78 height 23
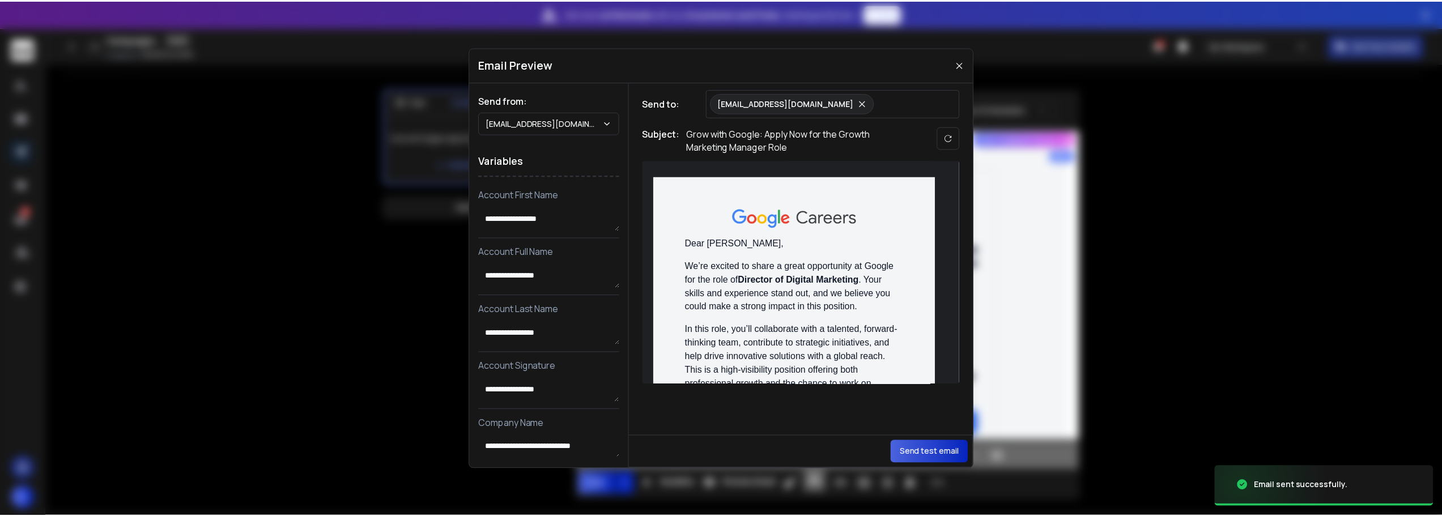
scroll to position [0, 0]
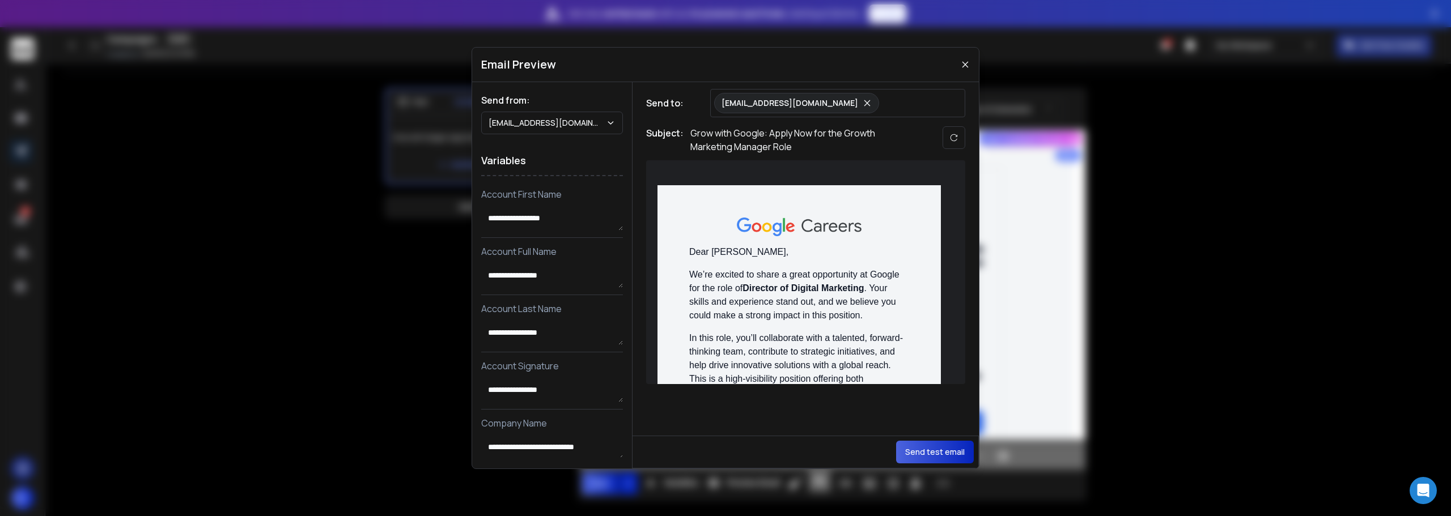
click at [966, 67] on icon at bounding box center [965, 64] width 9 height 9
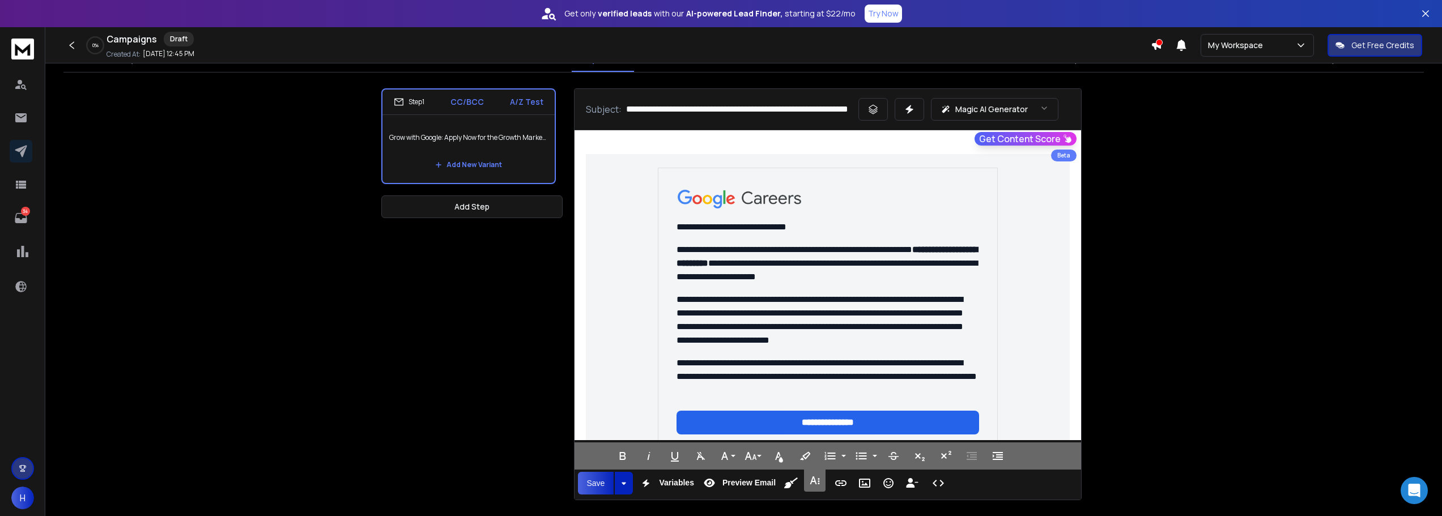
click at [822, 224] on p "**********" at bounding box center [828, 227] width 303 height 14
click at [802, 237] on td "**********" at bounding box center [827, 353] width 339 height 371
click at [802, 234] on p "**********" at bounding box center [828, 227] width 303 height 14
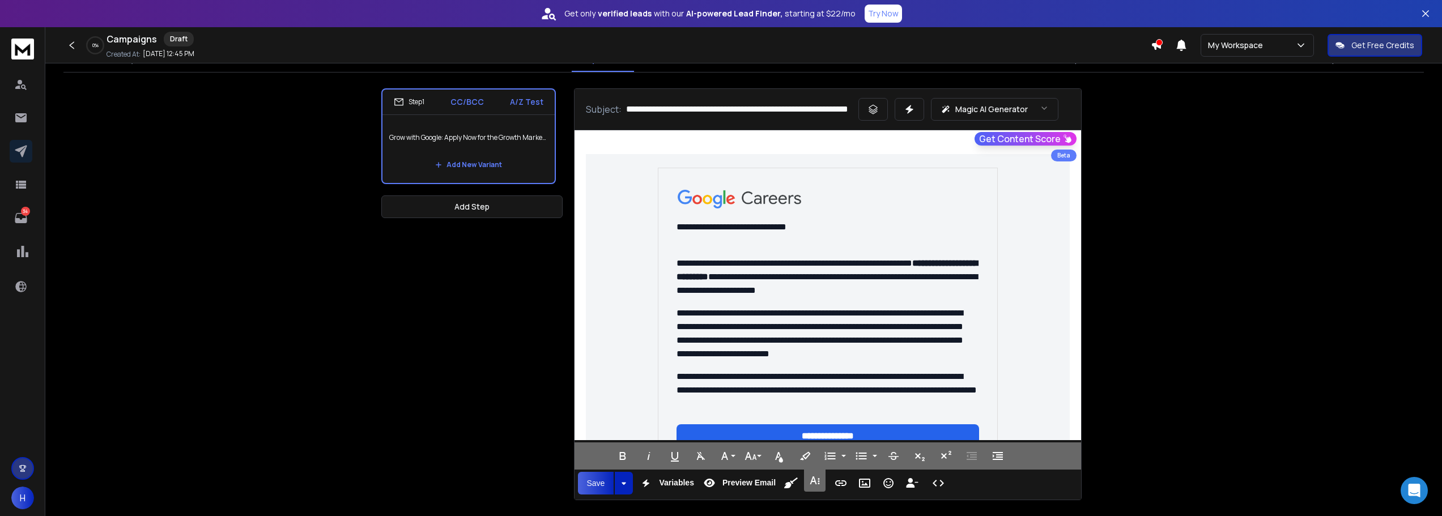
click at [926, 290] on p "**********" at bounding box center [828, 277] width 303 height 41
click at [922, 298] on p "**********" at bounding box center [828, 277] width 303 height 41
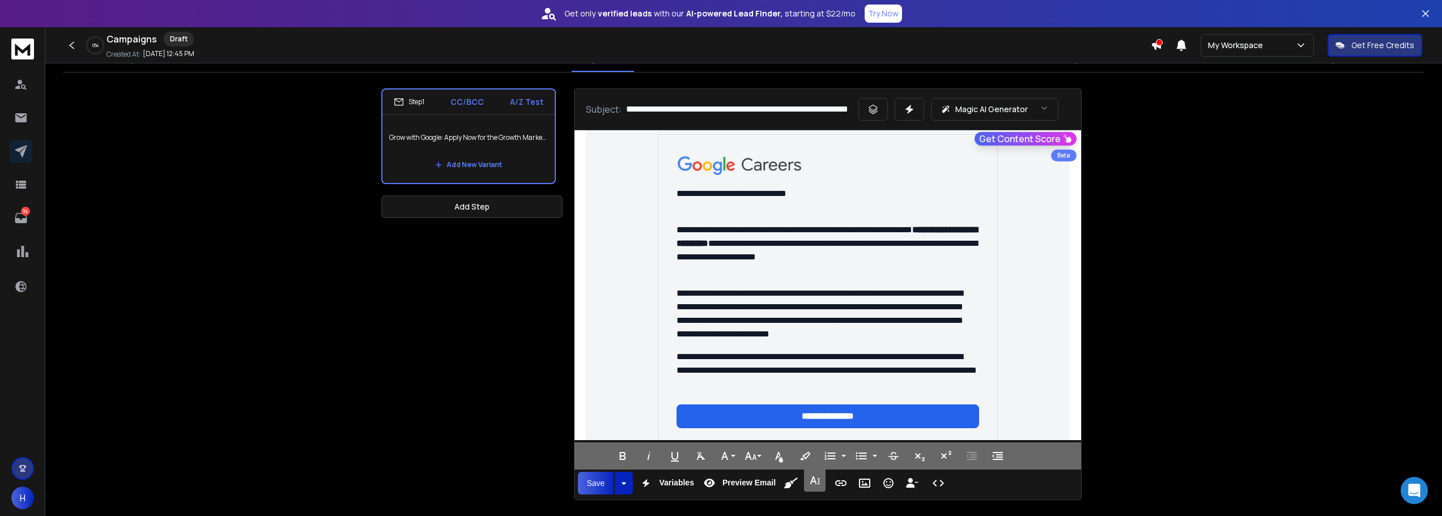
scroll to position [113, 0]
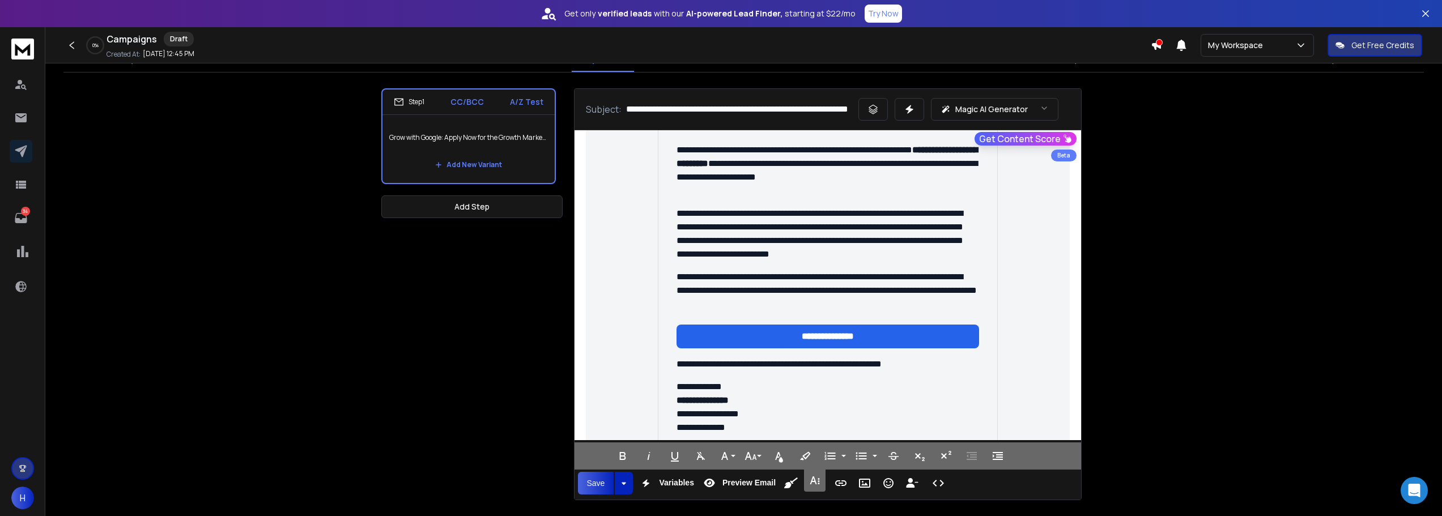
click at [908, 258] on p "**********" at bounding box center [828, 234] width 303 height 54
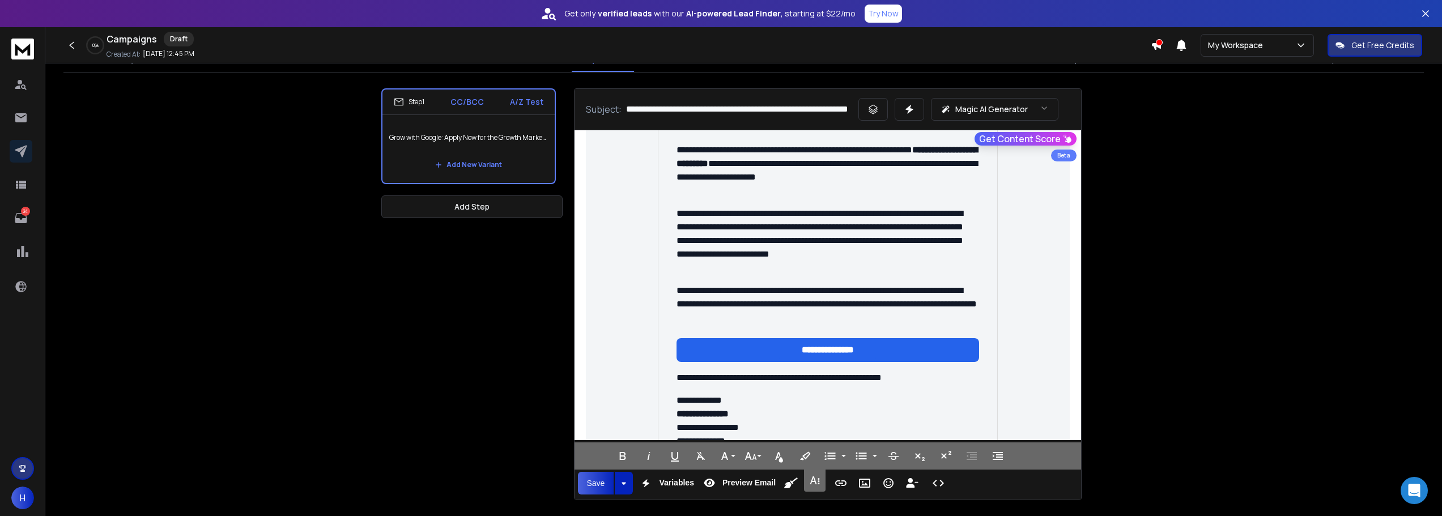
click at [785, 317] on p "**********" at bounding box center [828, 304] width 303 height 41
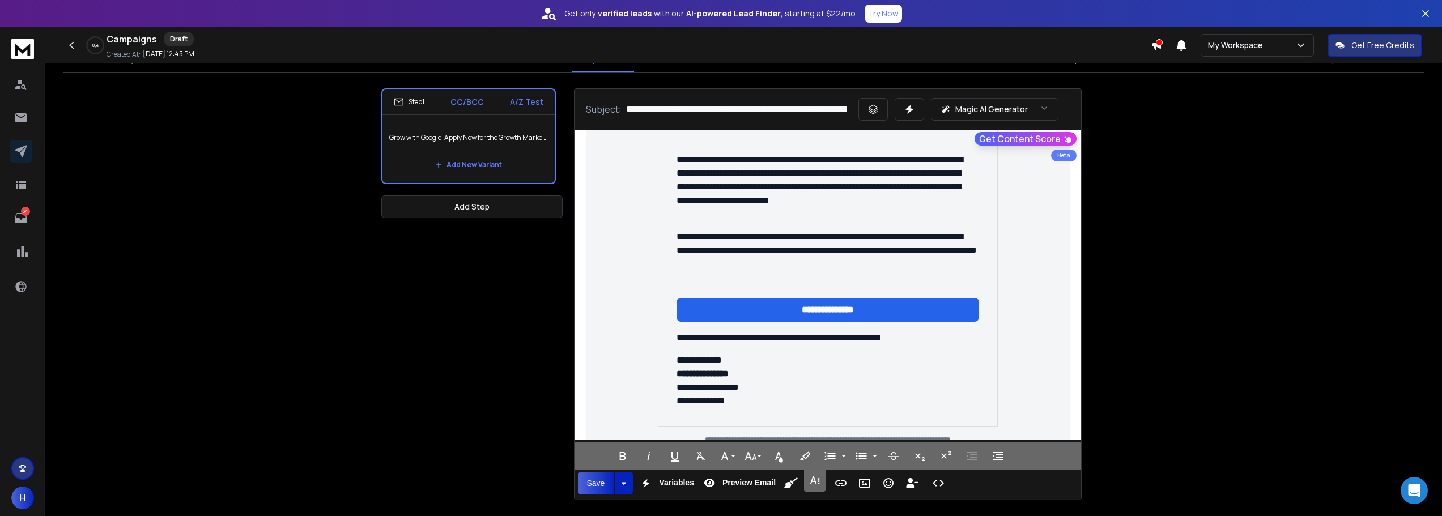
scroll to position [170, 0]
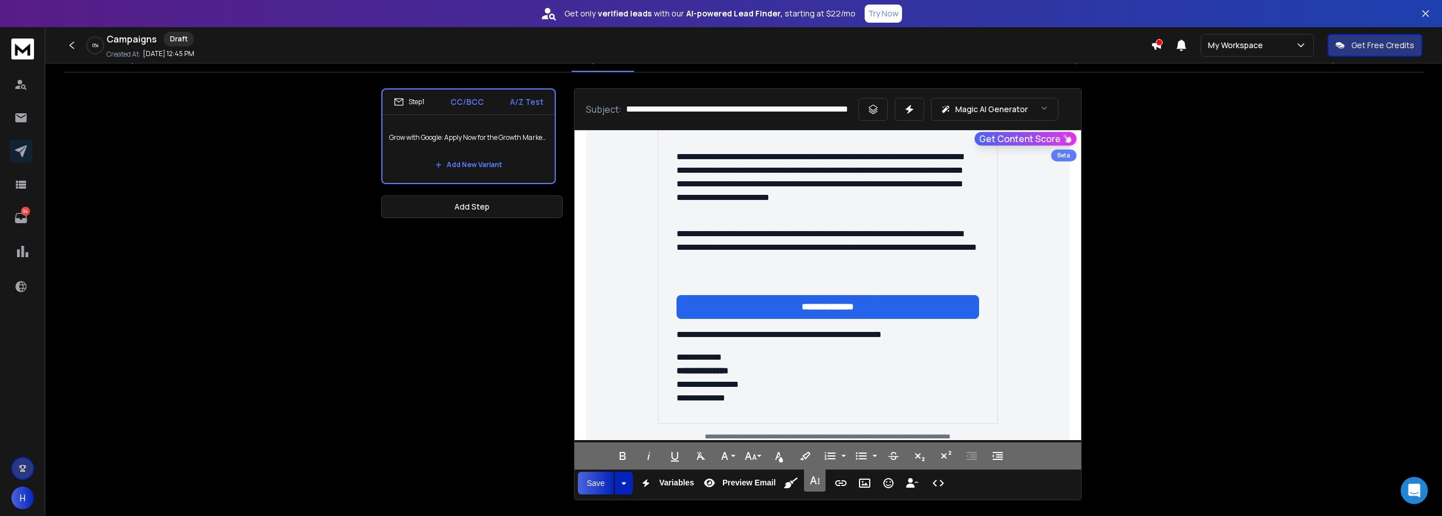
click at [982, 306] on td "**********" at bounding box center [827, 211] width 339 height 426
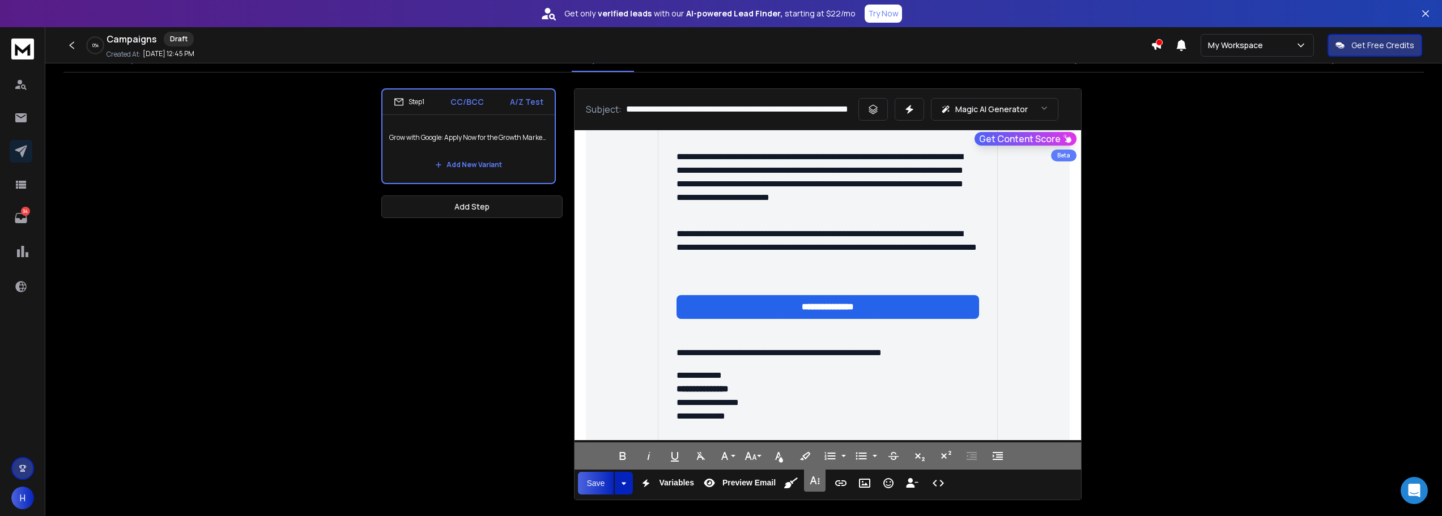
click at [927, 360] on td "**********" at bounding box center [827, 220] width 339 height 444
click at [917, 347] on p "**********" at bounding box center [828, 353] width 303 height 14
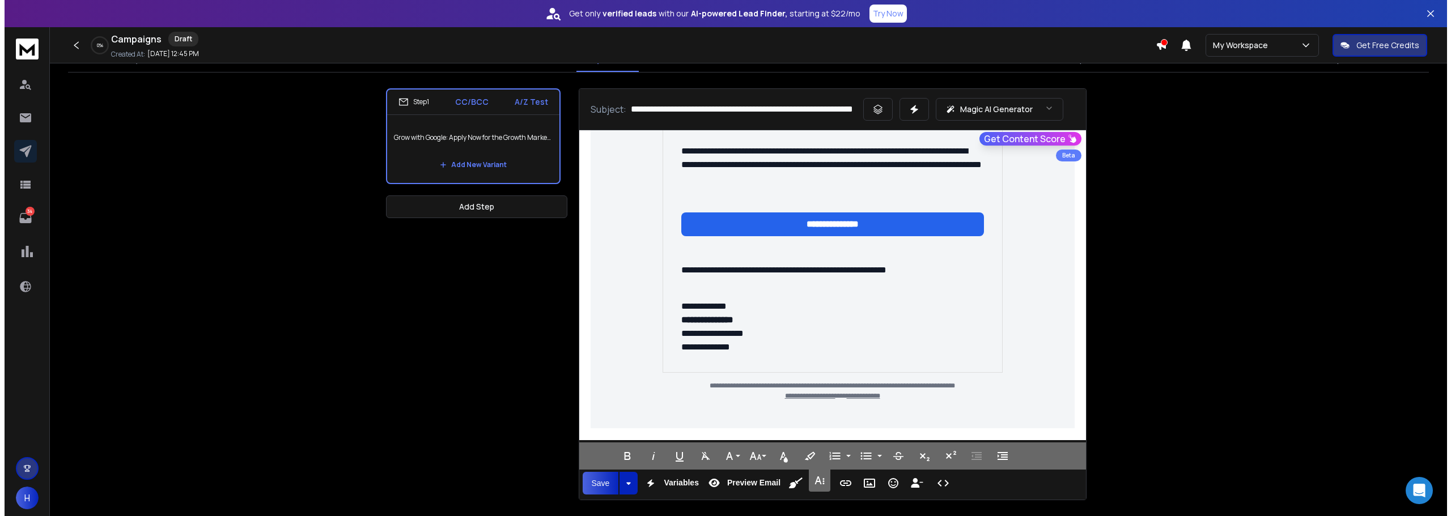
scroll to position [265, 0]
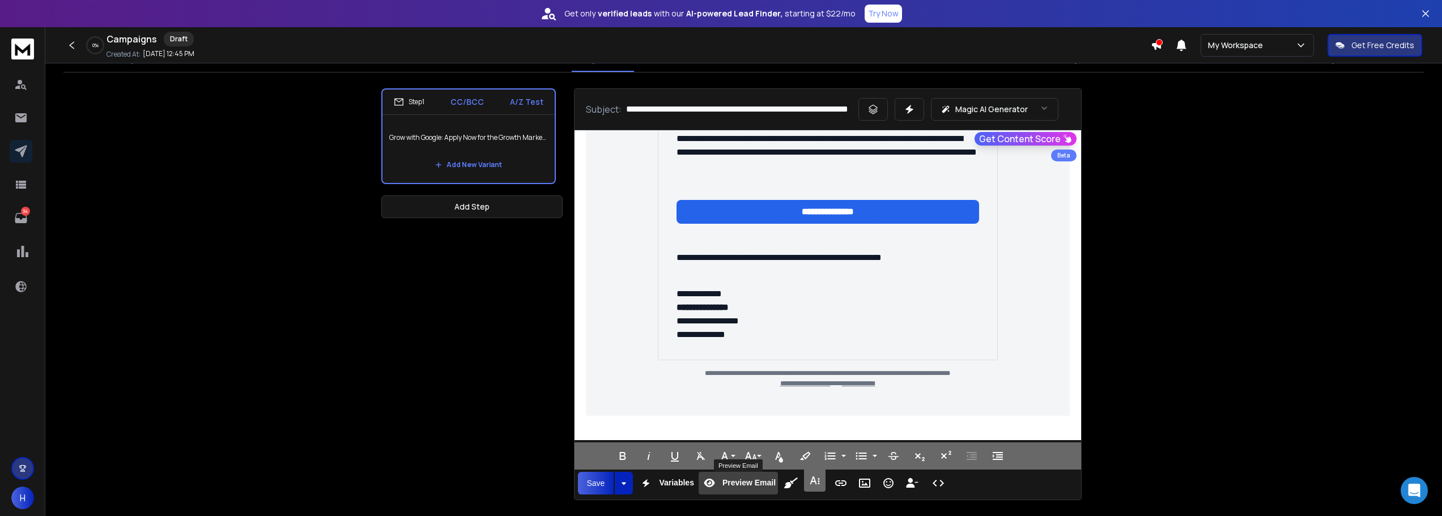
click at [742, 482] on span "Preview Email" at bounding box center [749, 483] width 58 height 10
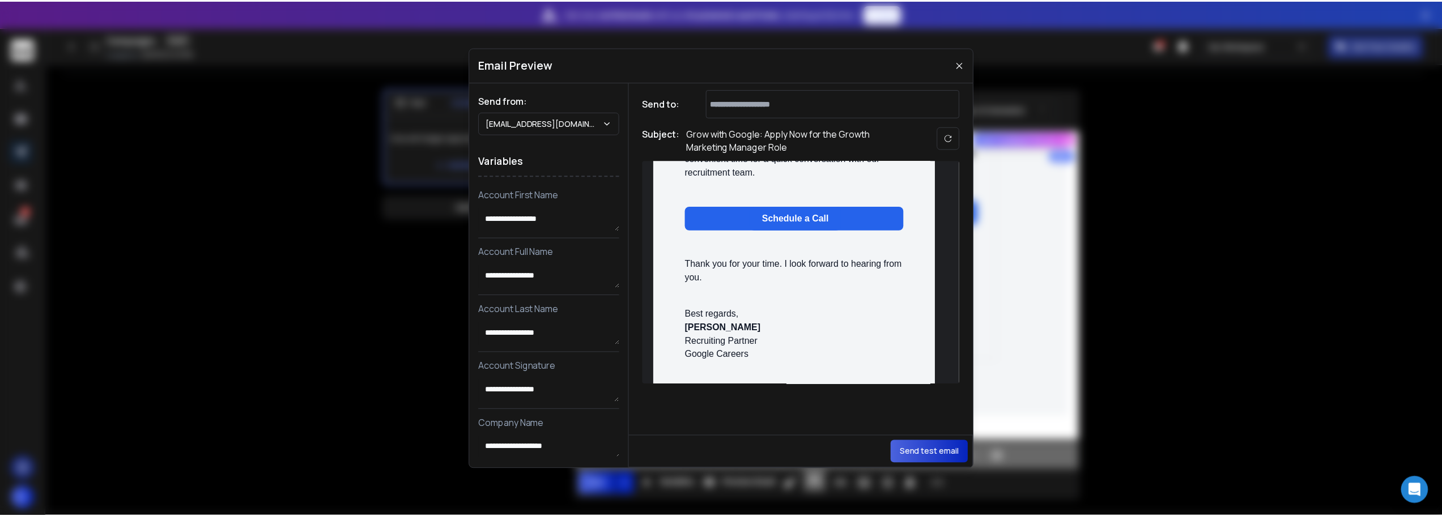
scroll to position [170, 0]
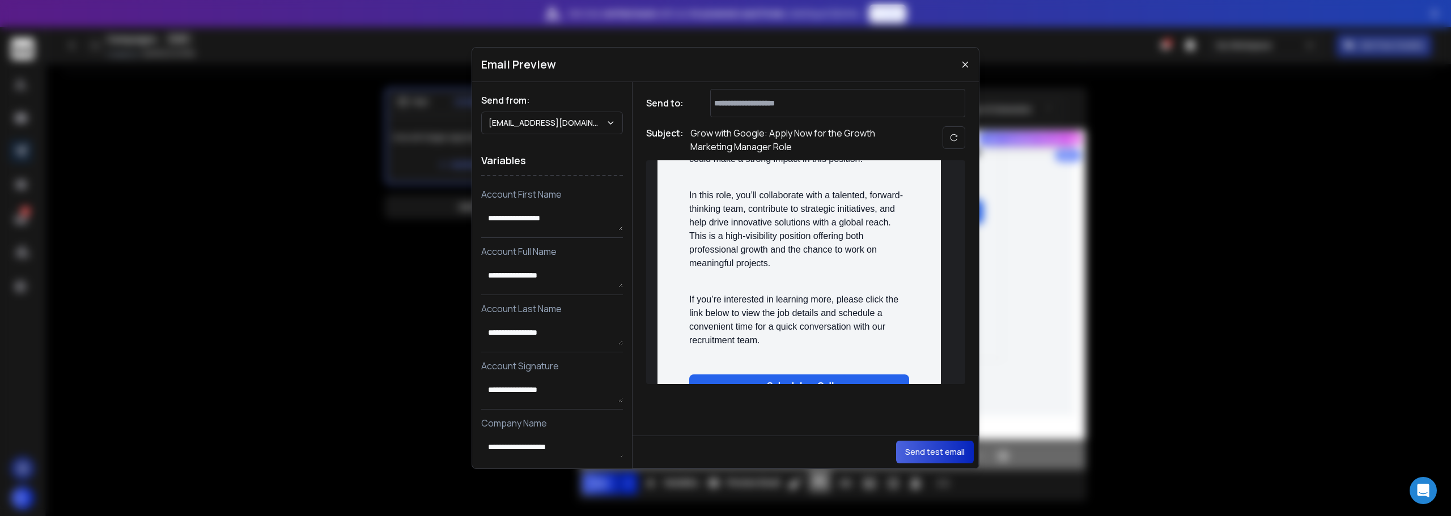
click at [747, 106] on input at bounding box center [837, 103] width 247 height 20
click at [933, 453] on button "Send test email" at bounding box center [935, 452] width 78 height 23
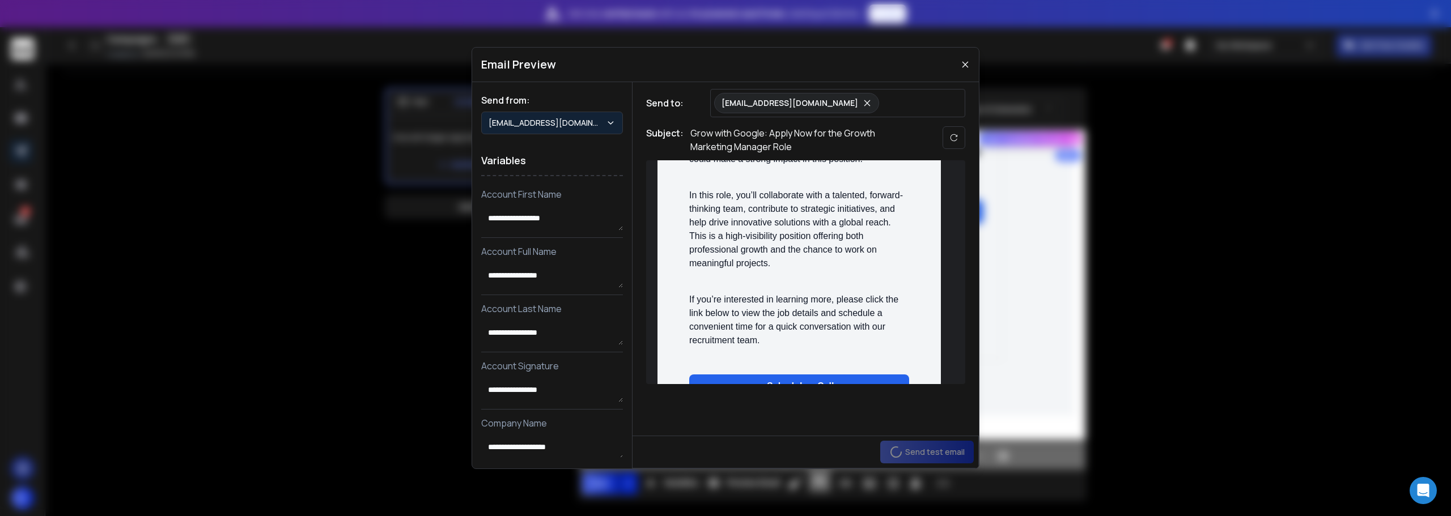
click at [562, 116] on button "[EMAIL_ADDRESS][DOMAIN_NAME]" at bounding box center [552, 123] width 142 height 23
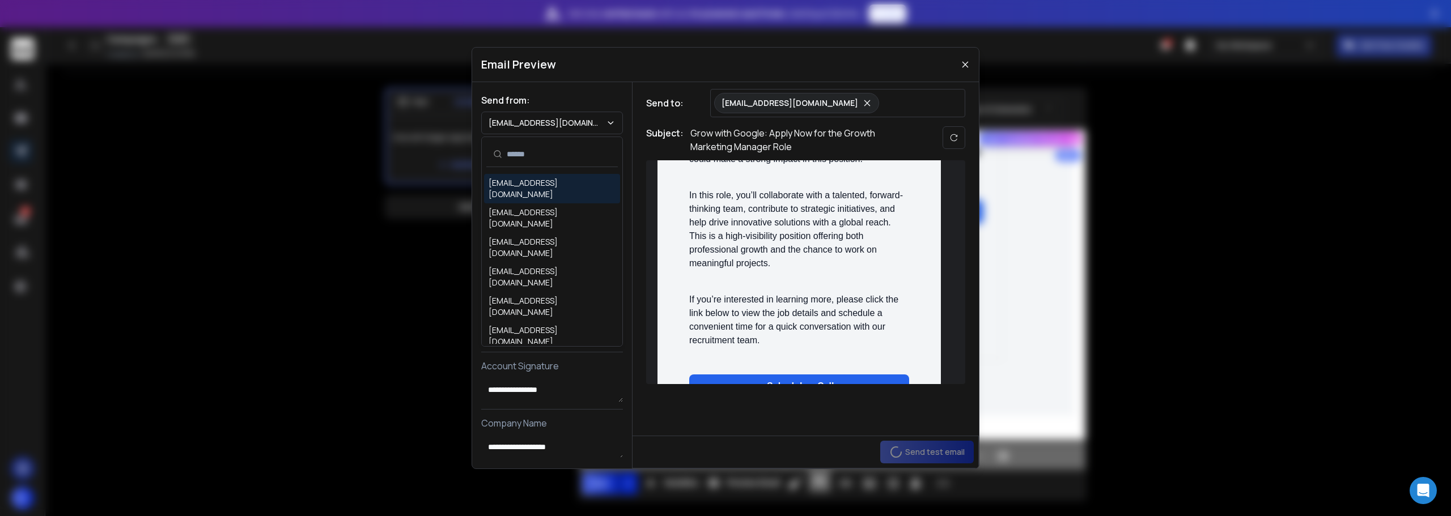
click at [617, 82] on div "**********" at bounding box center [725, 275] width 507 height 387
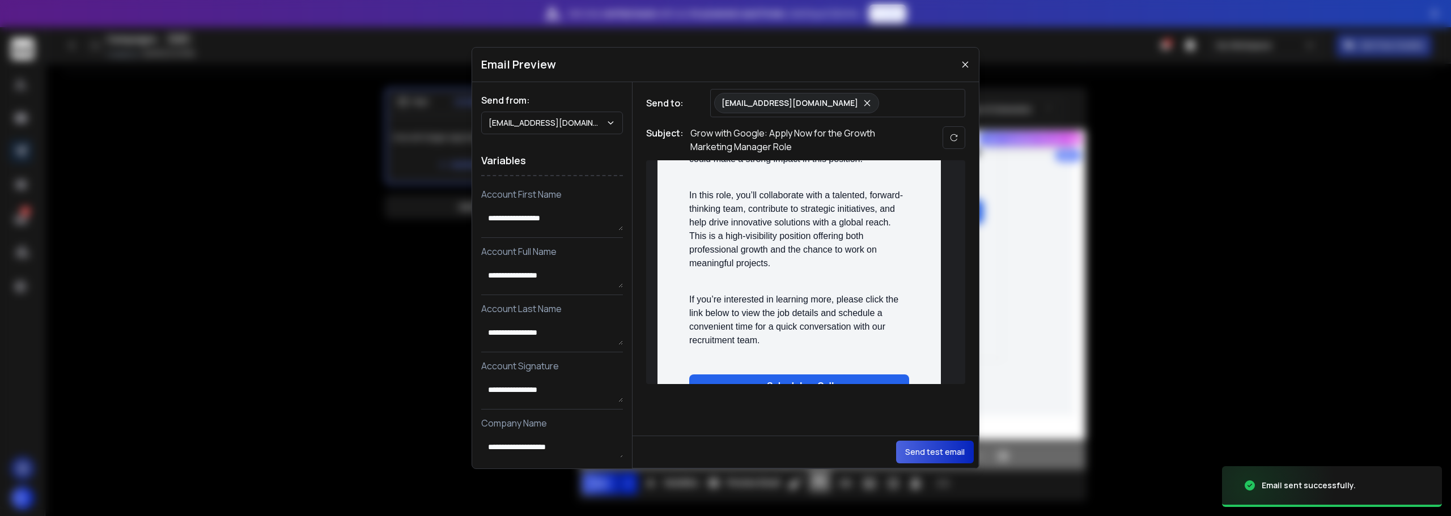
click at [960, 67] on div "Email Preview" at bounding box center [725, 65] width 507 height 34
click at [964, 63] on icon at bounding box center [965, 64] width 9 height 9
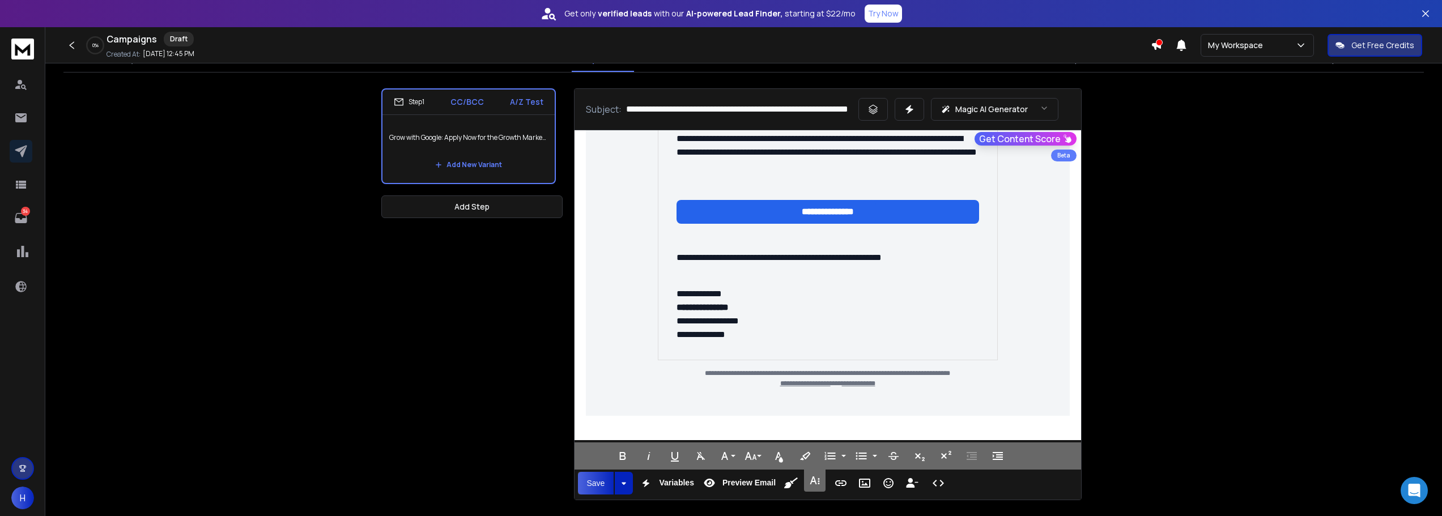
scroll to position [206, 0]
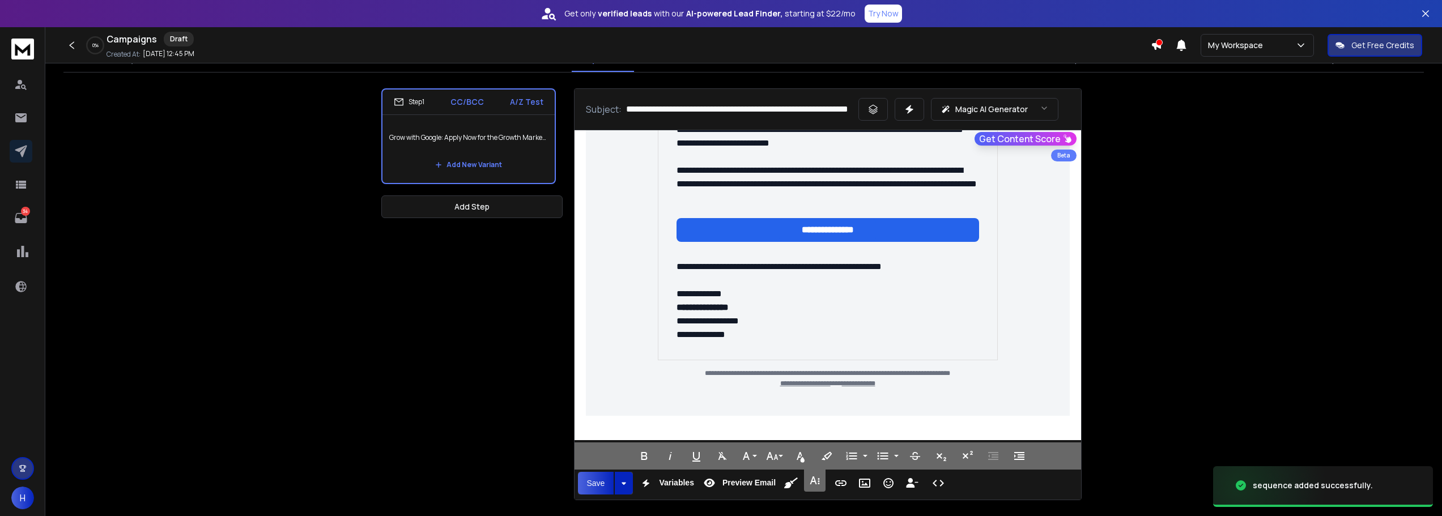
click at [626, 485] on icon "button" at bounding box center [624, 483] width 14 height 7
click at [648, 459] on link "Save as Template" at bounding box center [660, 459] width 90 height 17
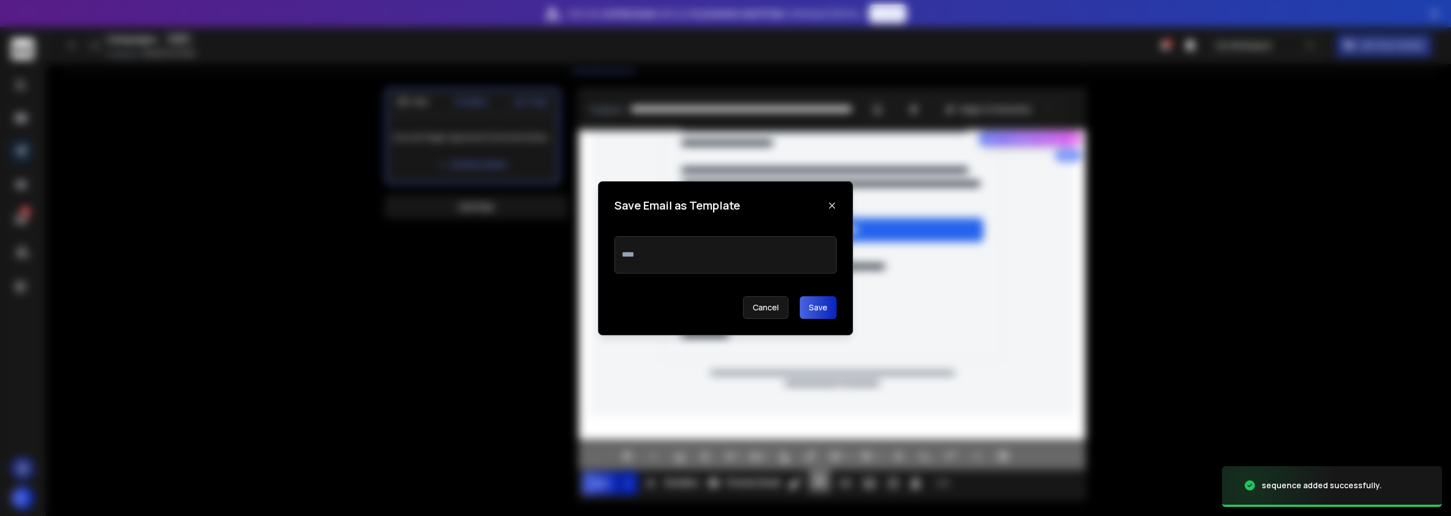
click at [702, 256] on input at bounding box center [725, 254] width 222 height 37
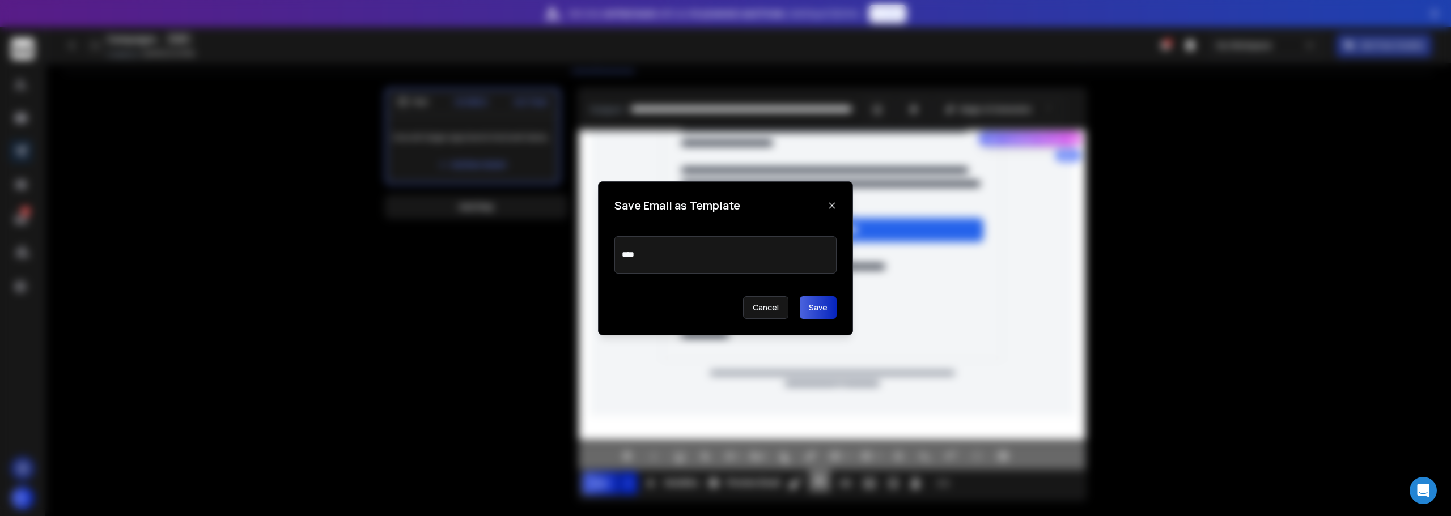
type input "****"
click at [851, 315] on div "Save Email as Template **** Cancel Save" at bounding box center [725, 258] width 255 height 154
click at [835, 307] on button "Save" at bounding box center [818, 307] width 37 height 23
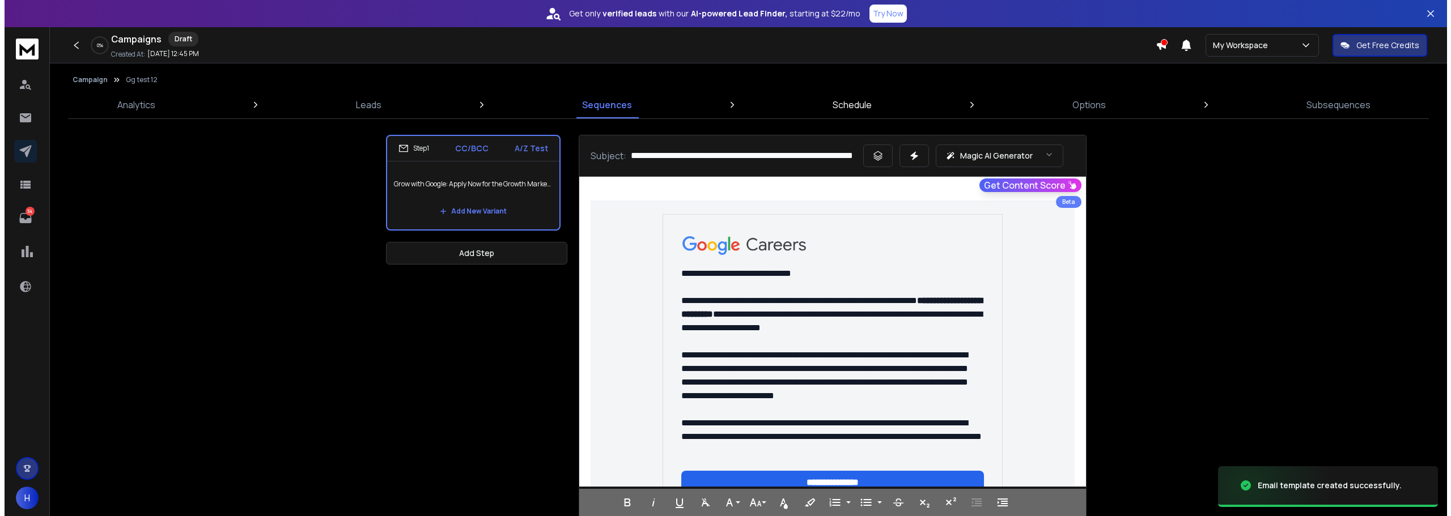
scroll to position [0, 0]
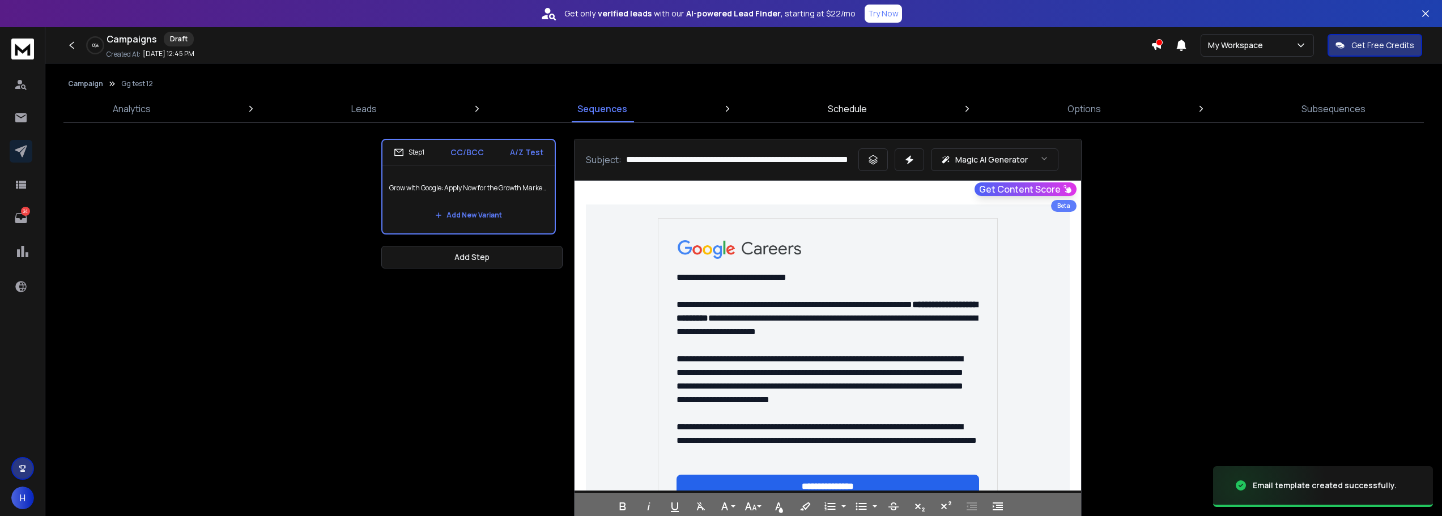
click at [844, 112] on p "Schedule" at bounding box center [847, 109] width 39 height 14
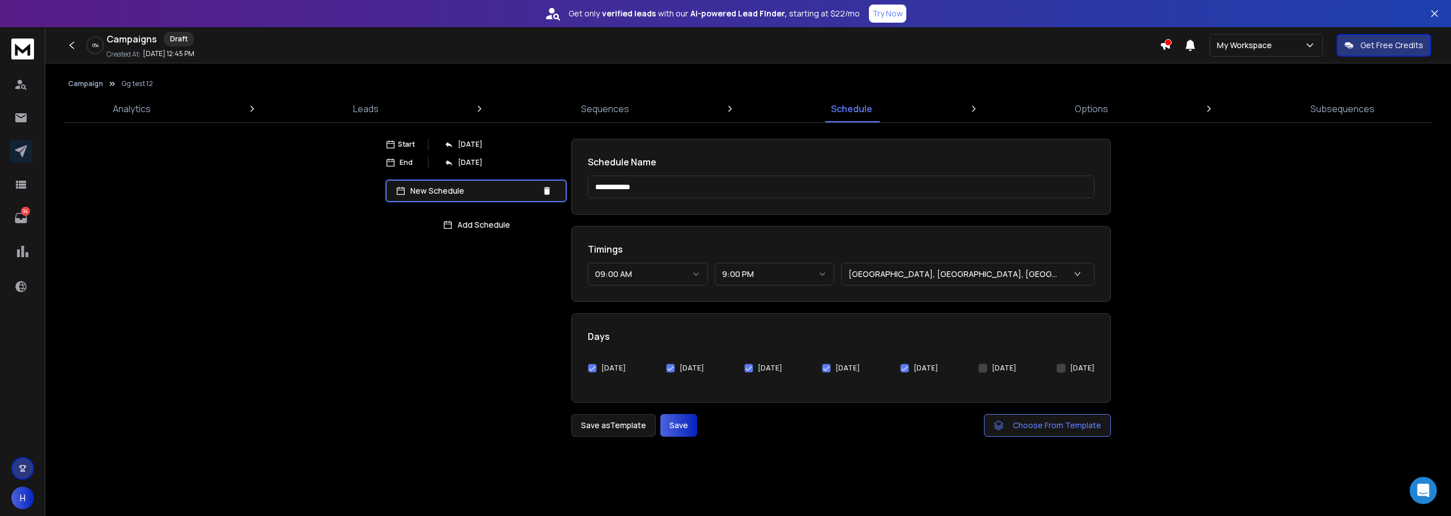
click at [984, 368] on button "Saturday" at bounding box center [982, 368] width 9 height 9
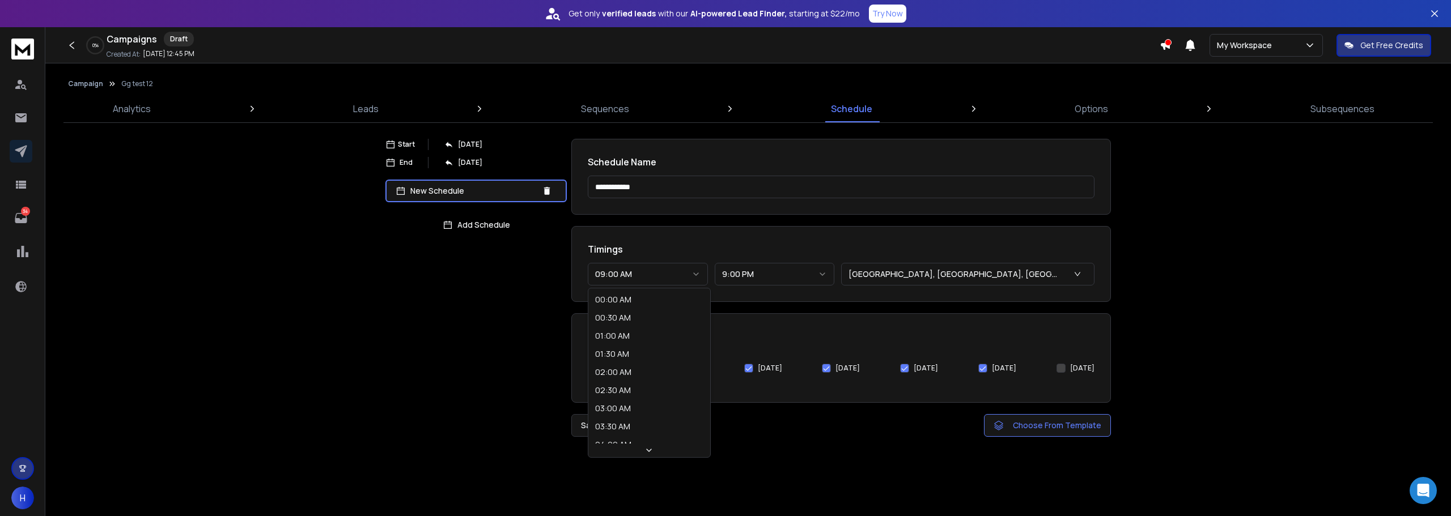
click at [668, 272] on button "09:00 AM" at bounding box center [648, 274] width 120 height 23
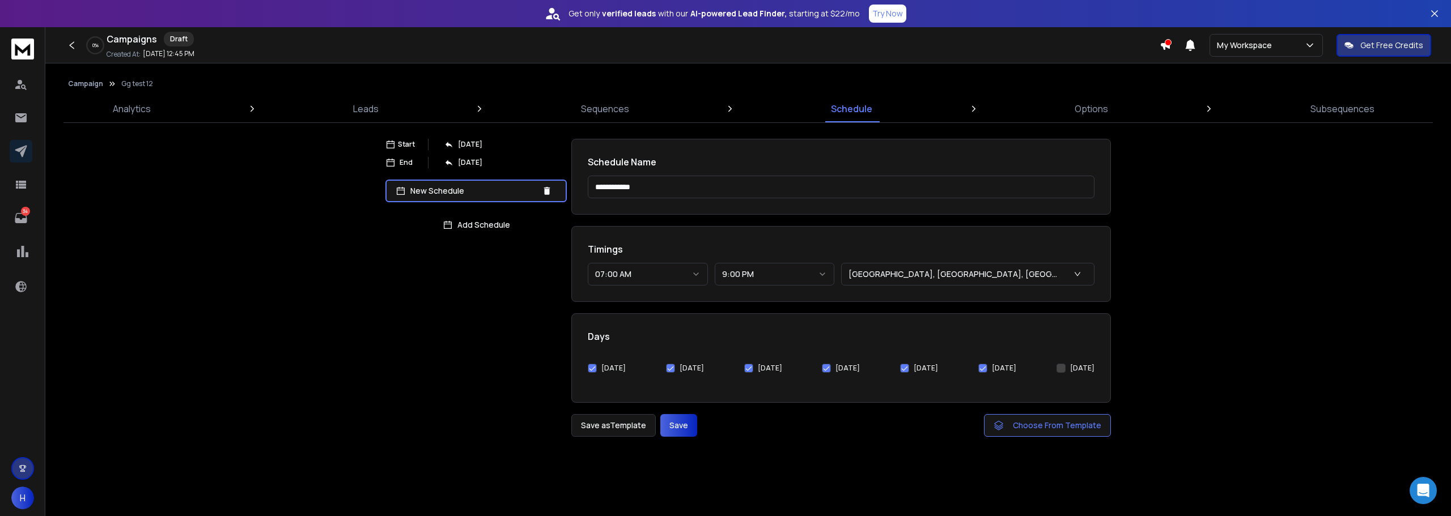
click at [634, 286] on div "Timings 07:00 AM ******** ******** ******** ******** ******** ******** ********…" at bounding box center [840, 264] width 539 height 76
click at [635, 277] on button "07:00 AM" at bounding box center [648, 274] width 120 height 23
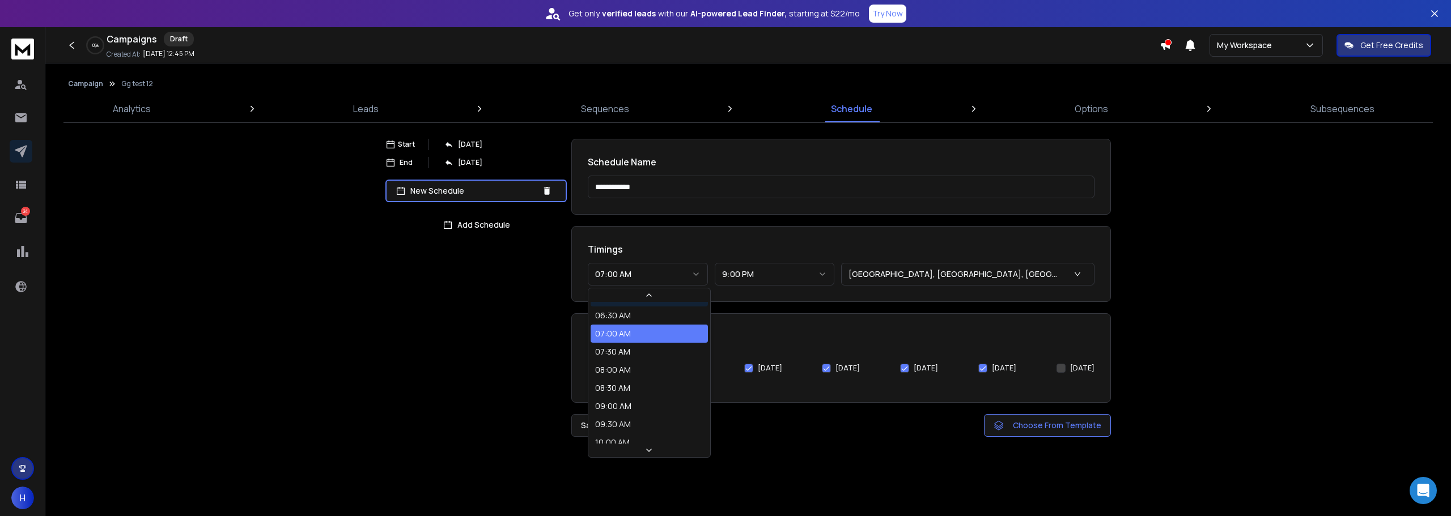
scroll to position [246, 0]
select select "********"
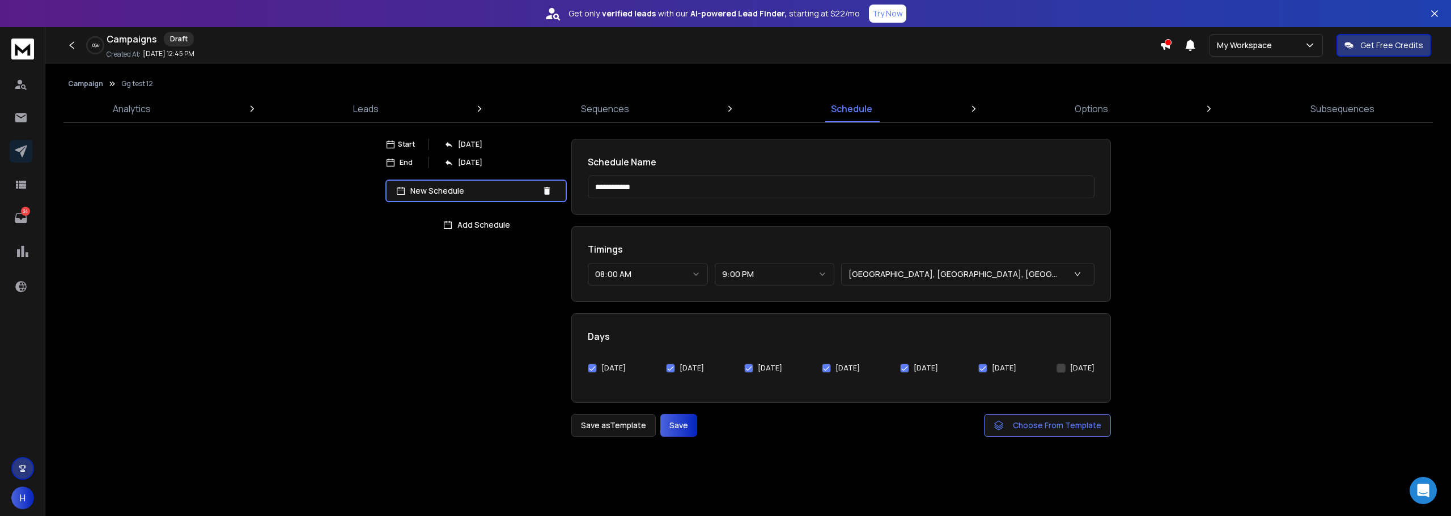
click at [787, 275] on button "9:00 PM" at bounding box center [775, 274] width 120 height 23
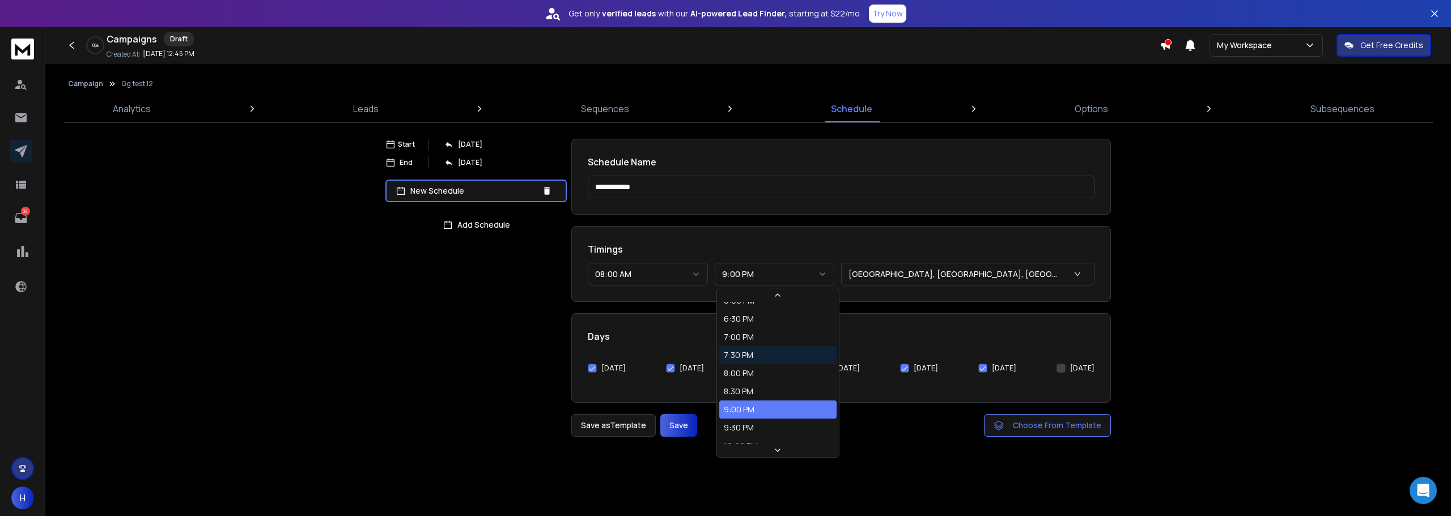
scroll to position [389, 0]
select select "********"
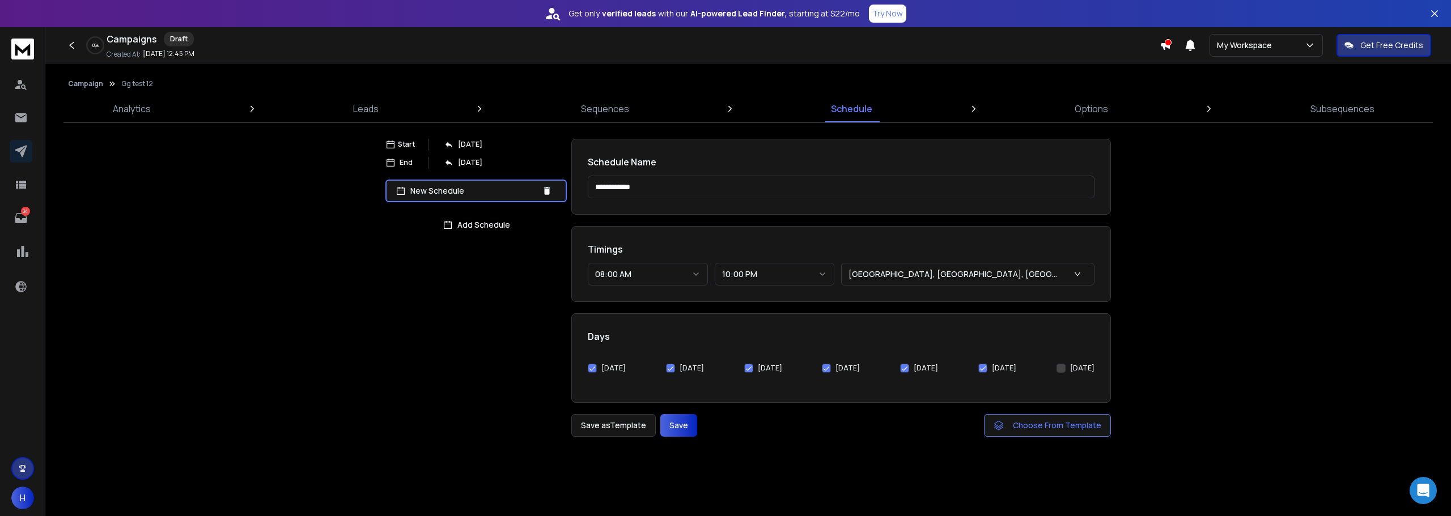
click at [514, 328] on div "**********" at bounding box center [747, 288] width 725 height 298
click at [1103, 114] on p "Options" at bounding box center [1090, 109] width 33 height 14
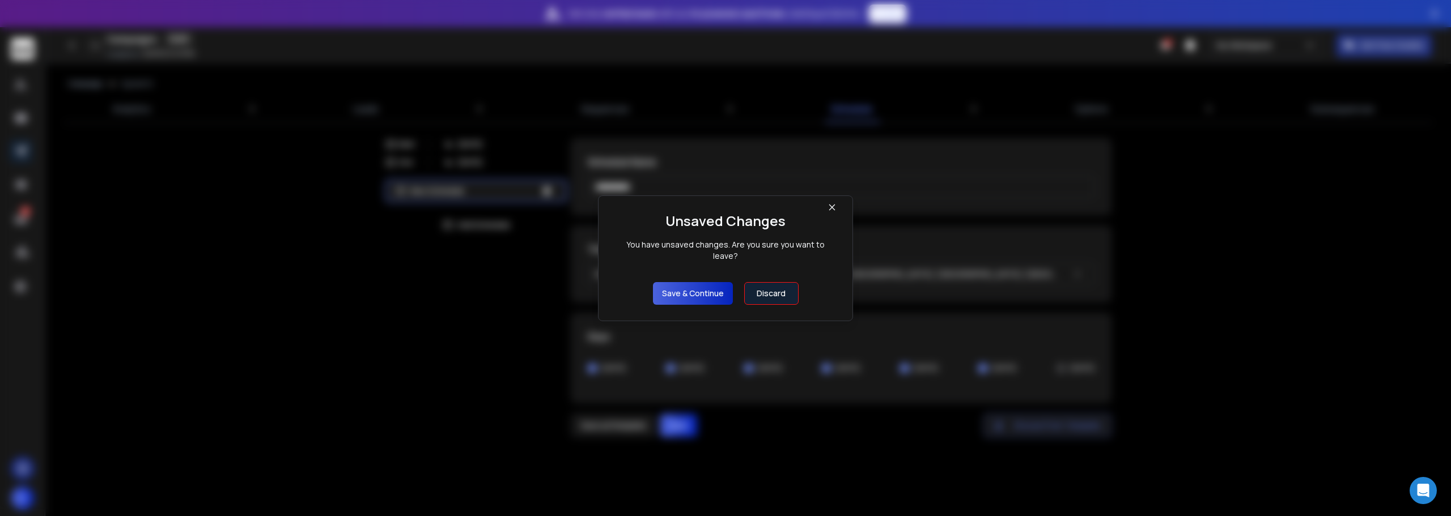
click at [692, 291] on button "Save & Continue" at bounding box center [693, 293] width 80 height 23
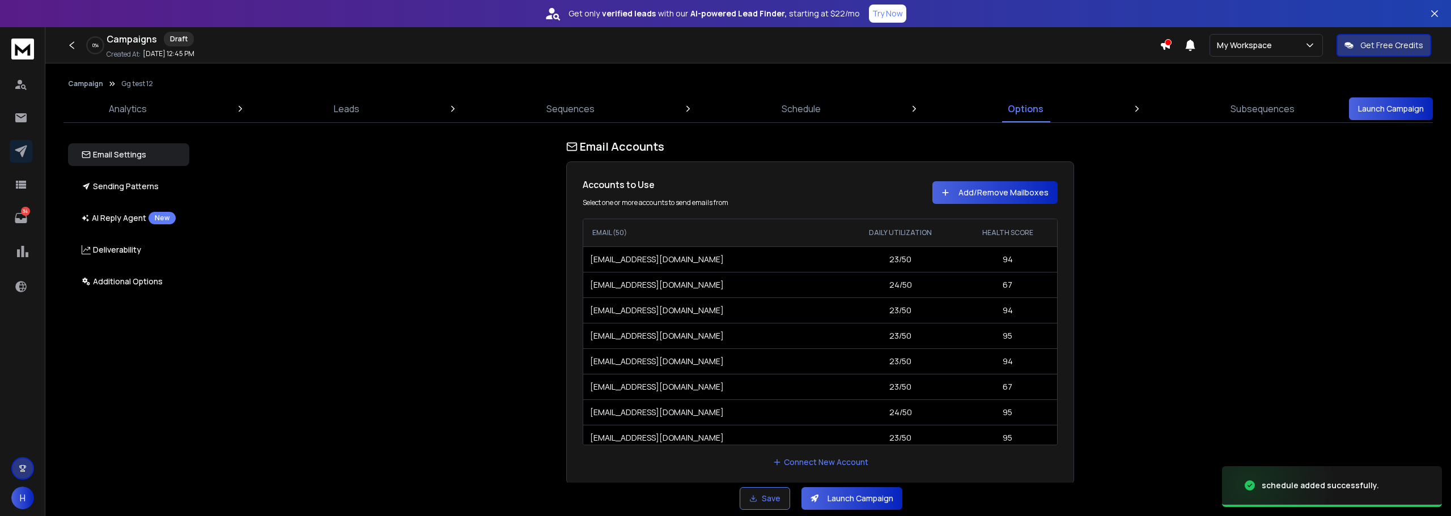
click at [989, 188] on button "Add/Remove Mailboxes" at bounding box center [994, 192] width 125 height 23
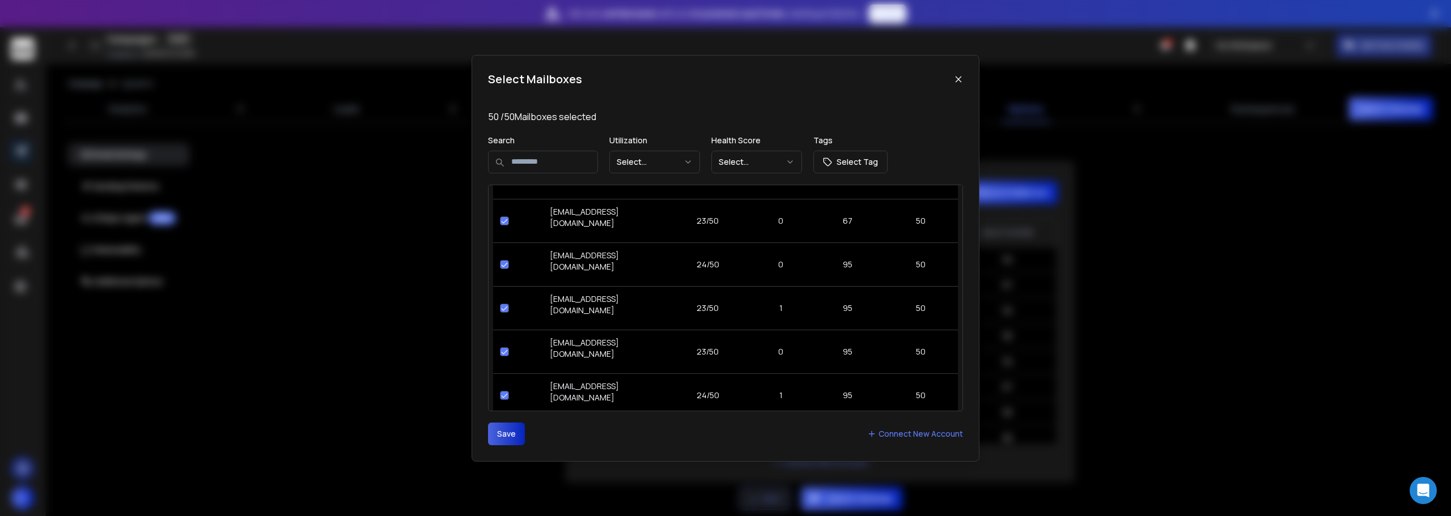
scroll to position [1360, 0]
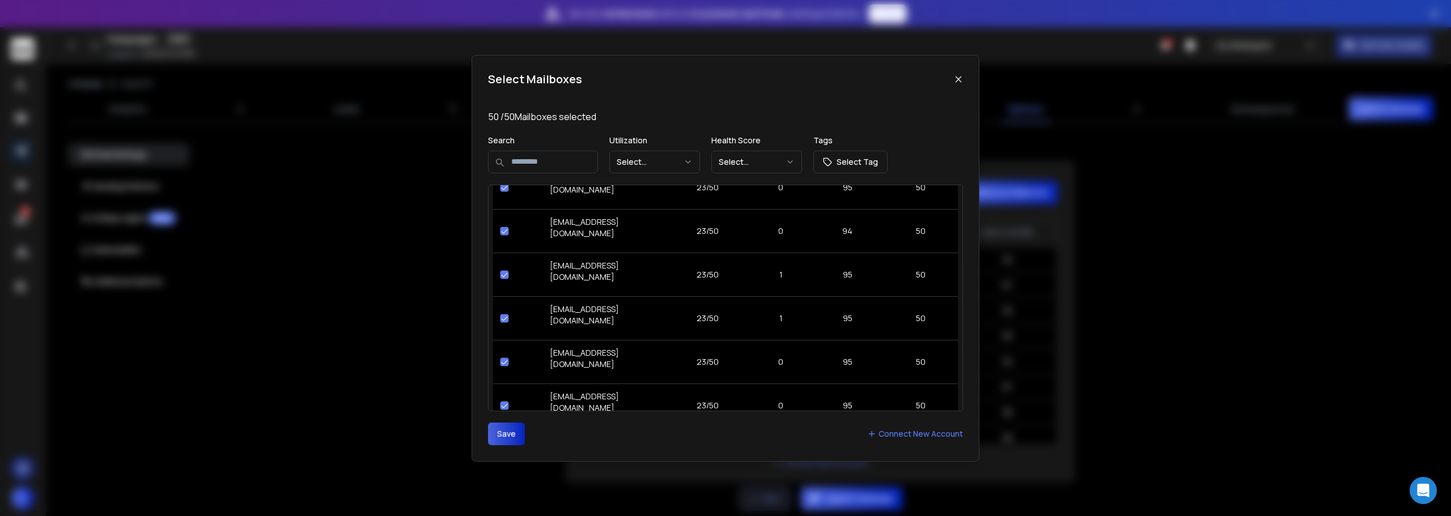
click at [505, 430] on button "Save" at bounding box center [506, 434] width 37 height 23
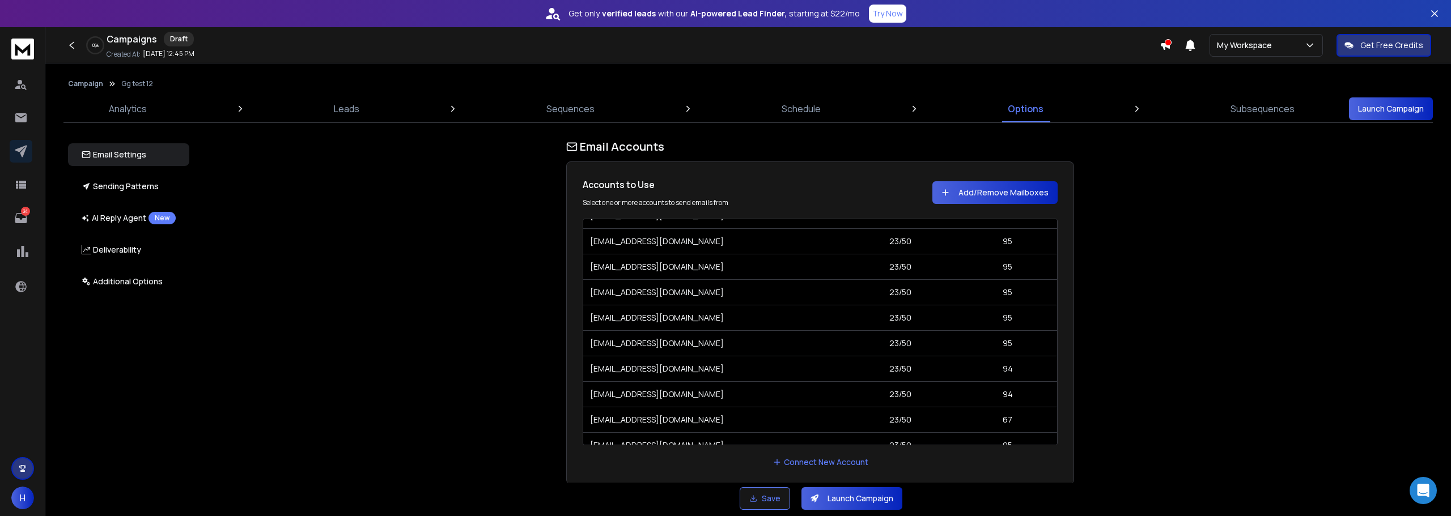
scroll to position [1078, 0]
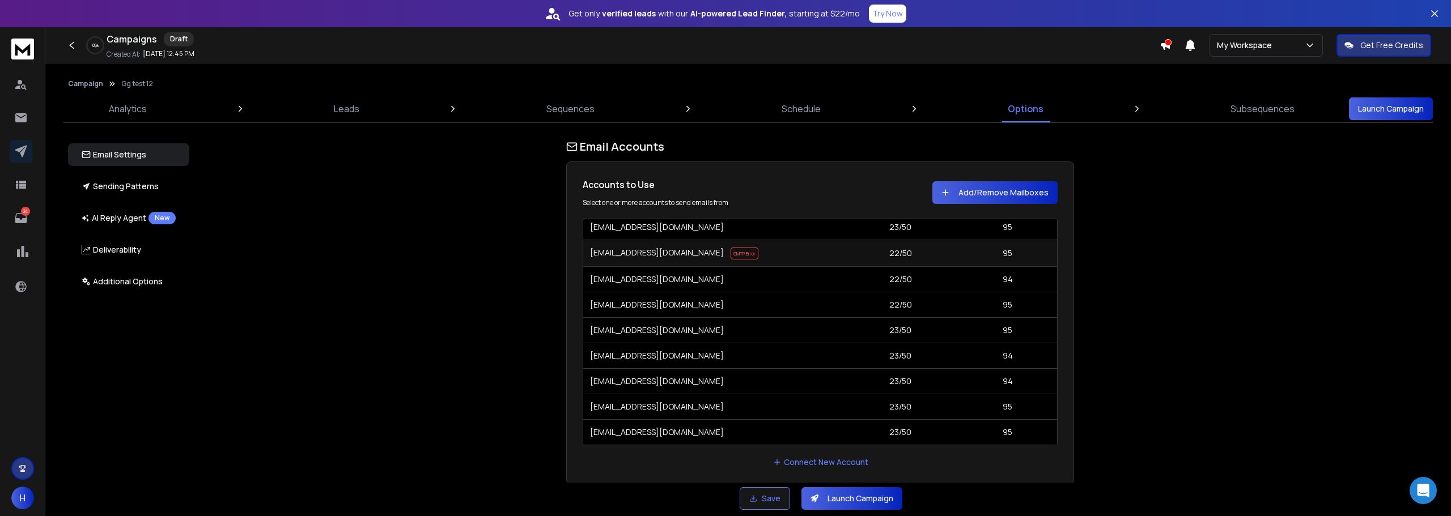
click at [743, 252] on span "SMTP Error" at bounding box center [744, 254] width 28 height 12
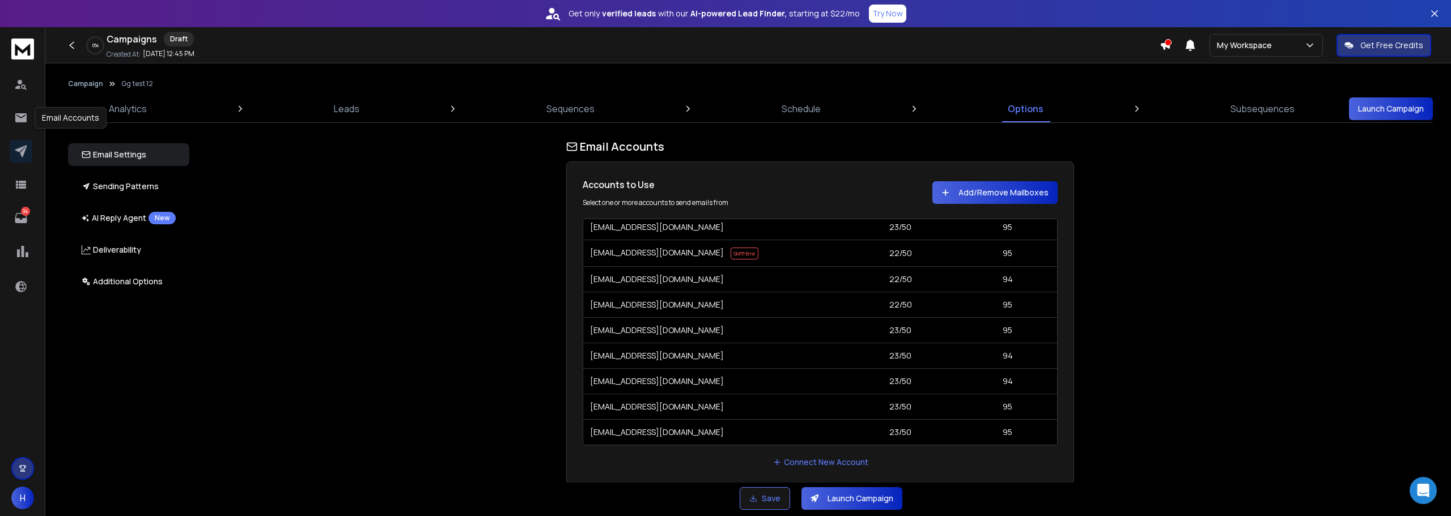
click at [819, 503] on button "Launch Campaign" at bounding box center [851, 498] width 101 height 23
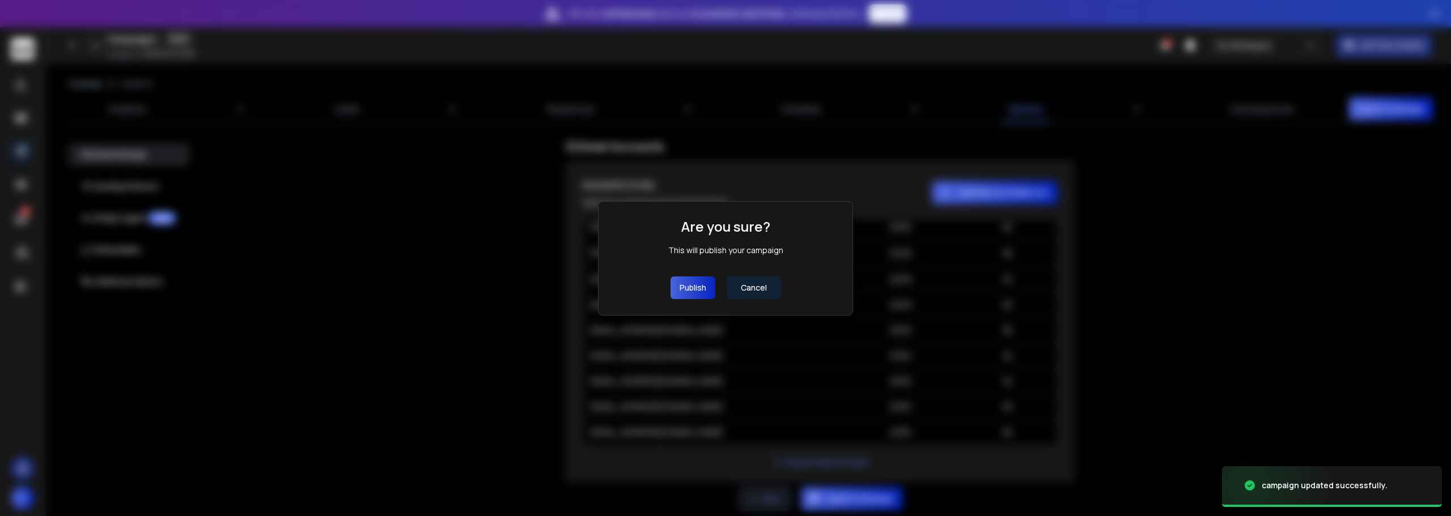
click at [696, 288] on button "Publish" at bounding box center [692, 288] width 45 height 23
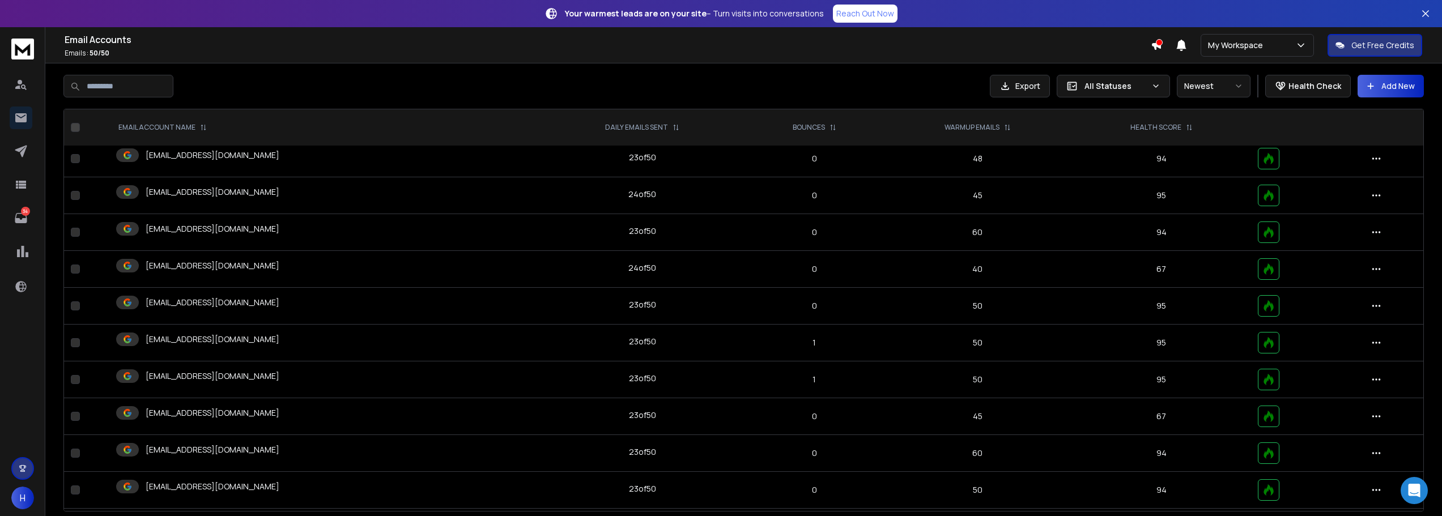
scroll to position [113, 0]
click at [66, 182] on button "Select this Page" at bounding box center [62, 182] width 9 height 9
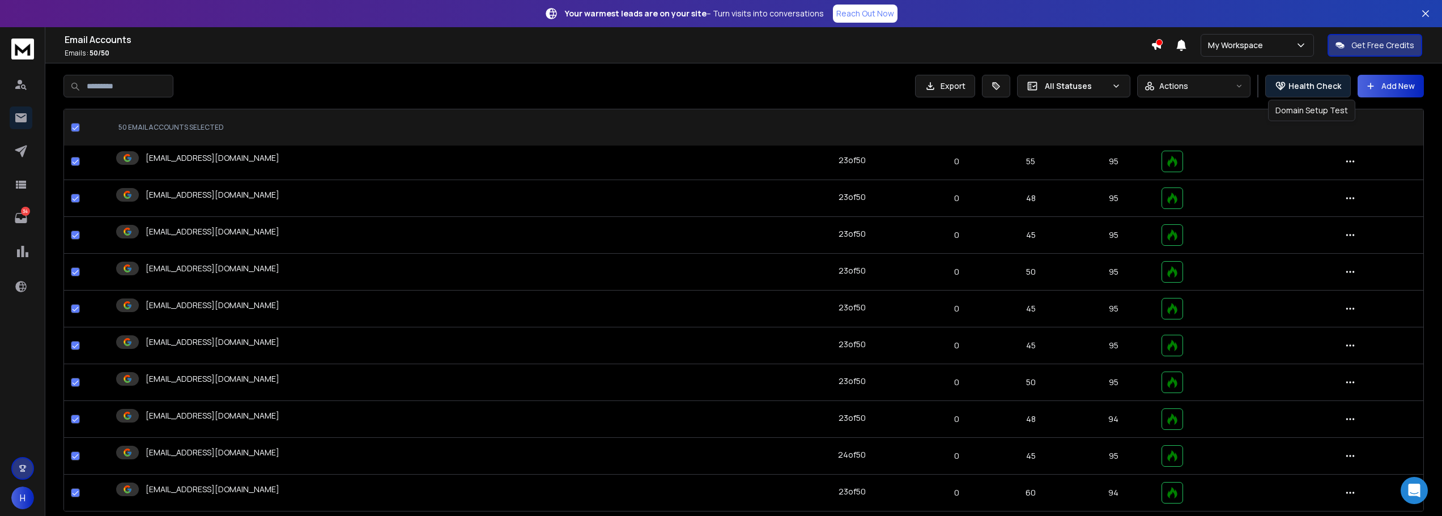
click at [1328, 87] on p "Health Check" at bounding box center [1315, 85] width 53 height 11
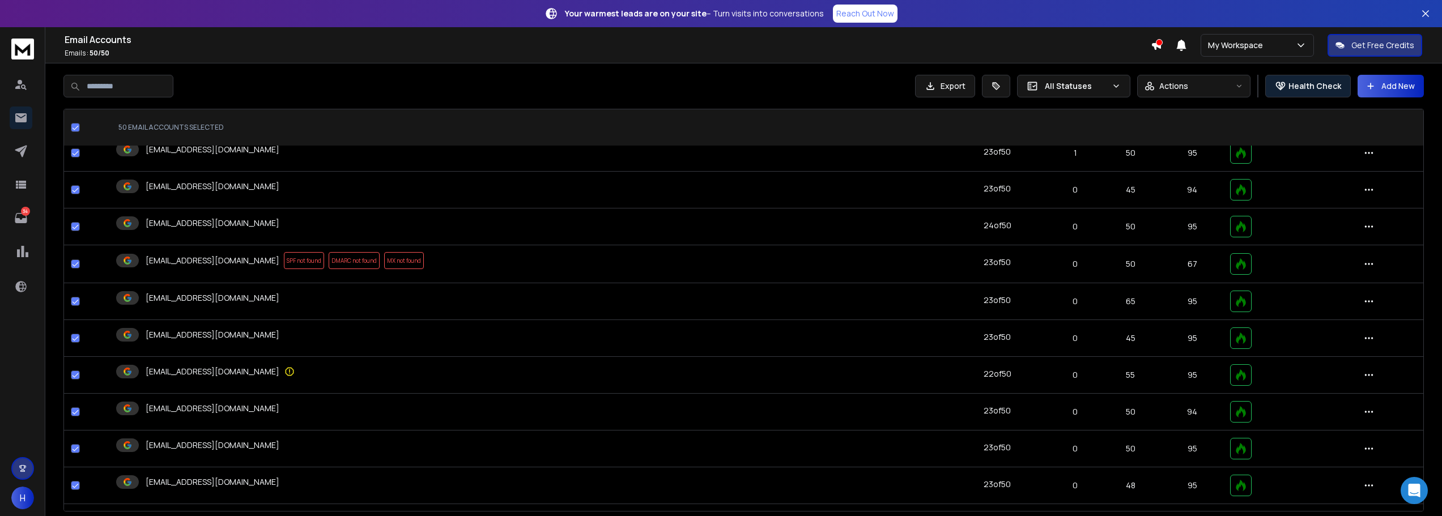
scroll to position [1038, 0]
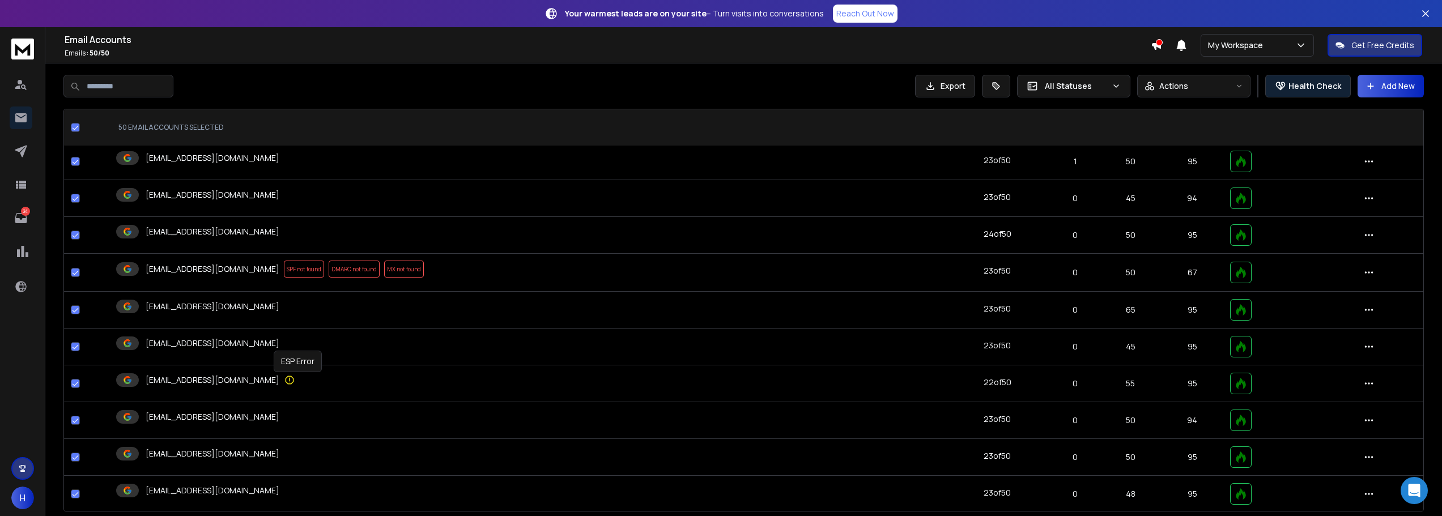
click at [295, 379] on icon at bounding box center [289, 380] width 11 height 11
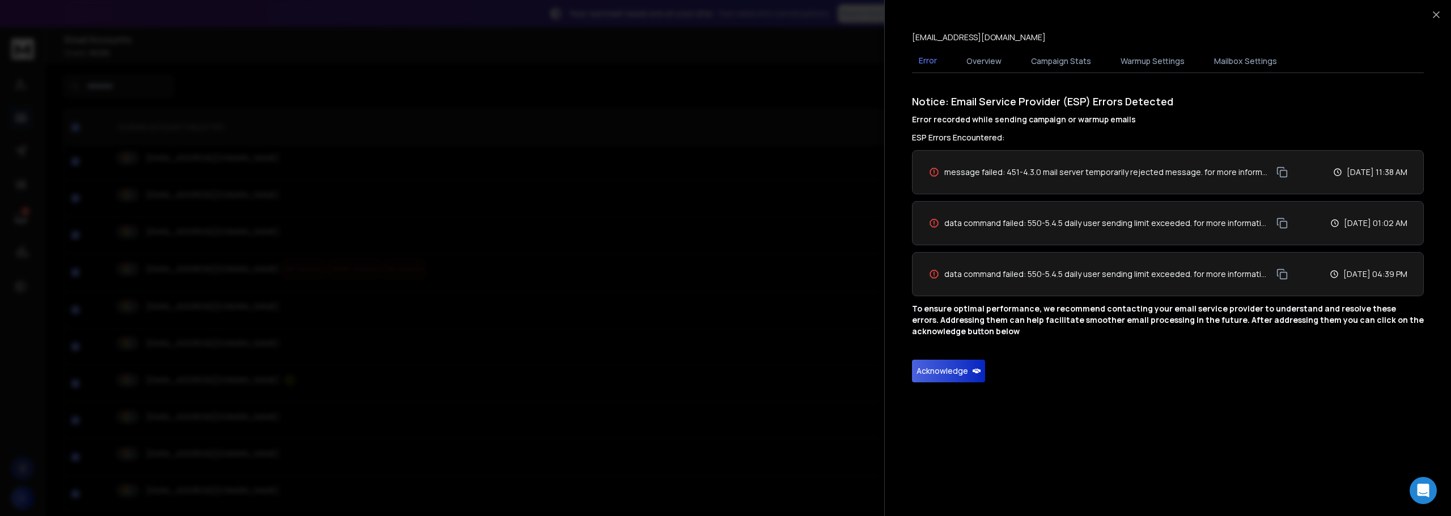
click at [941, 369] on button "Acknowledge" at bounding box center [948, 371] width 73 height 23
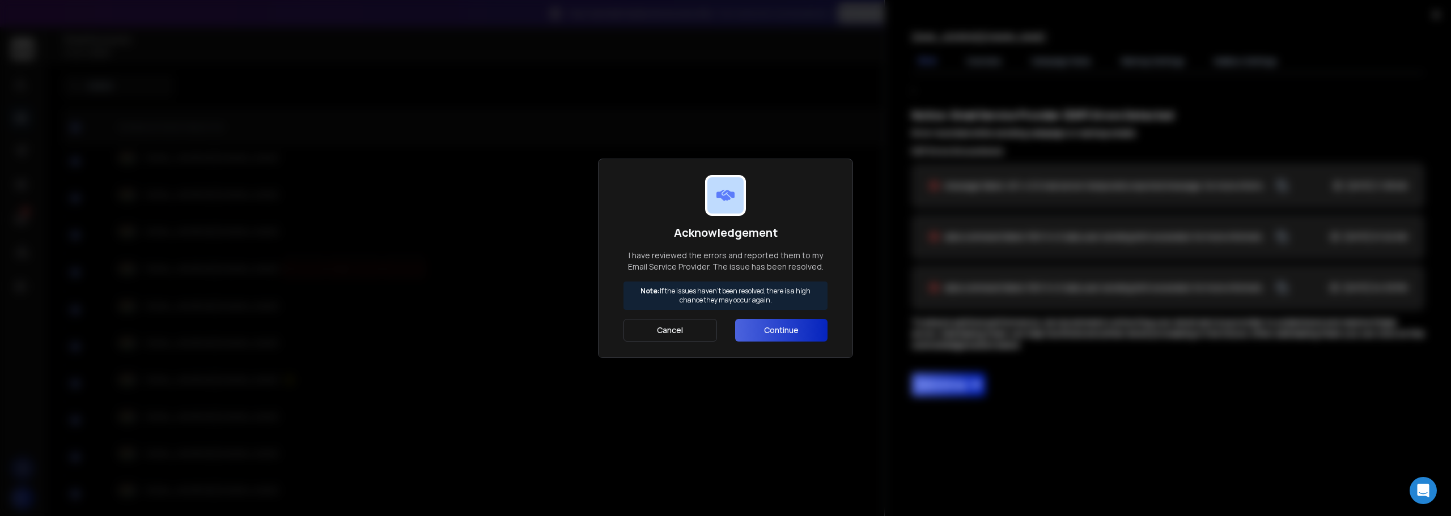
click at [771, 323] on button "Continue" at bounding box center [781, 330] width 92 height 23
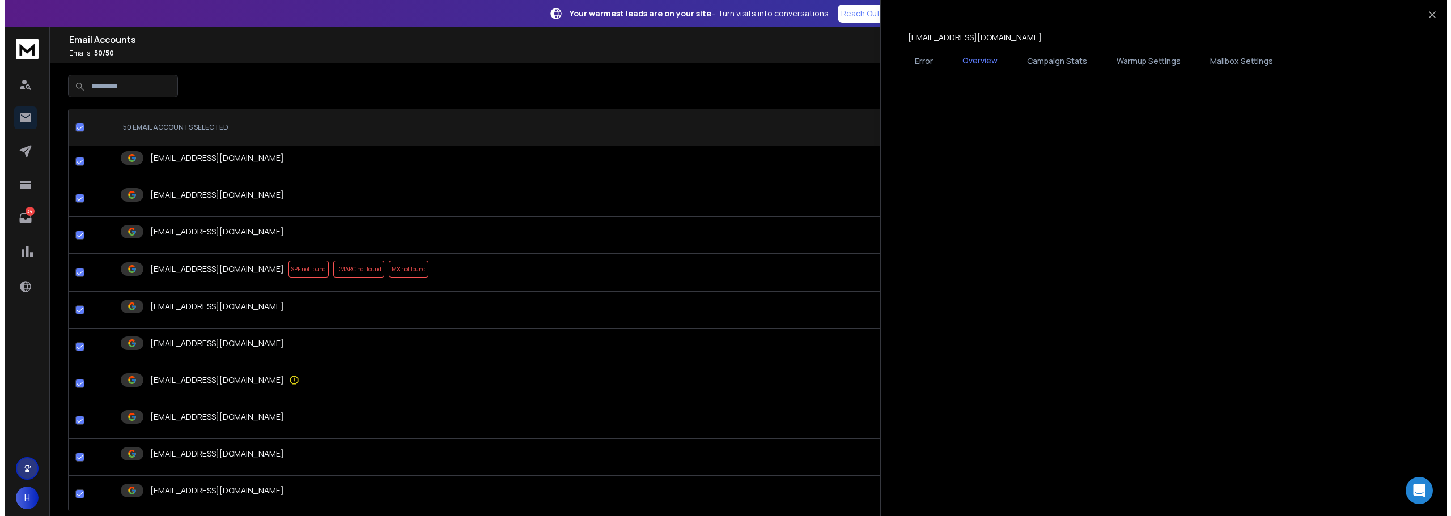
scroll to position [1034, 0]
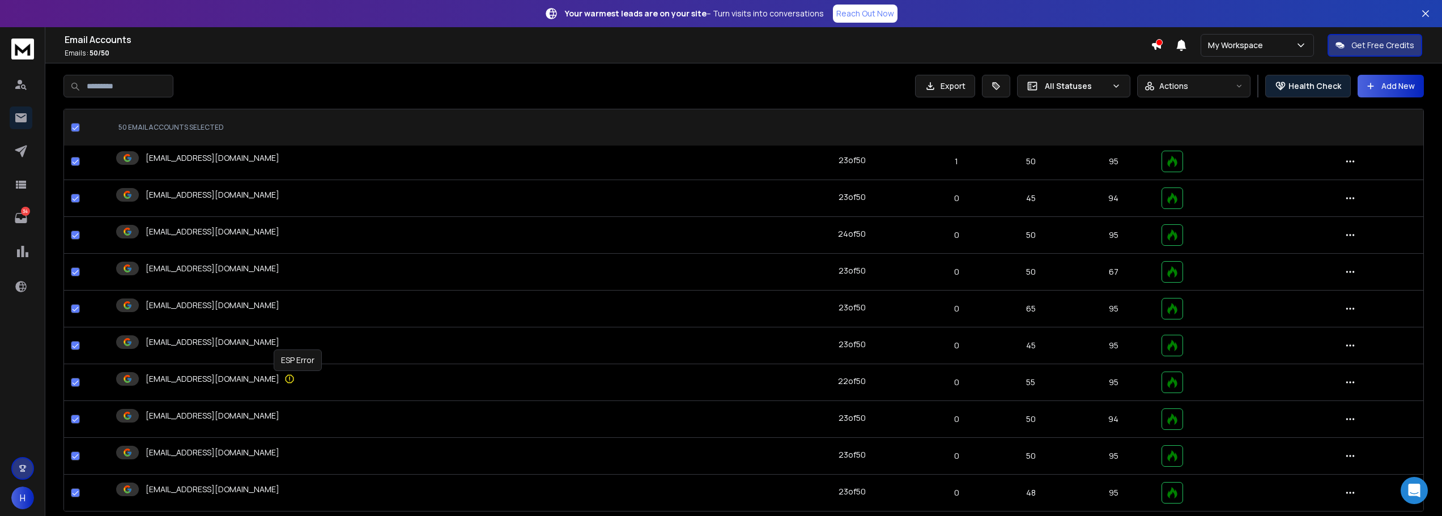
click at [294, 376] on icon at bounding box center [290, 379] width 9 height 9
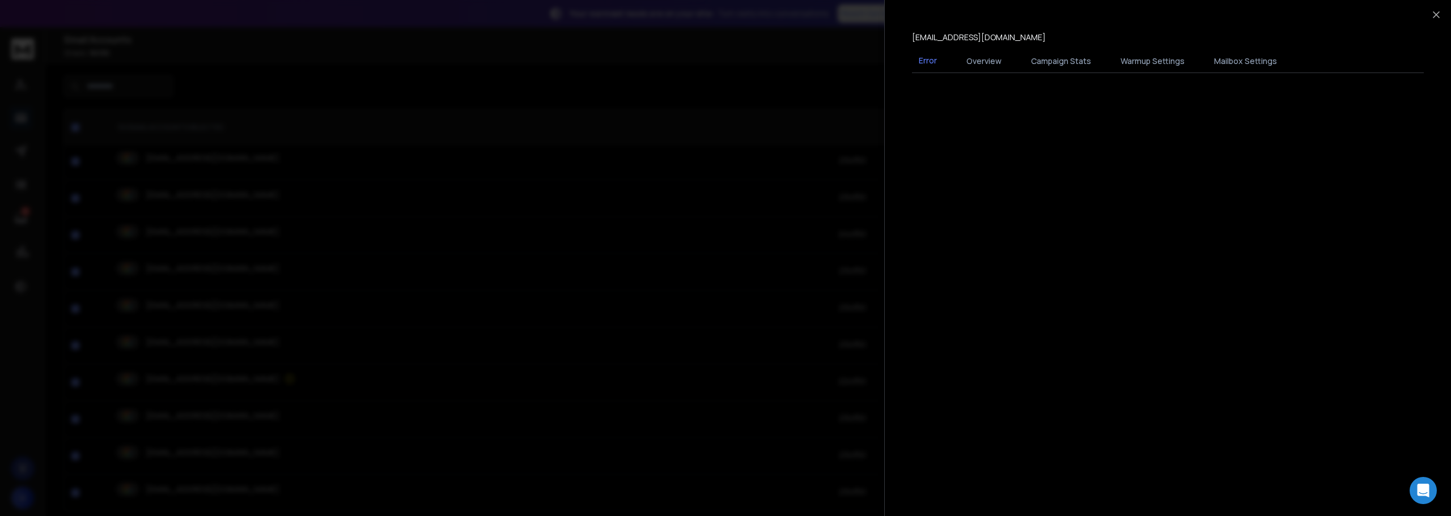
click at [981, 58] on button "Overview" at bounding box center [983, 61] width 49 height 25
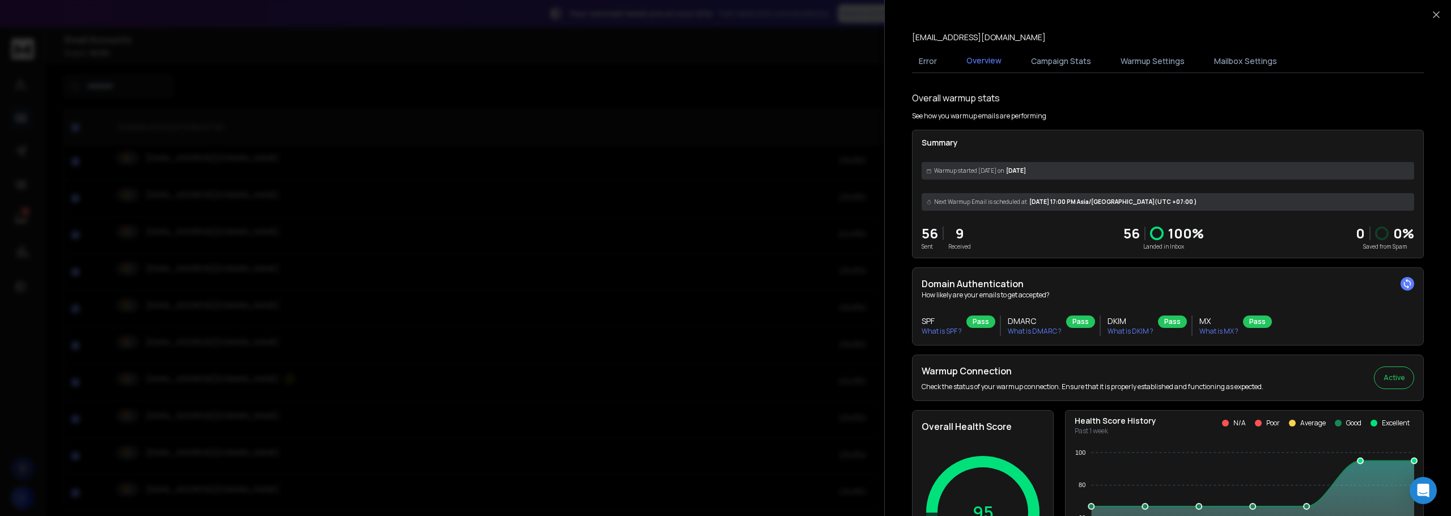
drag, startPoint x: 1057, startPoint y: 61, endPoint x: 1099, endPoint y: 270, distance: 213.4
click at [1093, 192] on div "Error Overview Campaign Stats Warmup Settings Mailbox Settings Overall warmup s…" at bounding box center [1168, 474] width 512 height 849
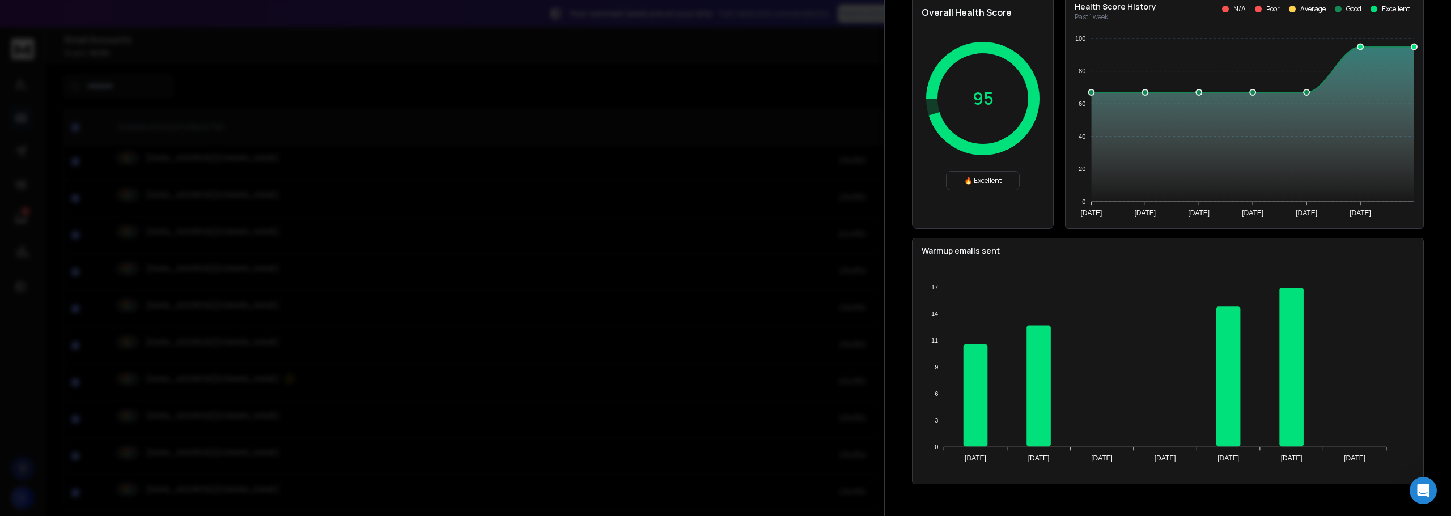
click at [766, 293] on div at bounding box center [725, 258] width 1451 height 516
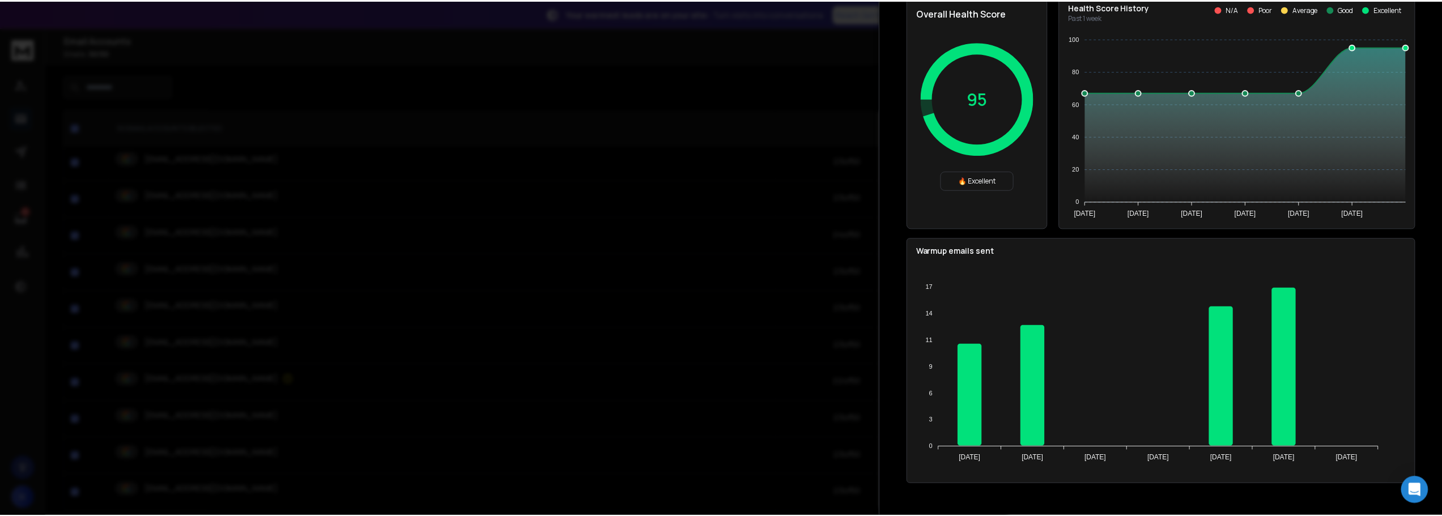
scroll to position [383, 0]
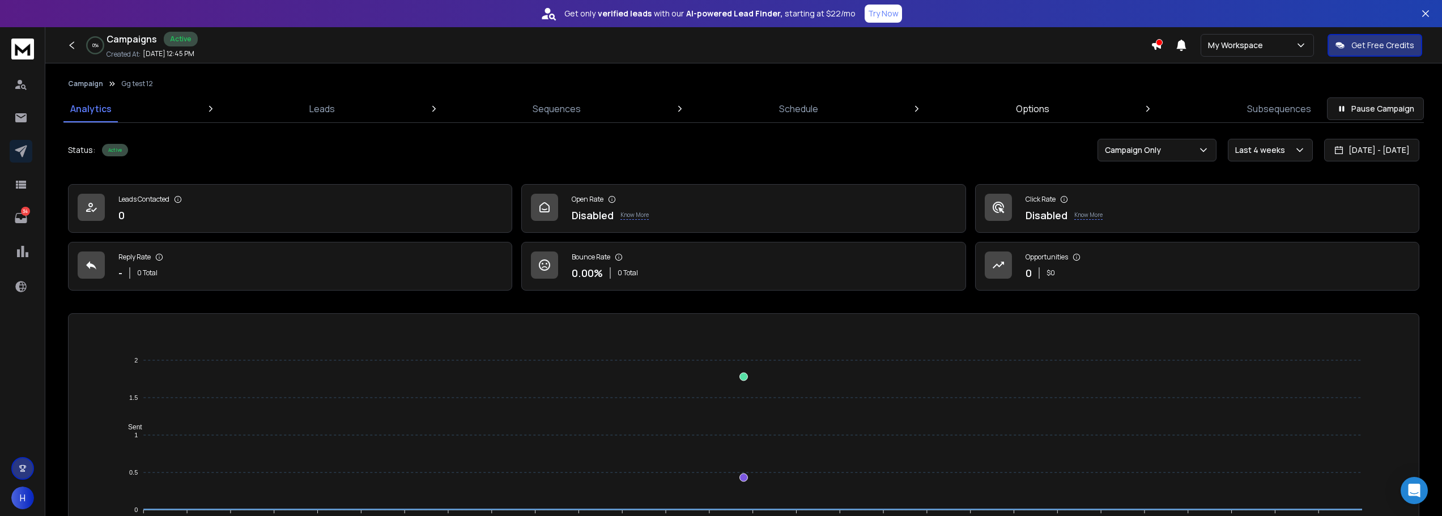
click at [1035, 113] on p "Options" at bounding box center [1032, 109] width 33 height 14
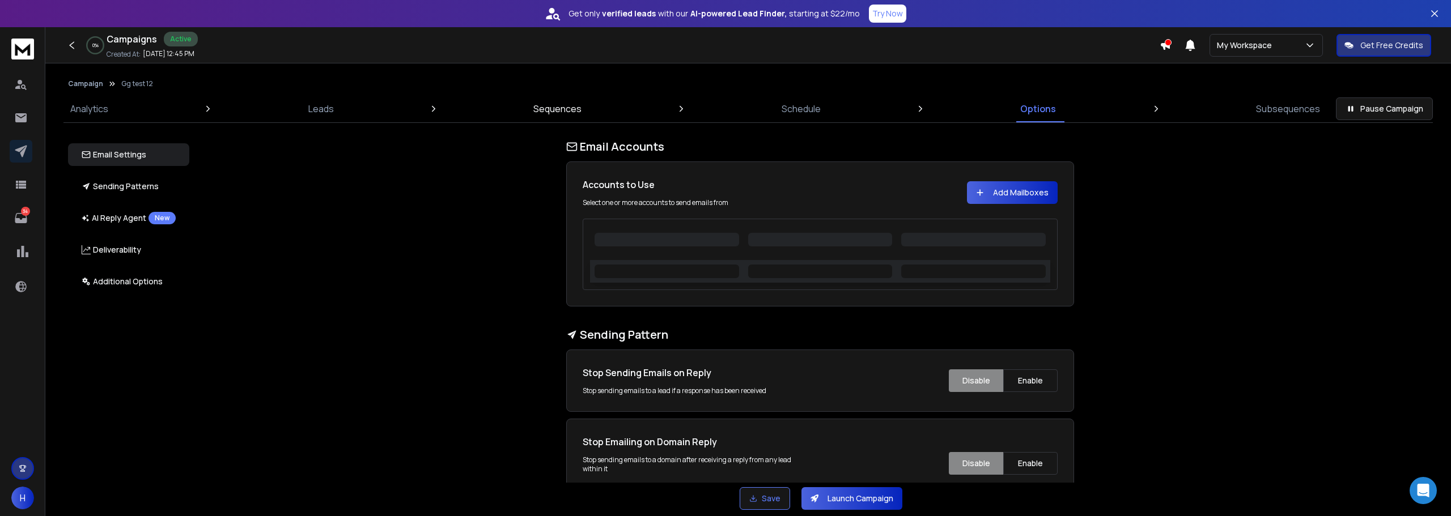
type input "*****"
click at [328, 107] on p "Leads" at bounding box center [321, 109] width 26 height 14
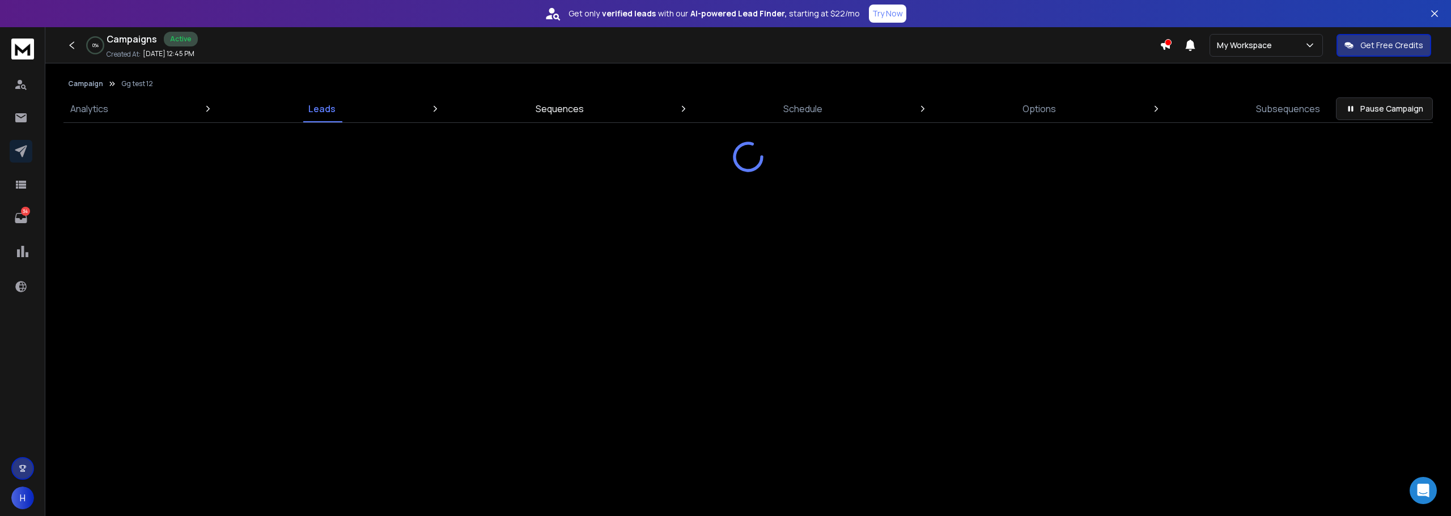
click at [568, 108] on p "Sequences" at bounding box center [560, 109] width 48 height 14
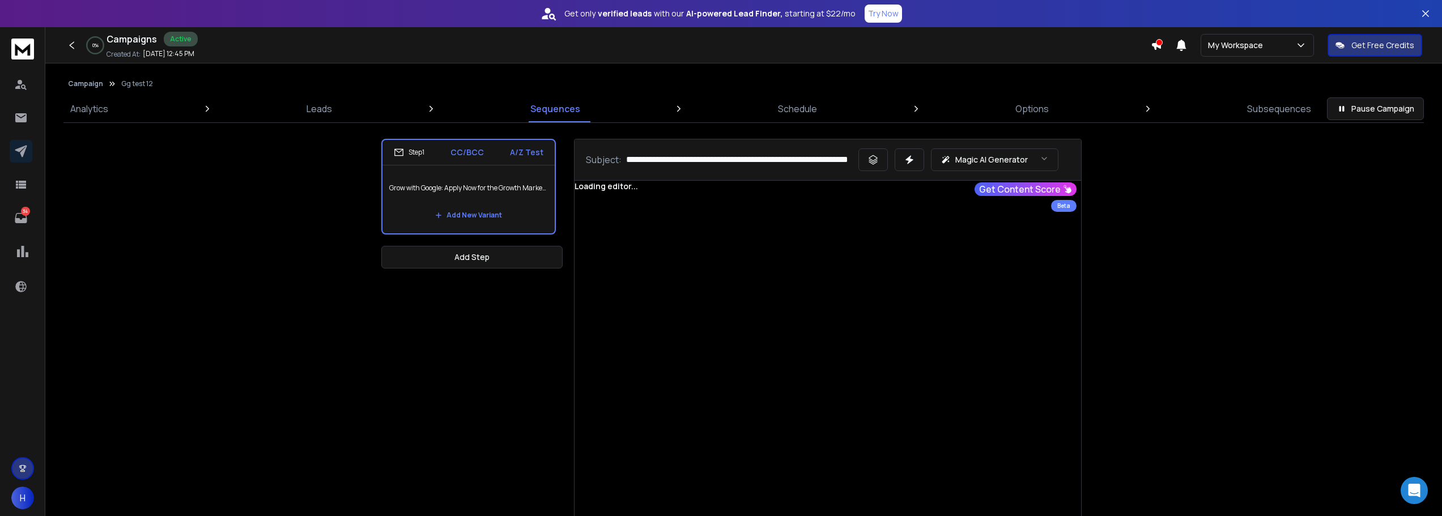
click at [1359, 105] on button "Pause Campaign" at bounding box center [1375, 108] width 97 height 23
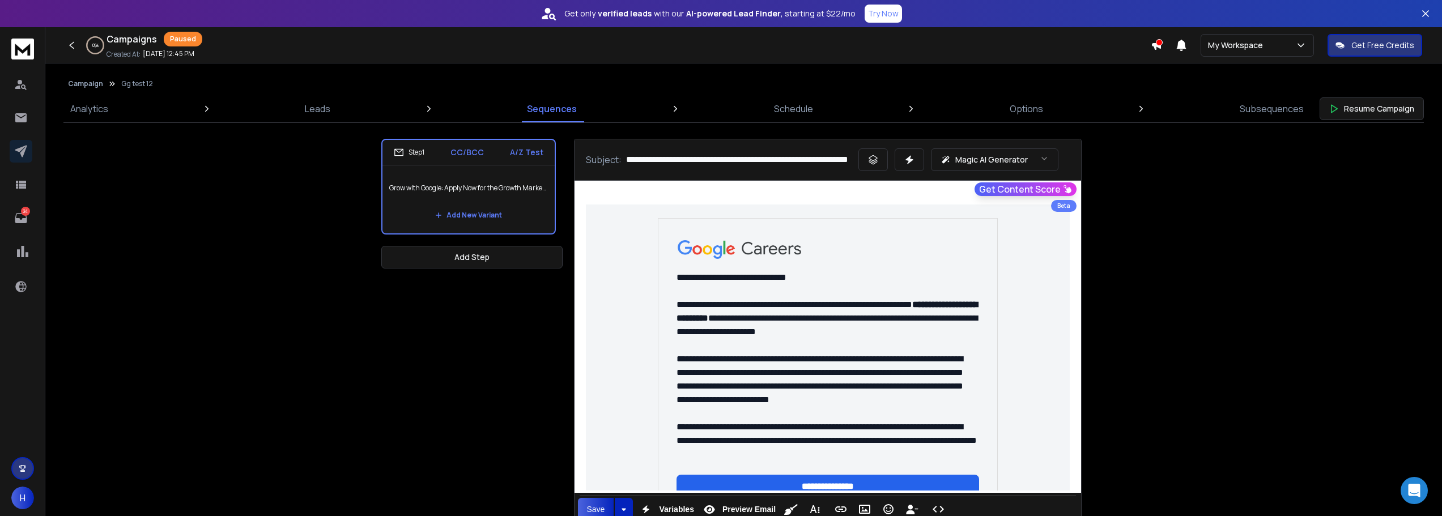
click at [665, 165] on input "**********" at bounding box center [736, 160] width 221 height 14
paste input "**********"
type input "**********"
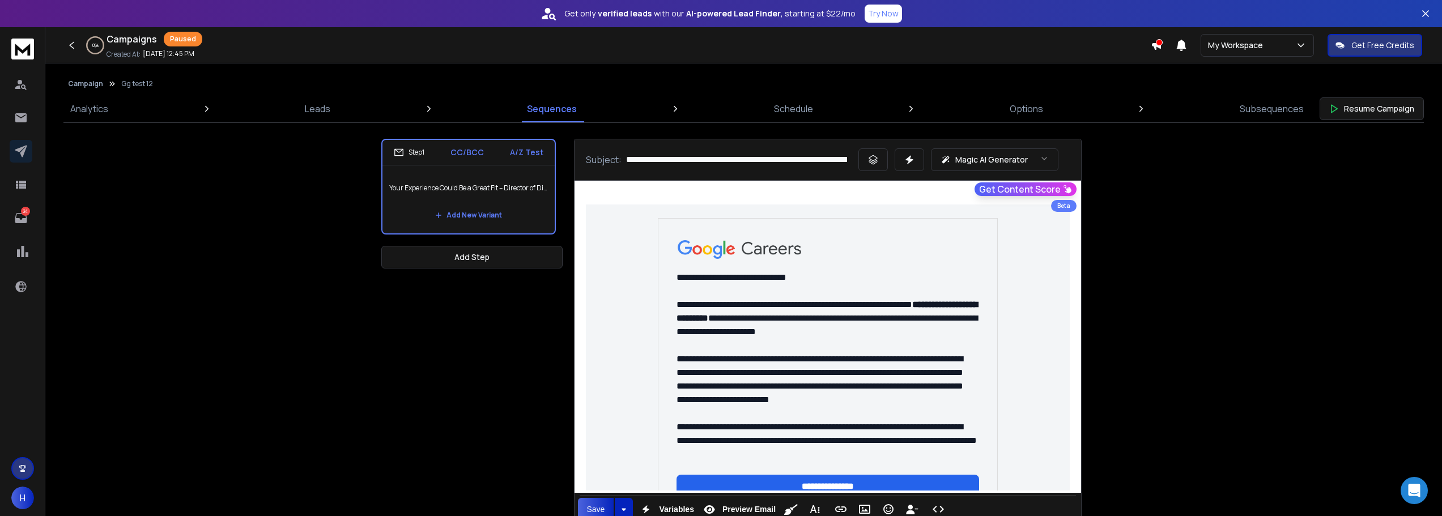
click at [454, 346] on div "Step 1 CC/BCC A/Z Test Your Experience Could Be a Great Fit – Director of Digit…" at bounding box center [471, 332] width 181 height 387
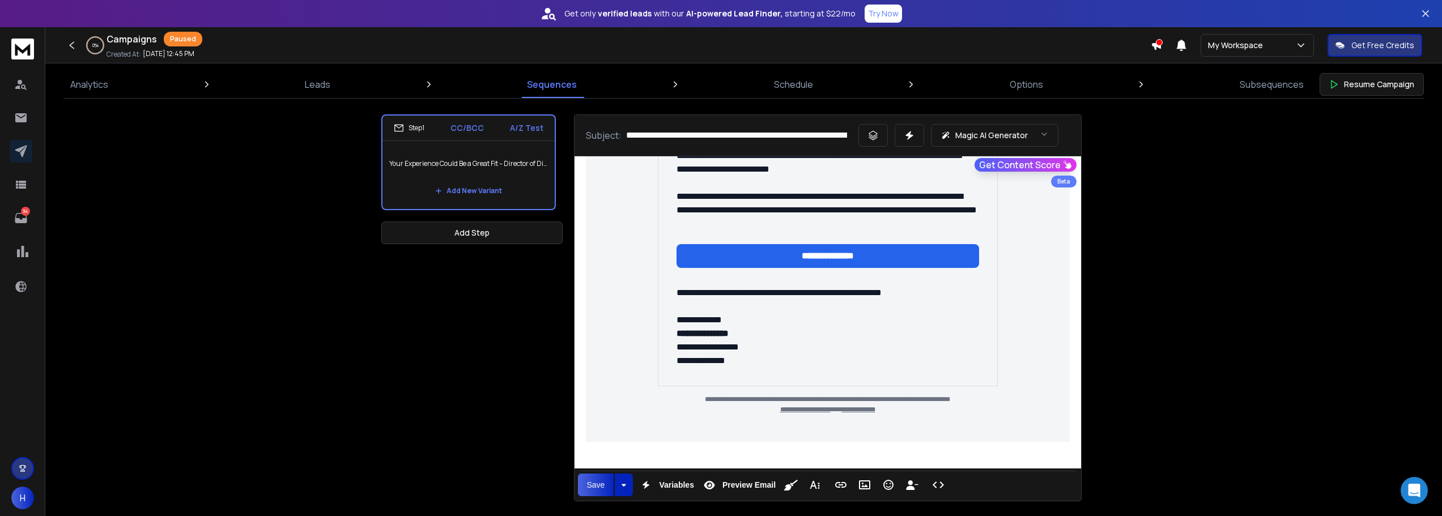
scroll to position [26, 0]
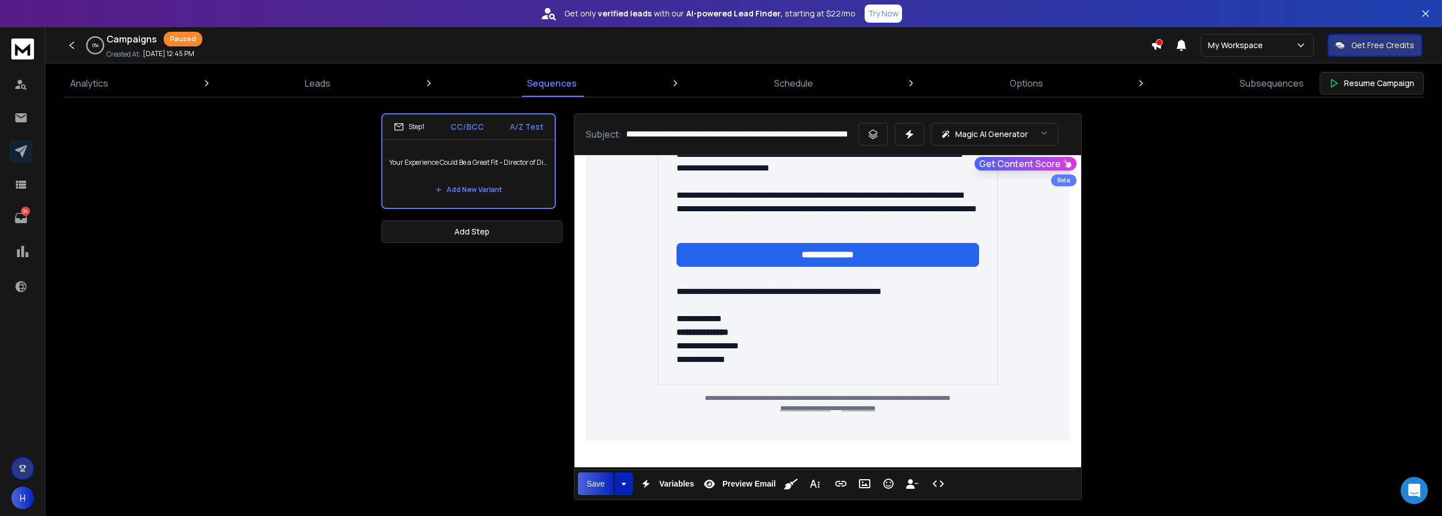
drag, startPoint x: 594, startPoint y: 486, endPoint x: 1329, endPoint y: 159, distance: 805.2
click at [1329, 164] on div "**********" at bounding box center [743, 307] width 1361 height 396
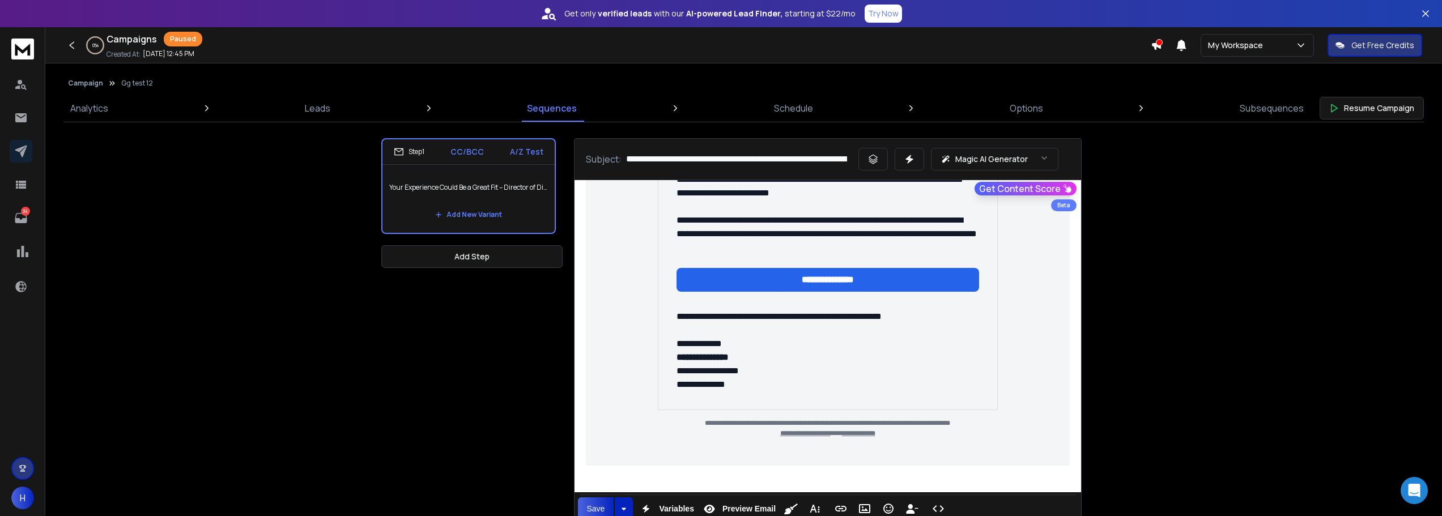
scroll to position [0, 0]
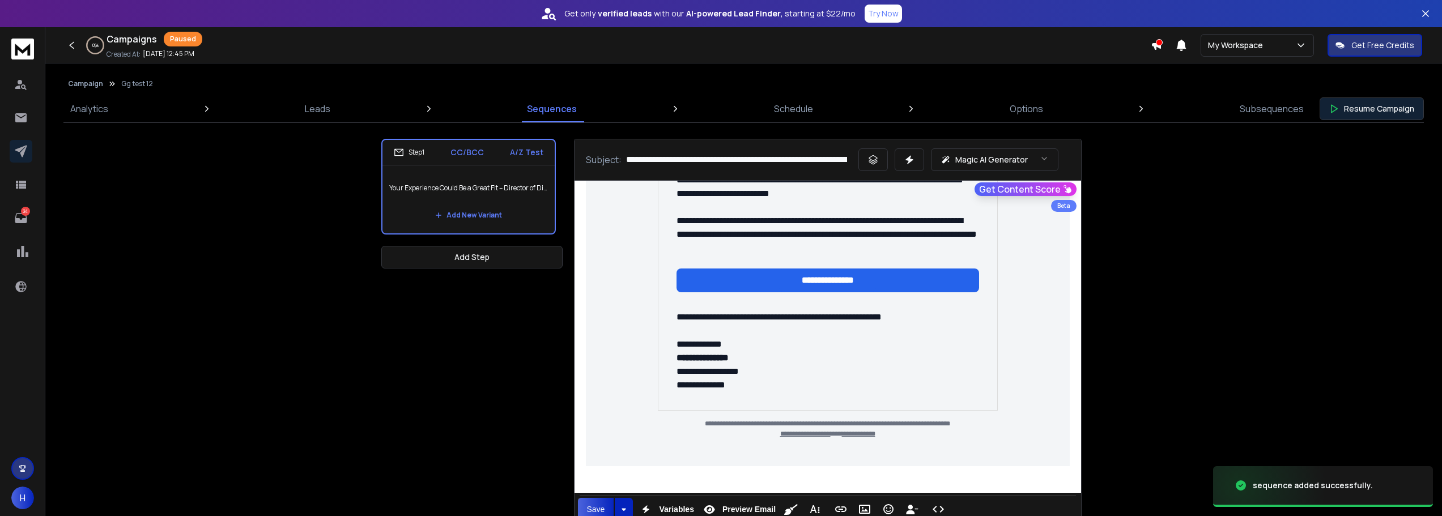
click at [1348, 111] on button "Resume Campaign" at bounding box center [1372, 108] width 104 height 23
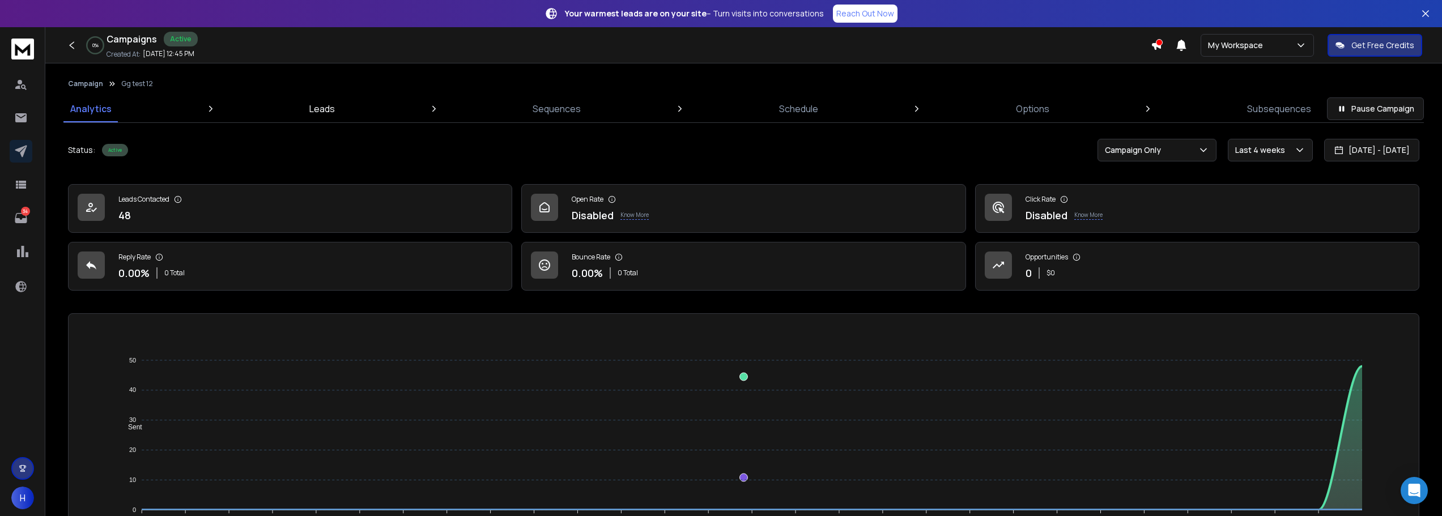
click at [317, 117] on link "Leads" at bounding box center [322, 108] width 39 height 27
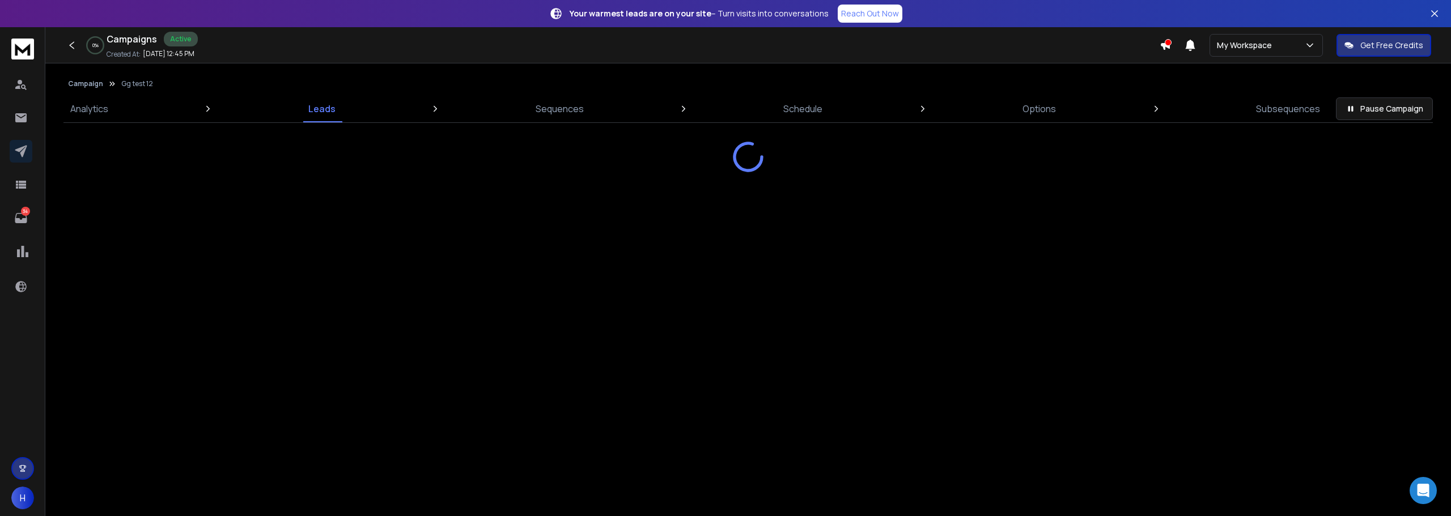
click at [326, 112] on p "Leads" at bounding box center [321, 109] width 27 height 14
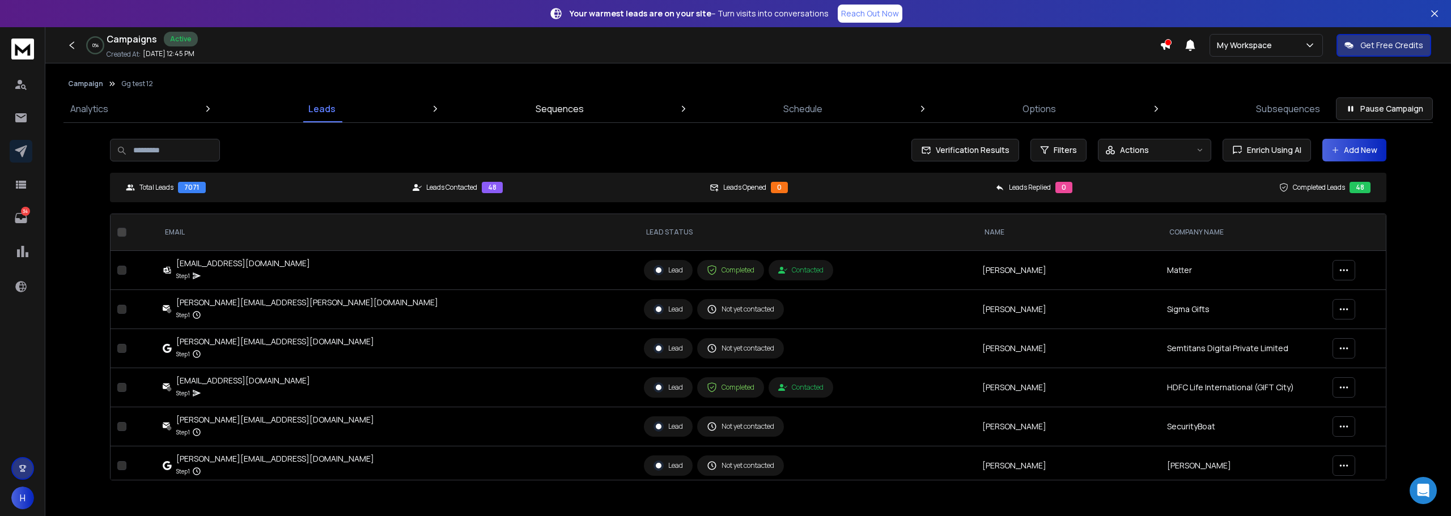
click at [560, 112] on p "Sequences" at bounding box center [560, 109] width 48 height 14
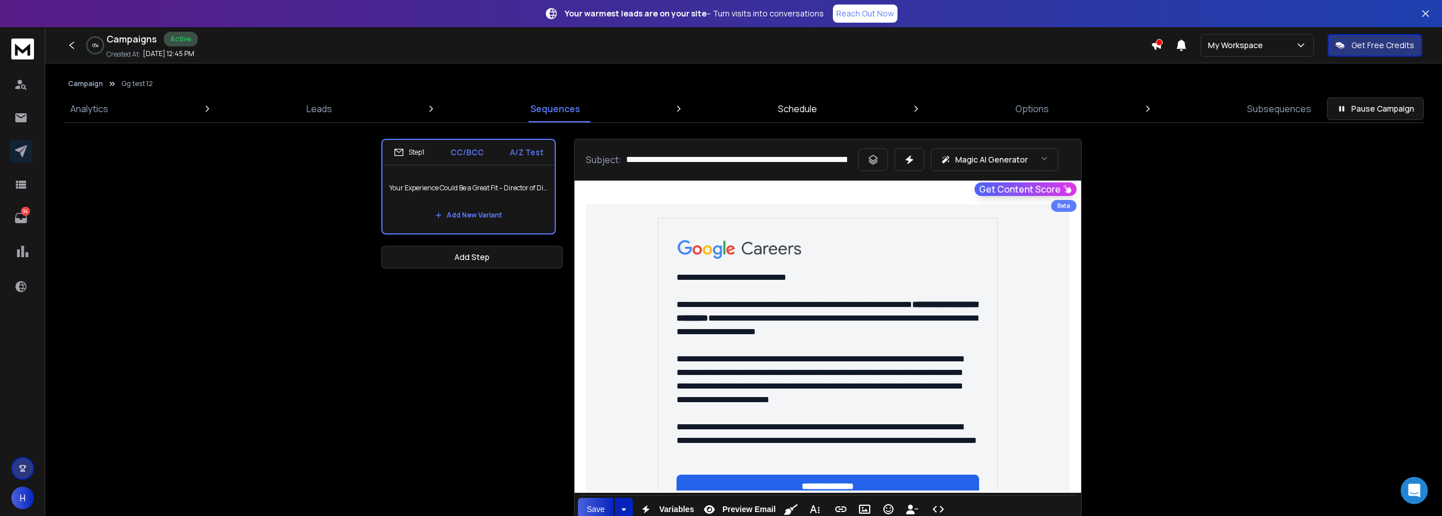
click at [802, 112] on p "Schedule" at bounding box center [797, 109] width 39 height 14
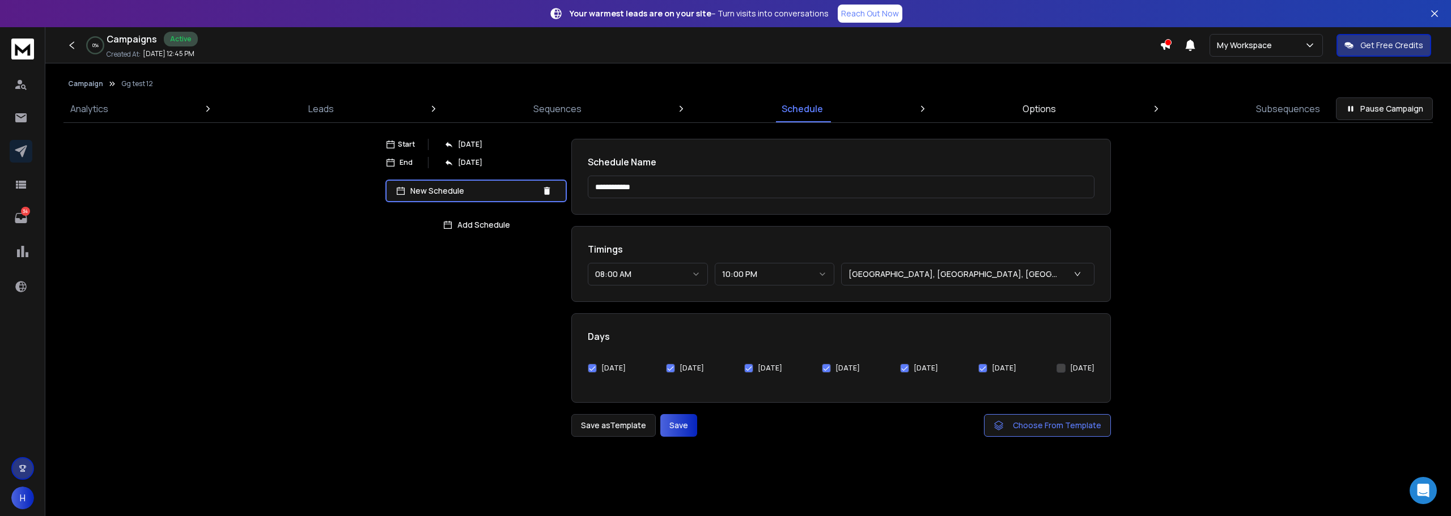
click at [1043, 110] on p "Options" at bounding box center [1038, 109] width 33 height 14
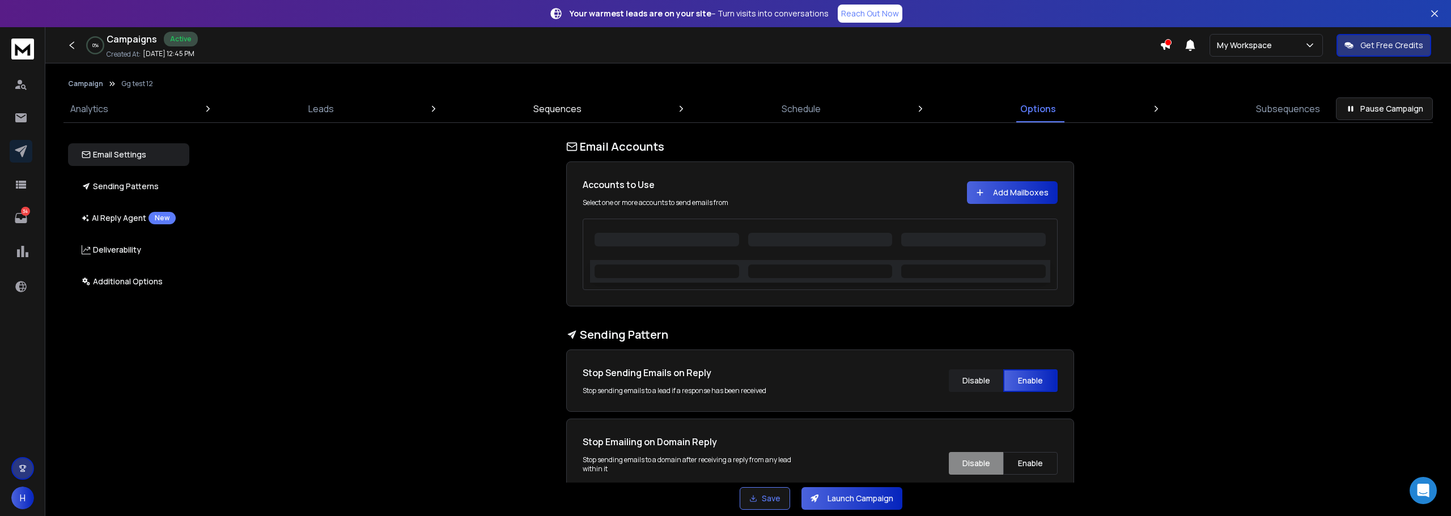
click at [535, 116] on link "Sequences" at bounding box center [557, 108] width 62 height 27
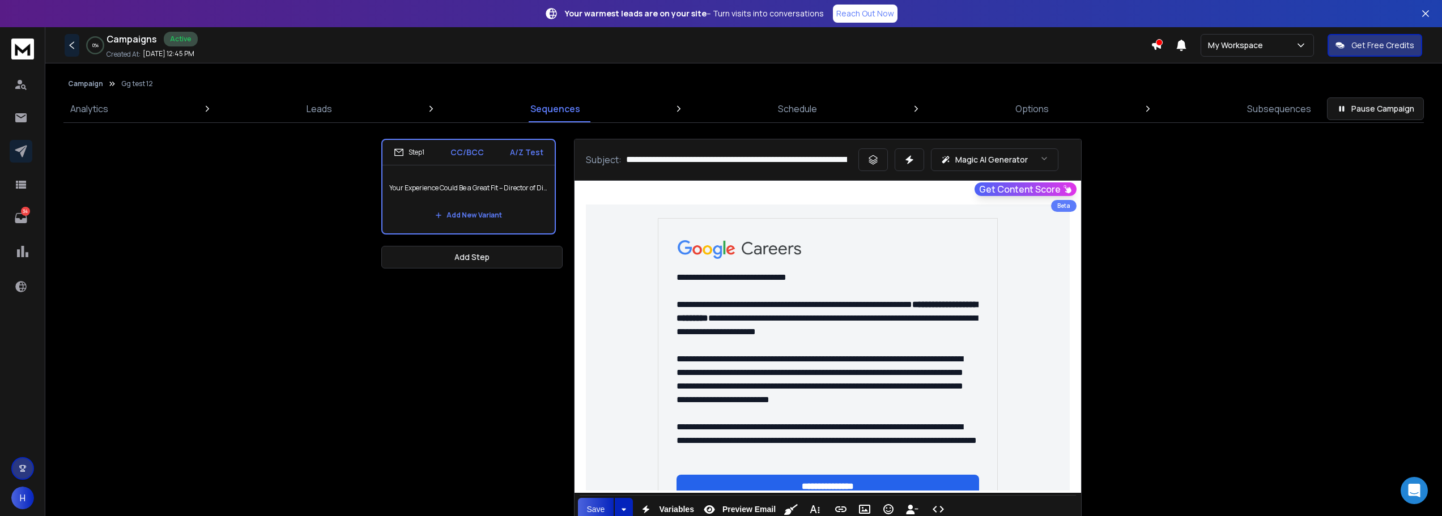
click at [70, 42] on icon at bounding box center [72, 45] width 10 height 10
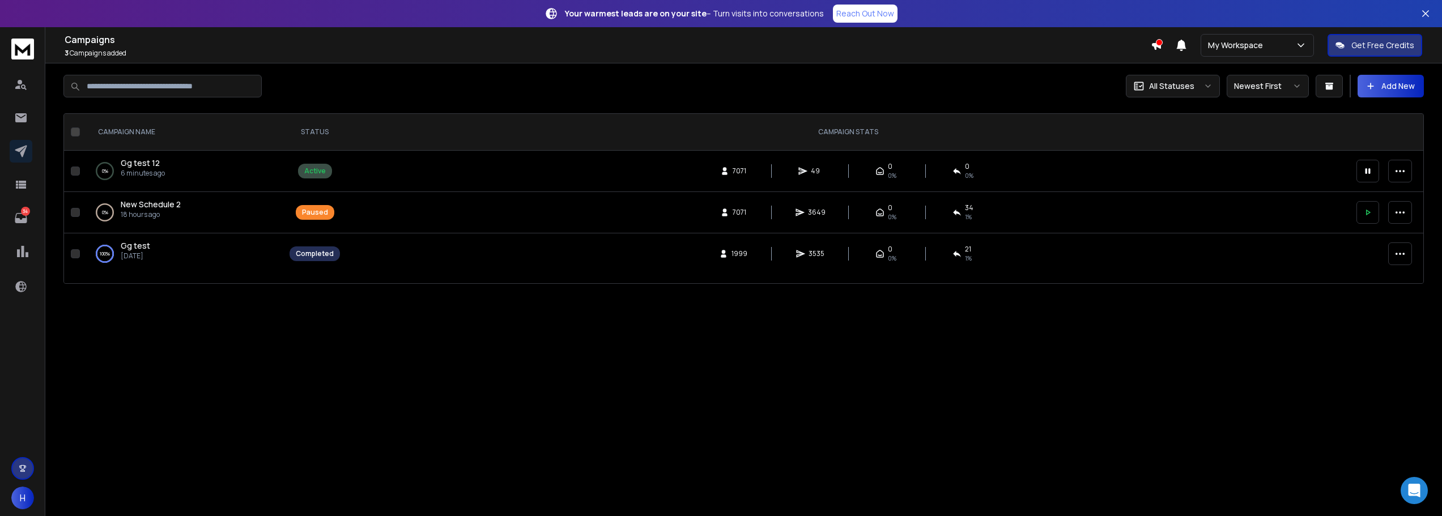
click at [665, 171] on div "7071 49 0 0% 0 0 %" at bounding box center [848, 171] width 989 height 18
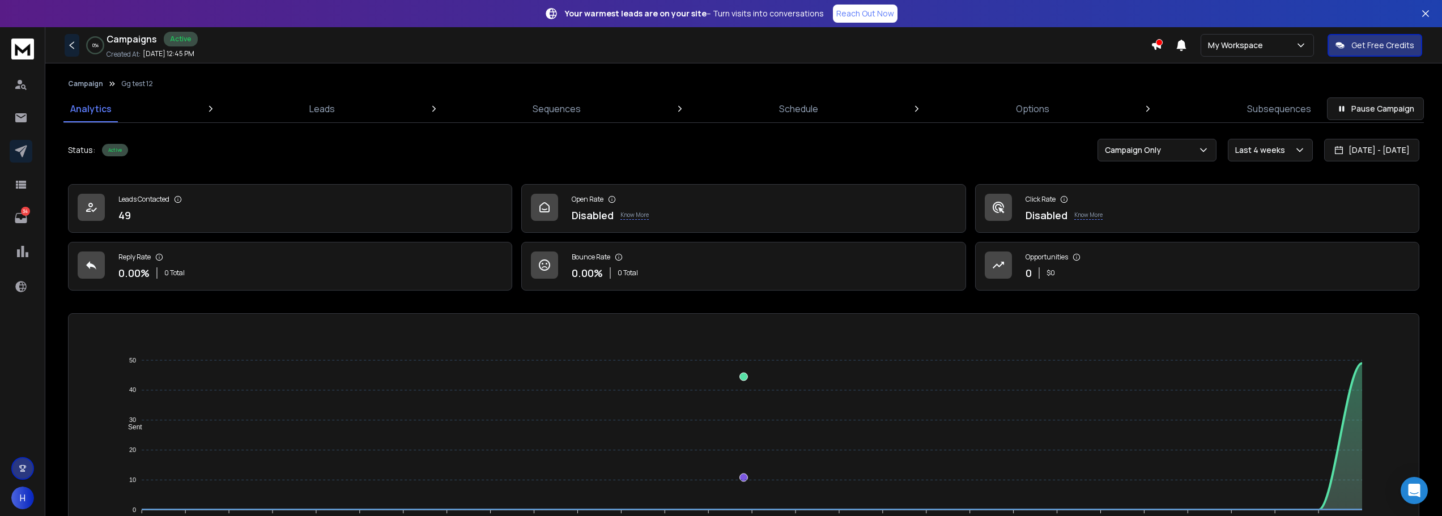
click at [73, 43] on icon at bounding box center [71, 44] width 5 height 7
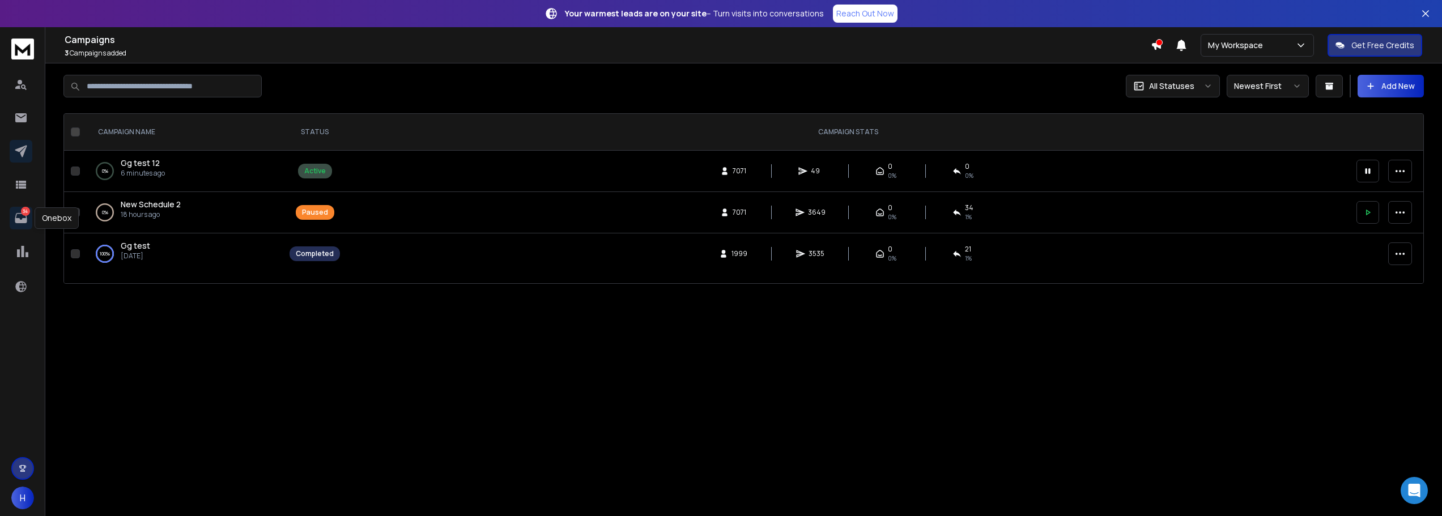
click at [11, 218] on link "34" at bounding box center [21, 218] width 23 height 23
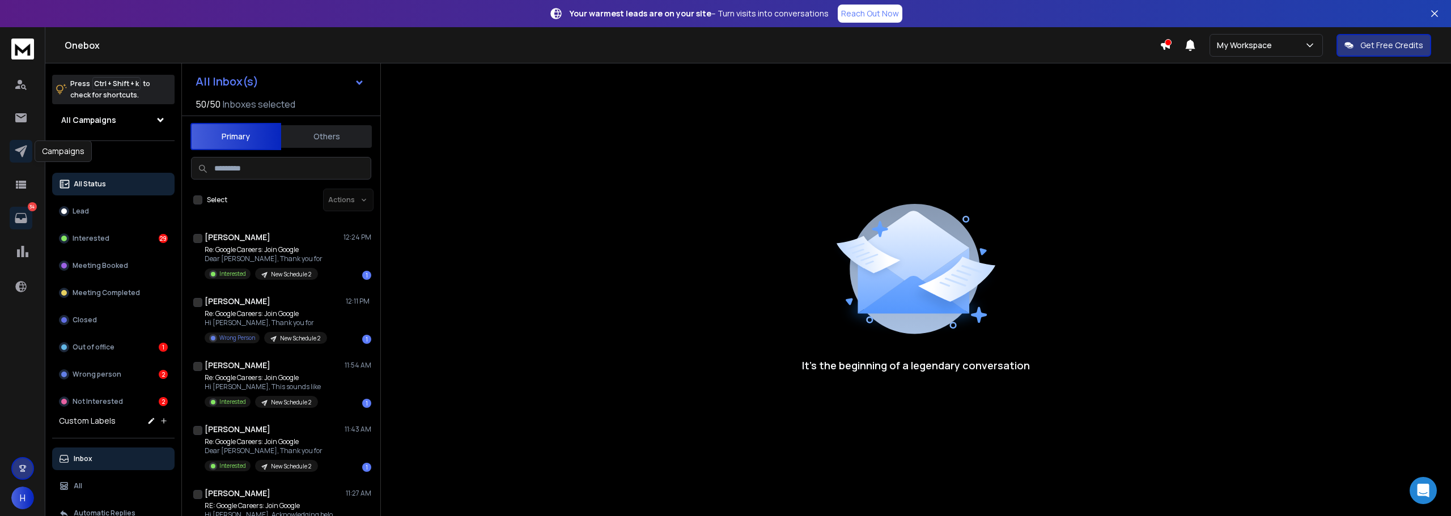
click at [18, 154] on icon at bounding box center [21, 152] width 14 height 14
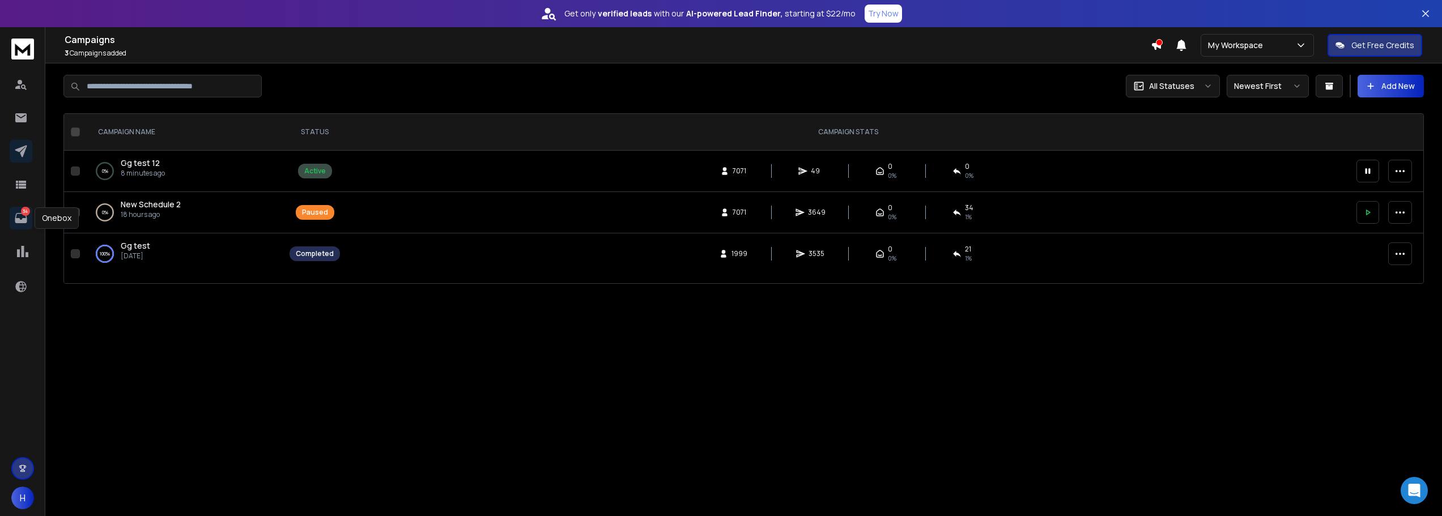
click at [31, 211] on link "34" at bounding box center [21, 218] width 23 height 23
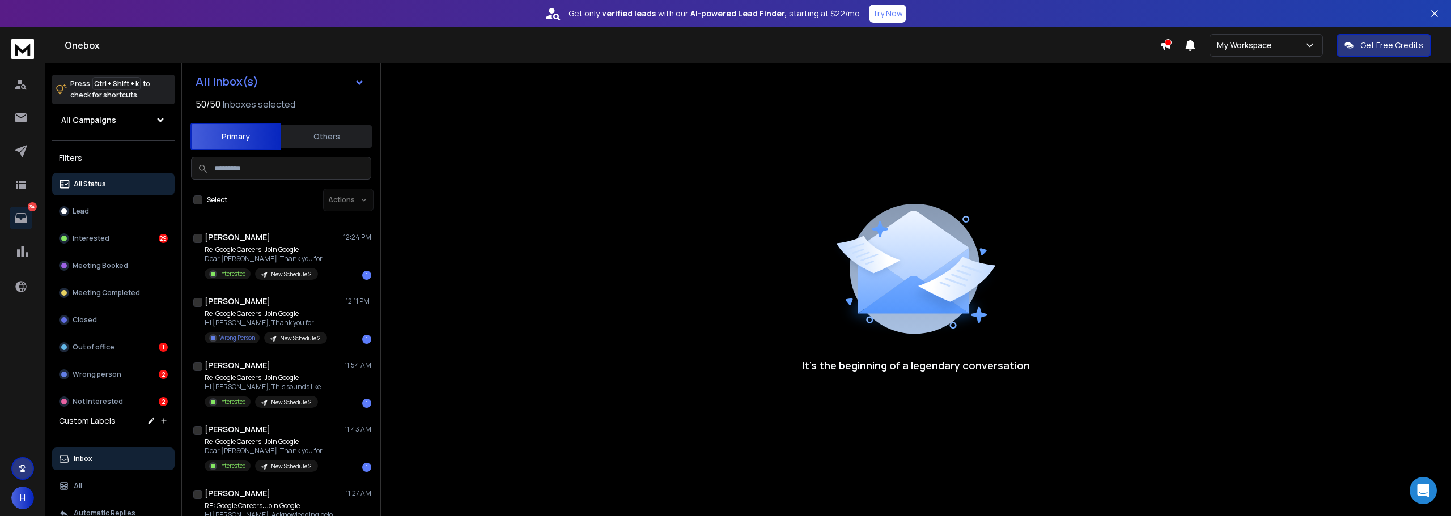
click at [320, 137] on button "Others" at bounding box center [326, 136] width 91 height 25
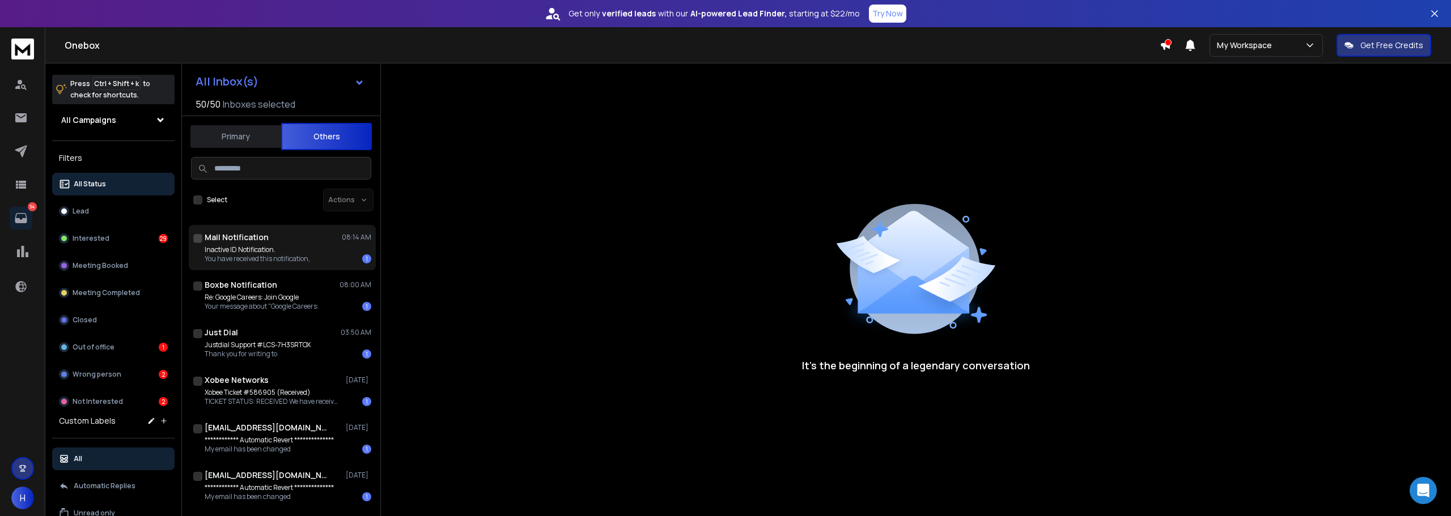
click at [275, 236] on div "Mail Notification 08:14 AM" at bounding box center [288, 237] width 167 height 11
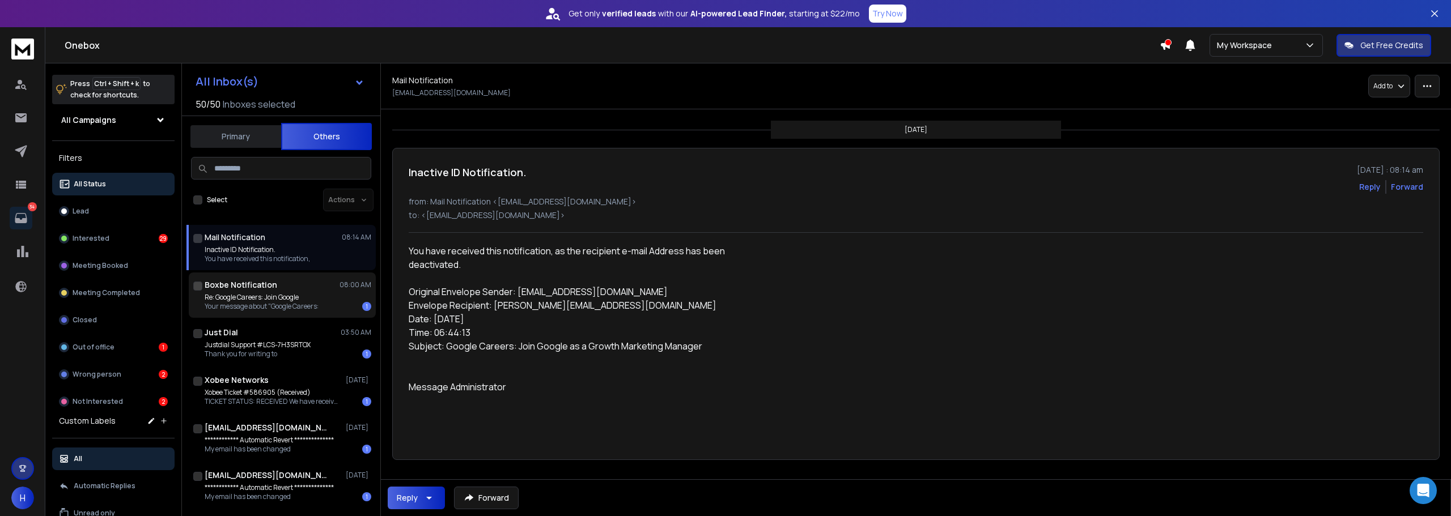
click at [278, 303] on p "Your message about "Google Careers:" at bounding box center [262, 306] width 114 height 9
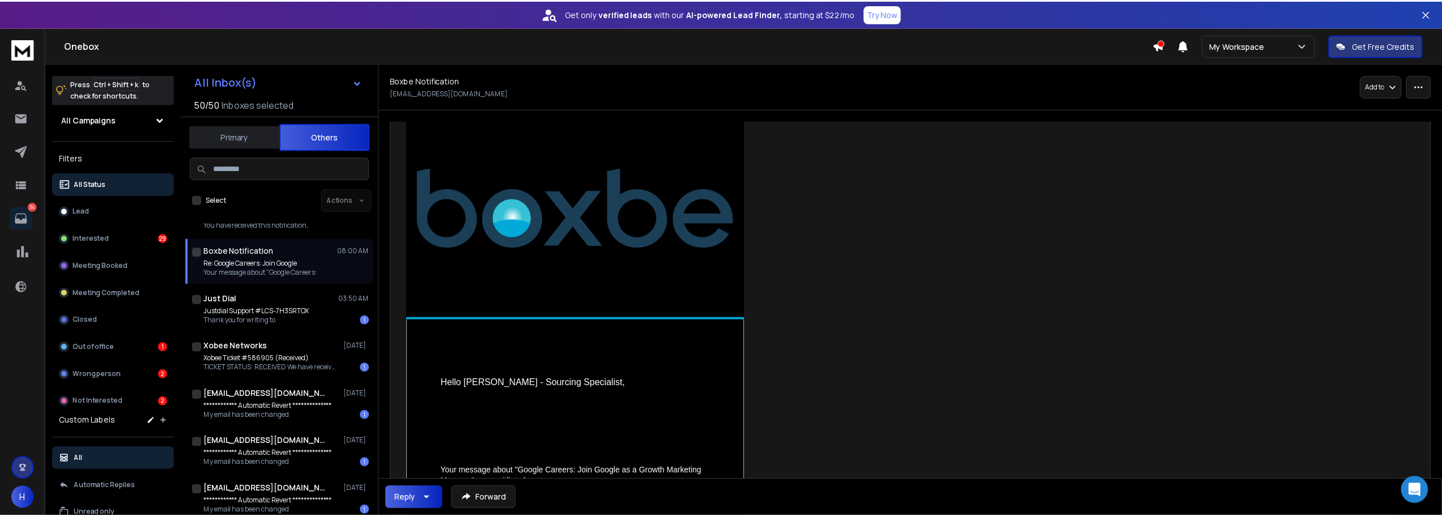
scroll to position [227, 0]
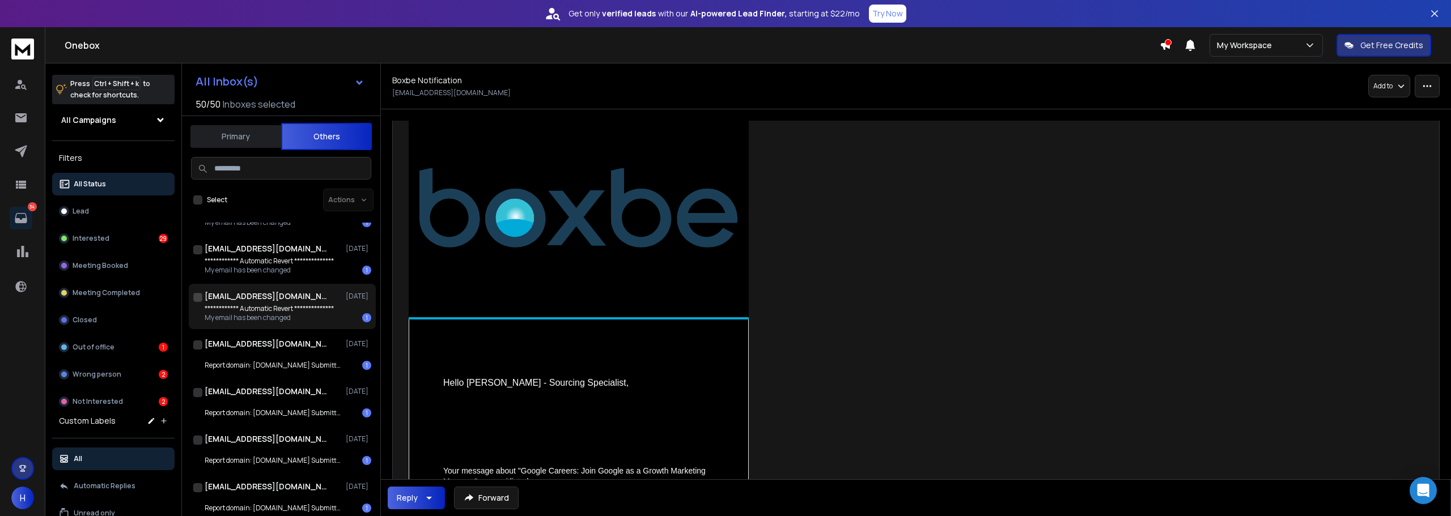
click at [277, 314] on p "My email has been changed" at bounding box center [269, 317] width 129 height 9
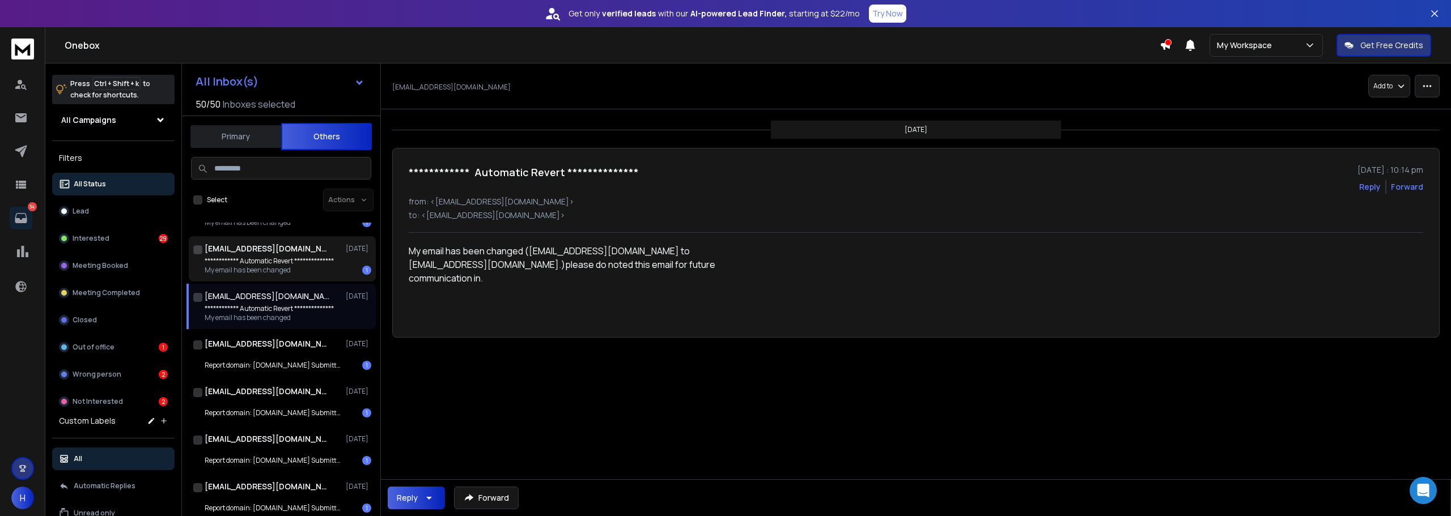
click at [281, 259] on p "**********" at bounding box center [269, 261] width 129 height 9
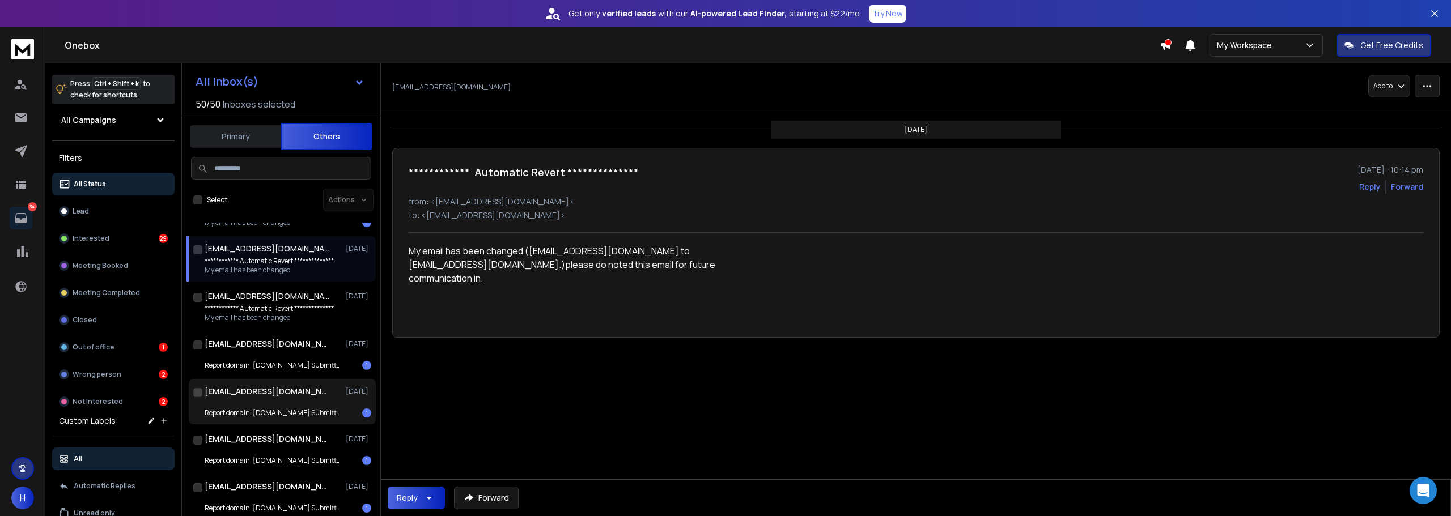
click at [258, 412] on p "Report domain: [DOMAIN_NAME] Submitter: [DOMAIN_NAME]" at bounding box center [273, 413] width 136 height 9
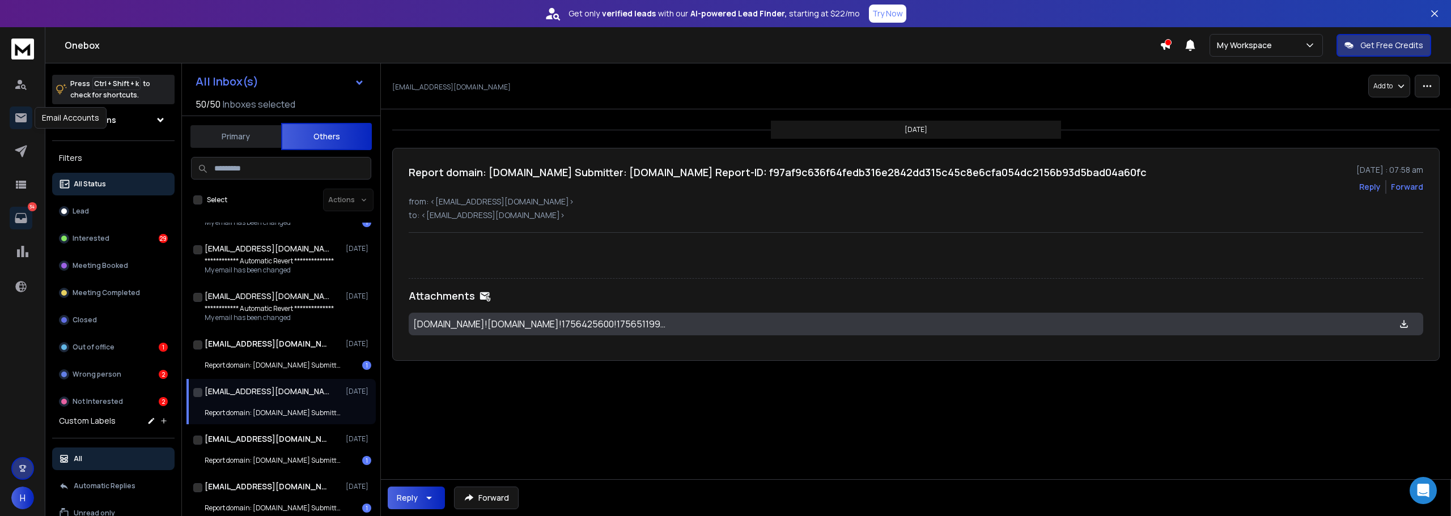
click at [16, 124] on icon at bounding box center [21, 118] width 14 height 14
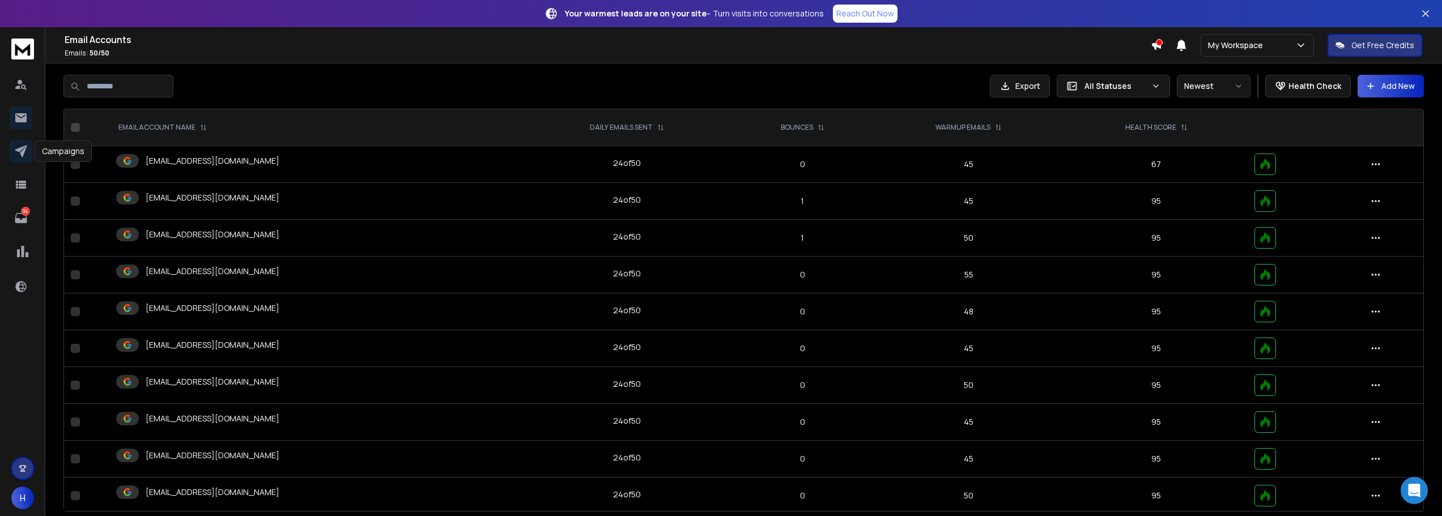
click at [20, 148] on icon at bounding box center [21, 151] width 12 height 12
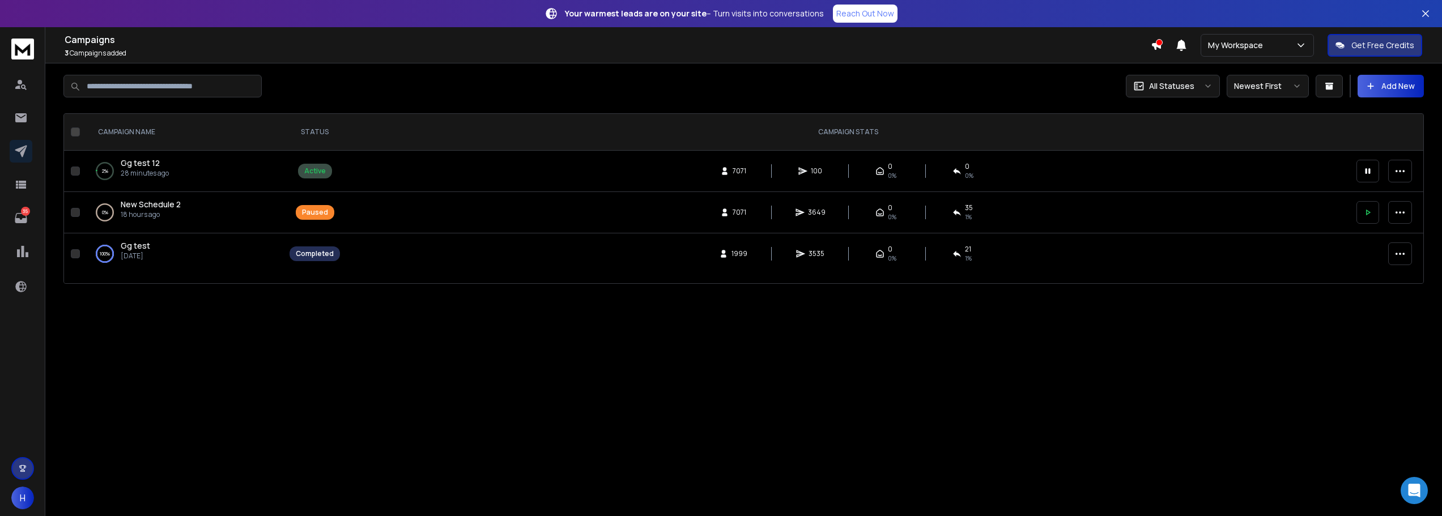
click at [828, 171] on div "7071 100 0 0% 0 0 %" at bounding box center [848, 171] width 283 height 18
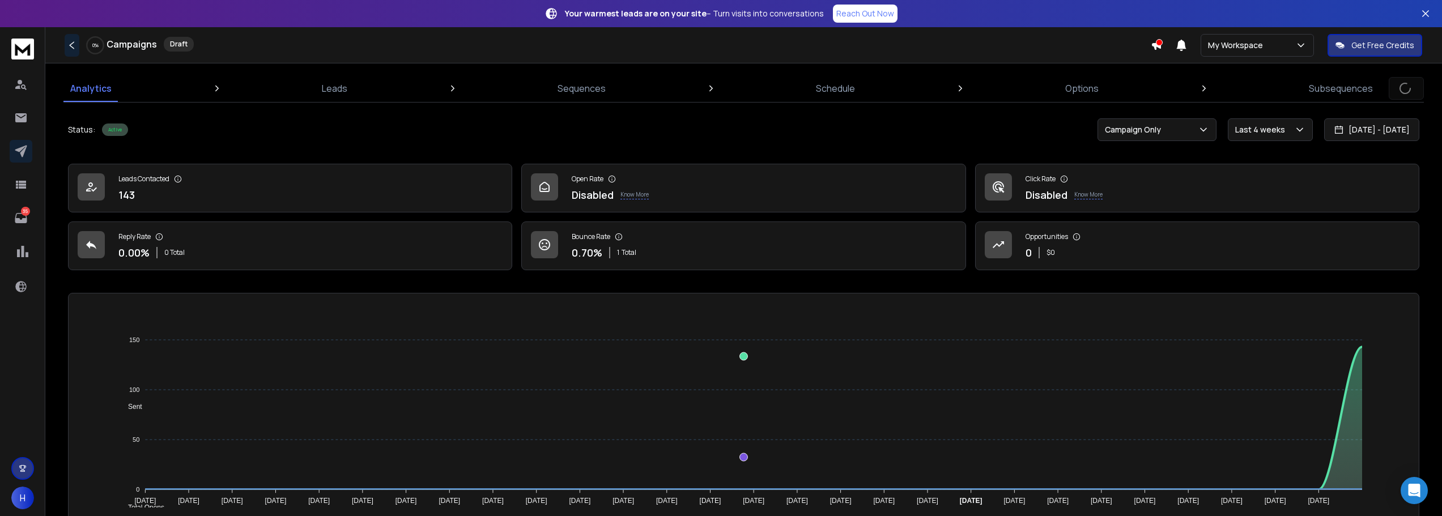
click at [69, 47] on icon at bounding box center [72, 45] width 10 height 10
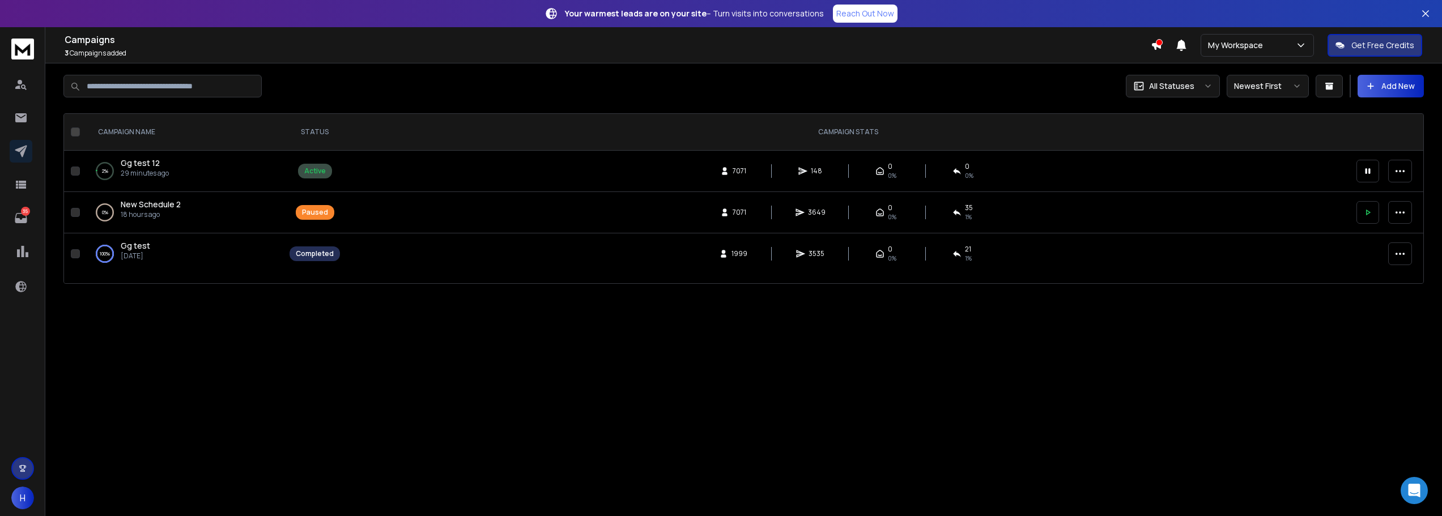
click at [732, 436] on div "Campaigns 3 Campaigns Added All Statuses Newest First Add New CAMPAIGN NAME STA…" at bounding box center [743, 333] width 1361 height 516
click at [978, 356] on div "Campaigns 3 Campaigns Added All Statuses Newest First Add New CAMPAIGN NAME STA…" at bounding box center [743, 333] width 1361 height 516
click at [25, 120] on icon at bounding box center [20, 117] width 11 height 9
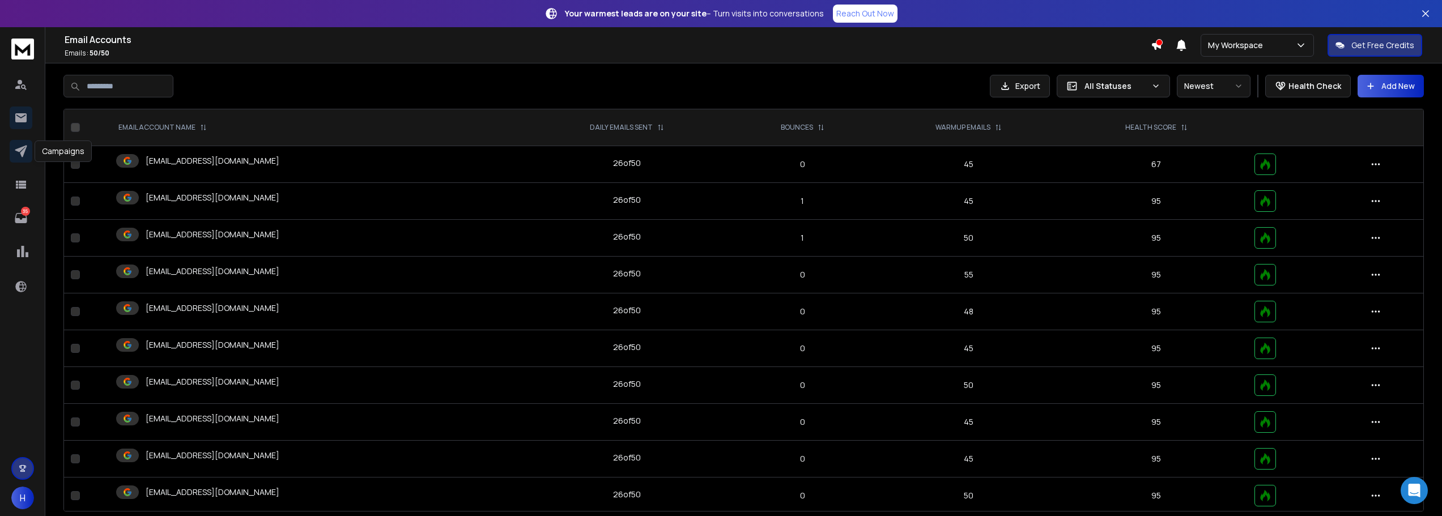
click at [23, 150] on icon at bounding box center [21, 151] width 12 height 12
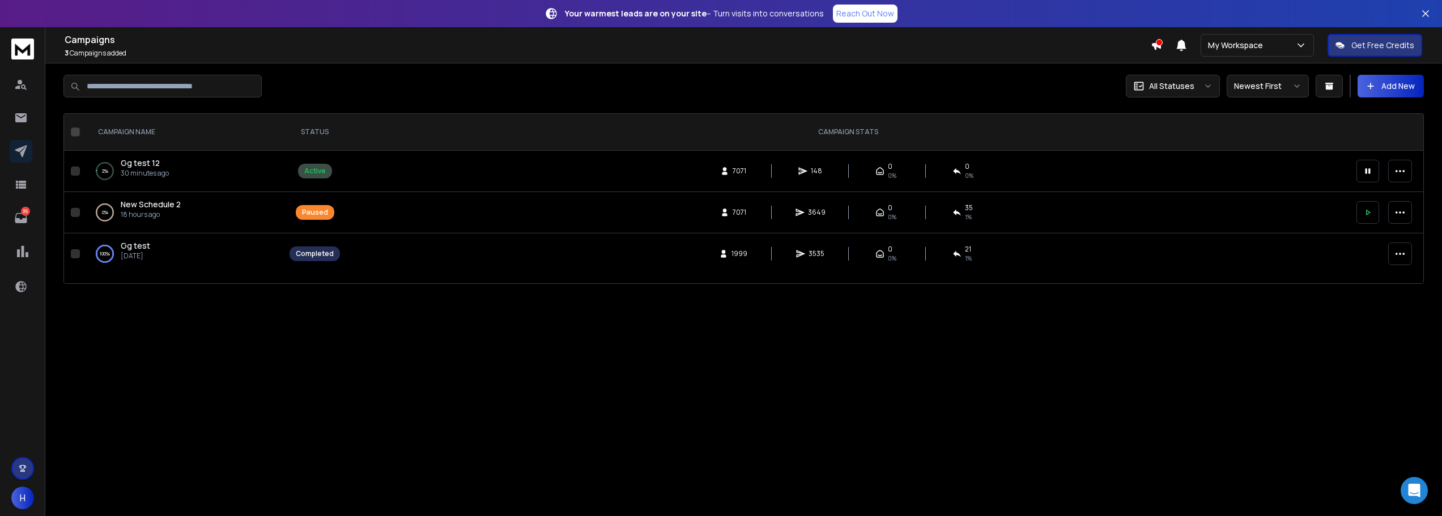
click at [794, 332] on div "Campaigns 3 Campaigns Added All Statuses Newest First Add New CAMPAIGN NAME STA…" at bounding box center [743, 333] width 1361 height 516
click at [658, 408] on div "Campaigns 3 Campaigns Added All Statuses Newest First Add New CAMPAIGN NAME STA…" at bounding box center [743, 333] width 1361 height 516
click at [15, 218] on icon at bounding box center [21, 218] width 12 height 10
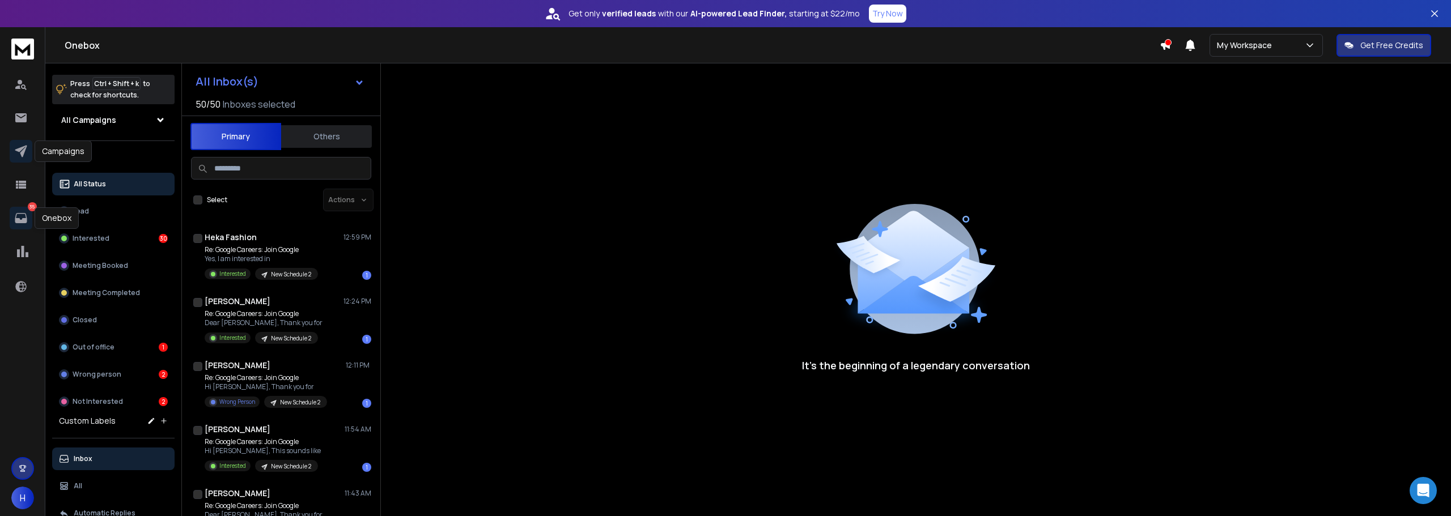
click at [14, 147] on icon at bounding box center [21, 152] width 14 height 14
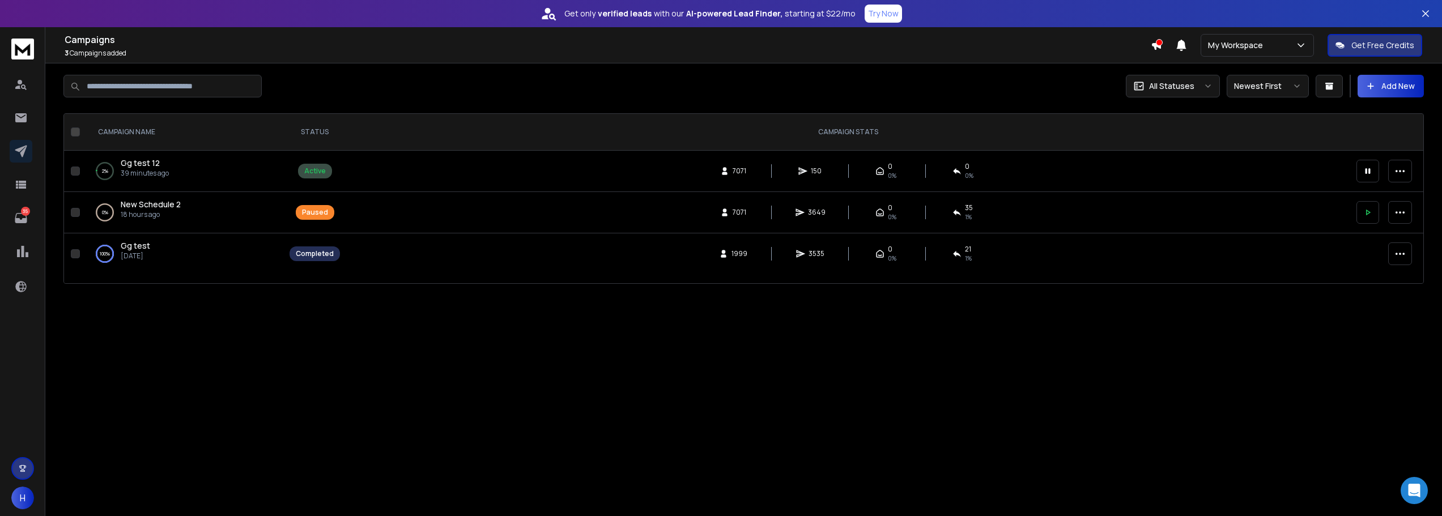
click at [890, 439] on div "Campaigns 3 Campaigns Added All Statuses Newest First Add New CAMPAIGN NAME STA…" at bounding box center [743, 333] width 1361 height 516
